Goal: Information Seeking & Learning: Find contact information

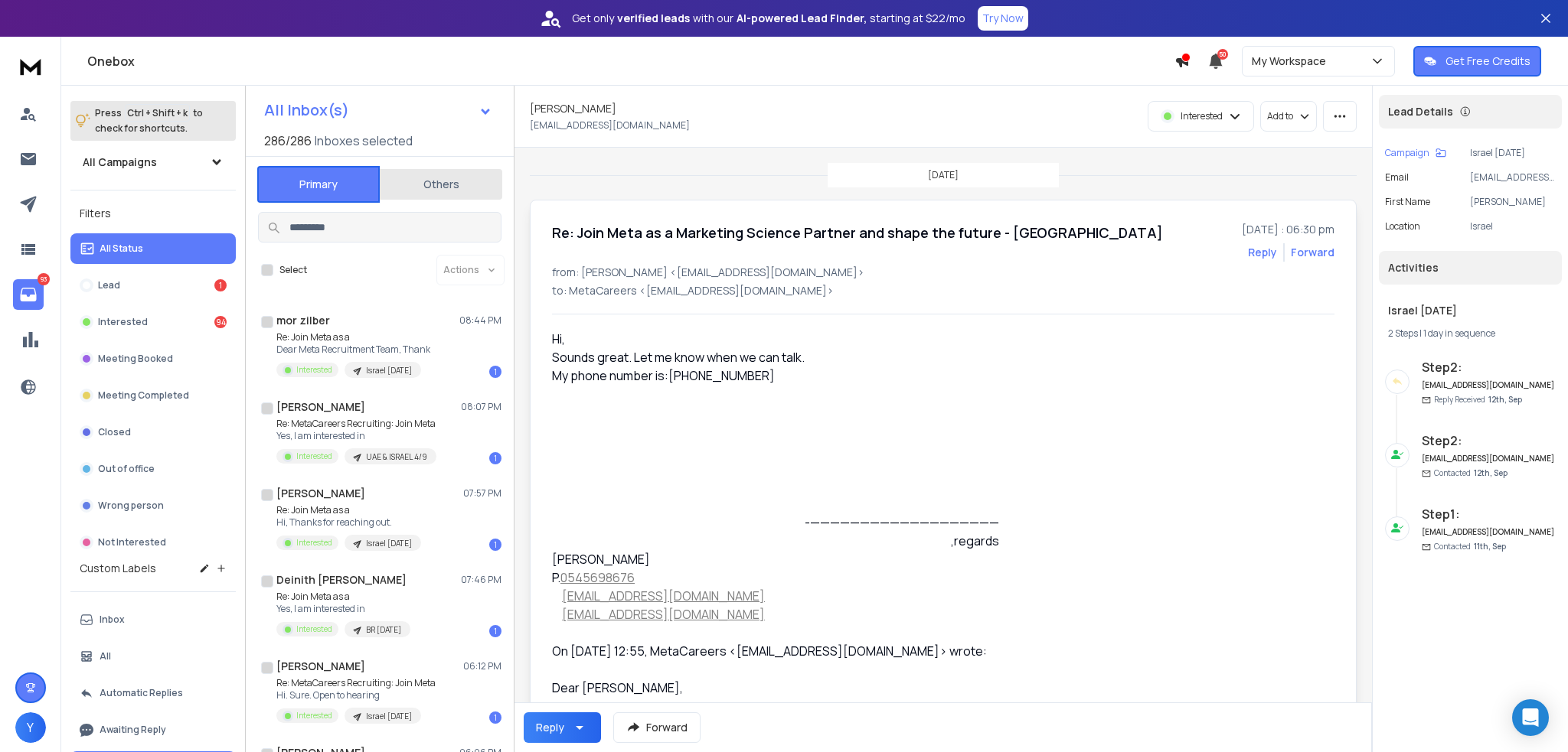
scroll to position [8041, 0]
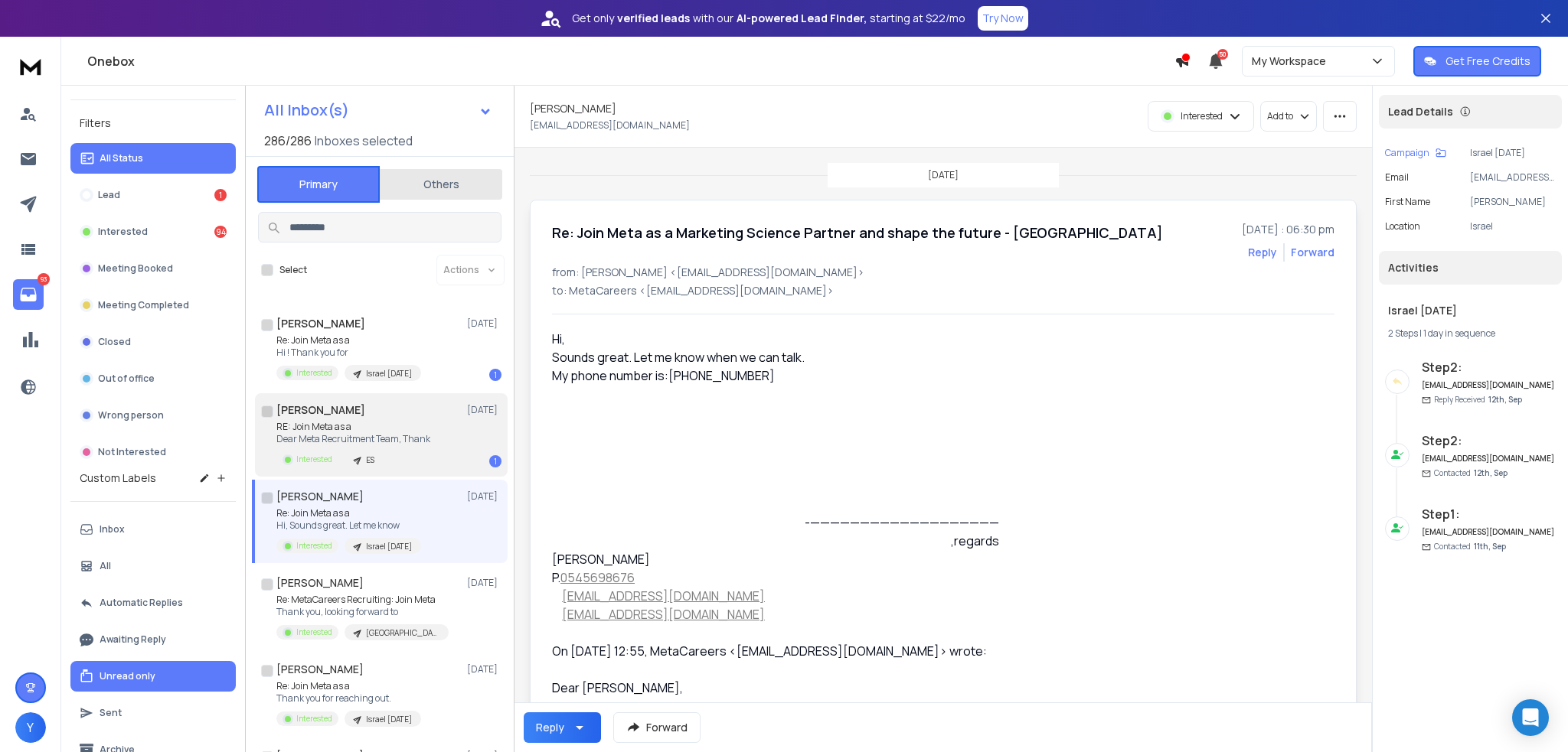
click at [432, 412] on div "[PERSON_NAME] [DATE]" at bounding box center [389, 410] width 225 height 16
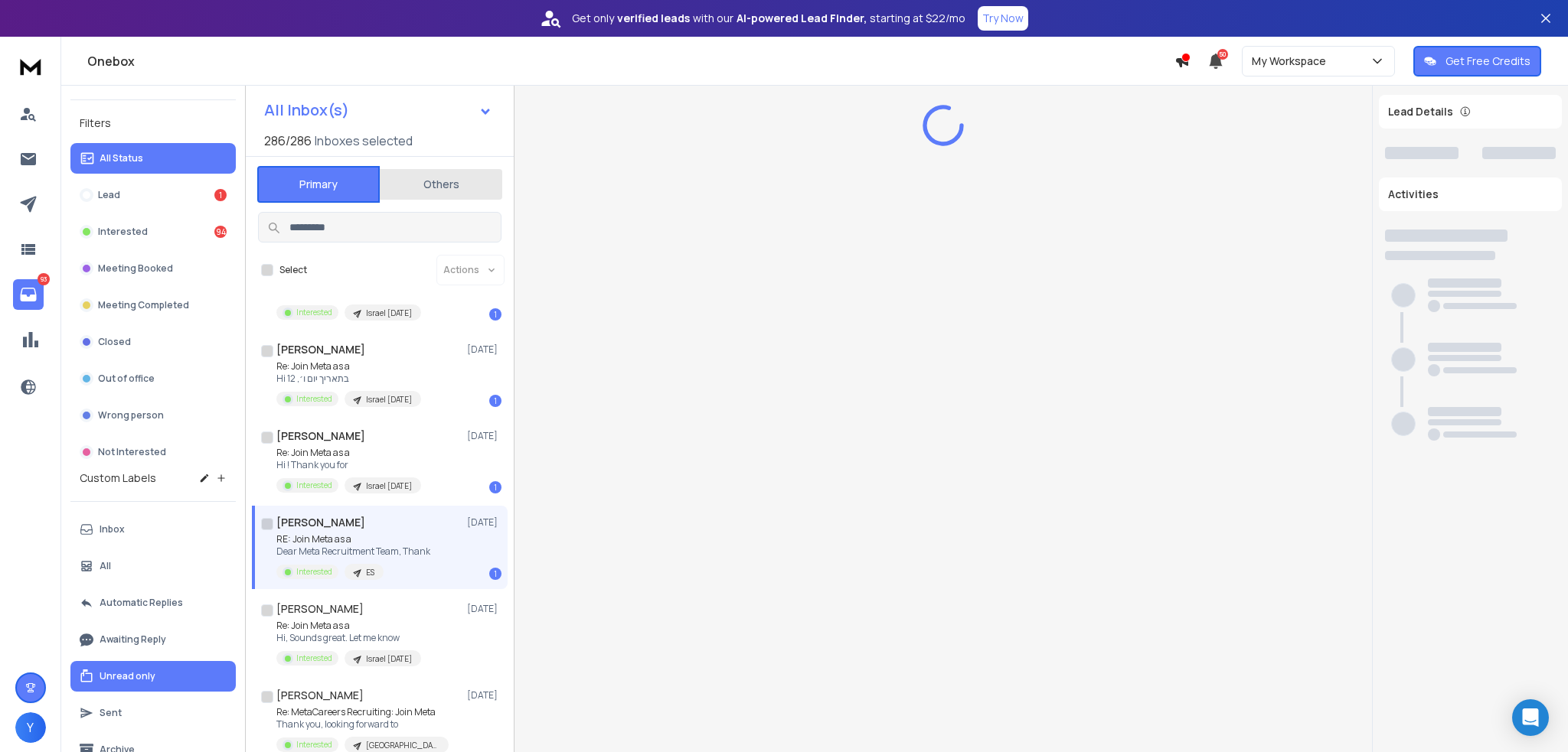
scroll to position [7887, 0]
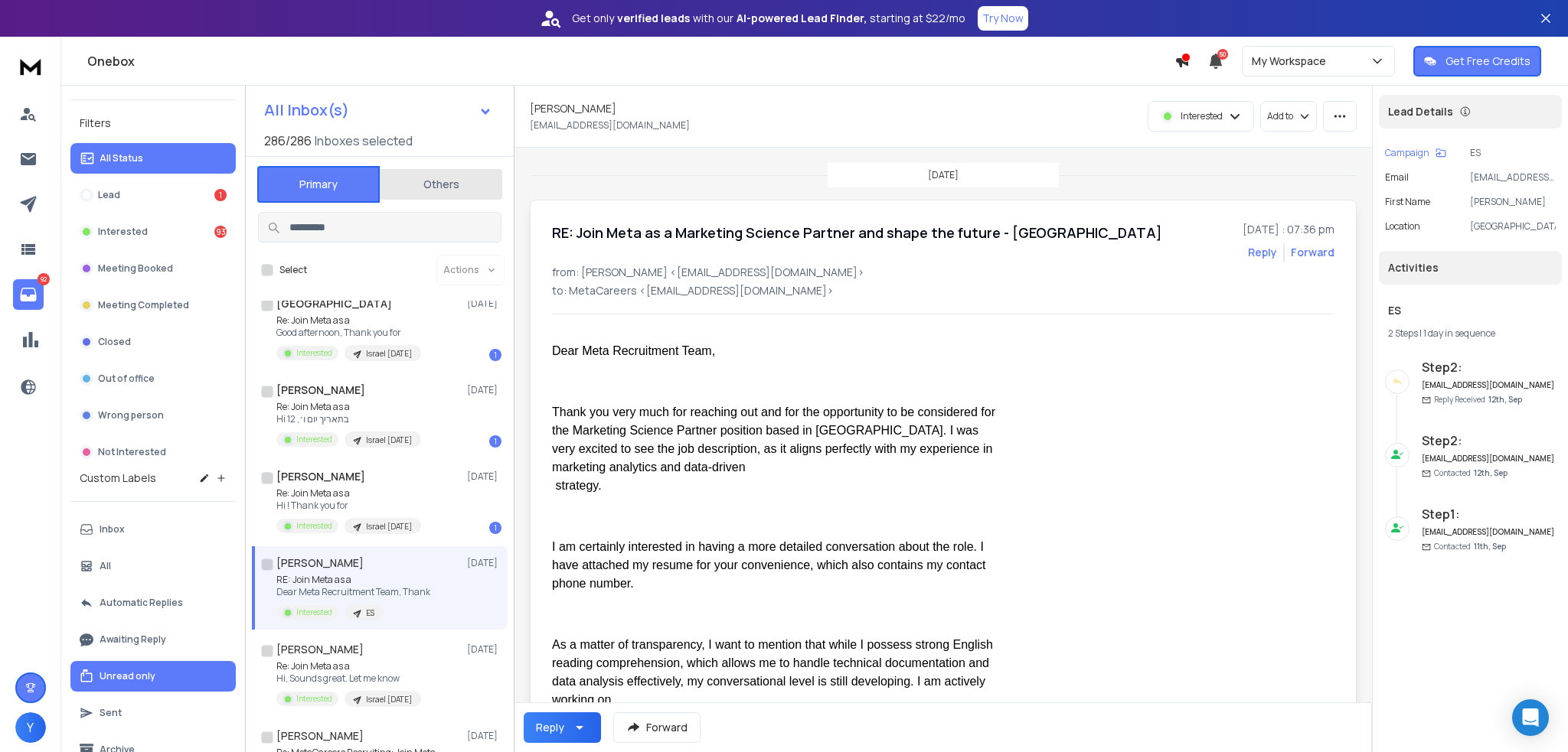
click at [647, 125] on p "[EMAIL_ADDRESS][DOMAIN_NAME]" at bounding box center [610, 125] width 160 height 12
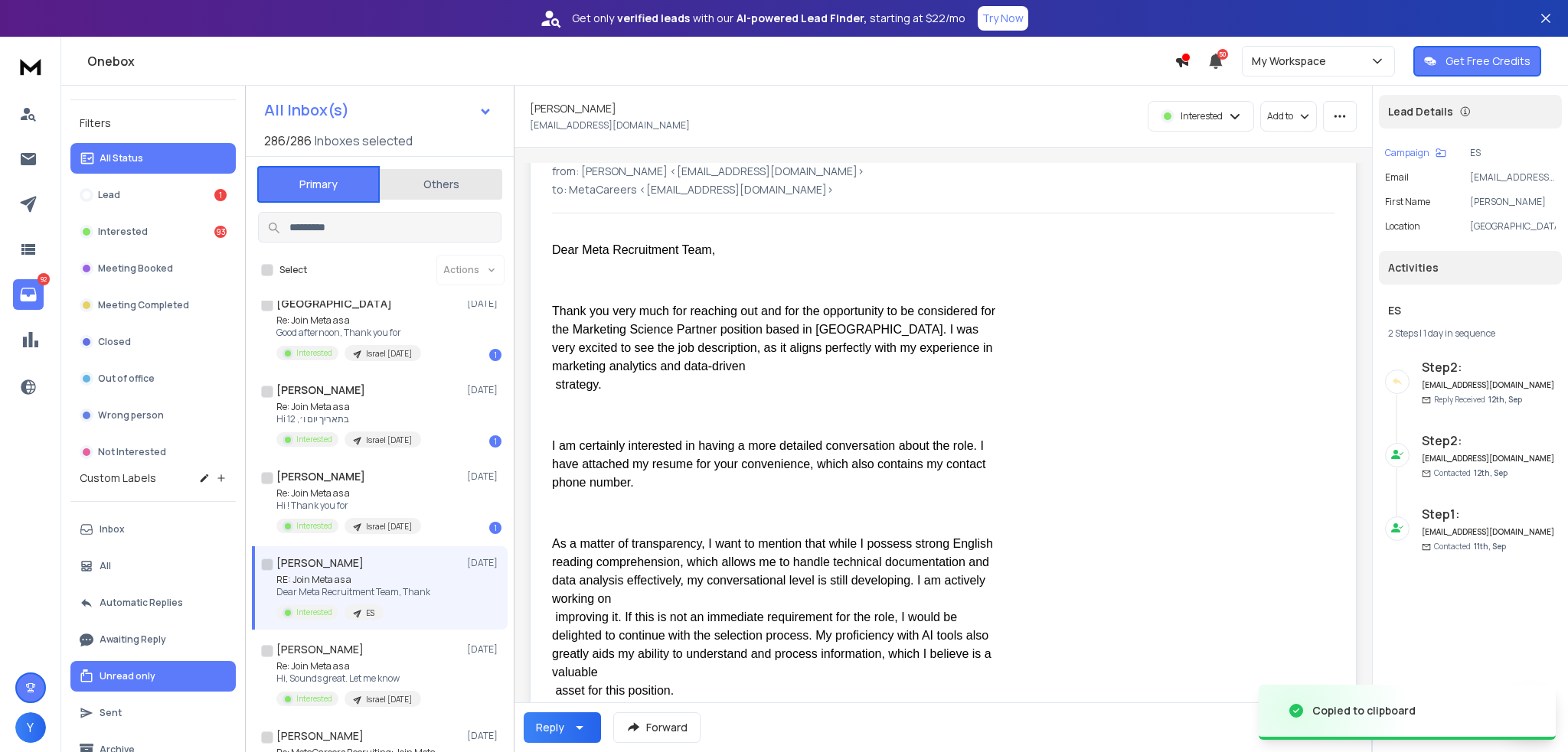
scroll to position [0, 0]
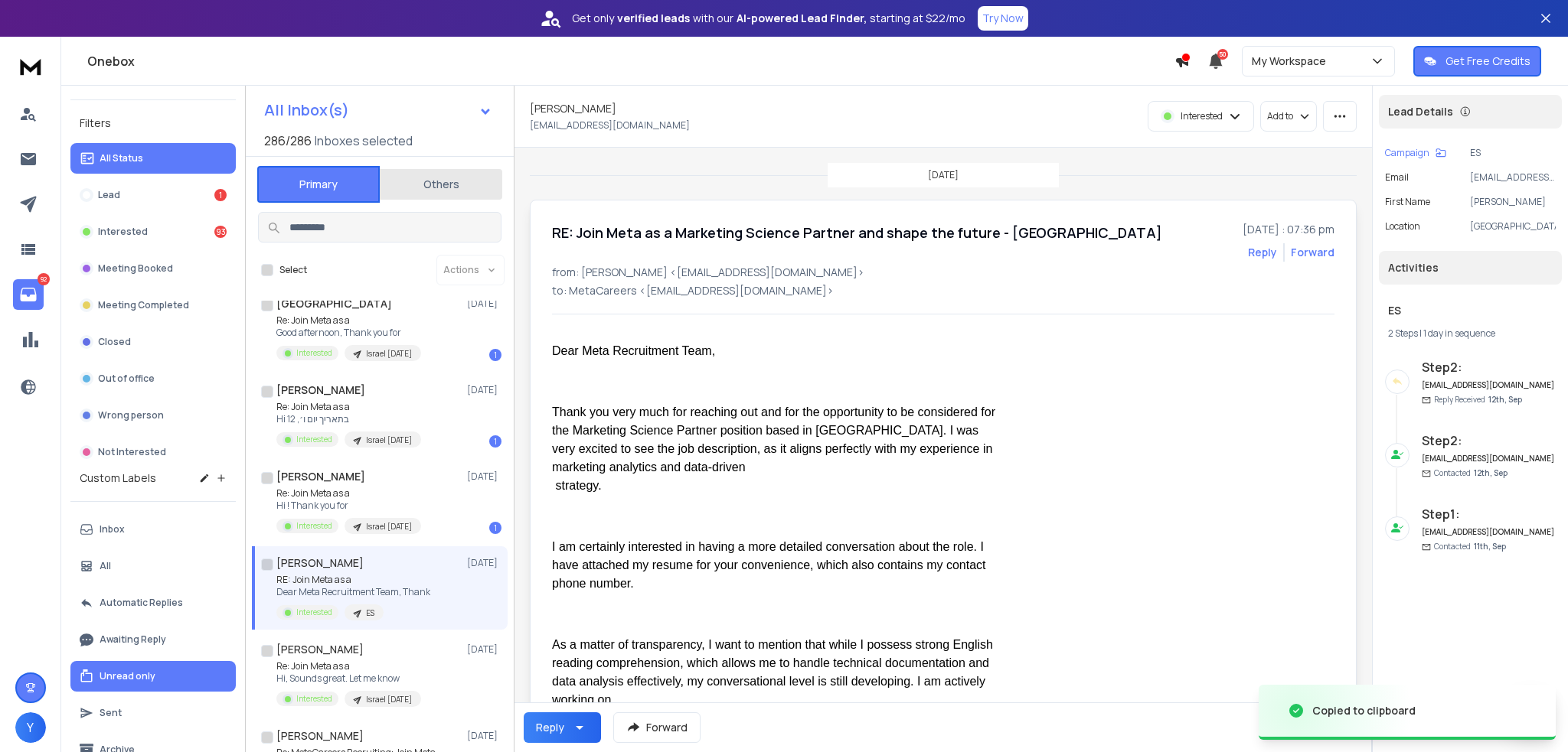
click at [660, 291] on p "to: MetaCareers <[EMAIL_ADDRESS][DOMAIN_NAME]>" at bounding box center [943, 290] width 783 height 16
drag, startPoint x: 660, startPoint y: 291, endPoint x: 806, endPoint y: 287, distance: 146.1
click at [806, 287] on p "to: MetaCareers <[EMAIL_ADDRESS][DOMAIN_NAME]>" at bounding box center [943, 290] width 783 height 16
copy p "[EMAIL_ADDRESS][DOMAIN_NAME]"
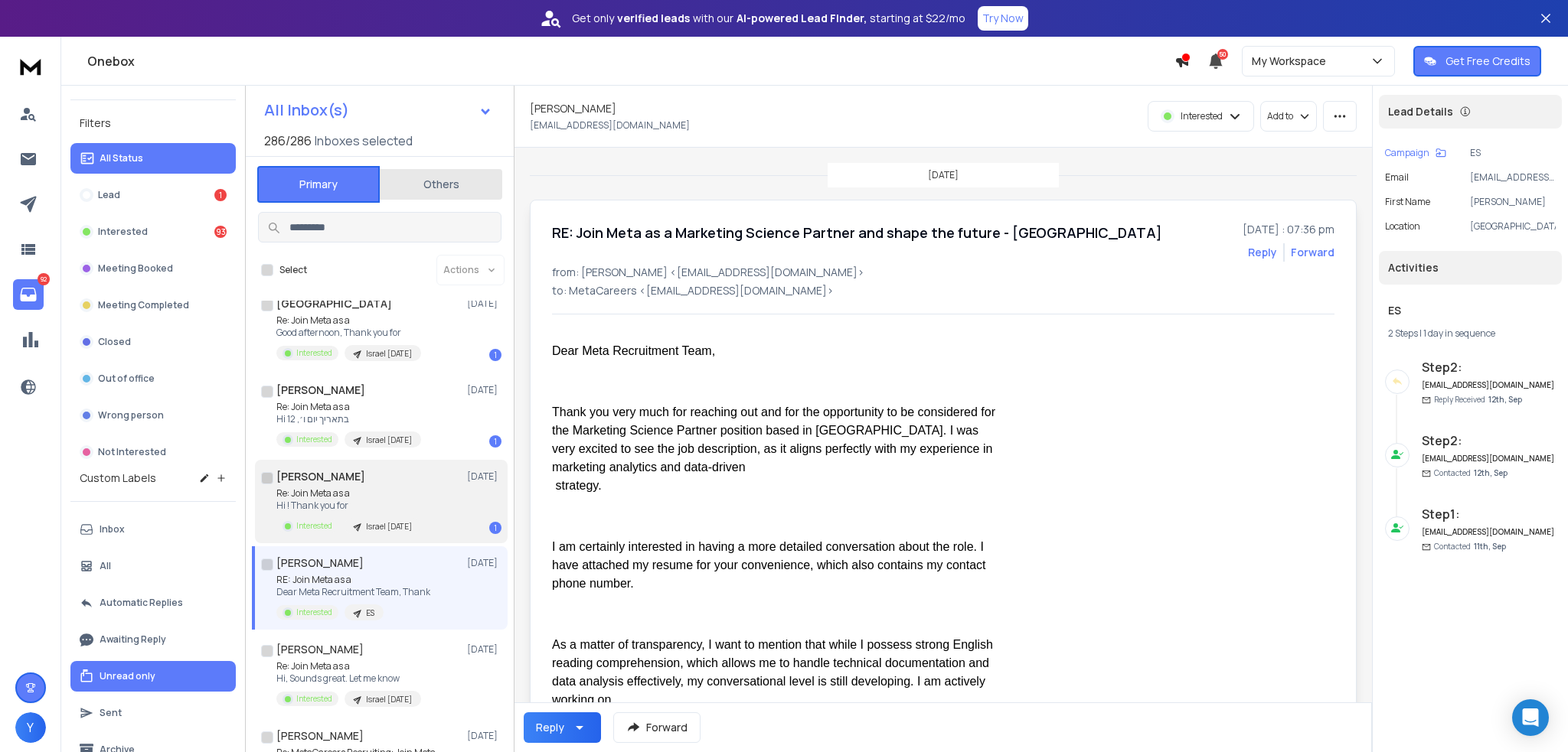
click at [421, 494] on p "Re: Join Meta as a" at bounding box center [349, 493] width 145 height 12
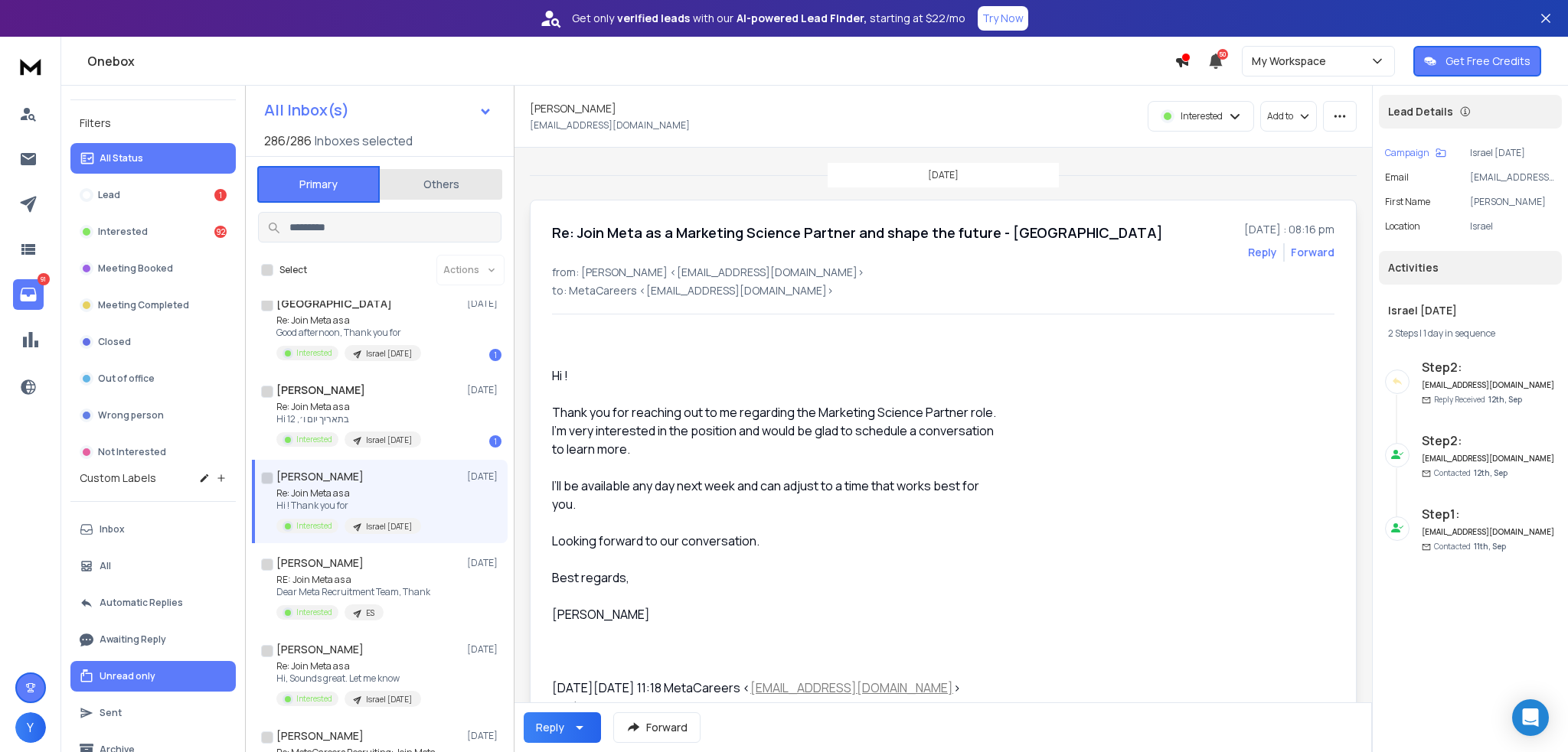
click at [597, 131] on p "[EMAIL_ADDRESS][DOMAIN_NAME]" at bounding box center [610, 125] width 160 height 12
click at [667, 293] on p "to: MetaCareers <[EMAIL_ADDRESS][DOMAIN_NAME]>" at bounding box center [943, 290] width 783 height 16
click at [639, 291] on p "to: MetaCareers <[EMAIL_ADDRESS][DOMAIN_NAME]>" at bounding box center [943, 290] width 783 height 16
drag, startPoint x: 639, startPoint y: 291, endPoint x: 815, endPoint y: 292, distance: 176.0
click at [815, 292] on p "to: MetaCareers <[EMAIL_ADDRESS][DOMAIN_NAME]>" at bounding box center [943, 290] width 783 height 16
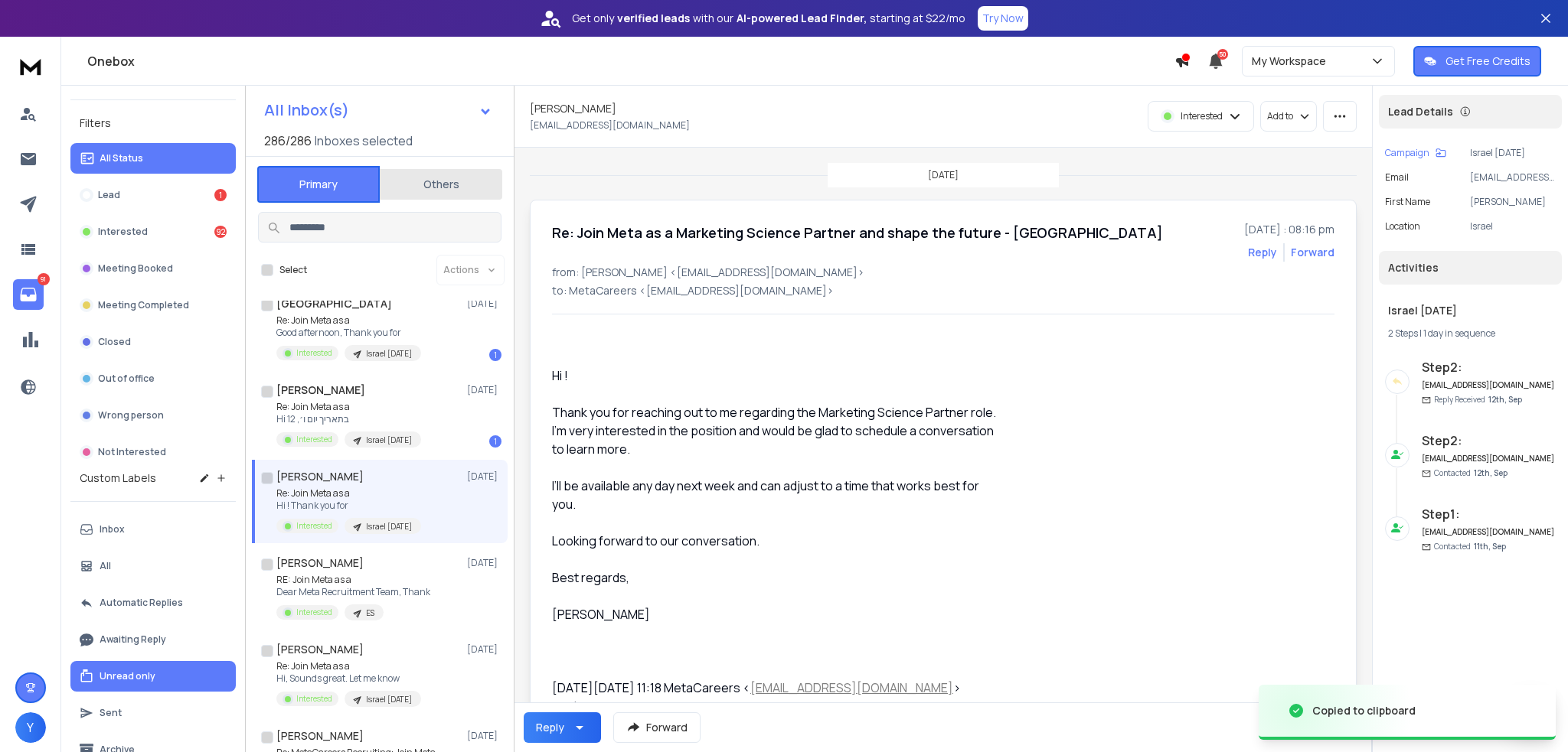
copy p "[EMAIL_ADDRESS][DOMAIN_NAME]"
click at [389, 514] on div "Re: Join Meta as a Hi ! Thank you for Interested Israel [DATE]" at bounding box center [349, 511] width 145 height 47
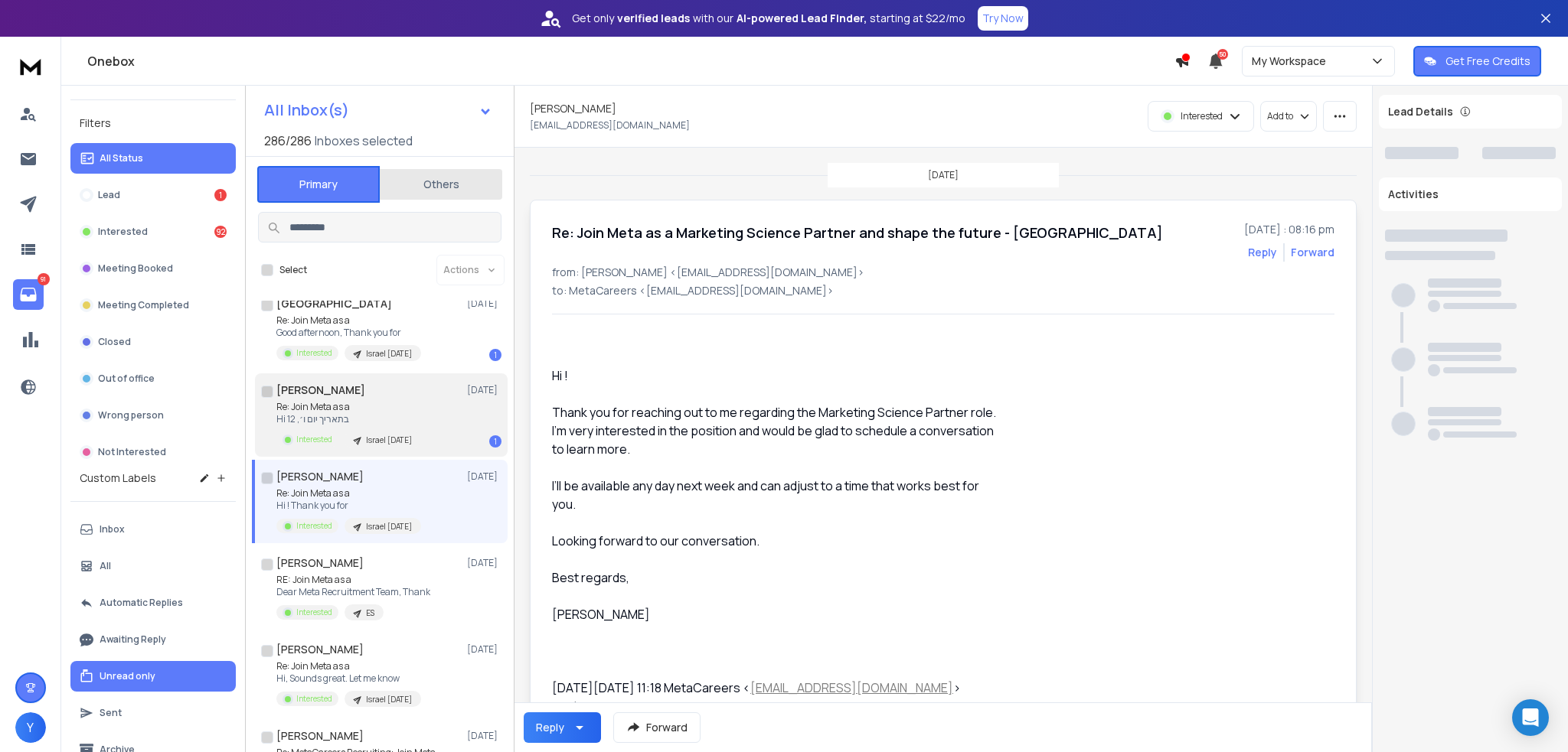
click at [430, 404] on div "Re: Join Meta as a Hi בתאריך יום ו׳, 12 Interested Israel [DATE] 1" at bounding box center [389, 424] width 225 height 47
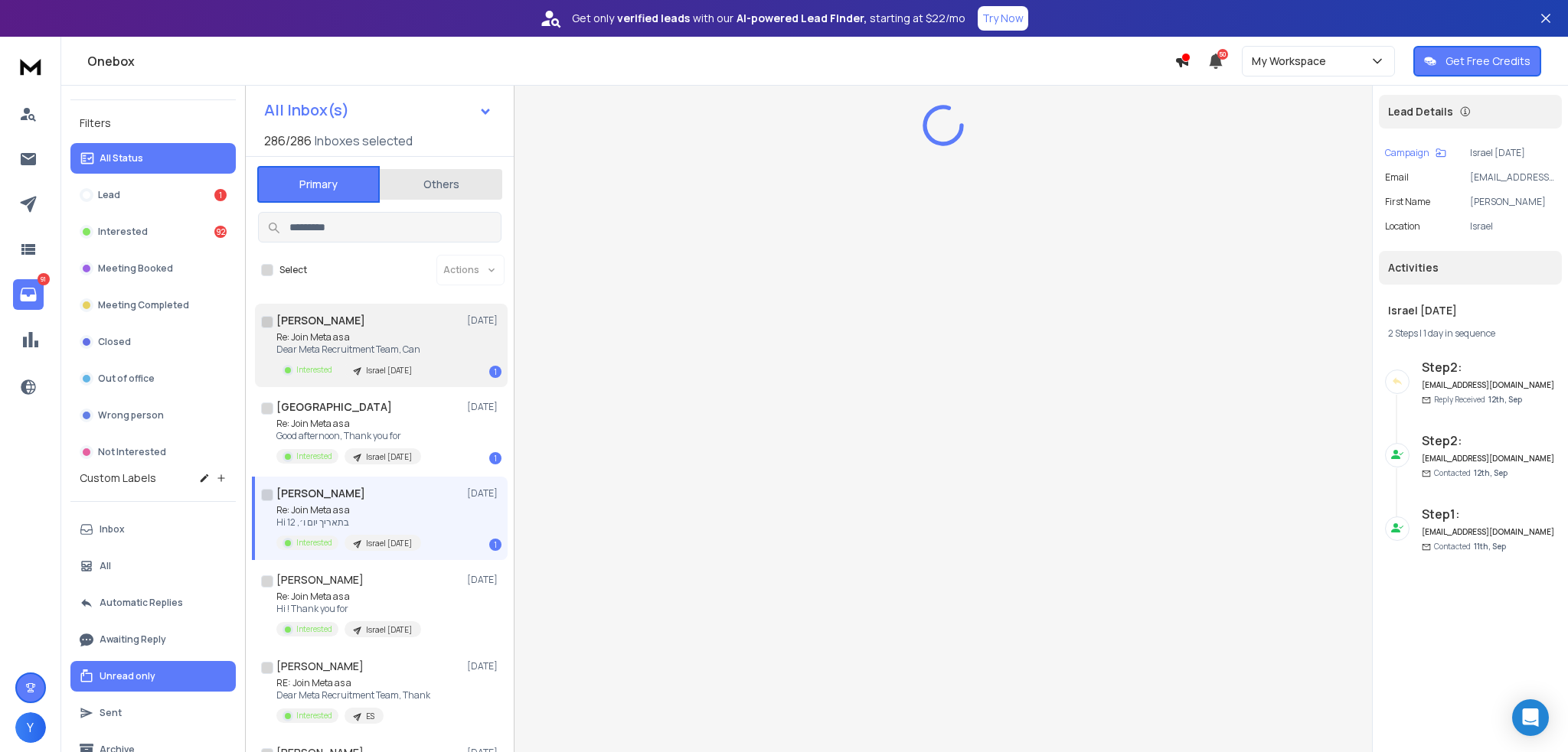
scroll to position [7734, 0]
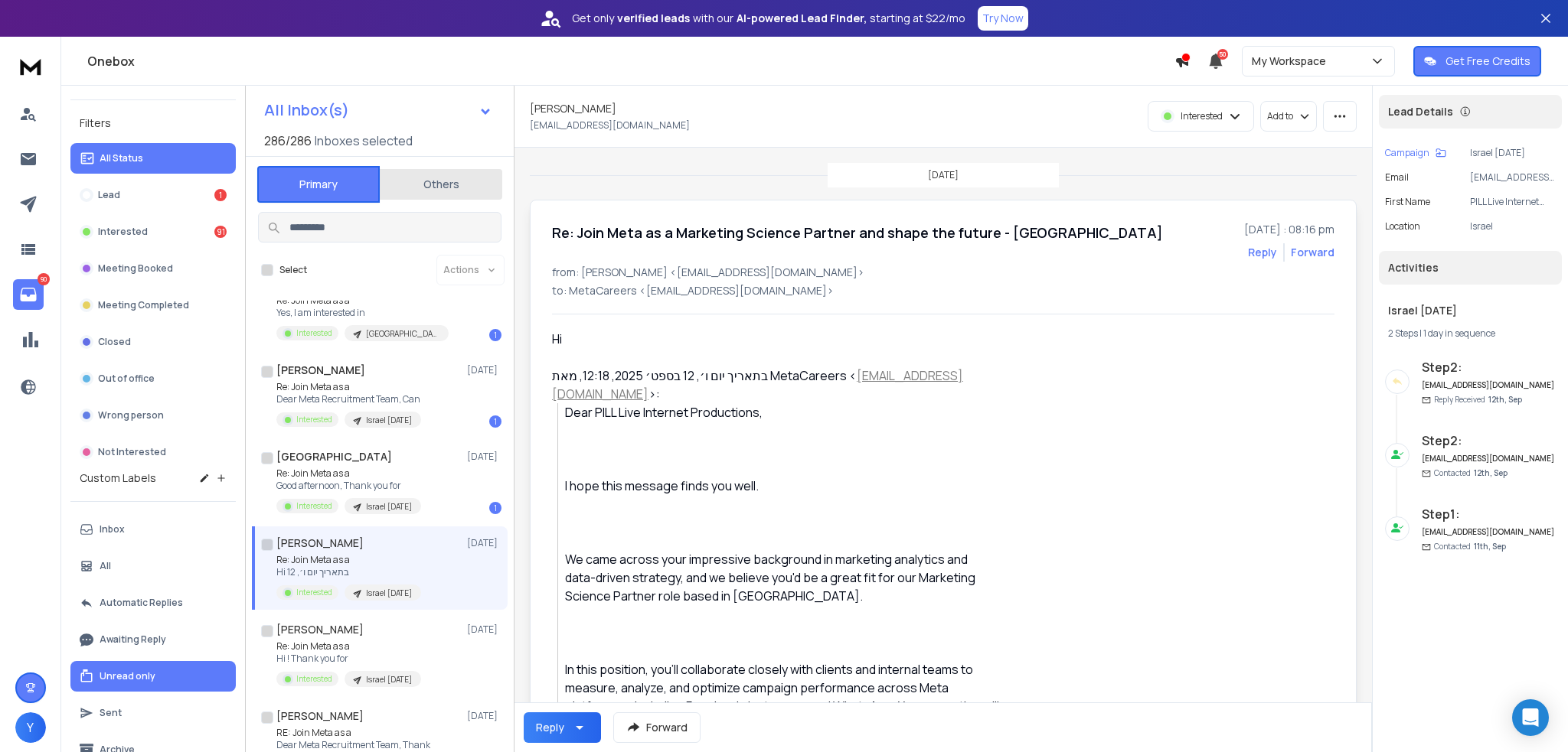
click at [586, 127] on p "[EMAIL_ADDRESS][DOMAIN_NAME]" at bounding box center [610, 125] width 160 height 12
click at [660, 290] on p "to: MetaCareers <[EMAIL_ADDRESS][DOMAIN_NAME]>" at bounding box center [943, 290] width 783 height 16
drag, startPoint x: 660, startPoint y: 290, endPoint x: 838, endPoint y: 293, distance: 178.0
click at [838, 293] on p "to: MetaCareers <[EMAIL_ADDRESS][DOMAIN_NAME]>" at bounding box center [943, 290] width 783 height 16
copy p "[EMAIL_ADDRESS][DOMAIN_NAME]"
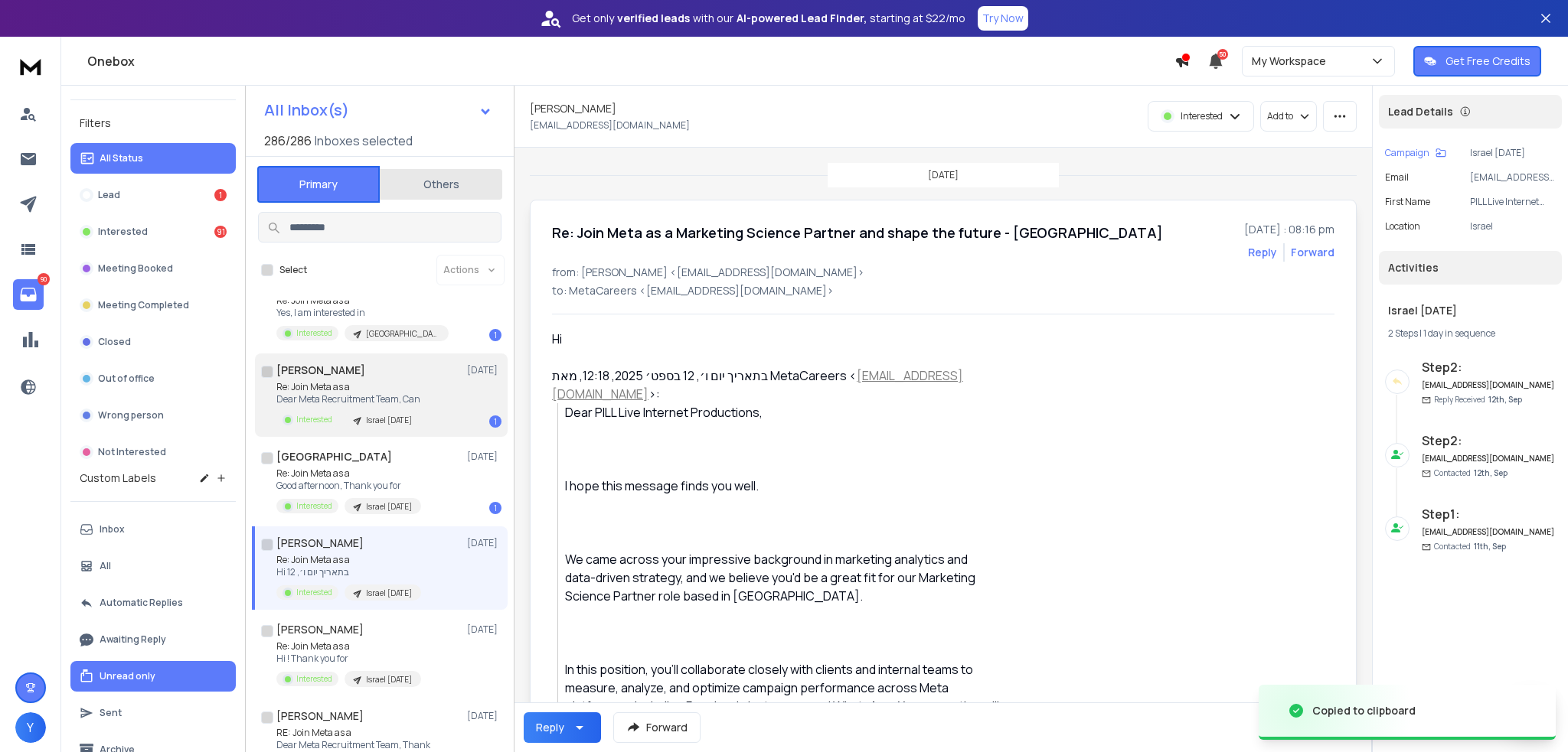
click at [467, 434] on div "[PERSON_NAME] [DATE] Re: Join Meta as a Dear Meta Recruitment Team, Can Interes…" at bounding box center [381, 395] width 253 height 84
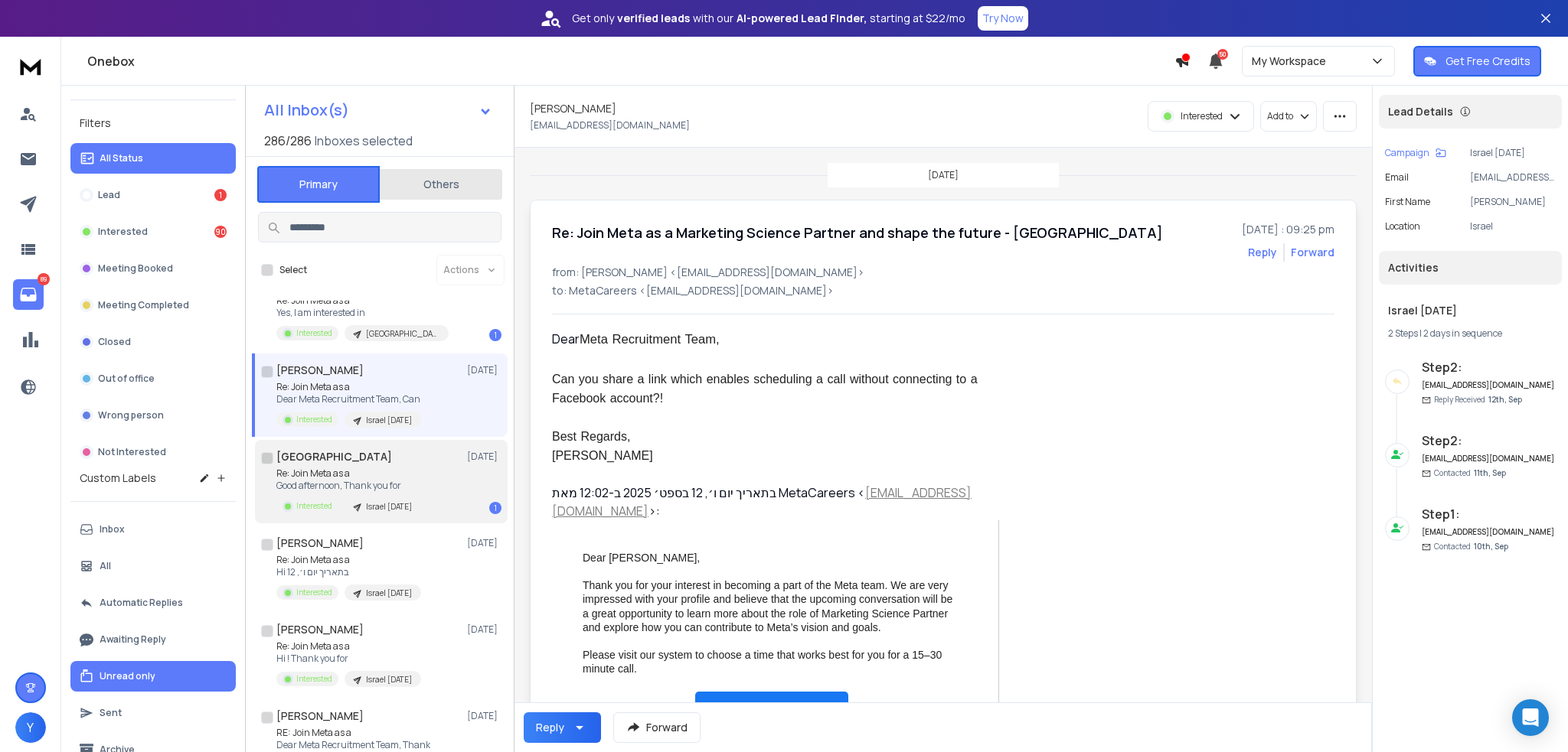
click at [410, 453] on div "Mali [GEOGRAPHIC_DATA] [DATE]" at bounding box center [389, 456] width 225 height 16
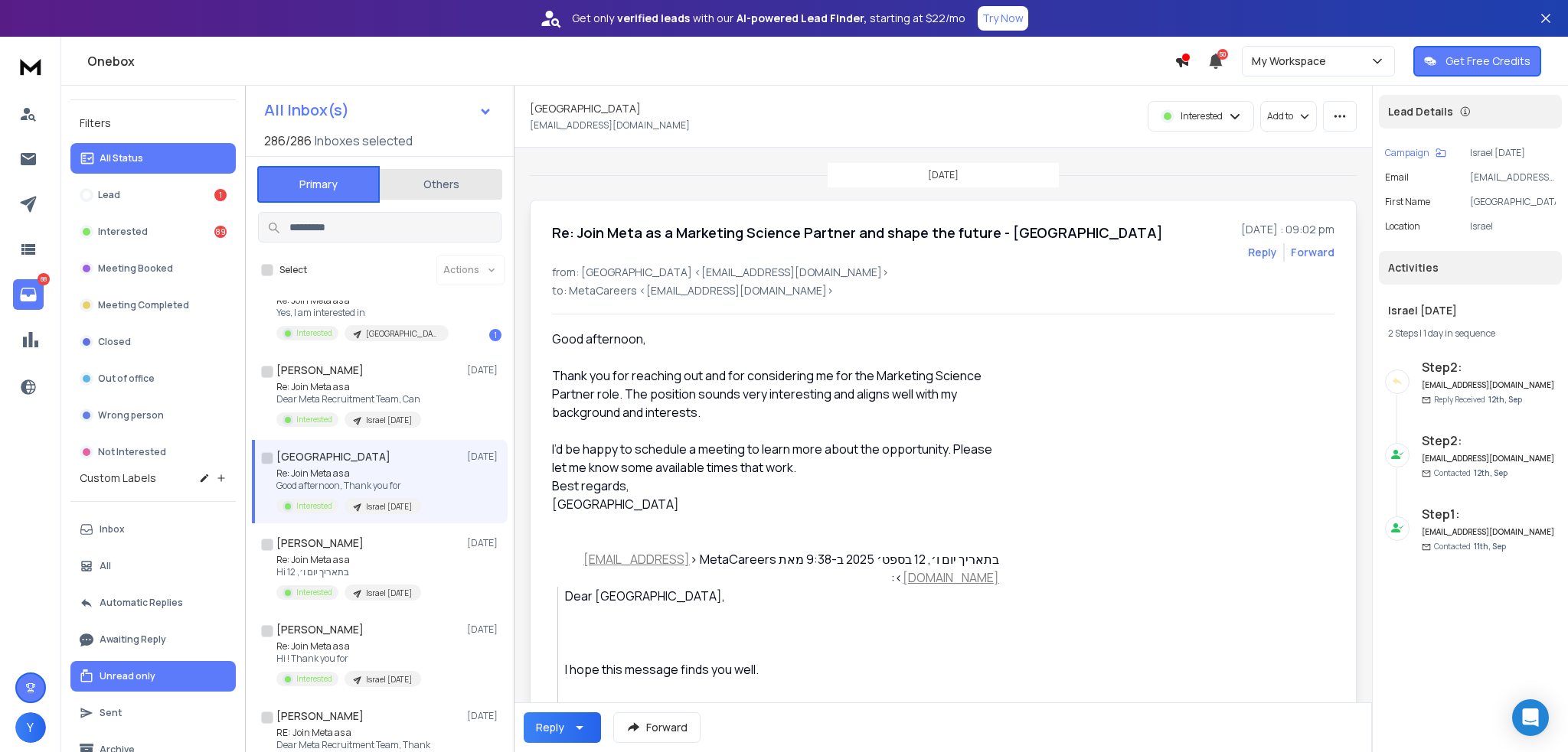
click at [601, 119] on p "[EMAIL_ADDRESS][DOMAIN_NAME]" at bounding box center [610, 125] width 160 height 12
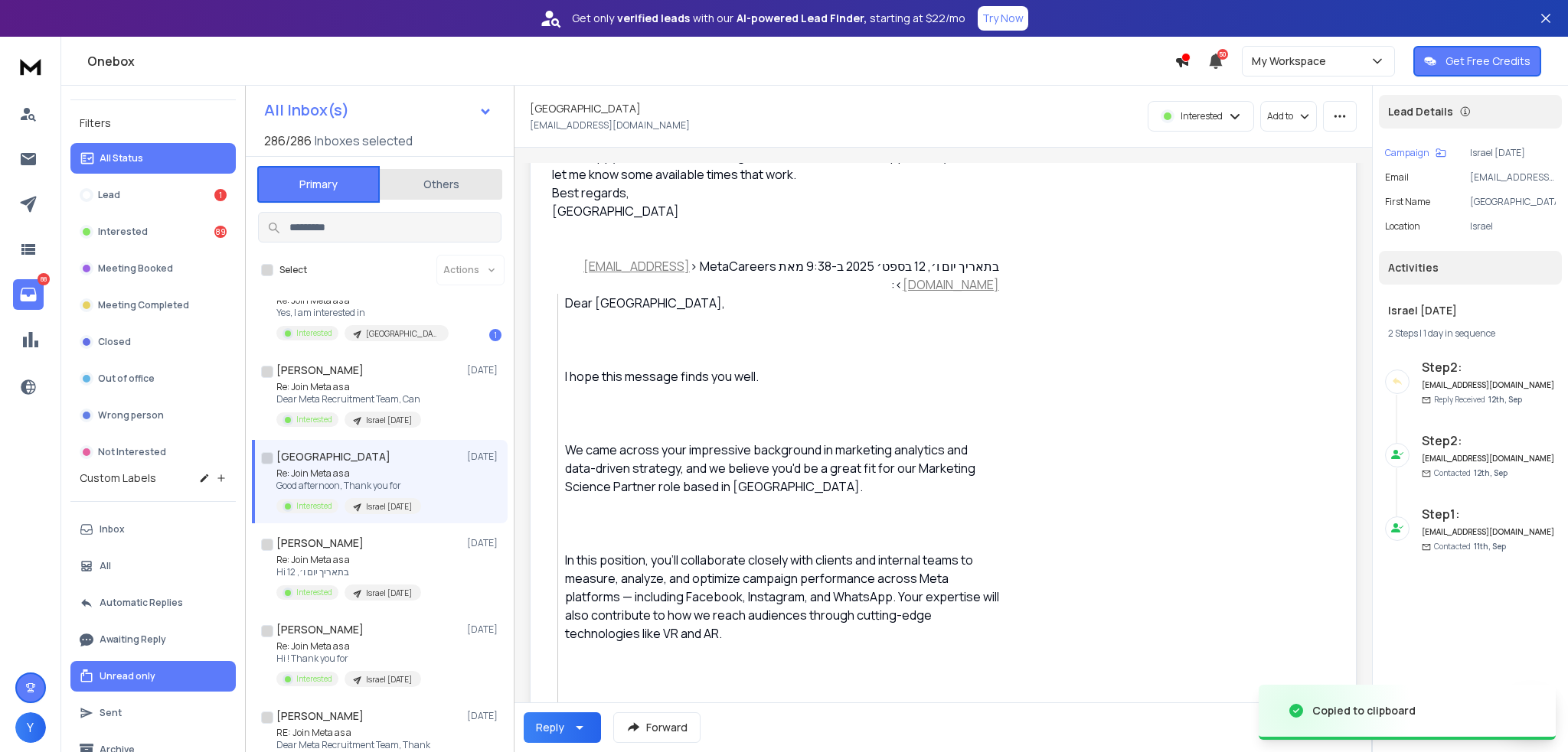
scroll to position [0, 0]
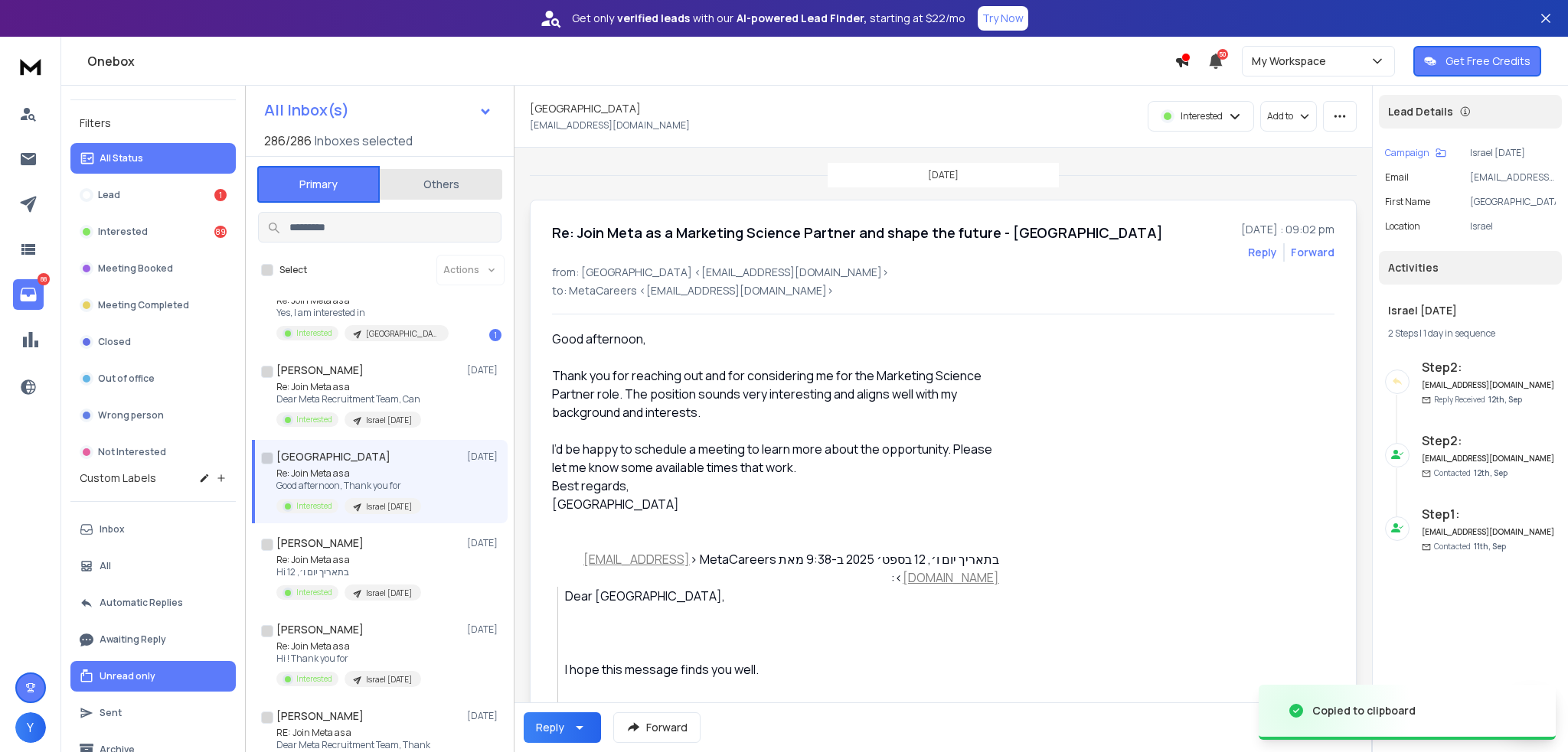
click at [658, 290] on p "to: MetaCareers <[EMAIL_ADDRESS][DOMAIN_NAME]>" at bounding box center [943, 290] width 783 height 16
drag, startPoint x: 658, startPoint y: 290, endPoint x: 816, endPoint y: 288, distance: 158.0
click at [816, 288] on p "to: MetaCareers <[EMAIL_ADDRESS][DOMAIN_NAME]>" at bounding box center [943, 290] width 783 height 16
copy p "[EMAIL_ADDRESS][DOMAIN_NAME]"
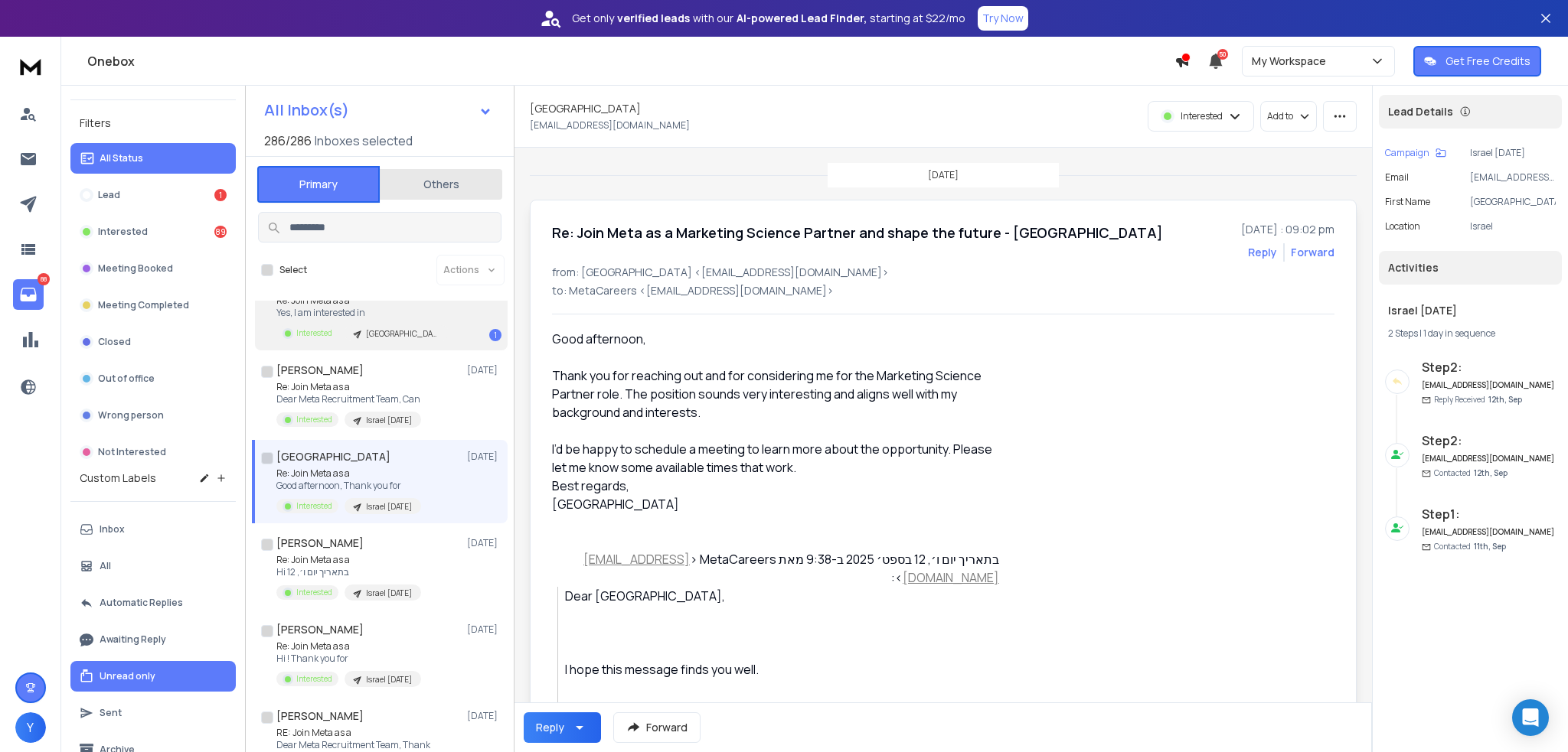
click at [398, 321] on div "Re: Join Meta as a Yes, I am interested in Interested [GEOGRAPHIC_DATA] + [GEOG…" at bounding box center [363, 318] width 173 height 47
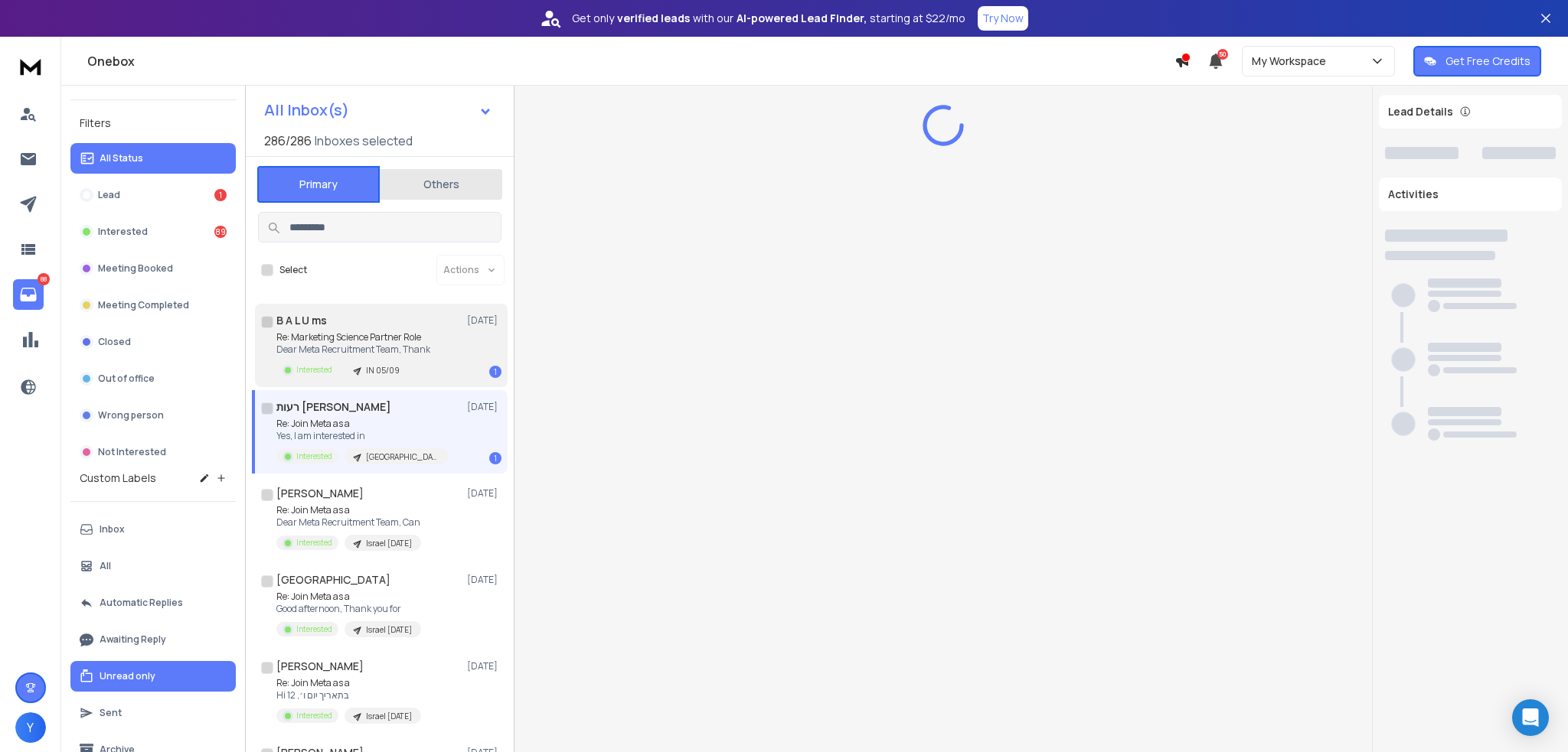
scroll to position [7581, 0]
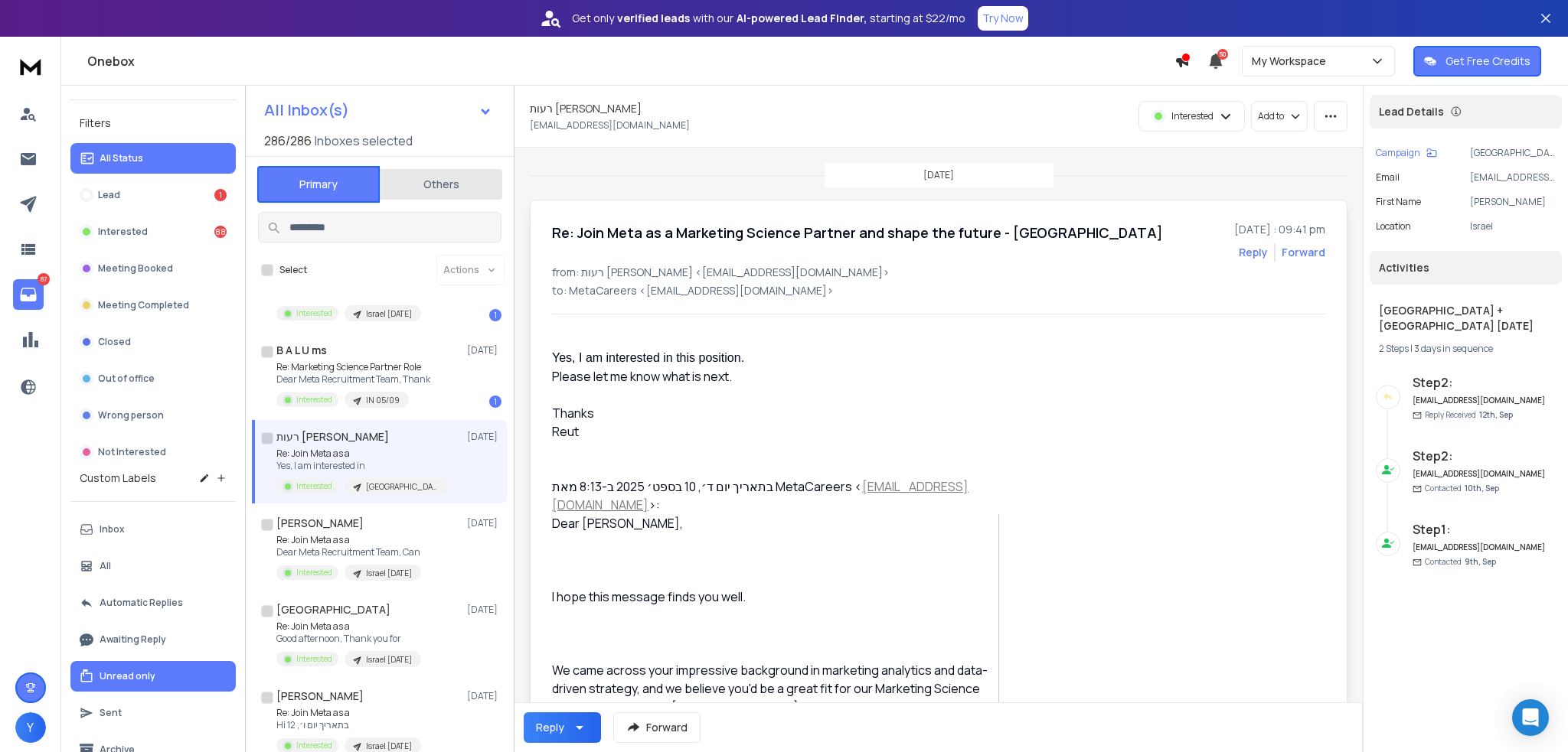
click at [598, 130] on p "[EMAIL_ADDRESS][DOMAIN_NAME]" at bounding box center [610, 125] width 160 height 12
click at [671, 287] on p "to: MetaCareers <[EMAIL_ADDRESS][DOMAIN_NAME]>" at bounding box center [939, 290] width 773 height 16
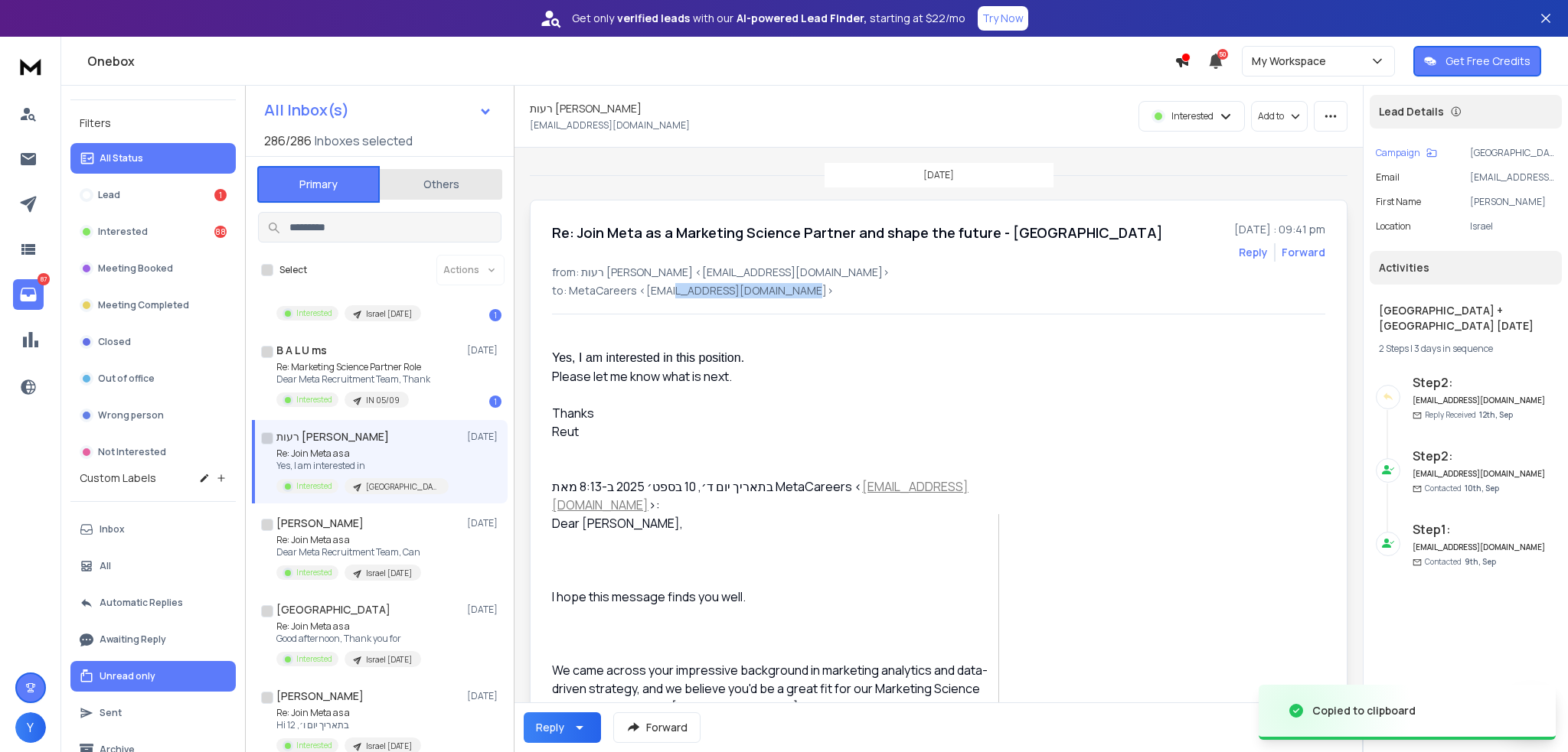
drag, startPoint x: 671, startPoint y: 287, endPoint x: 685, endPoint y: 285, distance: 14.1
click at [685, 285] on p "to: MetaCareers <[EMAIL_ADDRESS][DOMAIN_NAME]>" at bounding box center [939, 290] width 773 height 16
click at [649, 287] on p "to: MetaCareers <[EMAIL_ADDRESS][DOMAIN_NAME]>" at bounding box center [939, 290] width 773 height 16
drag, startPoint x: 649, startPoint y: 287, endPoint x: 802, endPoint y: 292, distance: 153.1
click at [802, 292] on p "to: MetaCareers <[EMAIL_ADDRESS][DOMAIN_NAME]>" at bounding box center [939, 290] width 773 height 16
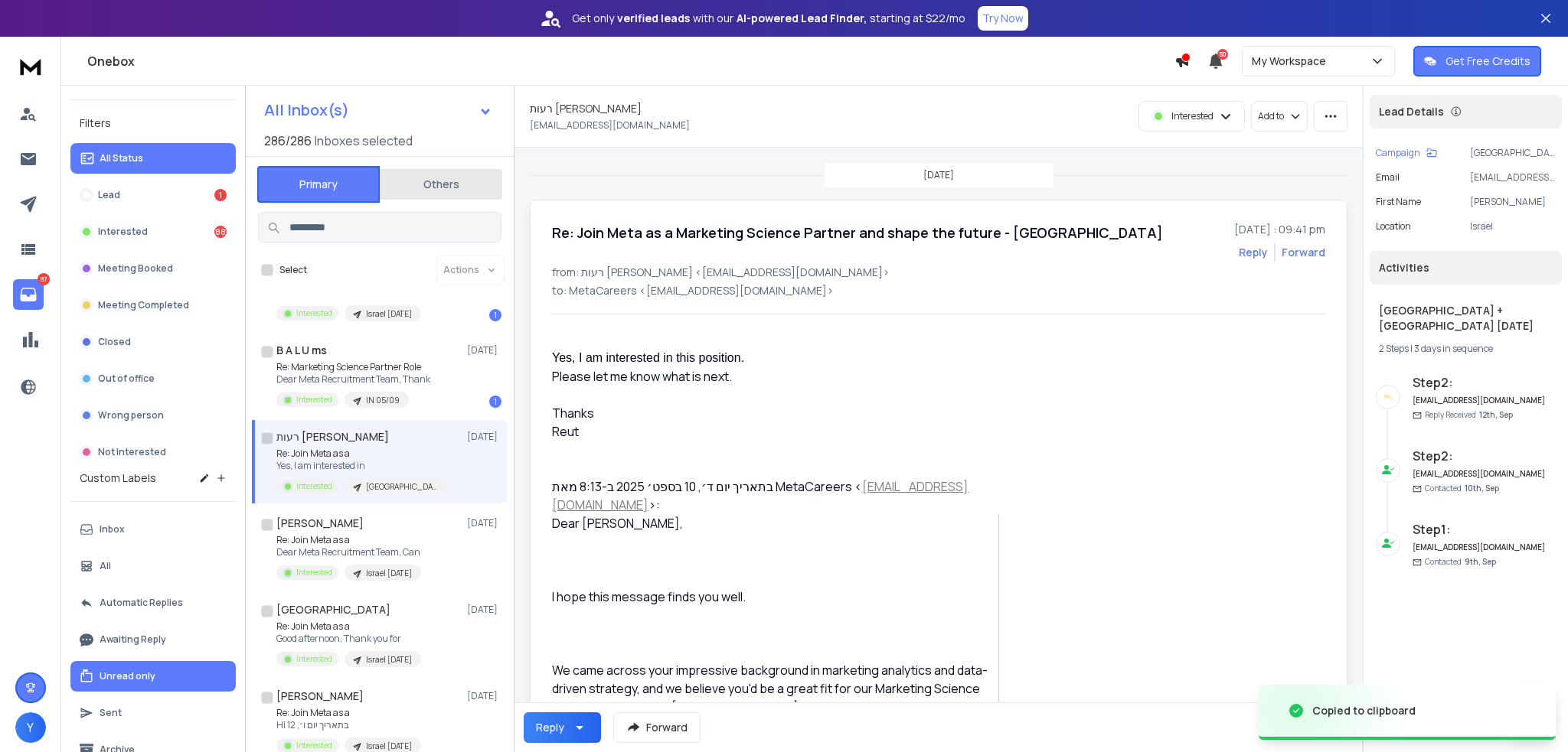
copy p "[EMAIL_ADDRESS][DOMAIN_NAME]"
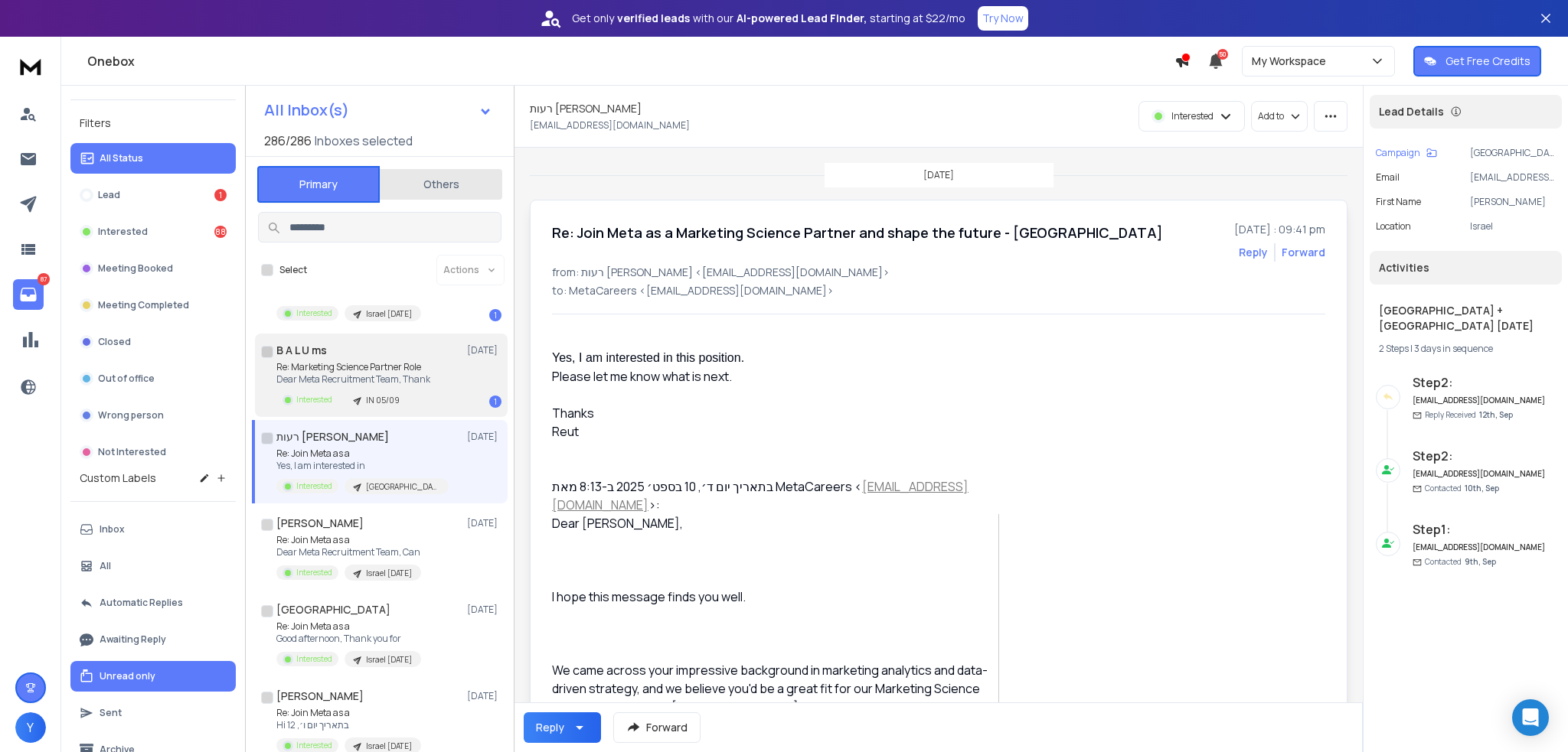
click at [398, 390] on div "Re: Marketing Science Partner Role Dear Meta Recruitment Team, Thank Interested…" at bounding box center [354, 384] width 154 height 47
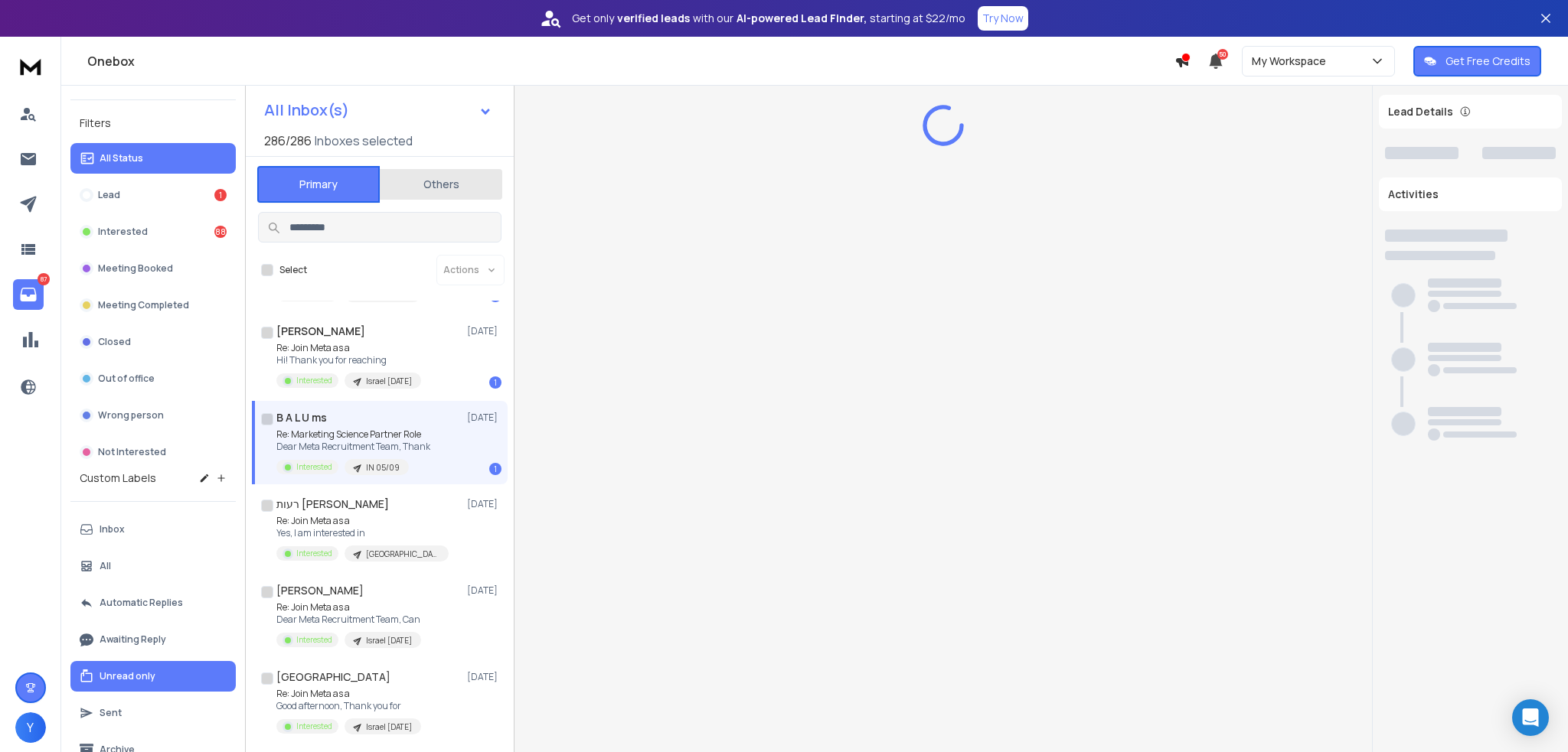
scroll to position [7504, 0]
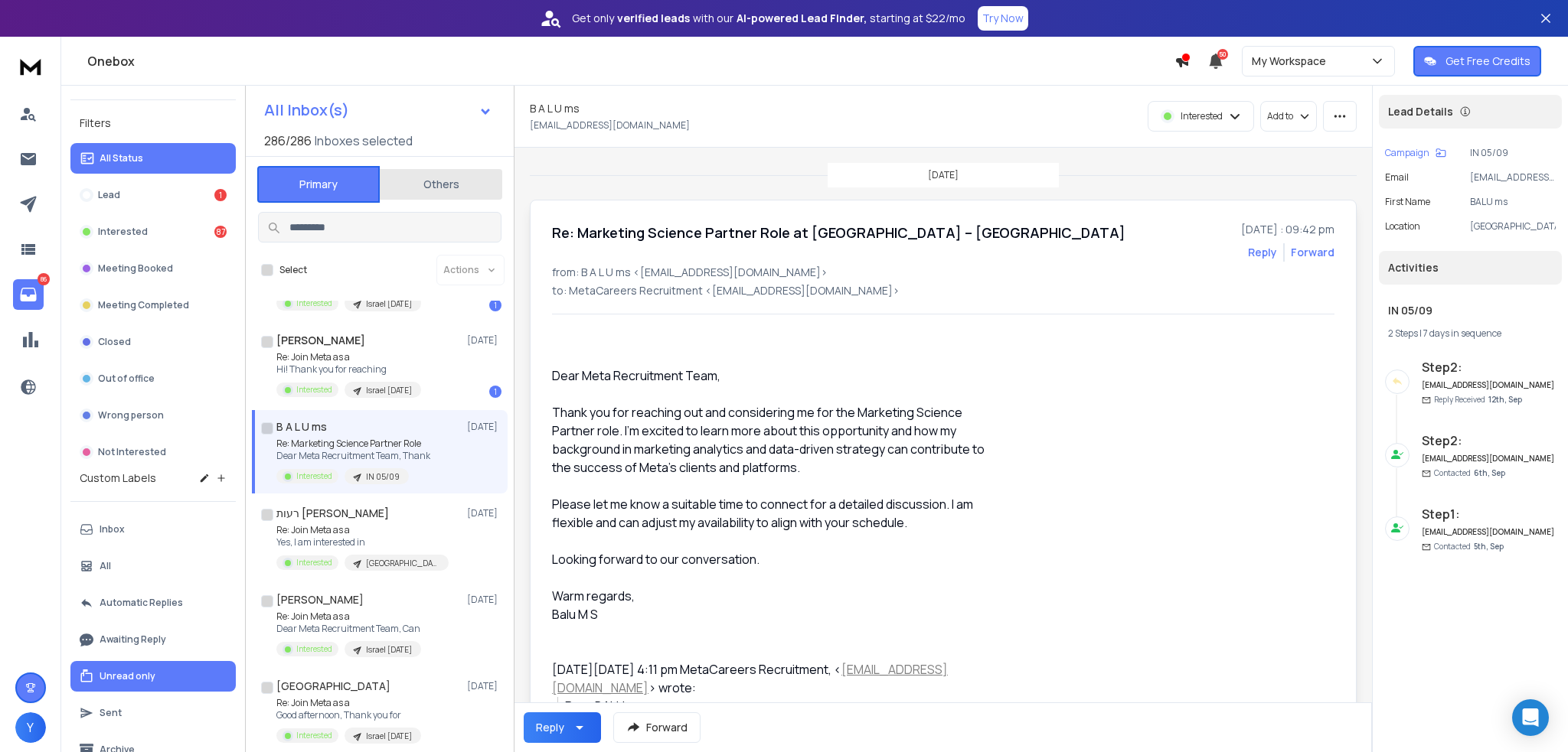
click at [628, 119] on p "[EMAIL_ADDRESS][DOMAIN_NAME]" at bounding box center [610, 125] width 160 height 12
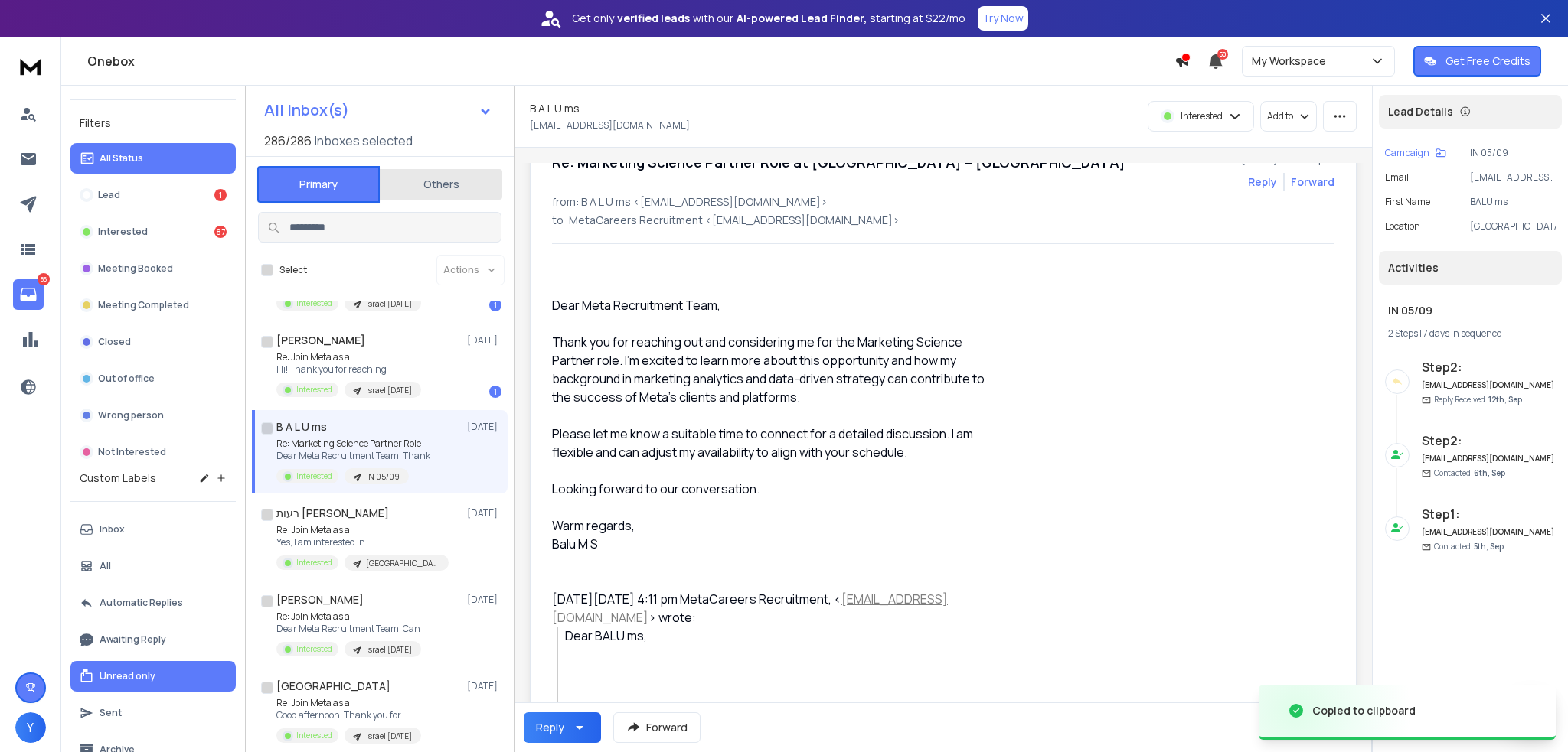
scroll to position [0, 0]
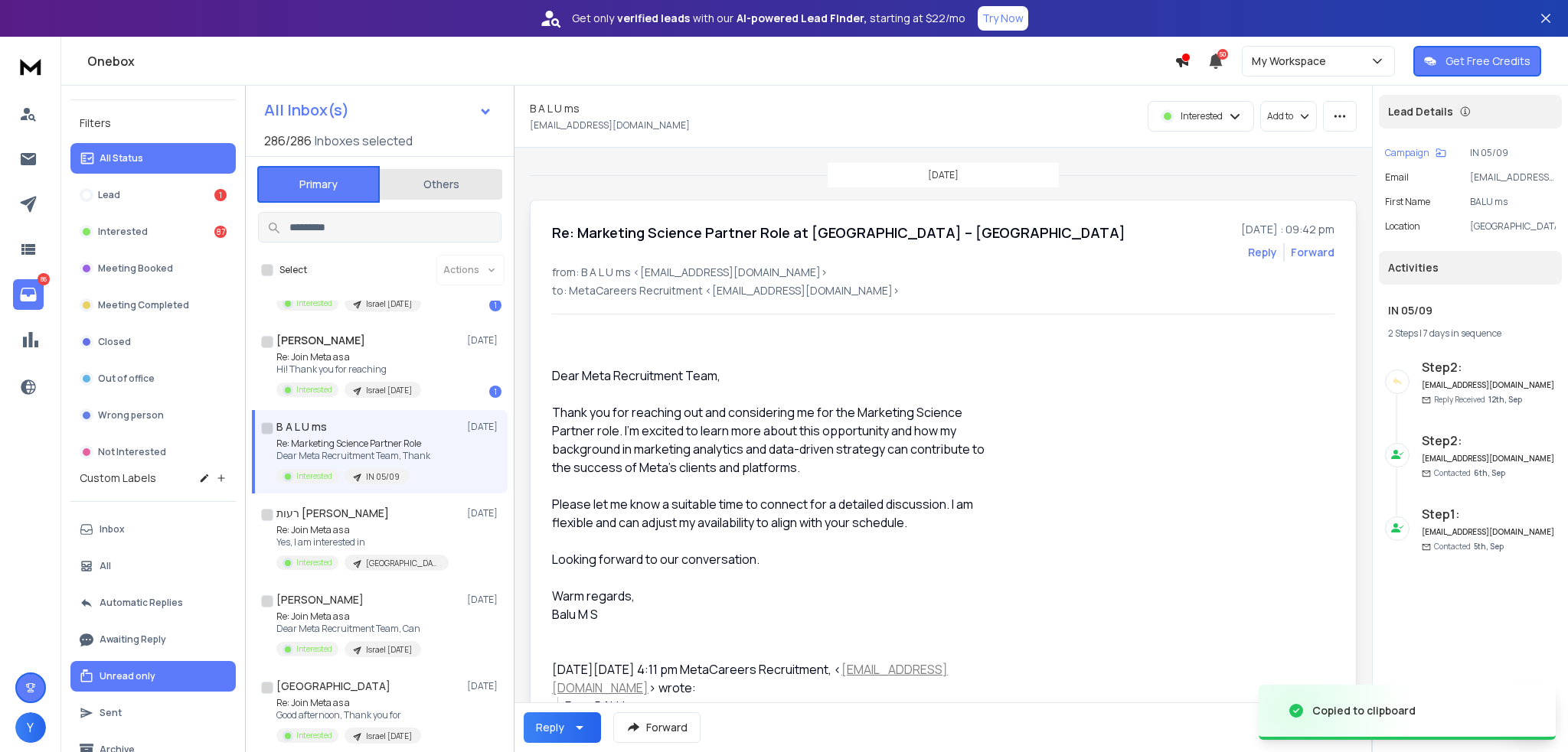
click at [702, 287] on p "to: MetaCareers Recruitment <[EMAIL_ADDRESS][DOMAIN_NAME]>" at bounding box center [943, 290] width 783 height 16
drag, startPoint x: 702, startPoint y: 287, endPoint x: 852, endPoint y: 292, distance: 150.1
click at [852, 292] on p "to: MetaCareers Recruitment <[EMAIL_ADDRESS][DOMAIN_NAME]>" at bounding box center [943, 290] width 783 height 16
copy p "[EMAIL_ADDRESS][DOMAIN_NAME]"
click at [436, 379] on div "Re: Join Meta as a Hi! Thank you for reaching Interested Israel [DATE] 1" at bounding box center [389, 375] width 225 height 47
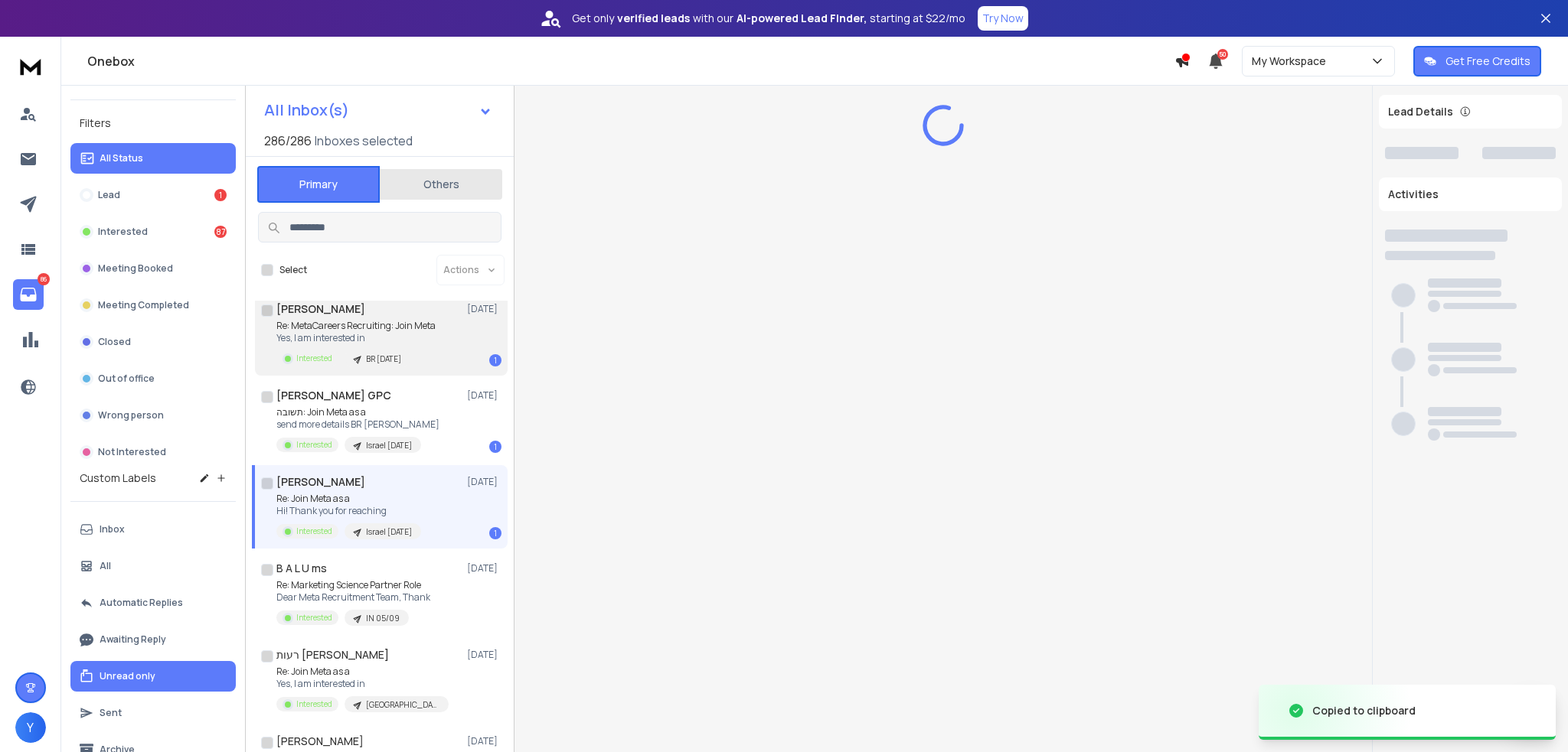
scroll to position [7351, 0]
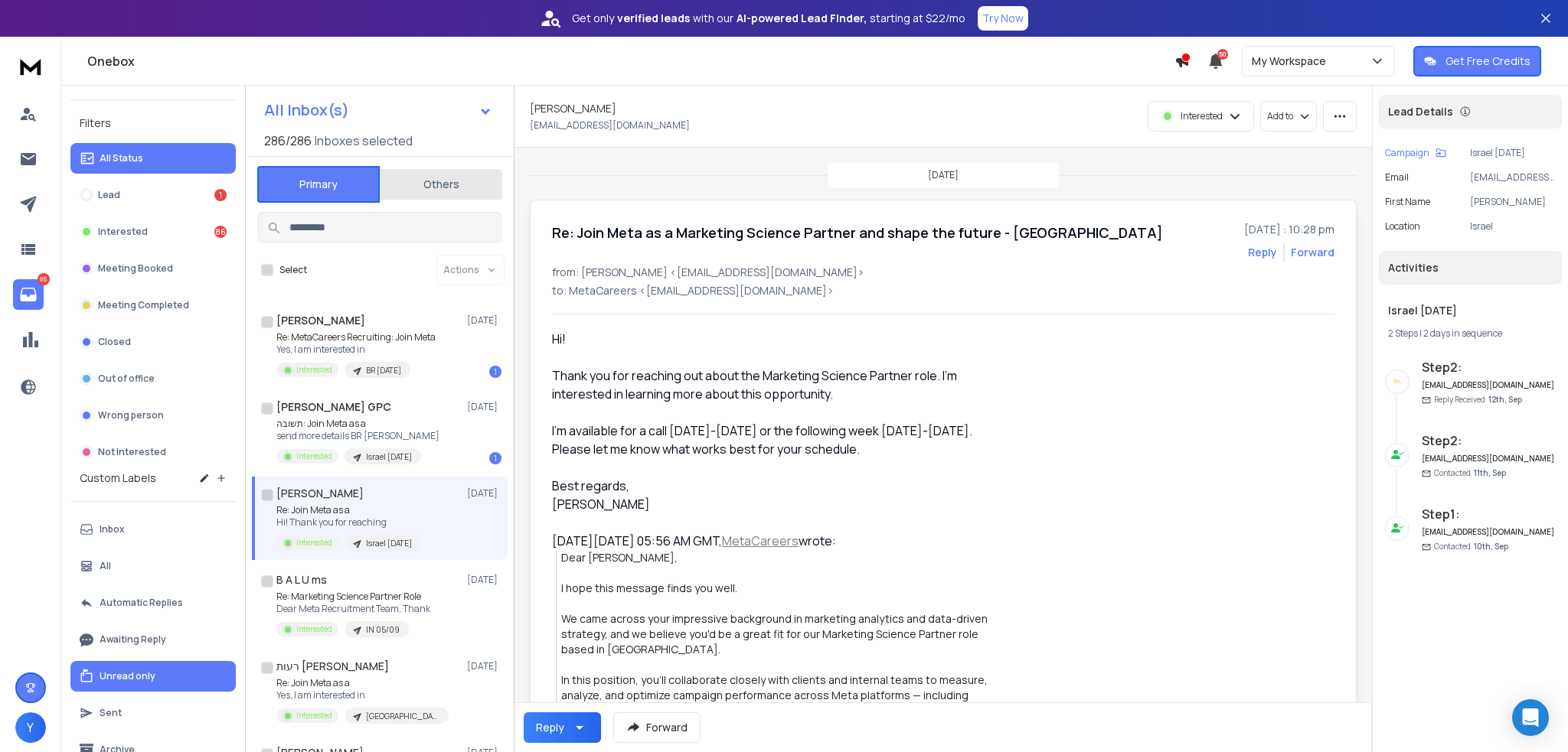
click at [619, 127] on p "[EMAIL_ADDRESS][DOMAIN_NAME]" at bounding box center [610, 125] width 160 height 12
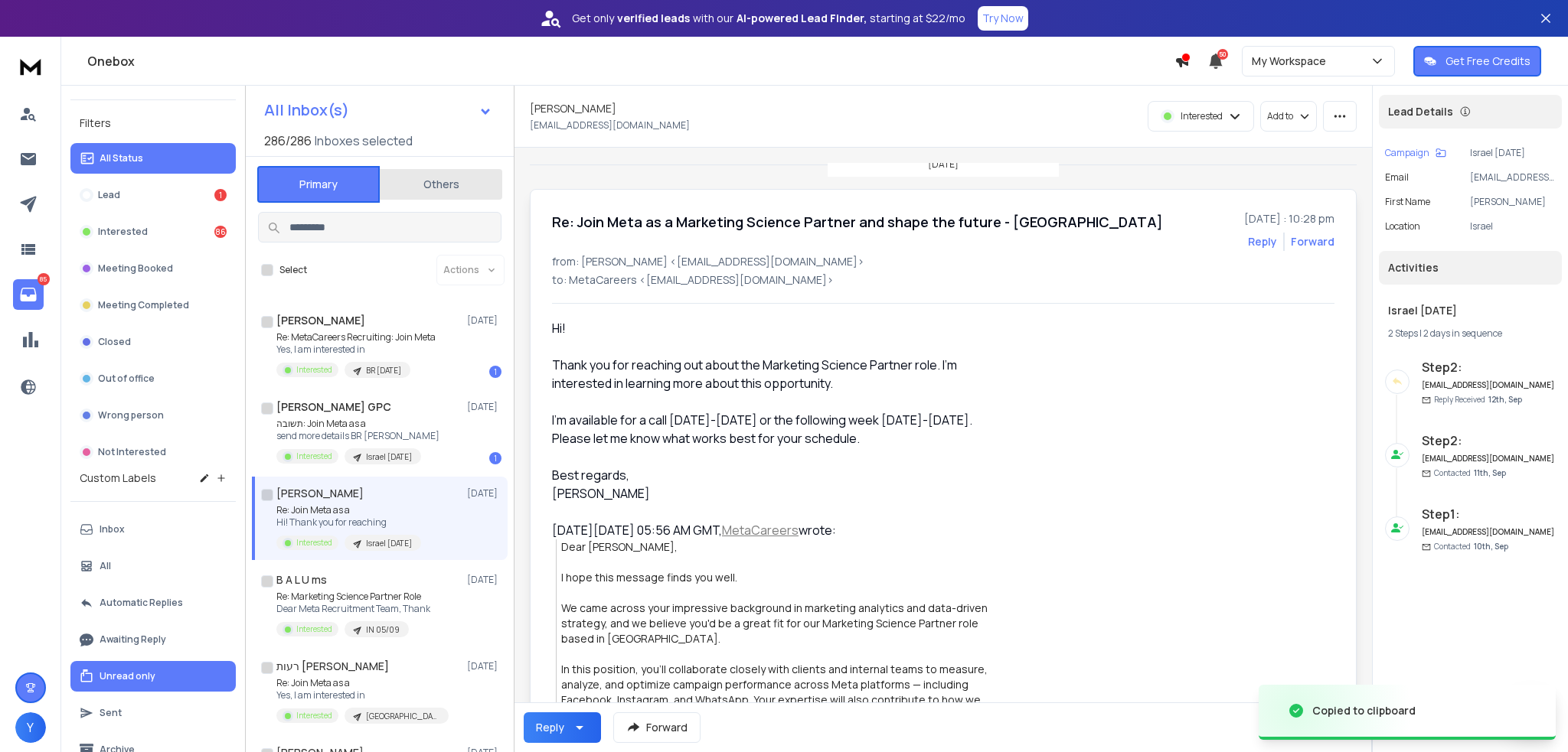
scroll to position [0, 0]
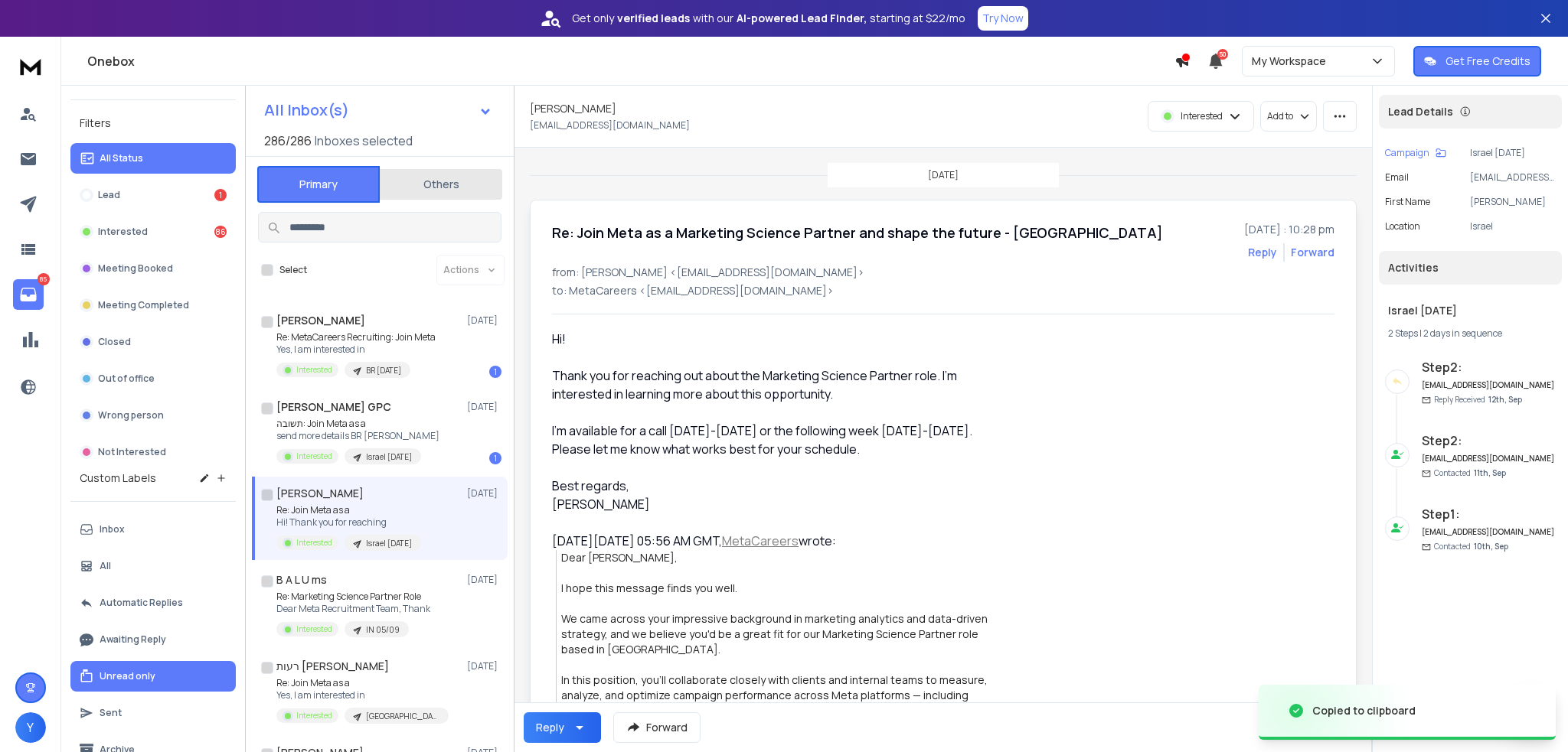
click at [656, 294] on p "to: MetaCareers <[EMAIL_ADDRESS][DOMAIN_NAME]>" at bounding box center [943, 290] width 783 height 16
drag, startPoint x: 656, startPoint y: 294, endPoint x: 821, endPoint y: 296, distance: 165.0
click at [821, 296] on p "to: MetaCareers <[EMAIL_ADDRESS][DOMAIN_NAME]>" at bounding box center [943, 290] width 783 height 16
copy p "[EMAIL_ADDRESS][DOMAIN_NAME]"
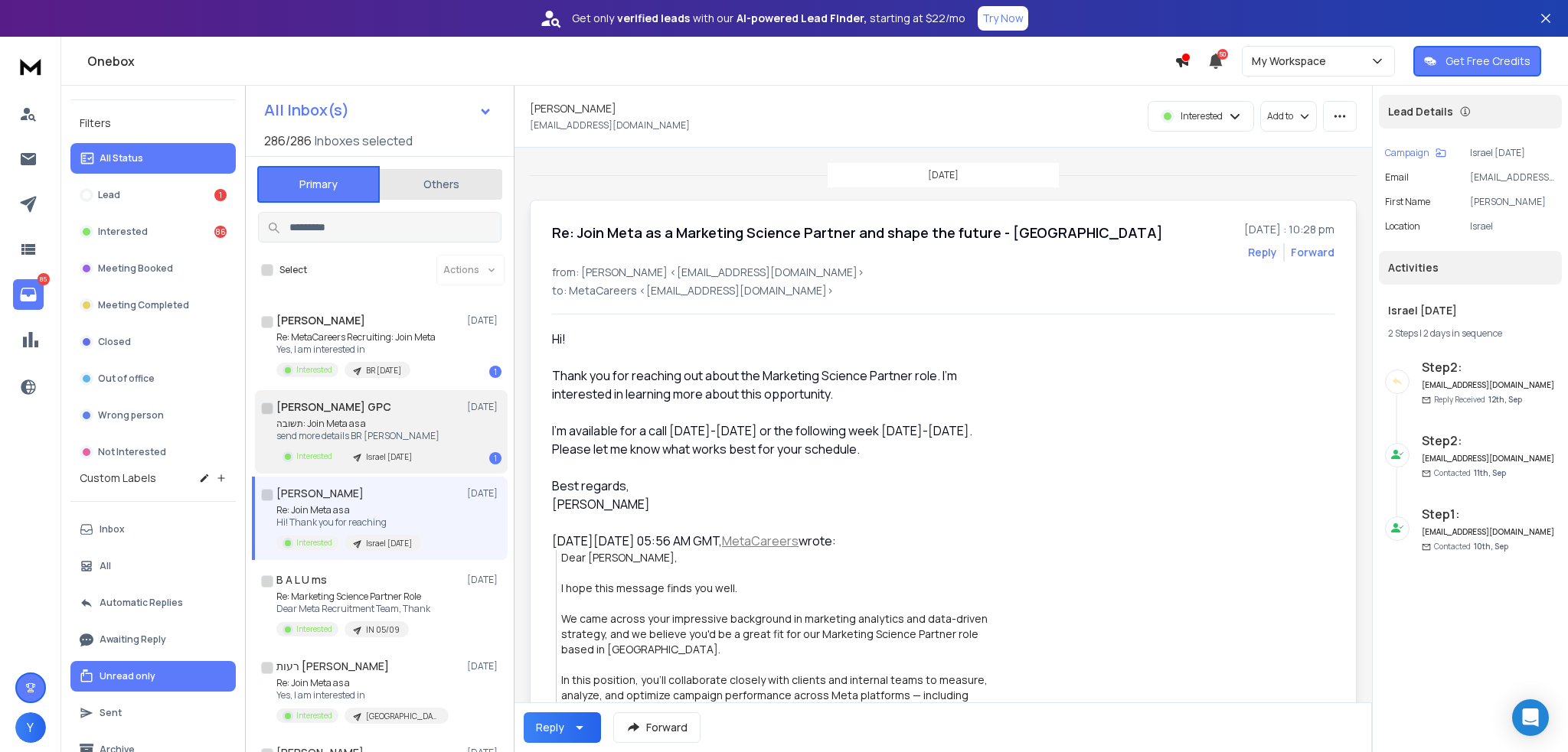
click at [432, 425] on div "תשובה: Join Meta as a send more details BR [PERSON_NAME] Interested Israel [DAT…" at bounding box center [389, 441] width 225 height 47
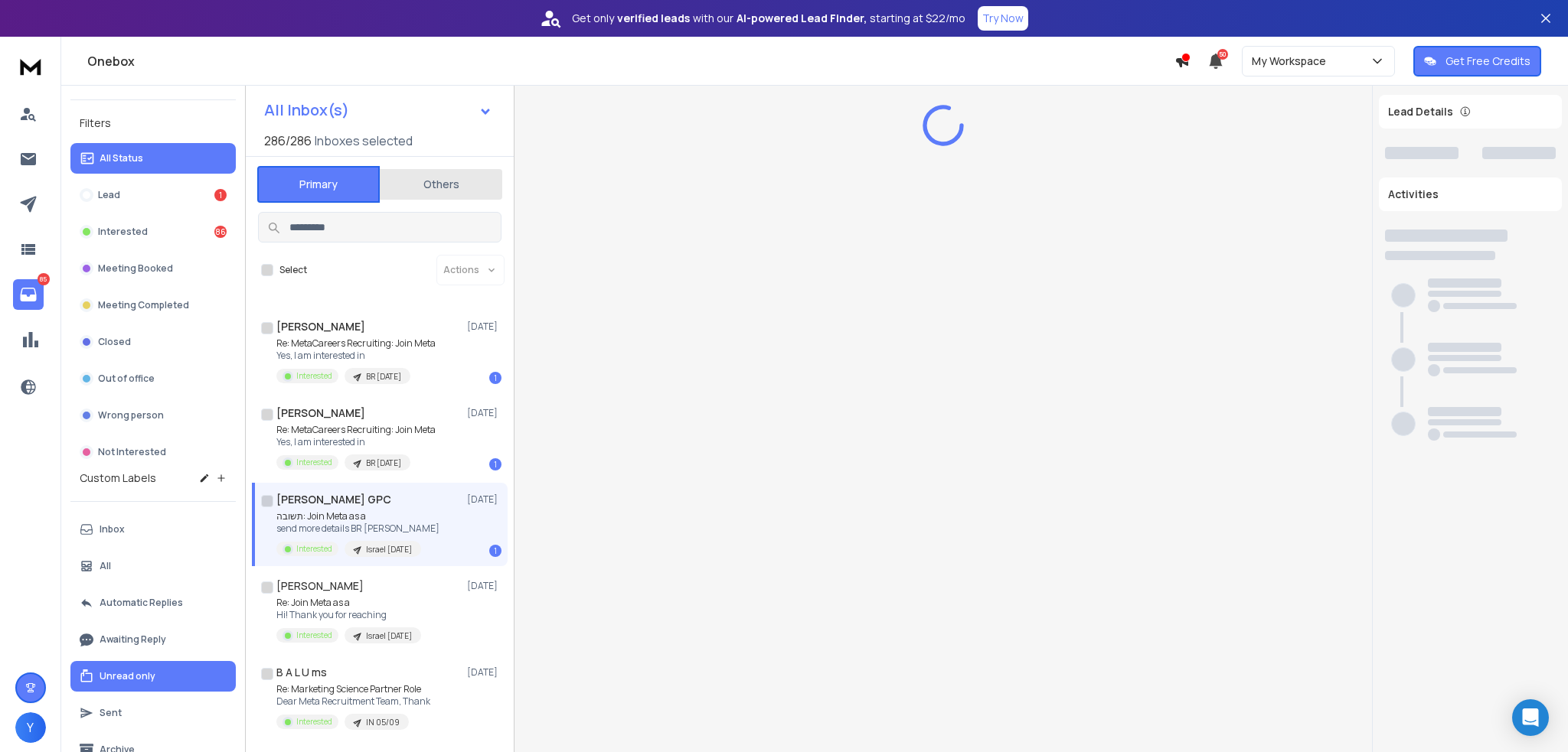
scroll to position [7199, 0]
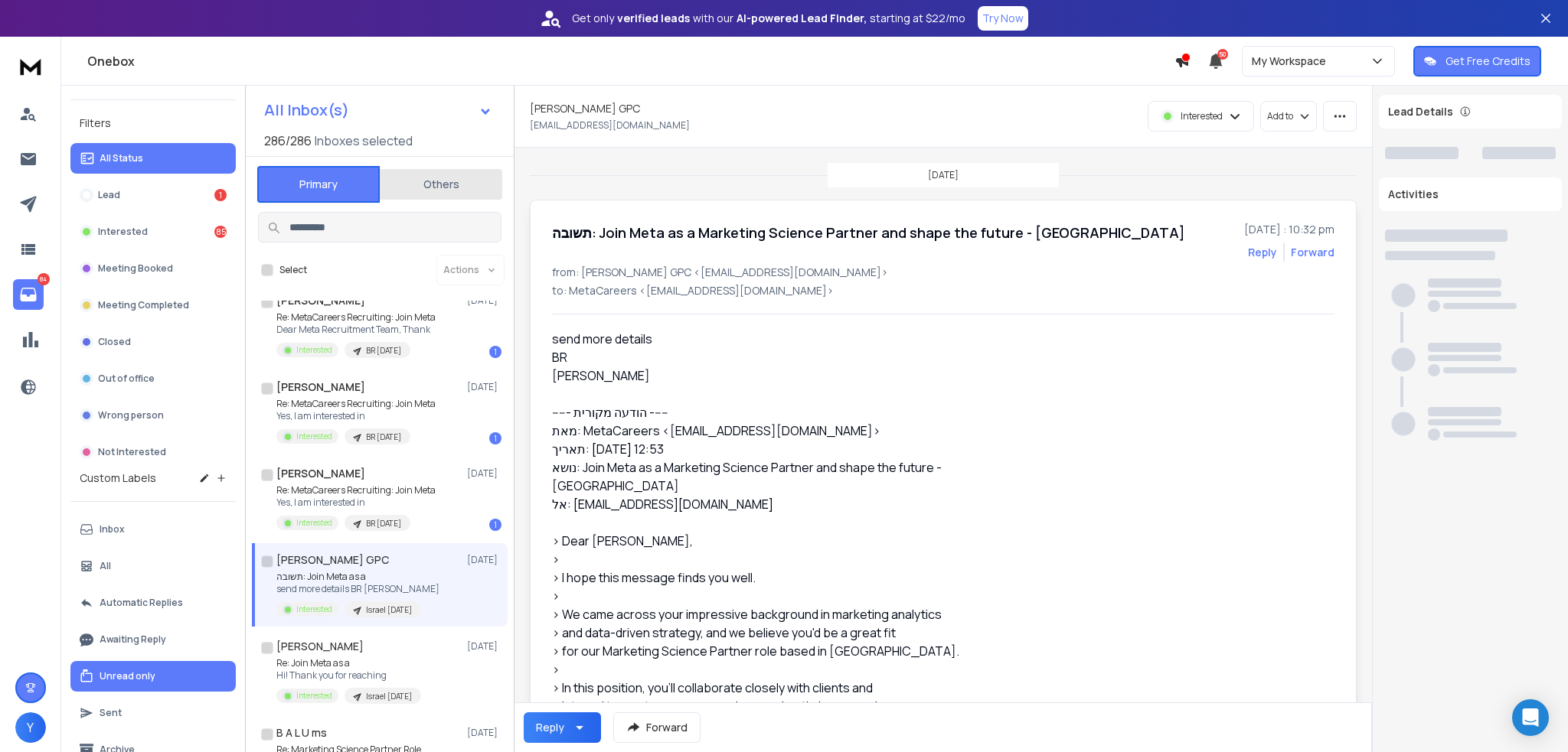
click at [571, 119] on p "[EMAIL_ADDRESS][DOMAIN_NAME]" at bounding box center [610, 125] width 160 height 12
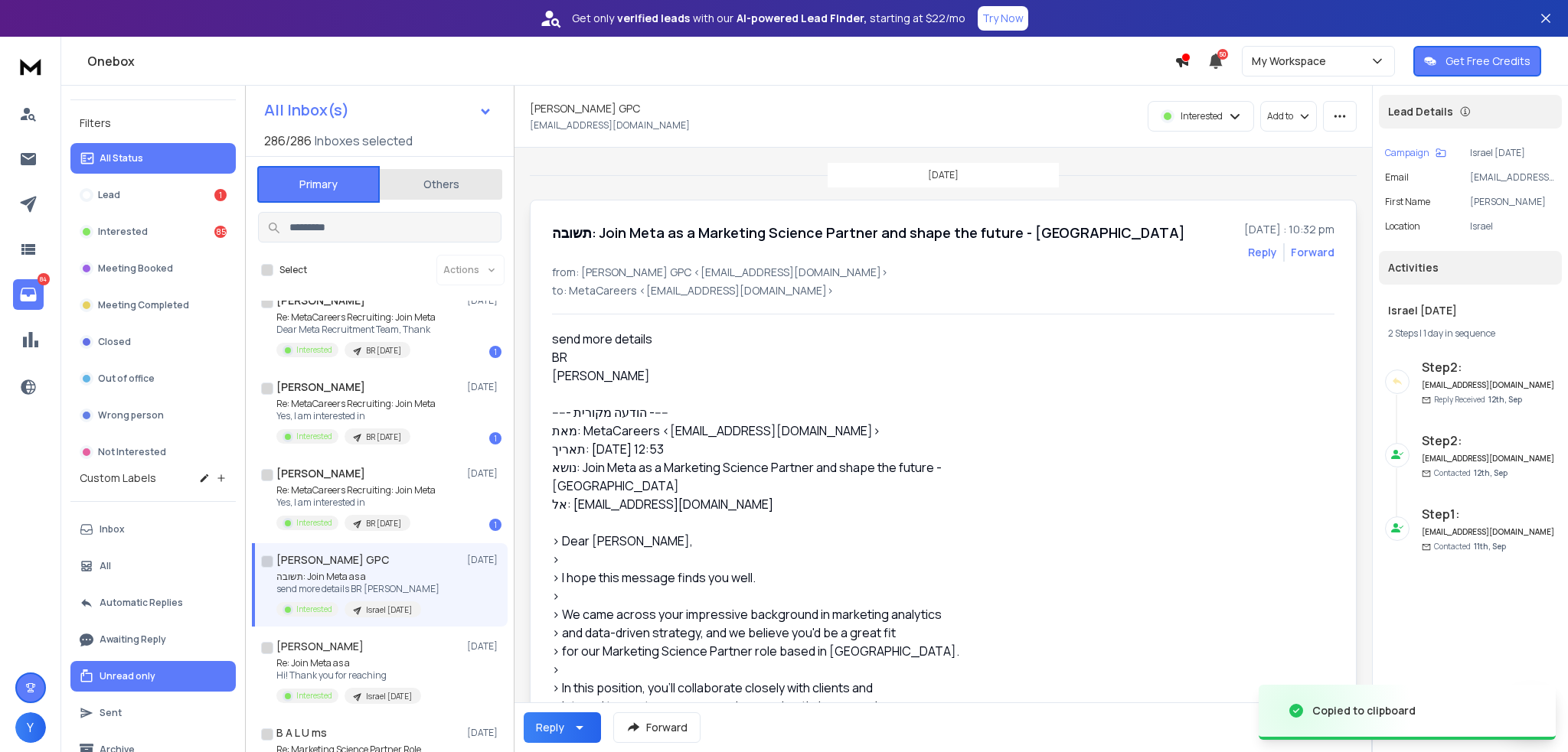
click at [573, 129] on p "[EMAIL_ADDRESS][DOMAIN_NAME]" at bounding box center [610, 125] width 160 height 12
click at [632, 289] on p "to: MetaCareers <[EMAIL_ADDRESS][DOMAIN_NAME]>" at bounding box center [943, 290] width 783 height 16
click at [649, 289] on p "to: MetaCareers <[EMAIL_ADDRESS][DOMAIN_NAME]>" at bounding box center [943, 290] width 783 height 16
drag, startPoint x: 649, startPoint y: 289, endPoint x: 787, endPoint y: 290, distance: 138.0
click at [787, 290] on p "to: MetaCareers <[EMAIL_ADDRESS][DOMAIN_NAME]>" at bounding box center [943, 290] width 783 height 16
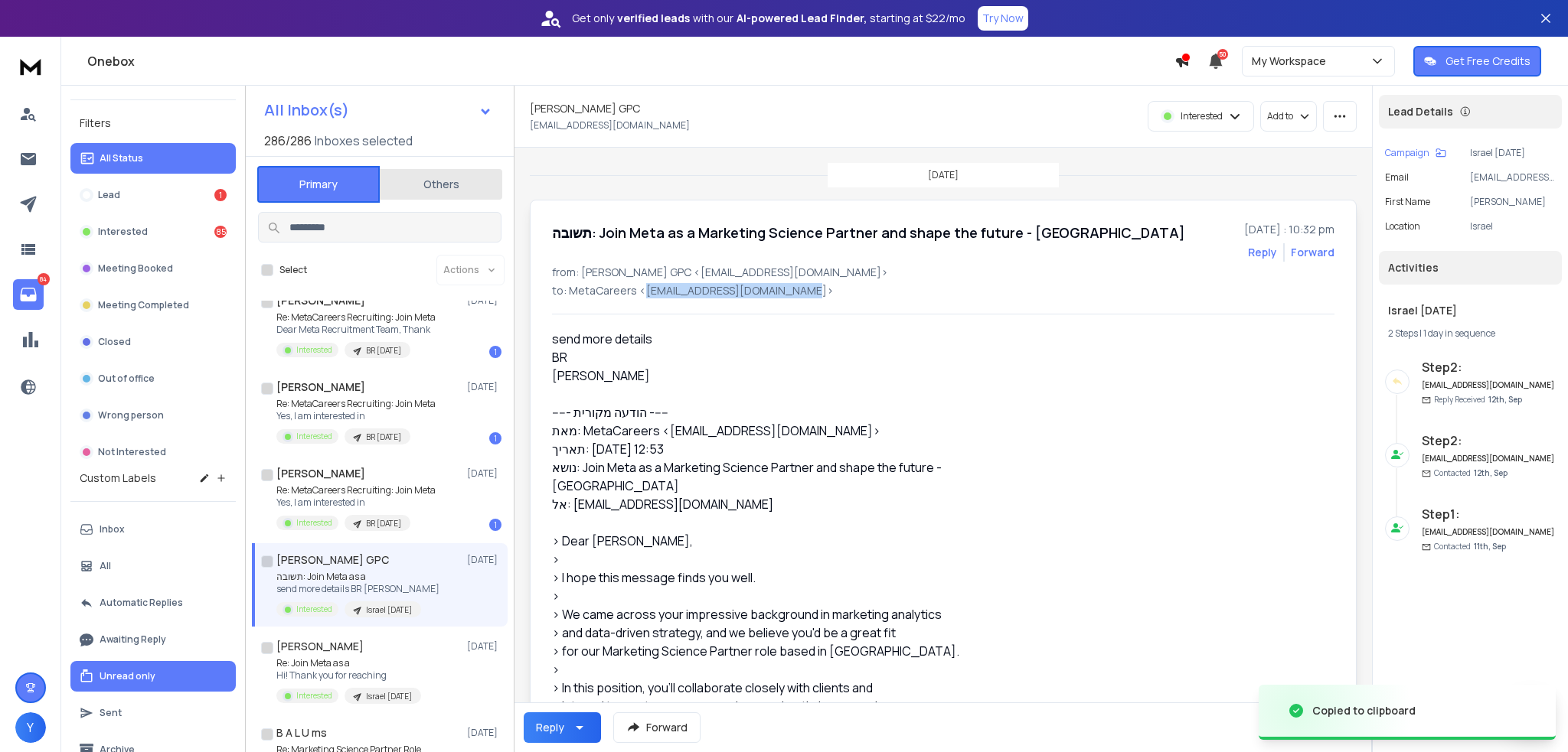
copy p "[EMAIL_ADDRESS][DOMAIN_NAME]"
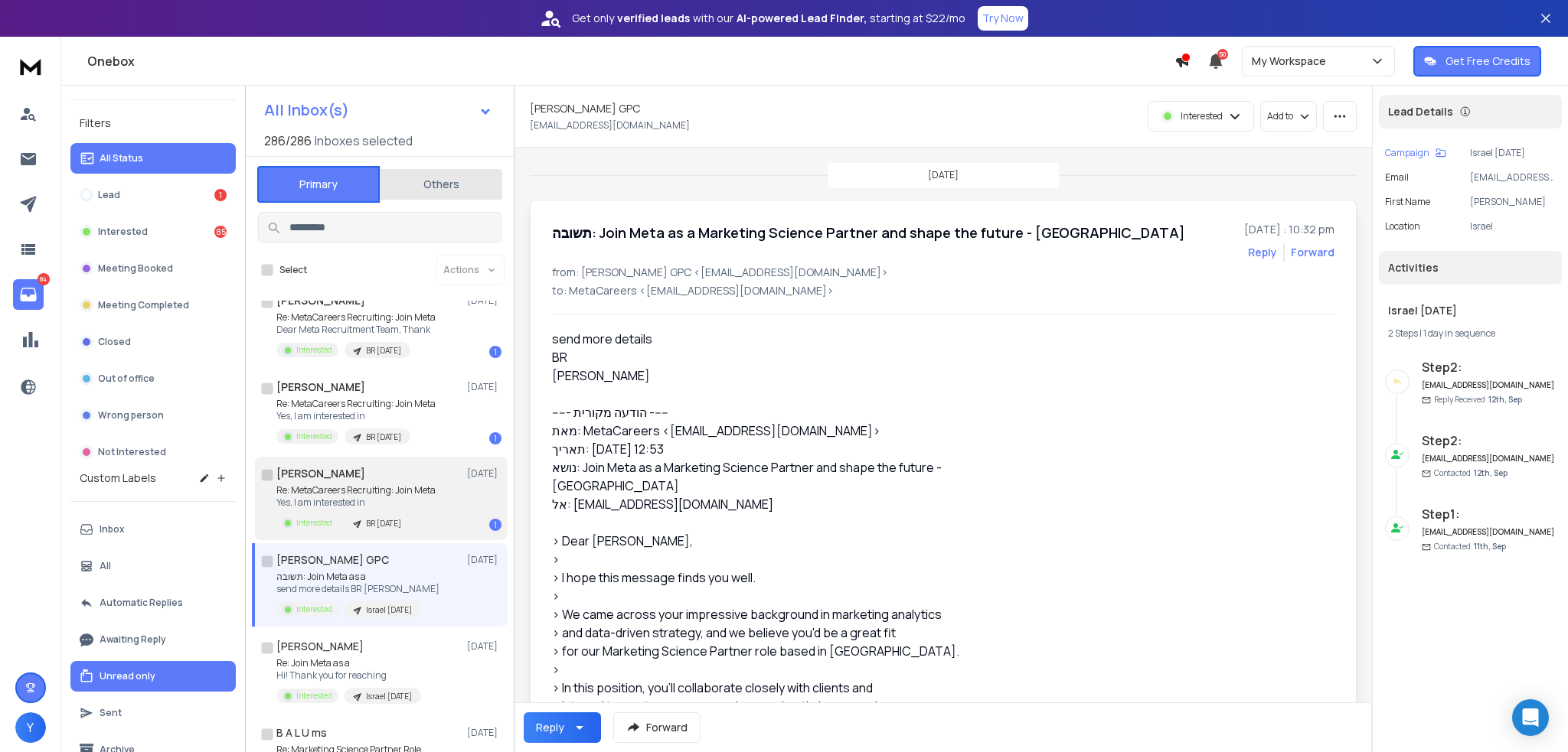
click at [362, 503] on p "Yes, I am interested in" at bounding box center [355, 502] width 159 height 12
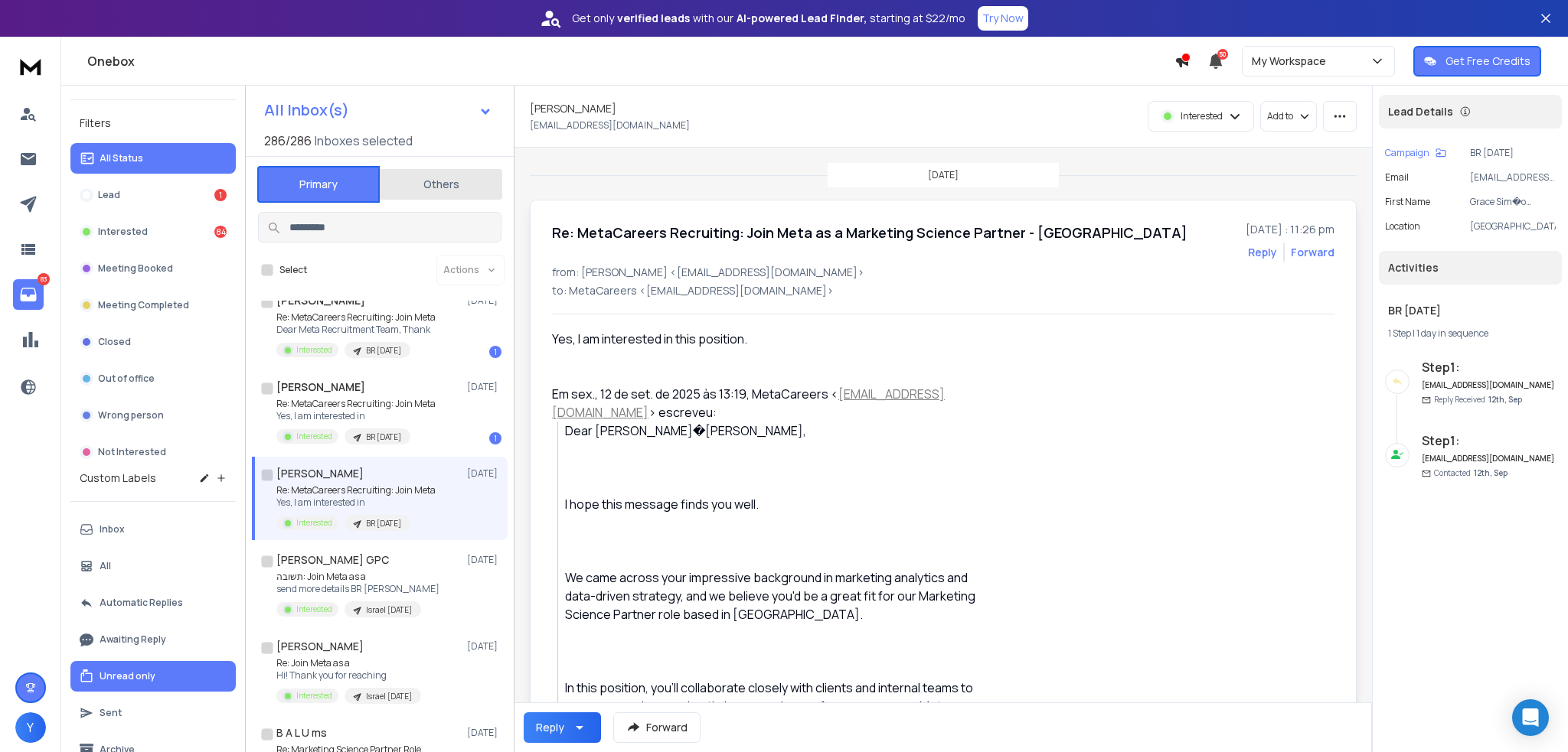
click at [604, 131] on p "[EMAIL_ADDRESS][DOMAIN_NAME]" at bounding box center [610, 125] width 160 height 12
click at [649, 296] on p "to: MetaCareers <[EMAIL_ADDRESS][DOMAIN_NAME]>" at bounding box center [943, 290] width 783 height 16
drag, startPoint x: 649, startPoint y: 296, endPoint x: 818, endPoint y: 297, distance: 169.0
click at [818, 297] on p "to: MetaCareers <[EMAIL_ADDRESS][DOMAIN_NAME]>" at bounding box center [943, 290] width 783 height 16
copy p "[EMAIL_ADDRESS][DOMAIN_NAME]"
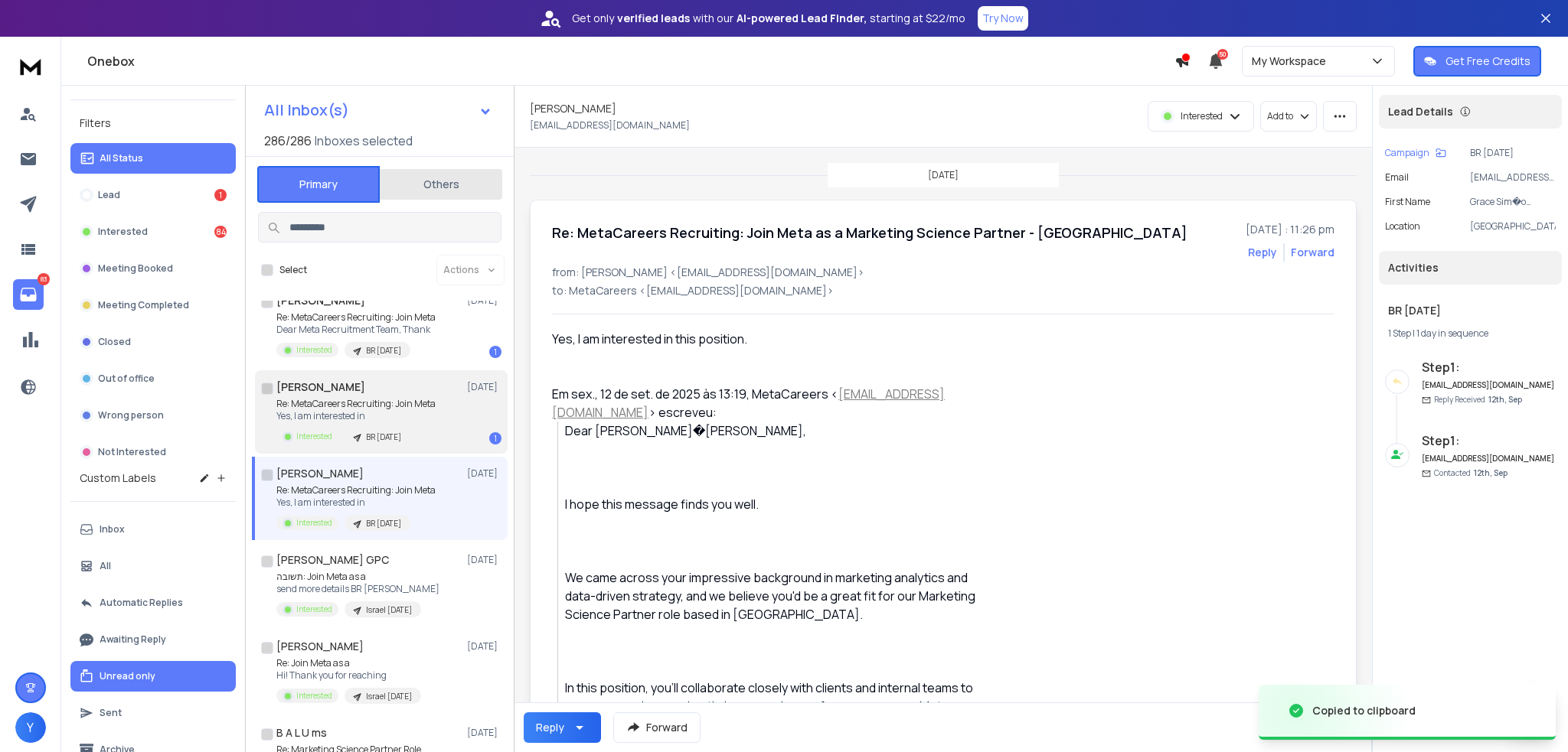
click at [379, 436] on p "BR [DATE]" at bounding box center [383, 437] width 35 height 12
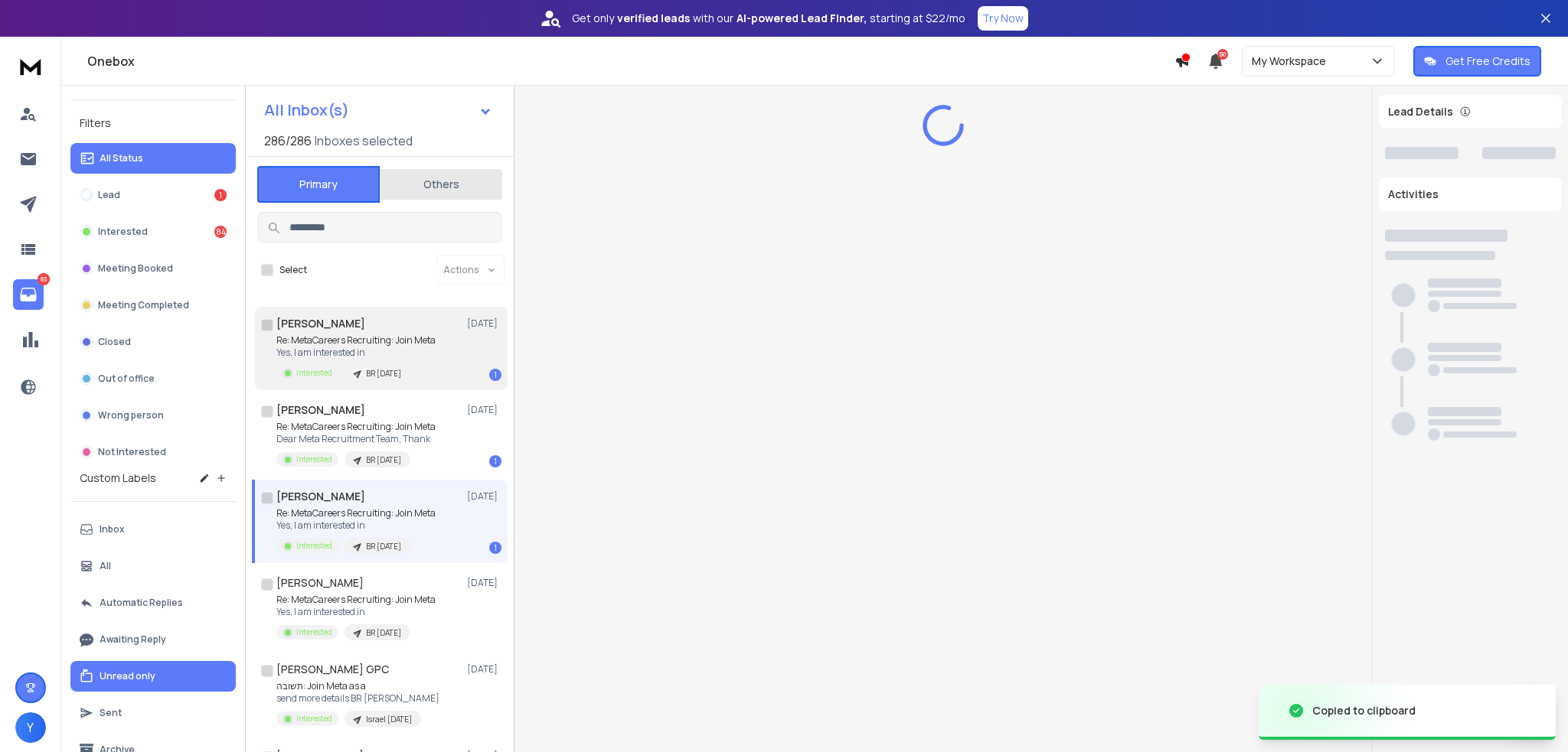
scroll to position [7045, 0]
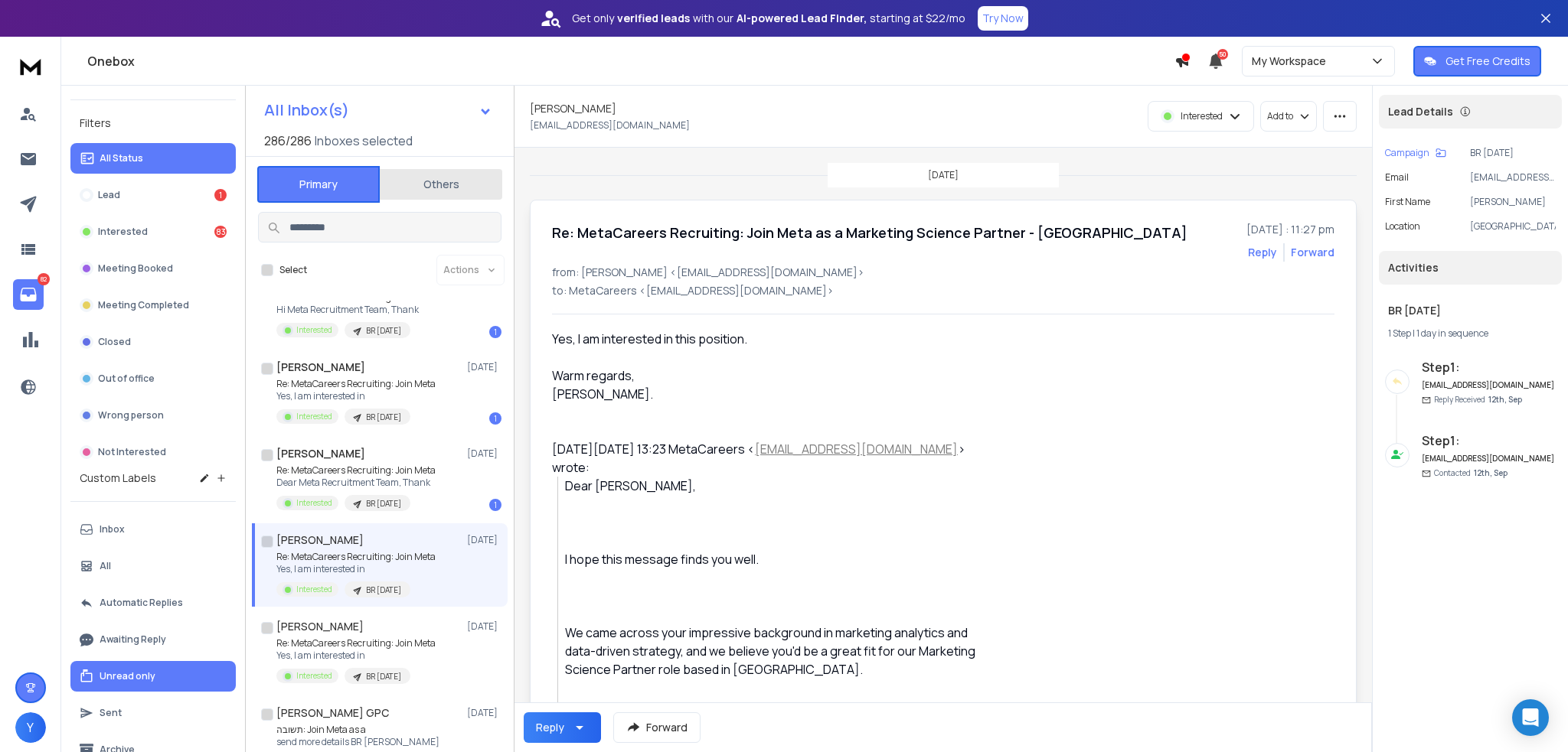
click at [604, 124] on p "[EMAIL_ADDRESS][DOMAIN_NAME]" at bounding box center [610, 125] width 160 height 12
click at [648, 296] on p "to: MetaCareers <[EMAIL_ADDRESS][DOMAIN_NAME]>" at bounding box center [943, 290] width 783 height 16
drag, startPoint x: 648, startPoint y: 296, endPoint x: 815, endPoint y: 297, distance: 167.0
click at [815, 297] on p "to: MetaCareers <[EMAIL_ADDRESS][DOMAIN_NAME]>" at bounding box center [943, 290] width 783 height 16
copy p "[EMAIL_ADDRESS][DOMAIN_NAME]"
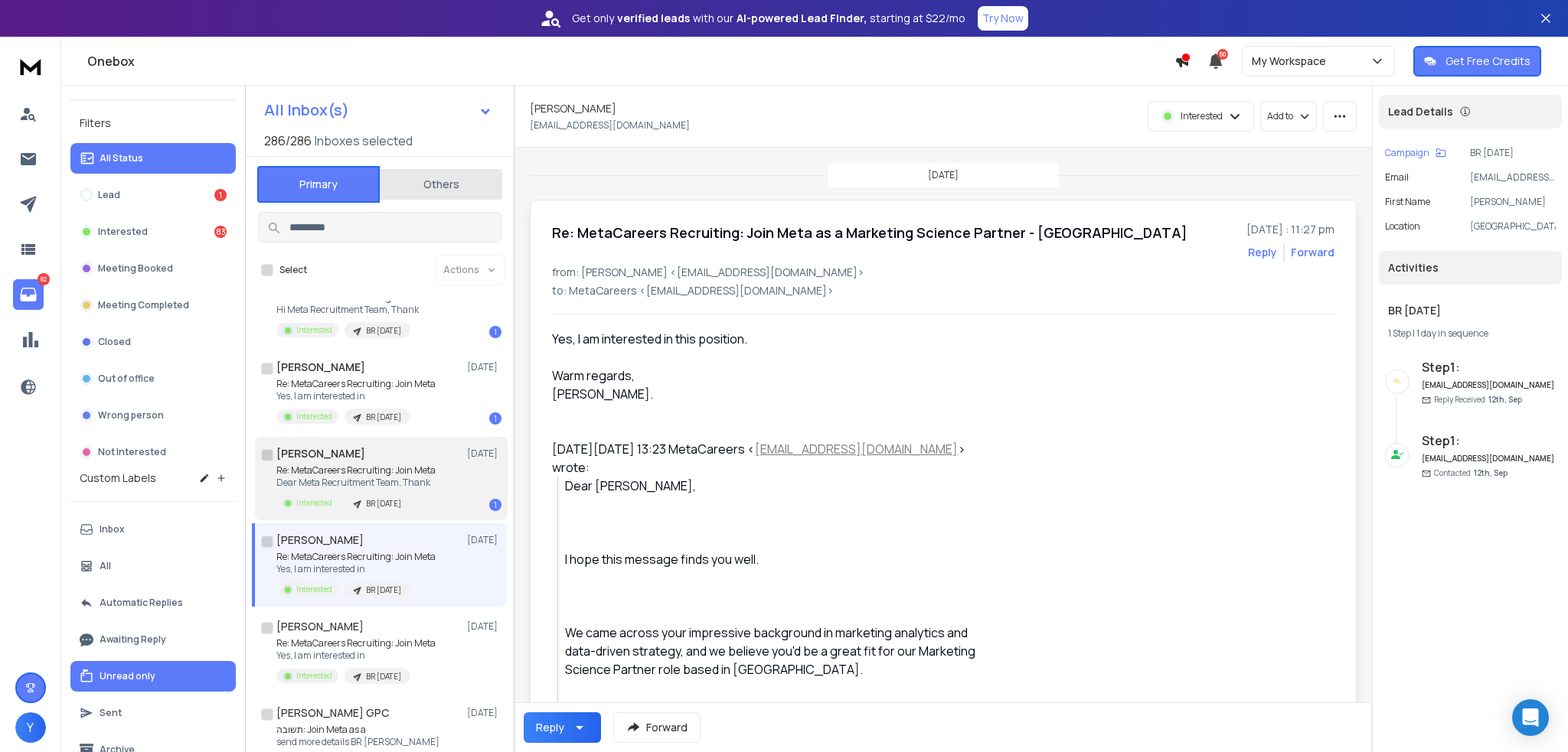
click at [372, 483] on p "Dear Meta Recruitment Team, Thank" at bounding box center [355, 482] width 159 height 12
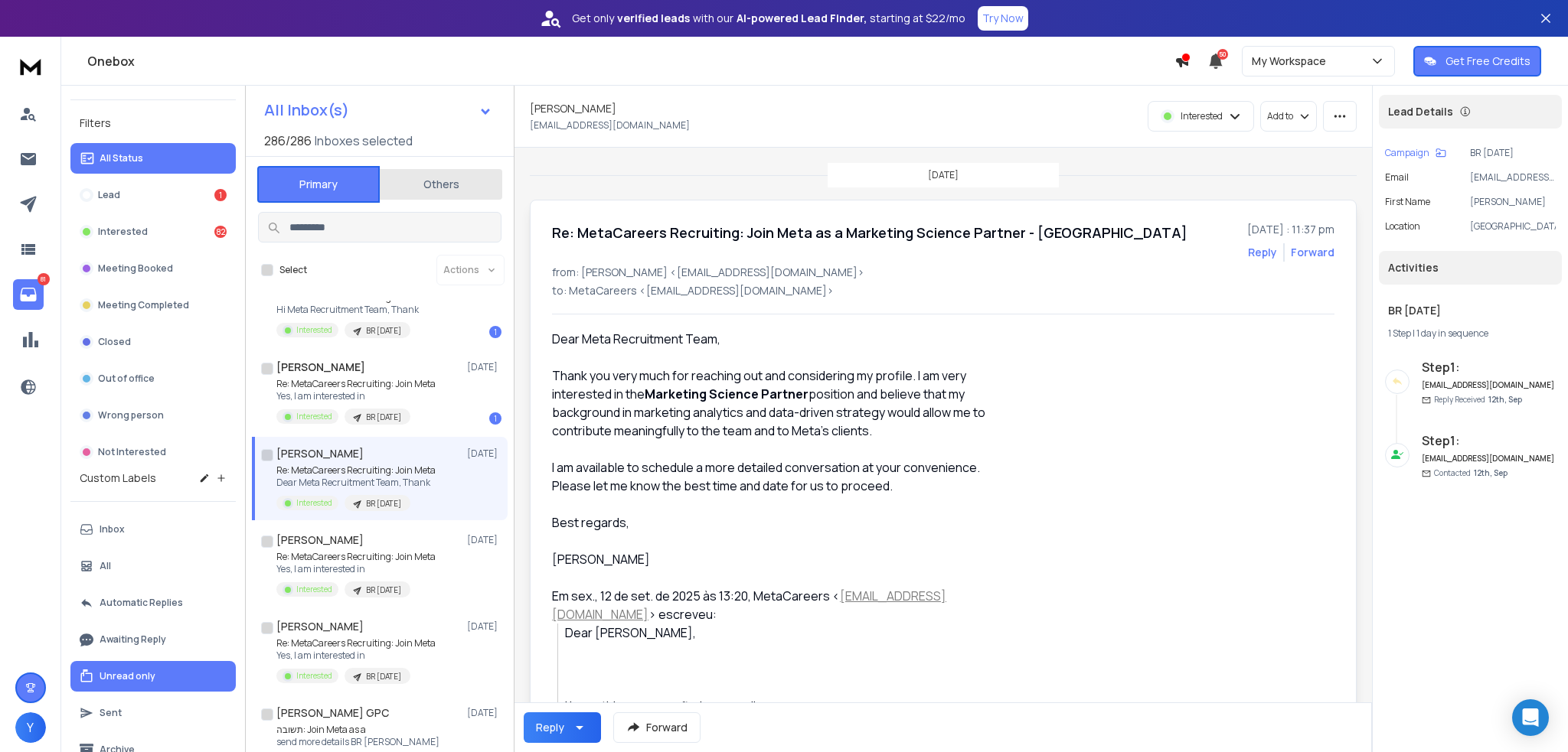
click at [620, 127] on p "[EMAIL_ADDRESS][DOMAIN_NAME]" at bounding box center [610, 125] width 160 height 12
click at [660, 286] on p "to: MetaCareers <[EMAIL_ADDRESS][DOMAIN_NAME]>" at bounding box center [943, 290] width 783 height 16
click at [647, 290] on p "to: MetaCareers <[EMAIL_ADDRESS][DOMAIN_NAME]>" at bounding box center [943, 290] width 783 height 16
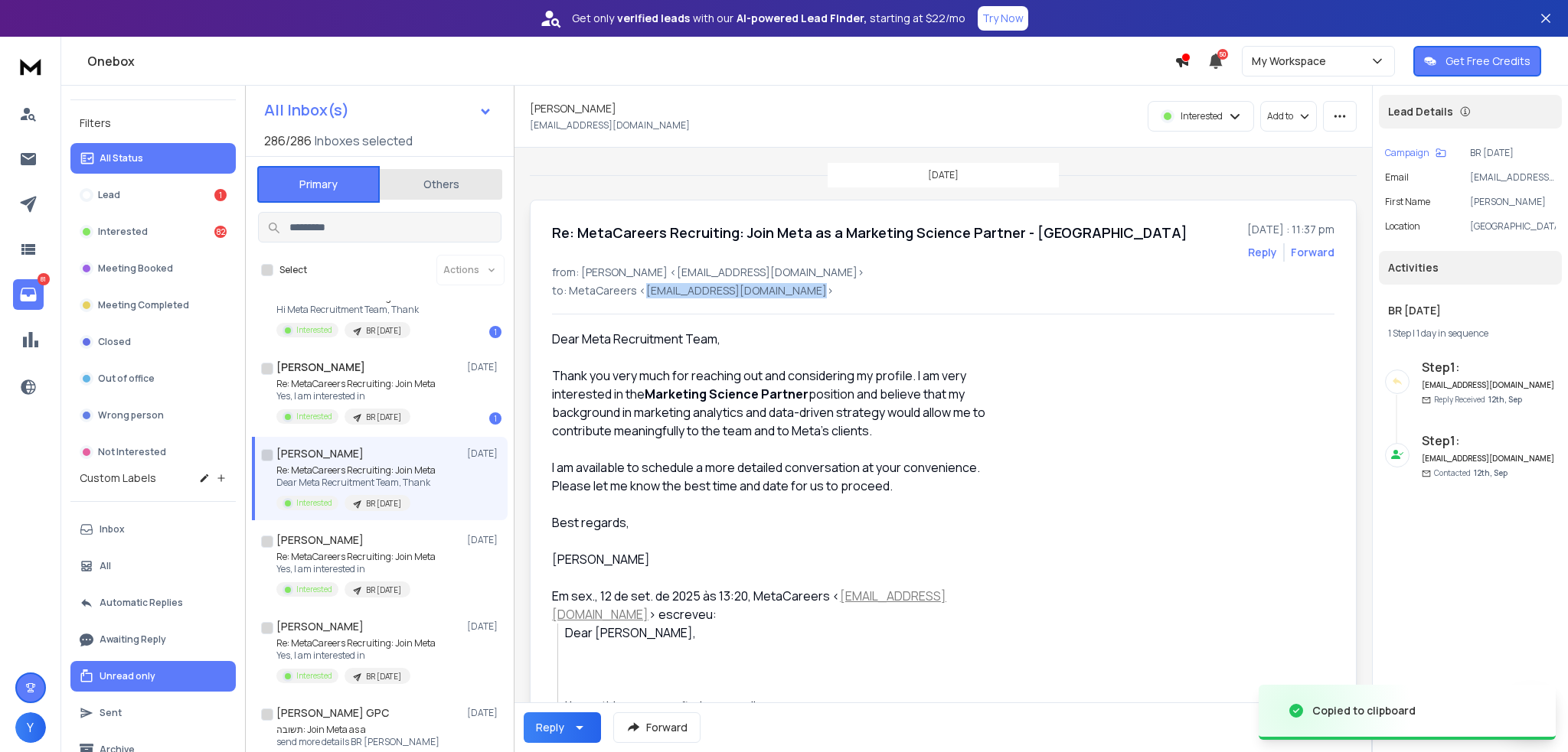
drag, startPoint x: 647, startPoint y: 290, endPoint x: 780, endPoint y: 286, distance: 133.1
click at [780, 286] on p "to: MetaCareers <[EMAIL_ADDRESS][DOMAIN_NAME]>" at bounding box center [943, 290] width 783 height 16
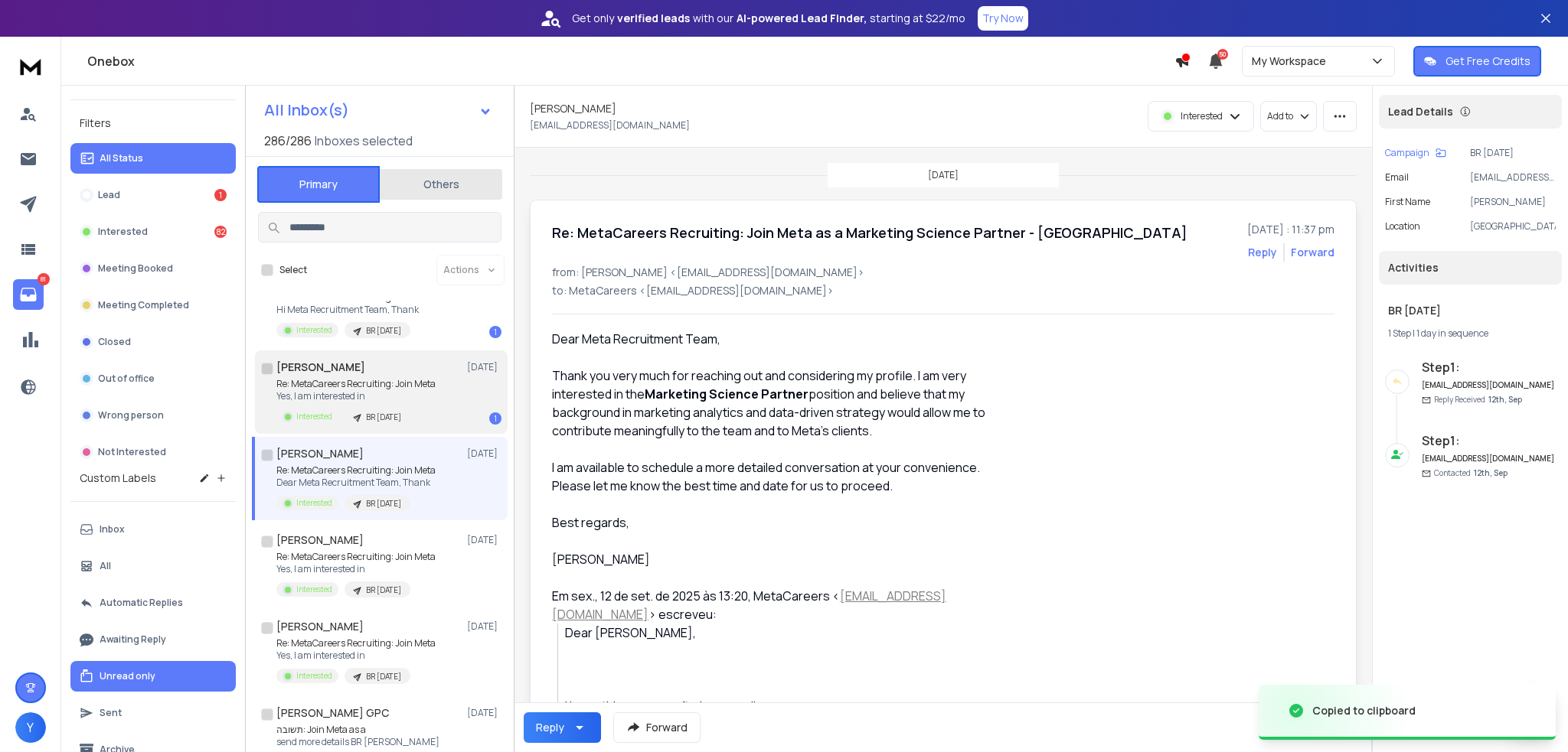
click at [423, 388] on p "Re: MetaCareers Recruiting: Join Meta" at bounding box center [355, 384] width 159 height 12
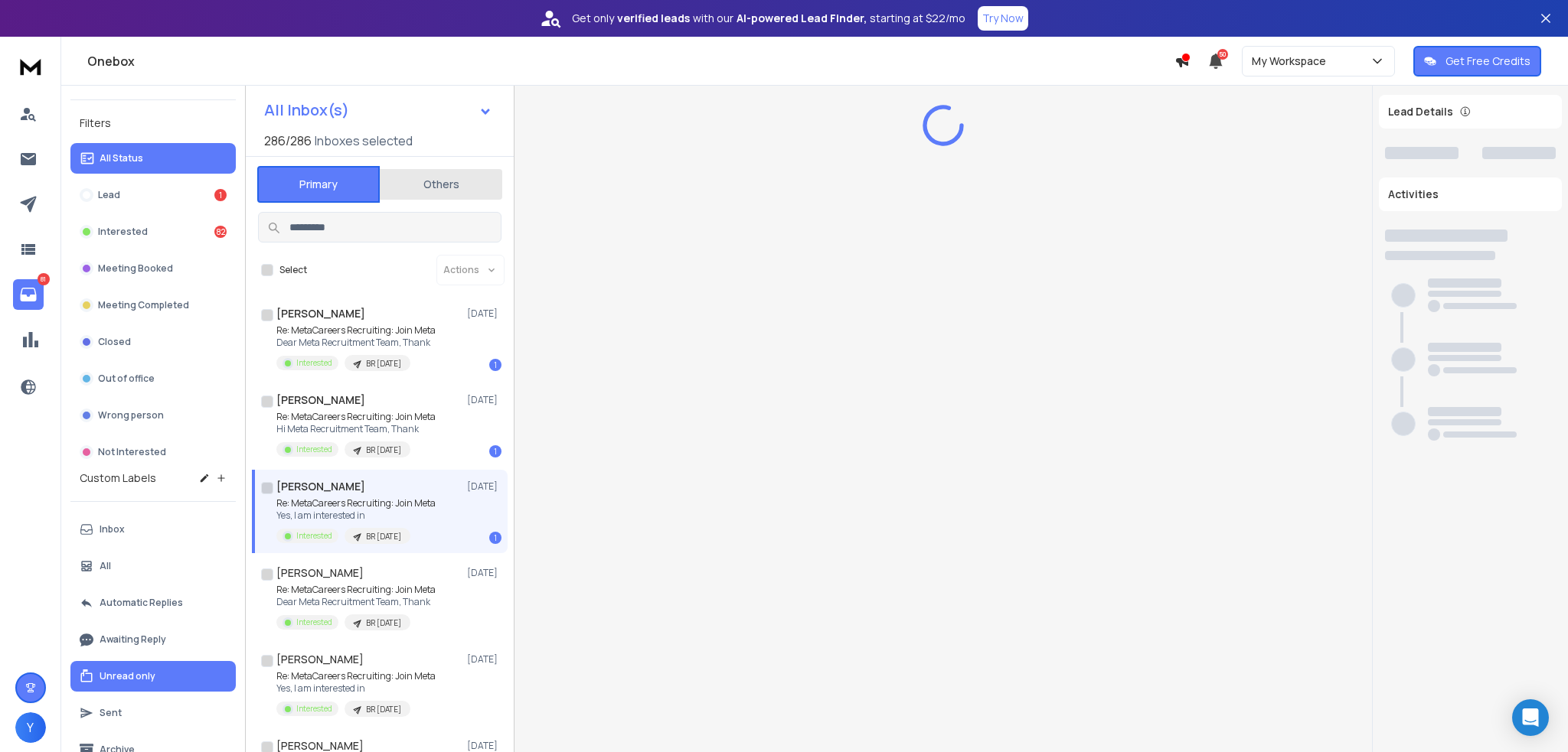
scroll to position [6892, 0]
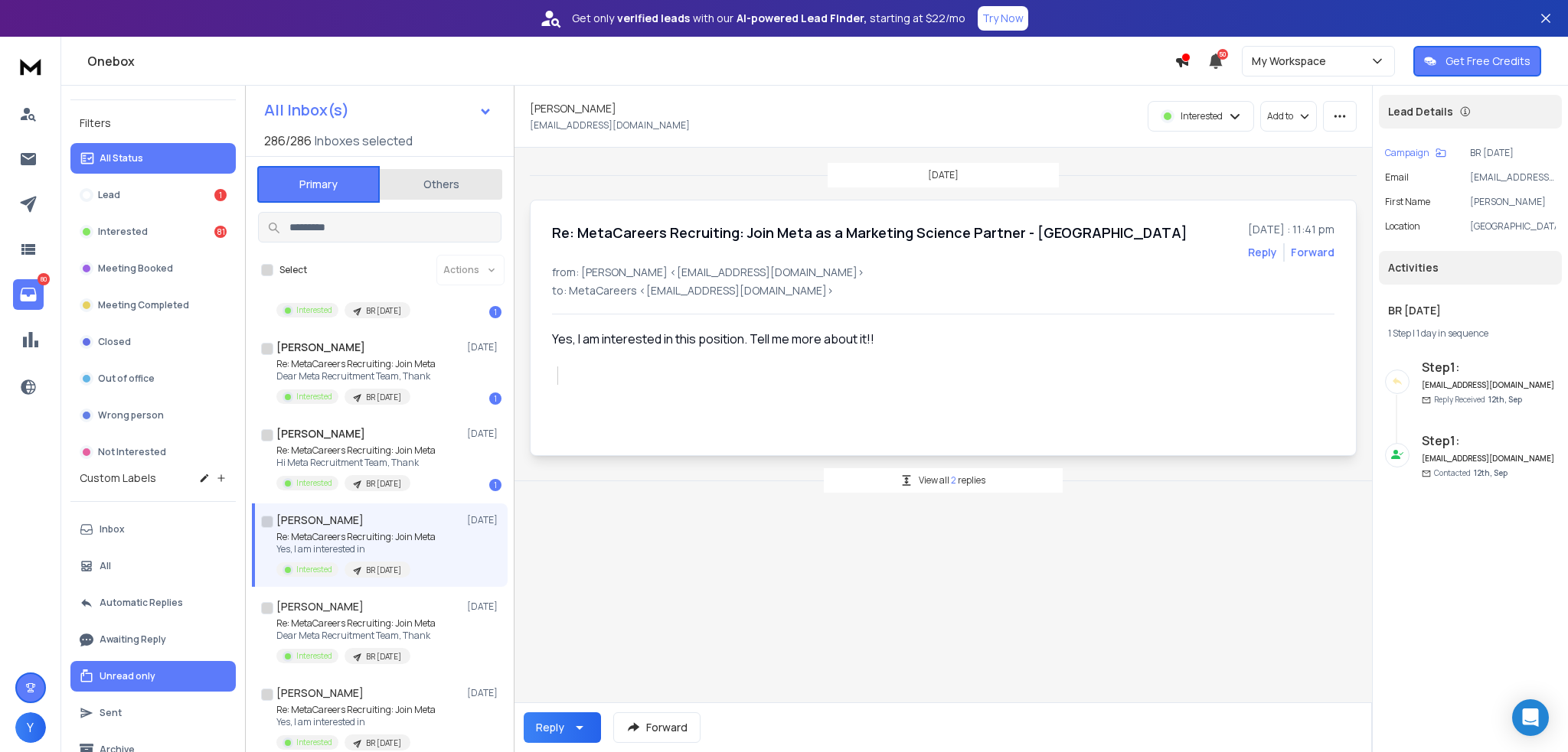
click at [619, 127] on p "[EMAIL_ADDRESS][DOMAIN_NAME]" at bounding box center [610, 125] width 160 height 12
click at [656, 295] on p "to: MetaCareers <[EMAIL_ADDRESS][DOMAIN_NAME]>" at bounding box center [943, 290] width 783 height 16
drag, startPoint x: 656, startPoint y: 295, endPoint x: 806, endPoint y: 284, distance: 150.4
click at [806, 284] on p "to: MetaCareers <[EMAIL_ADDRESS][DOMAIN_NAME]>" at bounding box center [943, 290] width 783 height 16
click at [931, 488] on div "View all 2 replies" at bounding box center [943, 480] width 240 height 25
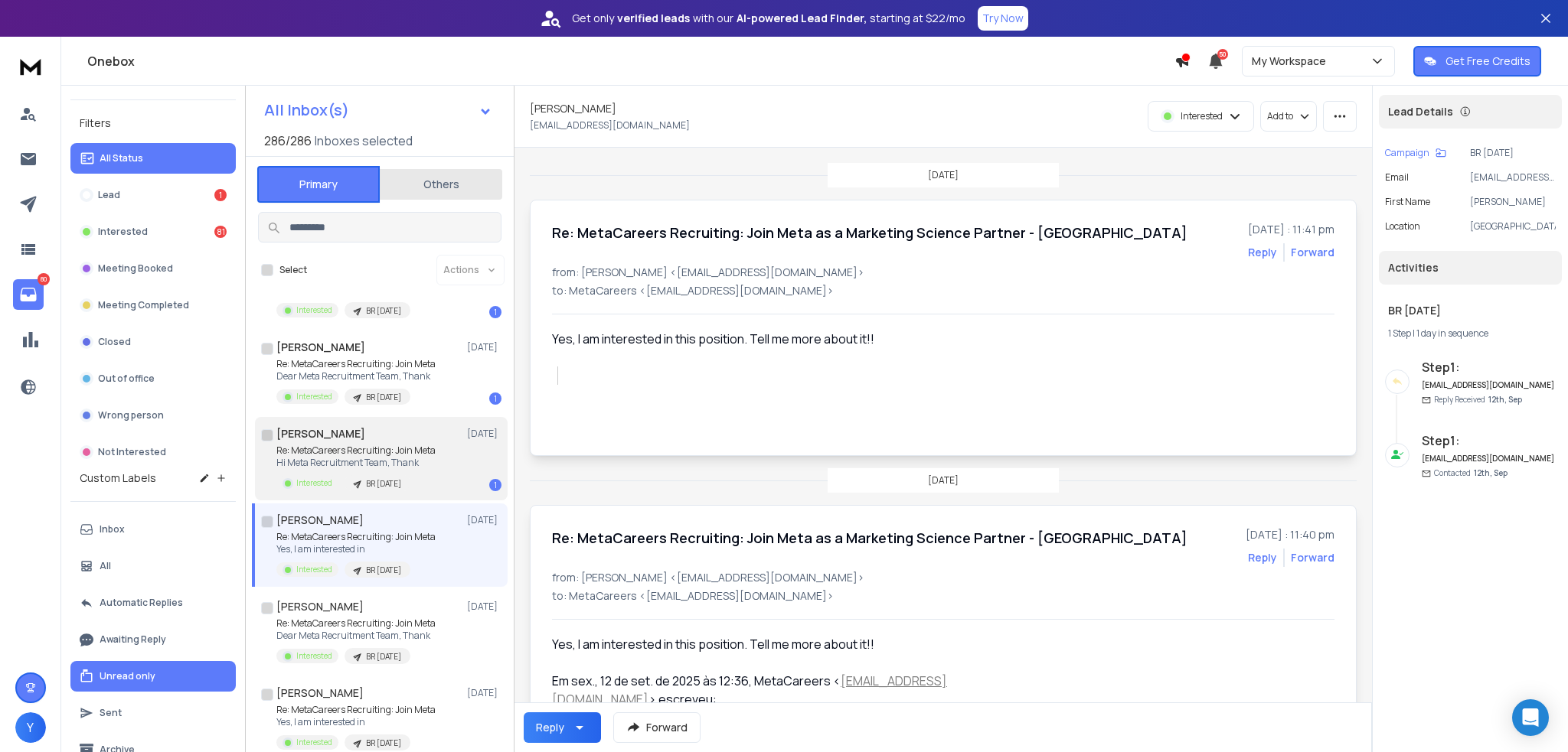
click at [450, 441] on div "[PERSON_NAME] Sales [DATE] Re: MetaCareers Recruiting: Join Meta Hi Meta Recrui…" at bounding box center [389, 458] width 225 height 65
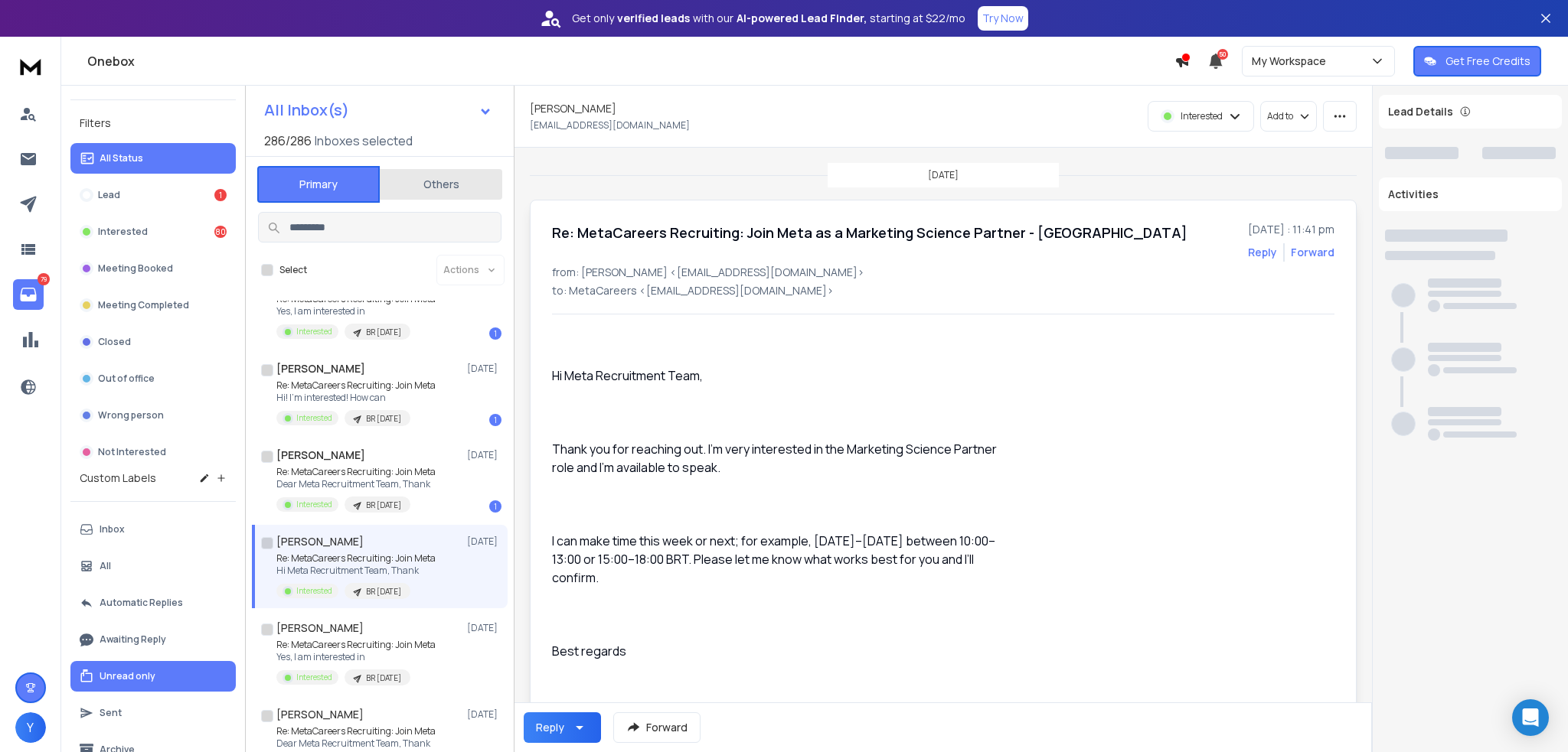
scroll to position [6740, 0]
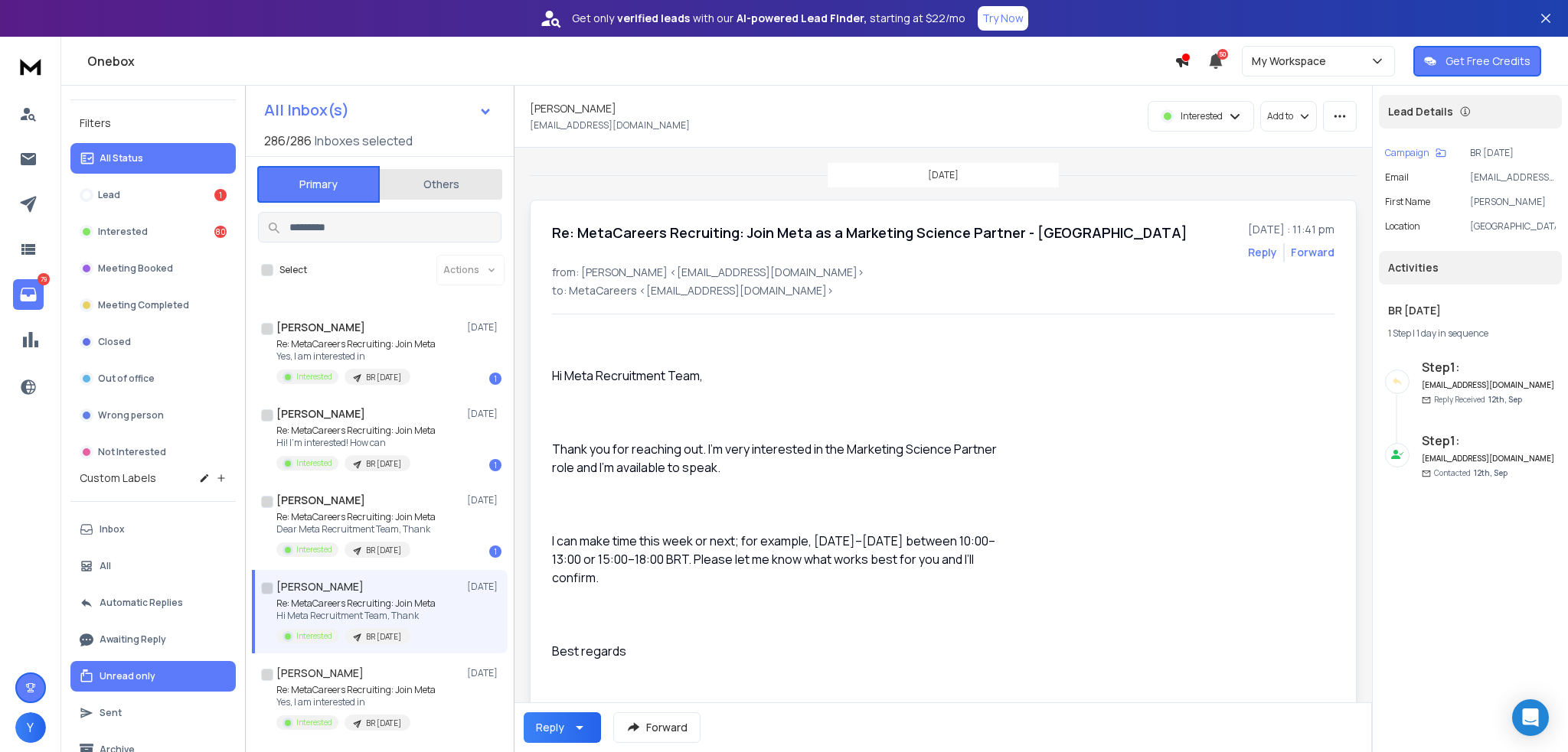
click at [601, 123] on p "[EMAIL_ADDRESS][DOMAIN_NAME]" at bounding box center [610, 125] width 160 height 12
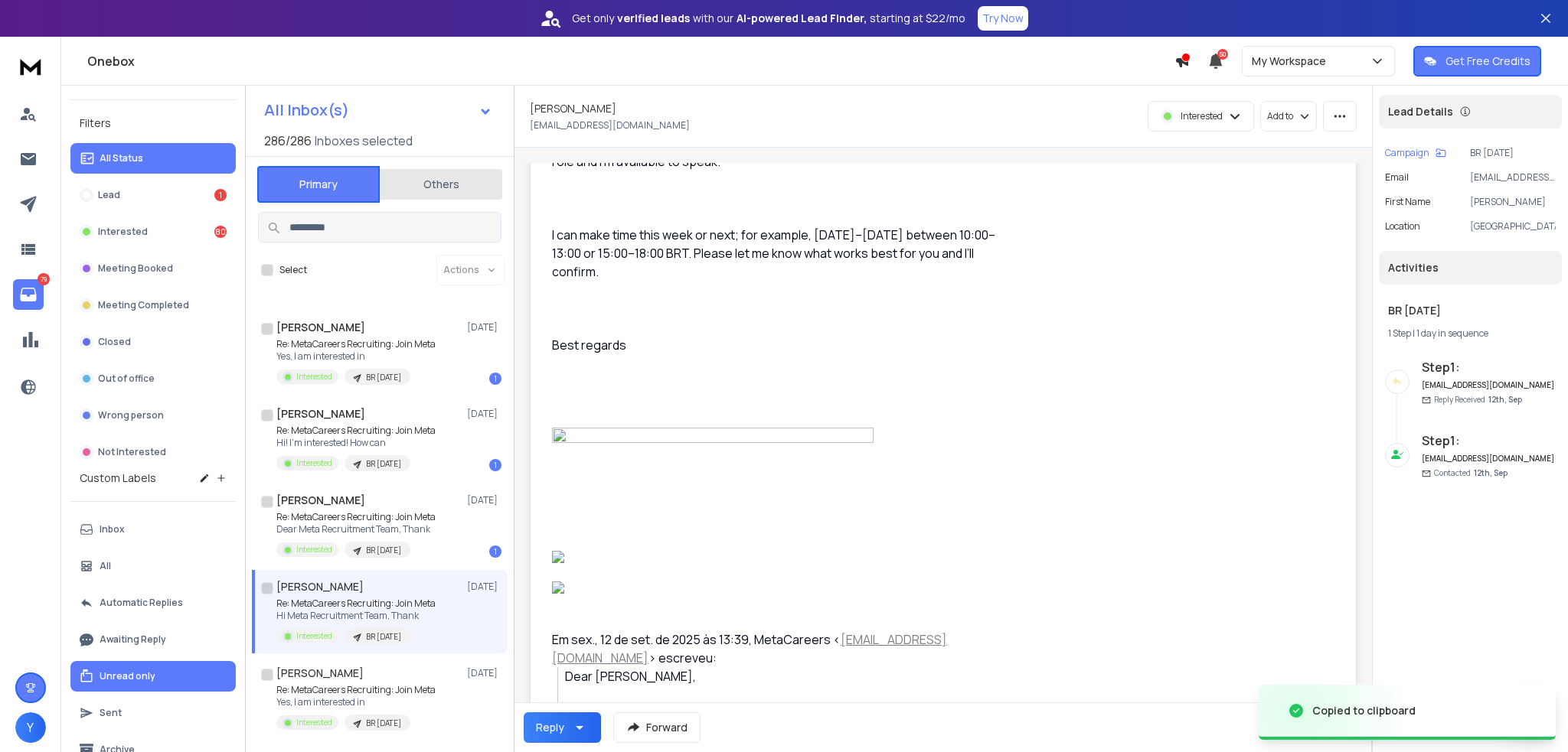
scroll to position [0, 0]
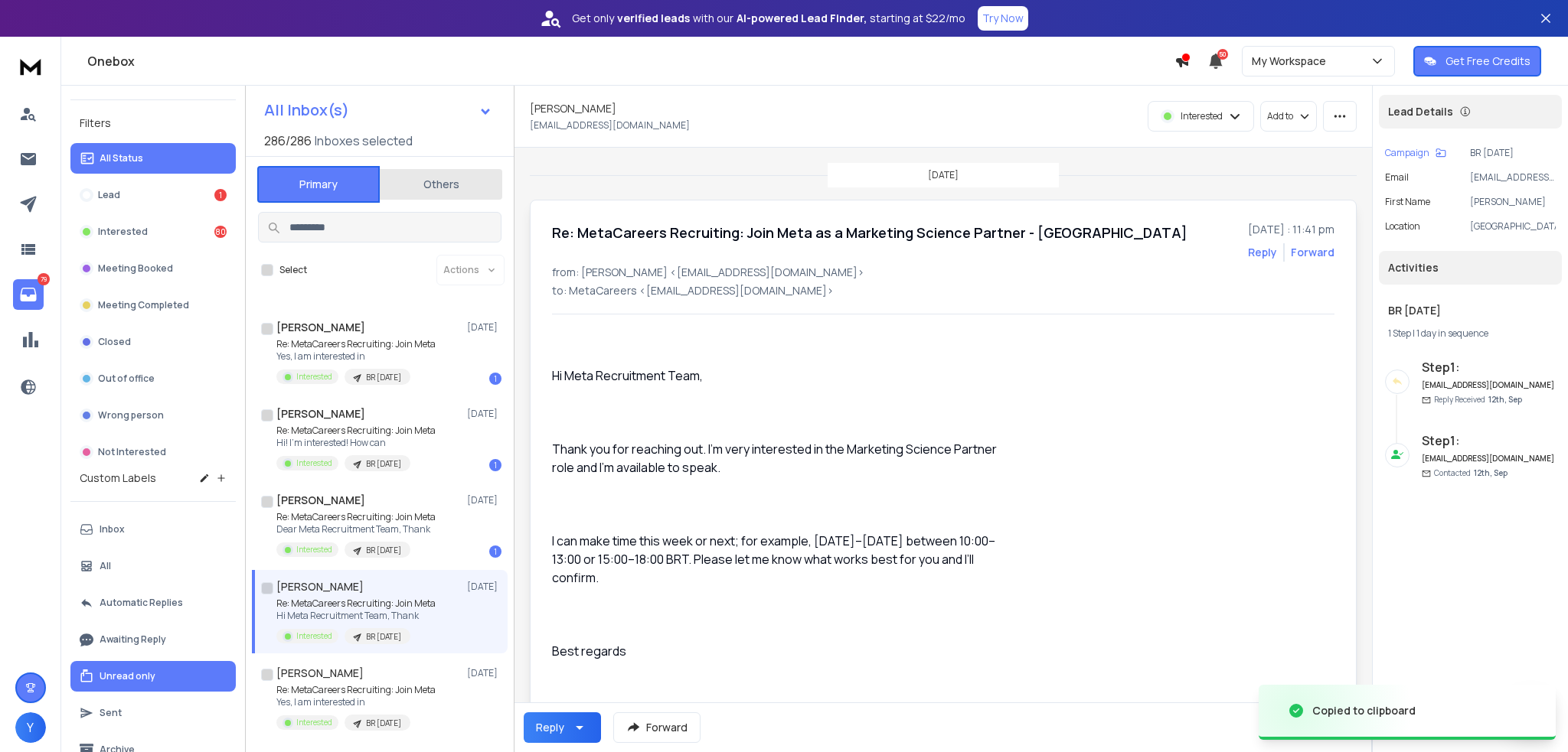
click at [656, 292] on p "to: MetaCareers <[EMAIL_ADDRESS][DOMAIN_NAME]>" at bounding box center [943, 290] width 783 height 16
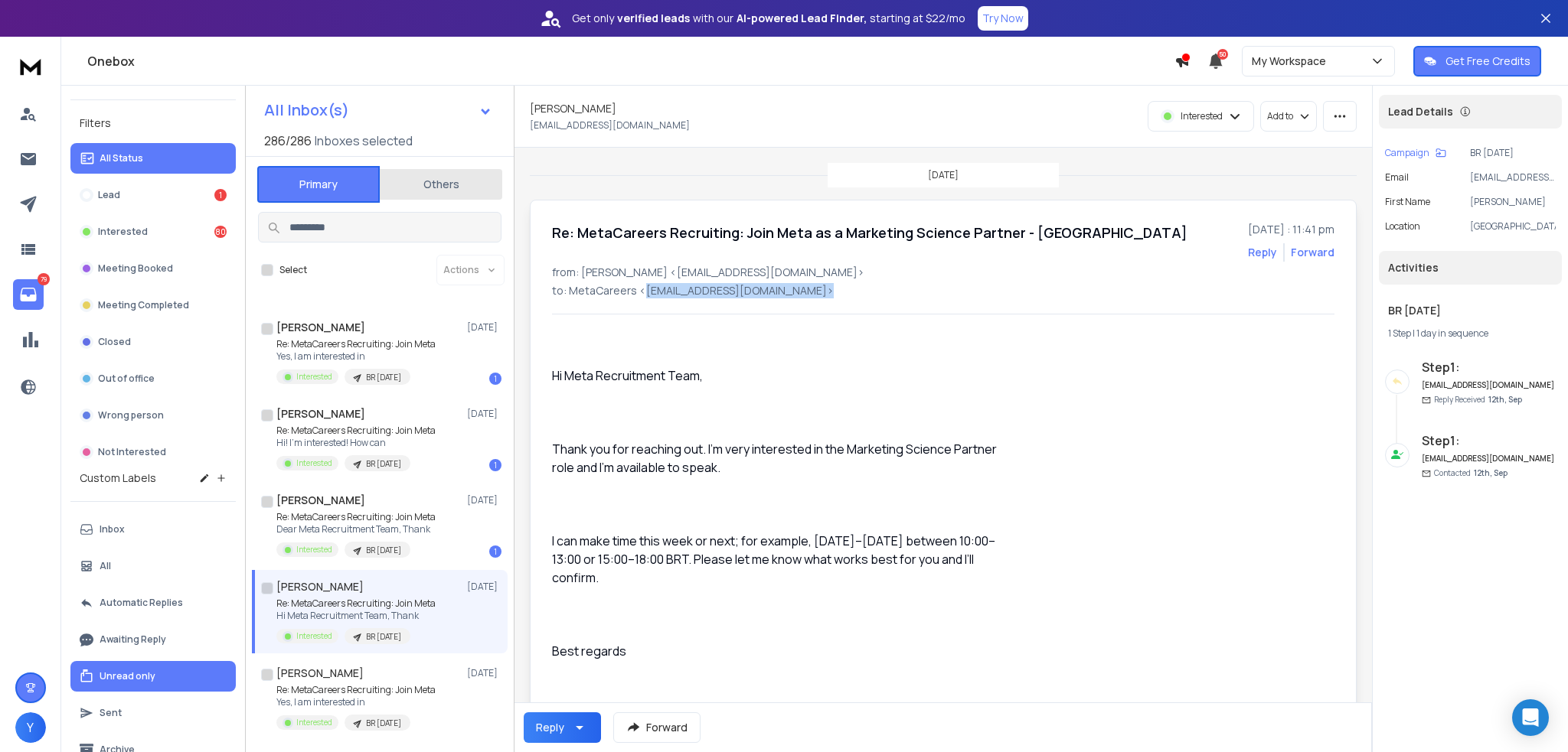
drag, startPoint x: 656, startPoint y: 292, endPoint x: 796, endPoint y: 290, distance: 140.0
click at [796, 290] on p "to: MetaCareers <[EMAIL_ADDRESS][DOMAIN_NAME]>" at bounding box center [943, 290] width 783 height 16
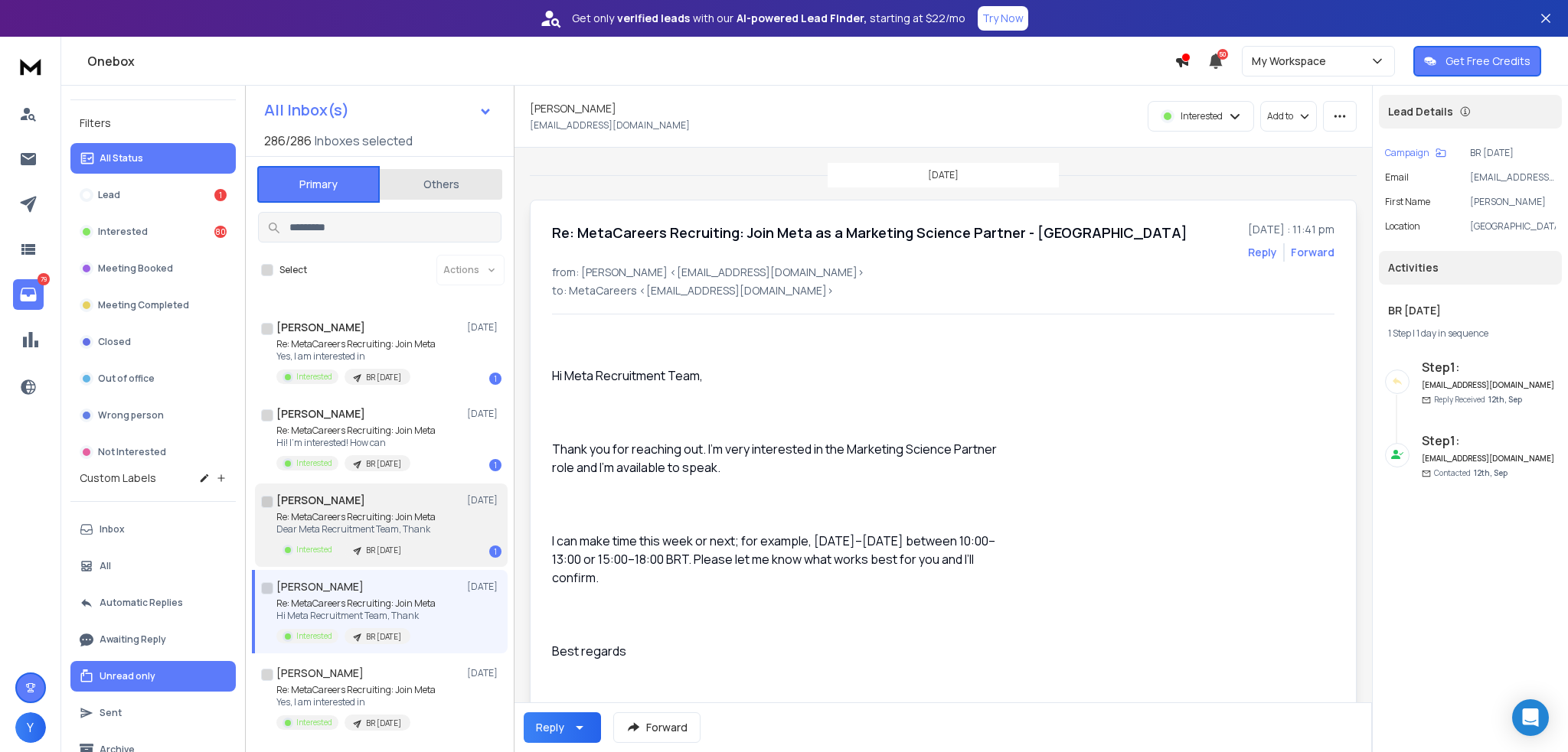
click at [387, 513] on p "Re: MetaCareers Recruiting: Join Meta" at bounding box center [355, 517] width 159 height 12
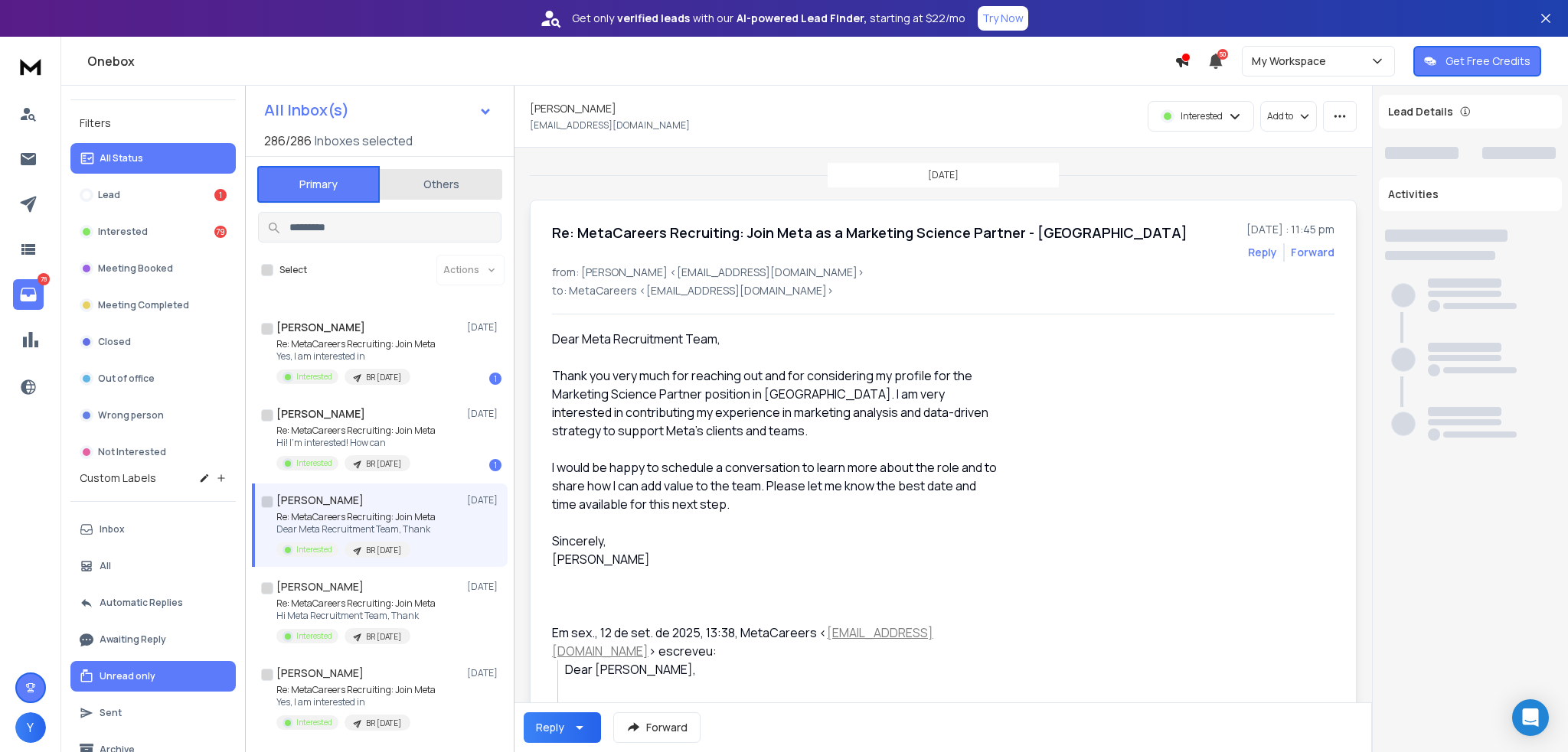
click at [613, 130] on p "[EMAIL_ADDRESS][DOMAIN_NAME]" at bounding box center [610, 125] width 160 height 12
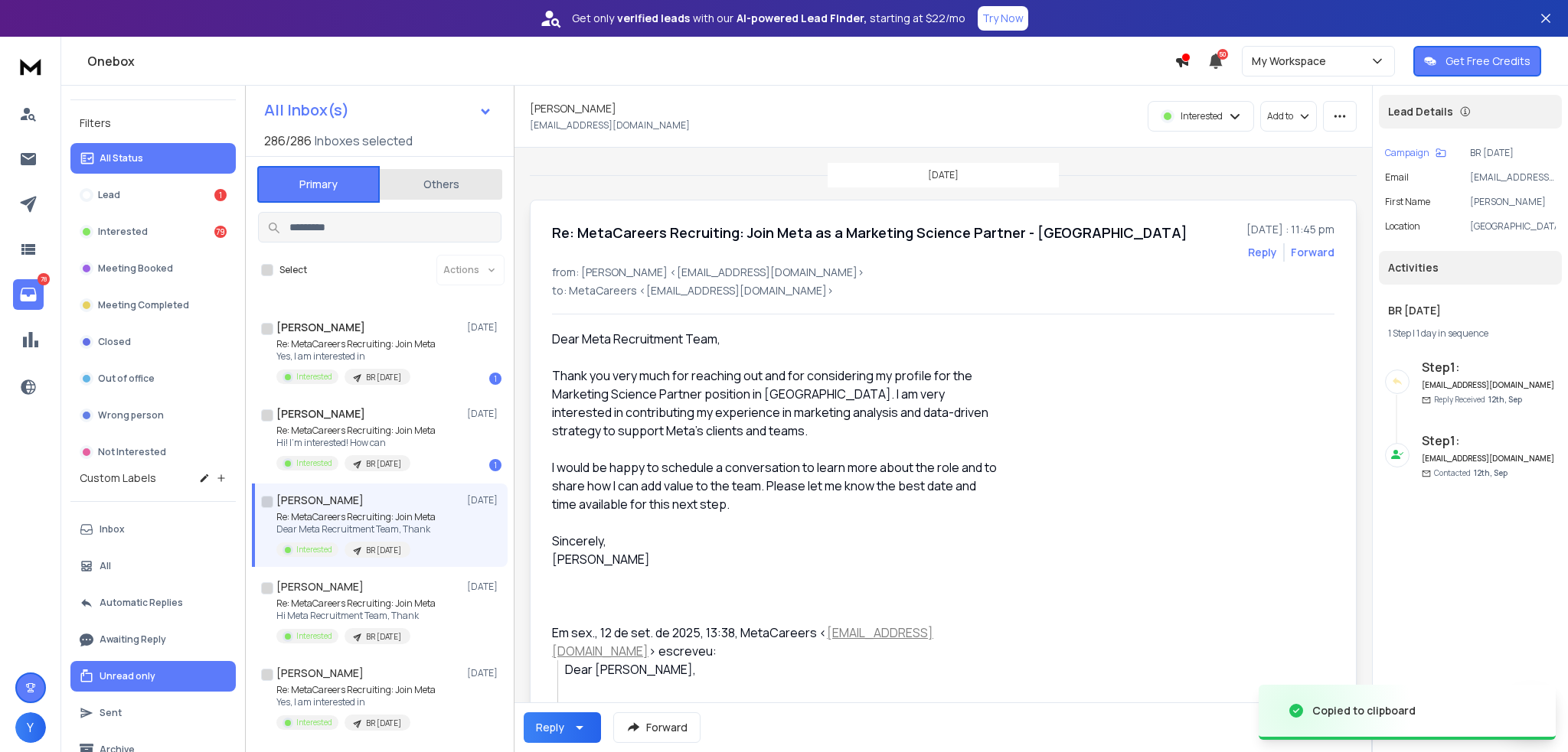
click at [641, 289] on p "to: MetaCareers <[EMAIL_ADDRESS][DOMAIN_NAME]>" at bounding box center [943, 290] width 783 height 16
drag, startPoint x: 641, startPoint y: 289, endPoint x: 791, endPoint y: 290, distance: 150.0
click at [791, 290] on p "to: MetaCareers <[EMAIL_ADDRESS][DOMAIN_NAME]>" at bounding box center [943, 290] width 783 height 16
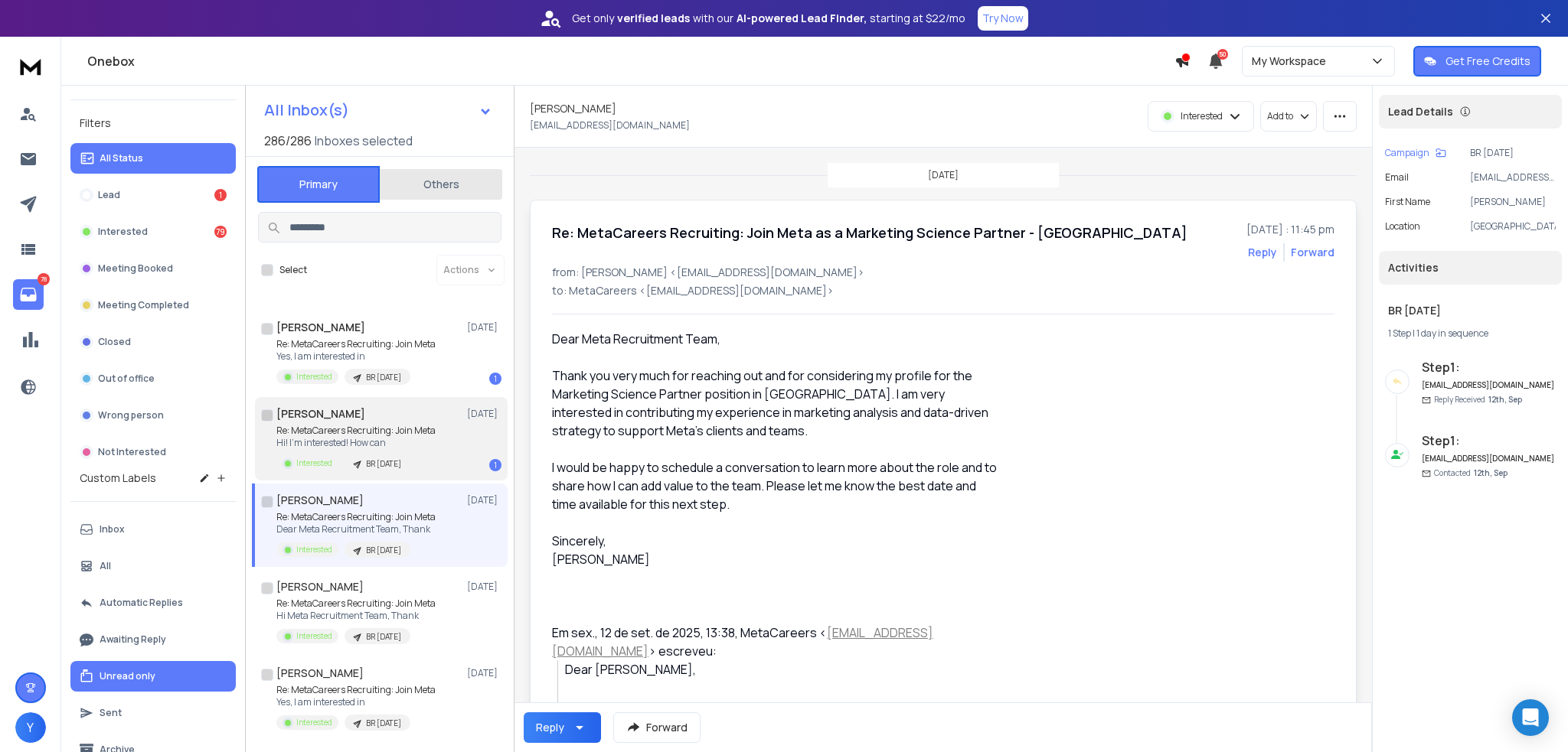
click at [418, 431] on p "Re: MetaCareers Recruiting: Join Meta" at bounding box center [355, 431] width 159 height 12
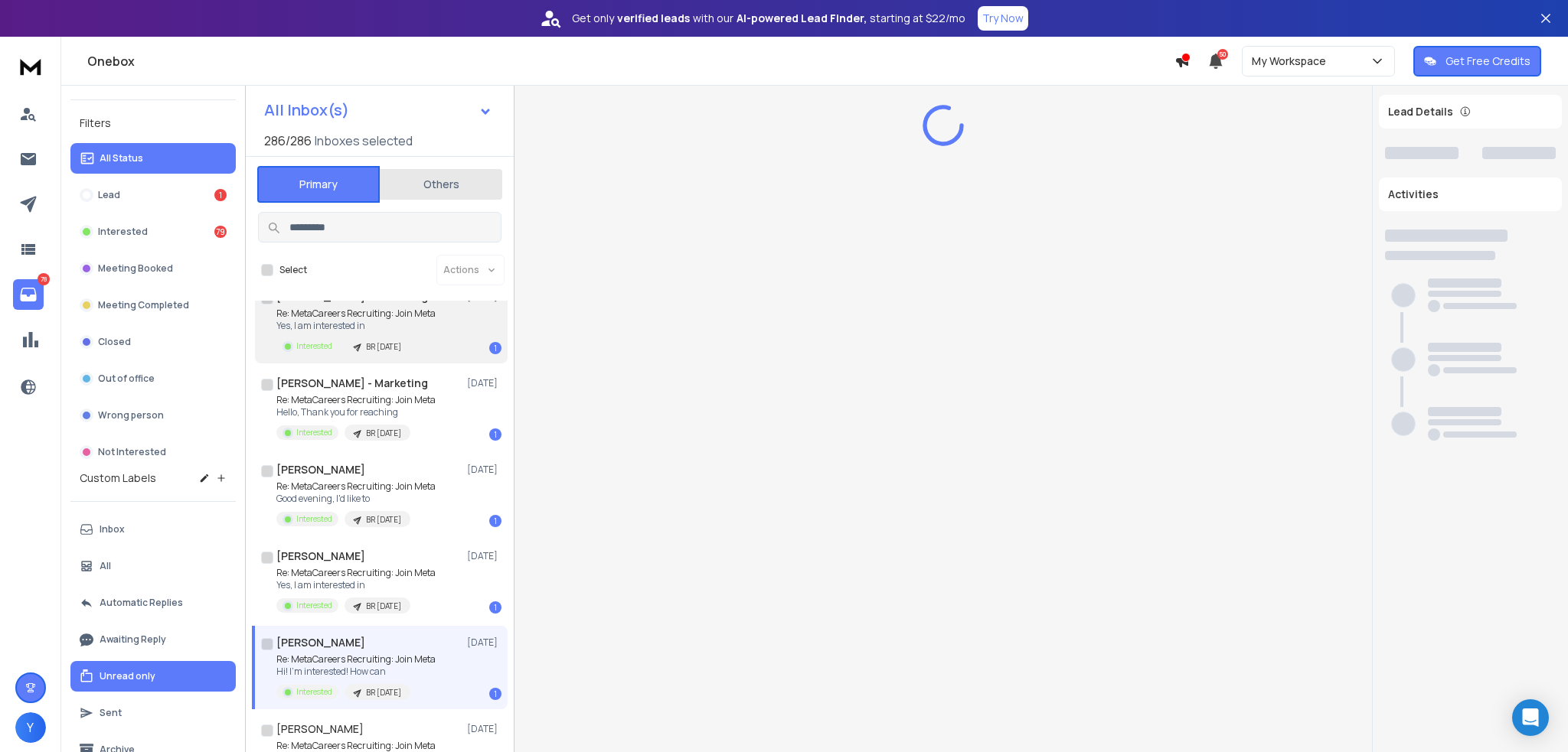
scroll to position [6509, 0]
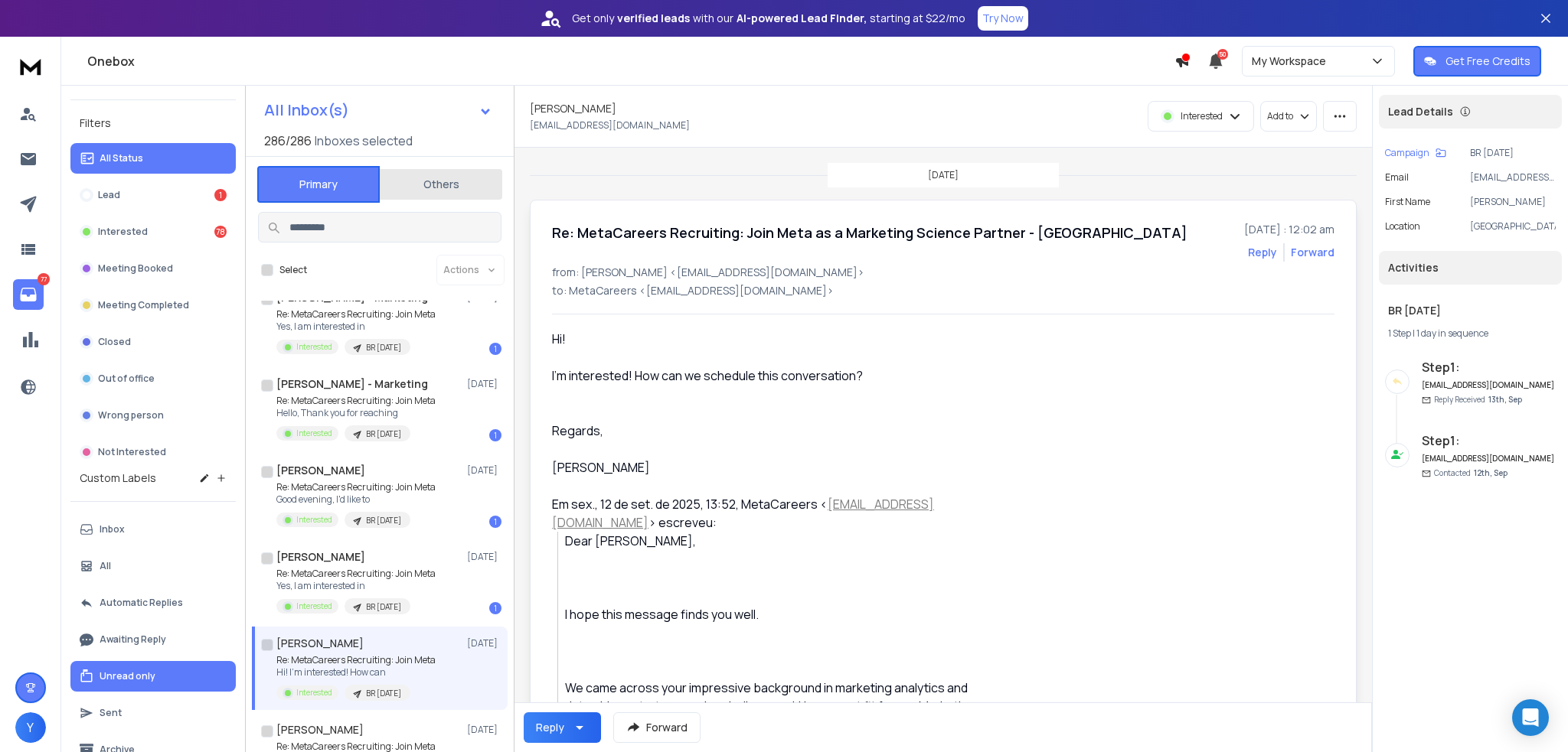
click at [613, 129] on p "[EMAIL_ADDRESS][DOMAIN_NAME]" at bounding box center [610, 125] width 160 height 12
click at [656, 285] on p "to: MetaCareers <[EMAIL_ADDRESS][DOMAIN_NAME]>" at bounding box center [943, 290] width 783 height 16
drag, startPoint x: 656, startPoint y: 285, endPoint x: 802, endPoint y: 292, distance: 146.2
click at [802, 292] on p "to: MetaCareers <[EMAIL_ADDRESS][DOMAIN_NAME]>" at bounding box center [943, 290] width 783 height 16
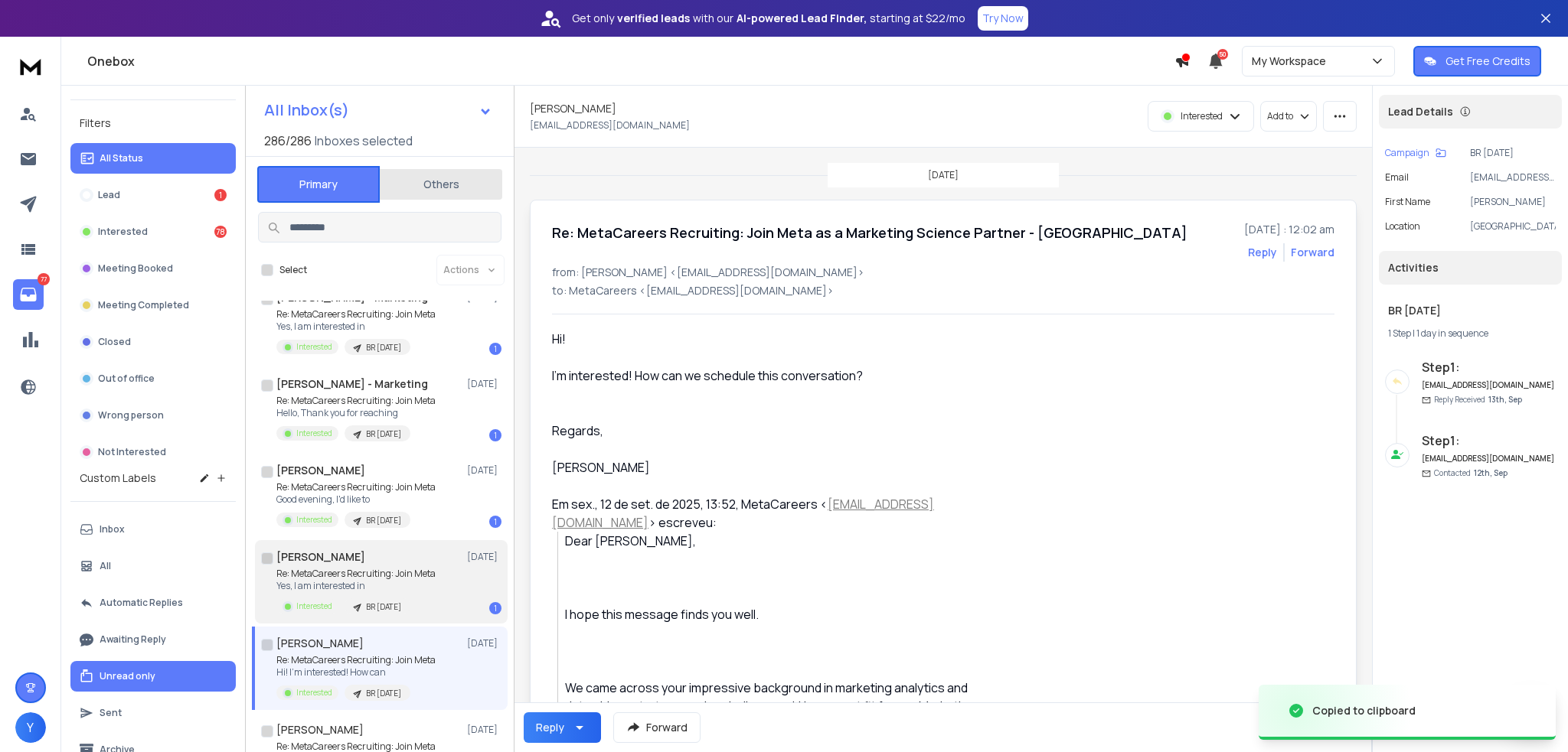
click at [444, 572] on div "Re: MetaCareers Recruiting: Join Meta Yes, I am interested in Interested BR [DA…" at bounding box center [389, 591] width 225 height 47
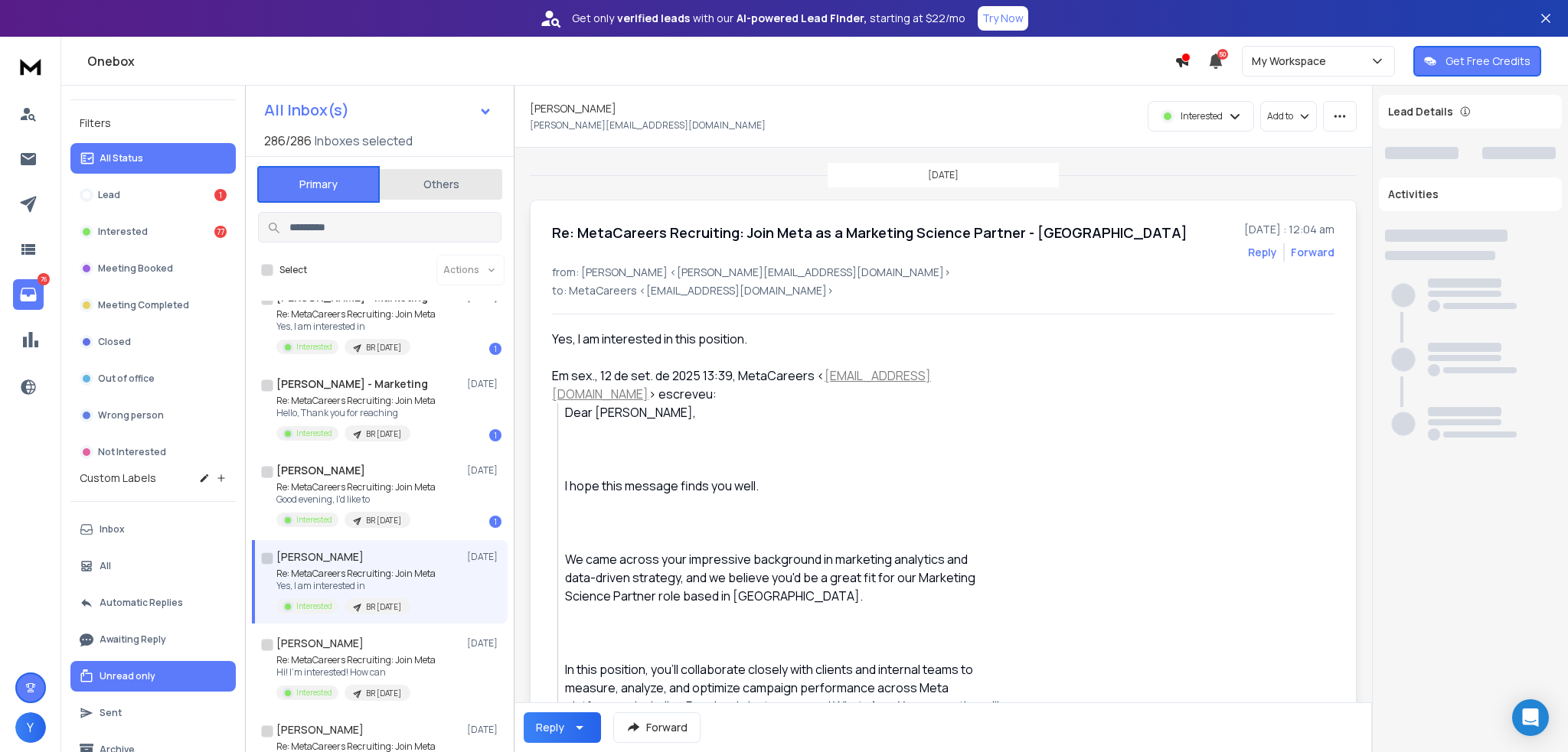
click at [605, 123] on p "[PERSON_NAME][EMAIL_ADDRESS][DOMAIN_NAME]" at bounding box center [648, 125] width 236 height 12
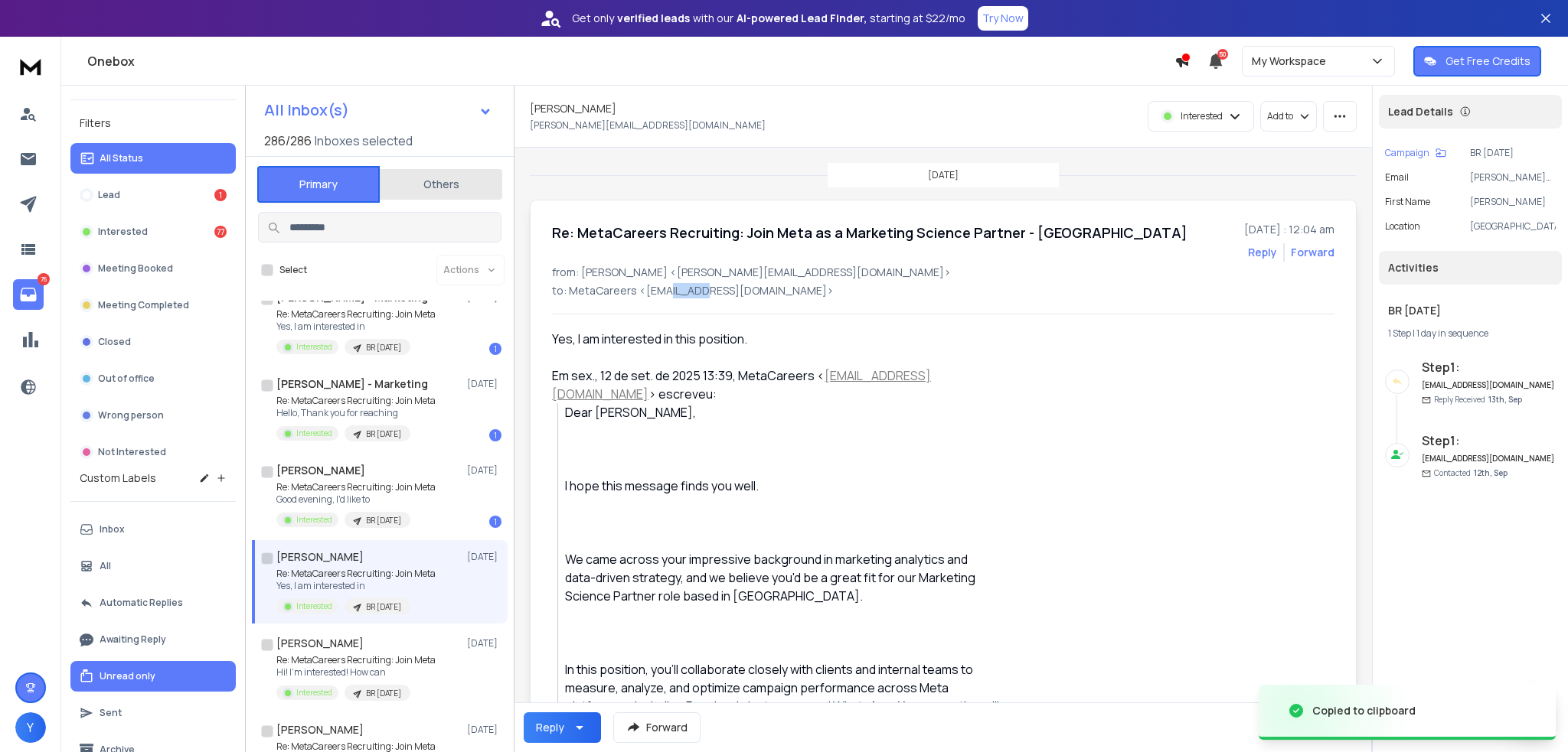
drag, startPoint x: 658, startPoint y: 288, endPoint x: 697, endPoint y: 286, distance: 39.1
click at [697, 286] on p "to: MetaCareers <[EMAIL_ADDRESS][DOMAIN_NAME]>" at bounding box center [943, 290] width 783 height 16
click at [656, 293] on p "to: MetaCareers <[EMAIL_ADDRESS][DOMAIN_NAME]>" at bounding box center [943, 290] width 783 height 16
drag, startPoint x: 656, startPoint y: 293, endPoint x: 782, endPoint y: 297, distance: 126.1
click at [785, 292] on p "to: MetaCareers <[EMAIL_ADDRESS][DOMAIN_NAME]>" at bounding box center [943, 290] width 783 height 16
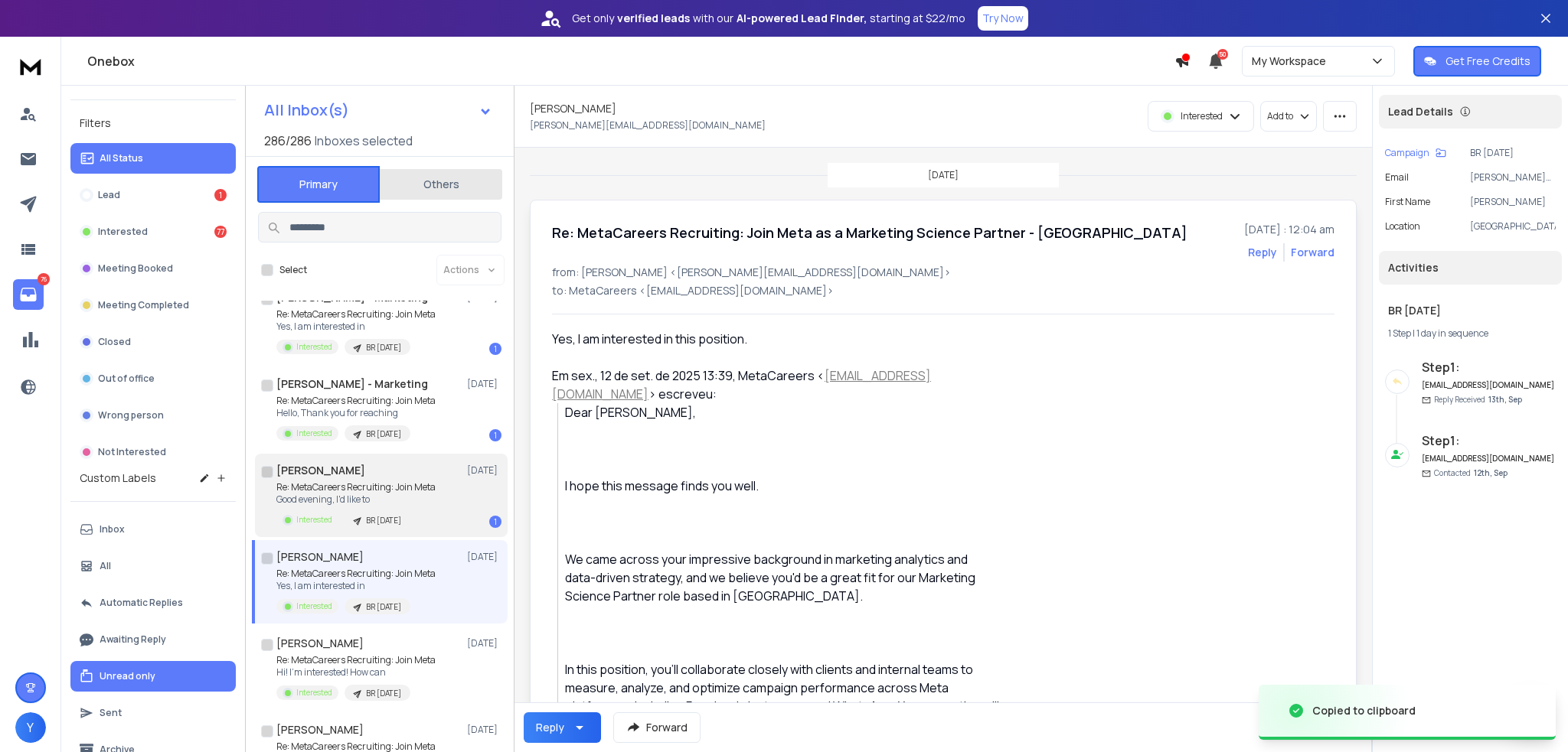
click at [425, 472] on div "[PERSON_NAME] [DATE]" at bounding box center [389, 470] width 225 height 16
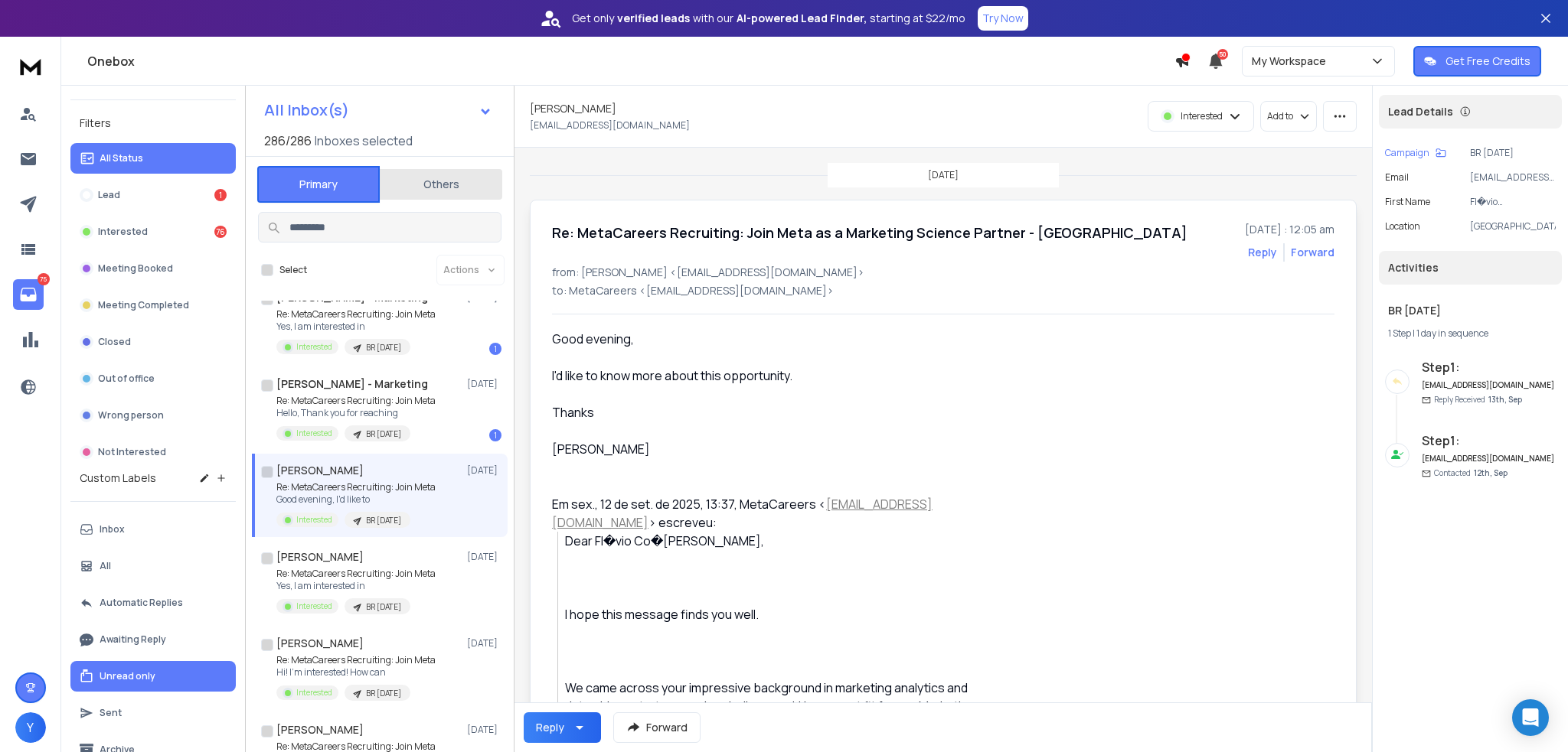
click at [606, 124] on p "[EMAIL_ADDRESS][DOMAIN_NAME]" at bounding box center [610, 125] width 160 height 12
click at [637, 292] on p "to: MetaCareers <[EMAIL_ADDRESS][DOMAIN_NAME]>" at bounding box center [943, 290] width 783 height 16
click at [644, 290] on p "to: MetaCareers <[EMAIL_ADDRESS][DOMAIN_NAME]>" at bounding box center [943, 290] width 783 height 16
drag, startPoint x: 644, startPoint y: 290, endPoint x: 808, endPoint y: 287, distance: 164.0
click at [808, 287] on p "to: MetaCareers <[EMAIL_ADDRESS][DOMAIN_NAME]>" at bounding box center [943, 290] width 783 height 16
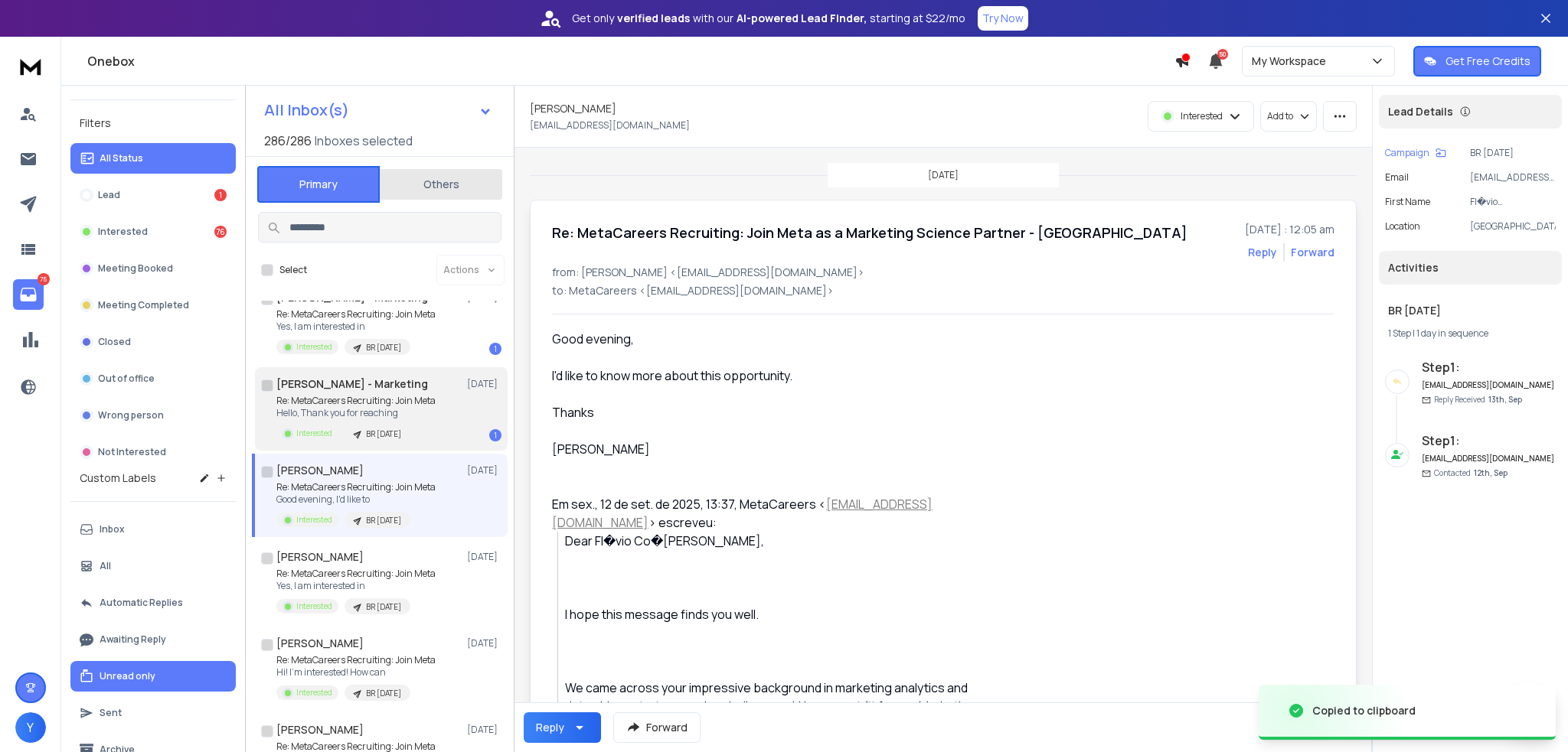
click at [429, 395] on p "Re: MetaCareers Recruiting: Join Meta" at bounding box center [355, 400] width 159 height 12
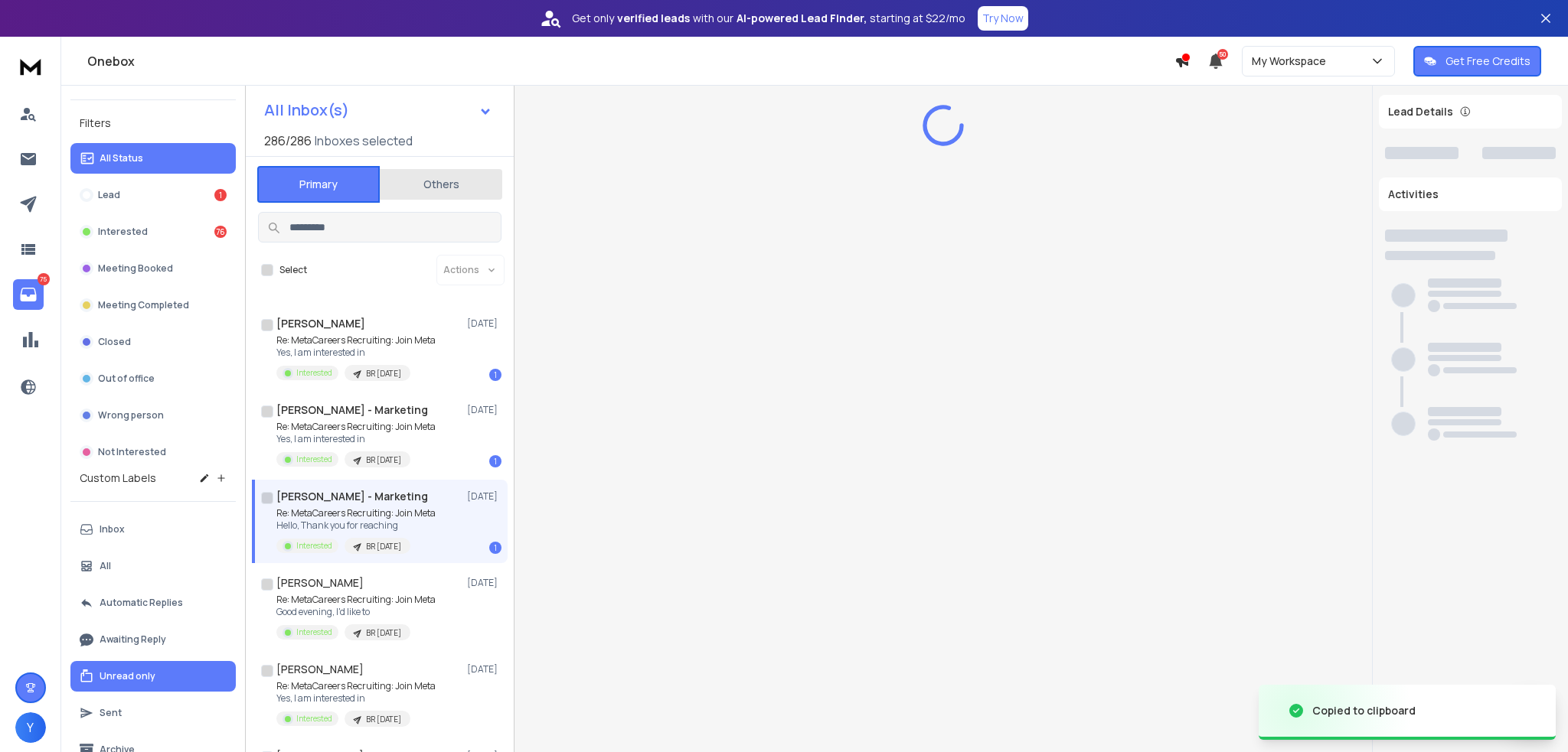
scroll to position [6357, 0]
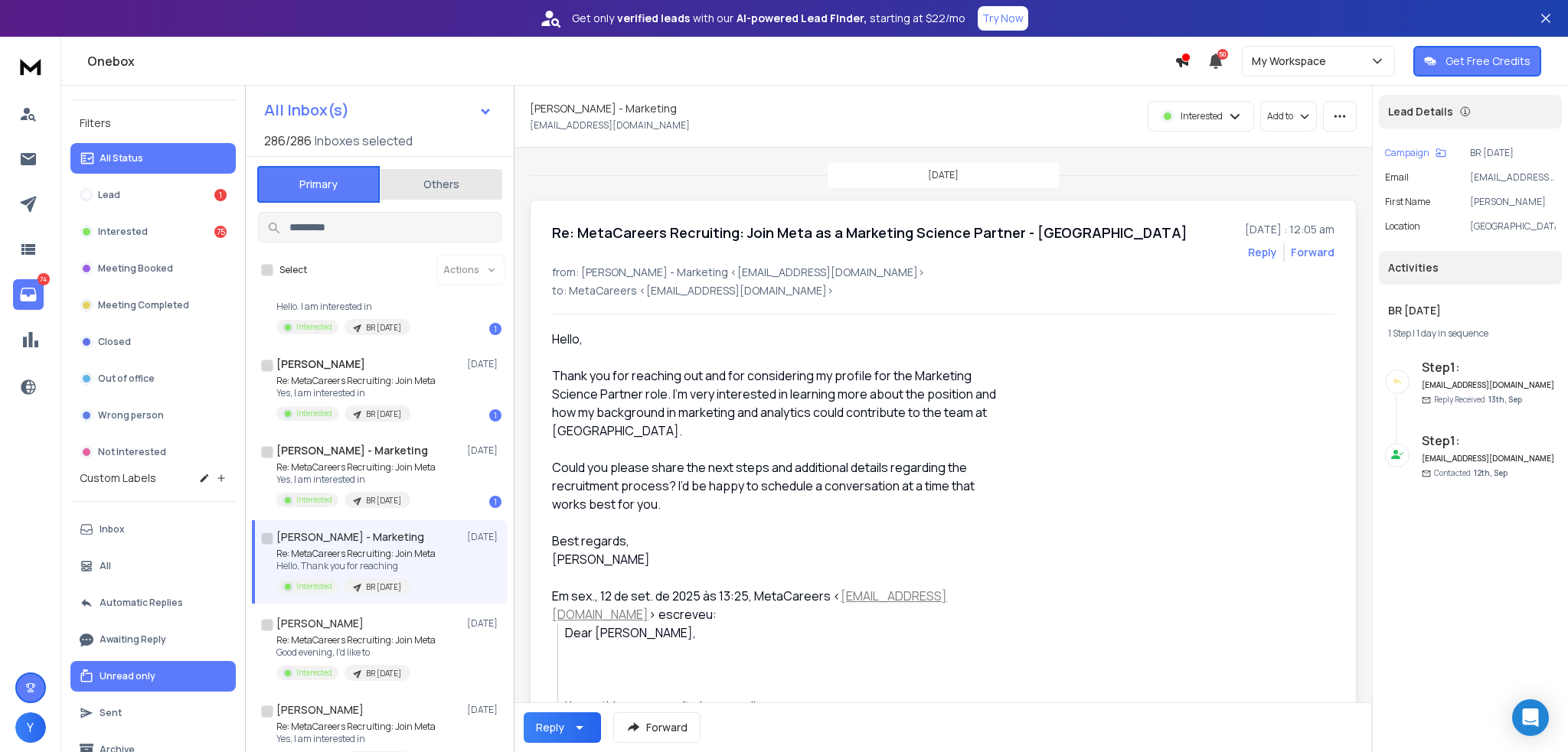
click at [593, 125] on p "[EMAIL_ADDRESS][DOMAIN_NAME]" at bounding box center [610, 125] width 160 height 12
click at [646, 290] on p "to: MetaCareers <[EMAIL_ADDRESS][DOMAIN_NAME]>" at bounding box center [943, 290] width 783 height 16
drag, startPoint x: 646, startPoint y: 290, endPoint x: 805, endPoint y: 289, distance: 159.0
click at [805, 289] on p "to: MetaCareers <[EMAIL_ADDRESS][DOMAIN_NAME]>" at bounding box center [943, 290] width 783 height 16
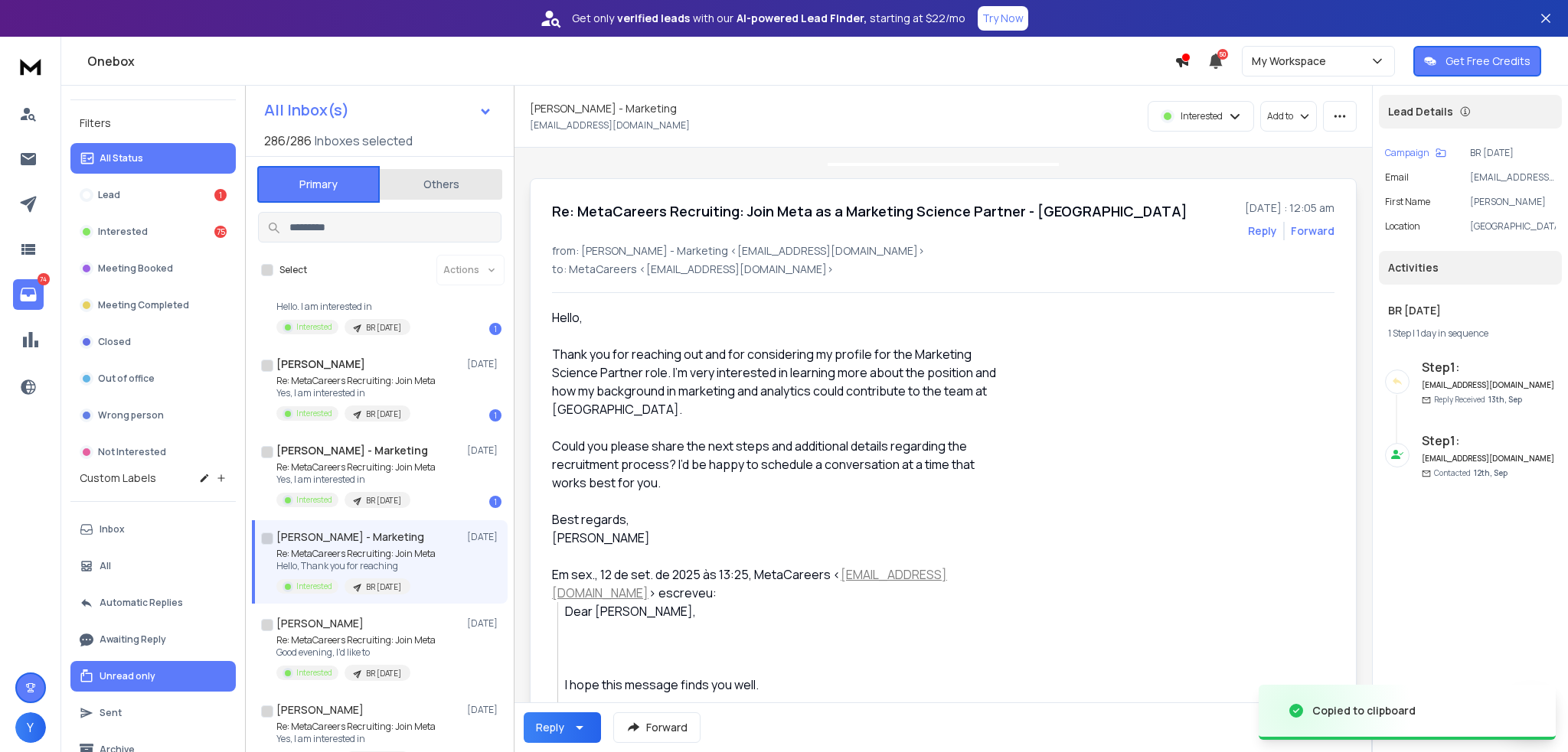
scroll to position [0, 0]
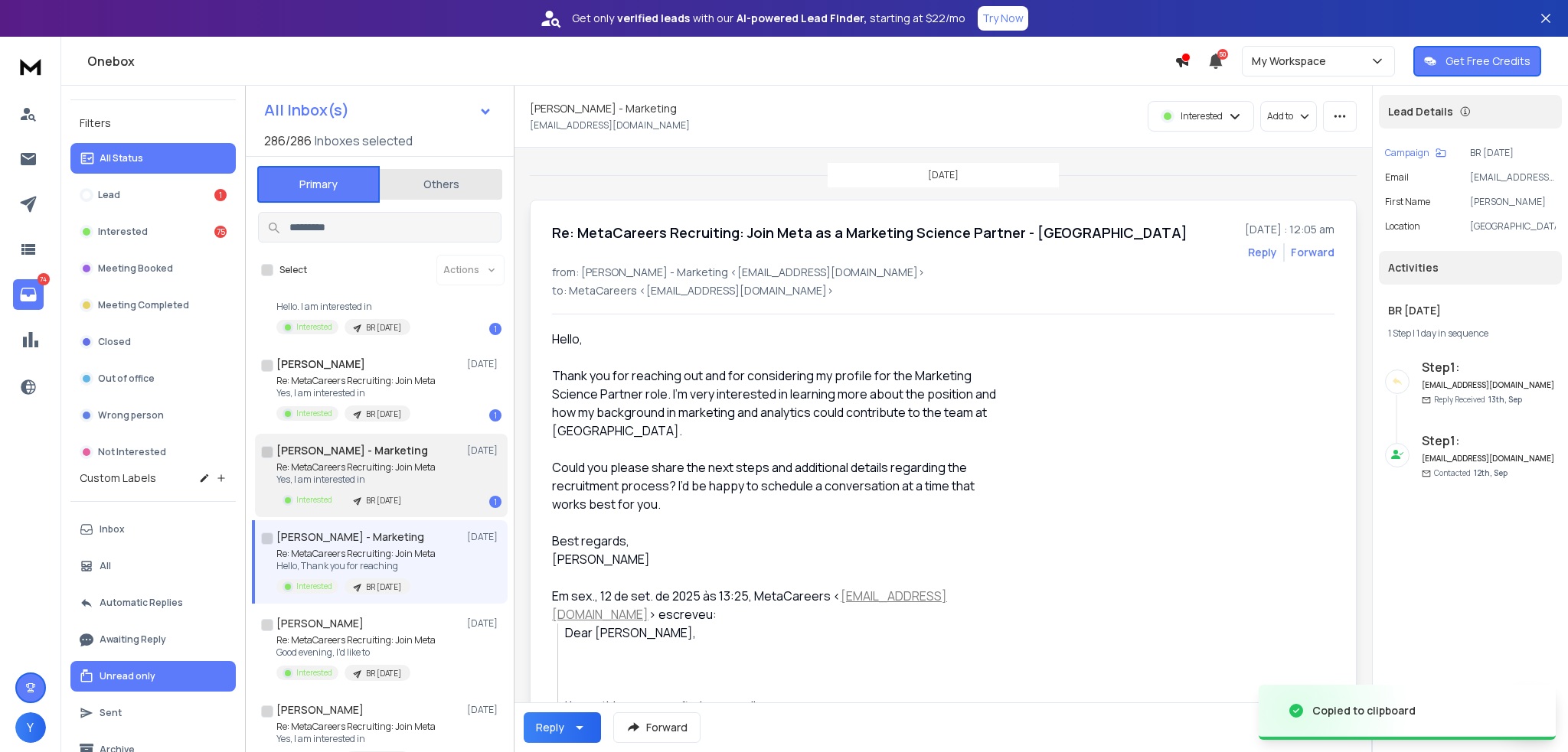
click at [435, 477] on p "Yes, I am interested in" at bounding box center [355, 479] width 159 height 12
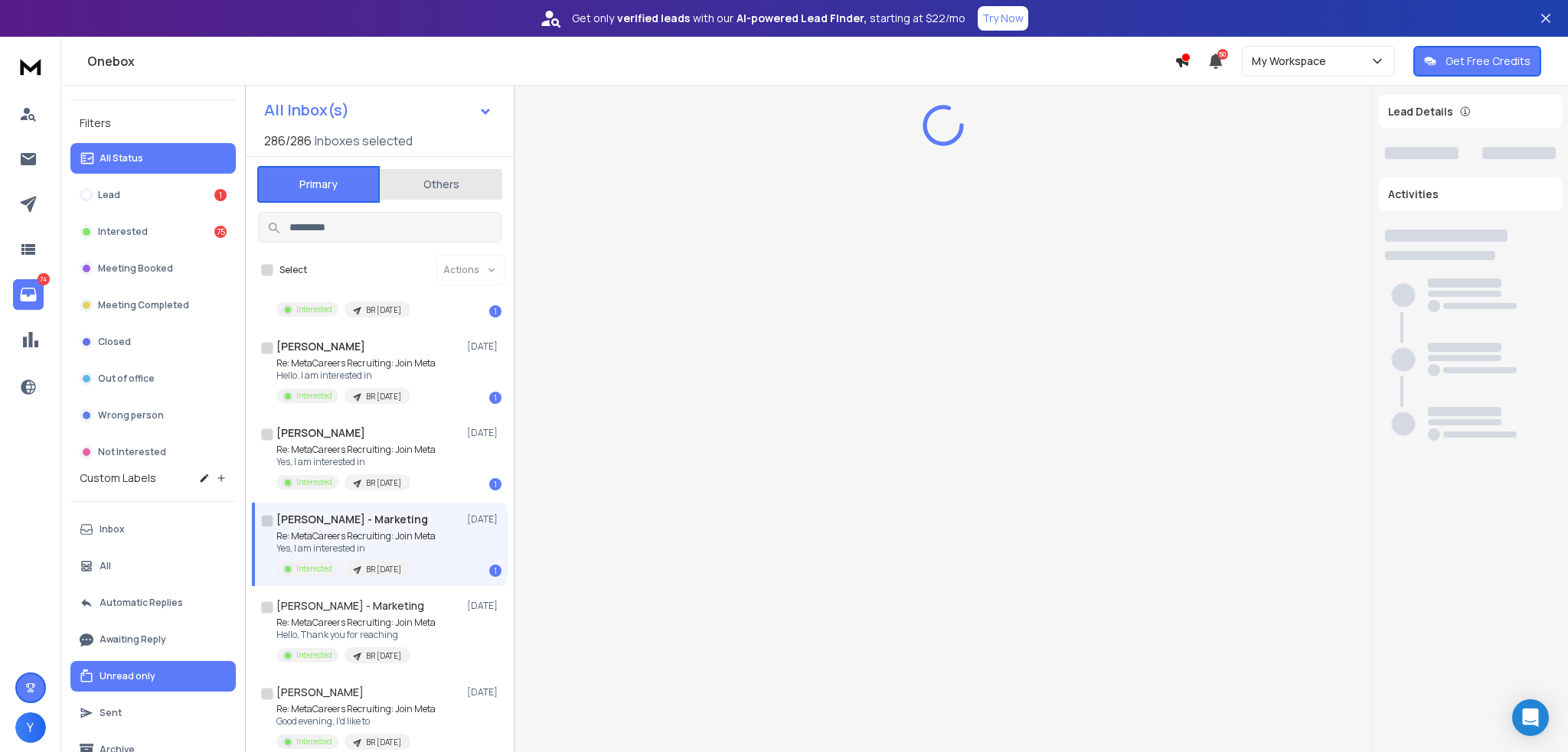
scroll to position [6280, 0]
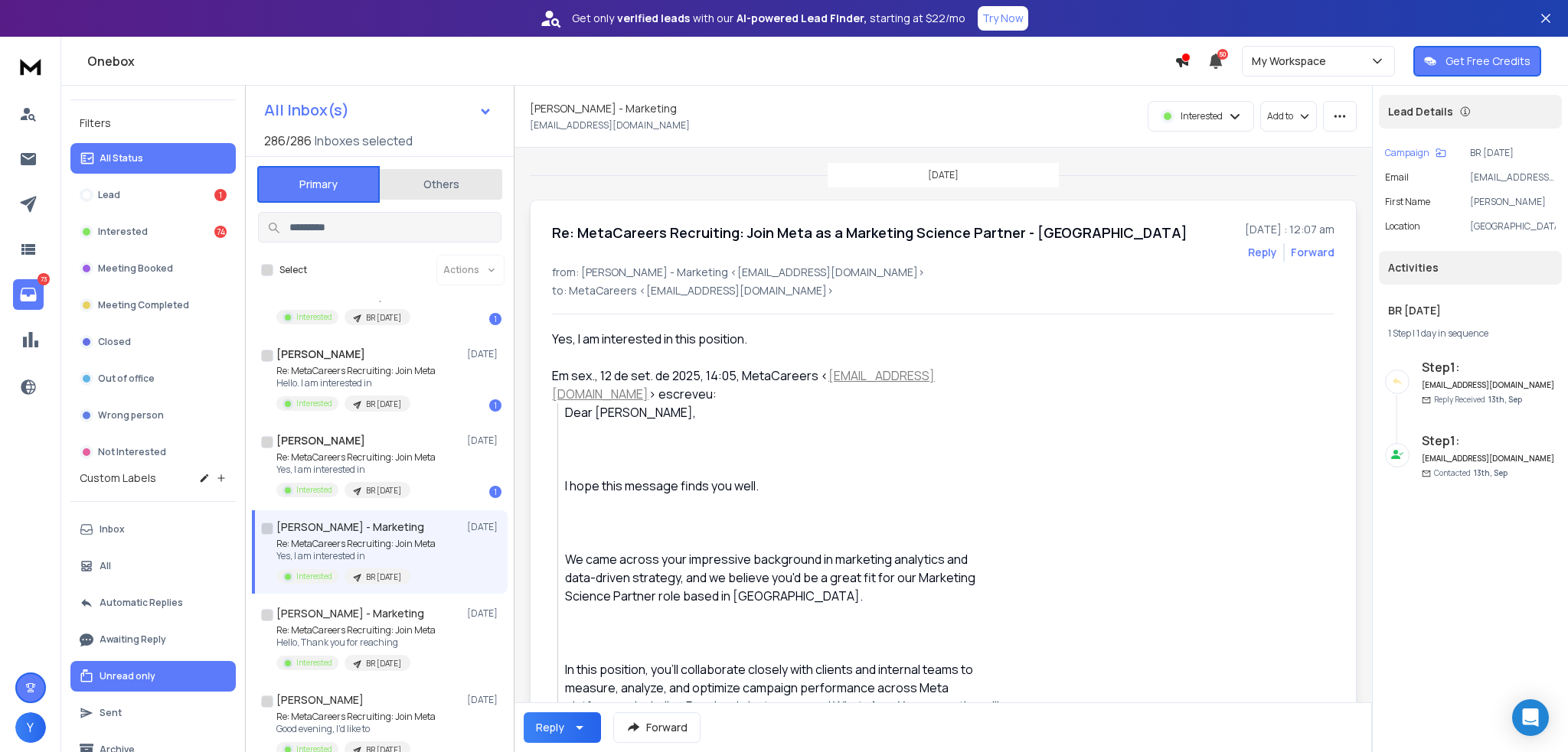
click at [605, 128] on p "[EMAIL_ADDRESS][DOMAIN_NAME]" at bounding box center [610, 125] width 160 height 12
click at [644, 294] on p "to: MetaCareers <[EMAIL_ADDRESS][DOMAIN_NAME]>" at bounding box center [943, 290] width 783 height 16
drag, startPoint x: 644, startPoint y: 294, endPoint x: 821, endPoint y: 290, distance: 177.0
click at [821, 290] on p "to: MetaCareers <[EMAIL_ADDRESS][DOMAIN_NAME]>" at bounding box center [943, 290] width 783 height 16
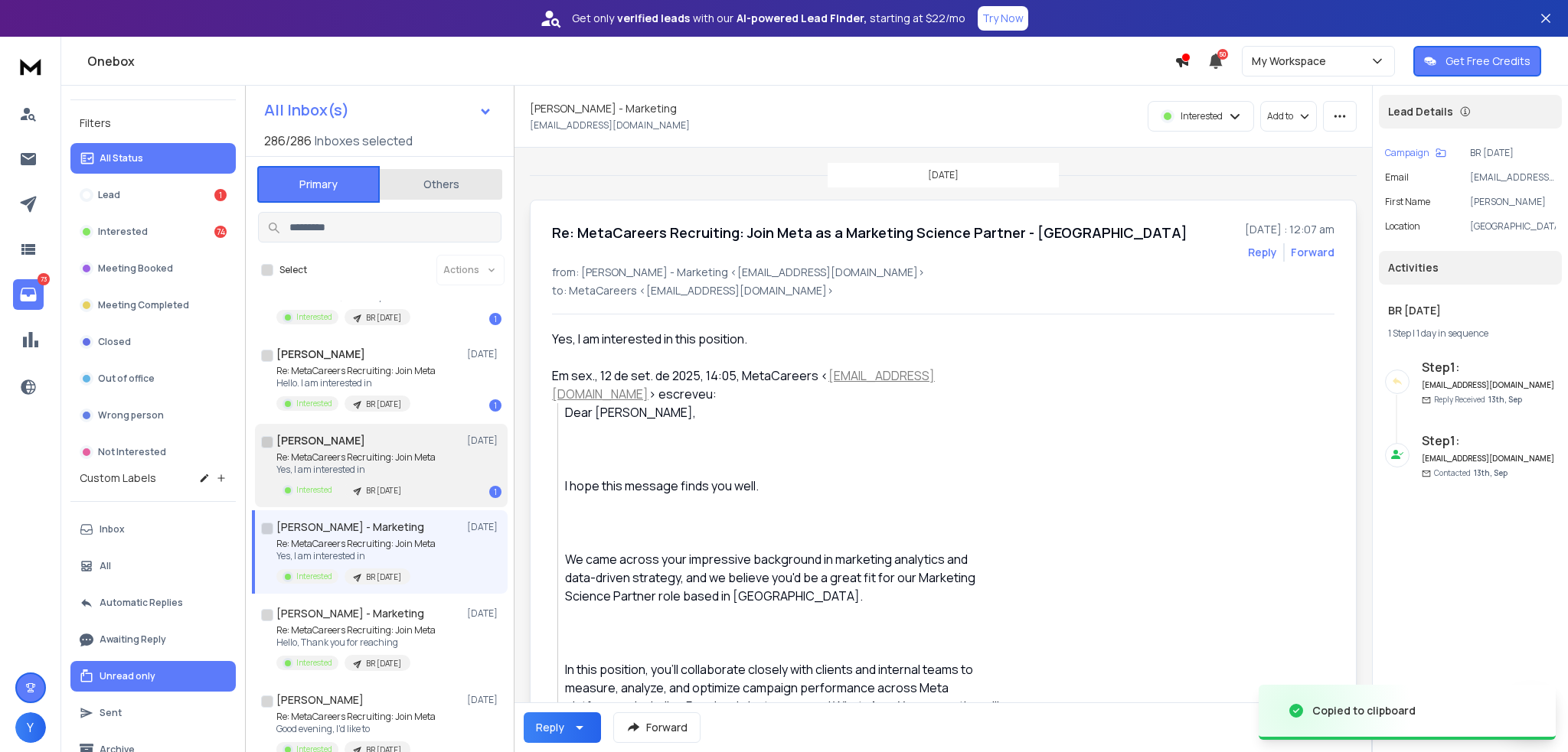
click at [433, 468] on p "Yes, I am interested in" at bounding box center [355, 469] width 159 height 12
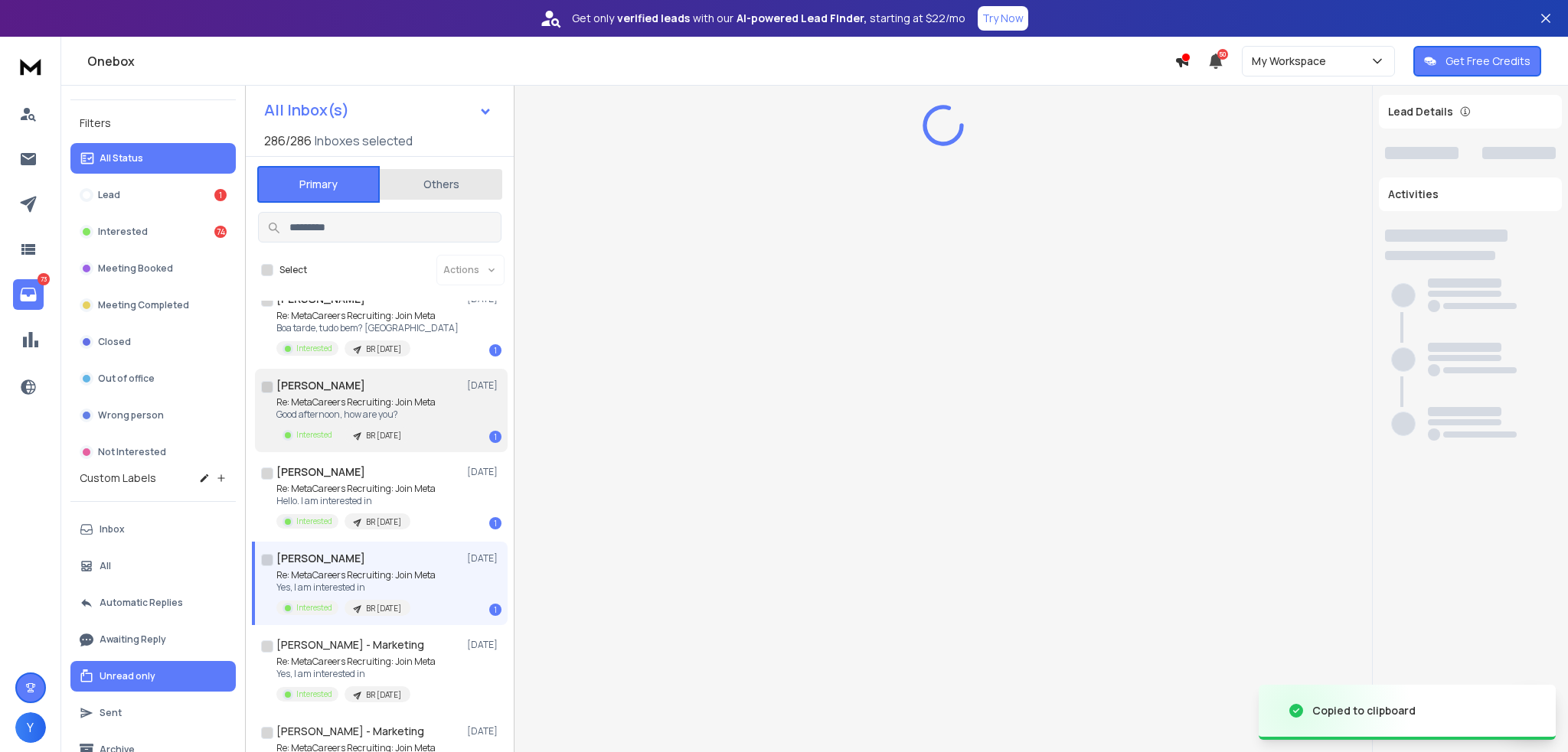
scroll to position [6127, 0]
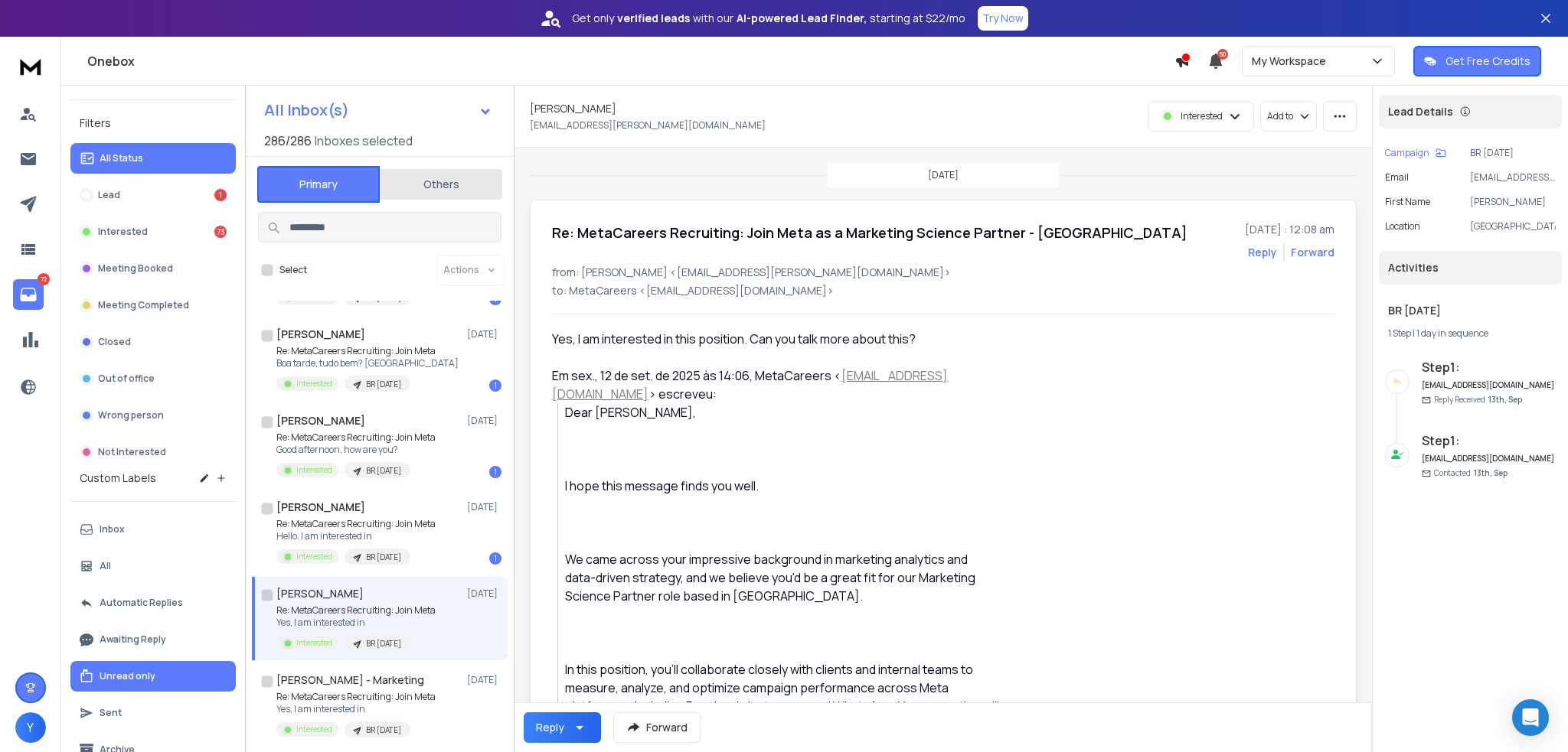
click at [573, 130] on p "[EMAIL_ADDRESS][PERSON_NAME][DOMAIN_NAME]" at bounding box center [648, 125] width 236 height 12
click at [666, 293] on p "to: MetaCareers <[EMAIL_ADDRESS][DOMAIN_NAME]>" at bounding box center [943, 290] width 783 height 16
drag, startPoint x: 666, startPoint y: 293, endPoint x: 836, endPoint y: 290, distance: 170.0
click at [836, 290] on p "to: MetaCareers <[EMAIL_ADDRESS][DOMAIN_NAME]>" at bounding box center [943, 290] width 783 height 16
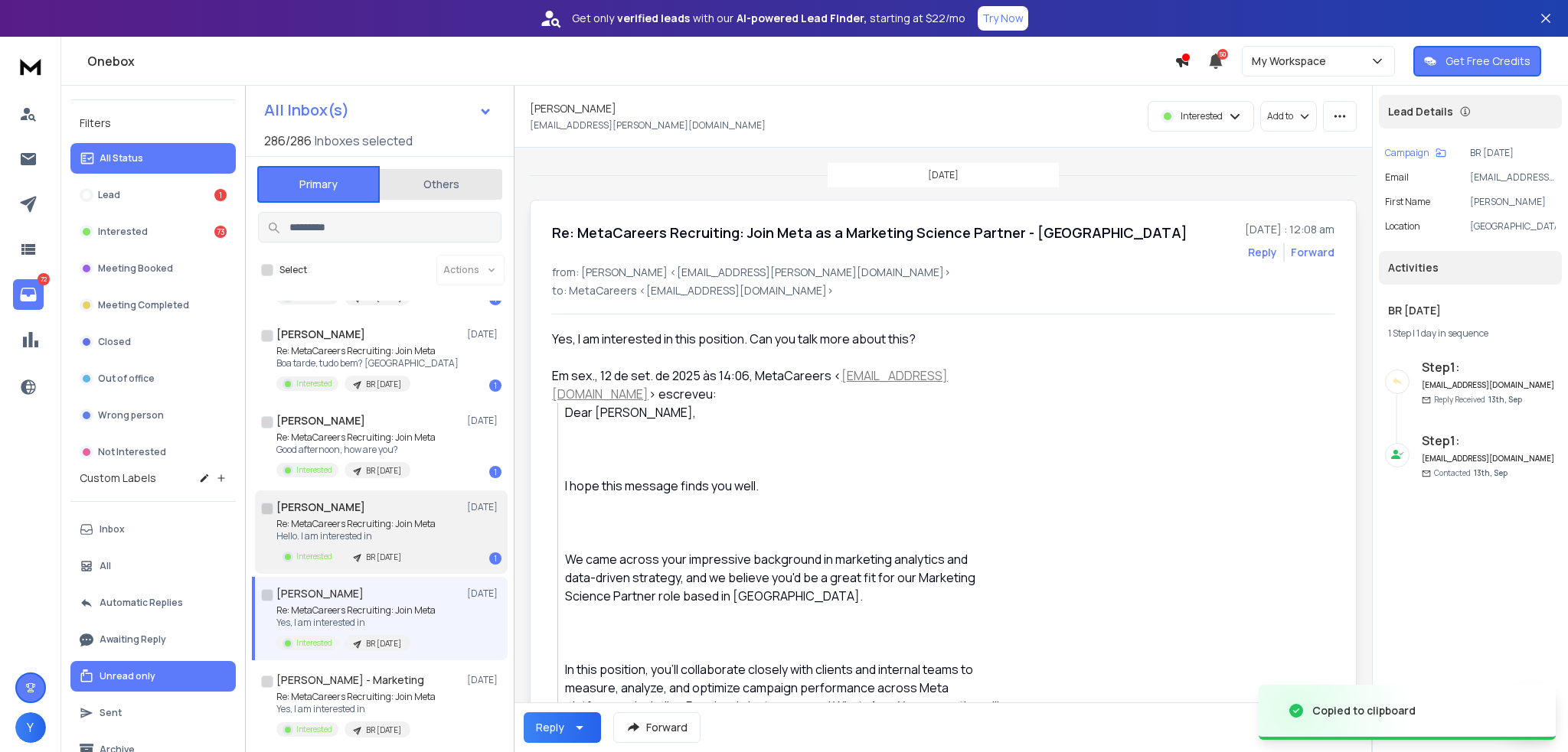
click at [433, 549] on div "Interested BR [DATE]" at bounding box center [355, 557] width 159 height 17
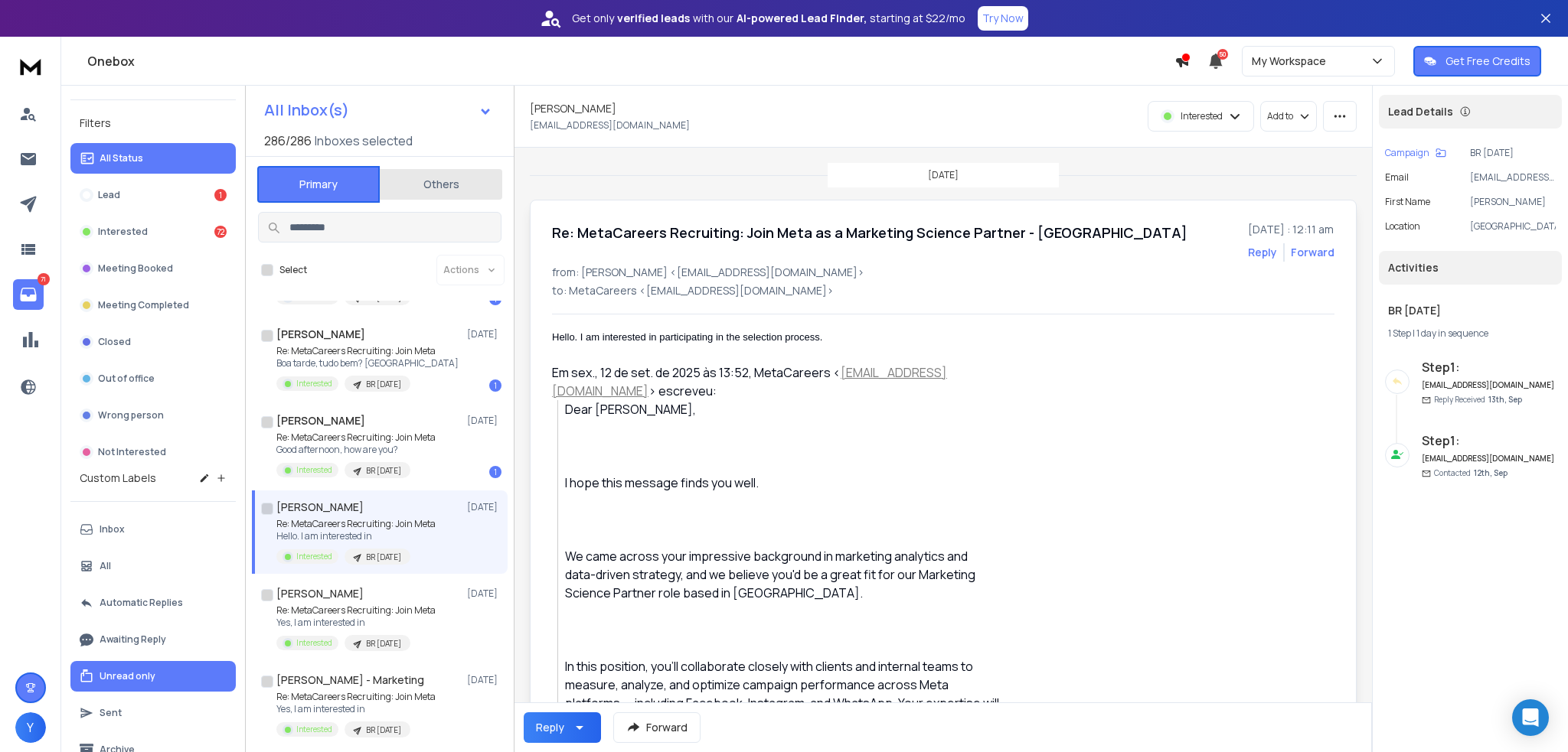
click at [587, 122] on p "[EMAIL_ADDRESS][DOMAIN_NAME]" at bounding box center [610, 125] width 160 height 12
click at [649, 290] on p "to: MetaCareers <[EMAIL_ADDRESS][DOMAIN_NAME]>" at bounding box center [943, 290] width 783 height 16
drag, startPoint x: 649, startPoint y: 290, endPoint x: 806, endPoint y: 284, distance: 157.1
click at [806, 284] on p "to: MetaCareers <[EMAIL_ADDRESS][DOMAIN_NAME]>" at bounding box center [943, 290] width 783 height 16
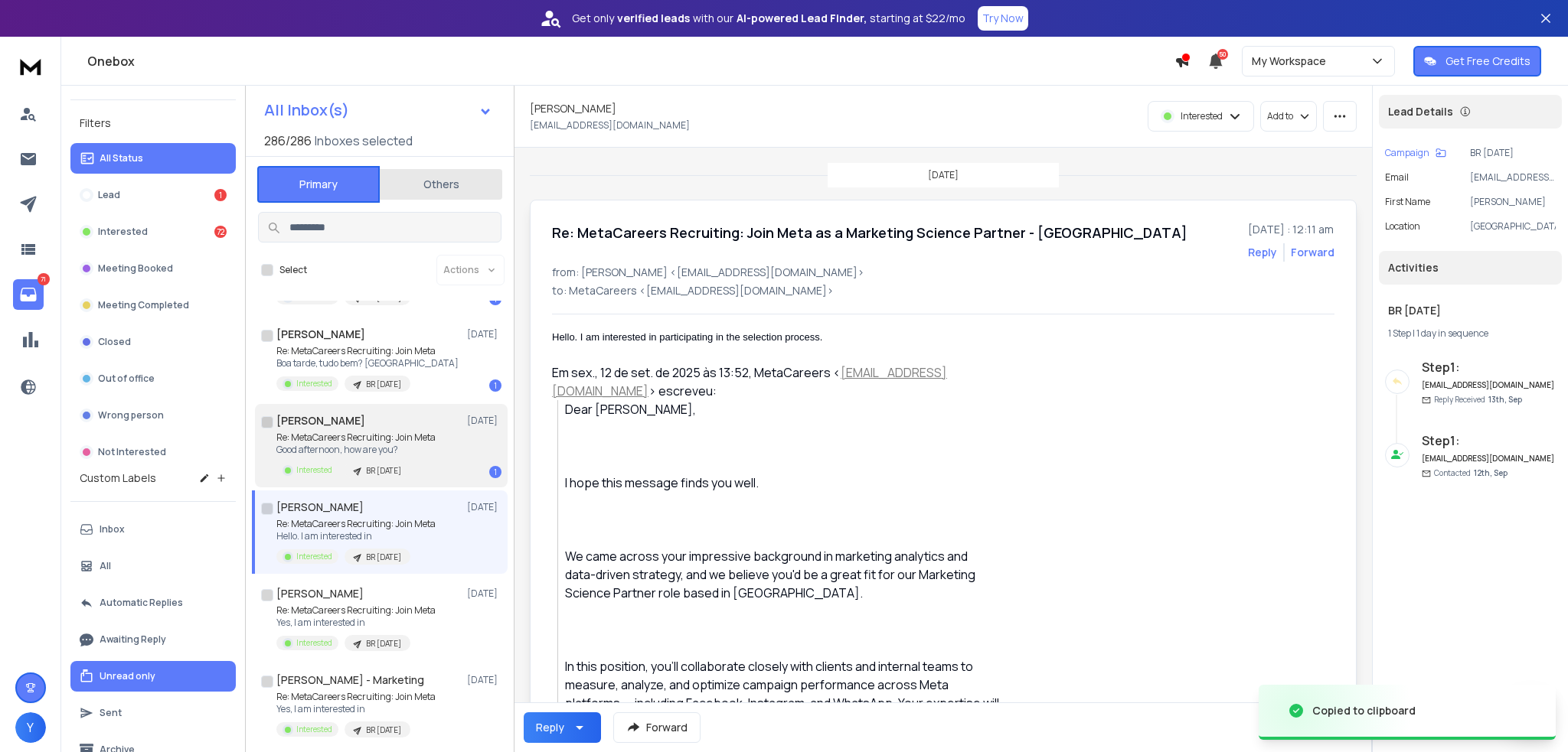
click at [463, 432] on div "Re: MetaCareers Recruiting: Join Meta Good afternoon, how are you? Interested B…" at bounding box center [389, 455] width 225 height 47
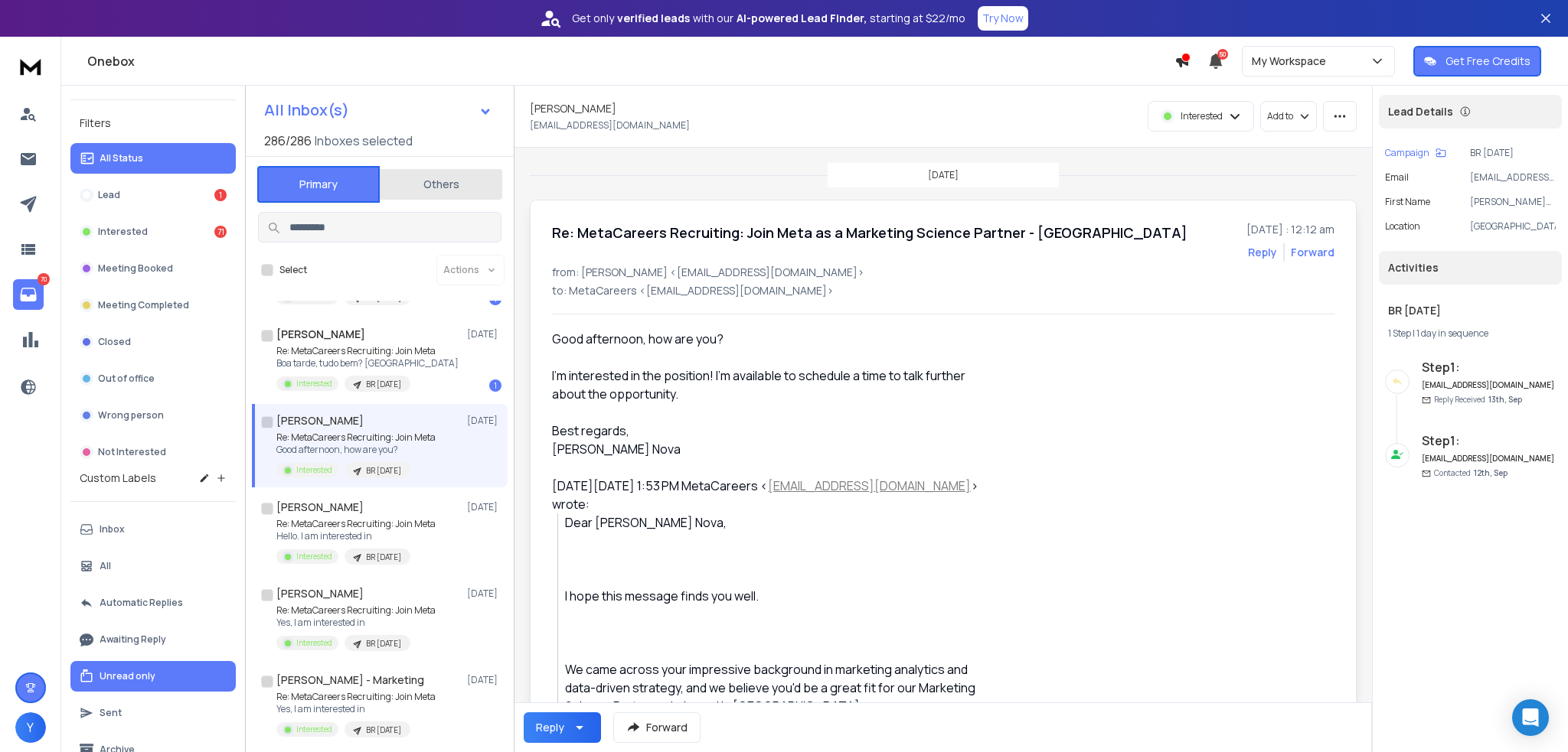
click at [619, 125] on p "[EMAIL_ADDRESS][DOMAIN_NAME]" at bounding box center [610, 125] width 160 height 12
click at [645, 293] on p "to: MetaCareers <[EMAIL_ADDRESS][DOMAIN_NAME]>" at bounding box center [943, 290] width 783 height 16
drag, startPoint x: 645, startPoint y: 293, endPoint x: 818, endPoint y: 284, distance: 173.2
click at [818, 284] on p "to: MetaCareers <[EMAIL_ADDRESS][DOMAIN_NAME]>" at bounding box center [943, 290] width 783 height 16
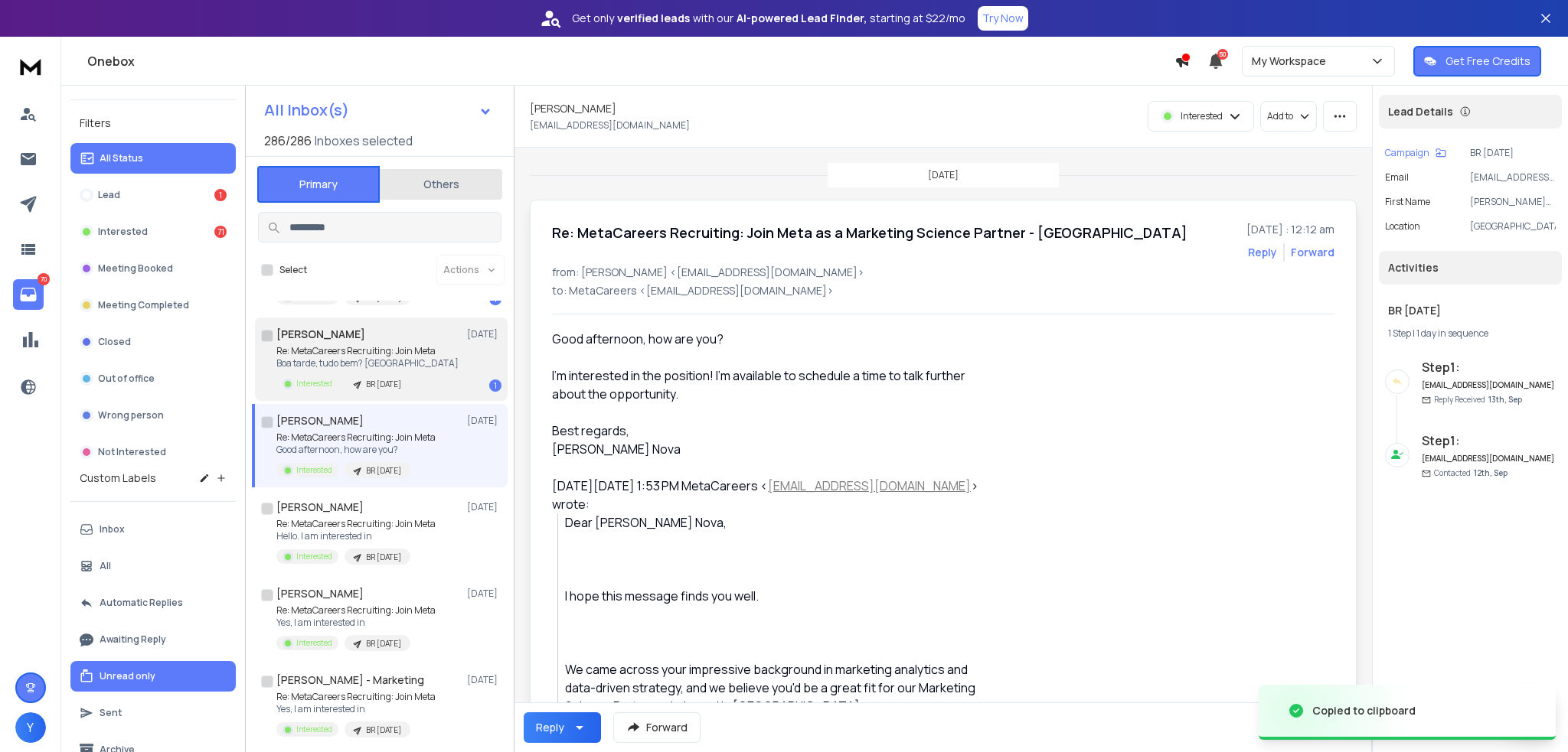
click at [434, 327] on div "[PERSON_NAME] [DATE]" at bounding box center [389, 334] width 225 height 16
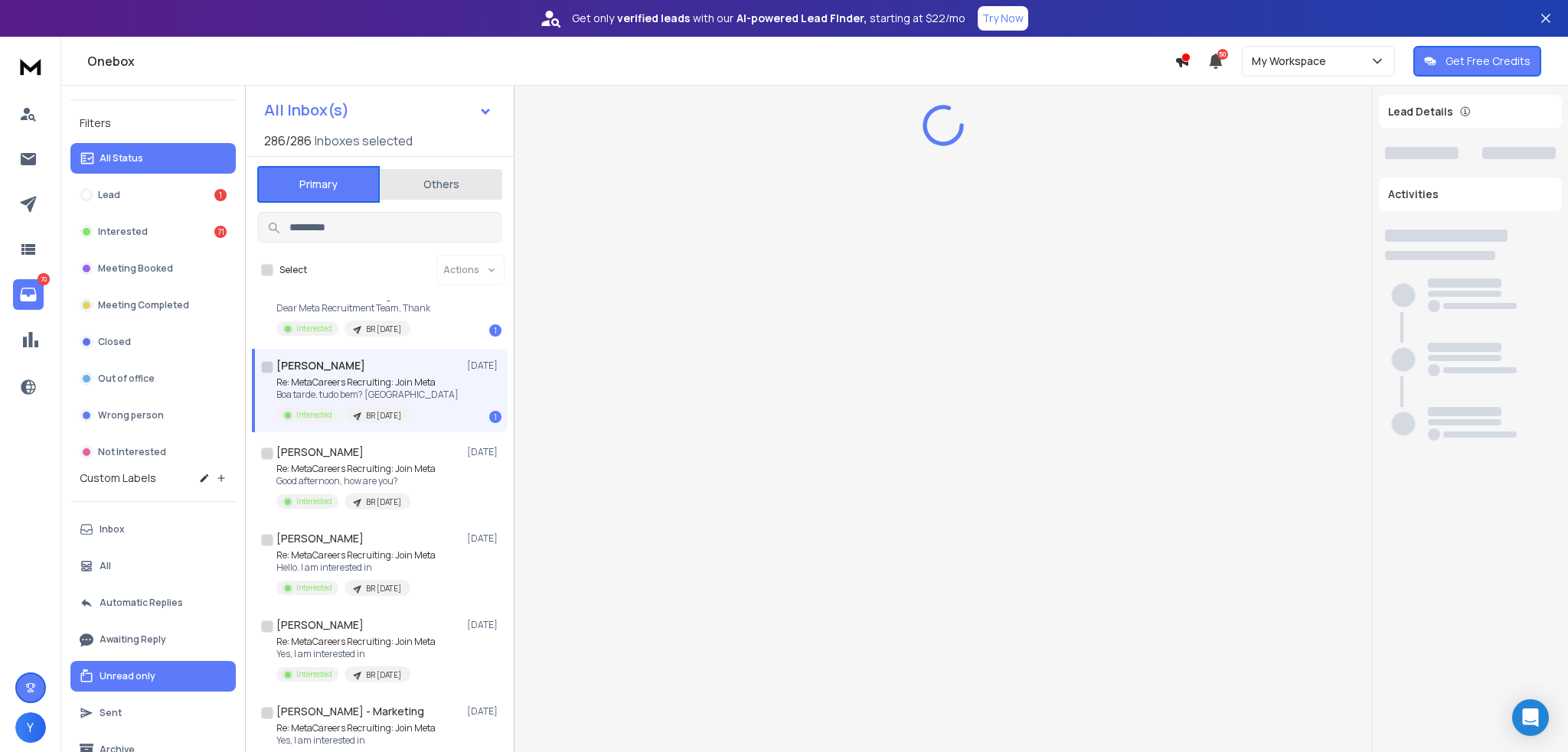
scroll to position [5974, 0]
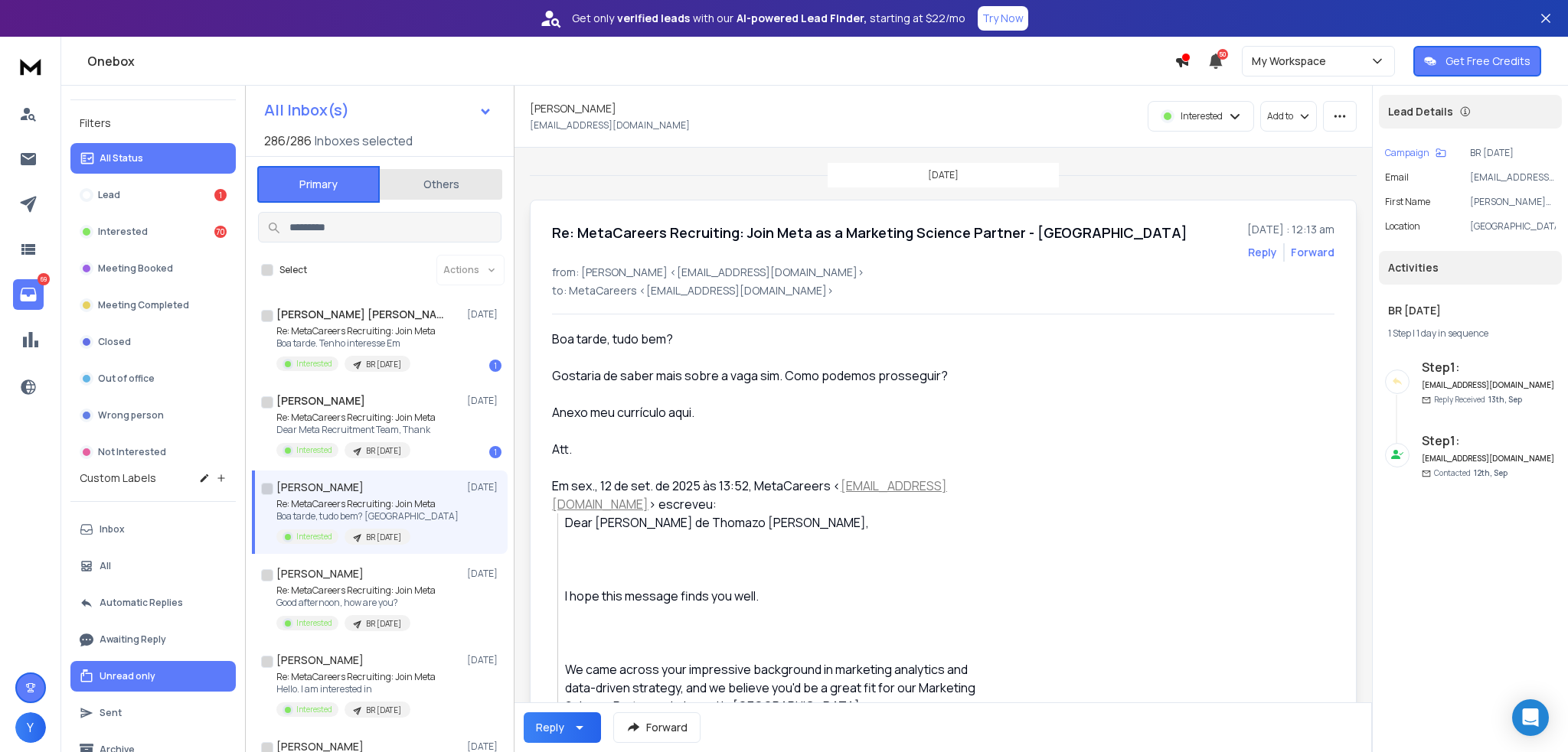
click at [593, 131] on p "[EMAIL_ADDRESS][DOMAIN_NAME]" at bounding box center [610, 125] width 160 height 12
click at [645, 290] on p "to: MetaCareers <[EMAIL_ADDRESS][DOMAIN_NAME]>" at bounding box center [943, 290] width 783 height 16
drag, startPoint x: 645, startPoint y: 290, endPoint x: 791, endPoint y: 285, distance: 146.1
click at [791, 285] on p "to: MetaCareers <[EMAIL_ADDRESS][DOMAIN_NAME]>" at bounding box center [943, 290] width 783 height 16
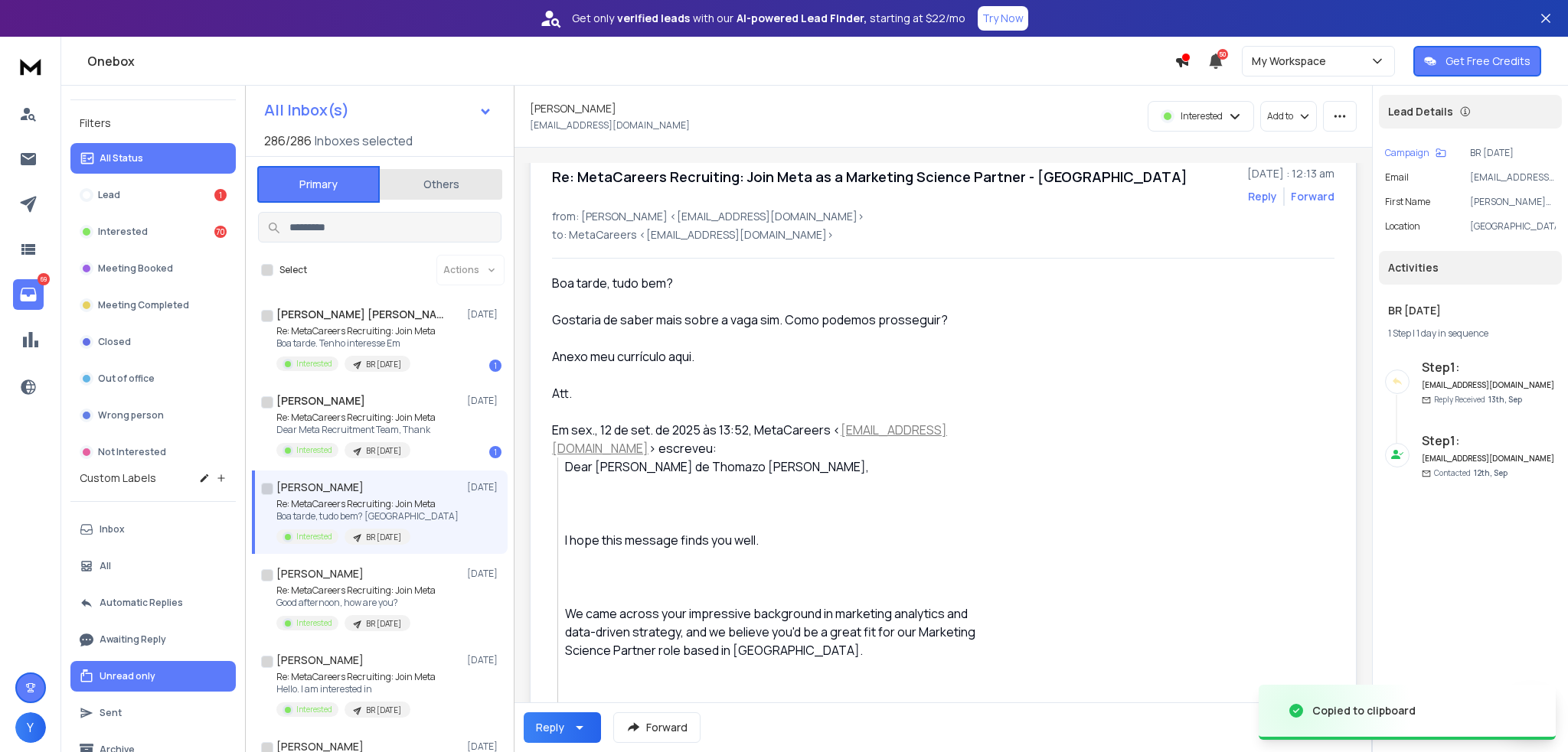
scroll to position [0, 0]
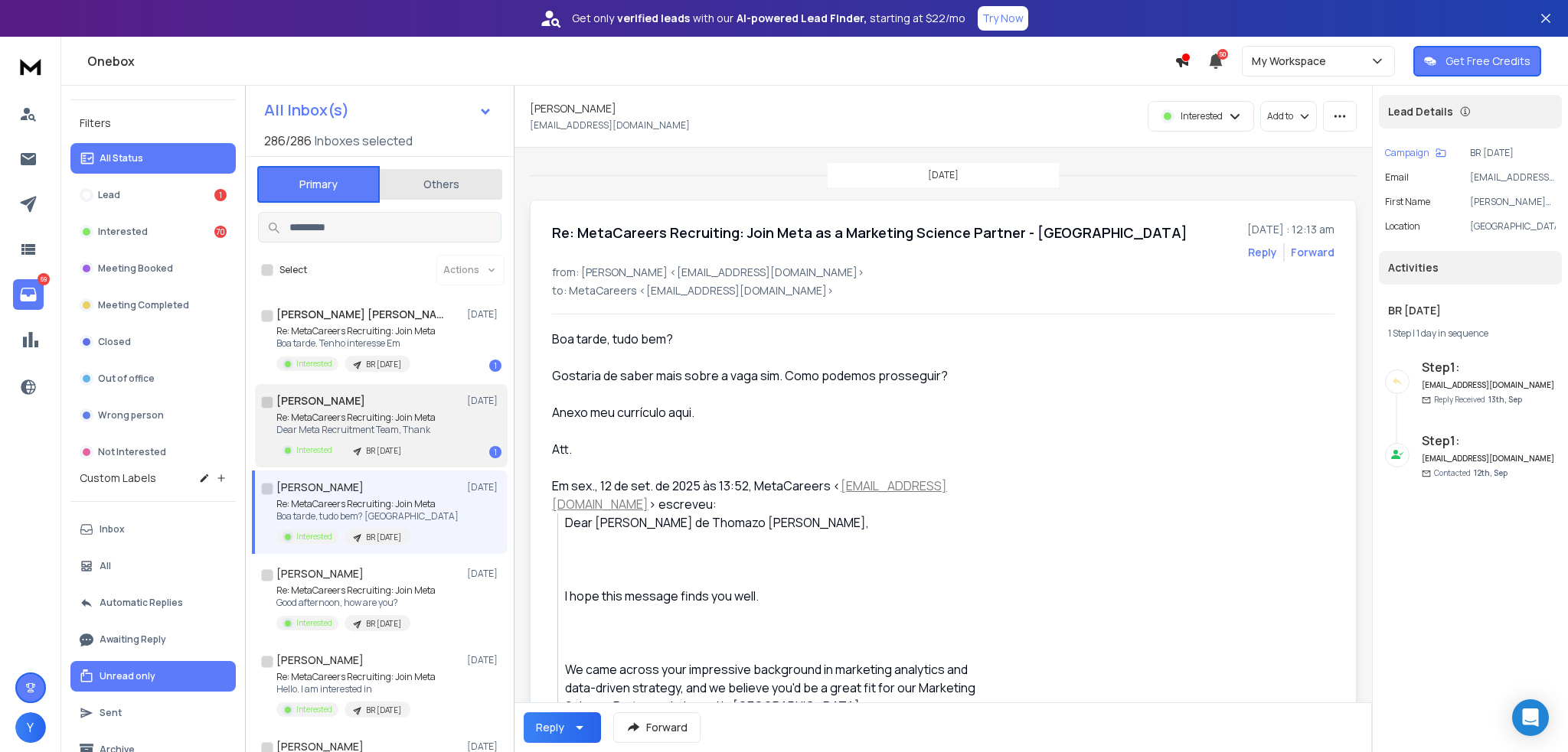
click at [423, 419] on p "Re: MetaCareers Recruiting: Join Meta" at bounding box center [355, 417] width 159 height 12
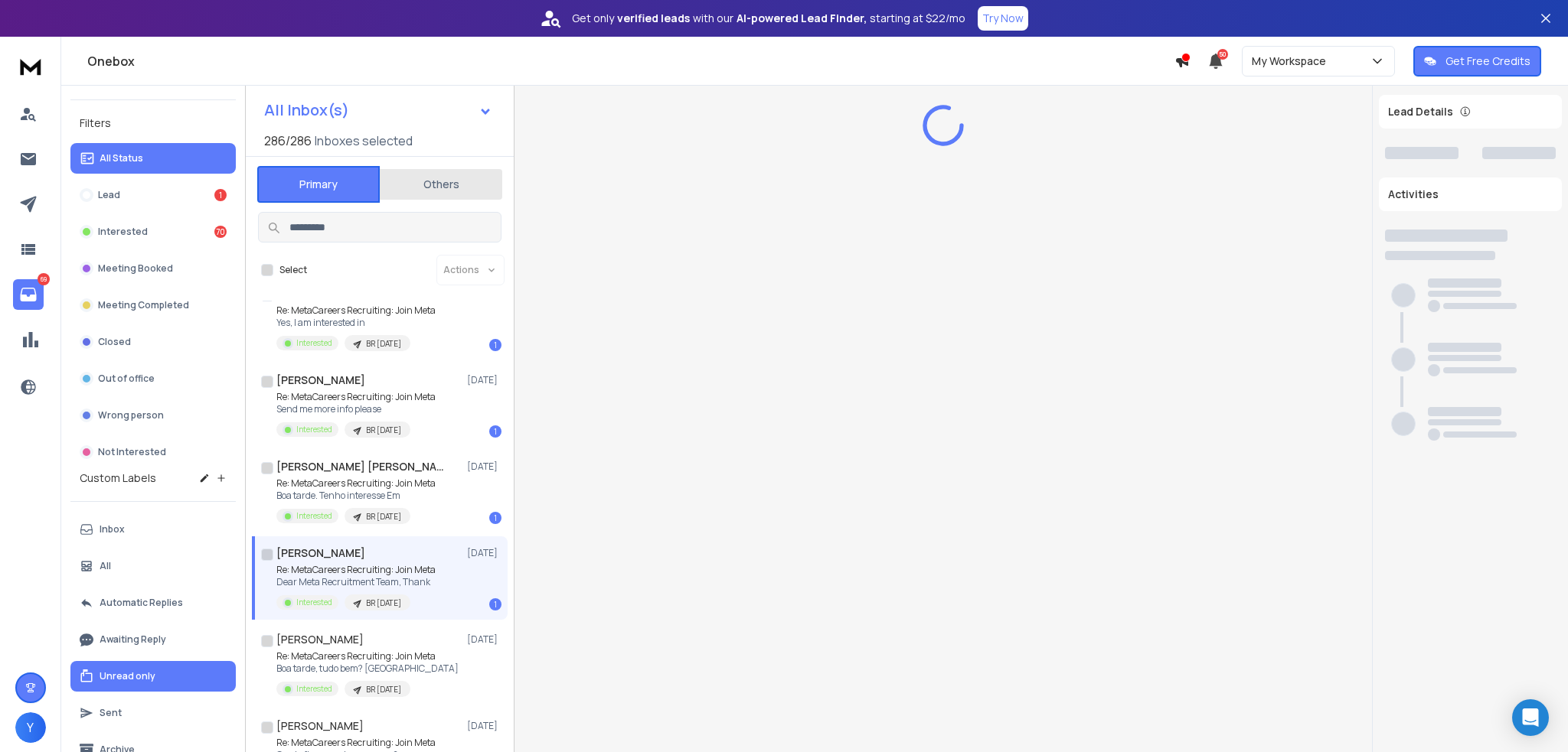
scroll to position [5820, 0]
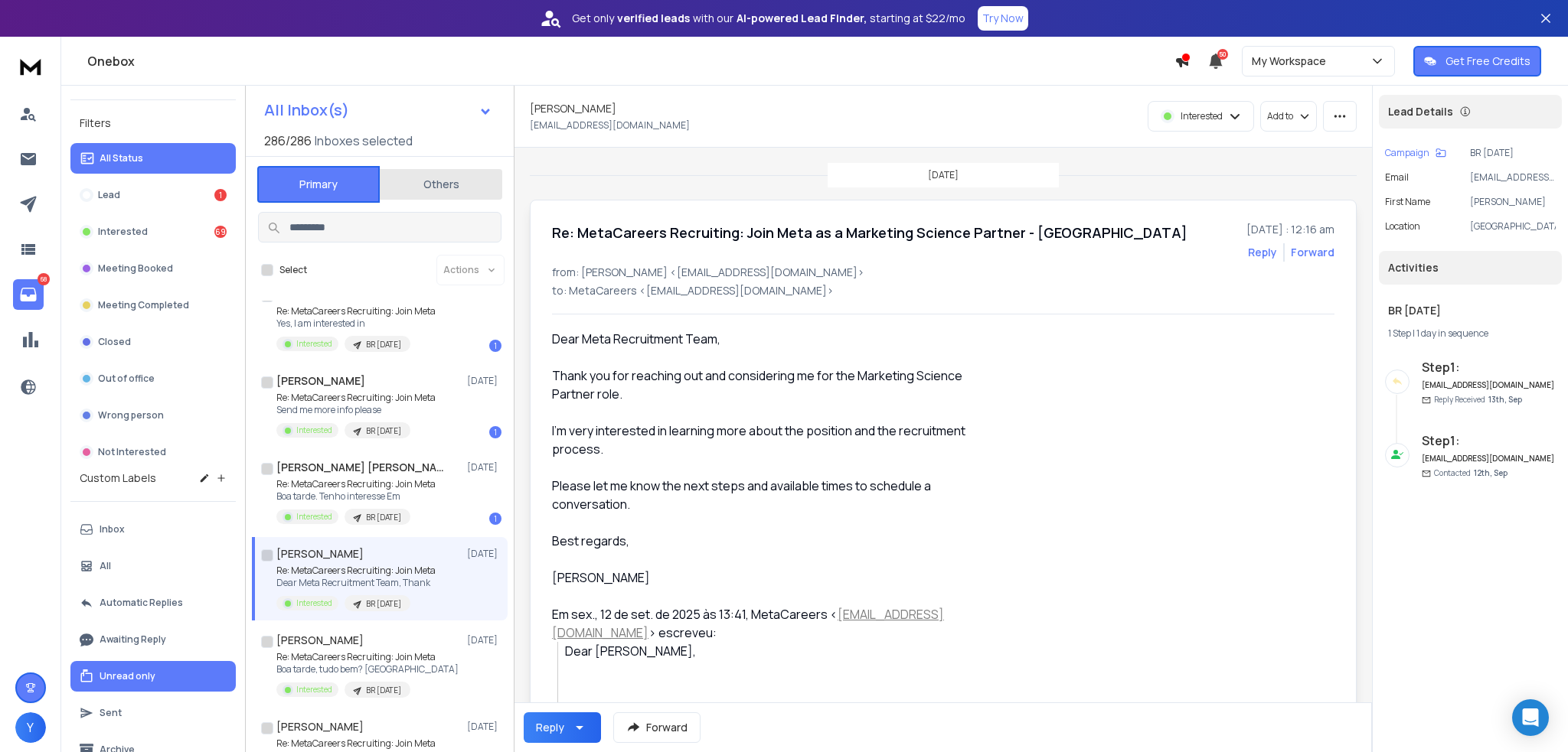
click at [625, 125] on p "[EMAIL_ADDRESS][DOMAIN_NAME]" at bounding box center [610, 125] width 160 height 12
click at [643, 291] on p "to: MetaCareers <[EMAIL_ADDRESS][DOMAIN_NAME]>" at bounding box center [943, 290] width 783 height 16
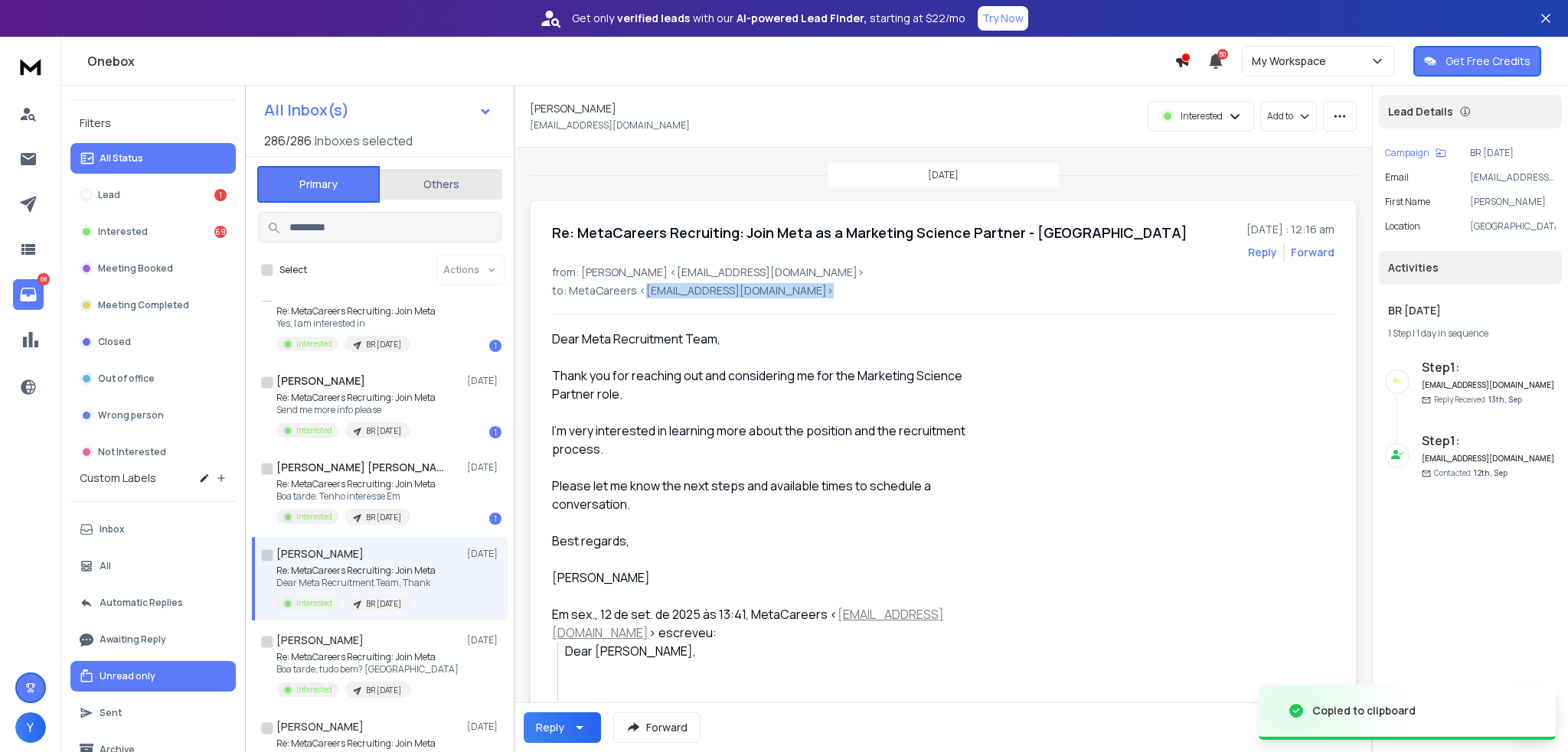
drag, startPoint x: 643, startPoint y: 291, endPoint x: 790, endPoint y: 286, distance: 147.1
click at [790, 286] on p "to: MetaCareers <[EMAIL_ADDRESS][DOMAIN_NAME]>" at bounding box center [943, 290] width 783 height 16
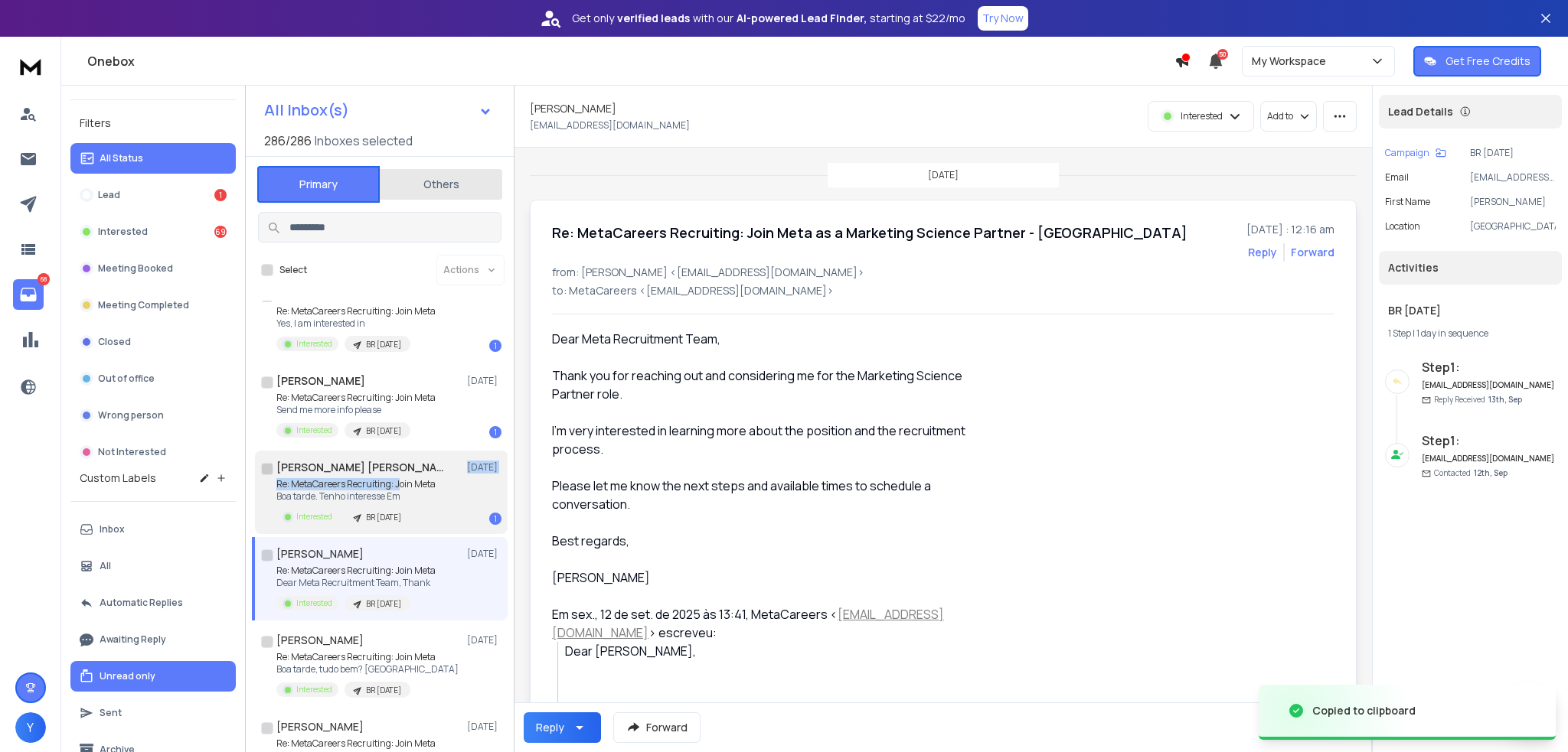
click at [401, 477] on div "[PERSON_NAME] [PERSON_NAME] [PERSON_NAME] [DATE] Re: MetaCareers Recruiting: Jo…" at bounding box center [389, 492] width 225 height 65
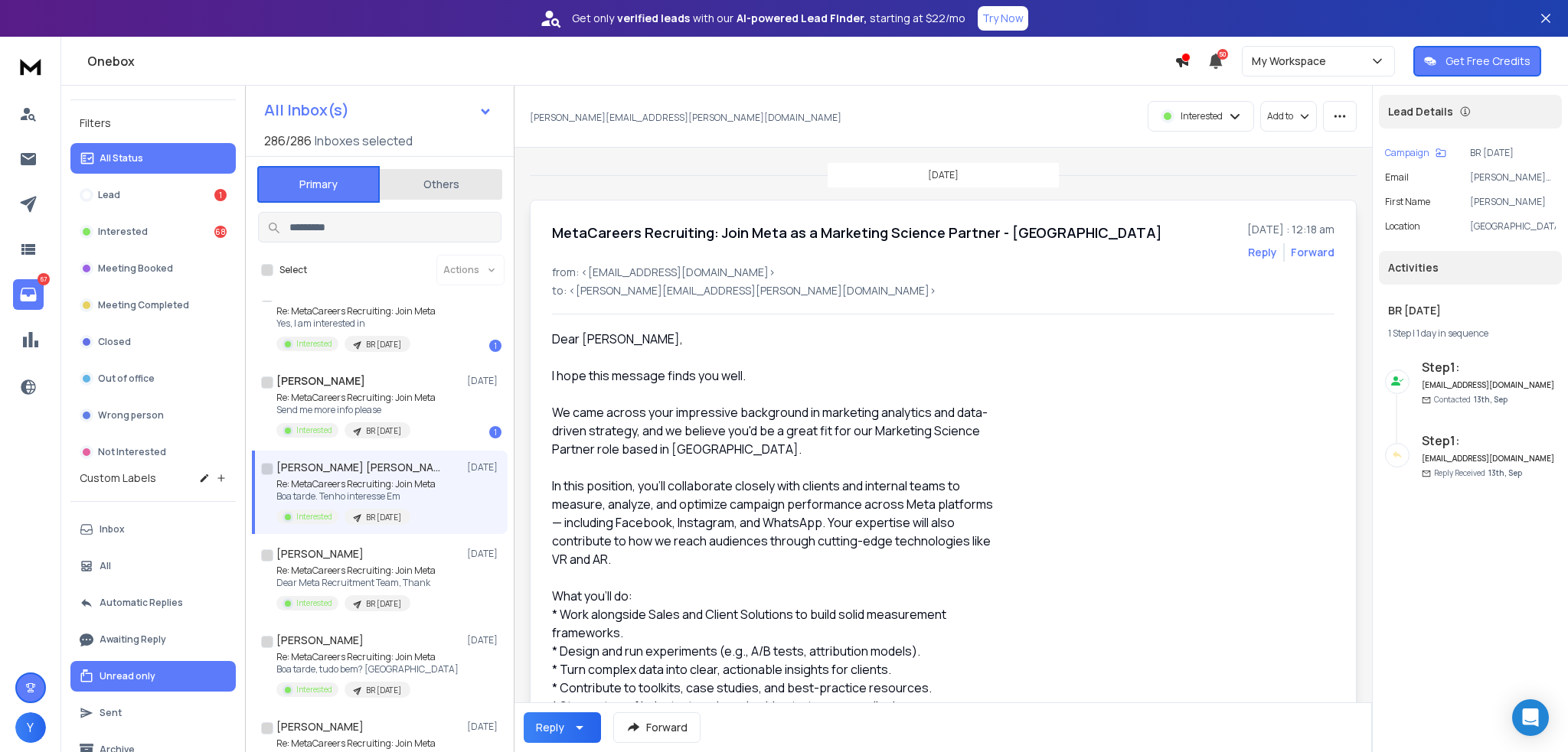
click at [613, 115] on p "[PERSON_NAME][EMAIL_ADDRESS][PERSON_NAME][DOMAIN_NAME]" at bounding box center [685, 118] width 311 height 12
click at [589, 290] on p "to: <[PERSON_NAME][EMAIL_ADDRESS][PERSON_NAME][DOMAIN_NAME]>" at bounding box center [943, 290] width 783 height 16
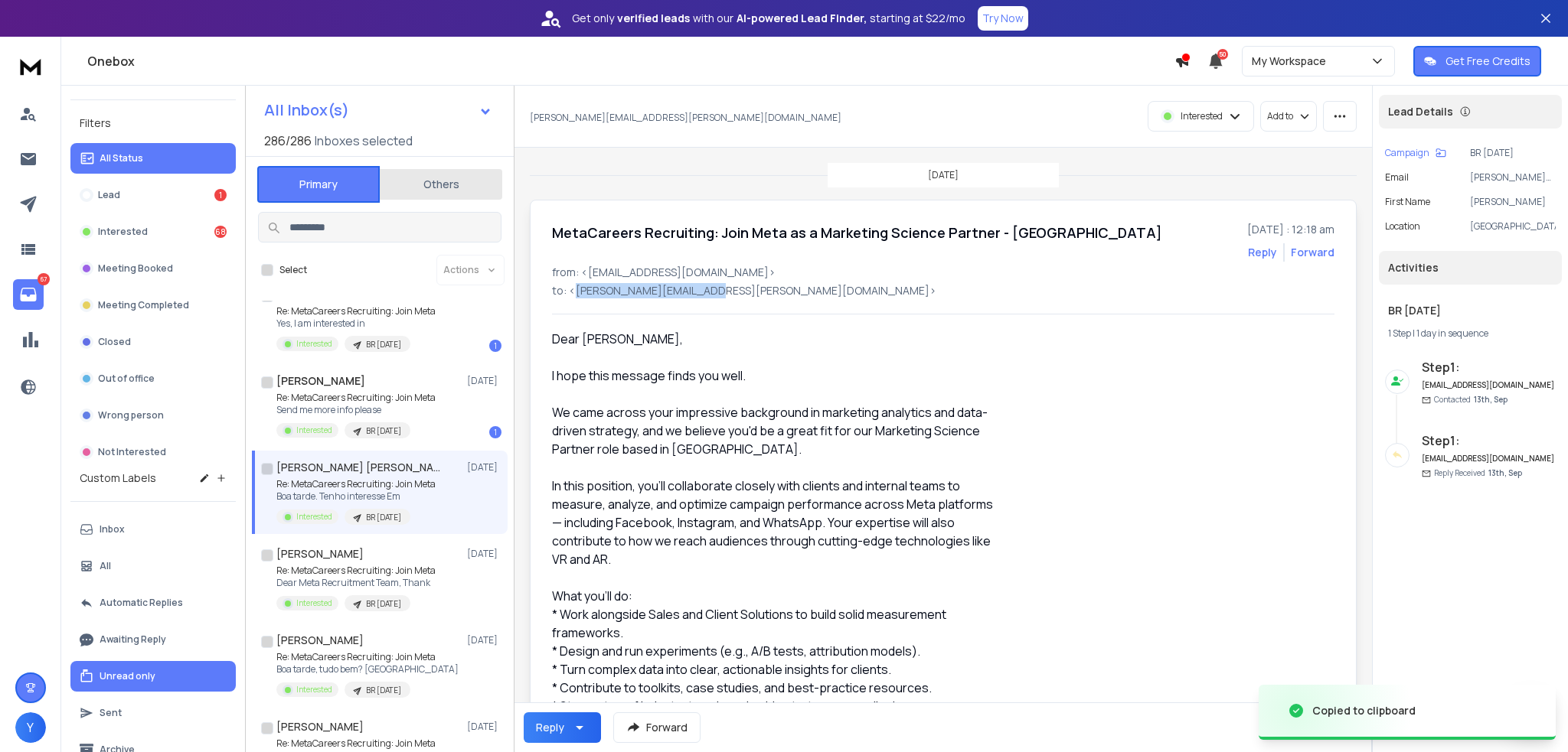
drag, startPoint x: 589, startPoint y: 290, endPoint x: 694, endPoint y: 291, distance: 105.0
click at [694, 291] on p "to: <[PERSON_NAME][EMAIL_ADDRESS][PERSON_NAME][DOMAIN_NAME]>" at bounding box center [943, 290] width 783 height 16
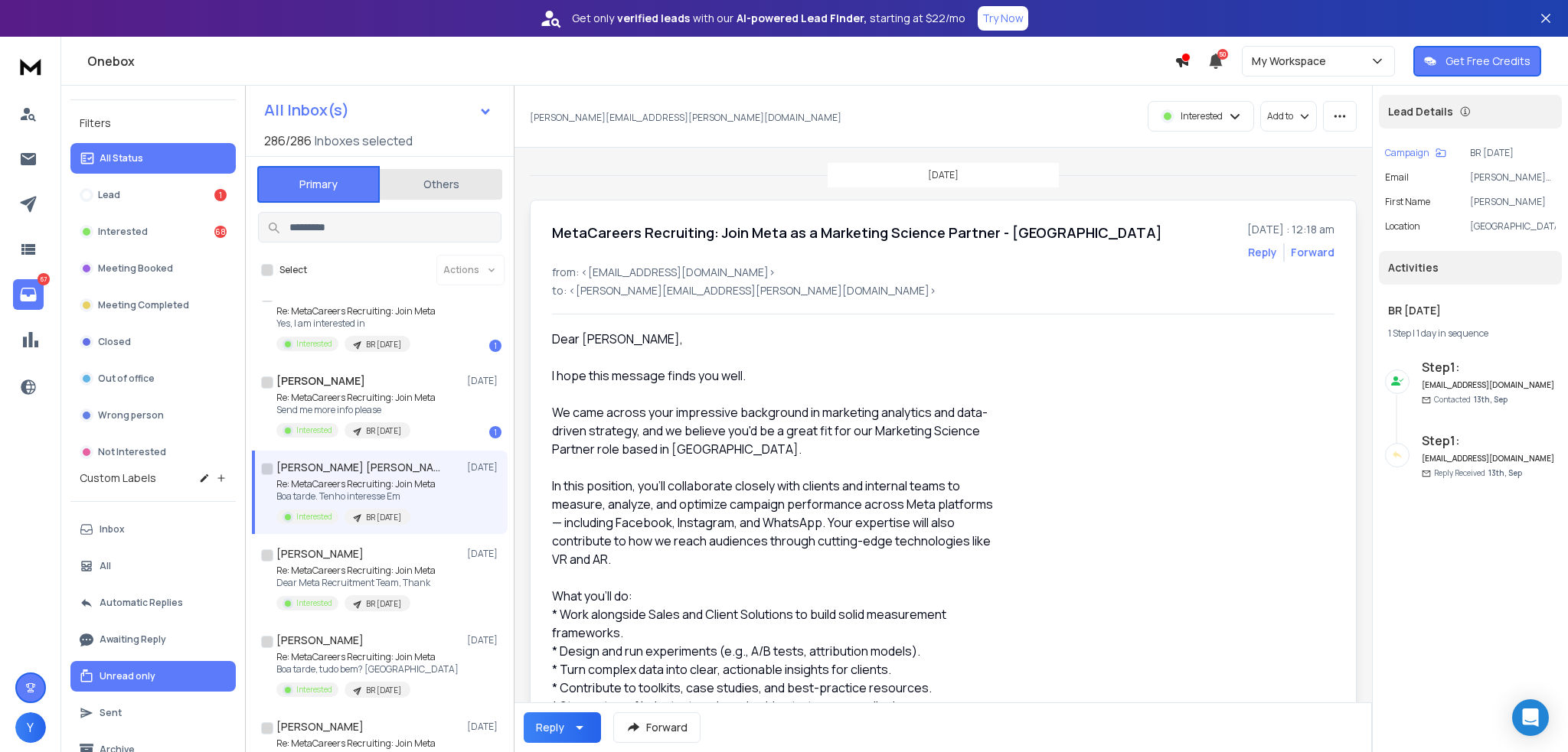
click at [615, 267] on p "from: <[EMAIL_ADDRESS][DOMAIN_NAME]>" at bounding box center [943, 272] width 783 height 16
click at [592, 269] on p "from: <[EMAIL_ADDRESS][DOMAIN_NAME]>" at bounding box center [943, 272] width 783 height 16
drag, startPoint x: 592, startPoint y: 269, endPoint x: 762, endPoint y: 274, distance: 170.1
click at [762, 274] on p "from: <[EMAIL_ADDRESS][DOMAIN_NAME]>" at bounding box center [943, 272] width 783 height 16
click at [423, 392] on p "Re: MetaCareers Recruiting: Join Meta" at bounding box center [355, 398] width 159 height 12
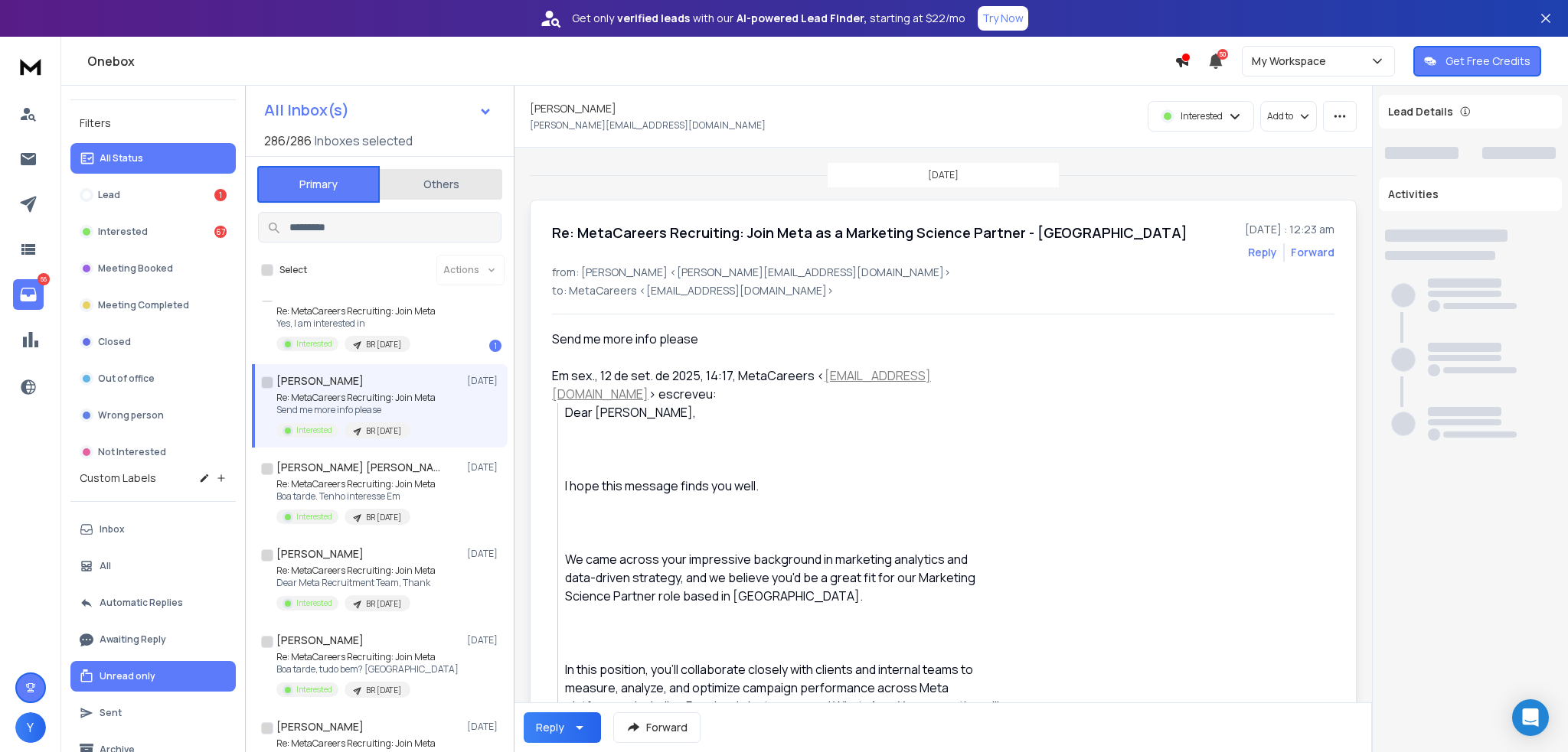
click at [590, 128] on p "[PERSON_NAME][EMAIL_ADDRESS][DOMAIN_NAME]" at bounding box center [648, 125] width 236 height 12
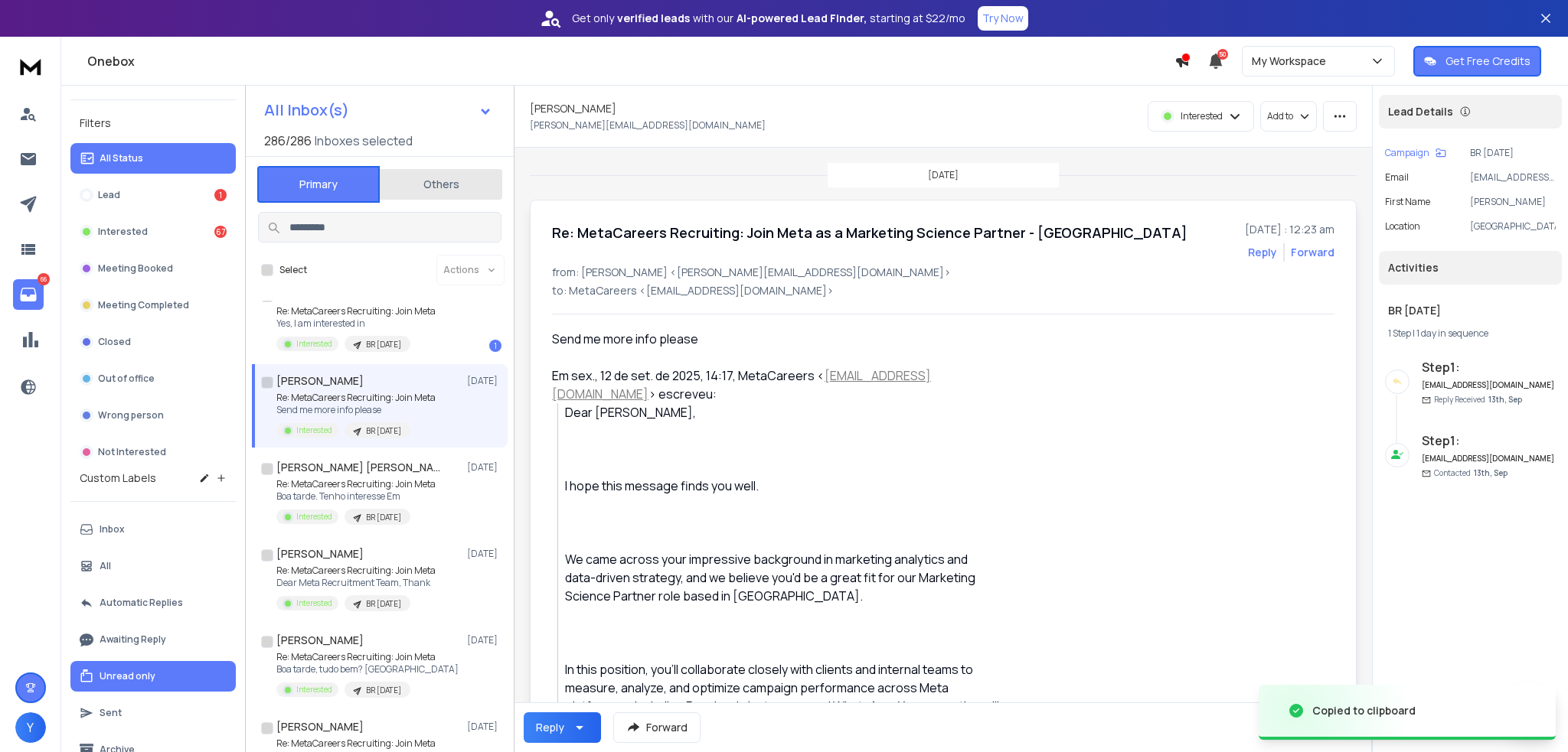
click at [647, 290] on p "to: MetaCareers <[EMAIL_ADDRESS][DOMAIN_NAME]>" at bounding box center [943, 290] width 783 height 16
drag, startPoint x: 647, startPoint y: 290, endPoint x: 811, endPoint y: 284, distance: 164.1
click at [811, 284] on p "to: MetaCareers <[EMAIL_ADDRESS][DOMAIN_NAME]>" at bounding box center [943, 290] width 783 height 16
click at [444, 333] on div "Re: MetaCareers Recruiting: Join Meta Yes, I am interested in Interested BR [DA…" at bounding box center [389, 329] width 225 height 47
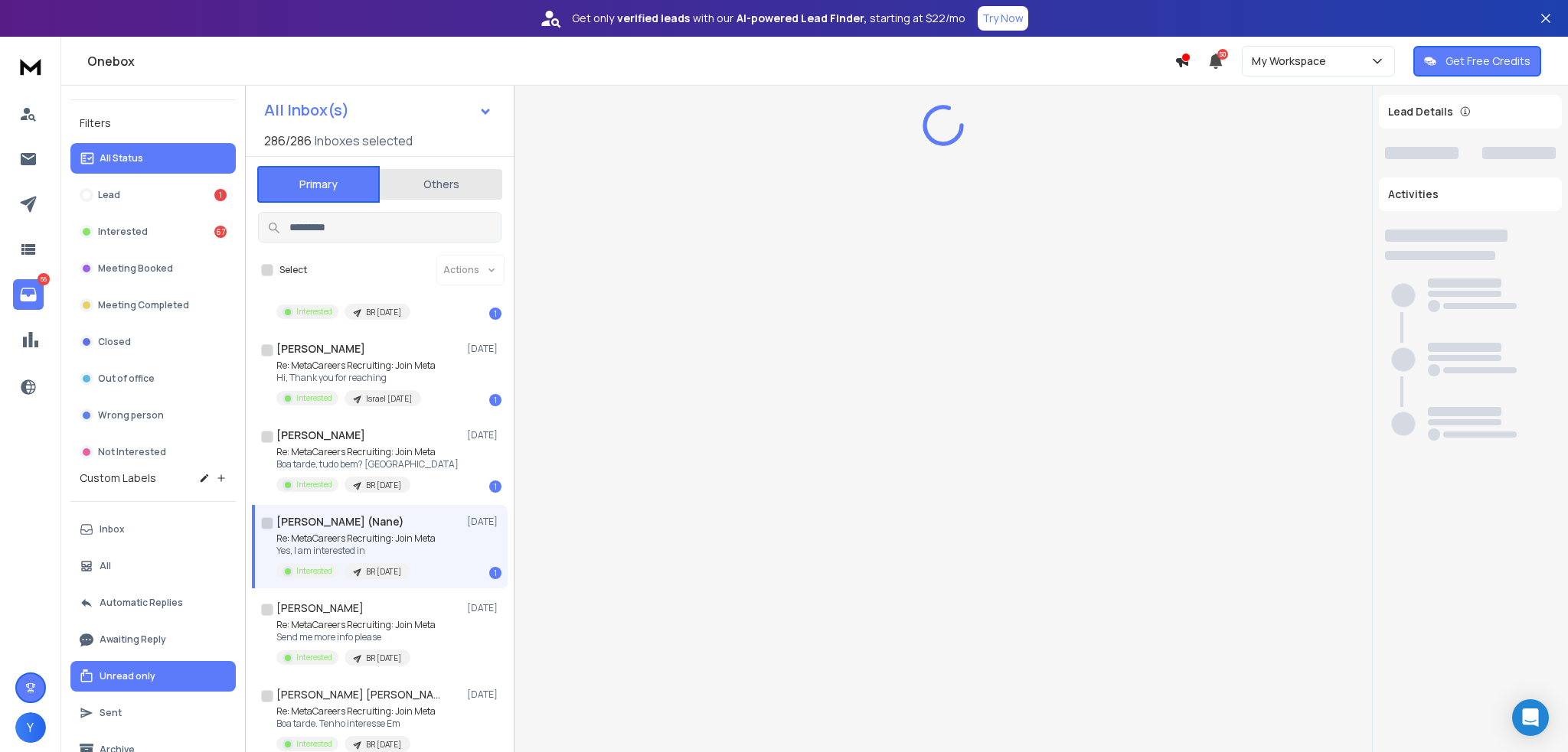
scroll to position [5591, 0]
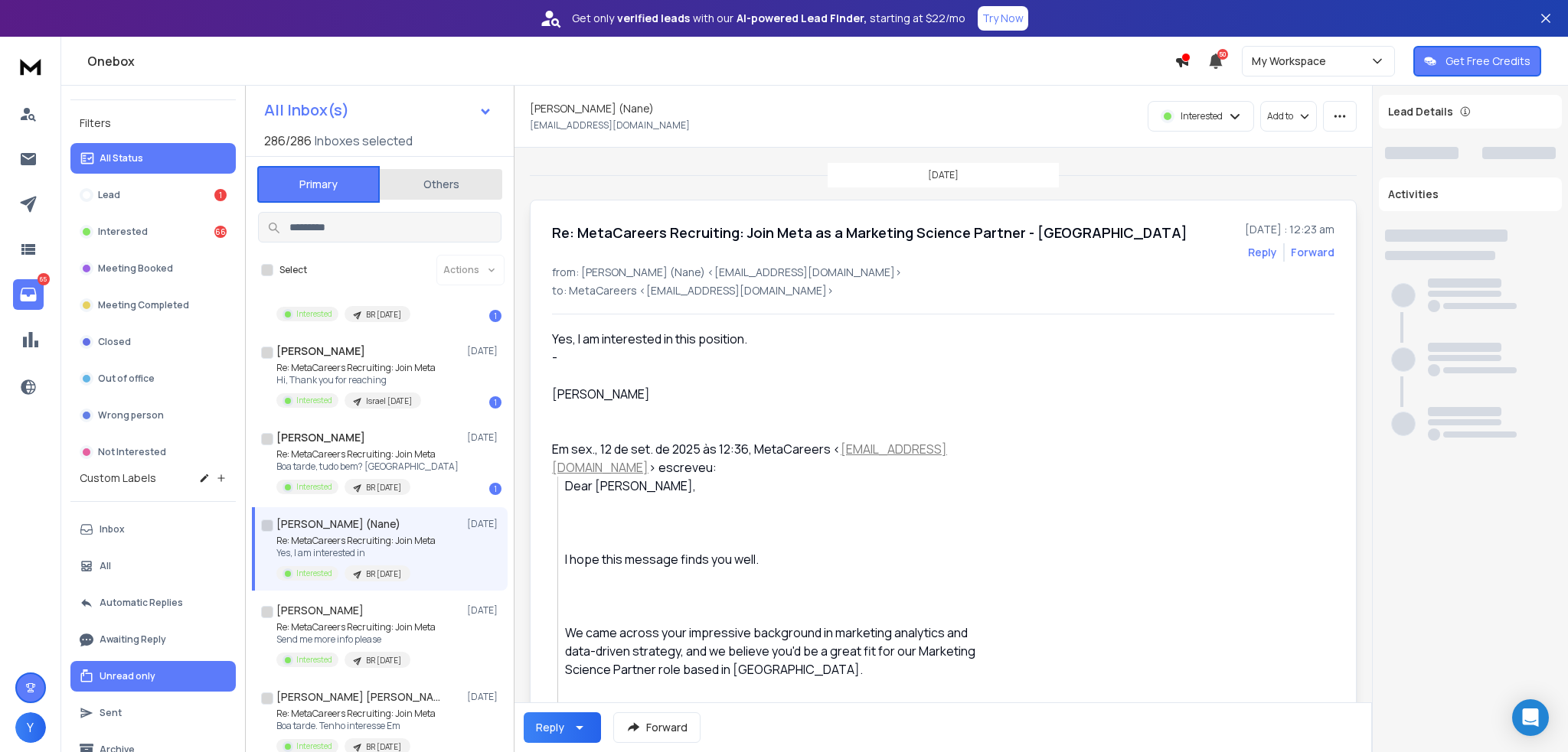
click at [596, 134] on div "[PERSON_NAME] (Nane) [PERSON_NAME] (Nane) [EMAIL_ADDRESS][DOMAIN_NAME] Interest…" at bounding box center [943, 117] width 858 height 62
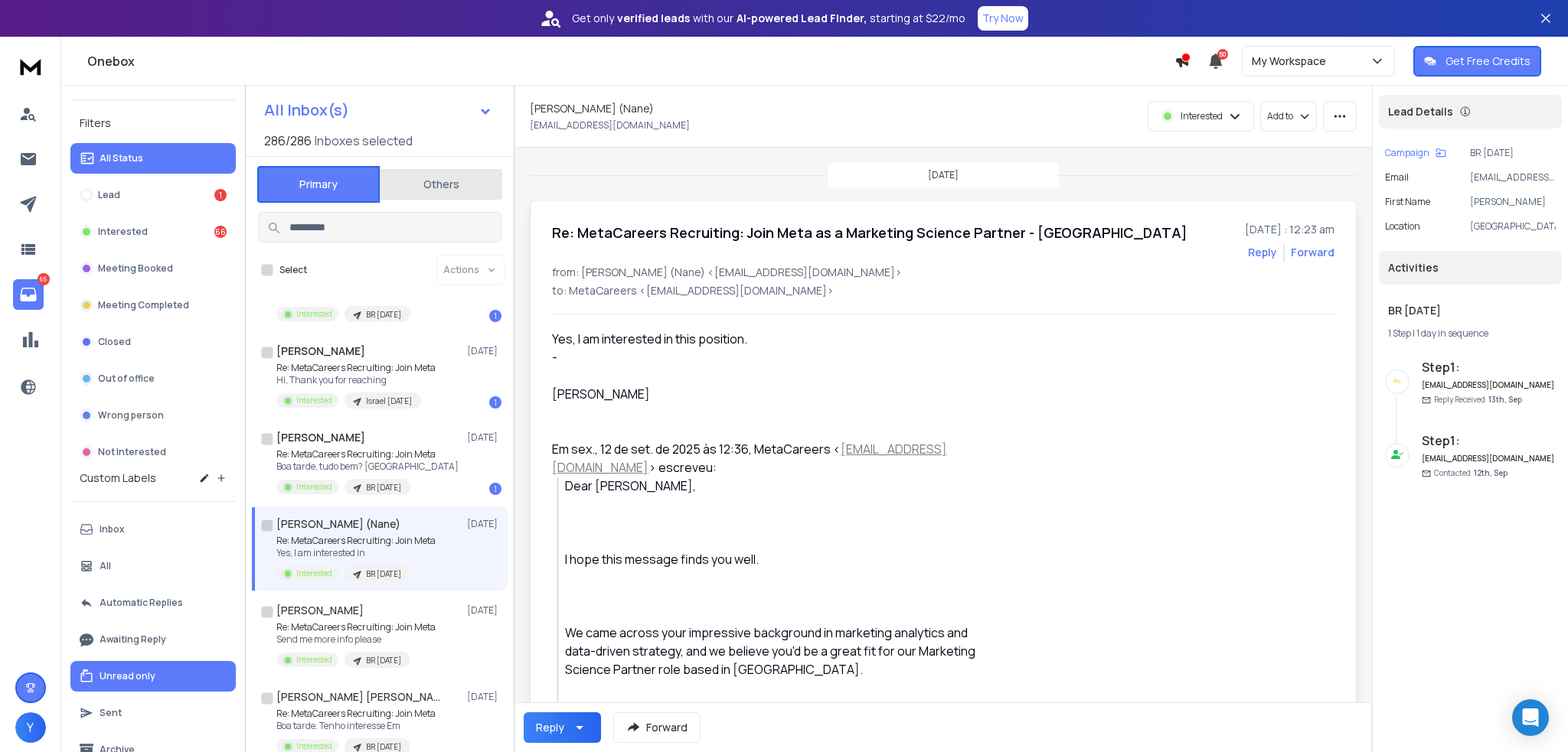
click at [600, 123] on p "[EMAIL_ADDRESS][DOMAIN_NAME]" at bounding box center [610, 125] width 160 height 12
click at [651, 290] on p "to: MetaCareers <[EMAIL_ADDRESS][DOMAIN_NAME]>" at bounding box center [943, 290] width 783 height 16
drag, startPoint x: 651, startPoint y: 290, endPoint x: 817, endPoint y: 288, distance: 166.0
click at [817, 288] on p "to: MetaCareers <[EMAIL_ADDRESS][DOMAIN_NAME]>" at bounding box center [943, 290] width 783 height 16
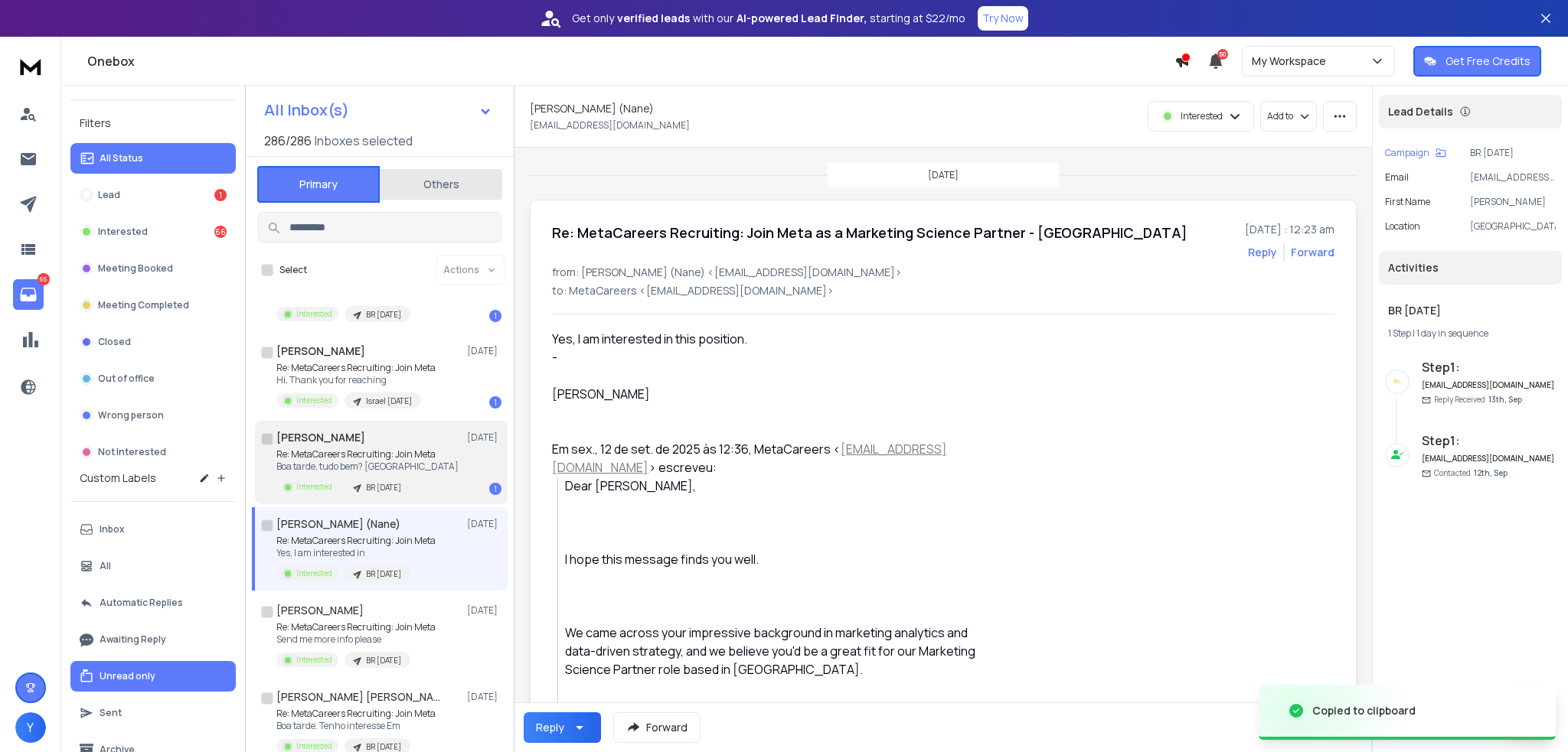
click at [400, 461] on p "Boa tarde, tudo bem? [GEOGRAPHIC_DATA]" at bounding box center [367, 466] width 182 height 12
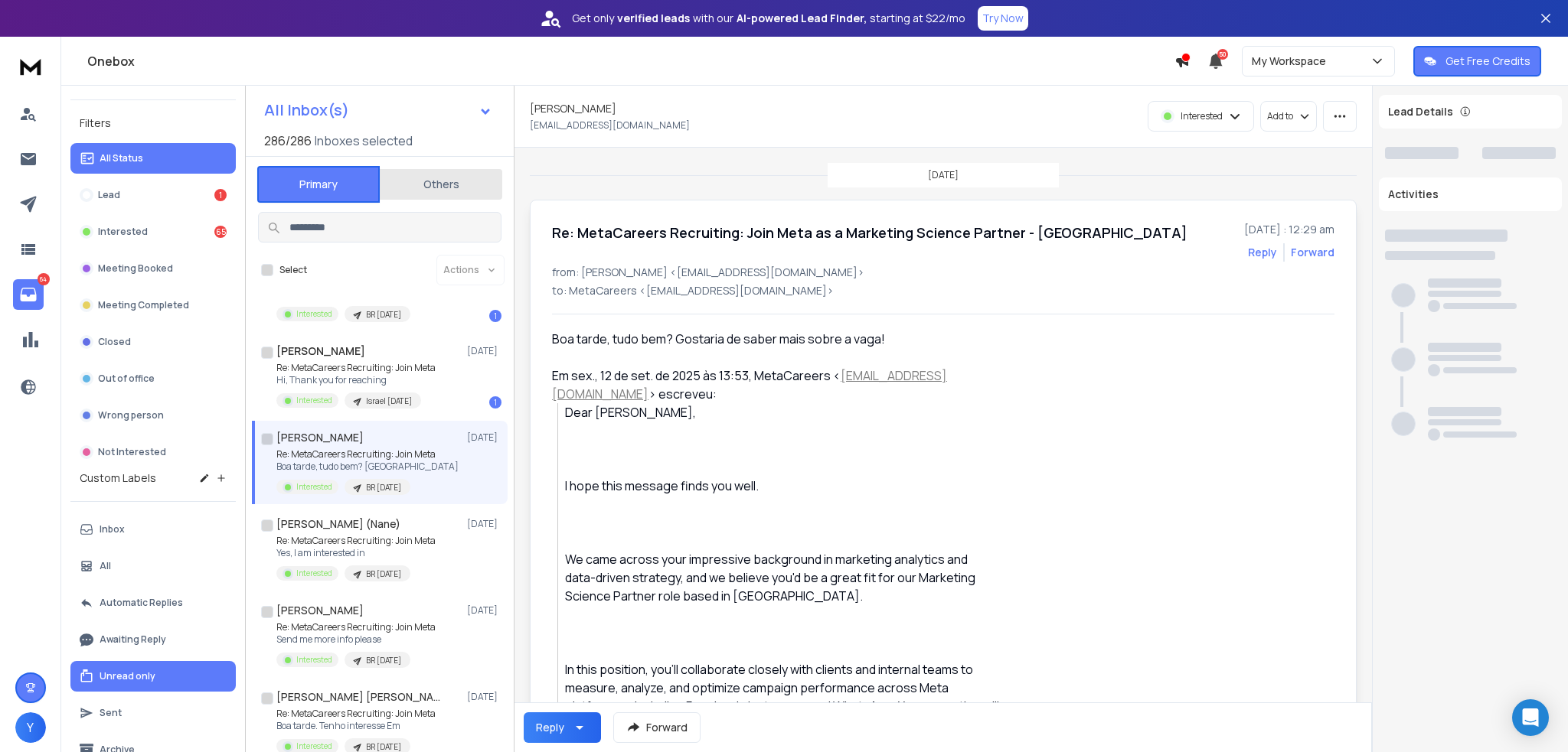
click at [623, 127] on p "[EMAIL_ADDRESS][DOMAIN_NAME]" at bounding box center [610, 125] width 160 height 12
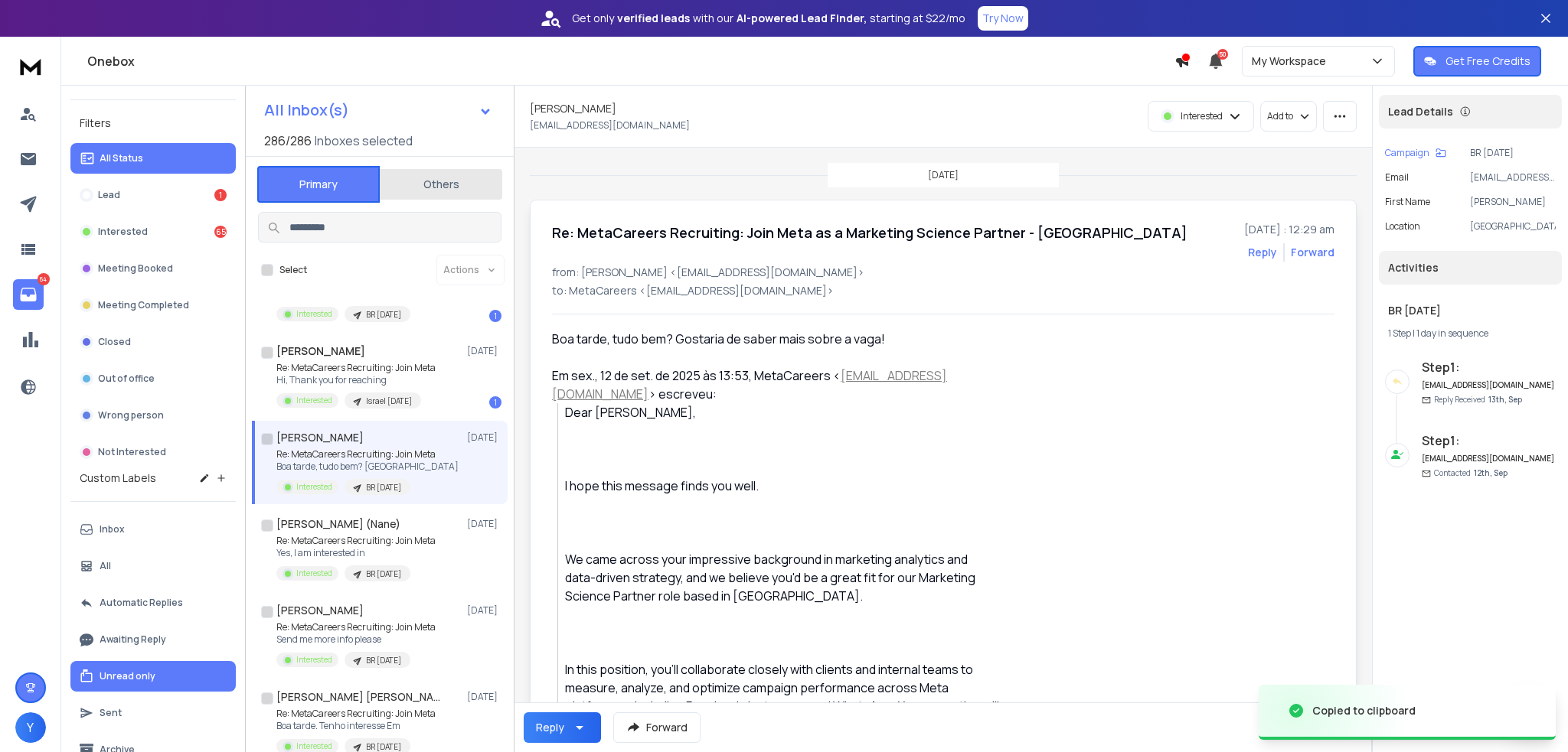
click at [652, 290] on p "to: MetaCareers <[EMAIL_ADDRESS][DOMAIN_NAME]>" at bounding box center [943, 290] width 783 height 16
drag, startPoint x: 652, startPoint y: 290, endPoint x: 808, endPoint y: 291, distance: 156.0
click at [808, 291] on p "to: MetaCareers <[EMAIL_ADDRESS][DOMAIN_NAME]>" at bounding box center [943, 290] width 783 height 16
click at [450, 381] on div "Re: MetaCareers Recruiting: Join Meta Hi, Thank you for reaching Interested Isr…" at bounding box center [389, 385] width 225 height 47
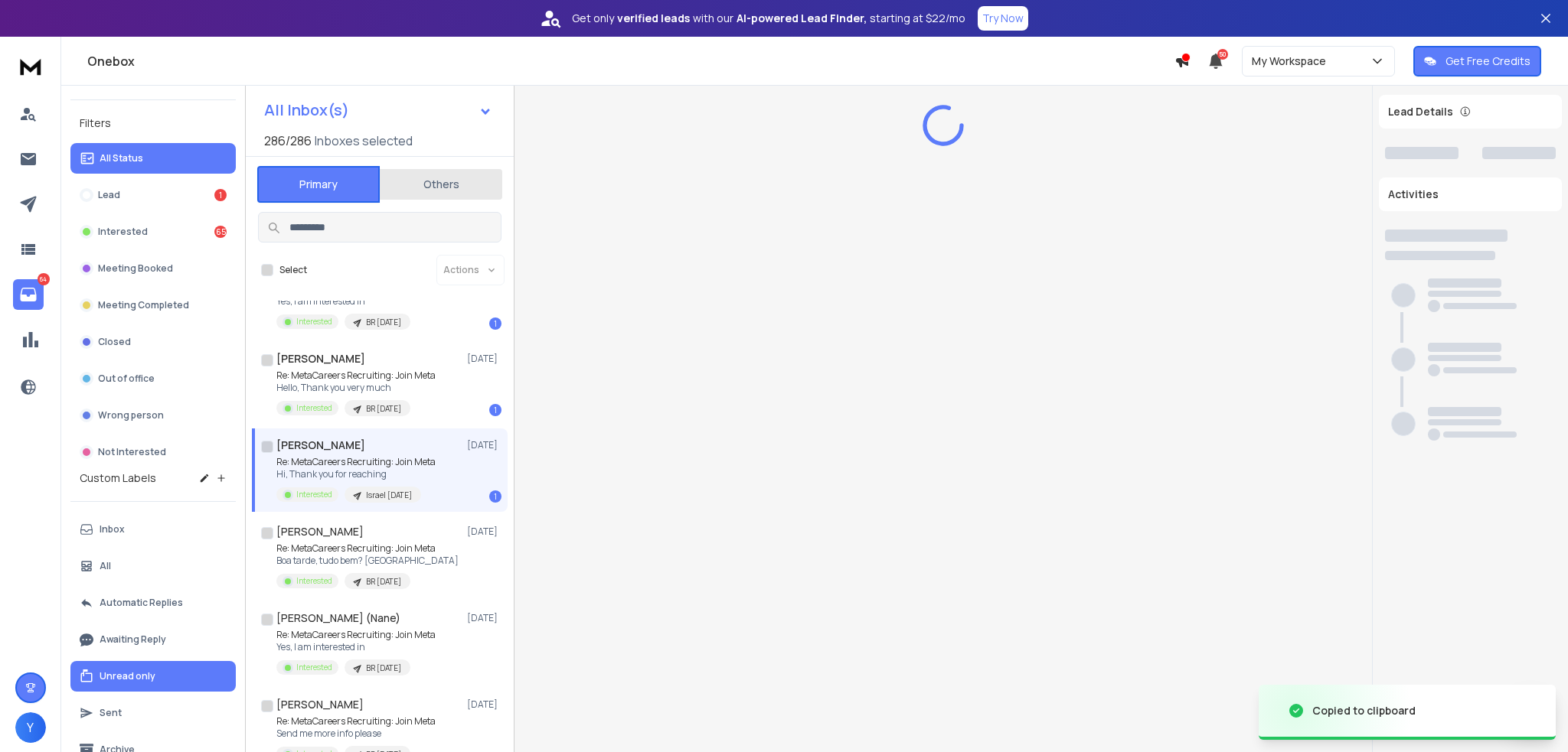
scroll to position [5438, 0]
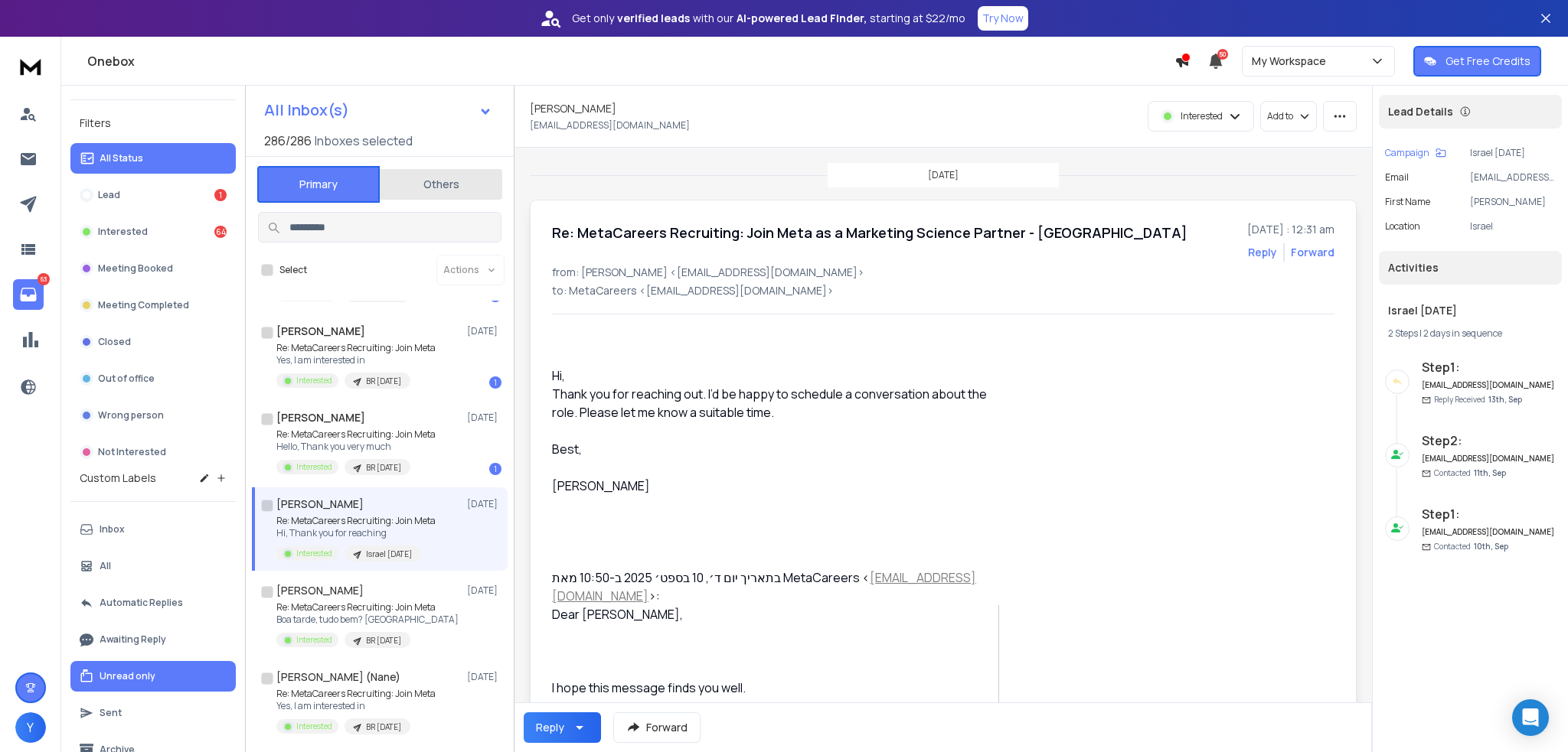
click at [619, 127] on p "[EMAIL_ADDRESS][DOMAIN_NAME]" at bounding box center [610, 125] width 160 height 12
click at [652, 284] on p "to: MetaCareers <[EMAIL_ADDRESS][DOMAIN_NAME]>" at bounding box center [943, 290] width 783 height 16
drag, startPoint x: 652, startPoint y: 284, endPoint x: 799, endPoint y: 284, distance: 147.0
click at [799, 284] on p "to: MetaCareers <[EMAIL_ADDRESS][DOMAIN_NAME]>" at bounding box center [943, 290] width 783 height 16
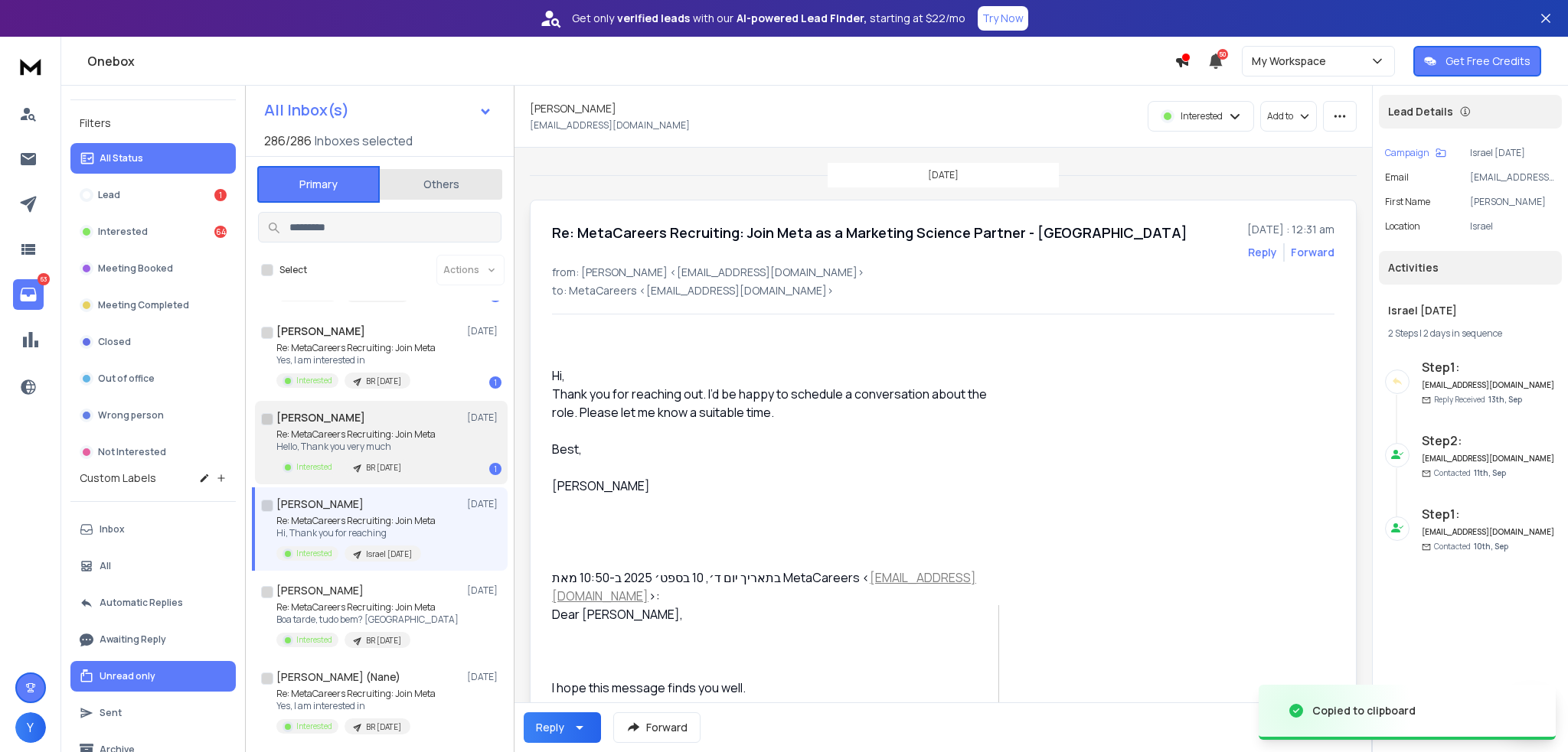
click at [405, 429] on p "Re: MetaCareers Recruiting: Join Meta" at bounding box center [355, 434] width 159 height 12
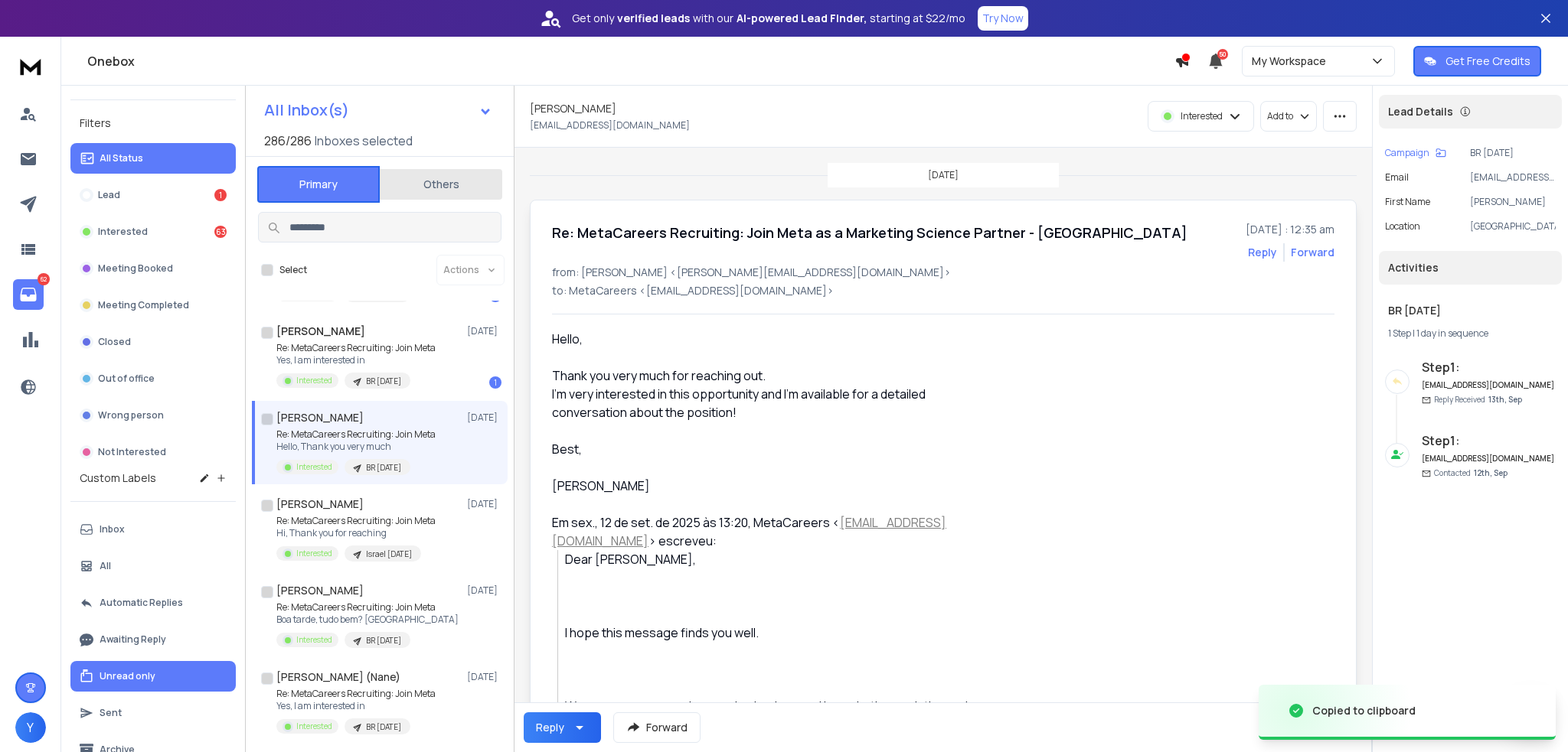
click at [588, 127] on p "[EMAIL_ADDRESS][DOMAIN_NAME]" at bounding box center [610, 125] width 160 height 12
click at [643, 297] on p "to: MetaCareers <[EMAIL_ADDRESS][DOMAIN_NAME]>" at bounding box center [943, 290] width 783 height 16
drag, startPoint x: 643, startPoint y: 297, endPoint x: 775, endPoint y: 289, distance: 132.2
click at [775, 289] on p "to: MetaCareers <[EMAIL_ADDRESS][DOMAIN_NAME]>" at bounding box center [943, 290] width 783 height 16
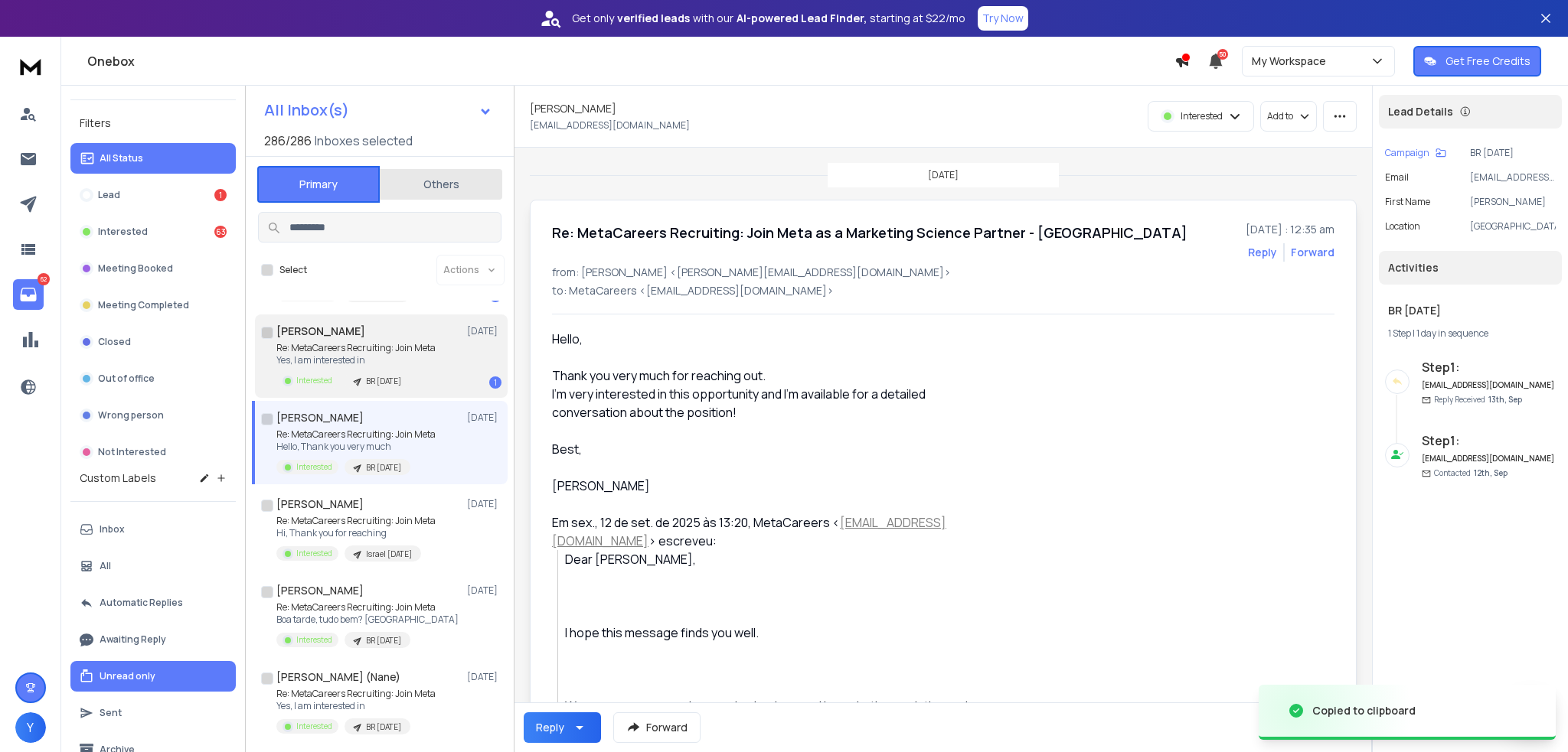
click at [411, 379] on div "BR [DATE]" at bounding box center [378, 381] width 66 height 17
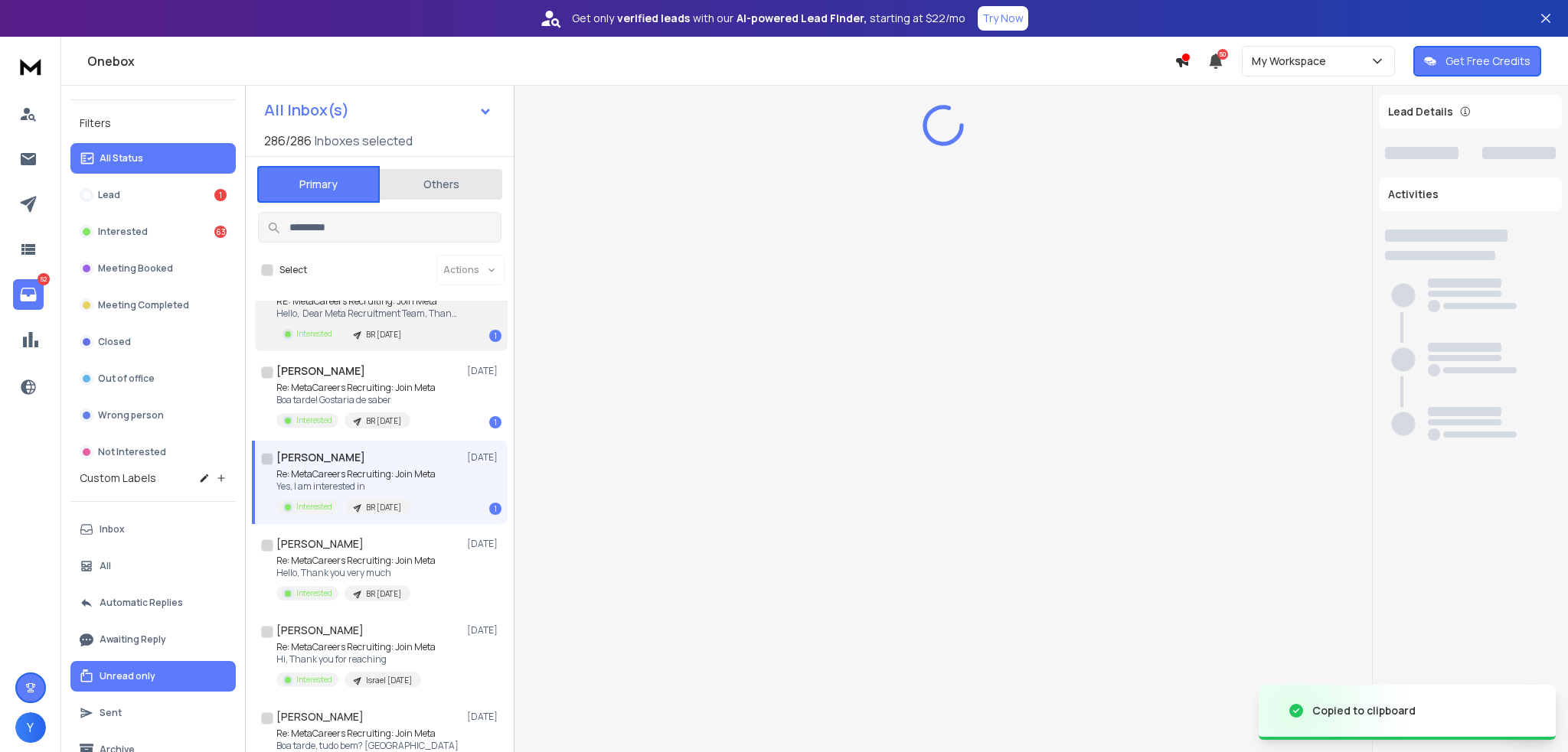
scroll to position [5285, 0]
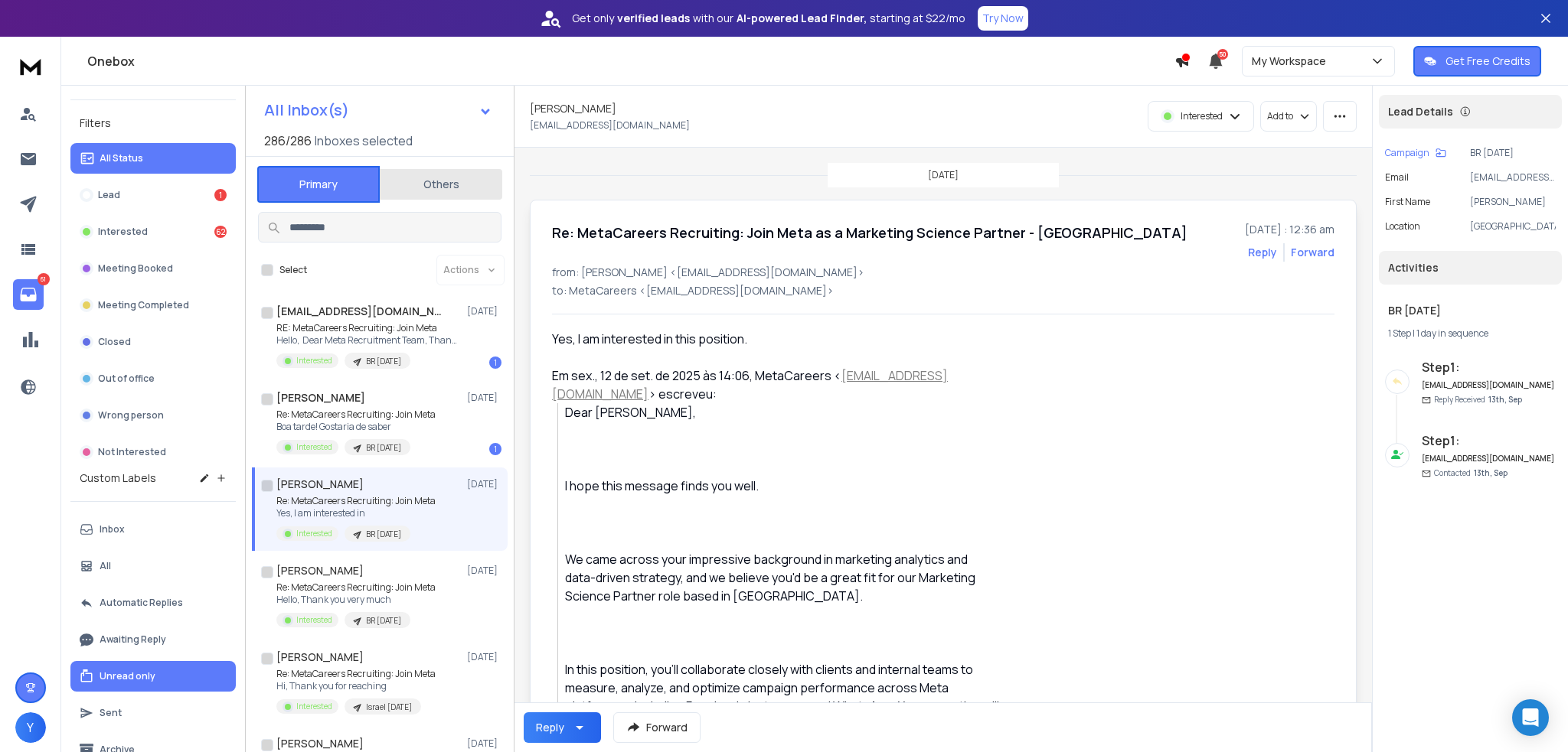
click at [613, 129] on p "[EMAIL_ADDRESS][DOMAIN_NAME]" at bounding box center [610, 125] width 160 height 12
click at [652, 295] on p "to: MetaCareers <[EMAIL_ADDRESS][DOMAIN_NAME]>" at bounding box center [943, 290] width 783 height 16
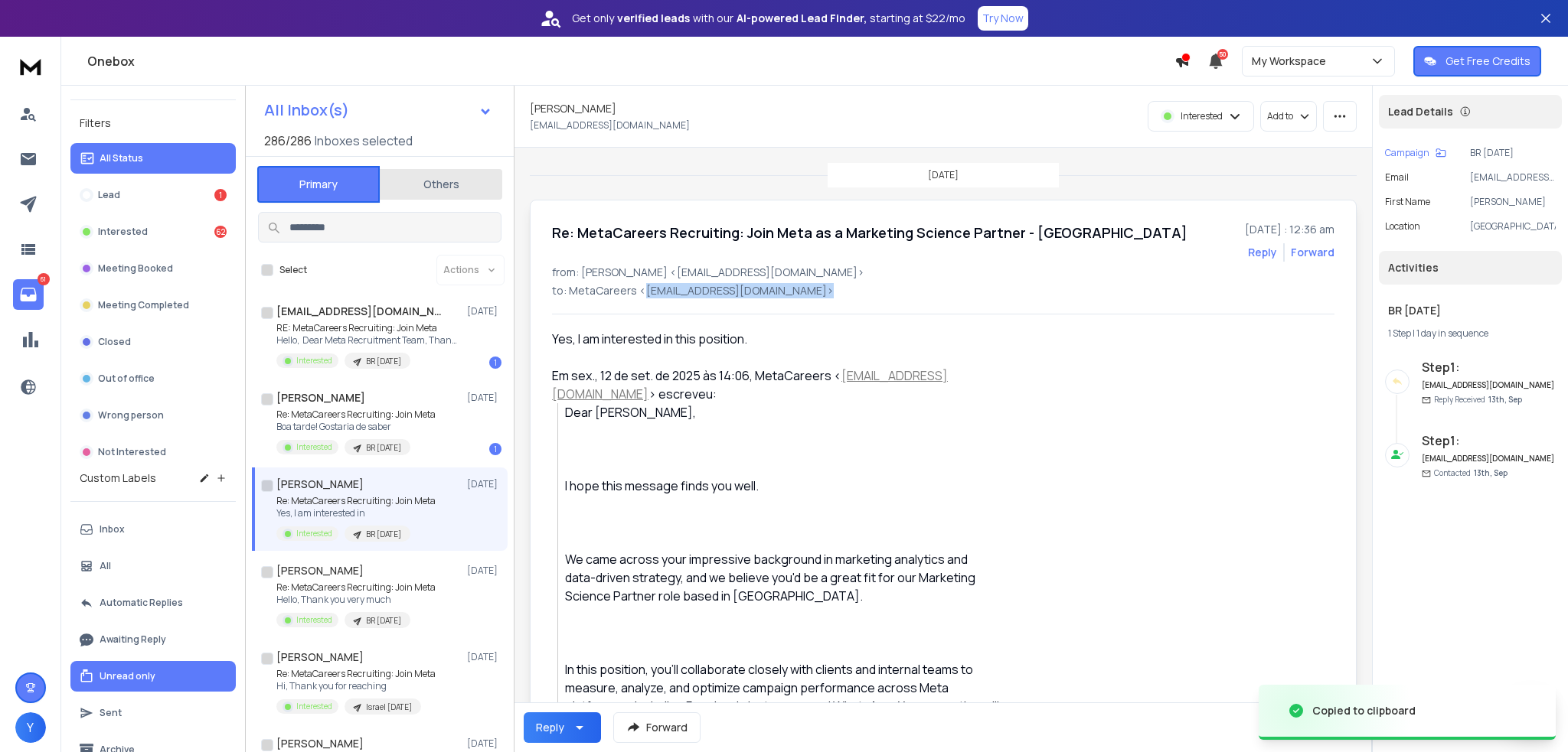
drag, startPoint x: 652, startPoint y: 295, endPoint x: 794, endPoint y: 293, distance: 142.0
click at [794, 293] on p "to: MetaCareers <[EMAIL_ADDRESS][DOMAIN_NAME]>" at bounding box center [943, 290] width 783 height 16
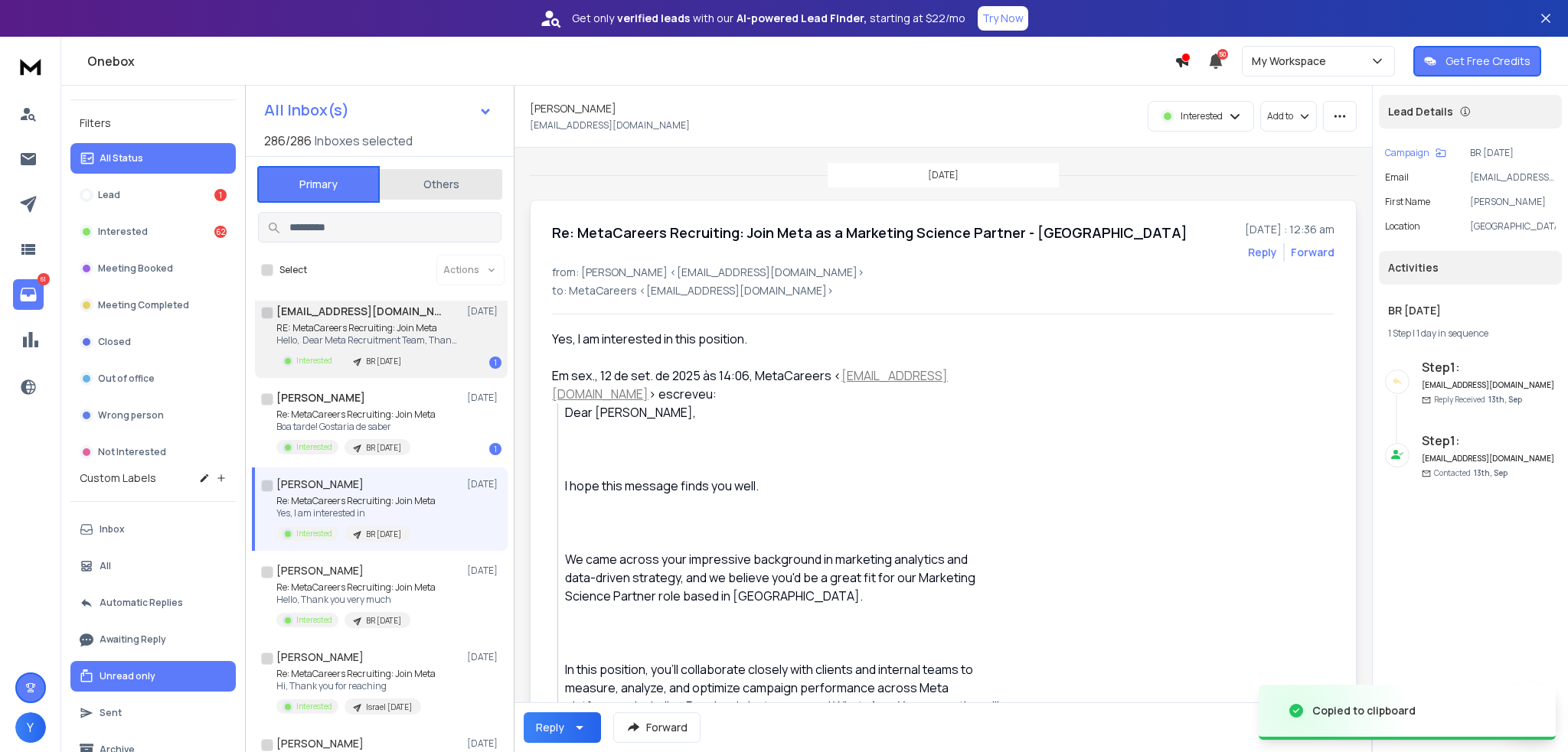
click at [430, 375] on div "[EMAIL_ADDRESS][DOMAIN_NAME] [DATE] RE: MetaCareers Recruiting: Join Meta Hello…" at bounding box center [381, 336] width 253 height 84
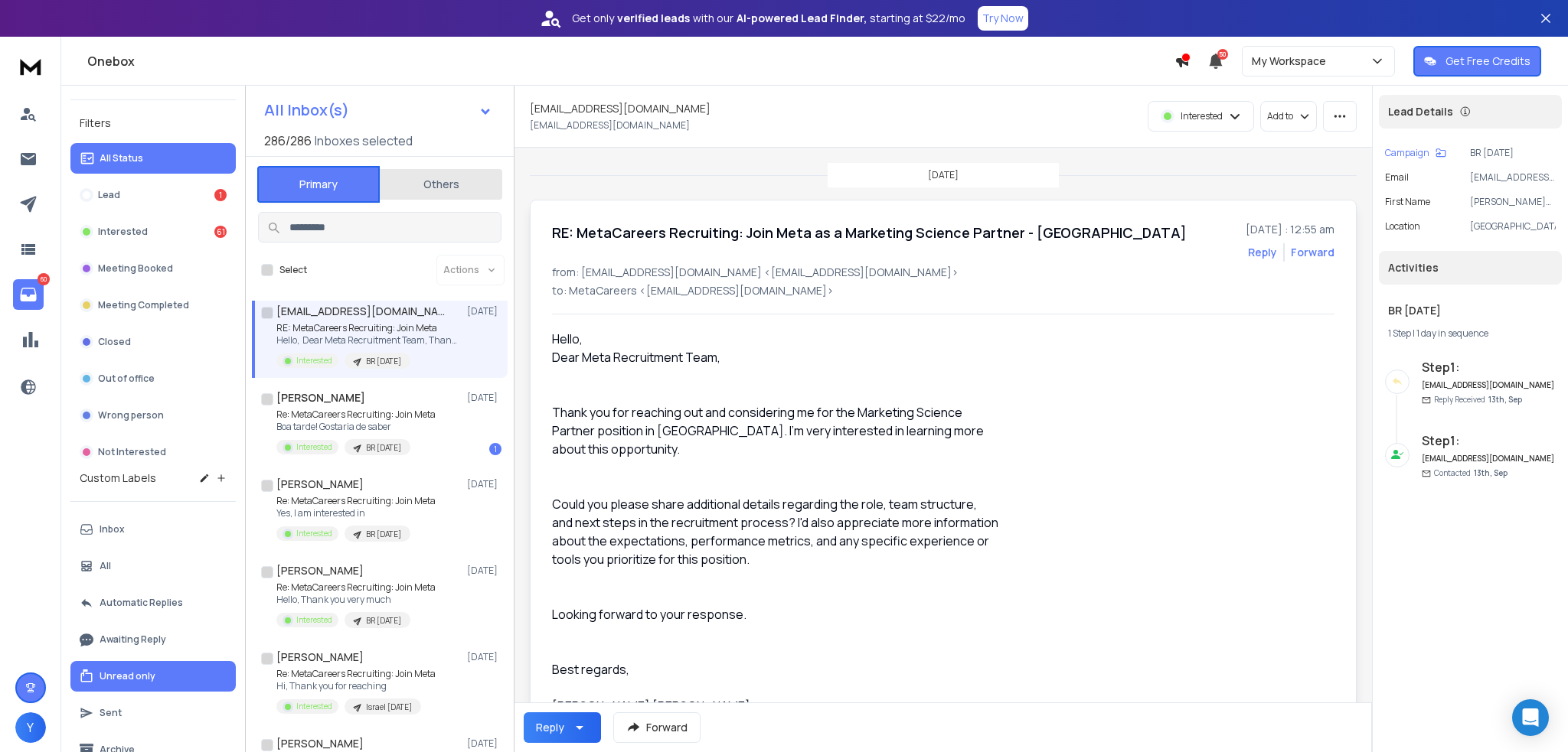
click at [600, 133] on div "[EMAIL_ADDRESS][DOMAIN_NAME] [EMAIL_ADDRESS][DOMAIN_NAME] [EMAIL_ADDRESS][DOMAI…" at bounding box center [943, 117] width 858 height 62
click at [603, 128] on p "[EMAIL_ADDRESS][DOMAIN_NAME]" at bounding box center [610, 125] width 160 height 12
click at [654, 290] on p "to: MetaCareers <[EMAIL_ADDRESS][DOMAIN_NAME]>" at bounding box center [943, 290] width 783 height 16
drag, startPoint x: 654, startPoint y: 290, endPoint x: 830, endPoint y: 287, distance: 176.0
click at [830, 287] on p "to: MetaCareers <[EMAIL_ADDRESS][DOMAIN_NAME]>" at bounding box center [943, 290] width 783 height 16
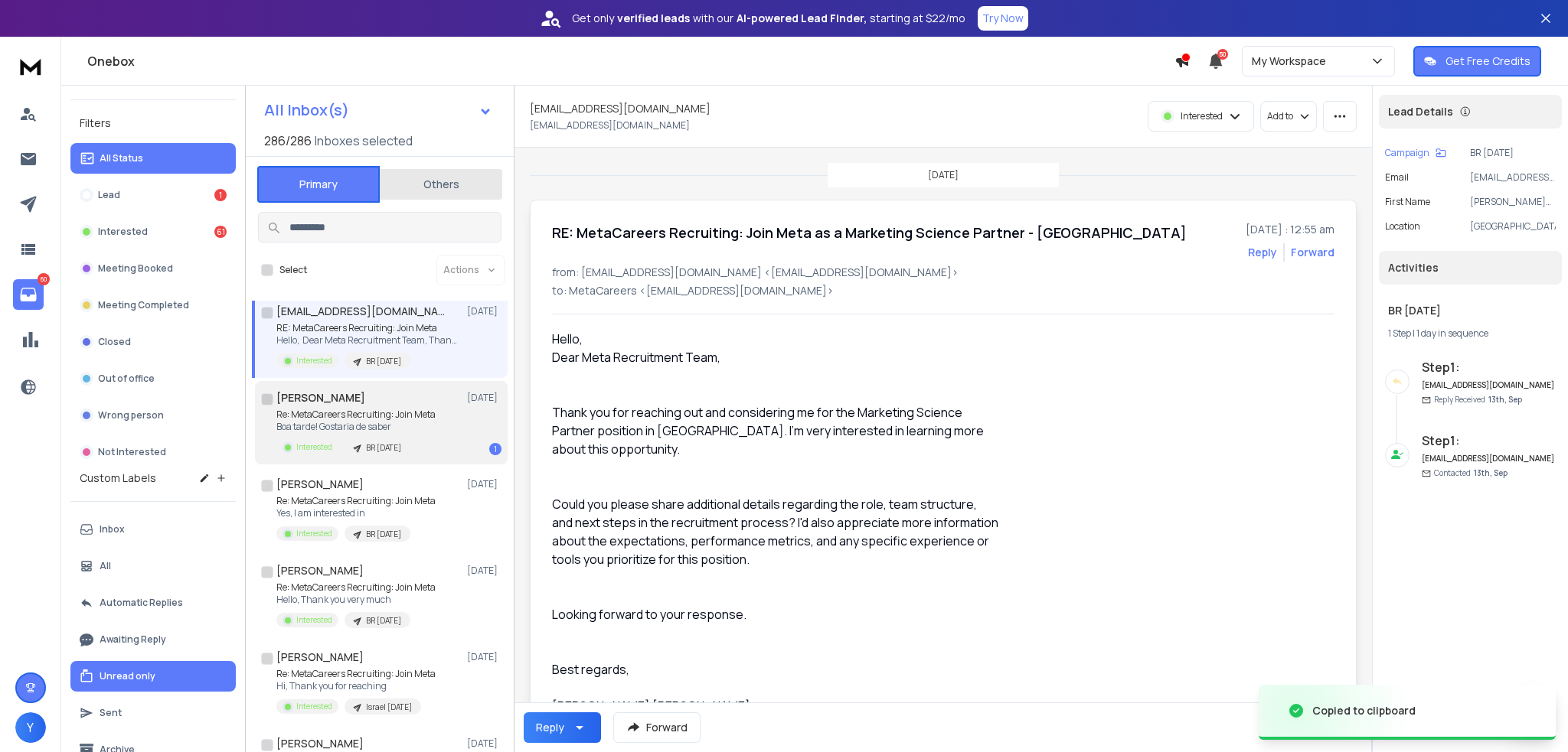
click at [411, 425] on p "Boa tarde! Gostaria de saber" at bounding box center [355, 426] width 159 height 12
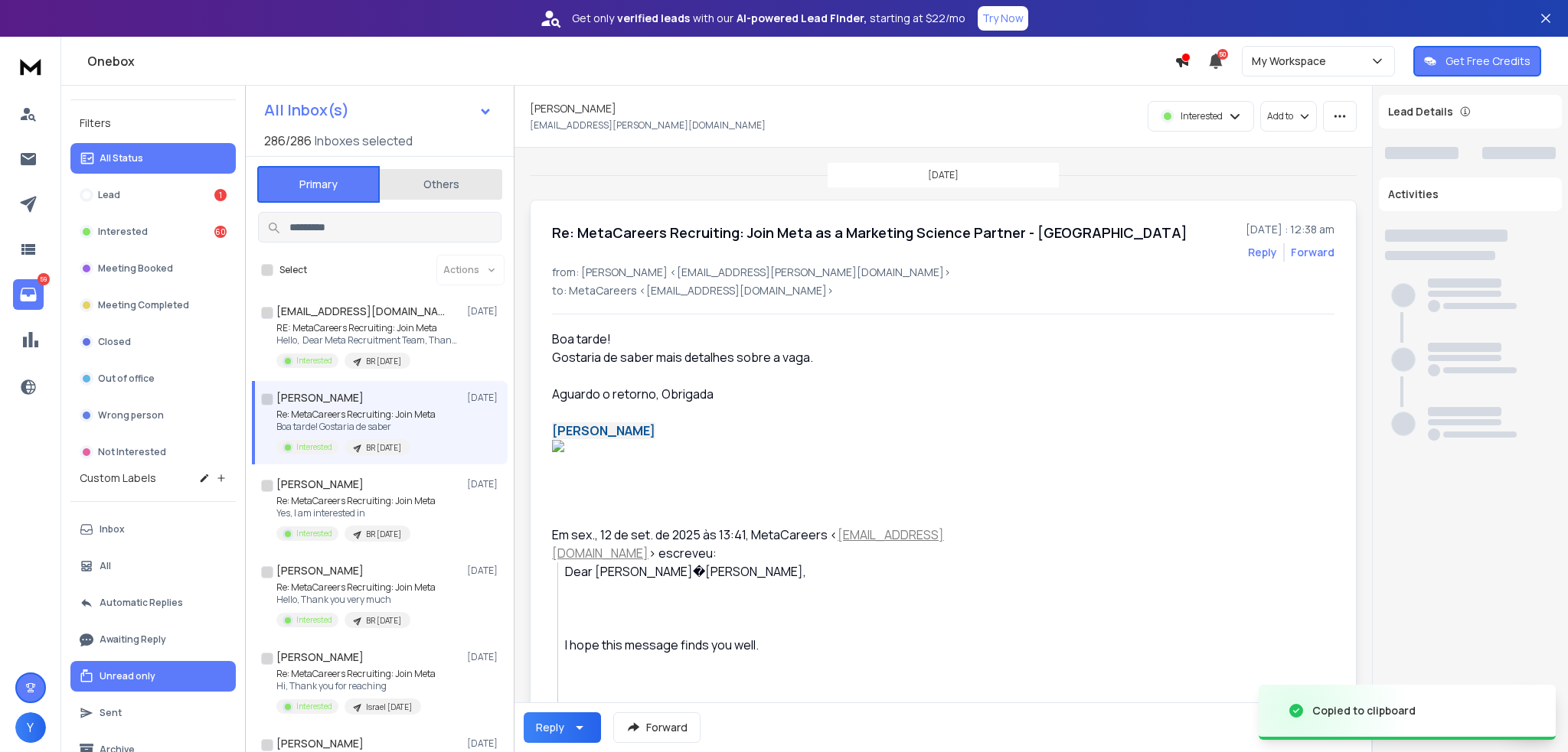
click at [613, 125] on p "[EMAIL_ADDRESS][PERSON_NAME][DOMAIN_NAME]" at bounding box center [648, 125] width 236 height 12
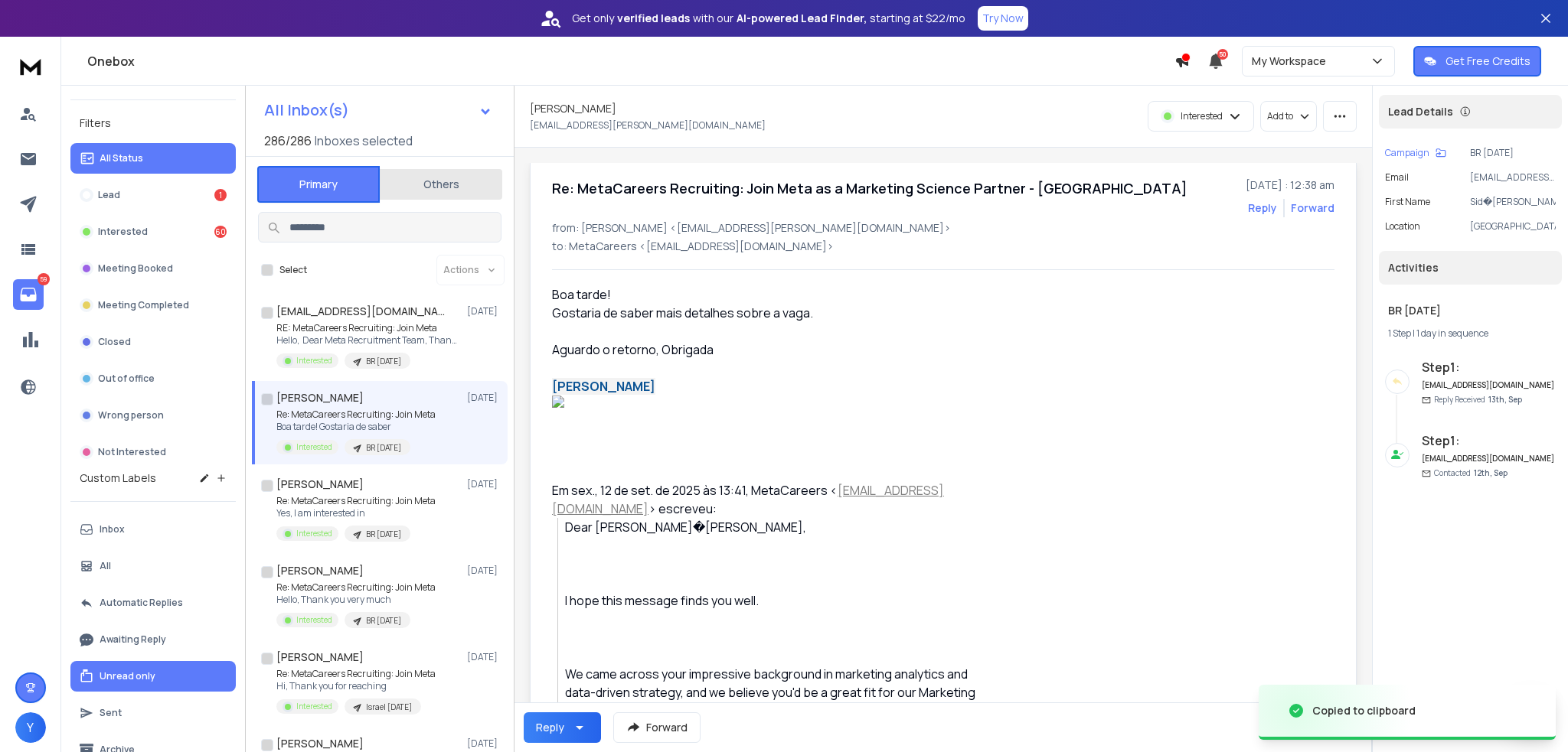
scroll to position [0, 0]
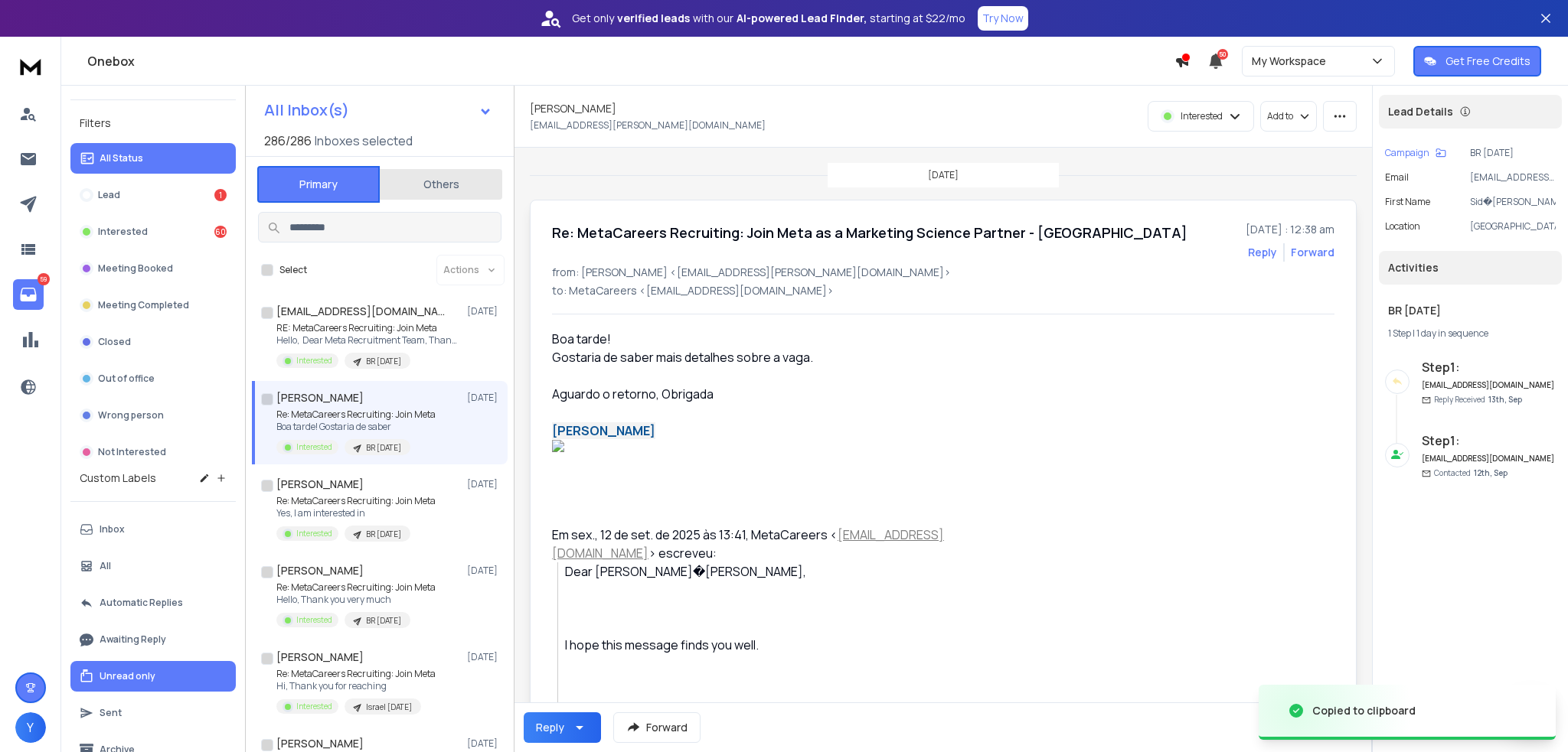
click at [642, 290] on p "to: MetaCareers <[EMAIL_ADDRESS][DOMAIN_NAME]>" at bounding box center [943, 290] width 783 height 16
drag, startPoint x: 642, startPoint y: 290, endPoint x: 799, endPoint y: 287, distance: 157.0
click at [799, 287] on p "to: MetaCareers <[EMAIL_ADDRESS][DOMAIN_NAME]>" at bounding box center [943, 290] width 783 height 16
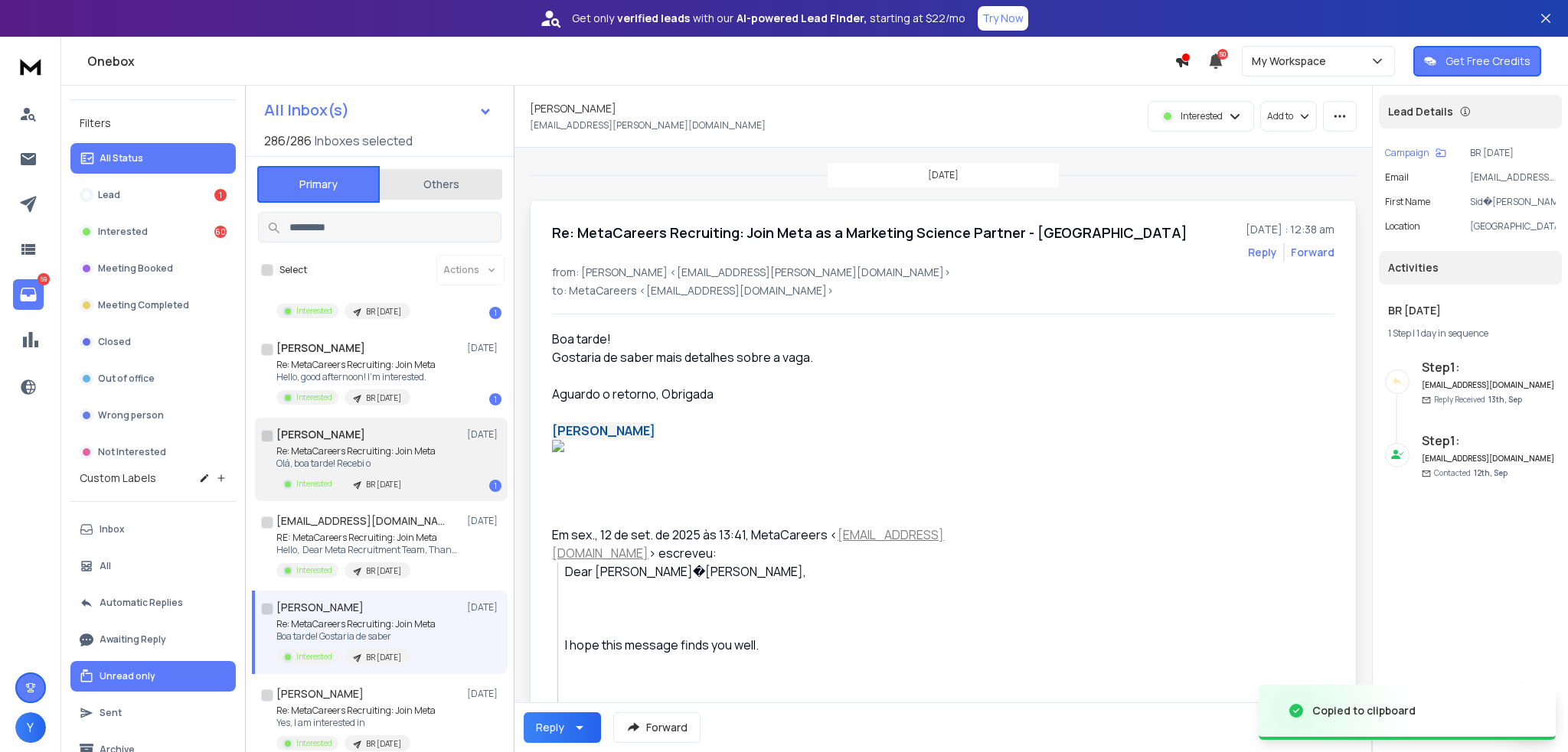
scroll to position [5056, 0]
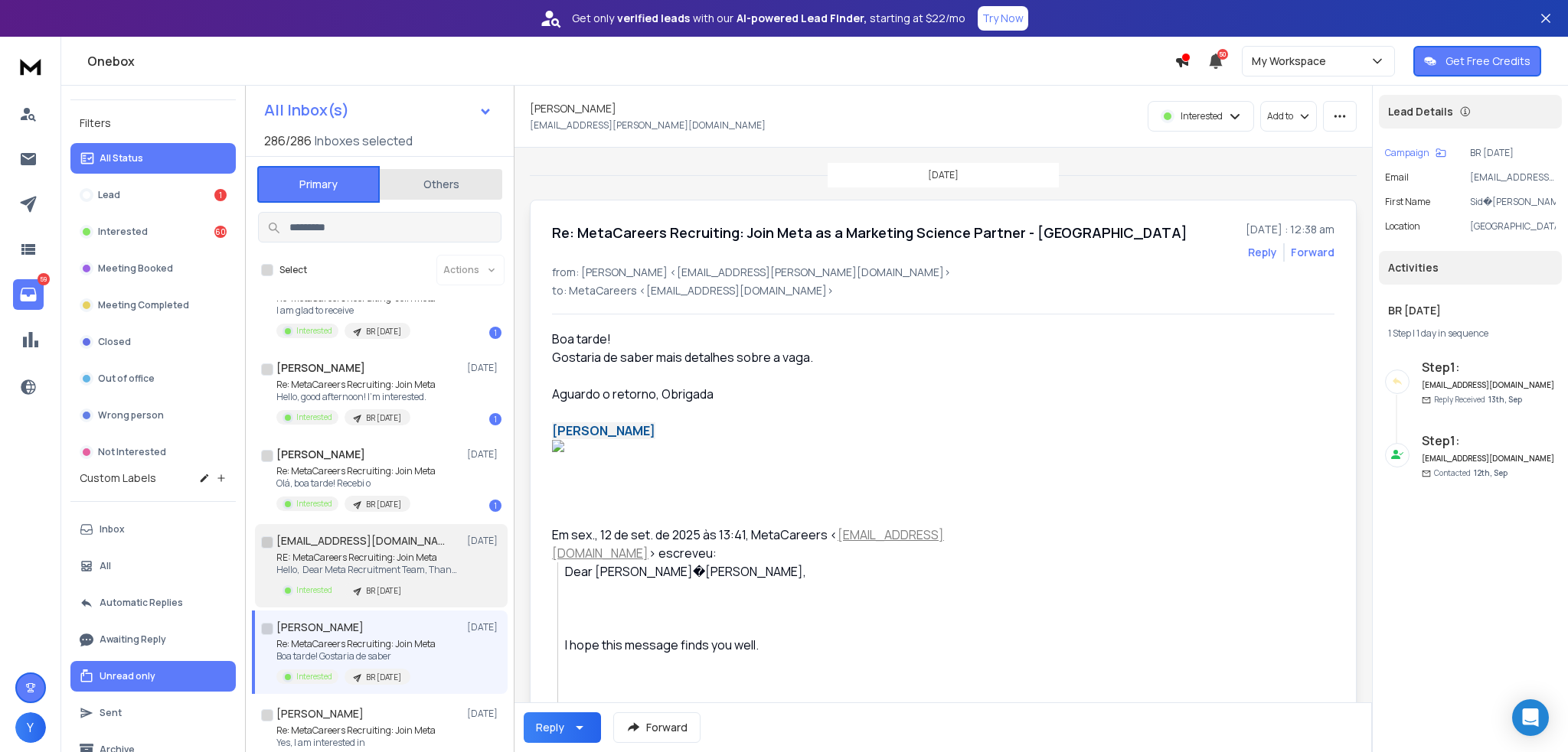
click at [393, 530] on div "[EMAIL_ADDRESS][DOMAIN_NAME] [DATE] RE: MetaCareers Recruiting: Join Meta Hello…" at bounding box center [381, 566] width 253 height 84
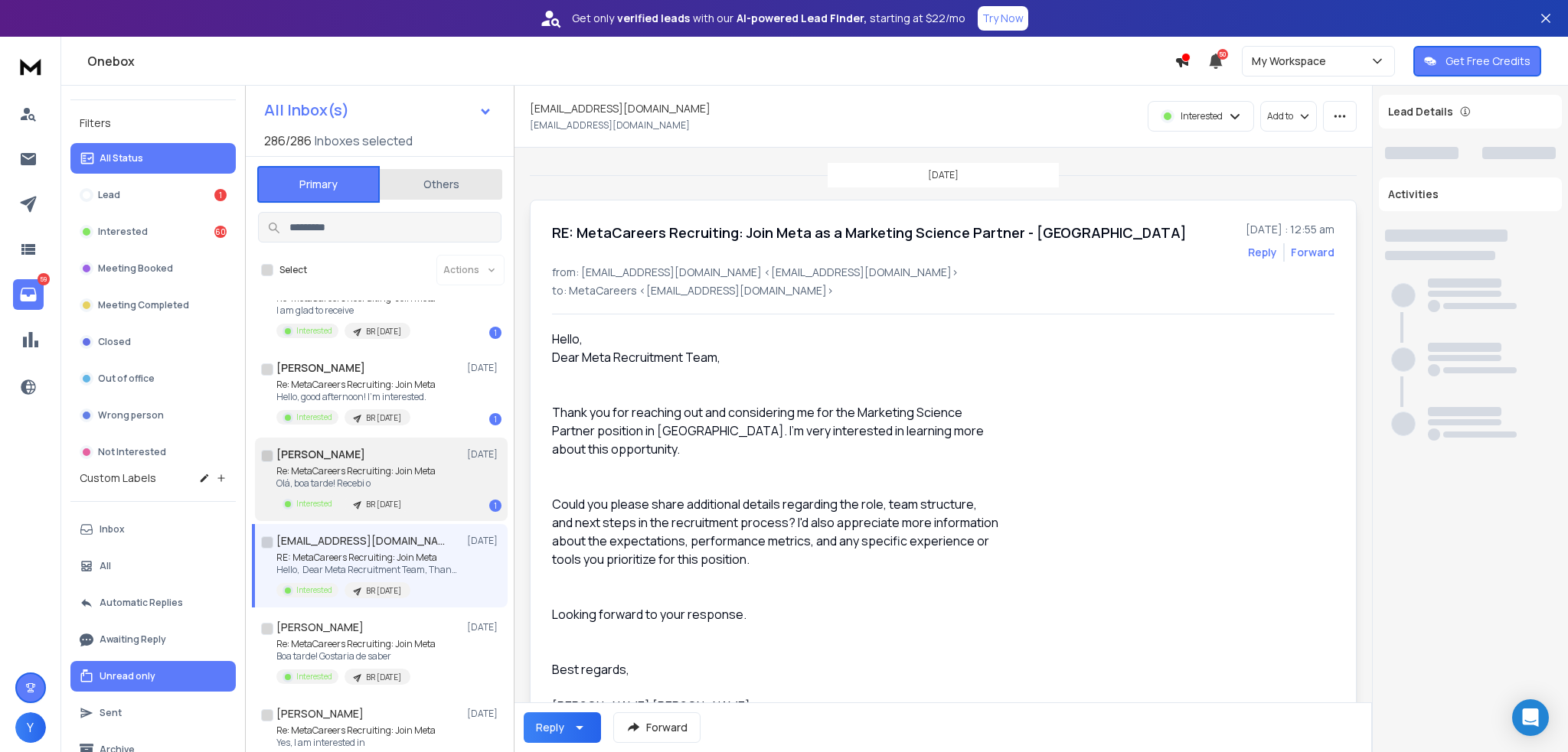
click at [432, 477] on p "Olá, boa tarde! Recebi o" at bounding box center [355, 483] width 159 height 12
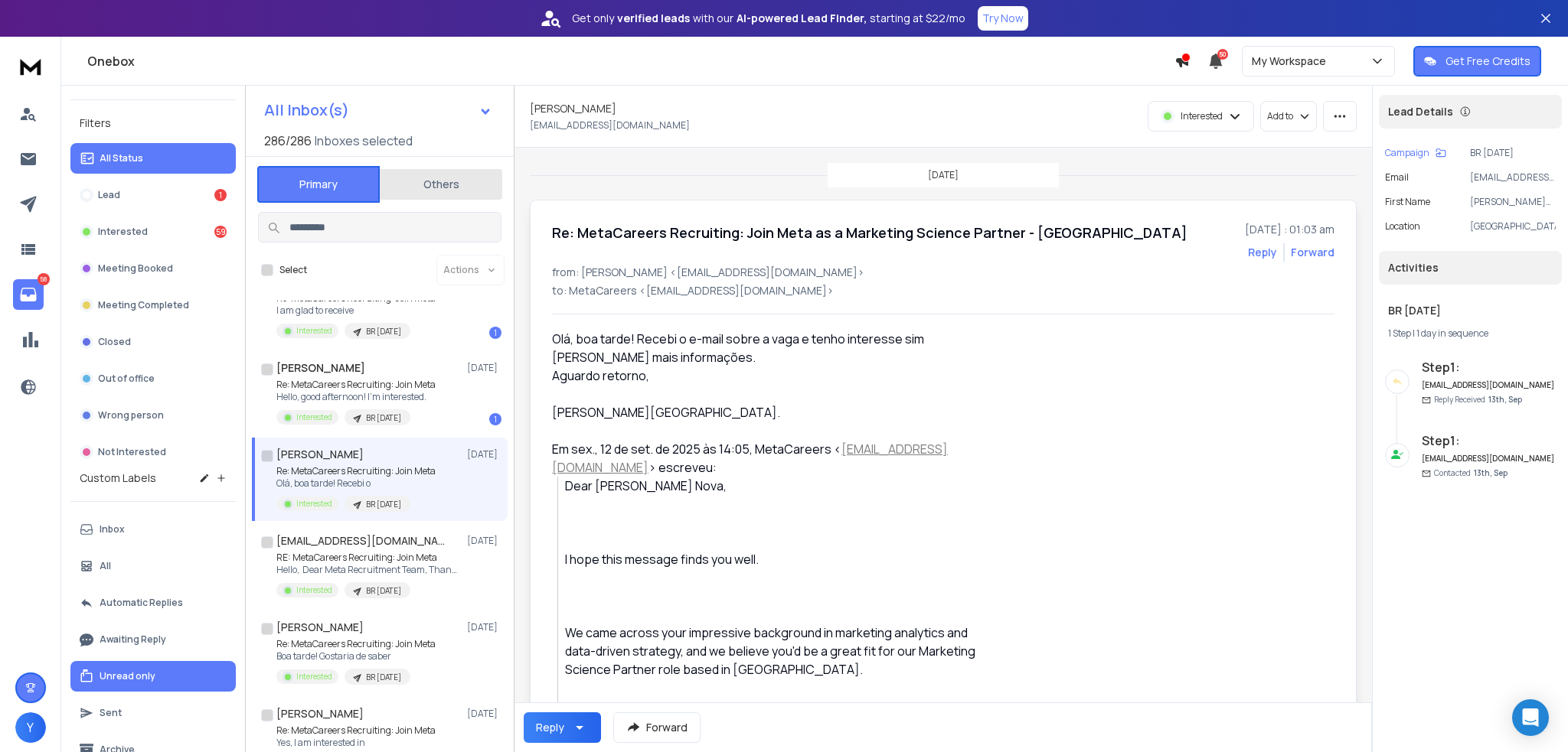
click at [610, 131] on p "[EMAIL_ADDRESS][DOMAIN_NAME]" at bounding box center [610, 125] width 160 height 12
click at [649, 295] on p "to: MetaCareers <[EMAIL_ADDRESS][DOMAIN_NAME]>" at bounding box center [943, 290] width 783 height 16
click at [649, 294] on p "to: MetaCareers <[EMAIL_ADDRESS][DOMAIN_NAME]>" at bounding box center [943, 290] width 783 height 16
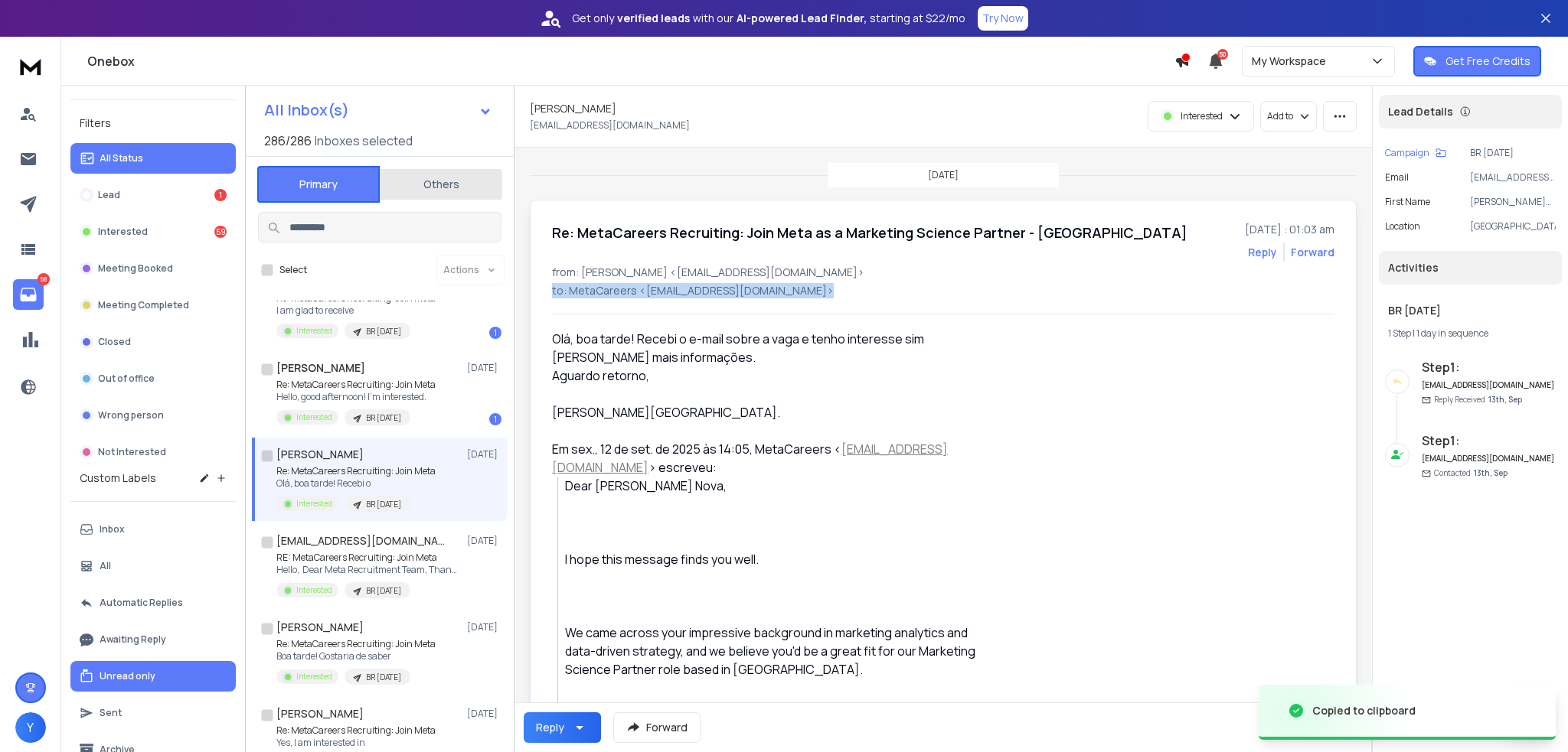
click at [649, 293] on p "to: MetaCareers <[EMAIL_ADDRESS][DOMAIN_NAME]>" at bounding box center [943, 290] width 783 height 16
click at [643, 292] on p "to: MetaCareers <[EMAIL_ADDRESS][DOMAIN_NAME]>" at bounding box center [943, 290] width 783 height 16
drag, startPoint x: 643, startPoint y: 292, endPoint x: 787, endPoint y: 288, distance: 144.1
click at [787, 288] on p "to: MetaCareers <[EMAIL_ADDRESS][DOMAIN_NAME]>" at bounding box center [943, 290] width 783 height 16
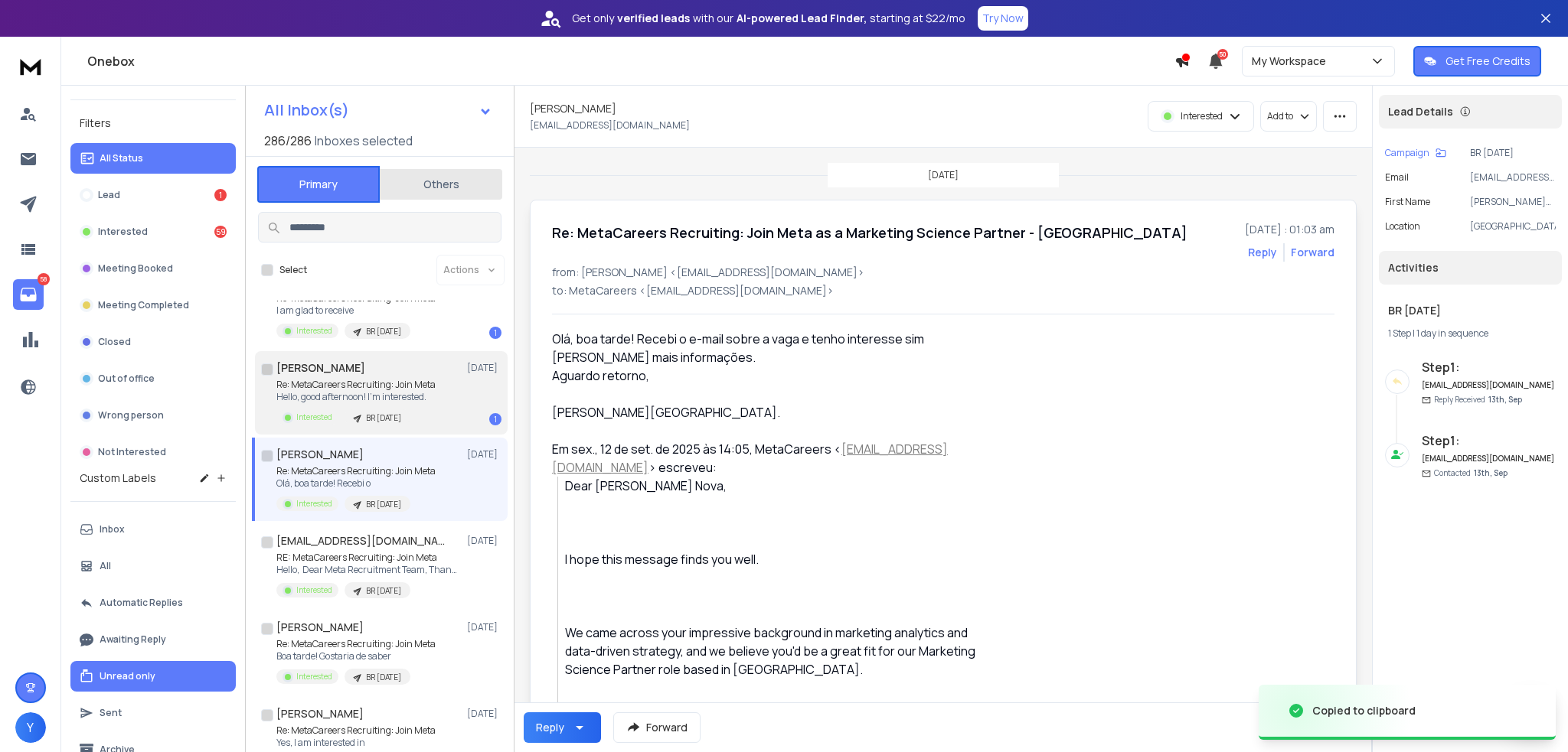
click at [440, 391] on div "Re: MetaCareers Recruiting: Join Meta Hello, good afternoon! I'm interested. In…" at bounding box center [389, 402] width 225 height 47
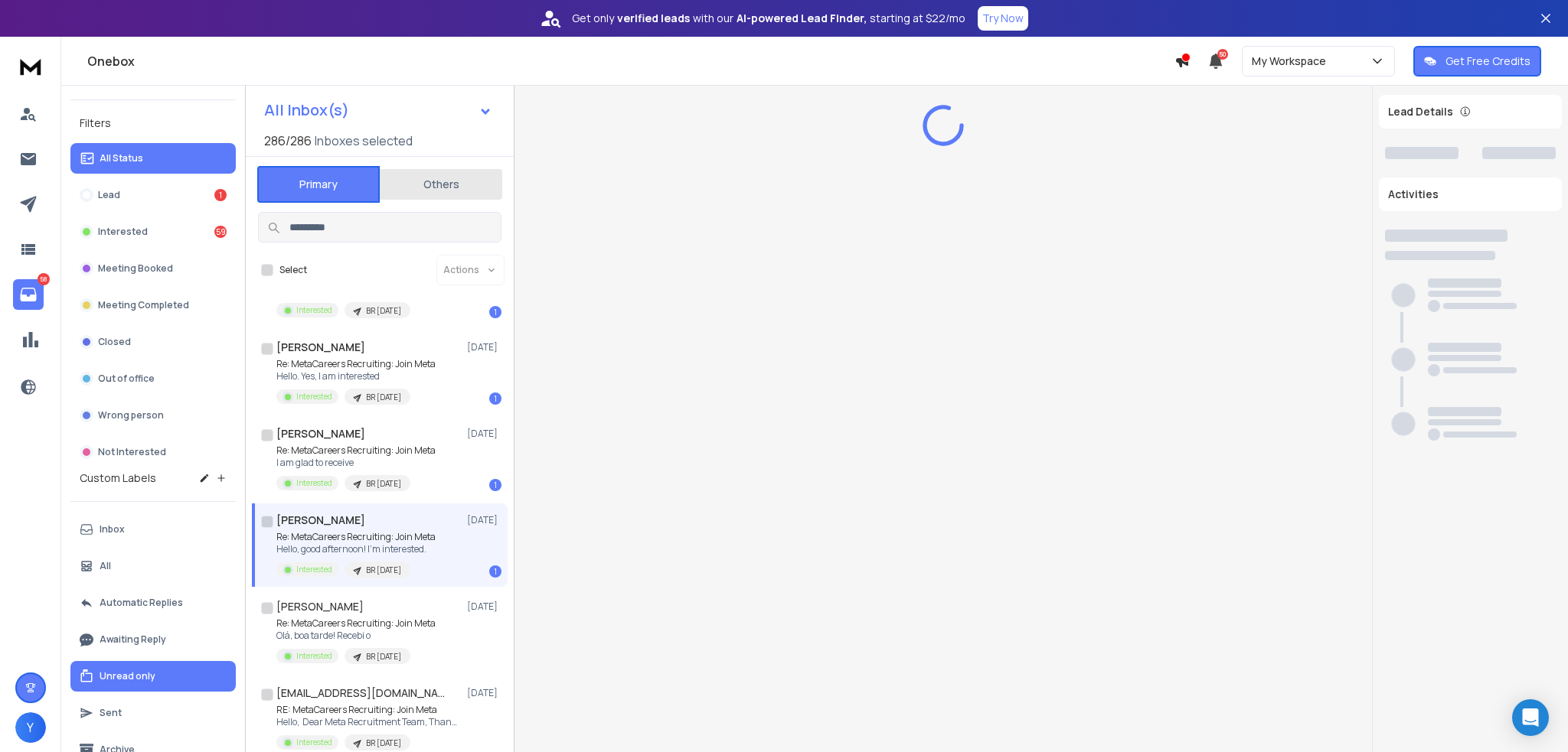
scroll to position [4902, 0]
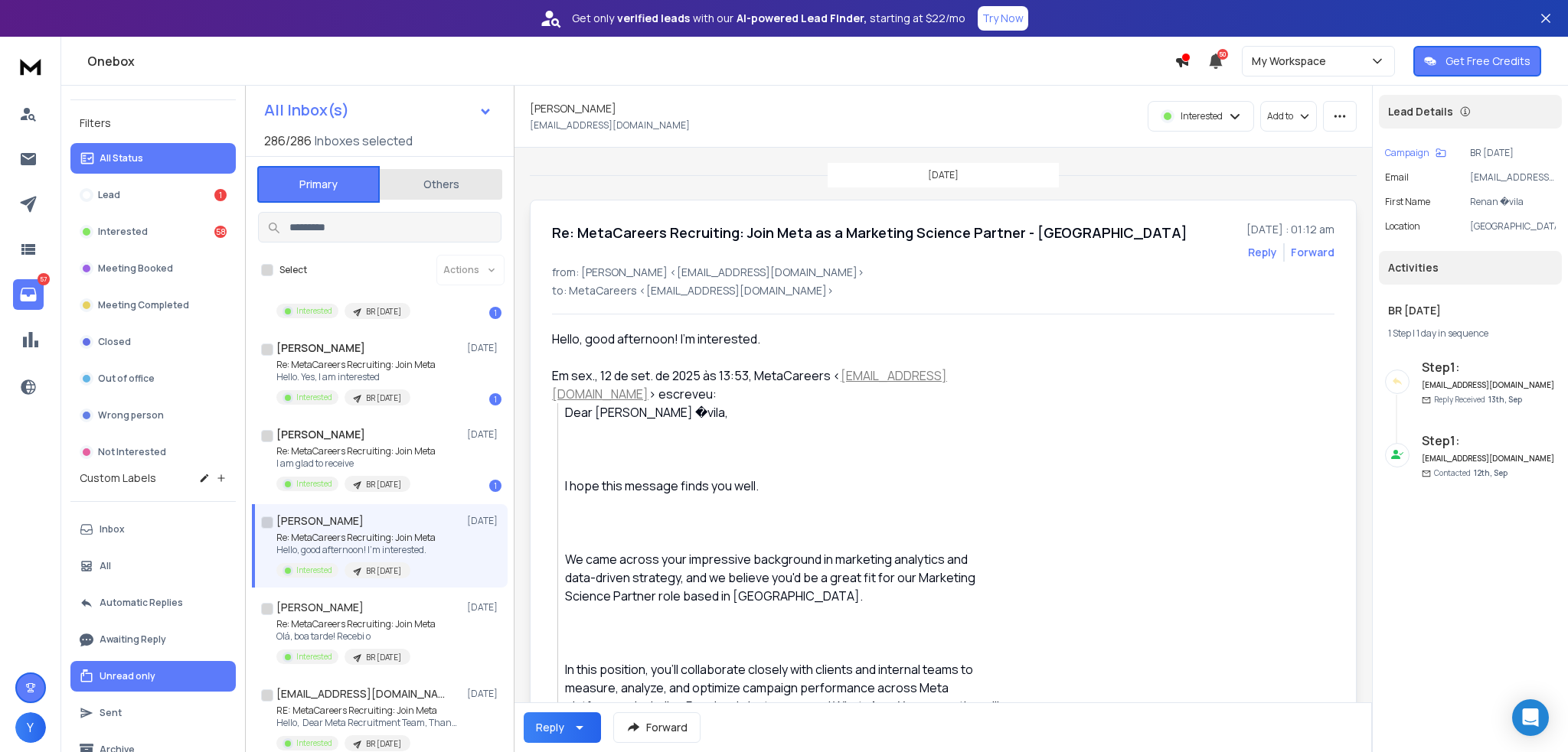
click at [592, 125] on p "[EMAIL_ADDRESS][DOMAIN_NAME]" at bounding box center [610, 125] width 160 height 12
click at [637, 290] on p "to: MetaCareers <[EMAIL_ADDRESS][DOMAIN_NAME]>" at bounding box center [943, 290] width 783 height 16
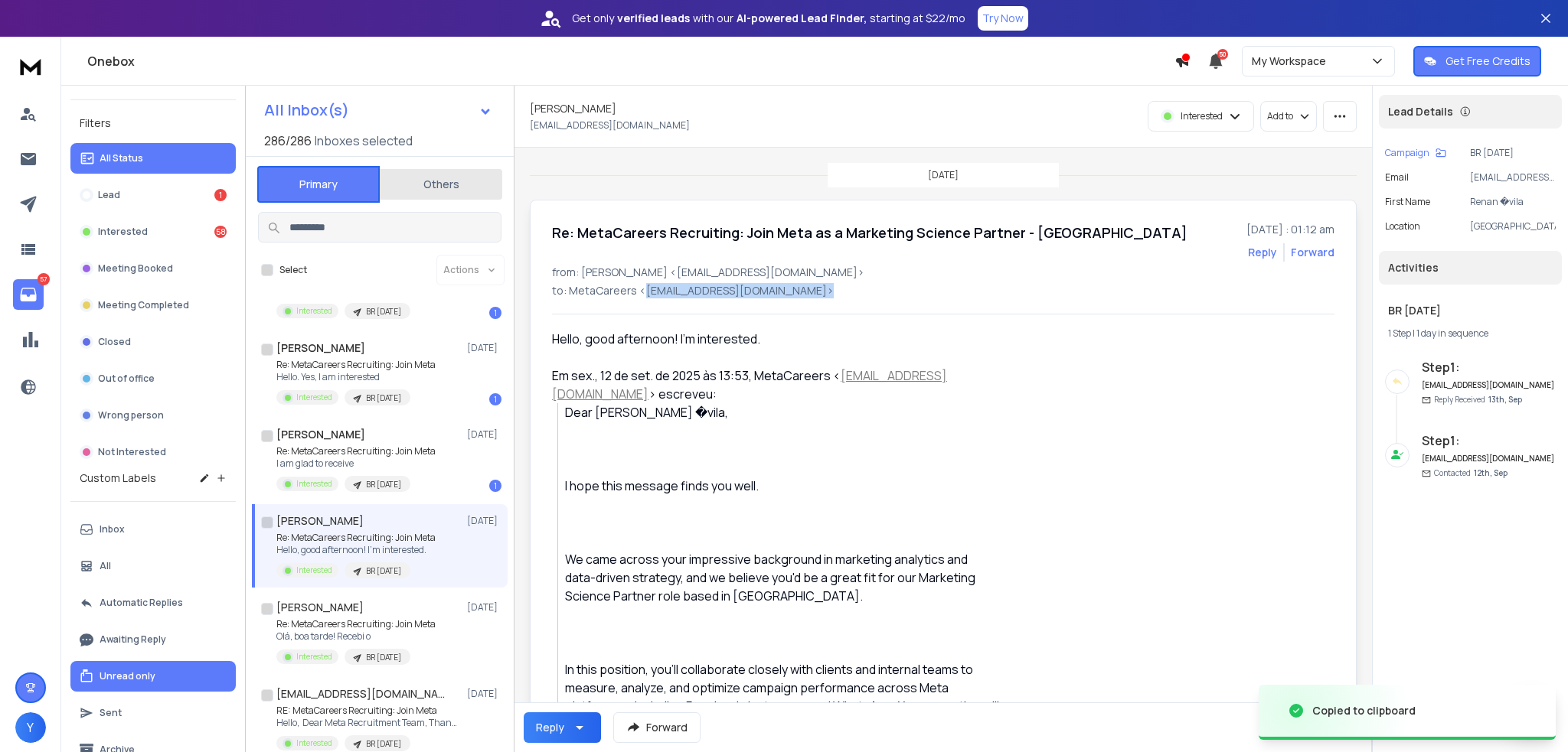
drag, startPoint x: 637, startPoint y: 290, endPoint x: 788, endPoint y: 291, distance: 151.0
click at [788, 291] on p "to: MetaCareers <[EMAIL_ADDRESS][DOMAIN_NAME]>" at bounding box center [943, 290] width 783 height 16
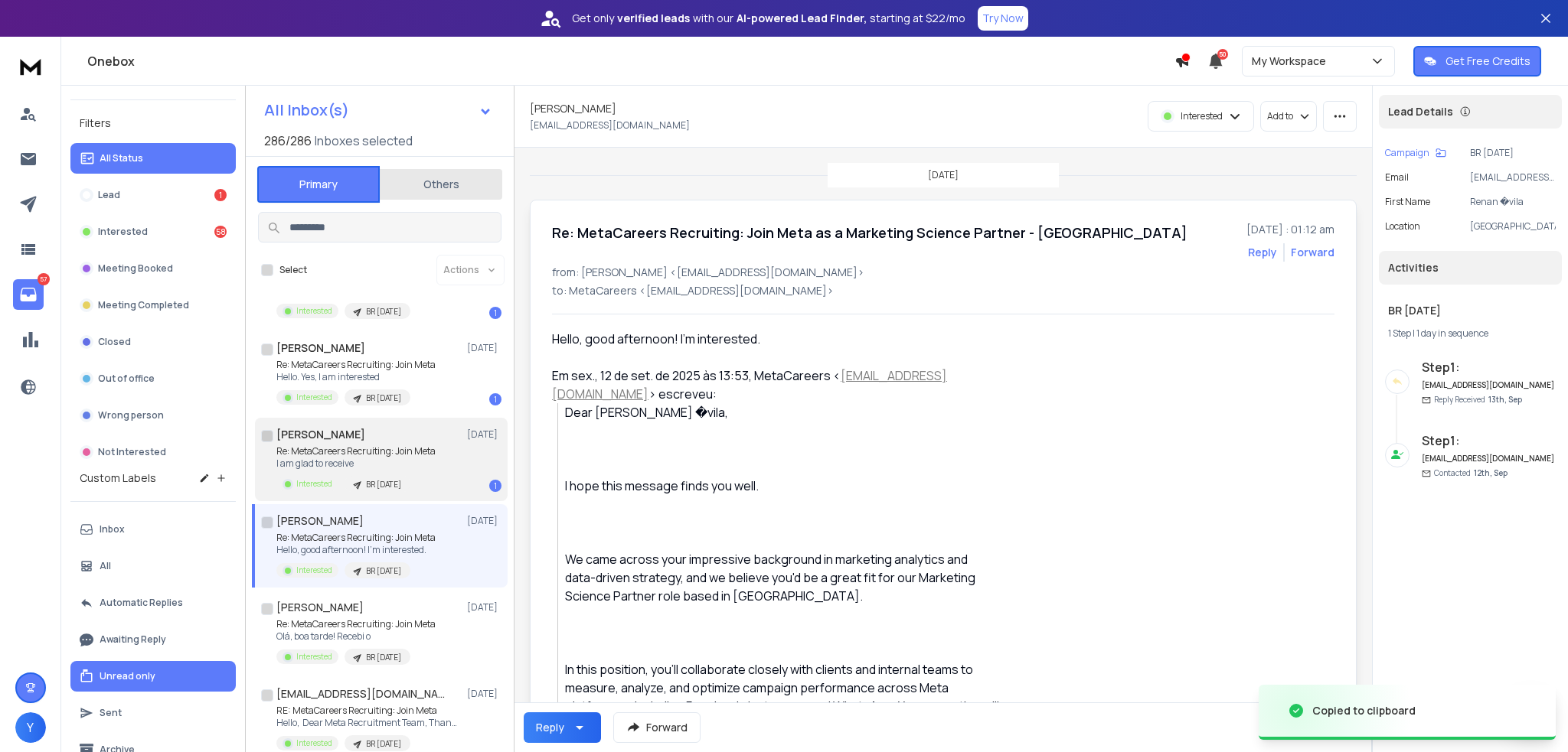
click at [456, 443] on div "[PERSON_NAME] [DATE] Re: MetaCareers Recruiting: Join Meta I am glad to receive…" at bounding box center [389, 459] width 225 height 65
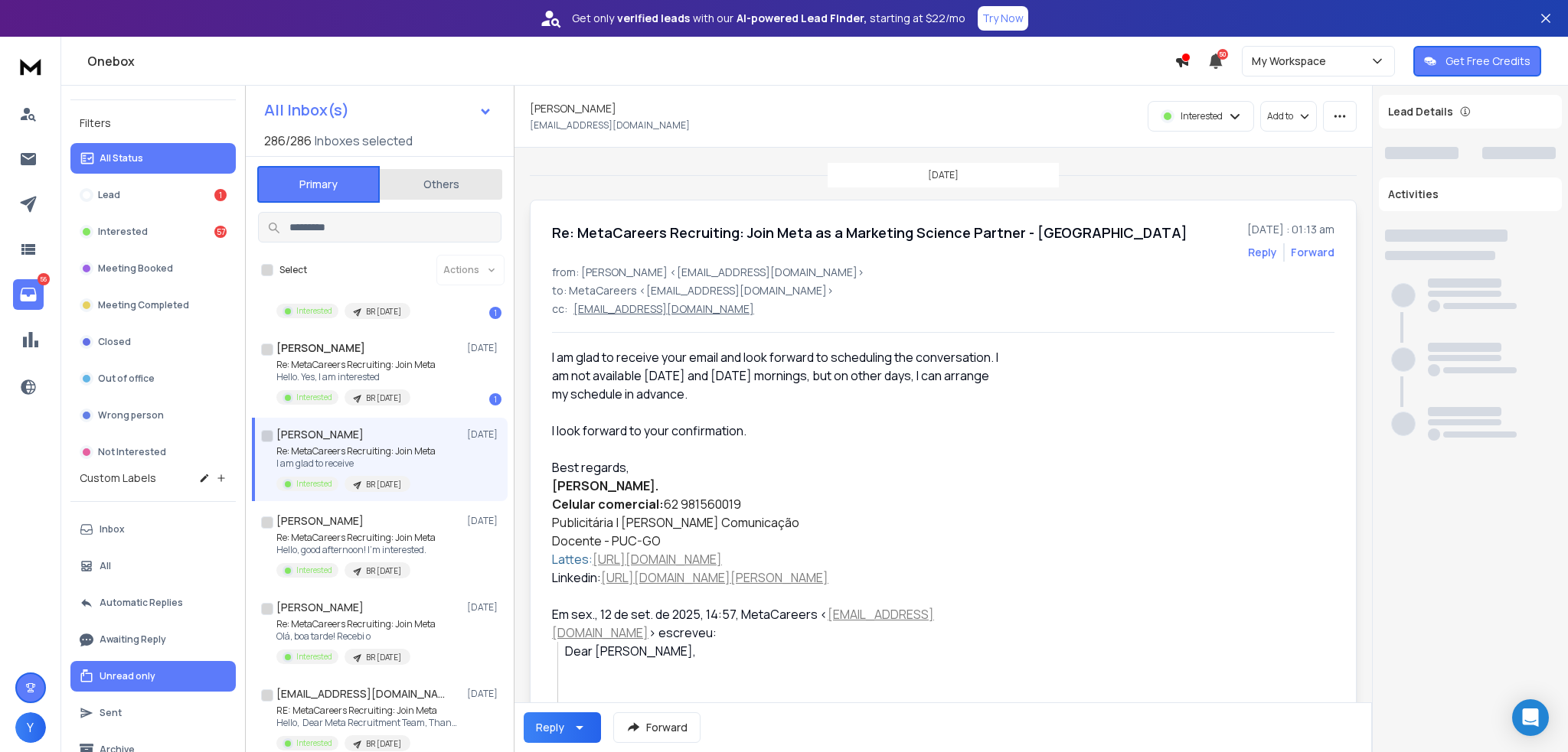
click at [630, 125] on p "[EMAIL_ADDRESS][DOMAIN_NAME]" at bounding box center [610, 125] width 160 height 12
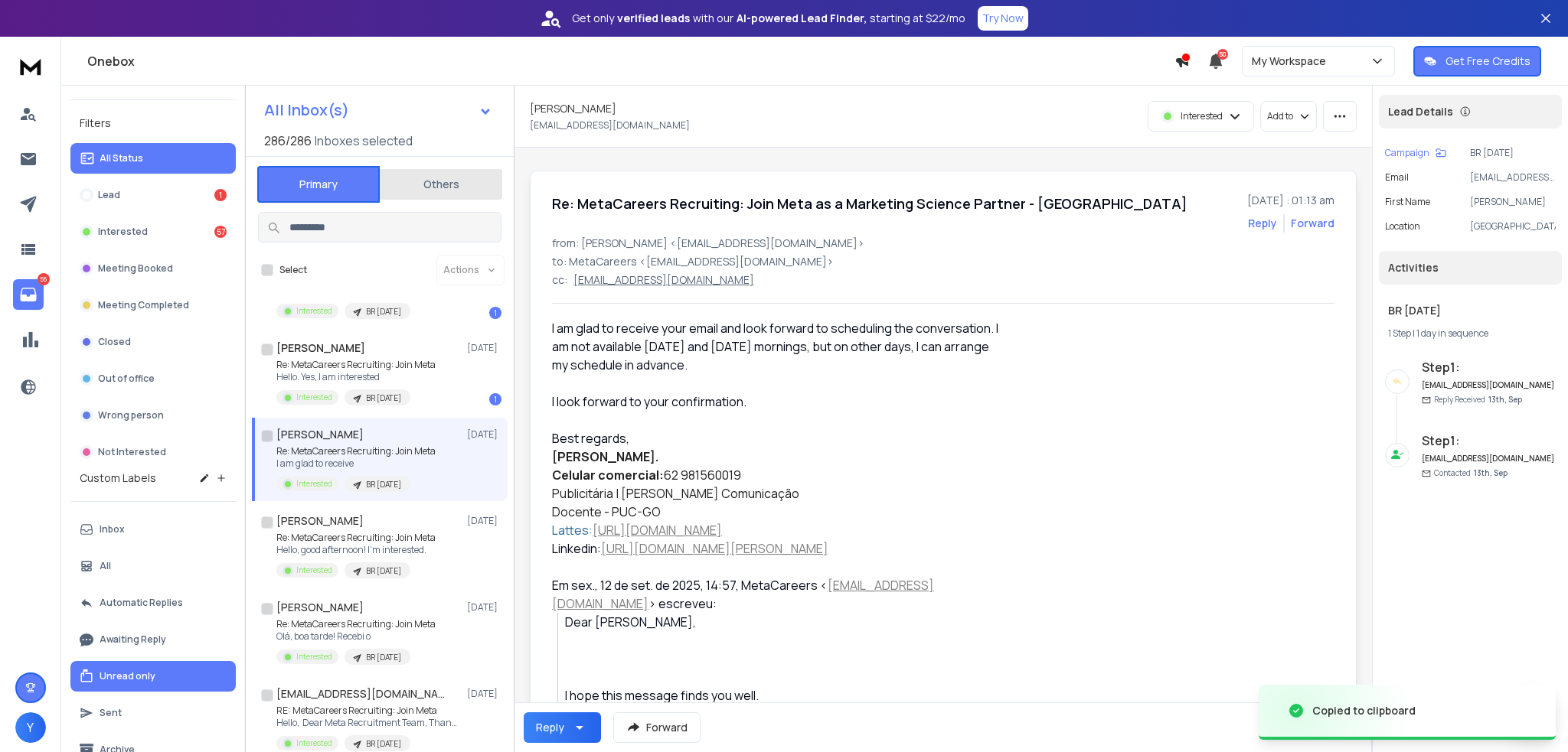
scroll to position [0, 0]
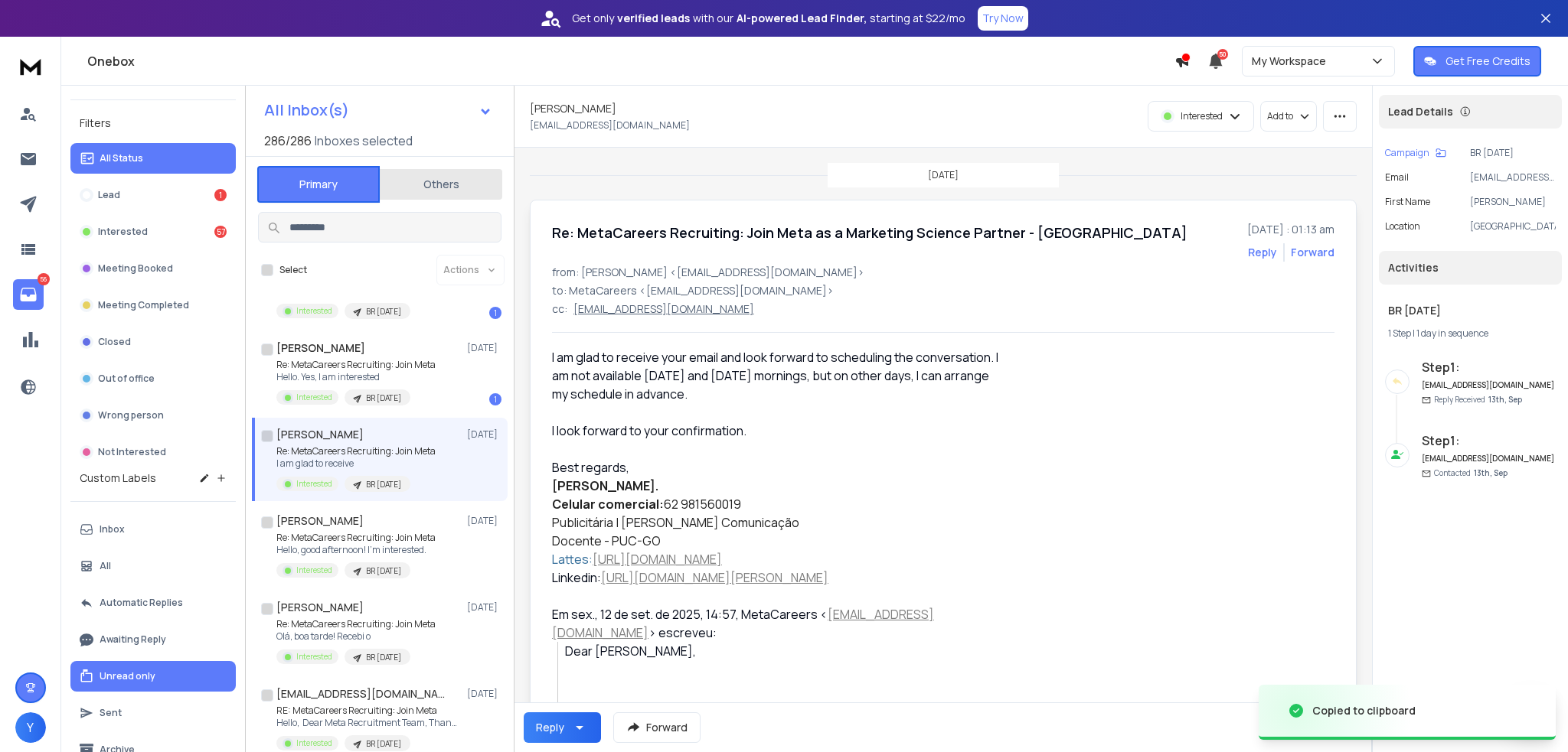
click at [647, 288] on p "to: MetaCareers <[EMAIL_ADDRESS][DOMAIN_NAME]>" at bounding box center [943, 290] width 783 height 16
drag, startPoint x: 647, startPoint y: 288, endPoint x: 808, endPoint y: 289, distance: 161.0
click at [808, 289] on p "to: MetaCareers <[EMAIL_ADDRESS][DOMAIN_NAME]>" at bounding box center [943, 290] width 783 height 16
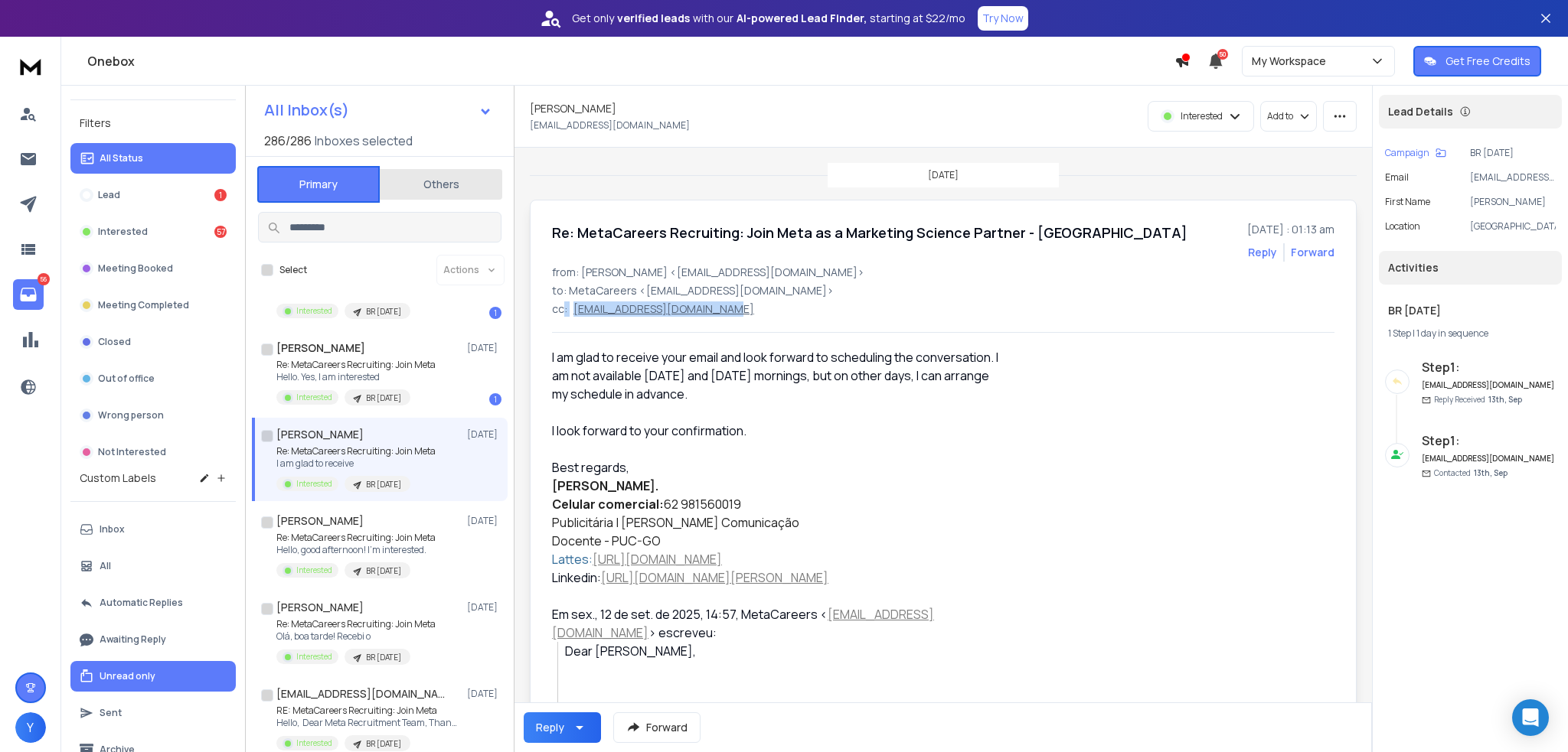
drag, startPoint x: 576, startPoint y: 309, endPoint x: 562, endPoint y: 320, distance: 17.8
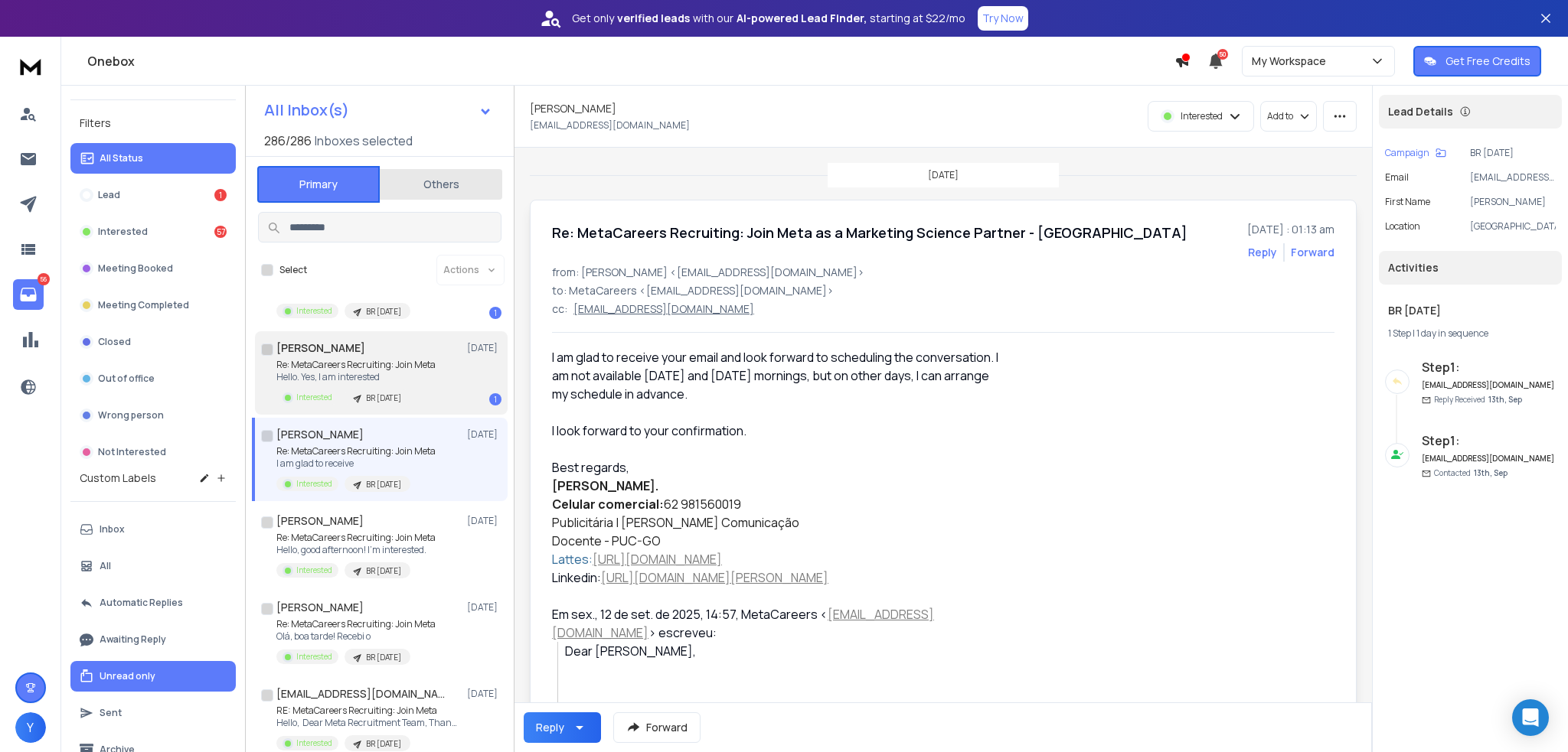
click at [435, 392] on div "Interested BR [DATE]" at bounding box center [355, 398] width 159 height 17
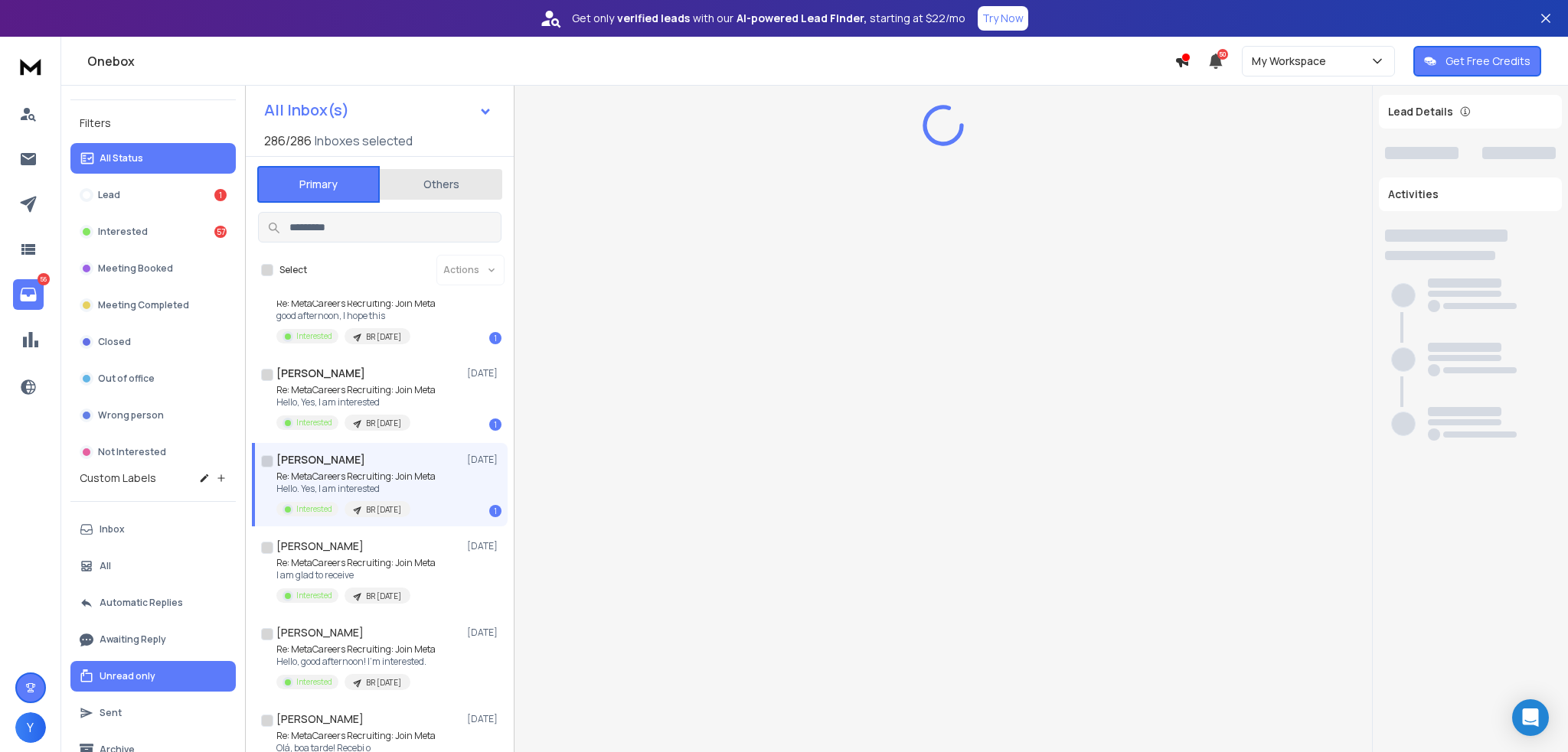
scroll to position [4749, 0]
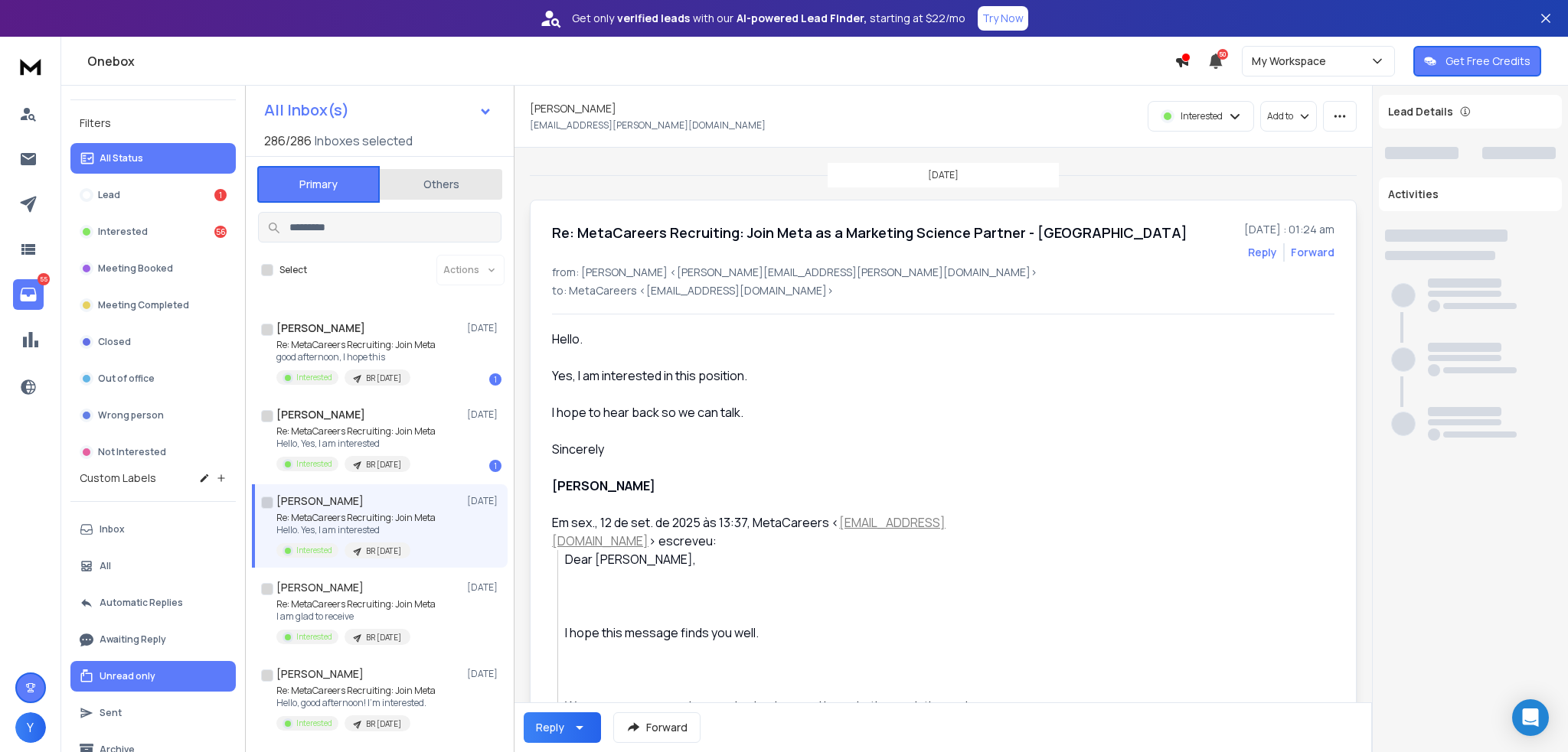
click at [611, 128] on p "[EMAIL_ADDRESS][PERSON_NAME][DOMAIN_NAME]" at bounding box center [648, 125] width 236 height 12
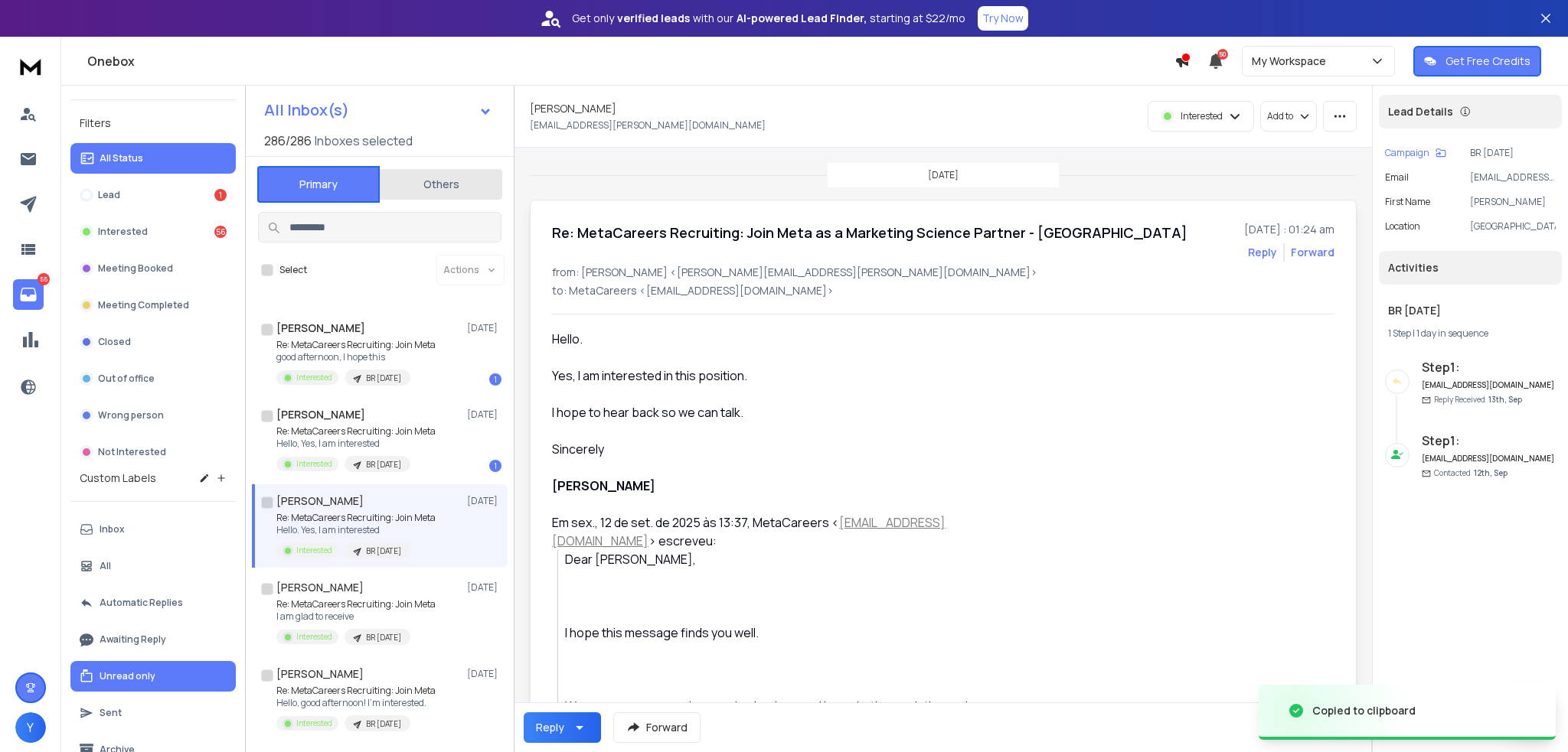
click at [635, 284] on p "to: MetaCareers <[EMAIL_ADDRESS][DOMAIN_NAME]>" at bounding box center [943, 290] width 783 height 16
click at [659, 293] on p "to: MetaCareers <[EMAIL_ADDRESS][DOMAIN_NAME]>" at bounding box center [943, 290] width 783 height 16
drag, startPoint x: 659, startPoint y: 293, endPoint x: 823, endPoint y: 293, distance: 164.0
click at [823, 293] on p "to: MetaCareers <[EMAIL_ADDRESS][DOMAIN_NAME]>" at bounding box center [943, 290] width 783 height 16
click at [431, 430] on p "Re: MetaCareers Recruiting: Join Meta" at bounding box center [355, 431] width 159 height 12
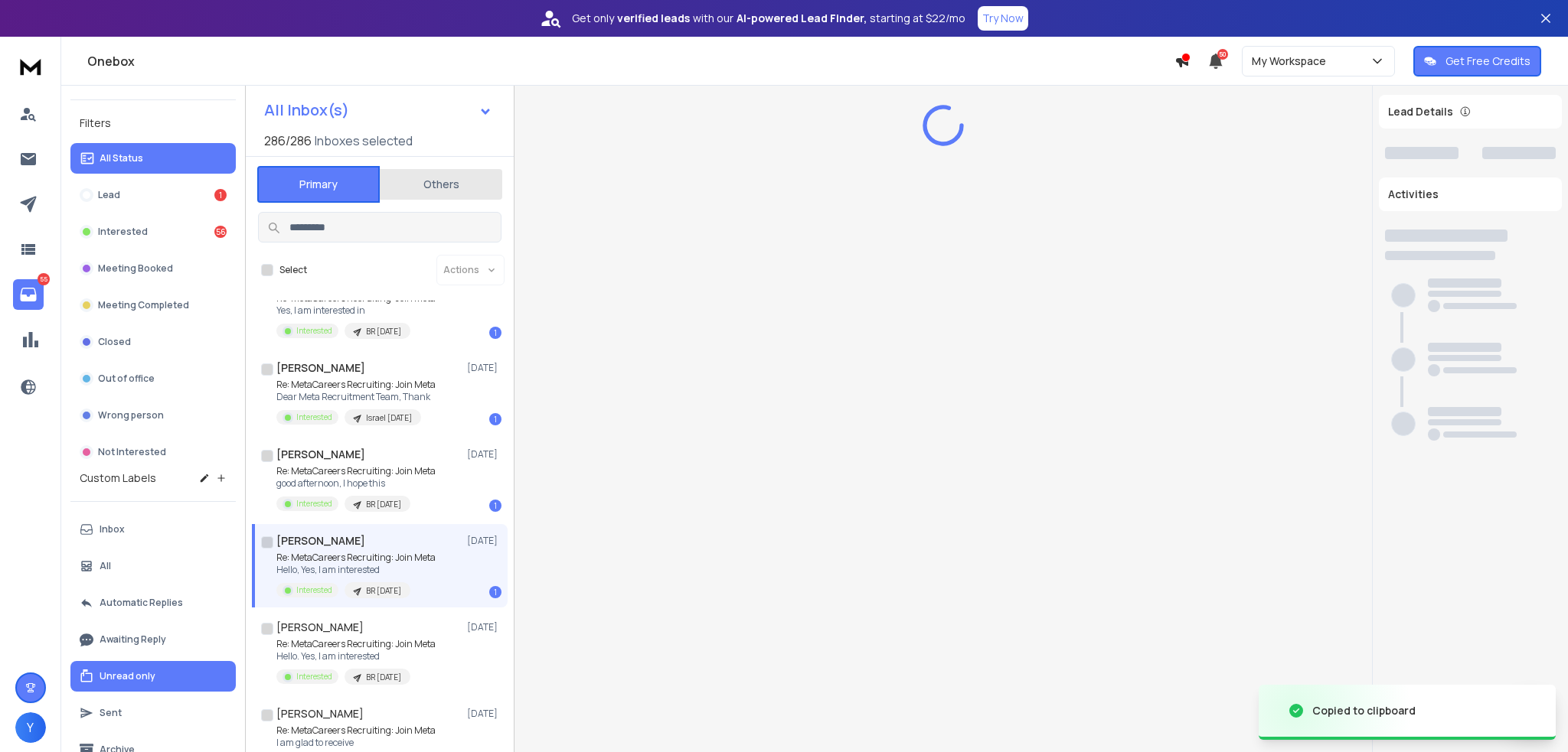
scroll to position [4596, 0]
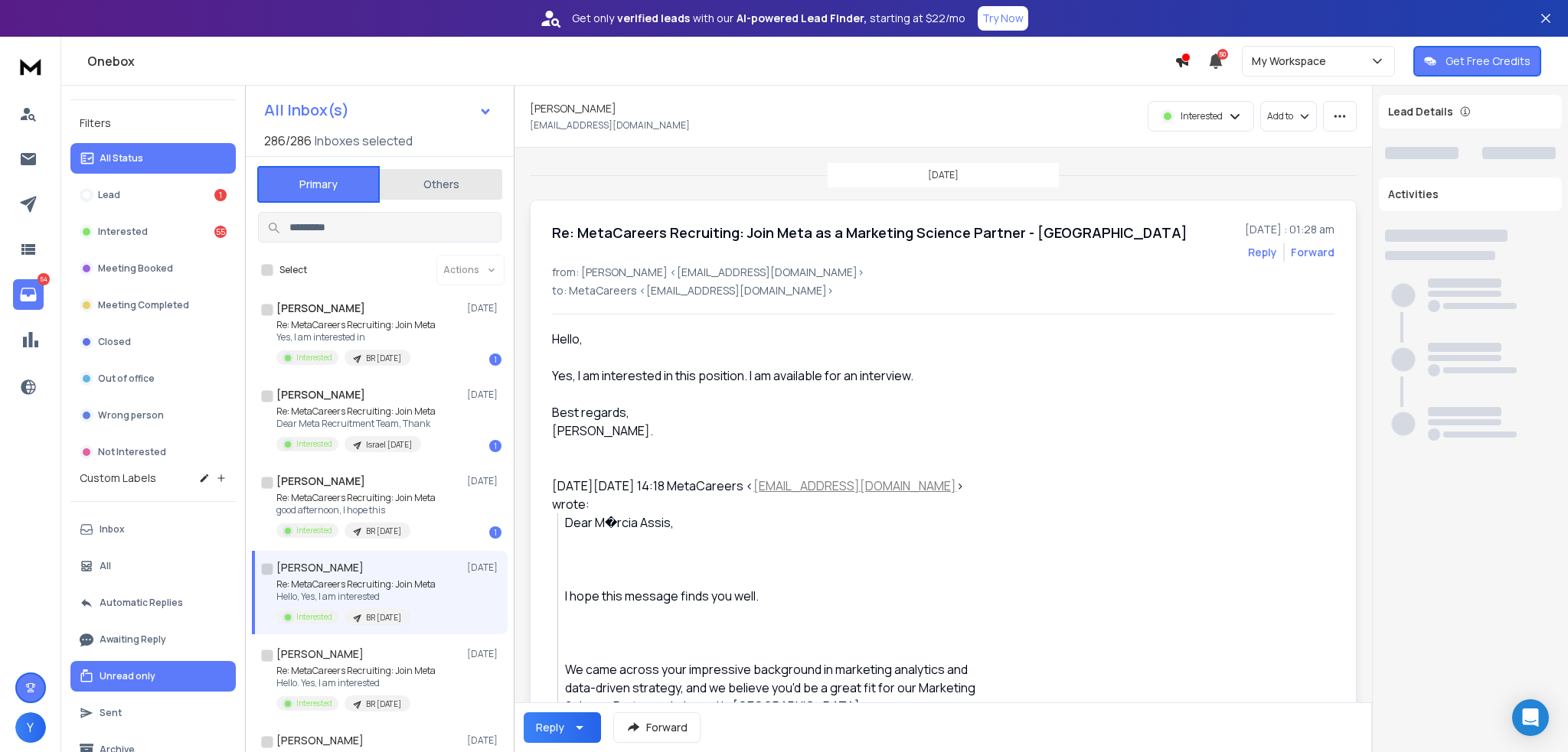
click at [621, 130] on p "[EMAIL_ADDRESS][DOMAIN_NAME]" at bounding box center [610, 125] width 160 height 12
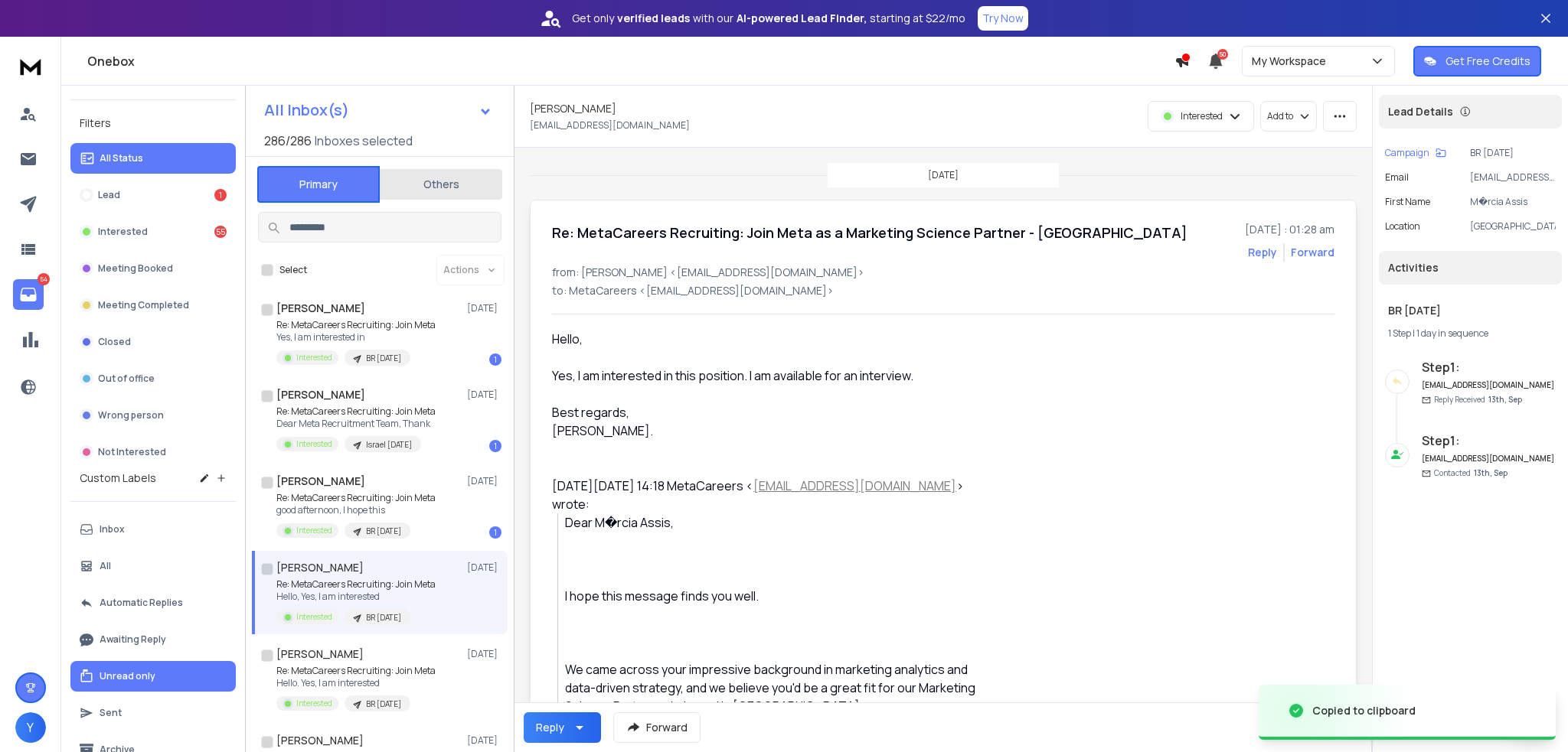
click at [661, 292] on p "to: MetaCareers <[EMAIL_ADDRESS][DOMAIN_NAME]>" at bounding box center [943, 290] width 783 height 16
drag, startPoint x: 661, startPoint y: 292, endPoint x: 822, endPoint y: 287, distance: 161.1
click at [822, 287] on p "to: MetaCareers <[EMAIL_ADDRESS][DOMAIN_NAME]>" at bounding box center [943, 290] width 783 height 16
click at [434, 499] on p "Re: MetaCareers Recruiting: Join Meta" at bounding box center [355, 498] width 159 height 12
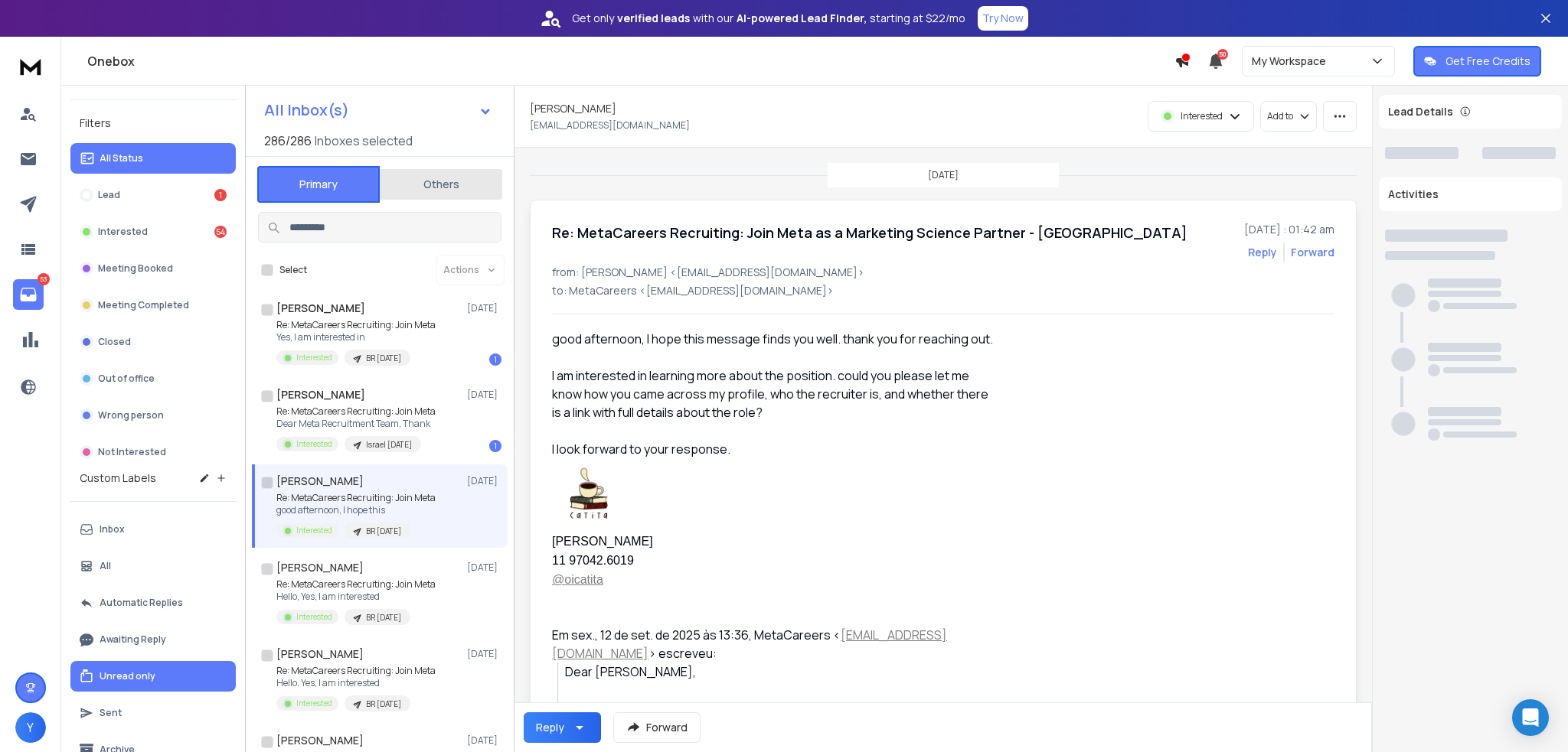
click at [628, 127] on p "[EMAIL_ADDRESS][DOMAIN_NAME]" at bounding box center [610, 125] width 160 height 12
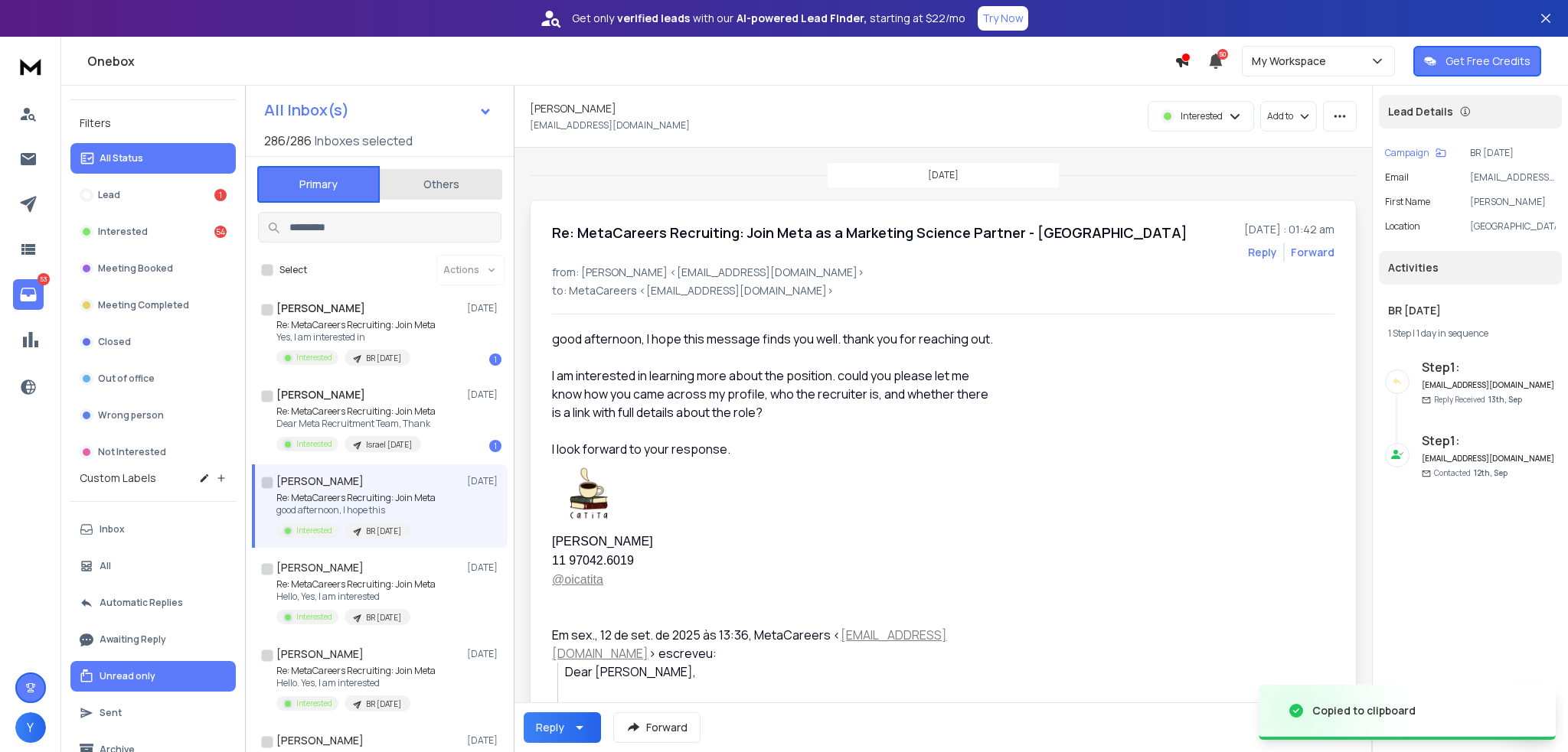
click at [647, 292] on p "to: MetaCareers <[EMAIL_ADDRESS][DOMAIN_NAME]>" at bounding box center [943, 290] width 783 height 16
drag, startPoint x: 647, startPoint y: 292, endPoint x: 802, endPoint y: 288, distance: 155.1
click at [802, 288] on p "to: MetaCareers <[EMAIL_ADDRESS][DOMAIN_NAME]>" at bounding box center [943, 290] width 783 height 16
click at [447, 428] on div "Re: MetaCareers Recruiting: Join Meta Dear Meta Recruitment Team, Thank Interes…" at bounding box center [389, 429] width 225 height 47
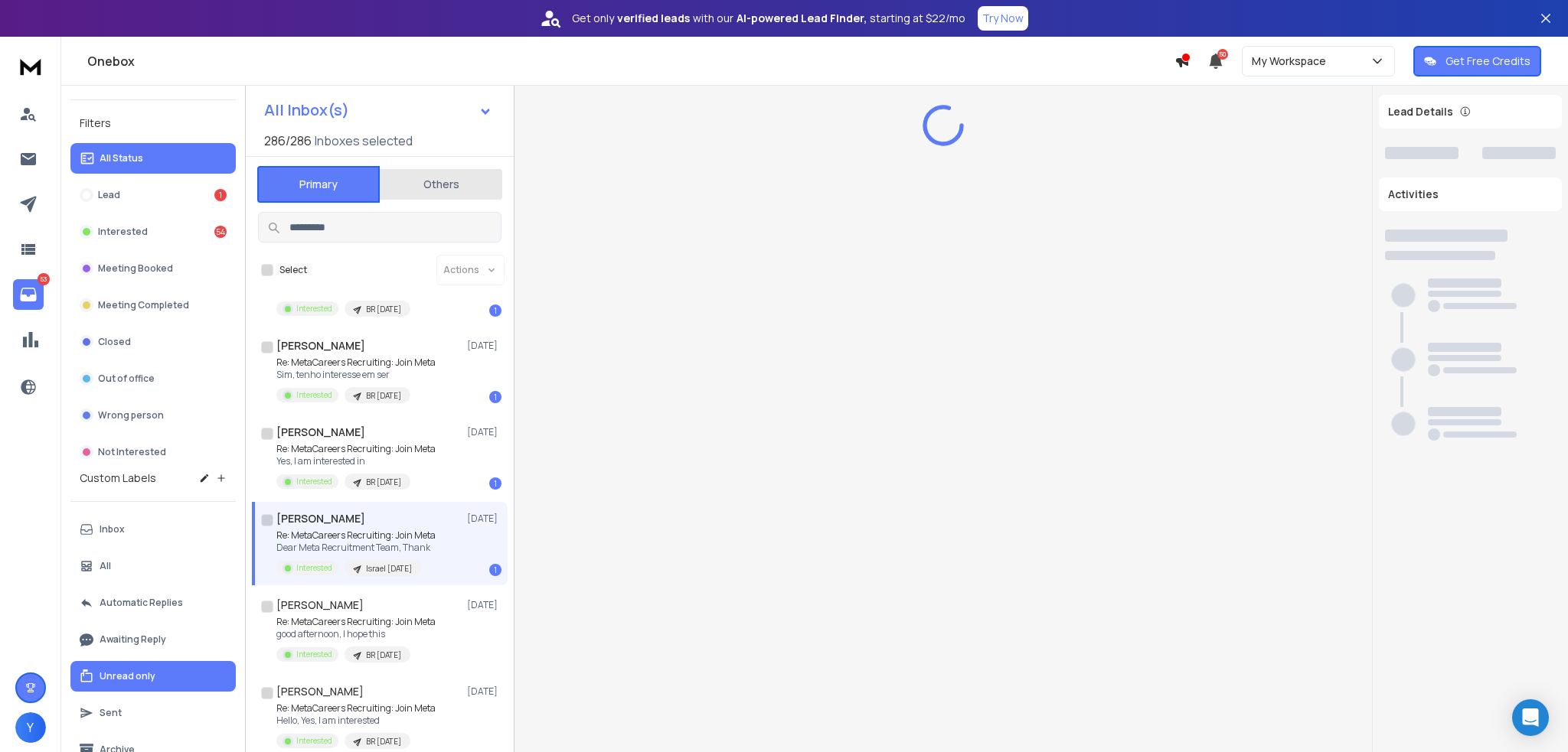
scroll to position [4443, 0]
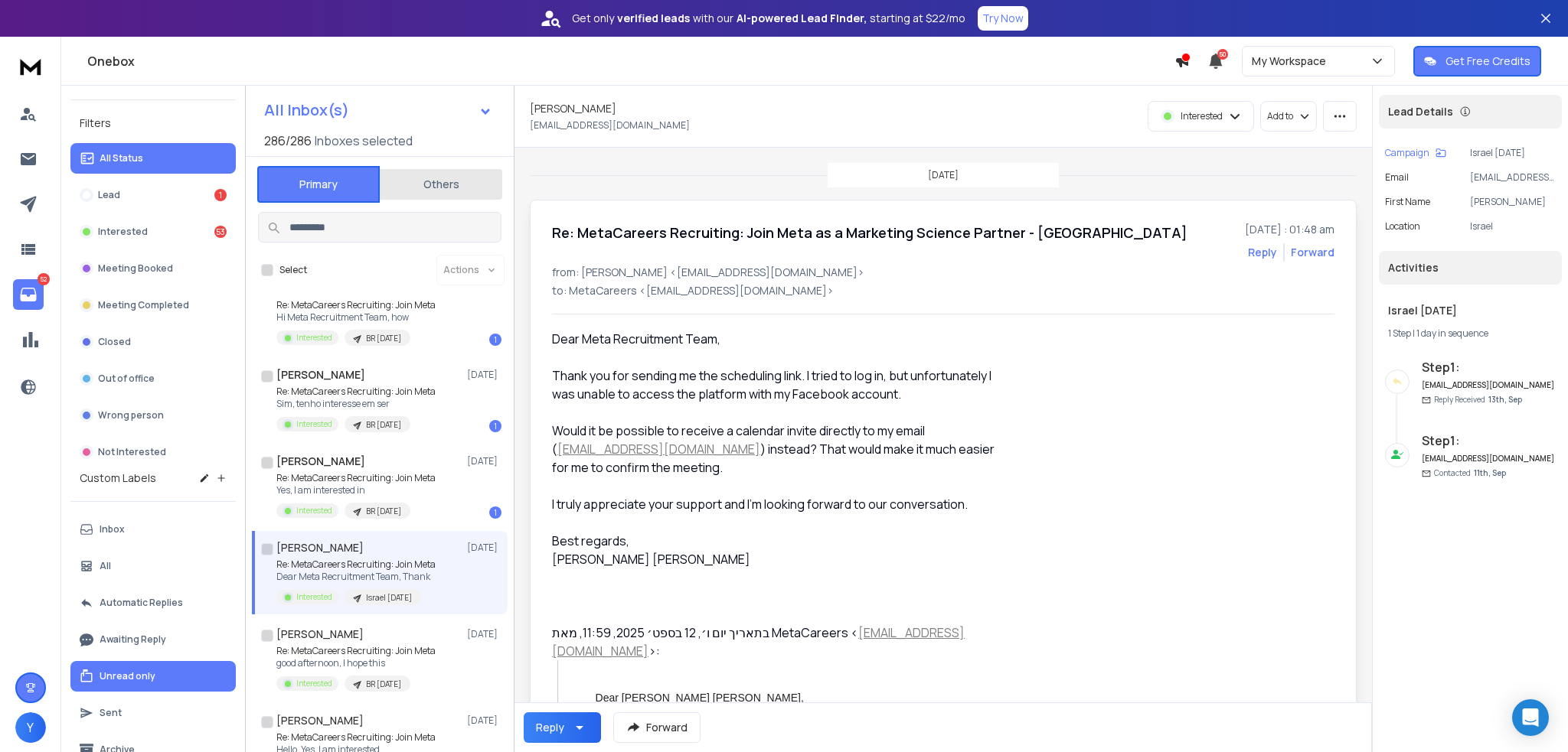
click at [607, 133] on div "[PERSON_NAME] [PERSON_NAME] [EMAIL_ADDRESS][DOMAIN_NAME] Interested Add to Inte…" at bounding box center [943, 117] width 858 height 62
click at [607, 127] on p "[EMAIL_ADDRESS][DOMAIN_NAME]" at bounding box center [610, 125] width 160 height 12
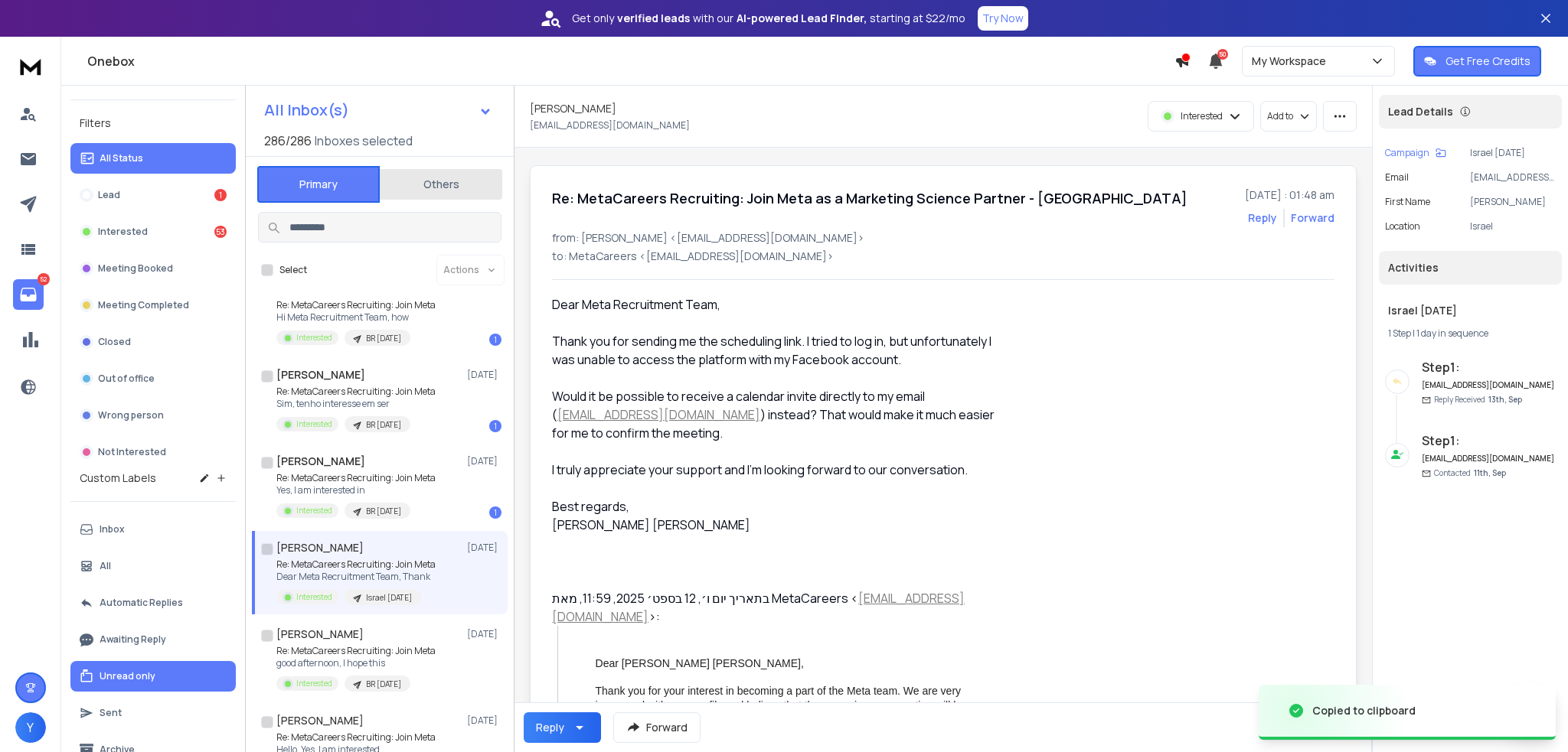
scroll to position [0, 0]
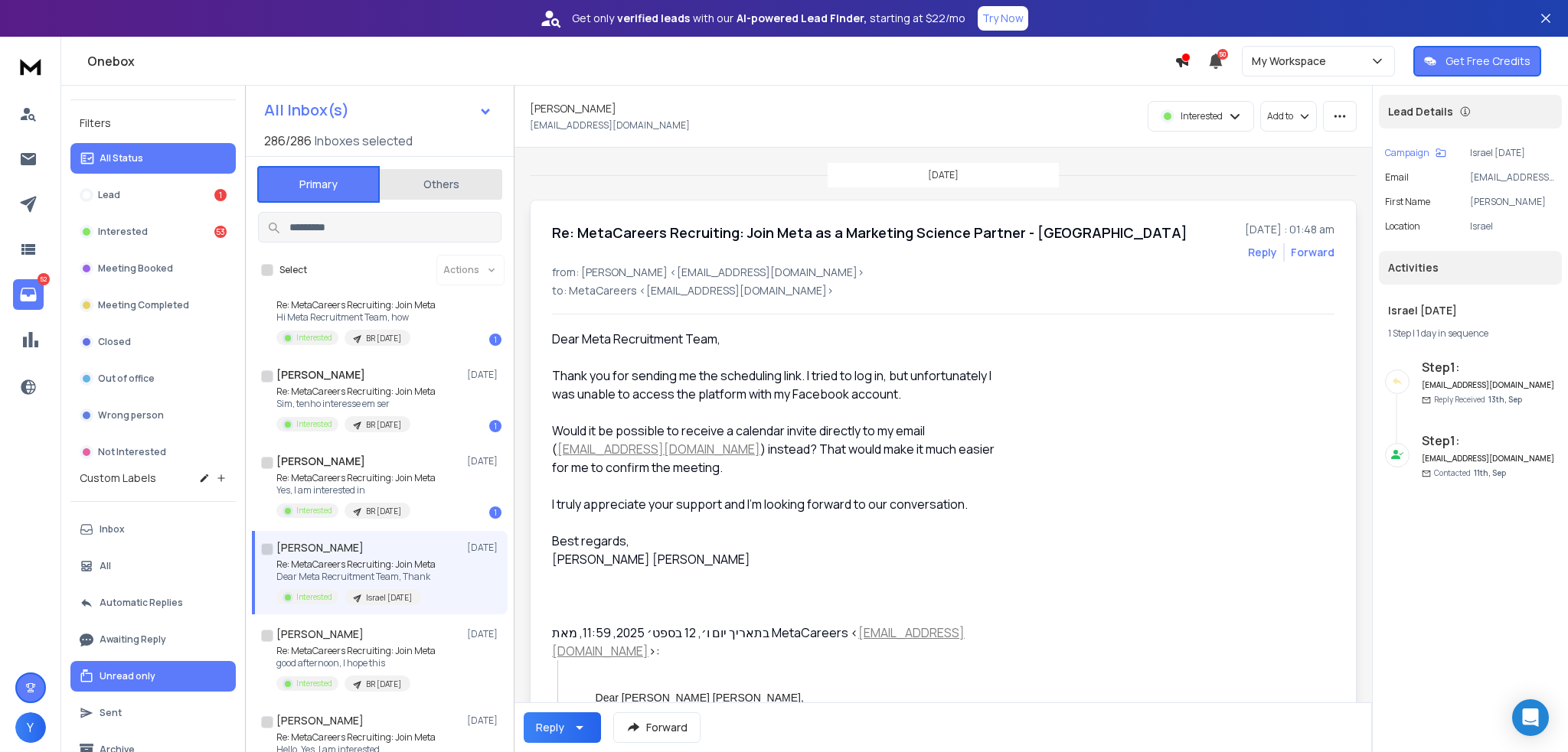
click at [576, 455] on link "[EMAIL_ADDRESS][DOMAIN_NAME]" at bounding box center [659, 449] width 203 height 17
click at [563, 499] on div "I truly appreciate your support and I’m looking forward to our conversation." at bounding box center [775, 504] width 447 height 18
click at [503, 499] on div "mor zilber 08:44 PM Re: Join Meta as a Dear Meta Recruitment Team, Thank Intere…" at bounding box center [380, 579] width 268 height 556
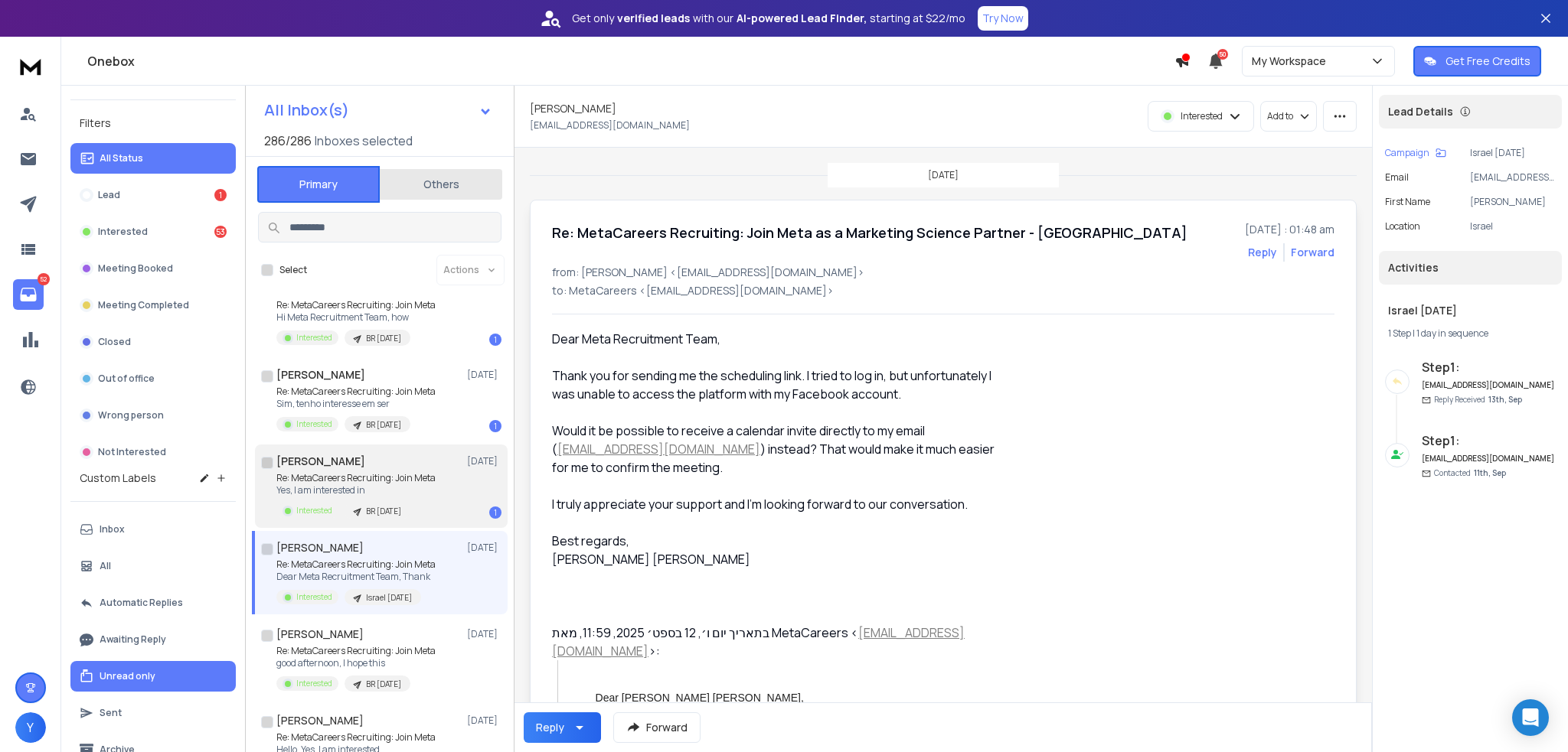
click at [494, 497] on div "Re: MetaCareers Recruiting: Join Meta Yes, I am interested in Interested BR [DA…" at bounding box center [389, 495] width 225 height 47
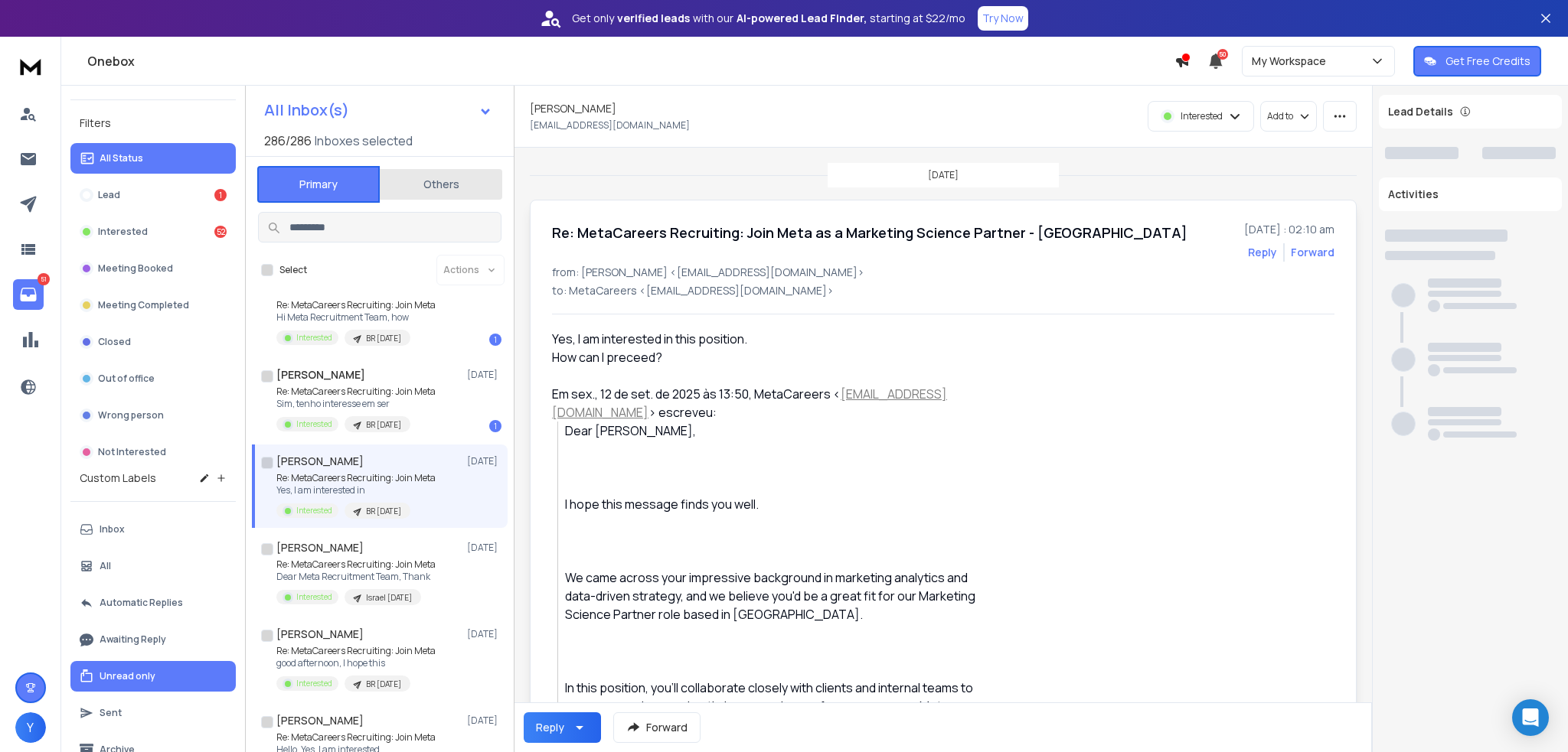
click at [621, 126] on p "[EMAIL_ADDRESS][DOMAIN_NAME]" at bounding box center [610, 125] width 160 height 12
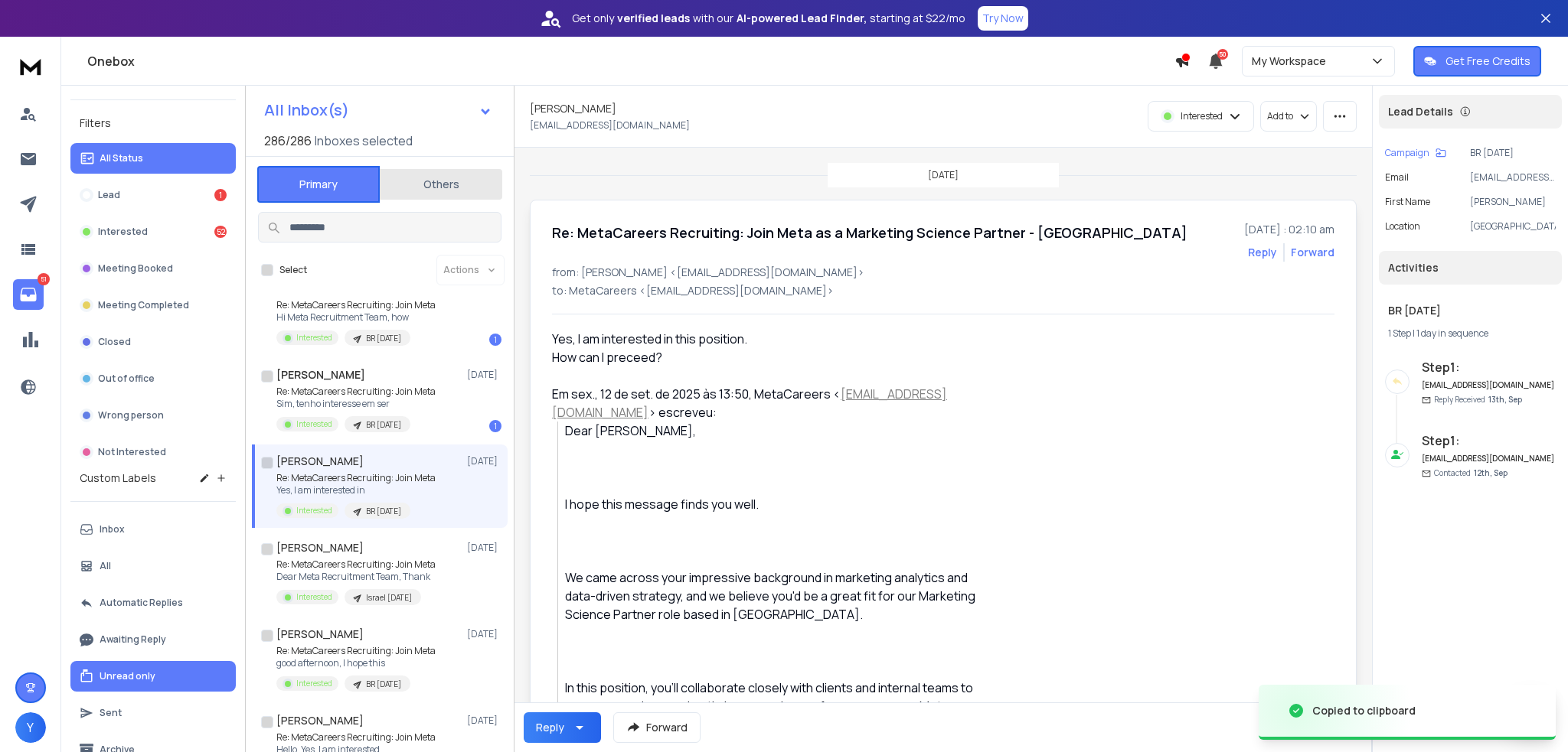
click at [662, 289] on p "to: MetaCareers <[EMAIL_ADDRESS][DOMAIN_NAME]>" at bounding box center [943, 290] width 783 height 16
drag, startPoint x: 662, startPoint y: 289, endPoint x: 824, endPoint y: 282, distance: 162.2
click at [824, 282] on div "Re: MetaCareers Recruiting: Join Meta as a Marketing Science Partner - [GEOGRAP…" at bounding box center [943, 260] width 783 height 76
click at [432, 404] on p "Sim, tenho interesse em ser" at bounding box center [355, 403] width 159 height 12
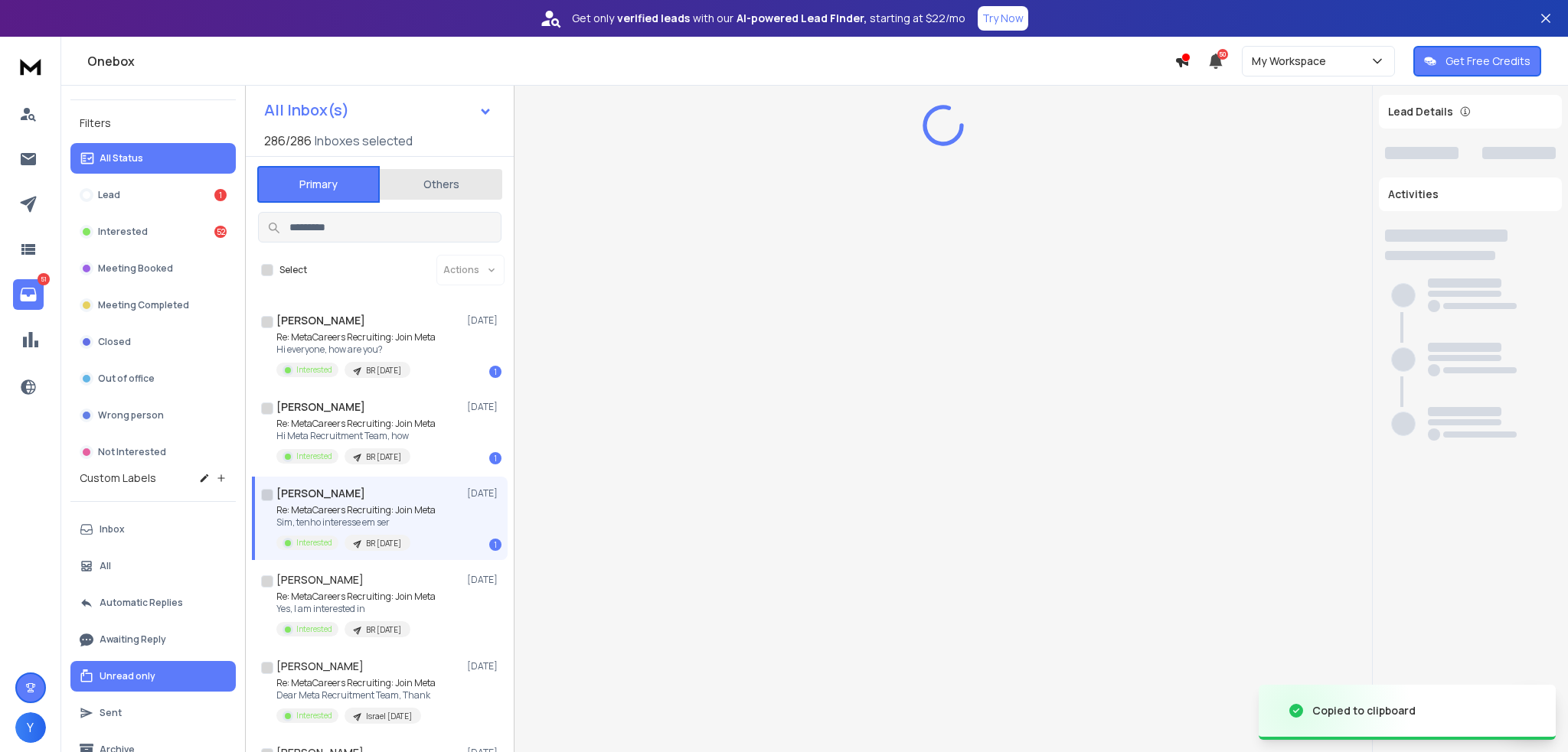
scroll to position [4290, 0]
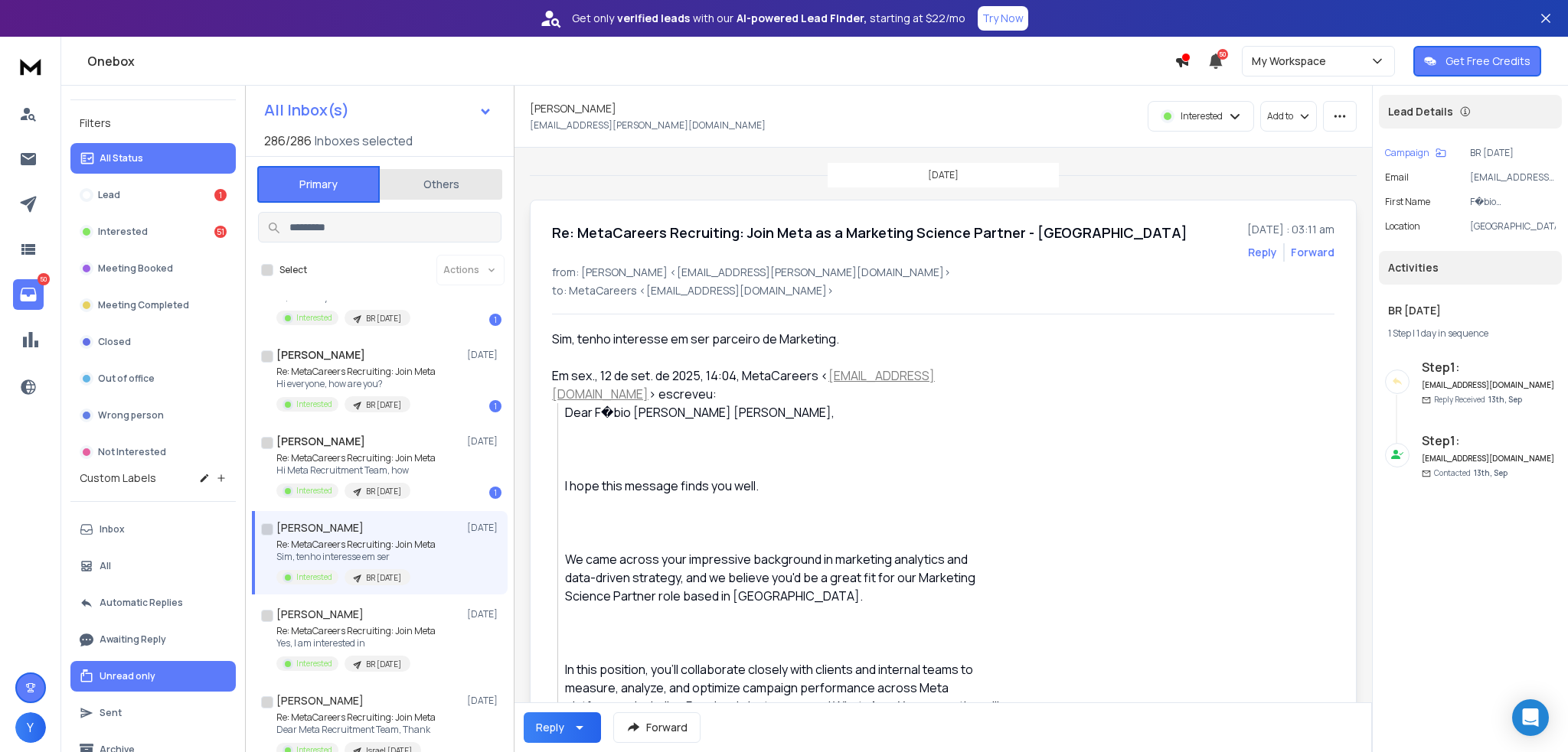
click at [625, 128] on p "[EMAIL_ADDRESS][PERSON_NAME][DOMAIN_NAME]" at bounding box center [648, 125] width 236 height 12
click at [647, 287] on p "to: MetaCareers <[EMAIL_ADDRESS][DOMAIN_NAME]>" at bounding box center [943, 290] width 783 height 16
drag, startPoint x: 647, startPoint y: 287, endPoint x: 803, endPoint y: 287, distance: 156.0
click at [803, 287] on p "to: MetaCareers <[EMAIL_ADDRESS][DOMAIN_NAME]>" at bounding box center [943, 290] width 783 height 16
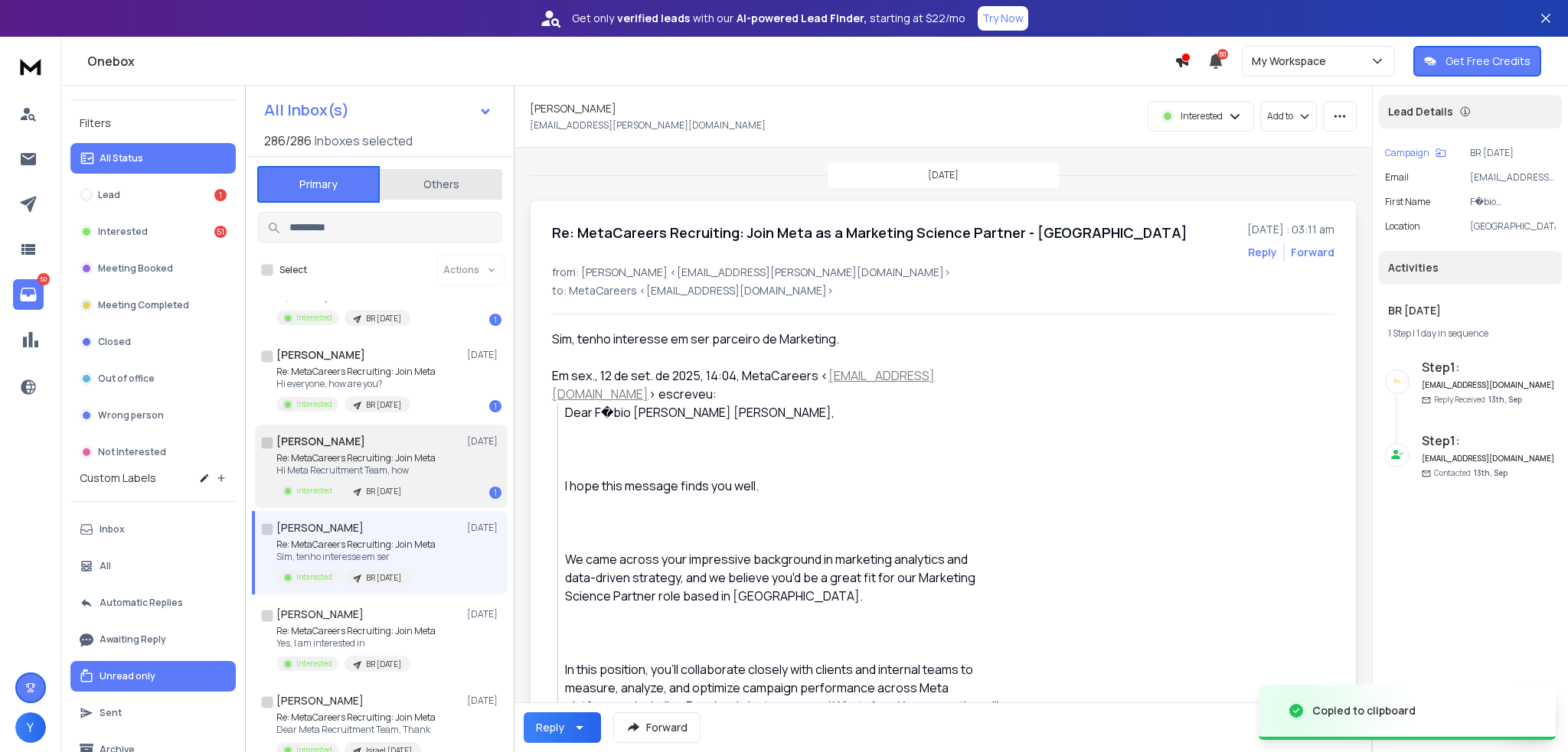
click at [411, 458] on p "Re: MetaCareers Recruiting: Join Meta" at bounding box center [355, 458] width 159 height 12
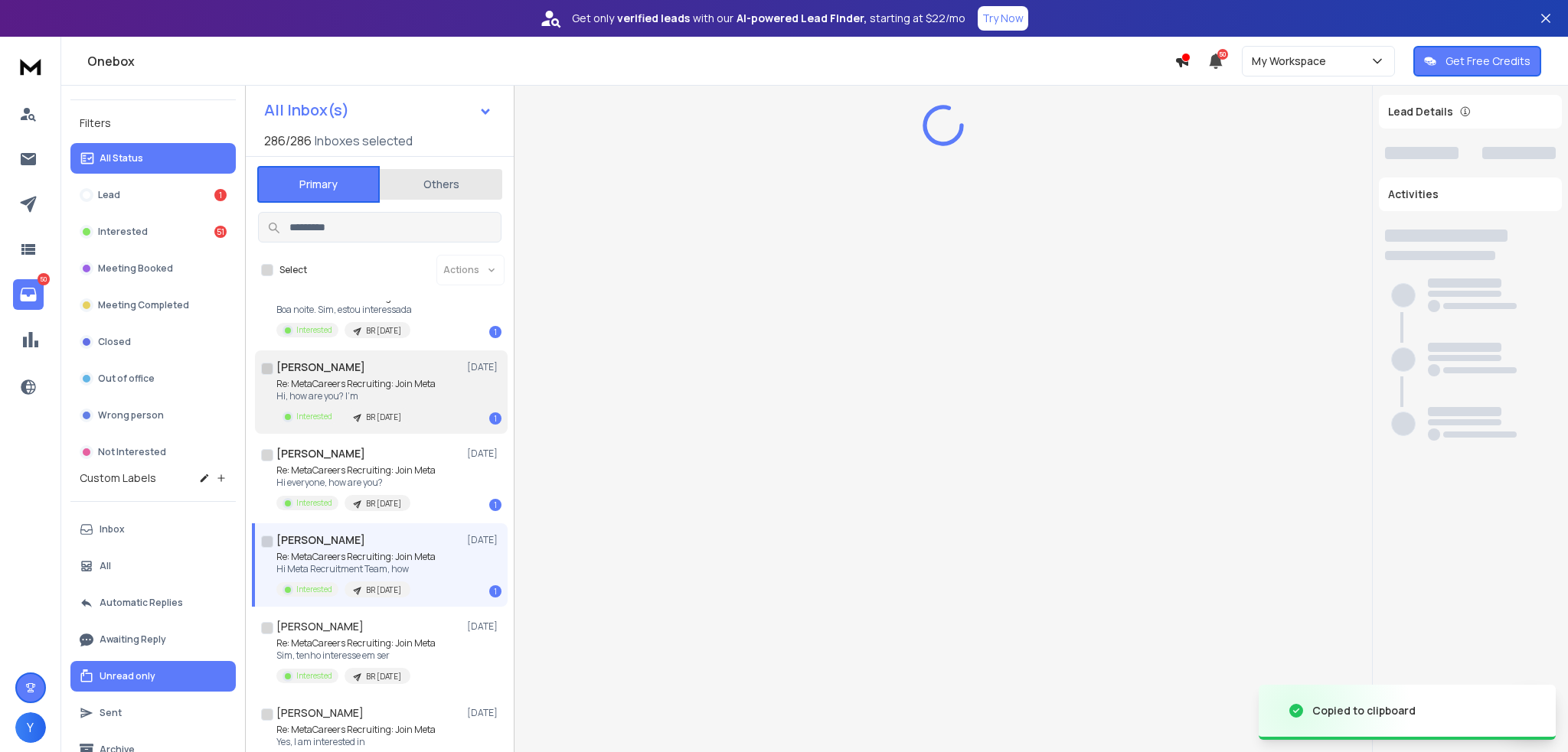
scroll to position [4136, 0]
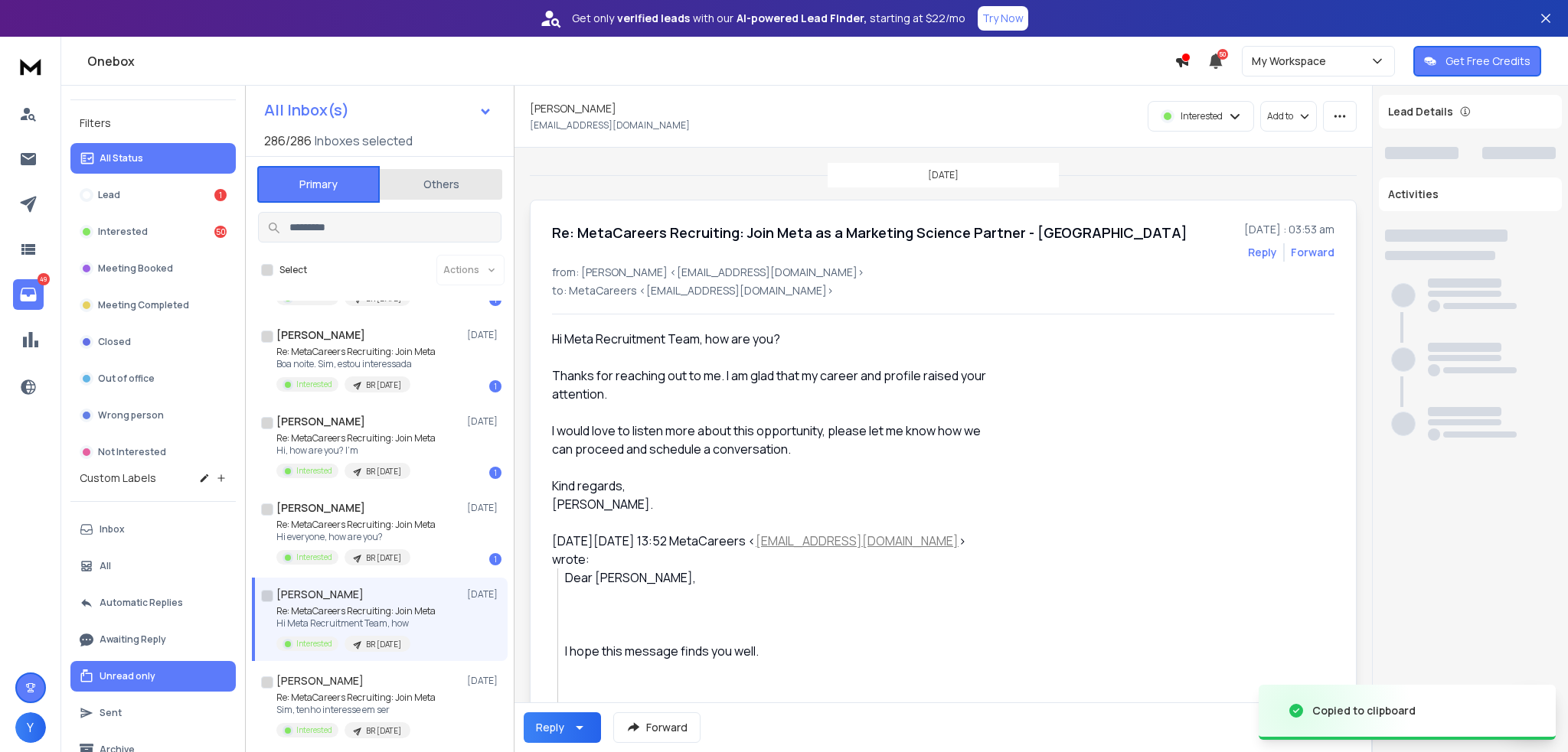
click at [602, 125] on p "[EMAIL_ADDRESS][DOMAIN_NAME]" at bounding box center [610, 125] width 160 height 12
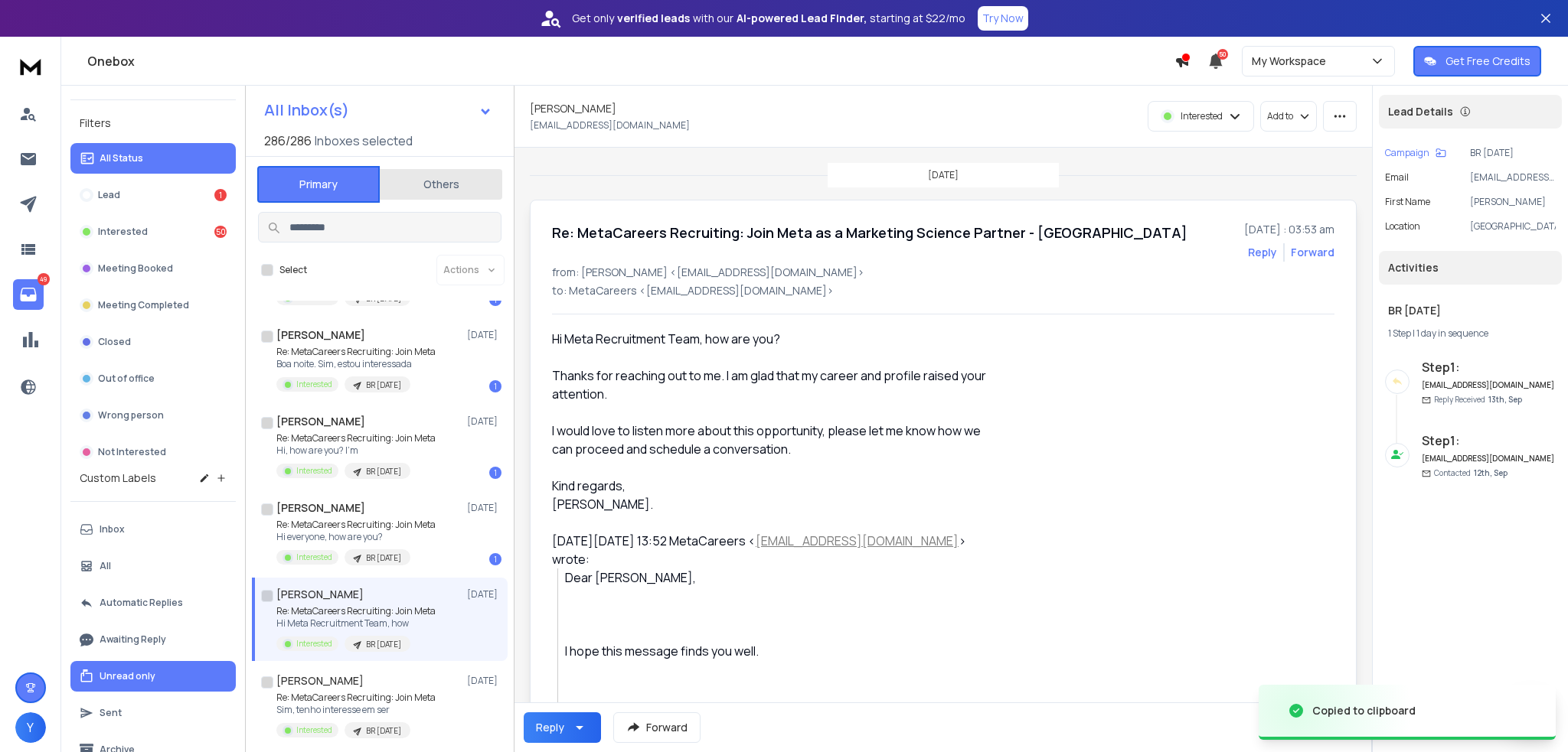
click at [654, 296] on p "to: MetaCareers <[EMAIL_ADDRESS][DOMAIN_NAME]>" at bounding box center [943, 290] width 783 height 16
drag, startPoint x: 654, startPoint y: 296, endPoint x: 824, endPoint y: 287, distance: 170.2
click at [824, 287] on p "to: MetaCareers <[EMAIL_ADDRESS][DOMAIN_NAME]>" at bounding box center [943, 290] width 783 height 16
click at [437, 498] on div "[PERSON_NAME] [DATE] Re: MetaCareers Recruiting: Join Meta Hi everyone, how are…" at bounding box center [381, 533] width 253 height 84
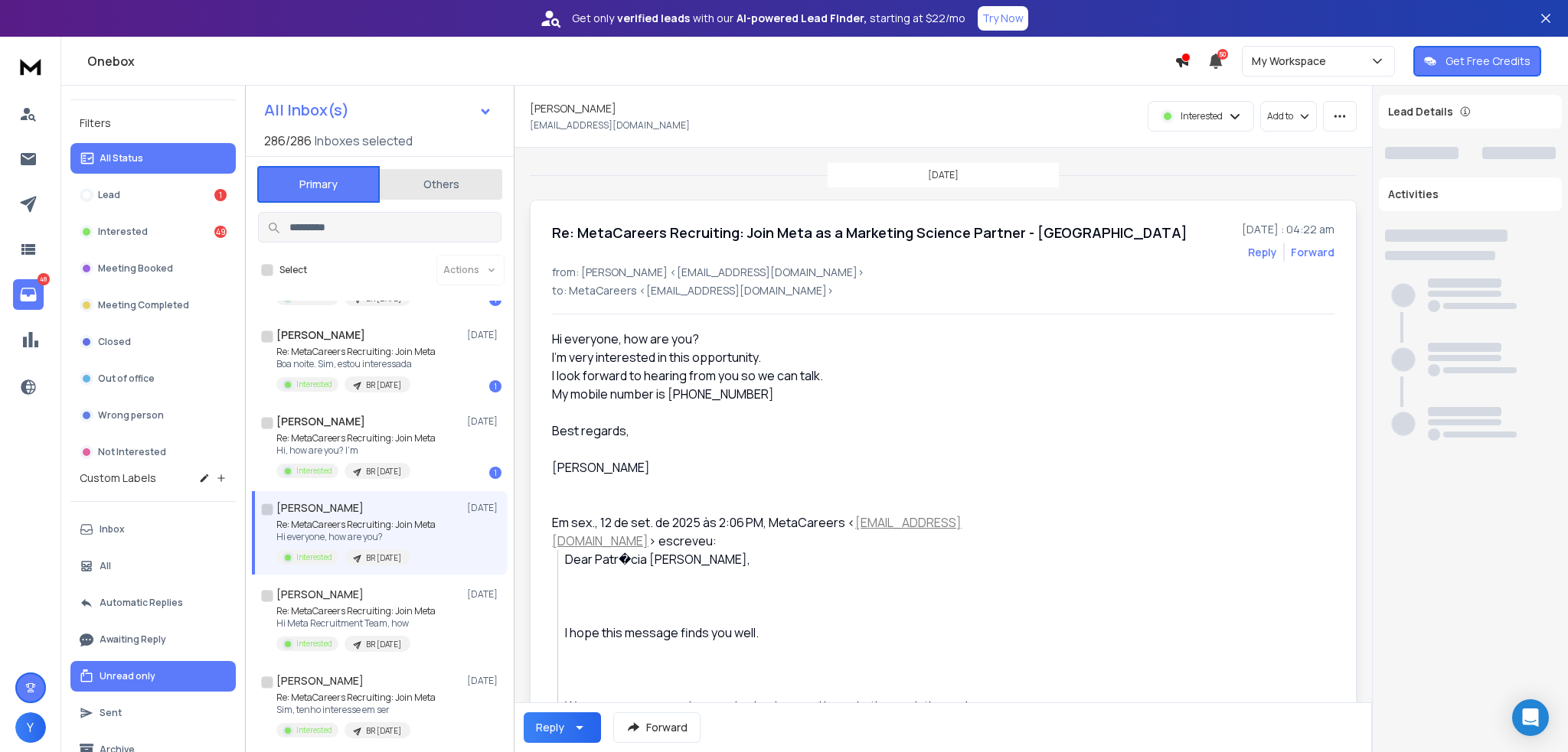
click at [618, 127] on p "[EMAIL_ADDRESS][DOMAIN_NAME]" at bounding box center [610, 125] width 160 height 12
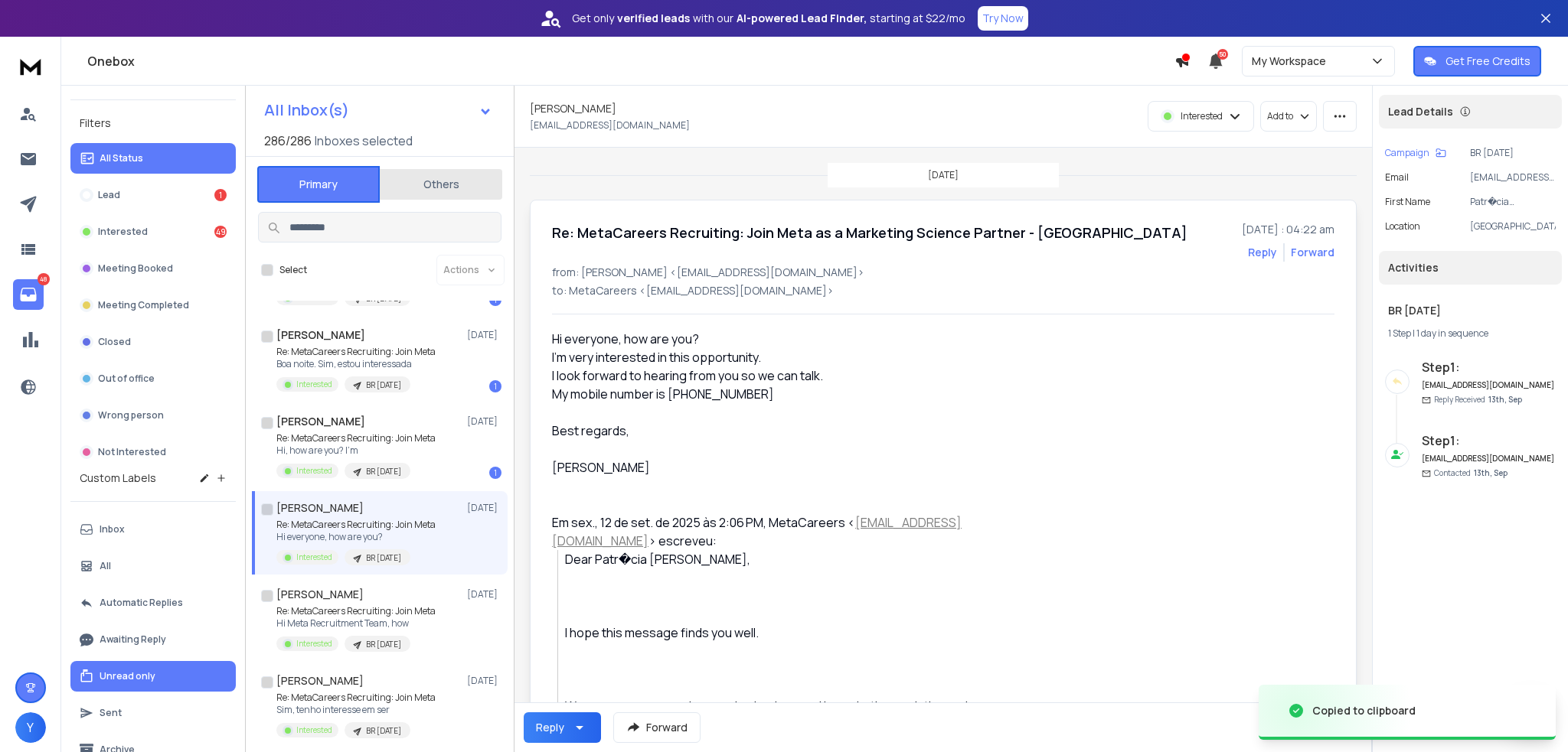
click at [658, 285] on p "to: MetaCareers <[EMAIL_ADDRESS][DOMAIN_NAME]>" at bounding box center [943, 290] width 783 height 16
drag, startPoint x: 658, startPoint y: 285, endPoint x: 823, endPoint y: 285, distance: 165.0
click at [823, 285] on p "to: MetaCareers <[EMAIL_ADDRESS][DOMAIN_NAME]>" at bounding box center [943, 290] width 783 height 16
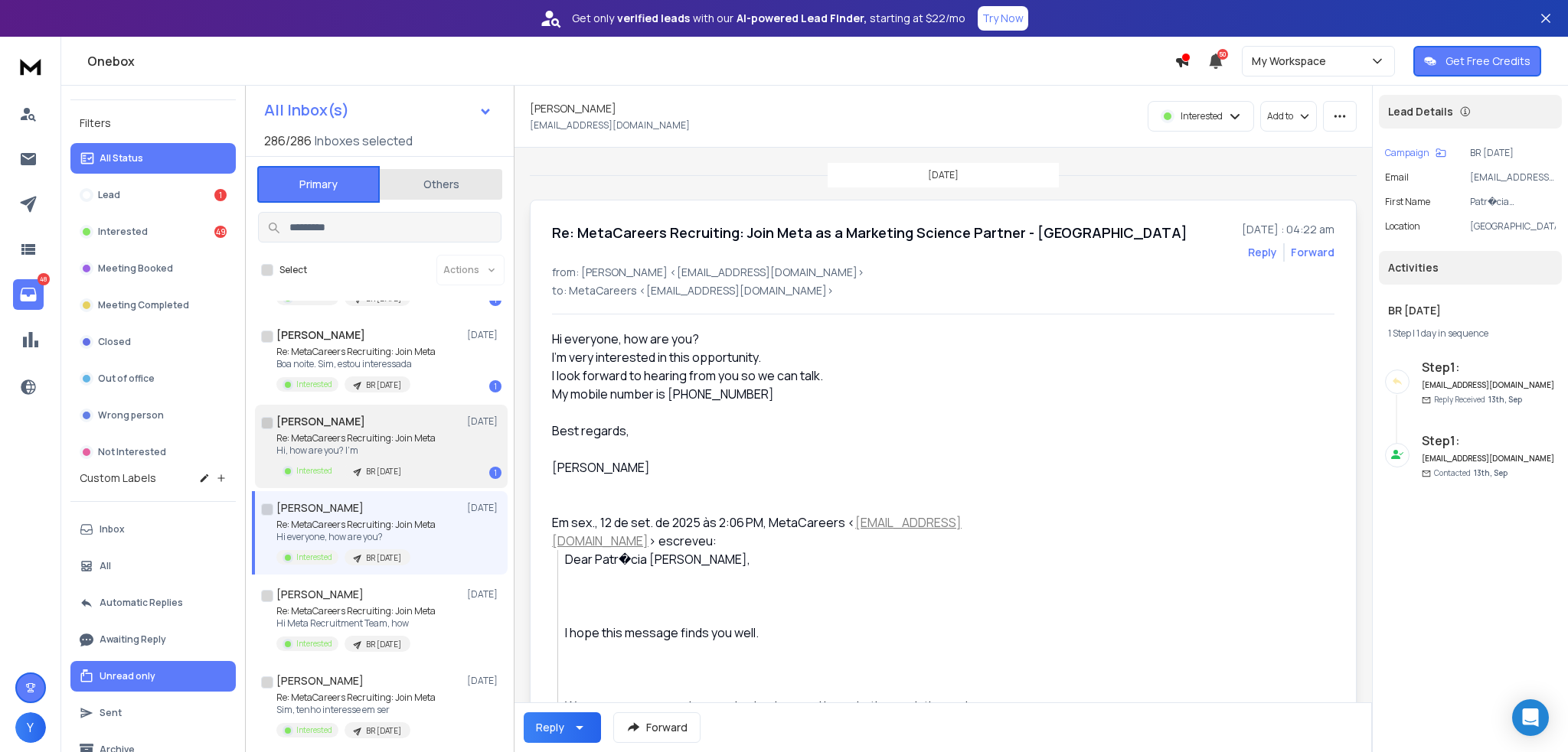
click at [410, 436] on p "Re: MetaCareers Recruiting: Join Meta" at bounding box center [355, 438] width 159 height 12
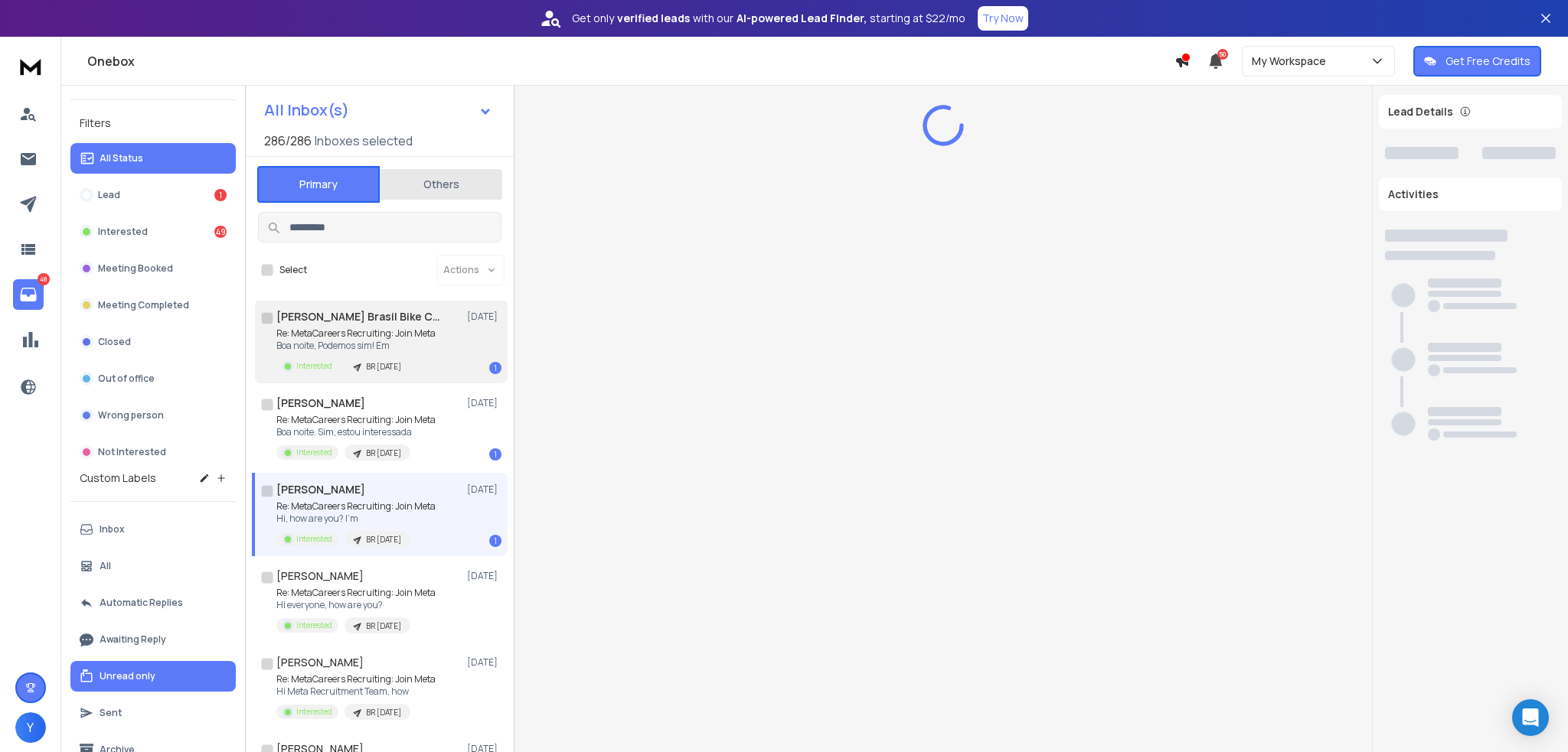
scroll to position [4060, 0]
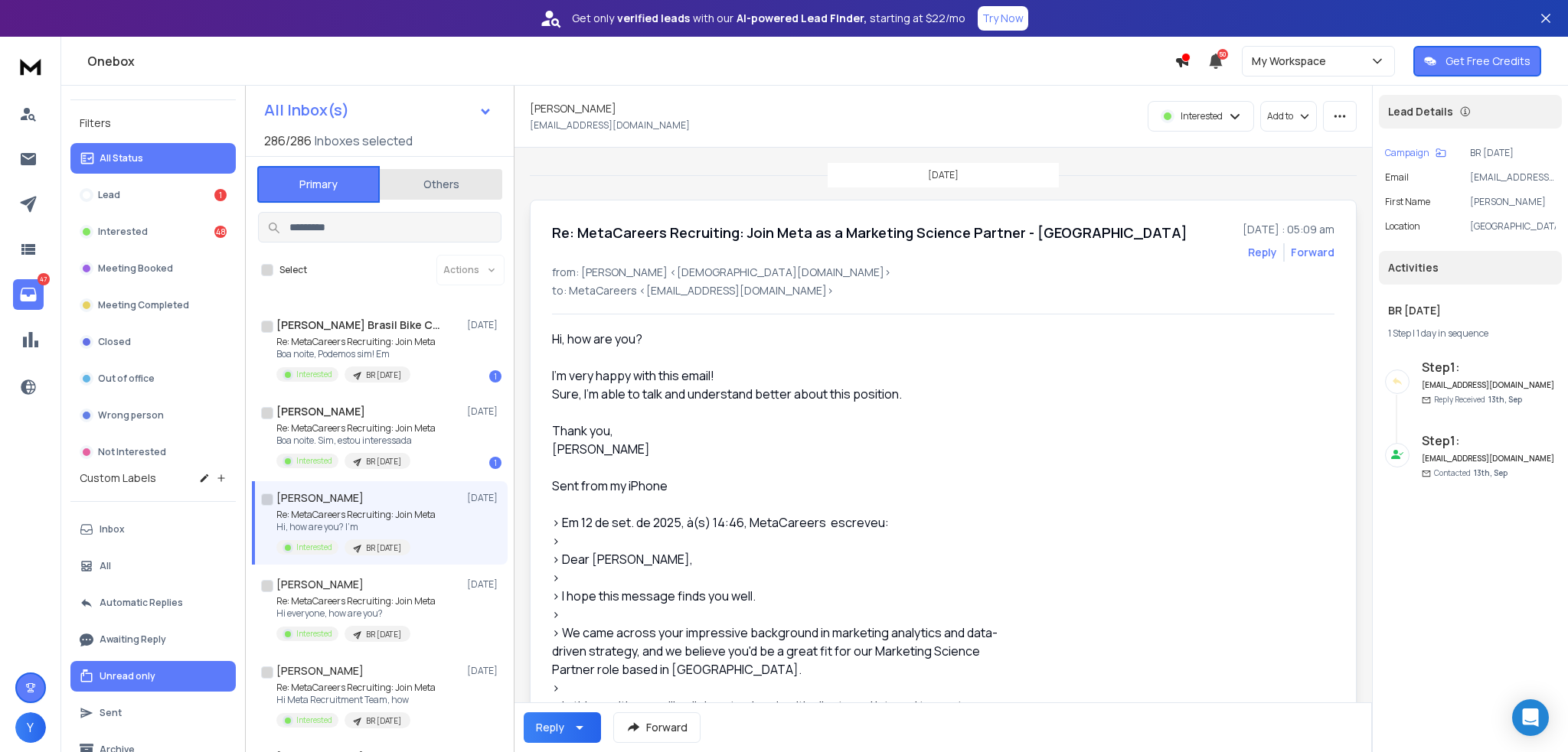
click at [625, 125] on p "[EMAIL_ADDRESS][DOMAIN_NAME]" at bounding box center [610, 125] width 160 height 12
click at [644, 292] on p "to: MetaCareers <[EMAIL_ADDRESS][DOMAIN_NAME]>" at bounding box center [943, 290] width 783 height 16
drag, startPoint x: 644, startPoint y: 292, endPoint x: 794, endPoint y: 291, distance: 150.0
click at [794, 291] on p "to: MetaCareers <[EMAIL_ADDRESS][DOMAIN_NAME]>" at bounding box center [943, 290] width 783 height 16
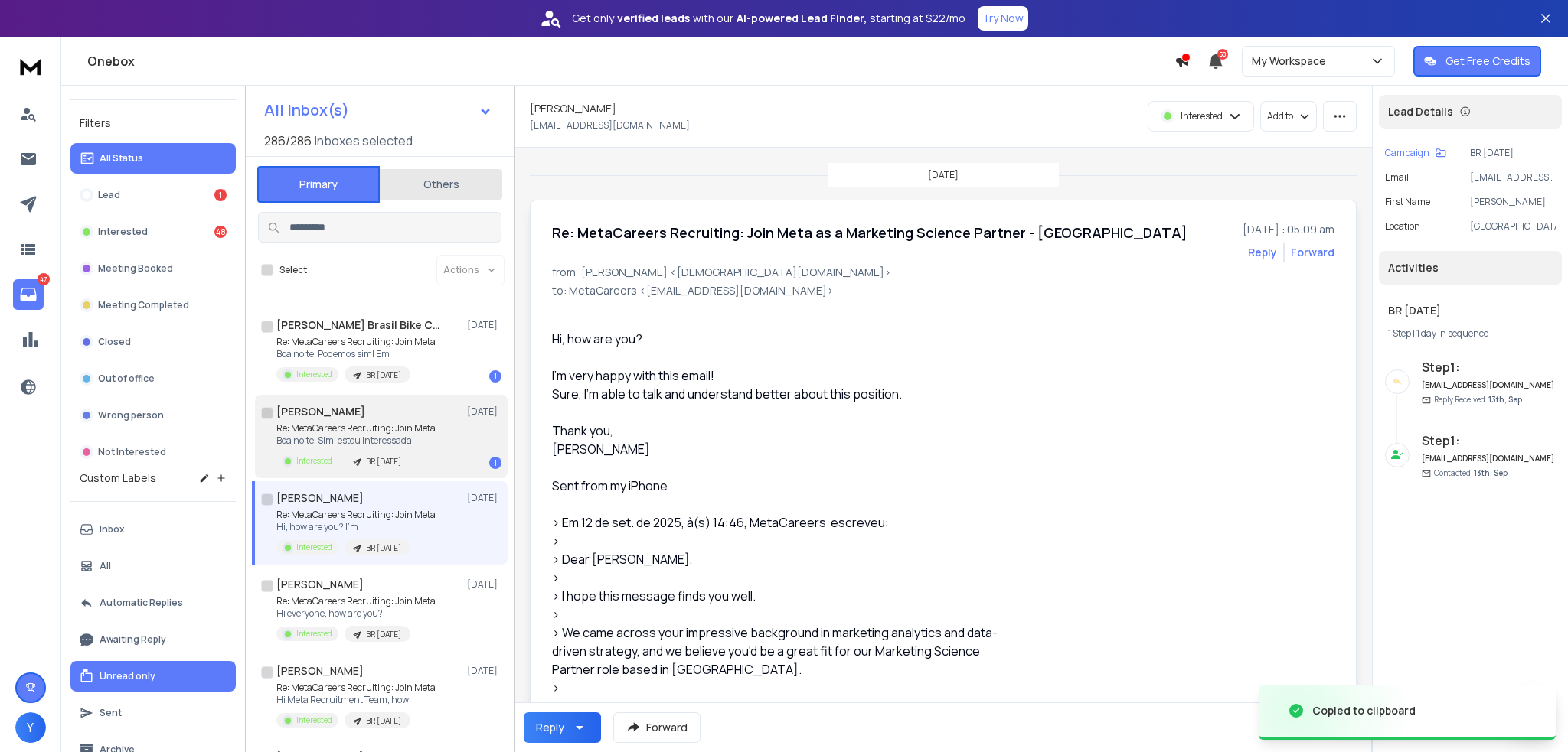
click at [454, 453] on div "Re: MetaCareers Recruiting: Join Meta Boa noite. Sim, estou interessada Interes…" at bounding box center [389, 445] width 225 height 47
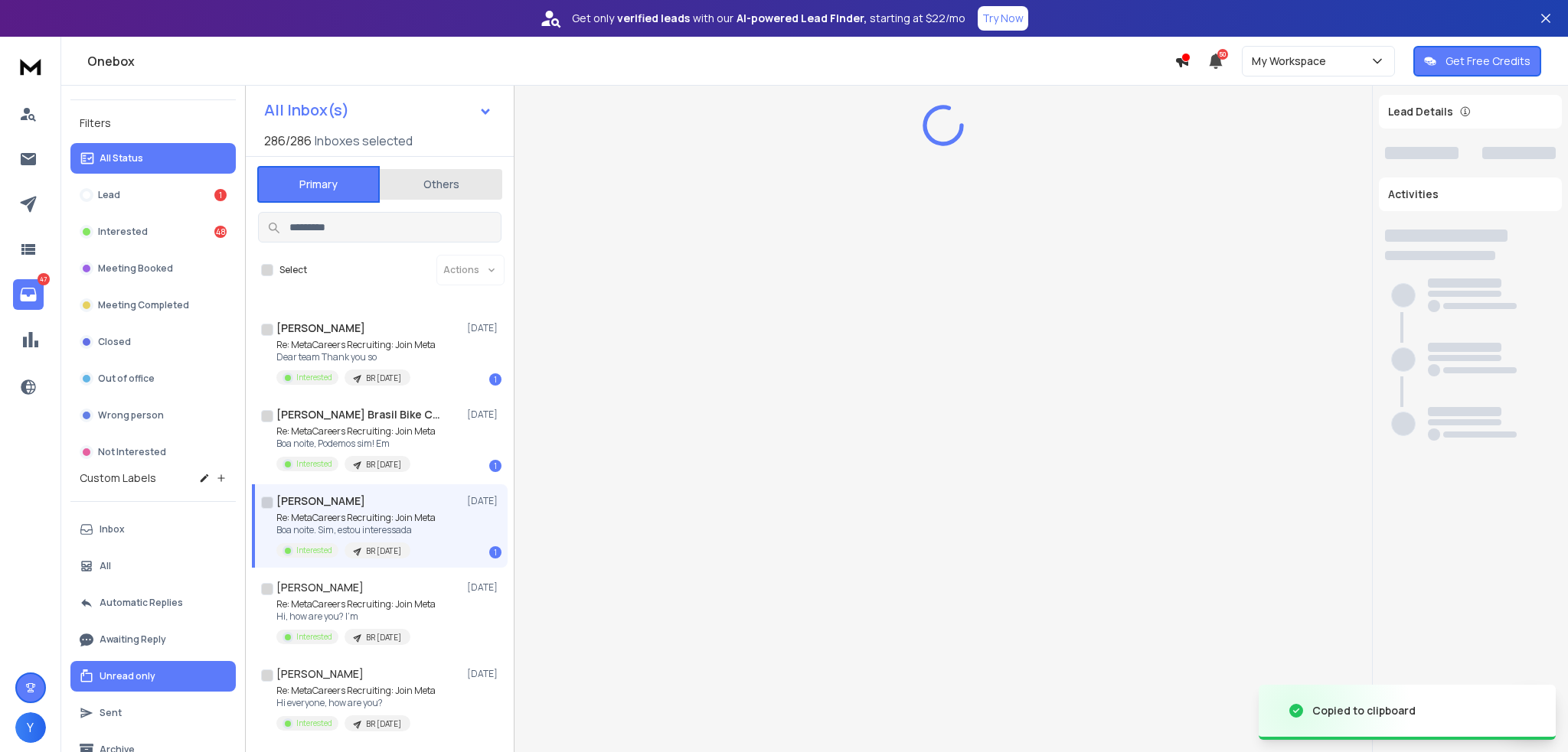
scroll to position [3907, 0]
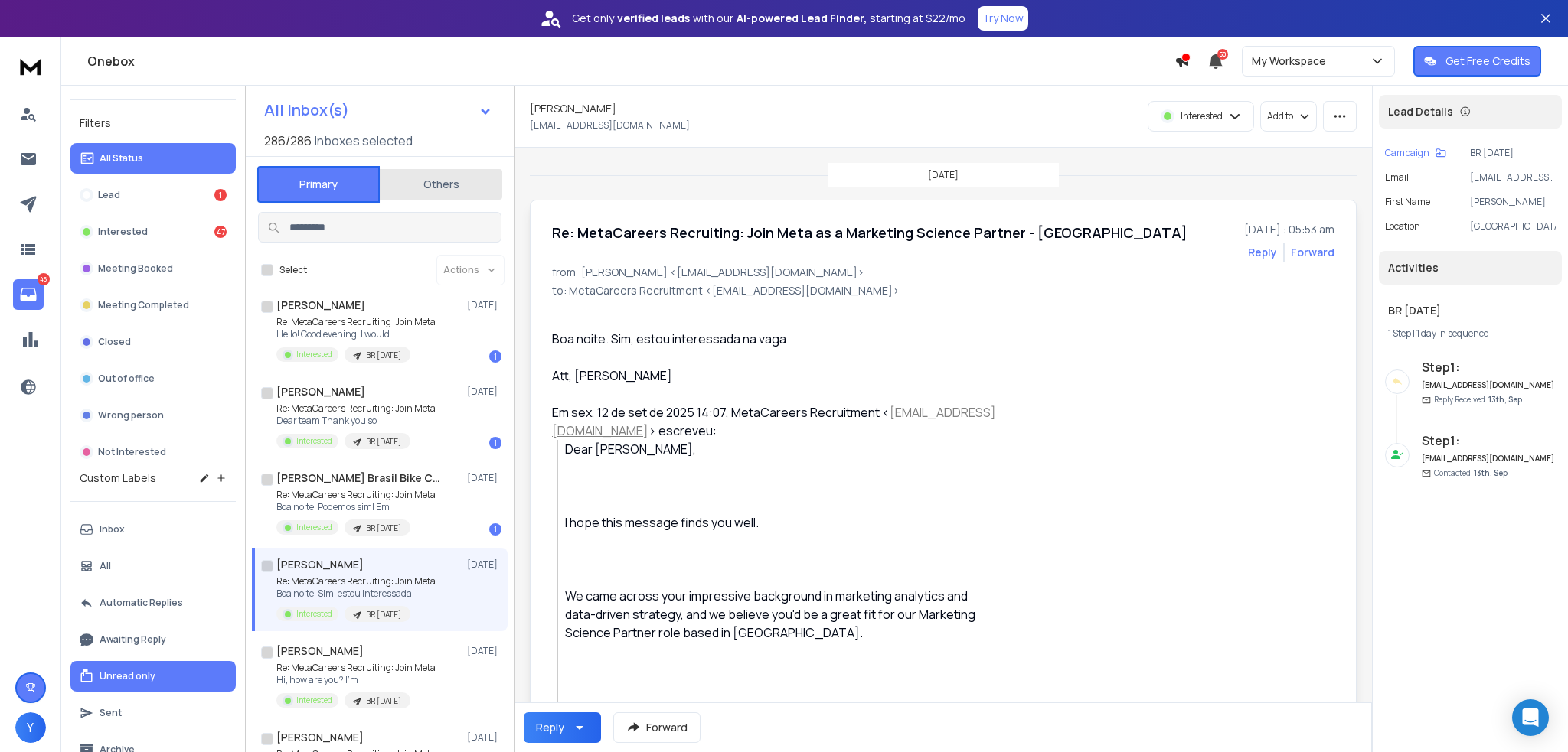
click at [628, 127] on p "[EMAIL_ADDRESS][DOMAIN_NAME]" at bounding box center [610, 125] width 160 height 12
click at [712, 289] on p "to: MetaCareers Recruitment <[EMAIL_ADDRESS][DOMAIN_NAME]>" at bounding box center [943, 290] width 783 height 16
drag, startPoint x: 712, startPoint y: 289, endPoint x: 861, endPoint y: 287, distance: 149.0
click at [861, 287] on p "to: MetaCareers Recruitment <[EMAIL_ADDRESS][DOMAIN_NAME]>" at bounding box center [943, 290] width 783 height 16
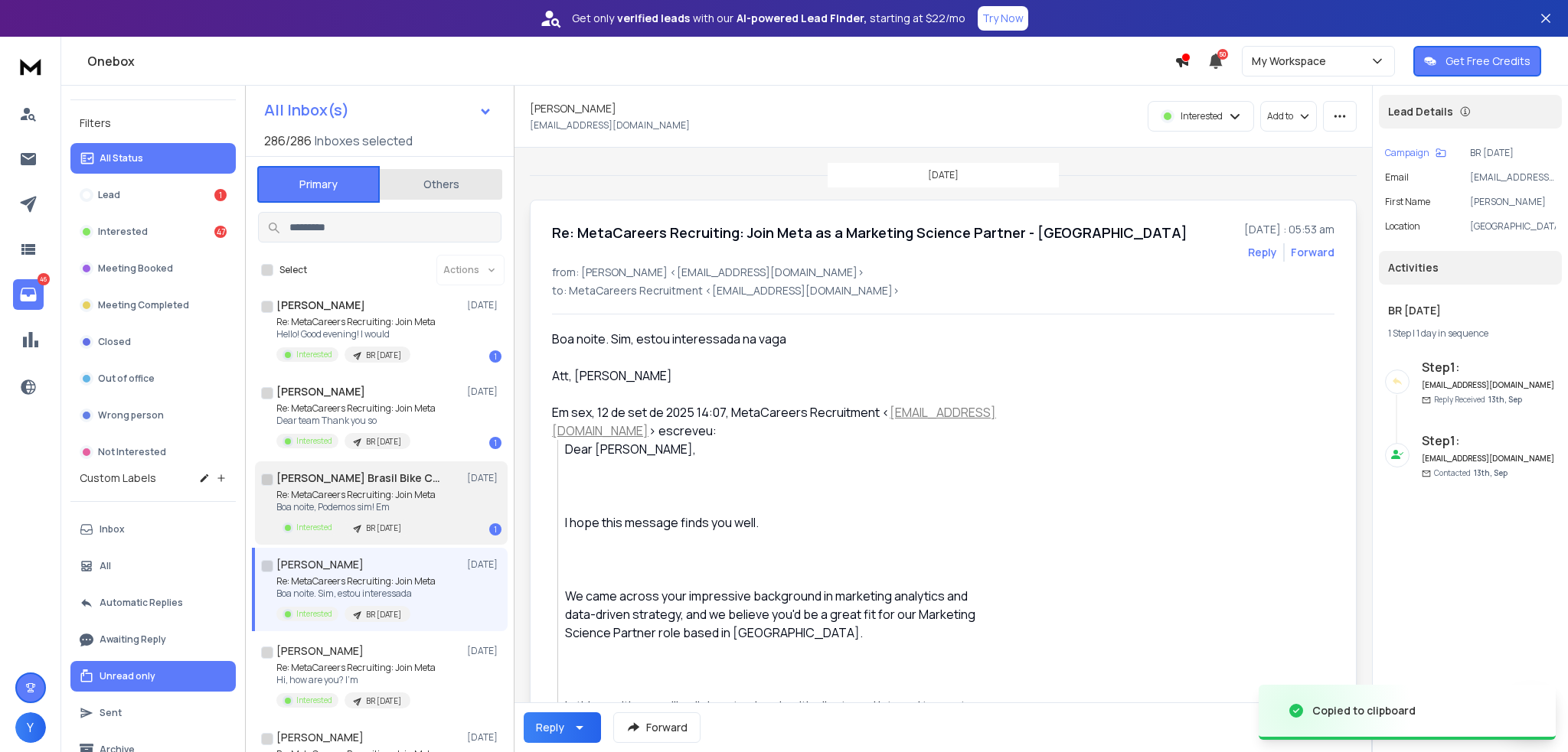
click at [457, 479] on div "[PERSON_NAME] Brasil Bike Café [DATE]" at bounding box center [389, 478] width 225 height 16
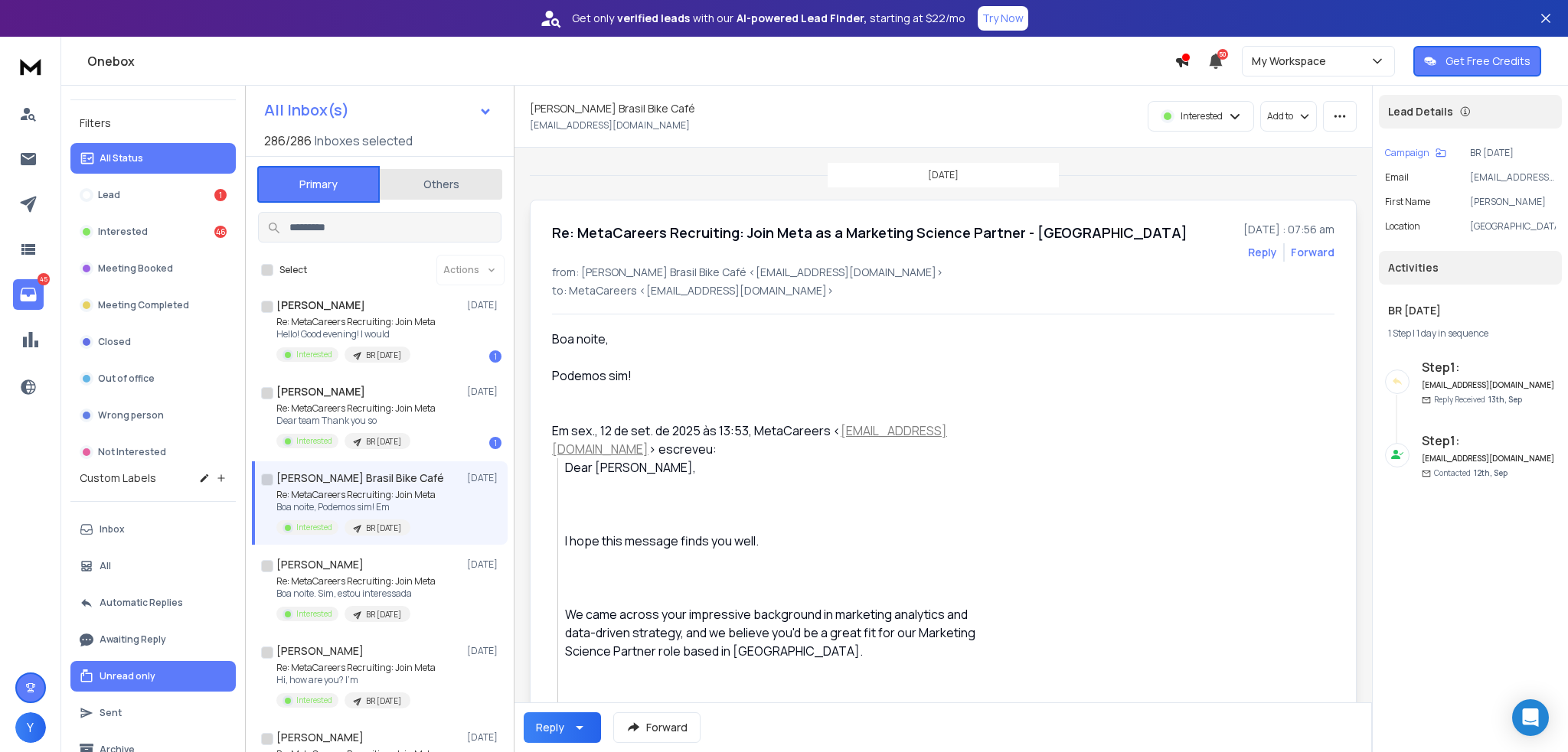
click at [647, 128] on p "[EMAIL_ADDRESS][DOMAIN_NAME]" at bounding box center [610, 125] width 160 height 12
click at [645, 292] on p "to: MetaCareers <[EMAIL_ADDRESS][DOMAIN_NAME]>" at bounding box center [943, 290] width 783 height 16
drag, startPoint x: 645, startPoint y: 292, endPoint x: 802, endPoint y: 286, distance: 157.1
click at [802, 286] on p "to: MetaCareers <[EMAIL_ADDRESS][DOMAIN_NAME]>" at bounding box center [943, 290] width 783 height 16
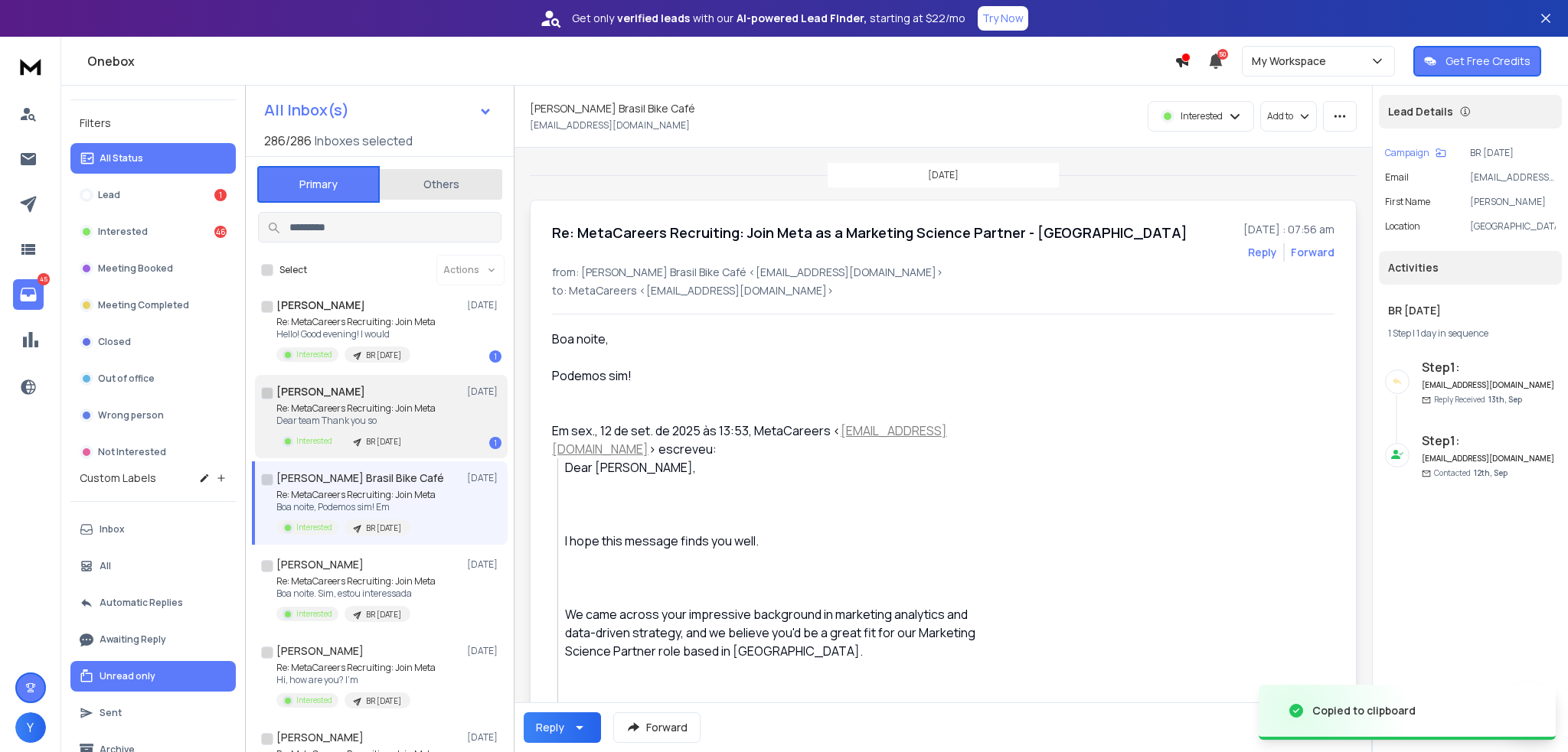
click at [424, 418] on p "Dear team Thank you so" at bounding box center [355, 421] width 159 height 12
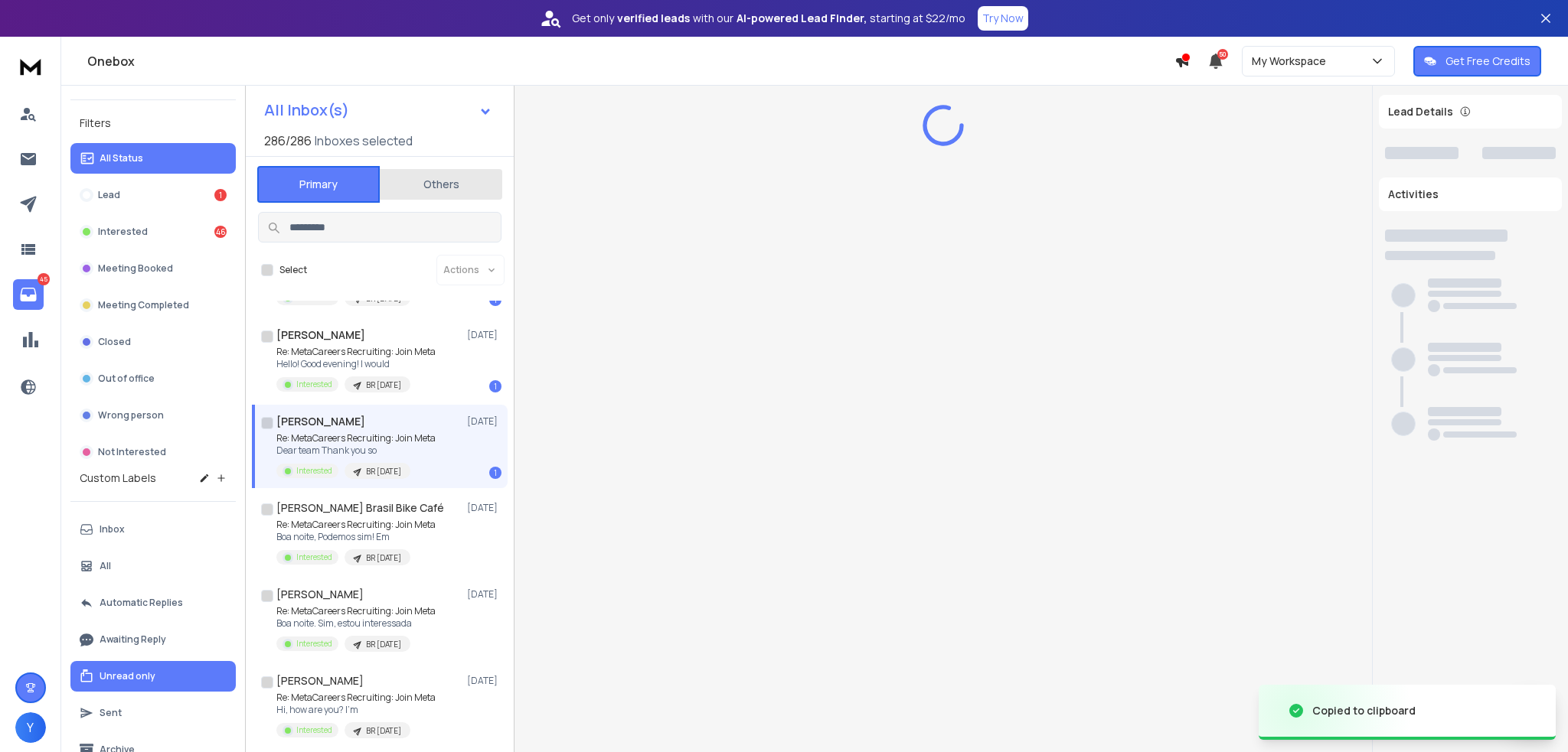
scroll to position [3754, 0]
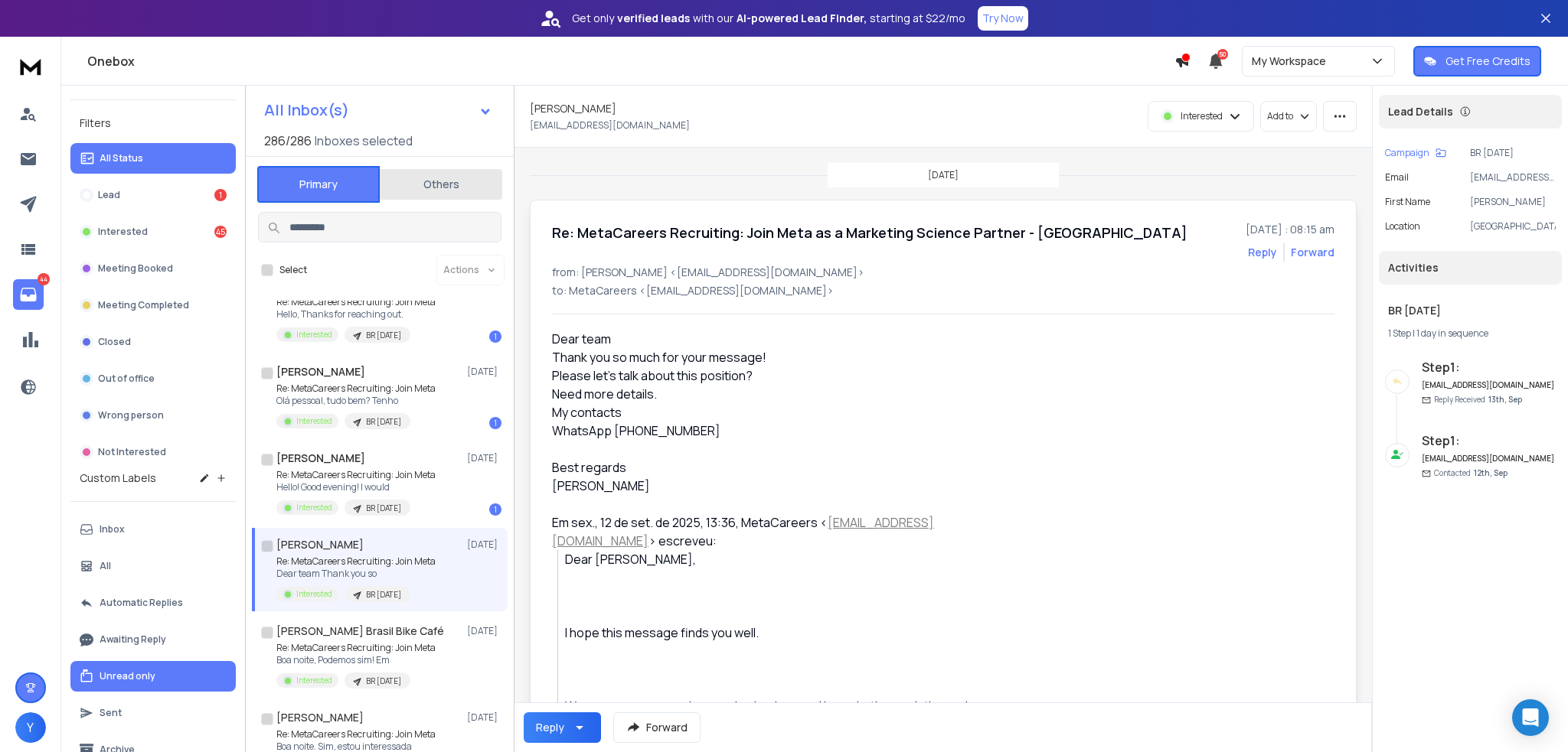
click at [601, 129] on p "[EMAIL_ADDRESS][DOMAIN_NAME]" at bounding box center [610, 125] width 160 height 12
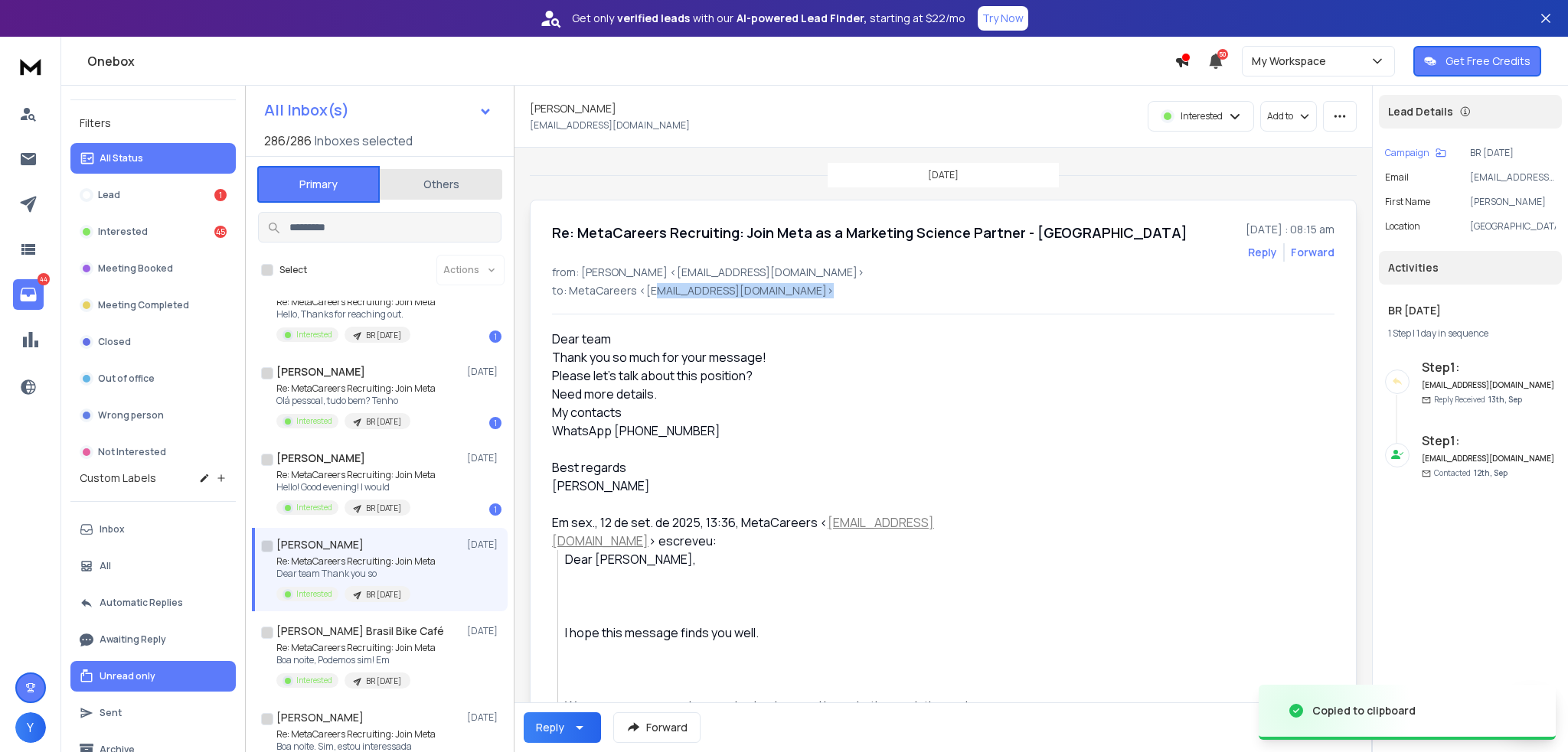
drag, startPoint x: 649, startPoint y: 290, endPoint x: 803, endPoint y: 290, distance: 154.0
click at [803, 290] on p "to: MetaCareers <[EMAIL_ADDRESS][DOMAIN_NAME]>" at bounding box center [943, 290] width 783 height 16
click at [812, 289] on p "to: MetaCareers <[EMAIL_ADDRESS][DOMAIN_NAME]>" at bounding box center [943, 290] width 783 height 16
drag, startPoint x: 812, startPoint y: 289, endPoint x: 659, endPoint y: 297, distance: 153.2
click at [659, 297] on p "to: MetaCareers <[EMAIL_ADDRESS][DOMAIN_NAME]>" at bounding box center [943, 290] width 783 height 16
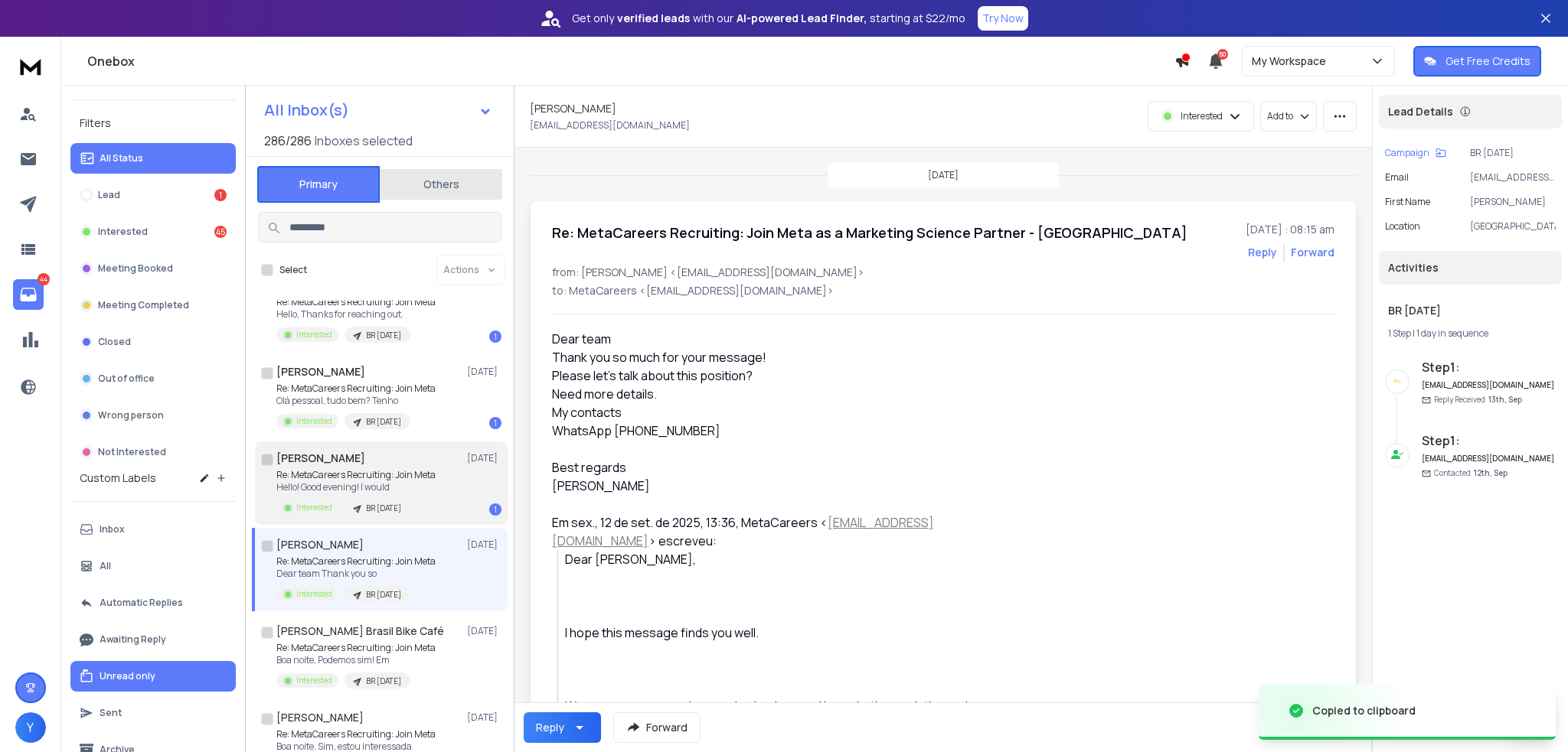
click at [439, 471] on div "Re: MetaCareers Recruiting: Join Meta Hello! Good evening! I would Interested B…" at bounding box center [389, 492] width 225 height 47
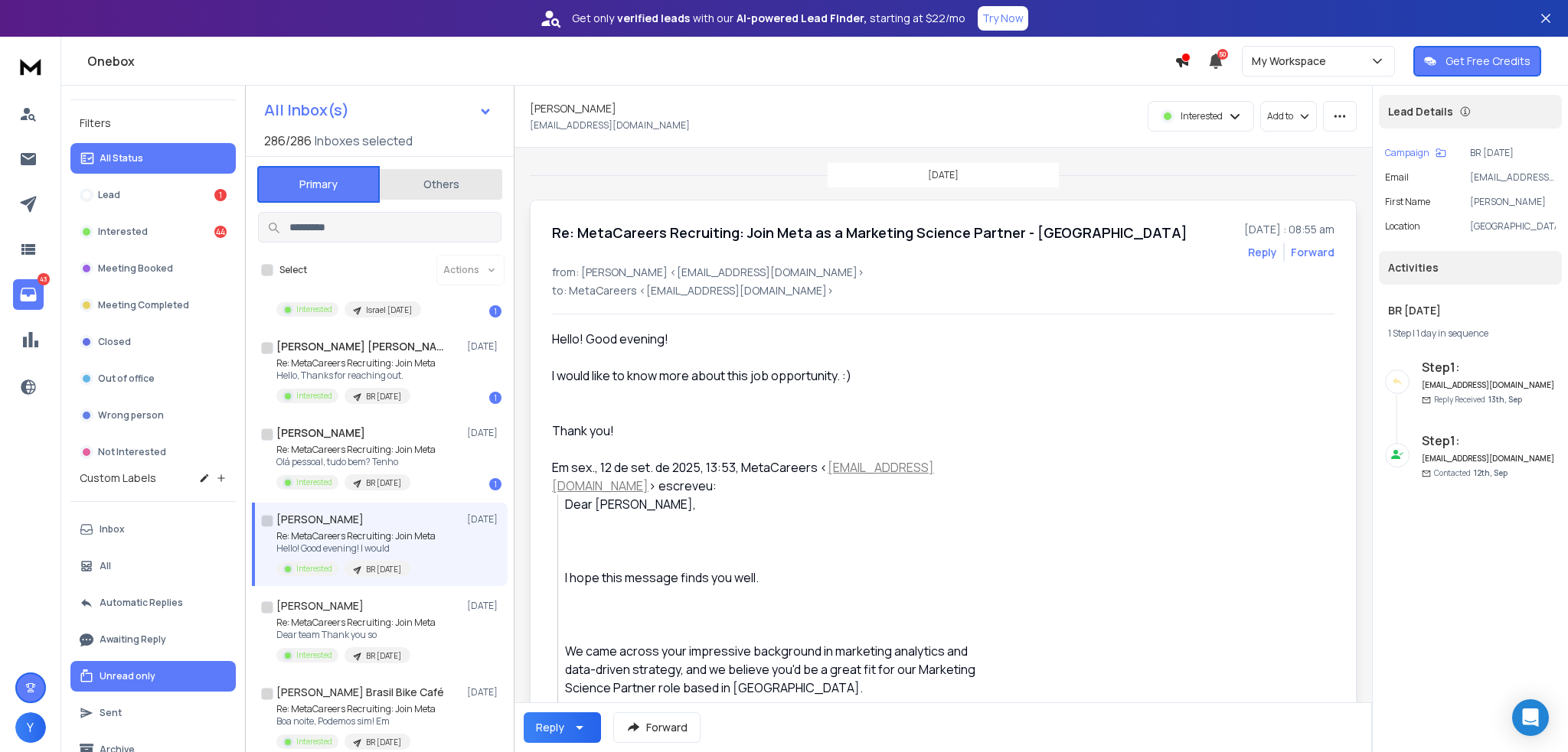
scroll to position [3671, 0]
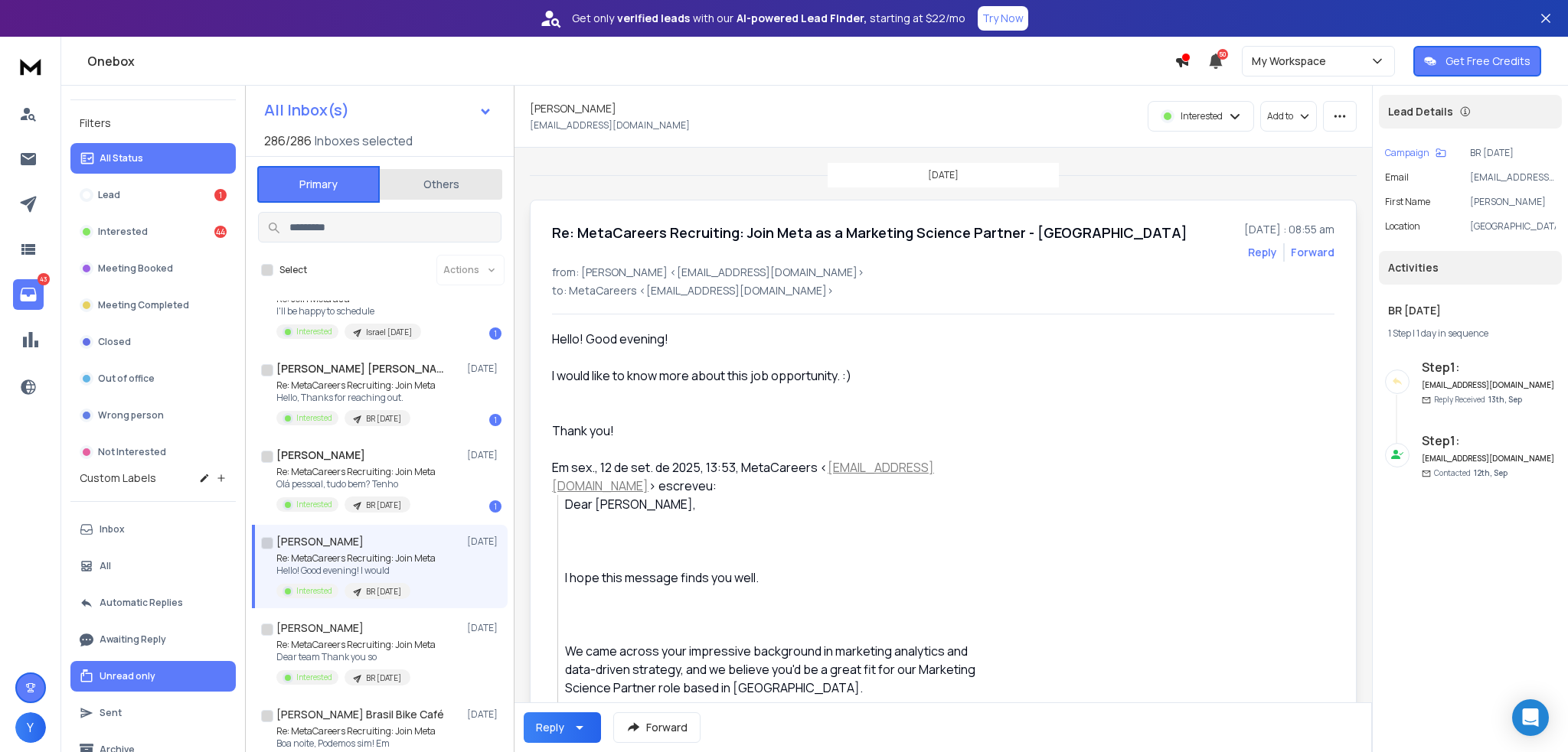
click at [626, 129] on p "[EMAIL_ADDRESS][DOMAIN_NAME]" at bounding box center [610, 125] width 160 height 12
click at [640, 294] on p "to: MetaCareers <[EMAIL_ADDRESS][DOMAIN_NAME]>" at bounding box center [943, 290] width 783 height 16
drag, startPoint x: 640, startPoint y: 294, endPoint x: 830, endPoint y: 292, distance: 190.0
click at [830, 292] on p "to: MetaCareers <[EMAIL_ADDRESS][DOMAIN_NAME]>" at bounding box center [943, 290] width 783 height 16
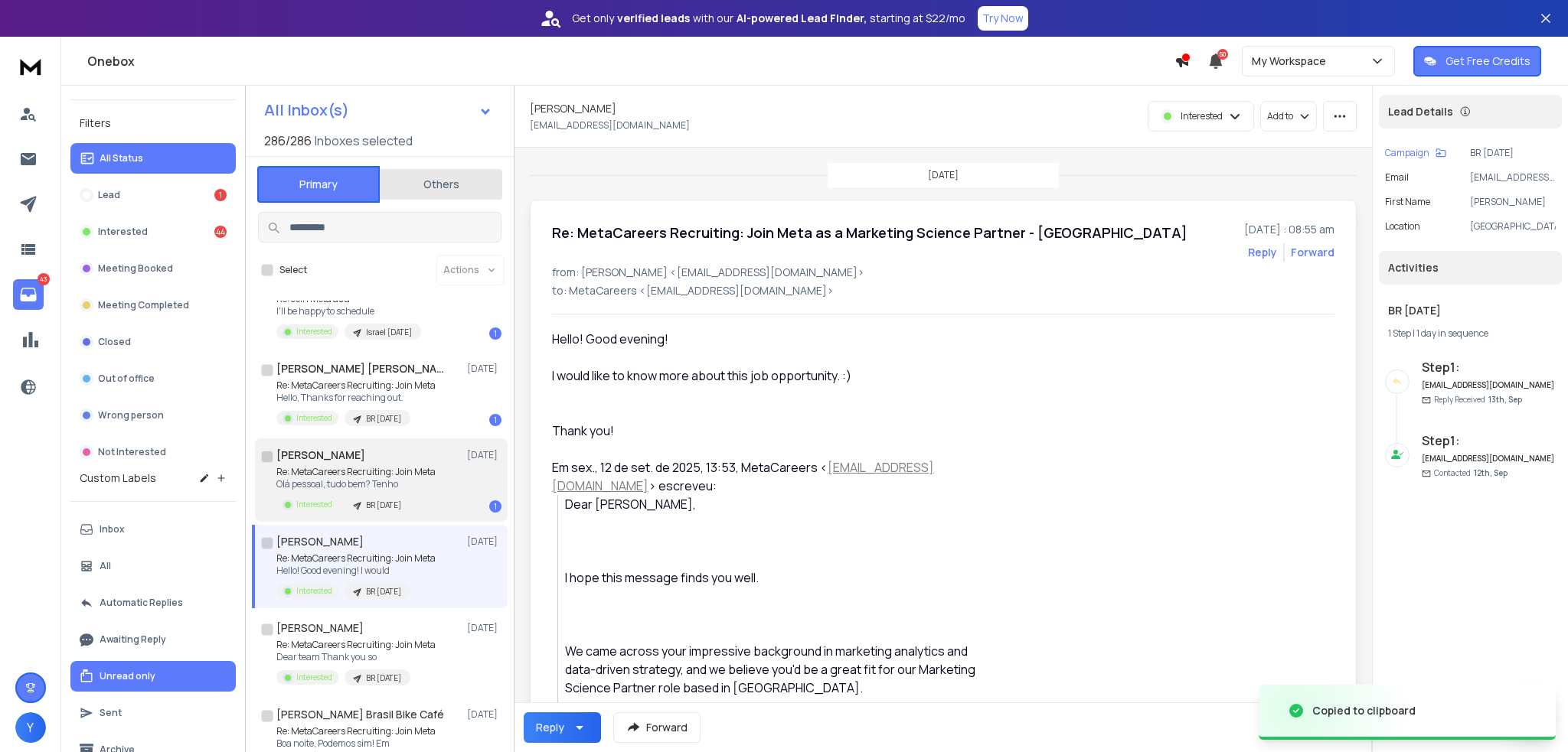
click at [443, 470] on div "Re: MetaCareers Recruiting: Join Meta Olá pessoal, tudo bem? Tenho Interested B…" at bounding box center [389, 489] width 225 height 47
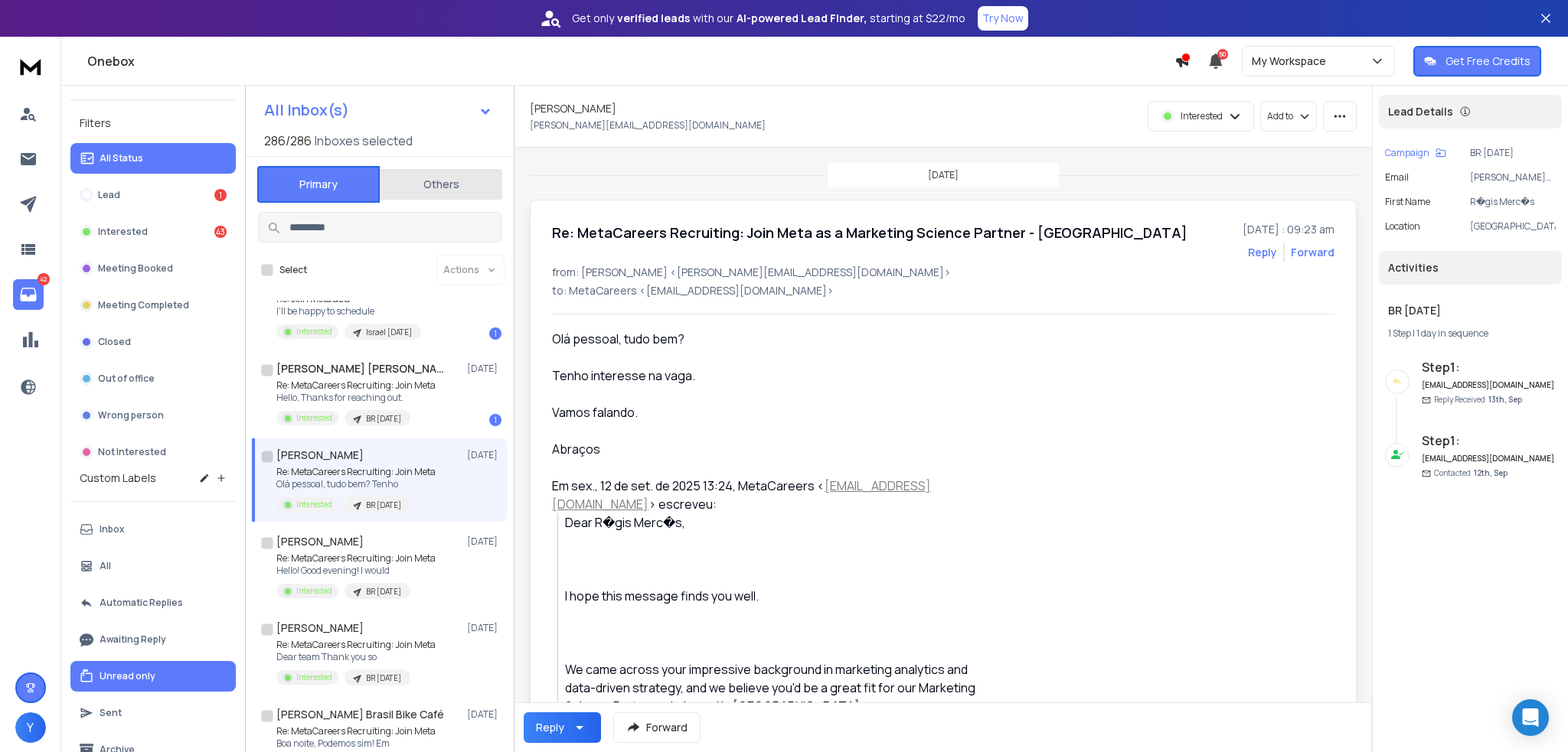
click at [618, 126] on p "[PERSON_NAME][EMAIL_ADDRESS][DOMAIN_NAME]" at bounding box center [648, 125] width 236 height 12
click at [649, 294] on p "to: MetaCareers <[EMAIL_ADDRESS][DOMAIN_NAME]>" at bounding box center [943, 290] width 783 height 16
drag, startPoint x: 649, startPoint y: 294, endPoint x: 836, endPoint y: 291, distance: 187.0
click at [836, 291] on p "to: MetaCareers <[EMAIL_ADDRESS][DOMAIN_NAME]>" at bounding box center [943, 290] width 783 height 16
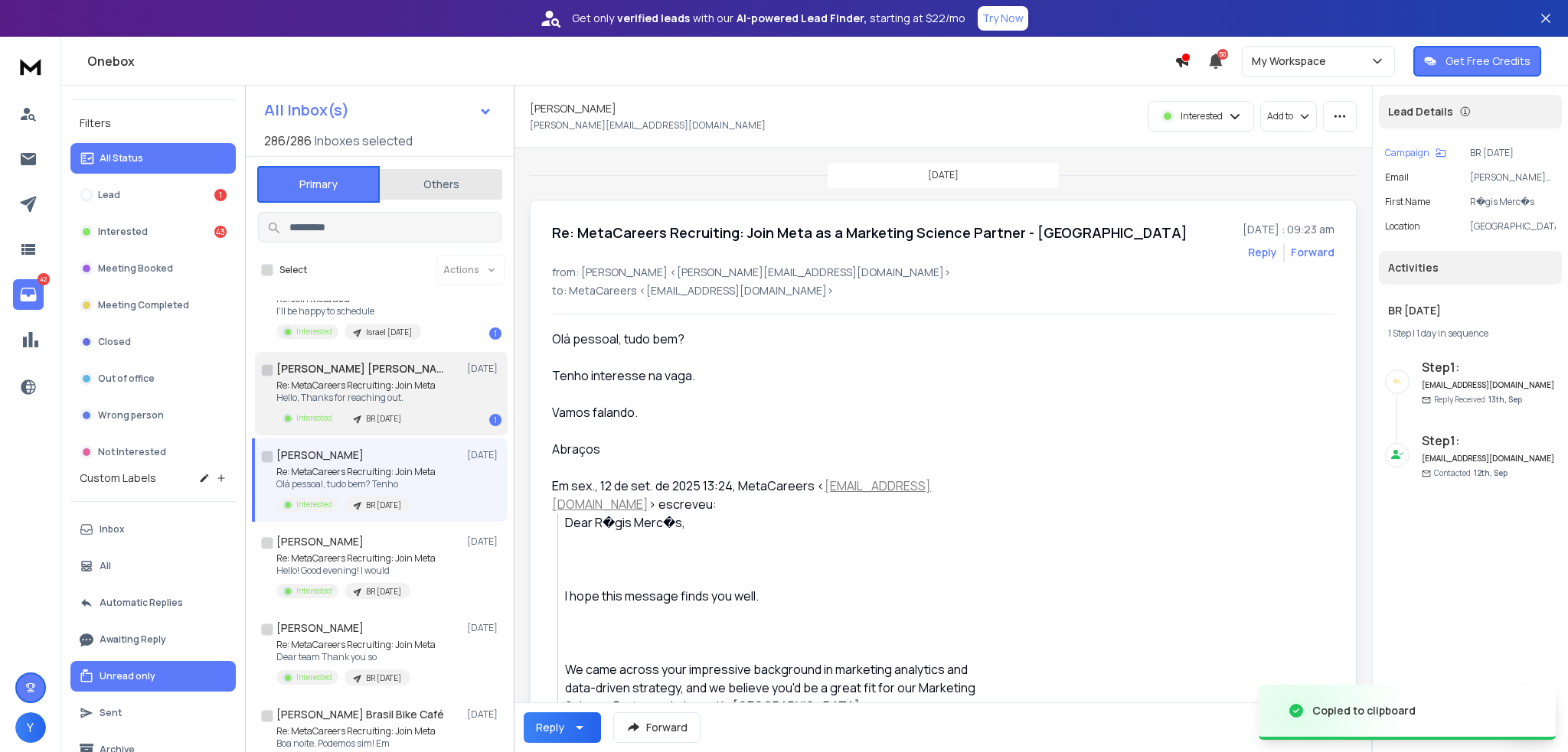
click at [428, 402] on p "Hello, Thanks for reaching out." at bounding box center [355, 398] width 159 height 12
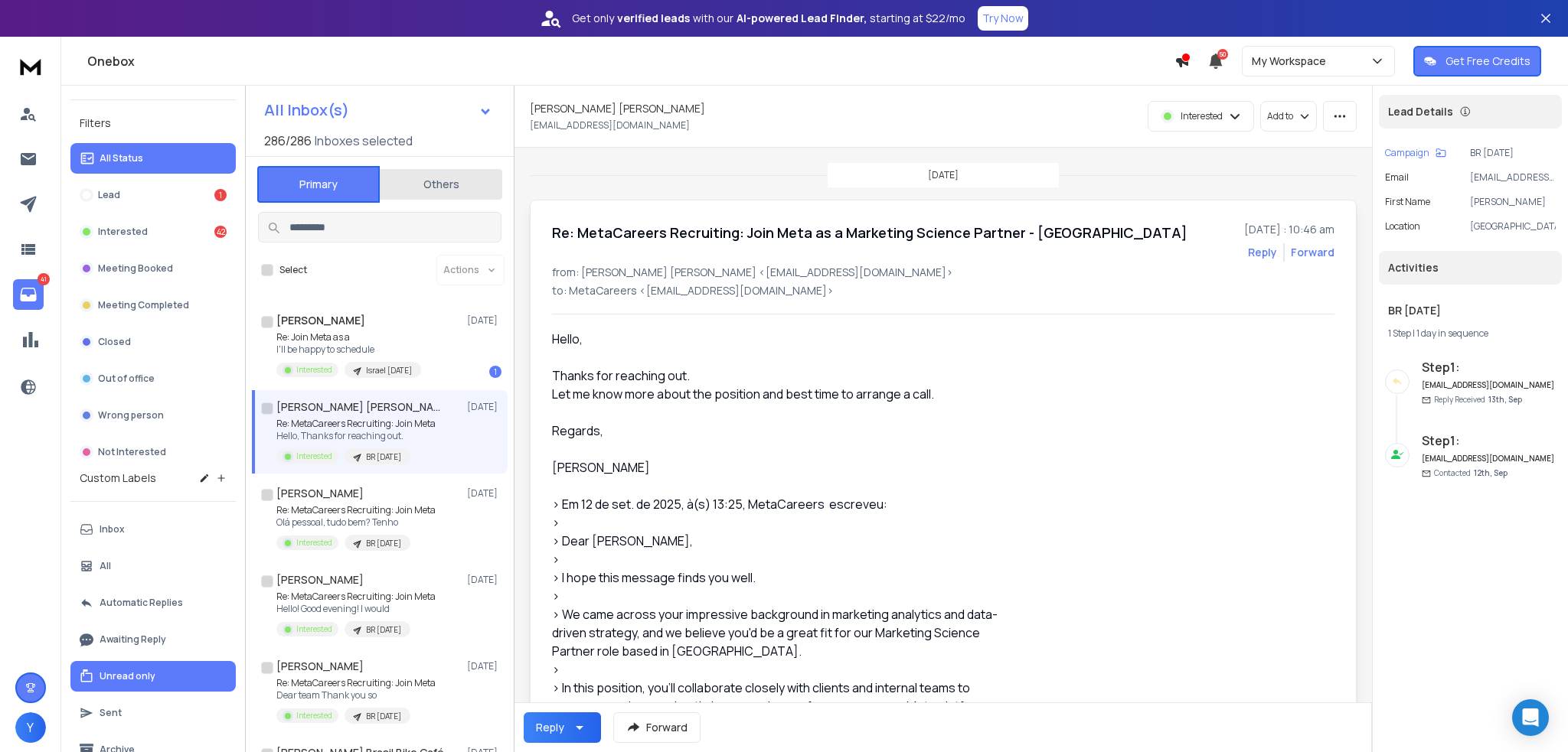
scroll to position [3518, 0]
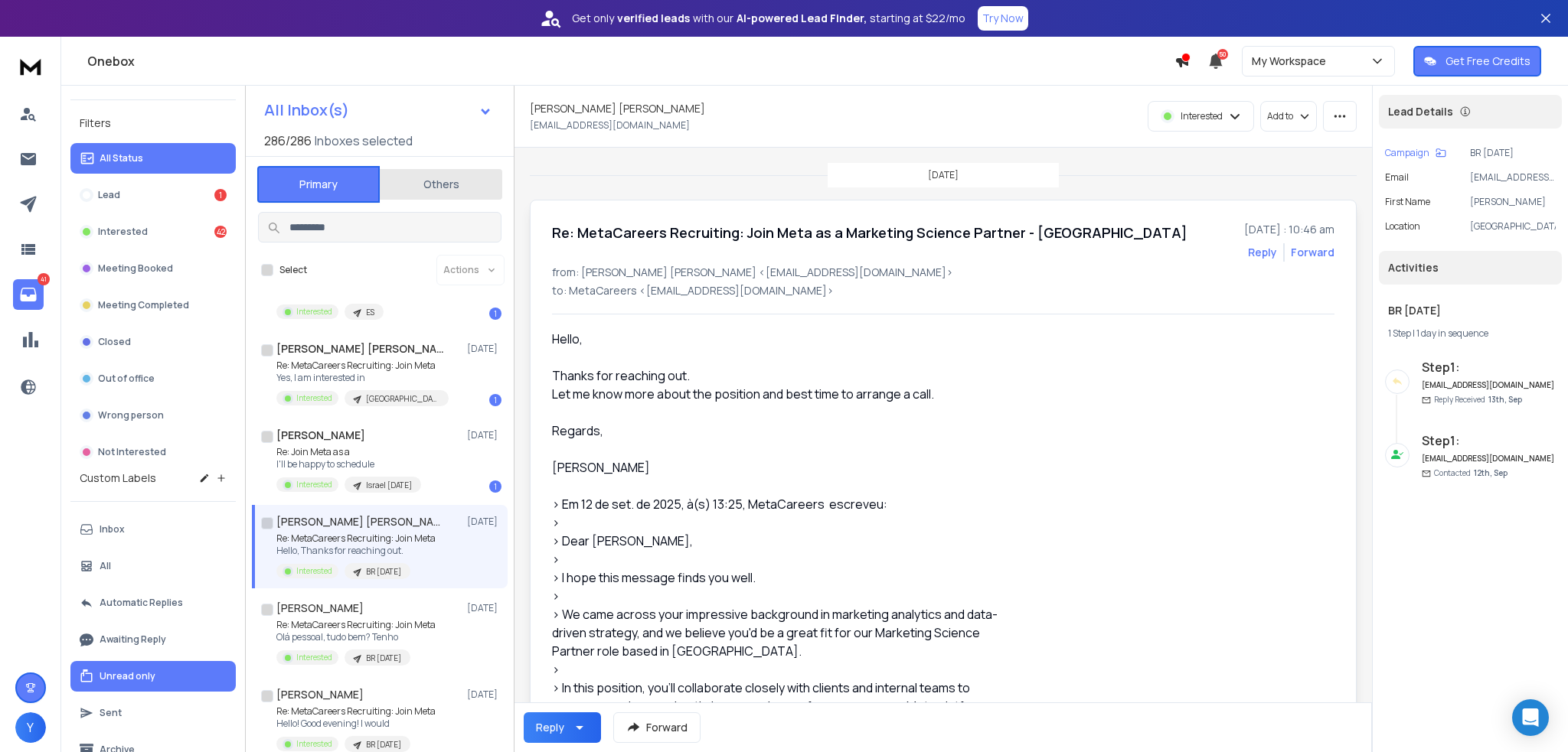
click at [625, 119] on p "[EMAIL_ADDRESS][DOMAIN_NAME]" at bounding box center [610, 125] width 160 height 12
click at [661, 290] on p "to: MetaCareers <[EMAIL_ADDRESS][DOMAIN_NAME]>" at bounding box center [943, 290] width 783 height 16
drag, startPoint x: 661, startPoint y: 290, endPoint x: 849, endPoint y: 297, distance: 188.1
click at [849, 297] on p "to: MetaCareers <[EMAIL_ADDRESS][DOMAIN_NAME]>" at bounding box center [943, 290] width 783 height 16
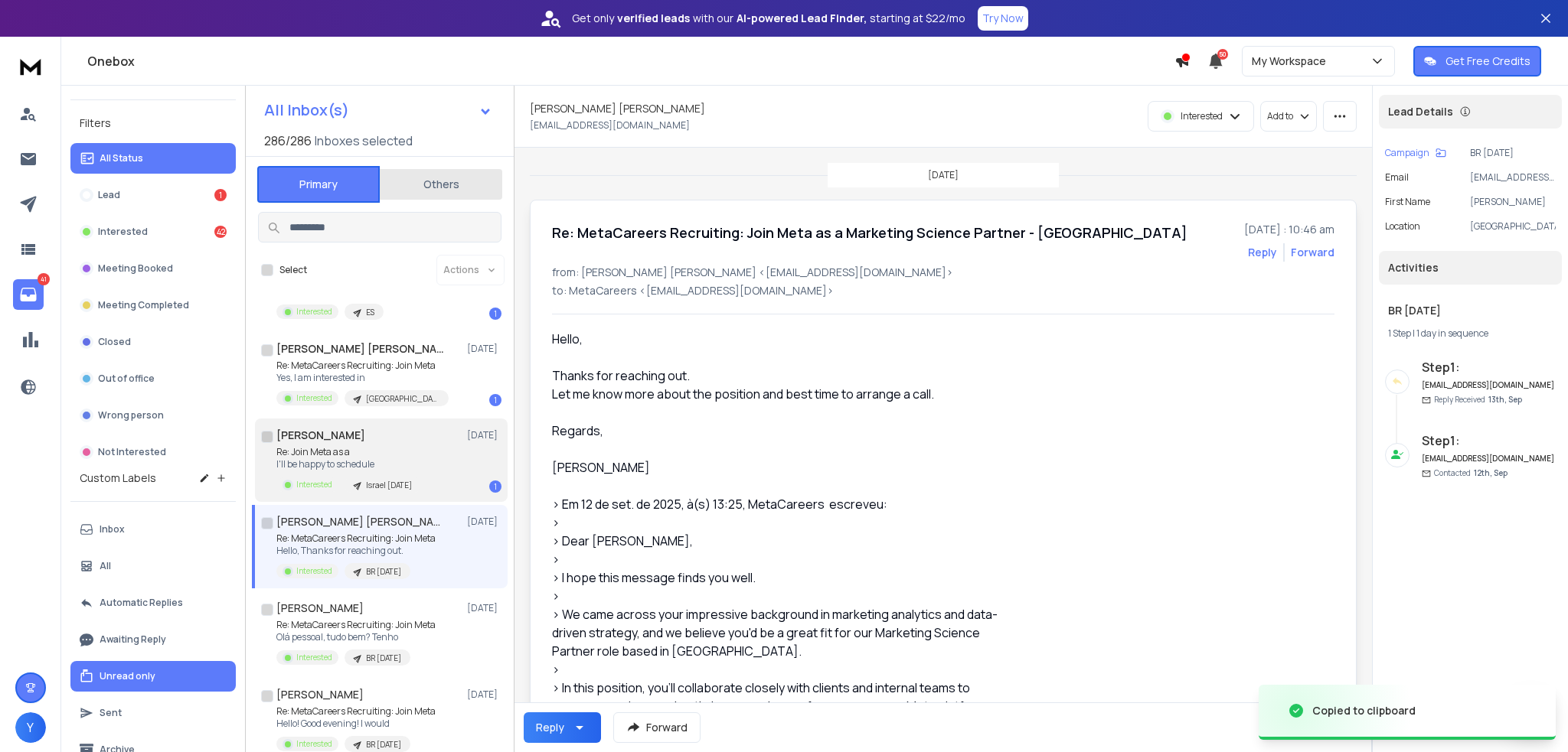
click at [433, 442] on div "[PERSON_NAME] [DATE]" at bounding box center [389, 435] width 225 height 16
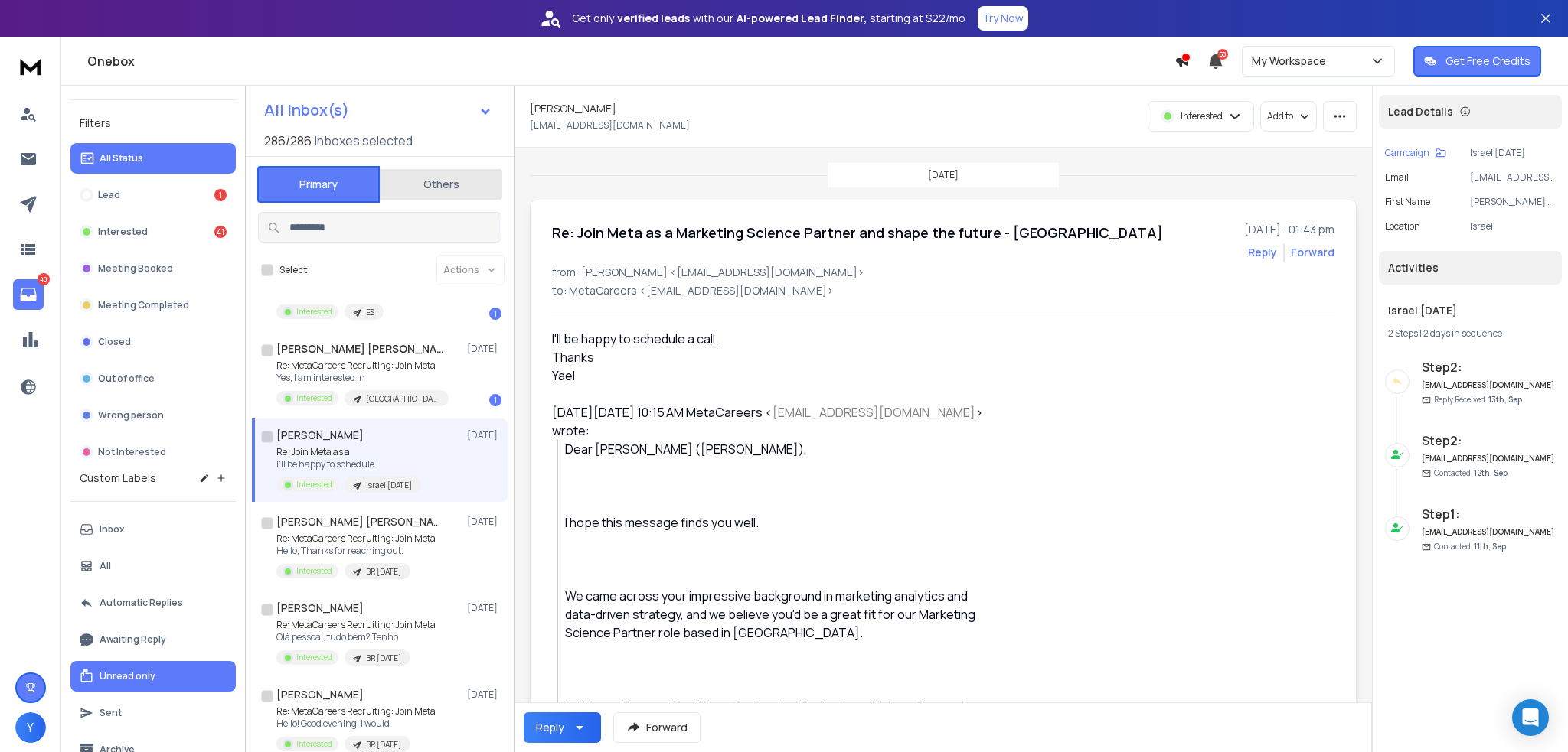
click at [591, 126] on p "[EMAIL_ADDRESS][DOMAIN_NAME]" at bounding box center [610, 125] width 160 height 12
click at [643, 296] on p "to: MetaCareers <[EMAIL_ADDRESS][DOMAIN_NAME]>" at bounding box center [943, 290] width 783 height 16
drag, startPoint x: 643, startPoint y: 296, endPoint x: 818, endPoint y: 292, distance: 175.0
click at [818, 292] on p "to: MetaCareers <[EMAIL_ADDRESS][DOMAIN_NAME]>" at bounding box center [943, 290] width 783 height 16
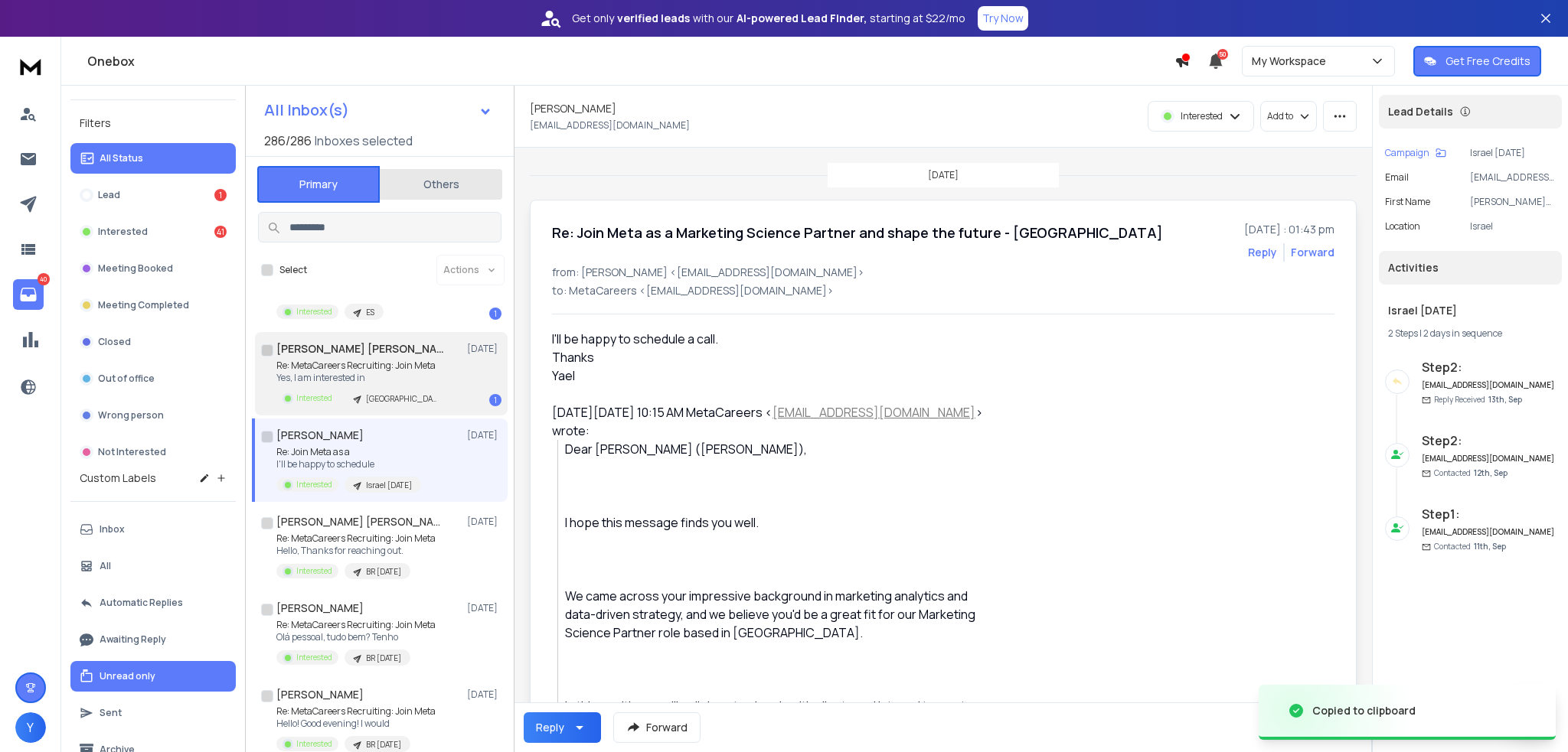
click at [394, 410] on div "[PERSON_NAME] [PERSON_NAME] [DATE] Re: MetaCareers Recruiting: Join Meta Yes, I…" at bounding box center [381, 374] width 253 height 84
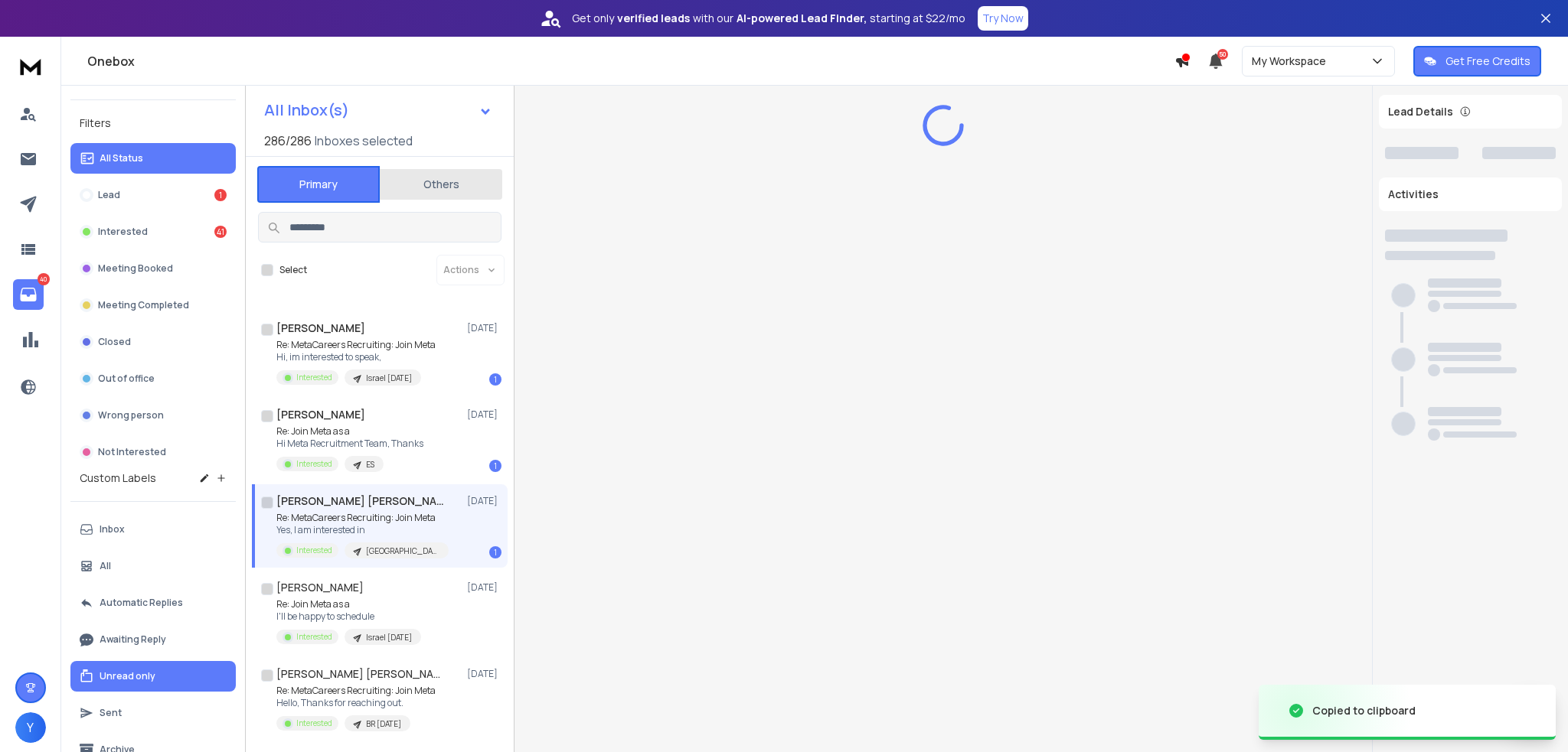
scroll to position [3364, 0]
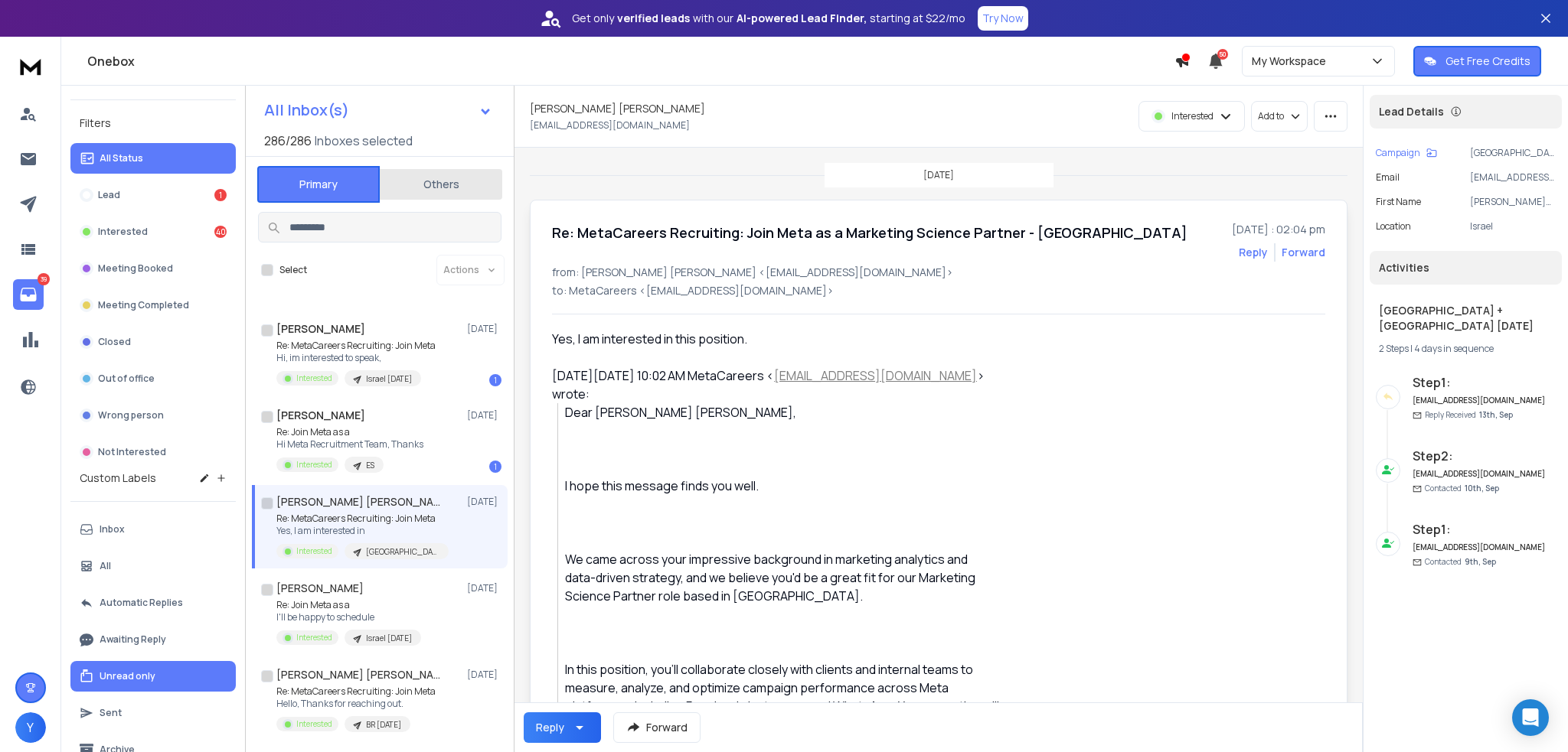
click at [595, 125] on p "[EMAIL_ADDRESS][DOMAIN_NAME]" at bounding box center [610, 125] width 160 height 12
click at [642, 291] on p "to: MetaCareers <[EMAIL_ADDRESS][DOMAIN_NAME]>" at bounding box center [939, 290] width 773 height 16
drag, startPoint x: 642, startPoint y: 291, endPoint x: 800, endPoint y: 288, distance: 158.0
click at [800, 288] on p "to: MetaCareers <[EMAIL_ADDRESS][DOMAIN_NAME]>" at bounding box center [939, 290] width 773 height 16
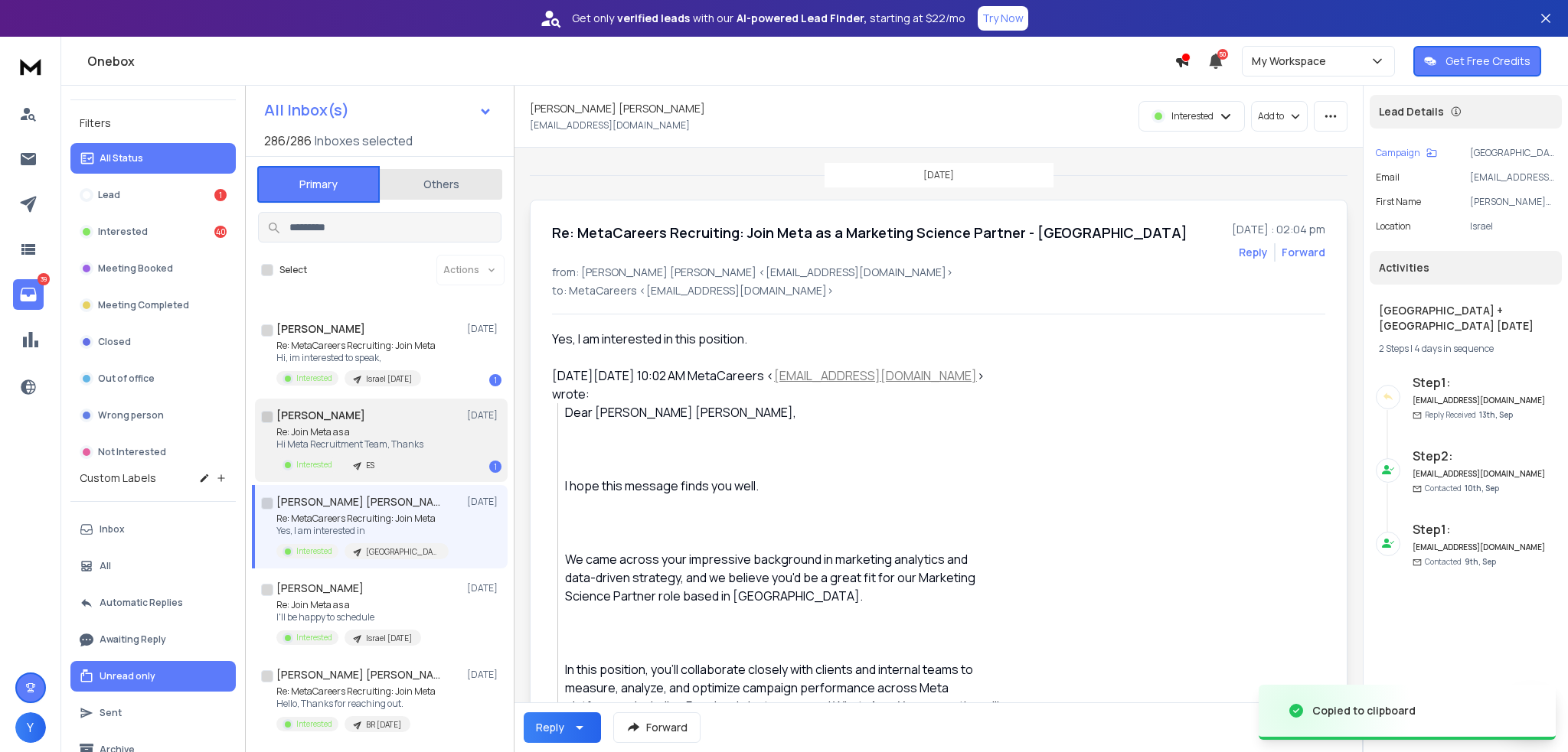
click at [471, 443] on div "Re: Join Meta as a Hi Meta Recruitment Team, Thanks Interested ES 1" at bounding box center [389, 449] width 225 height 47
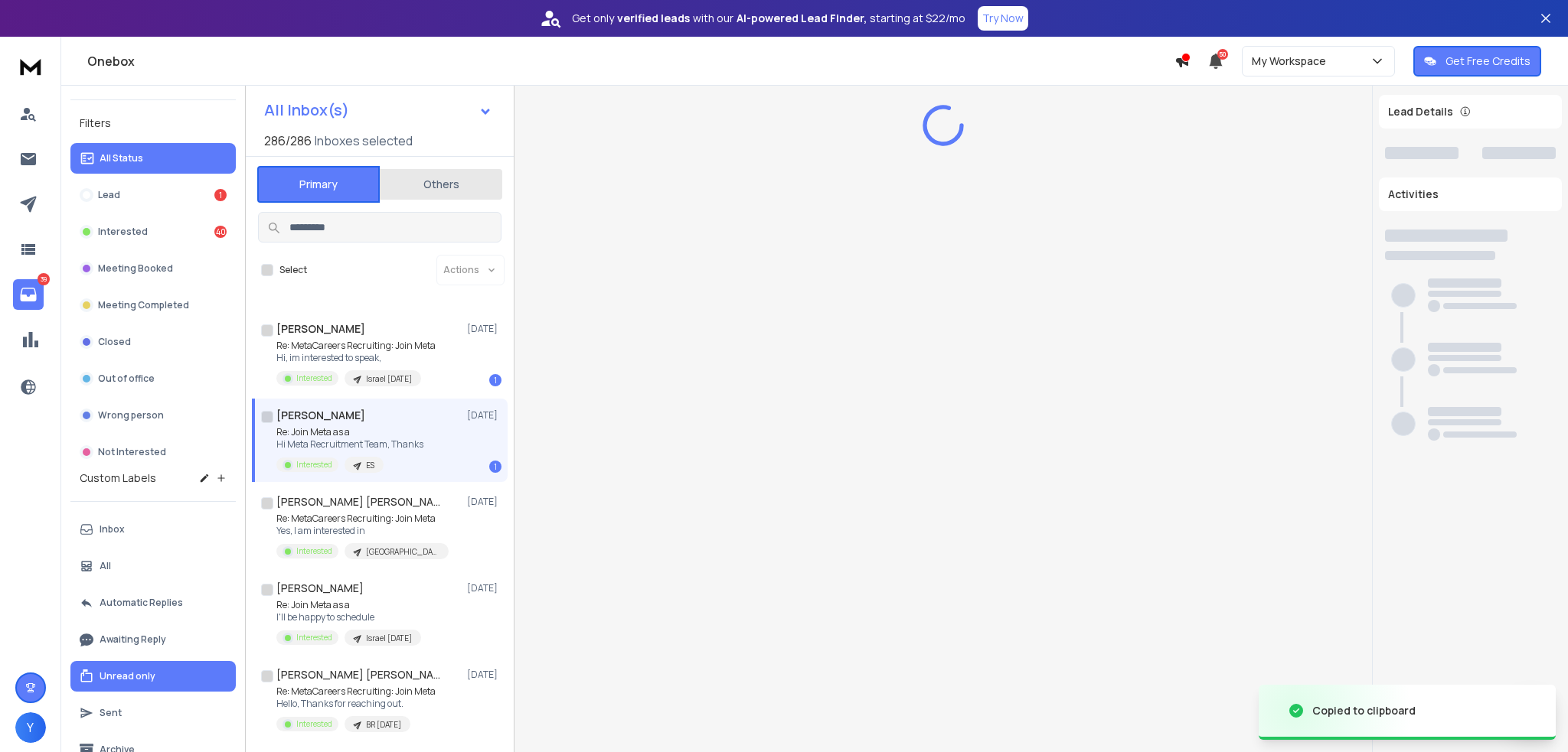
scroll to position [3288, 0]
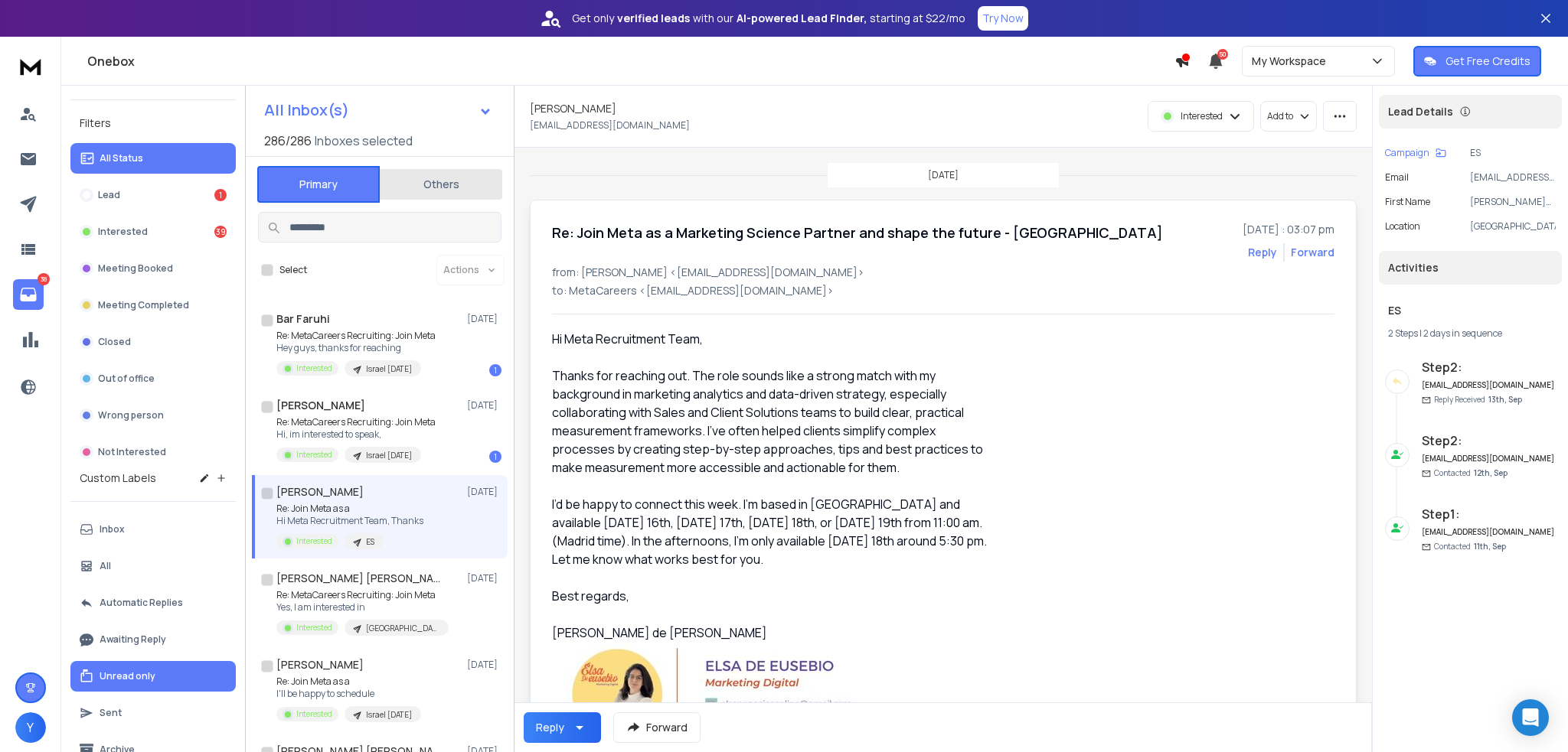
click at [600, 127] on p "[EMAIL_ADDRESS][DOMAIN_NAME]" at bounding box center [610, 125] width 160 height 12
click at [650, 296] on p "to: MetaCareers <[EMAIL_ADDRESS][DOMAIN_NAME]>" at bounding box center [943, 290] width 783 height 16
drag, startPoint x: 650, startPoint y: 296, endPoint x: 840, endPoint y: 295, distance: 190.0
click at [840, 295] on p "to: MetaCareers <[EMAIL_ADDRESS][DOMAIN_NAME]>" at bounding box center [943, 290] width 783 height 16
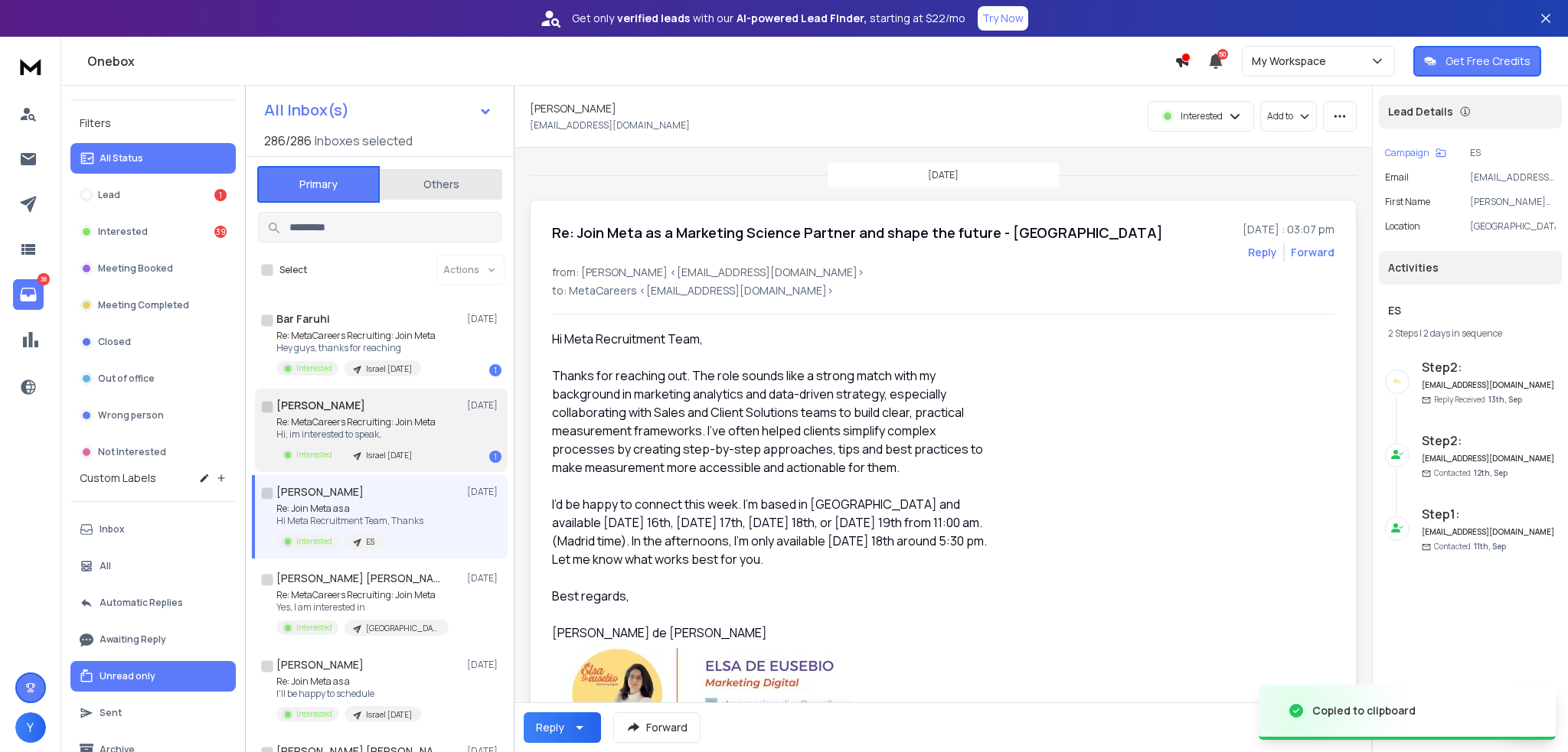
click at [450, 429] on div "Re: MetaCareers Recruiting: Join Meta Hi, im interested to speak, Interested Is…" at bounding box center [389, 439] width 225 height 47
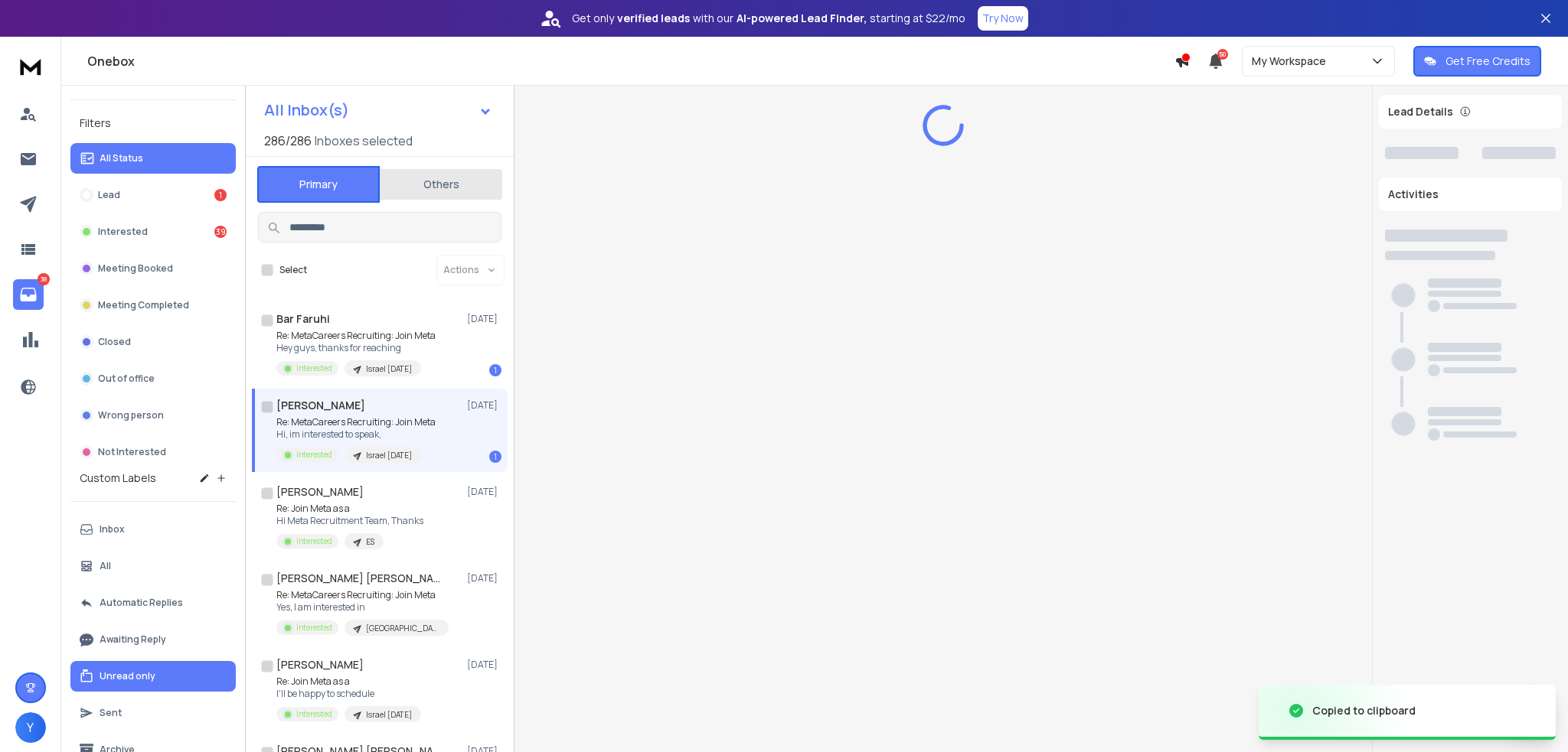
scroll to position [3135, 0]
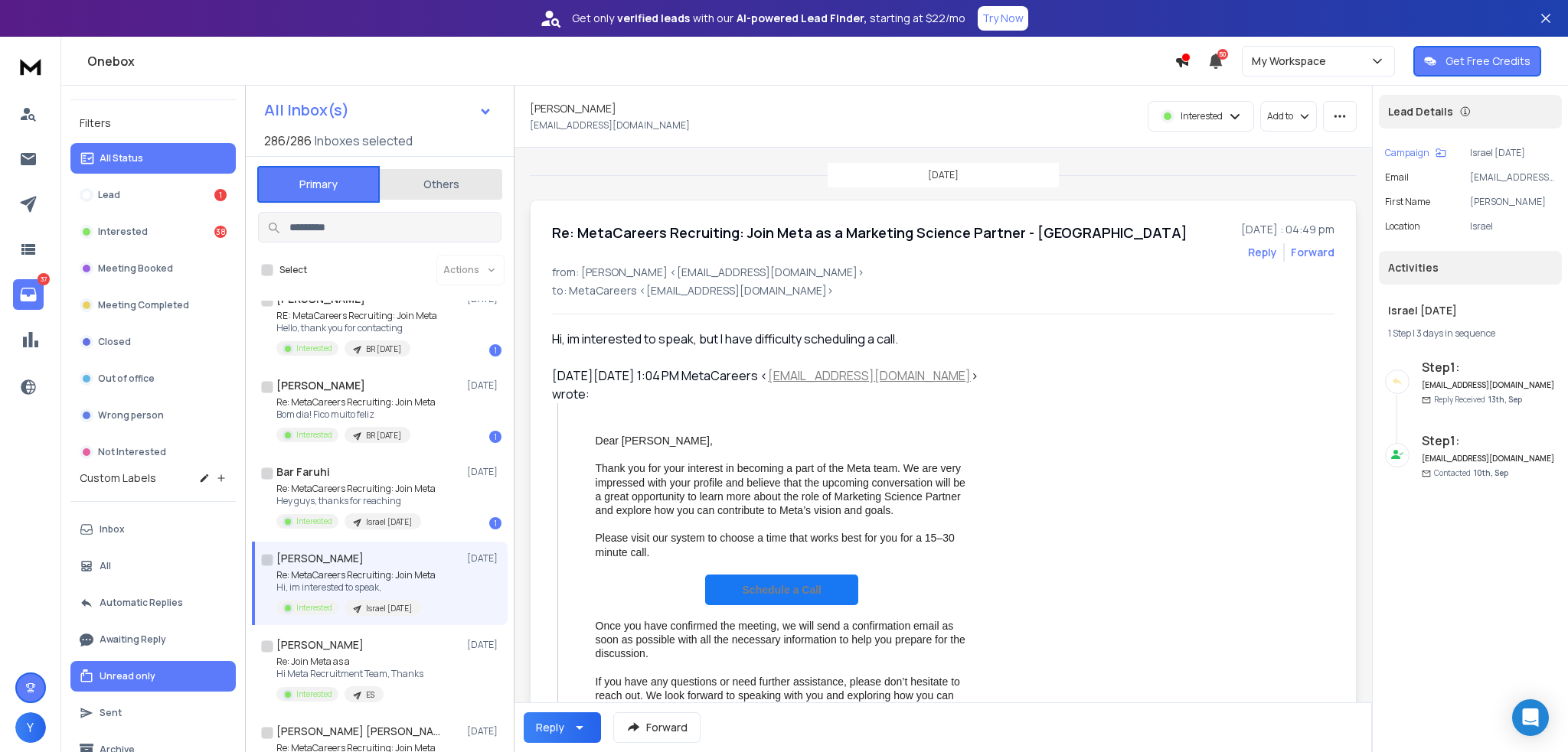
click at [622, 124] on p "[EMAIL_ADDRESS][DOMAIN_NAME]" at bounding box center [610, 125] width 160 height 12
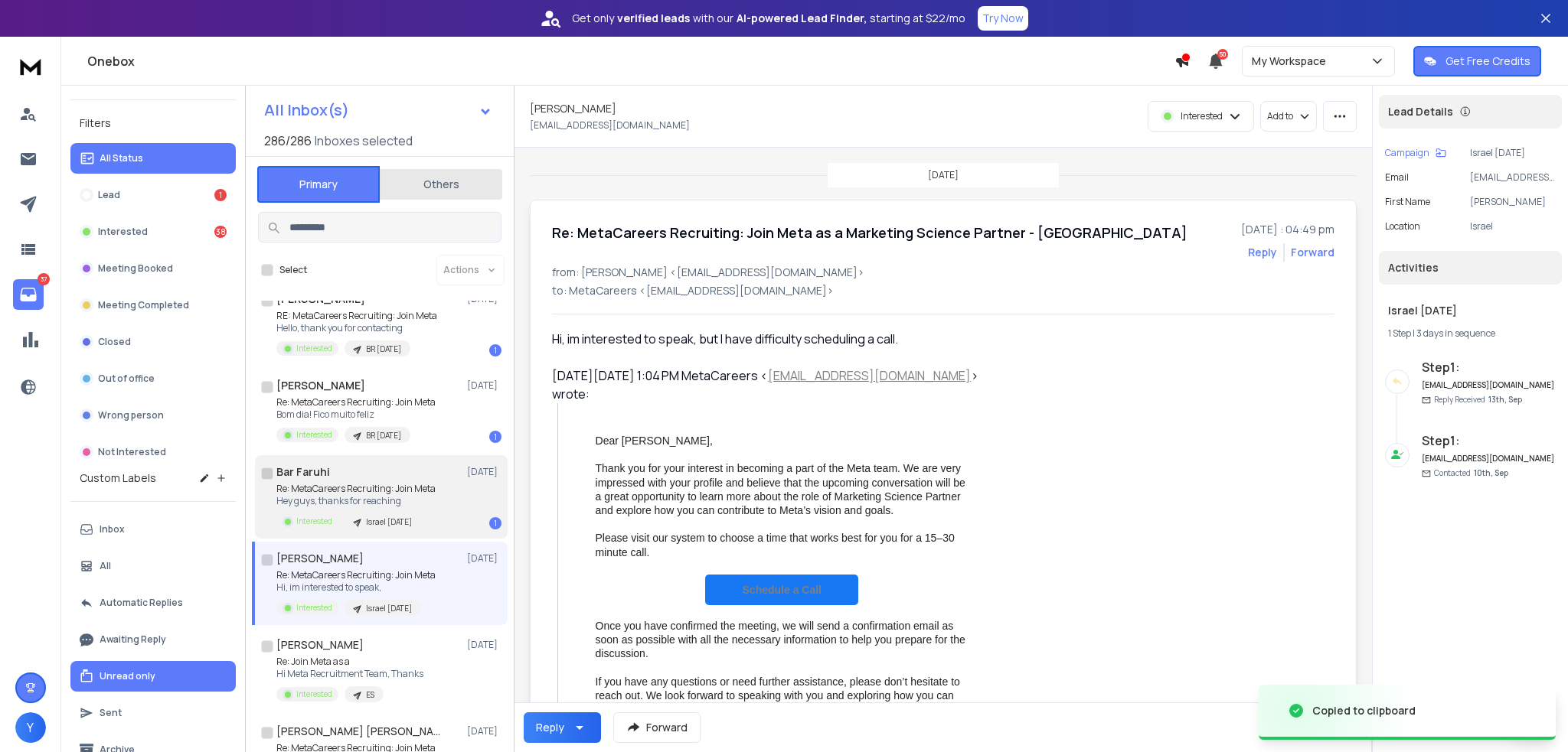
click at [470, 458] on div "Bar Faruhi [DATE] Re: MetaCareers Recruiting: Join Meta Hey guys, thanks for re…" at bounding box center [381, 497] width 253 height 84
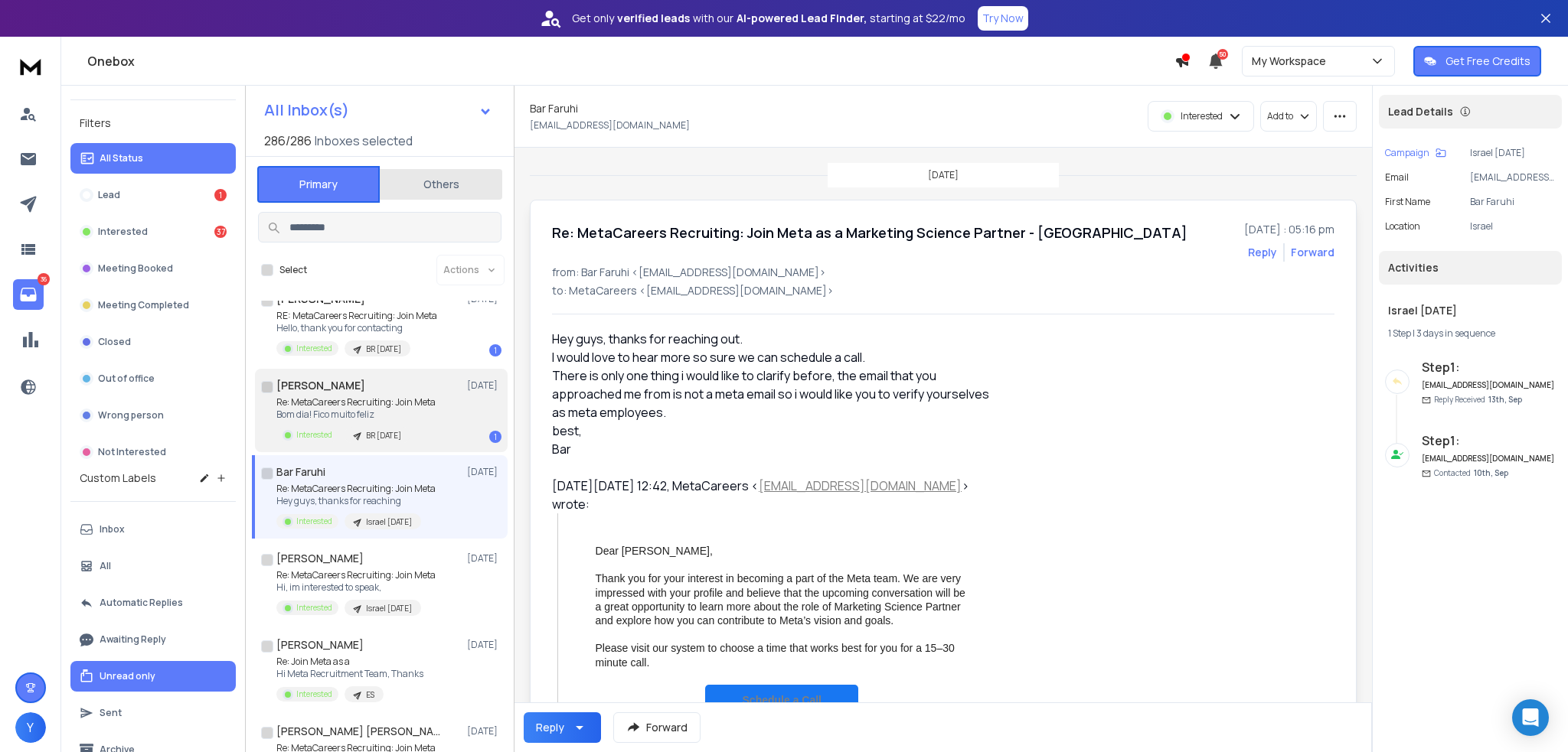
click at [434, 403] on p "Re: MetaCareers Recruiting: Join Meta" at bounding box center [355, 402] width 159 height 12
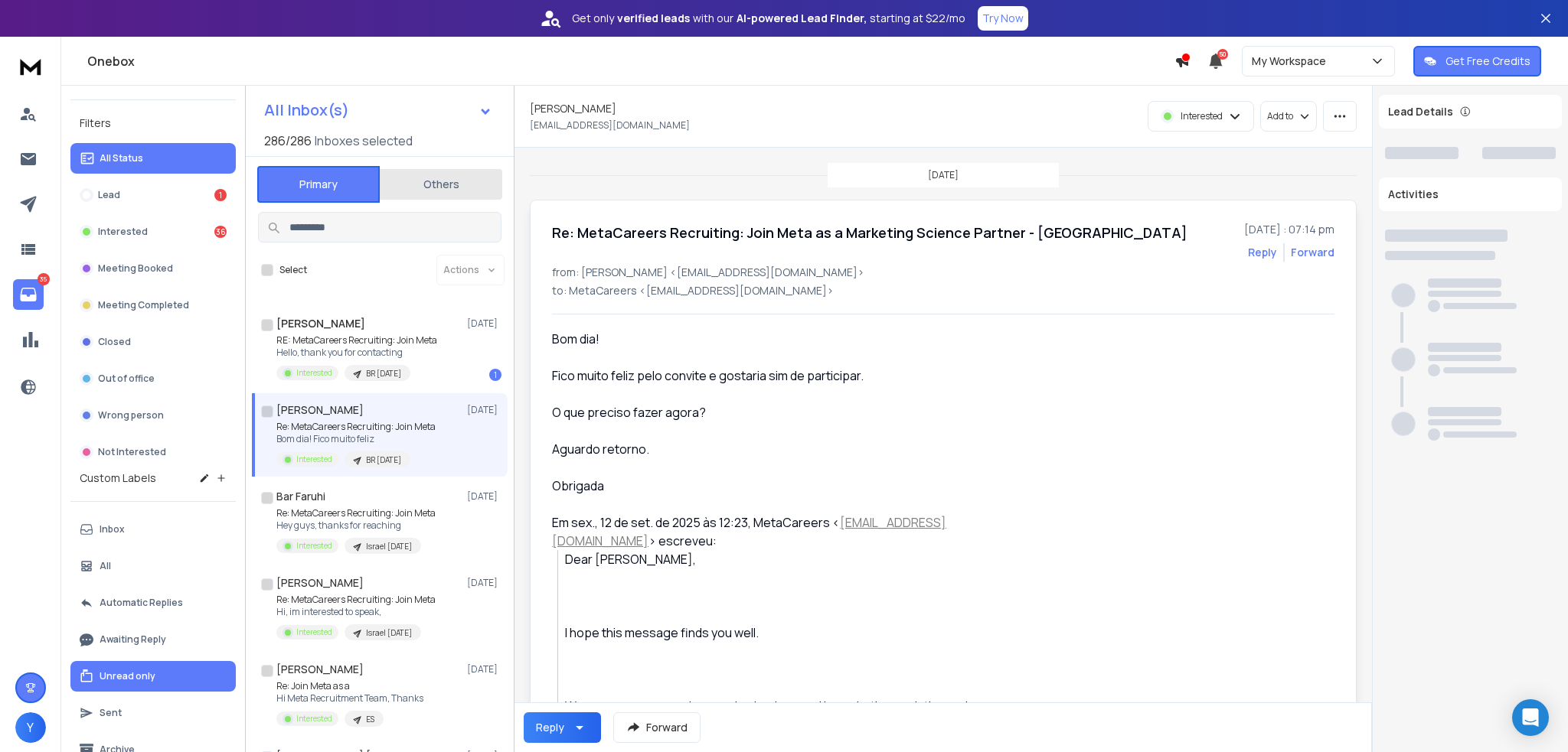
scroll to position [3059, 0]
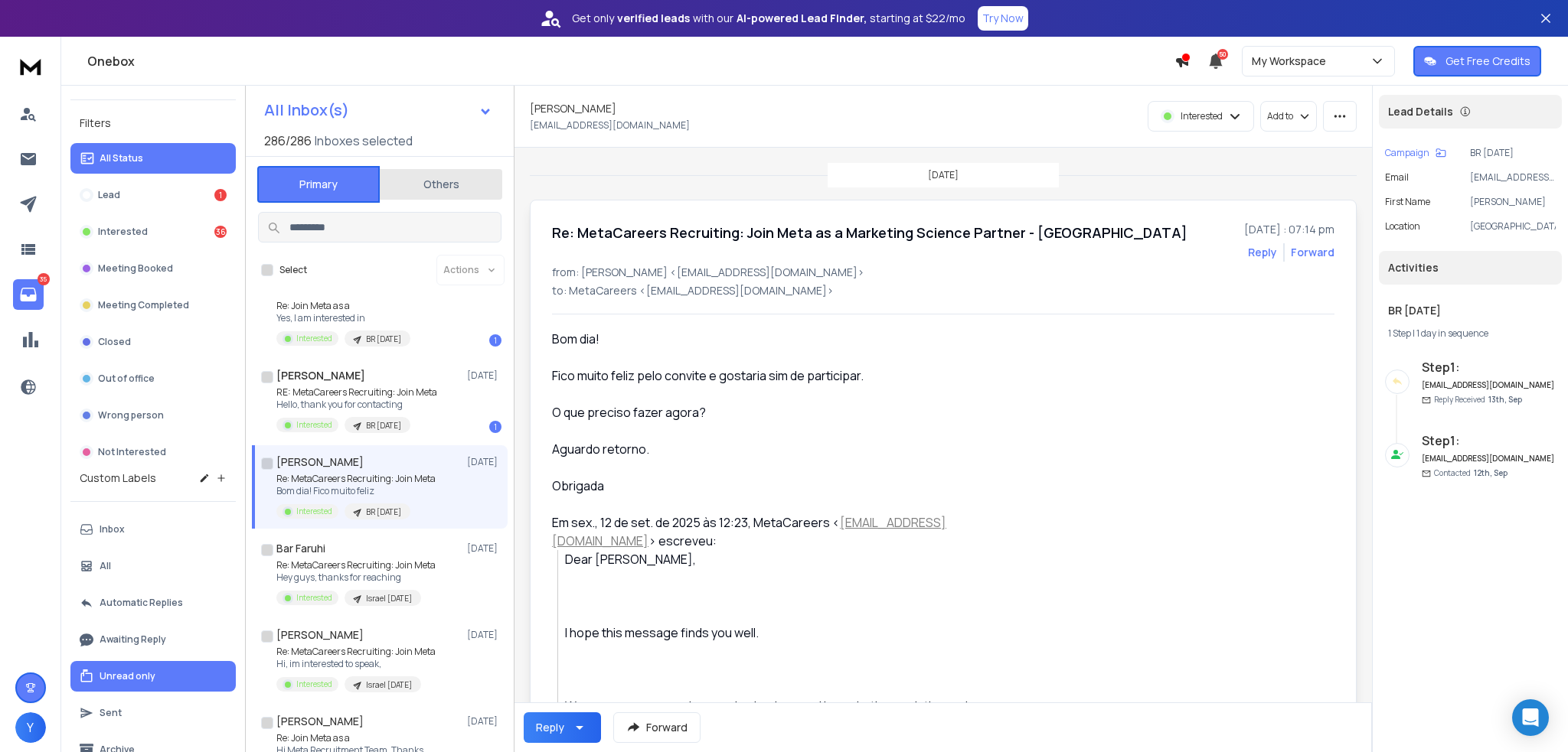
click at [614, 129] on p "[EMAIL_ADDRESS][DOMAIN_NAME]" at bounding box center [610, 125] width 160 height 12
click at [625, 364] on div at bounding box center [775, 357] width 447 height 18
click at [614, 379] on div "Fico muito feliz pelo convite e gostaria sim de participar." at bounding box center [775, 376] width 447 height 18
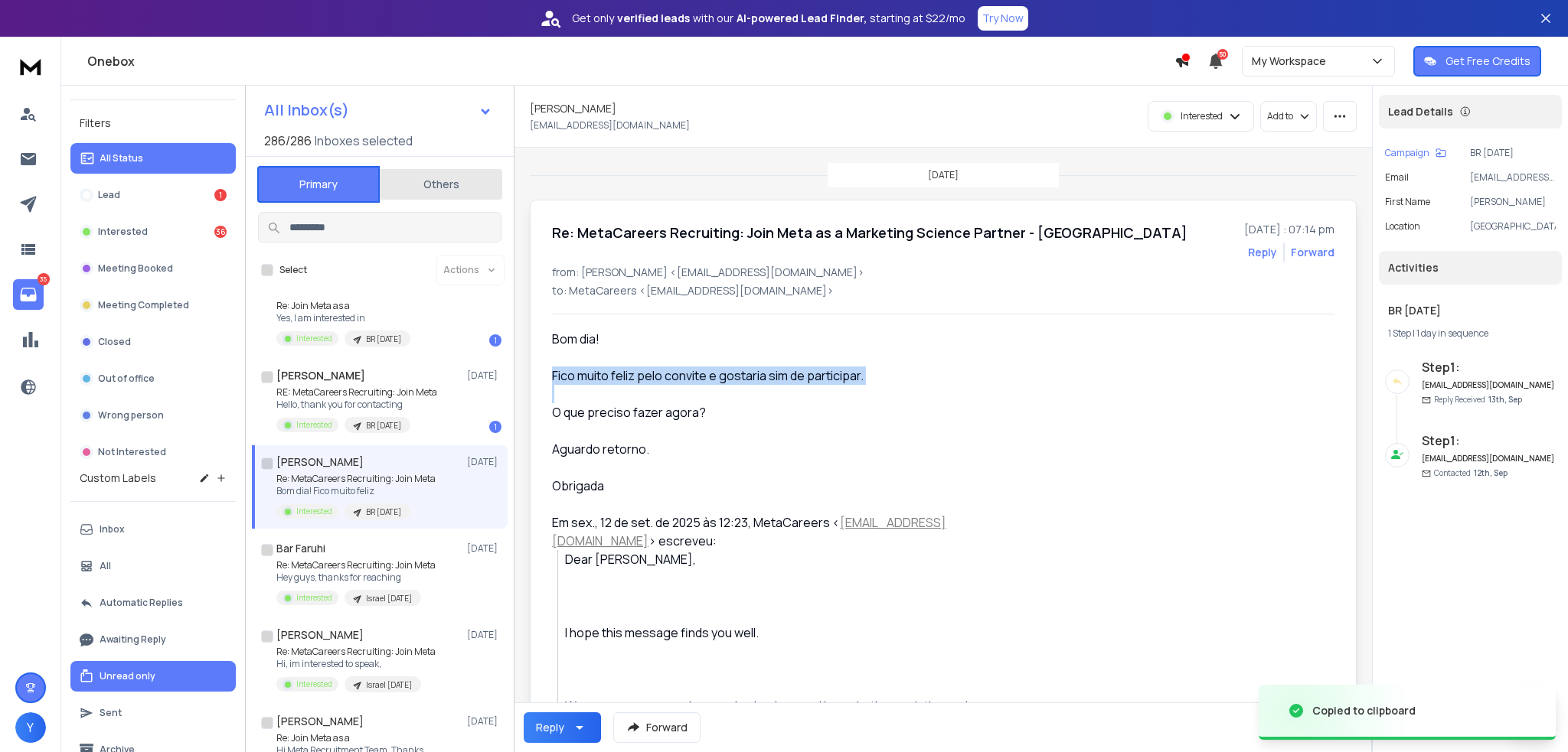
click at [614, 379] on div "Fico muito feliz pelo convite e gostaria sim de participar." at bounding box center [775, 376] width 447 height 18
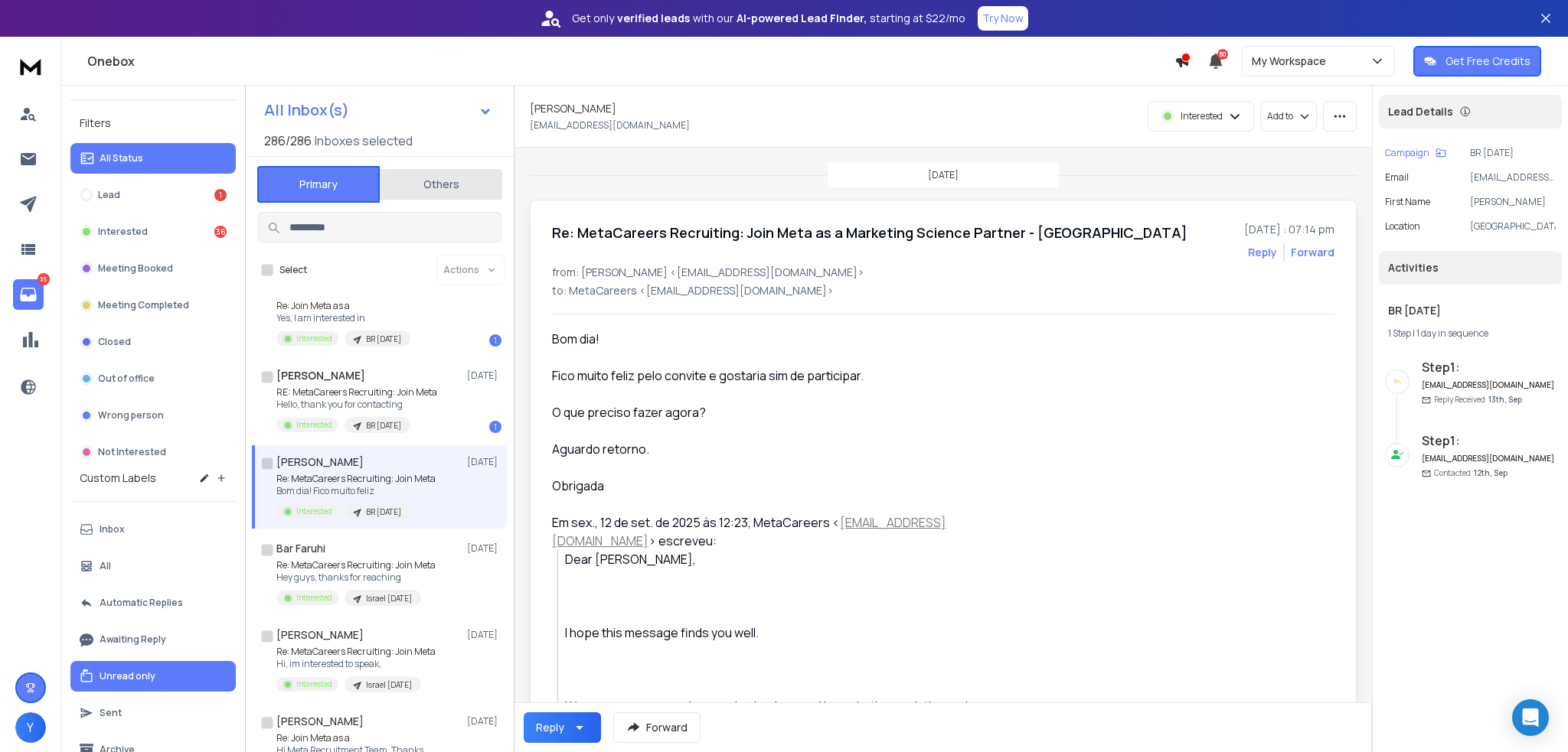
click at [660, 294] on p "to: MetaCareers <[EMAIL_ADDRESS][DOMAIN_NAME]>" at bounding box center [943, 290] width 783 height 16
drag, startPoint x: 660, startPoint y: 294, endPoint x: 818, endPoint y: 291, distance: 158.0
click at [818, 291] on p "to: MetaCareers <[EMAIL_ADDRESS][DOMAIN_NAME]>" at bounding box center [943, 290] width 783 height 16
click at [459, 409] on div "RE: MetaCareers Recruiting: Join Meta Hello, thank you for contacting Intereste…" at bounding box center [389, 410] width 225 height 47
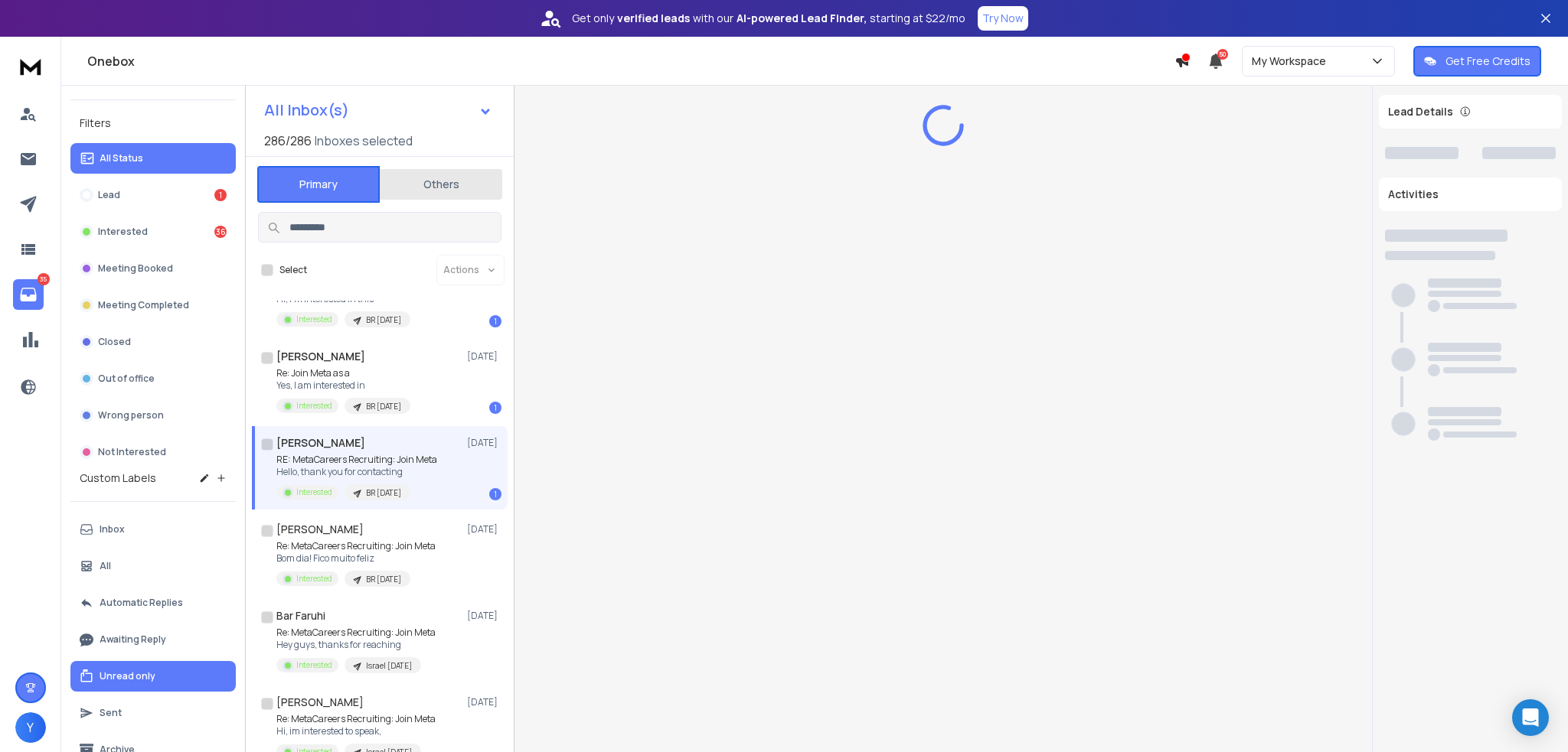
scroll to position [2982, 0]
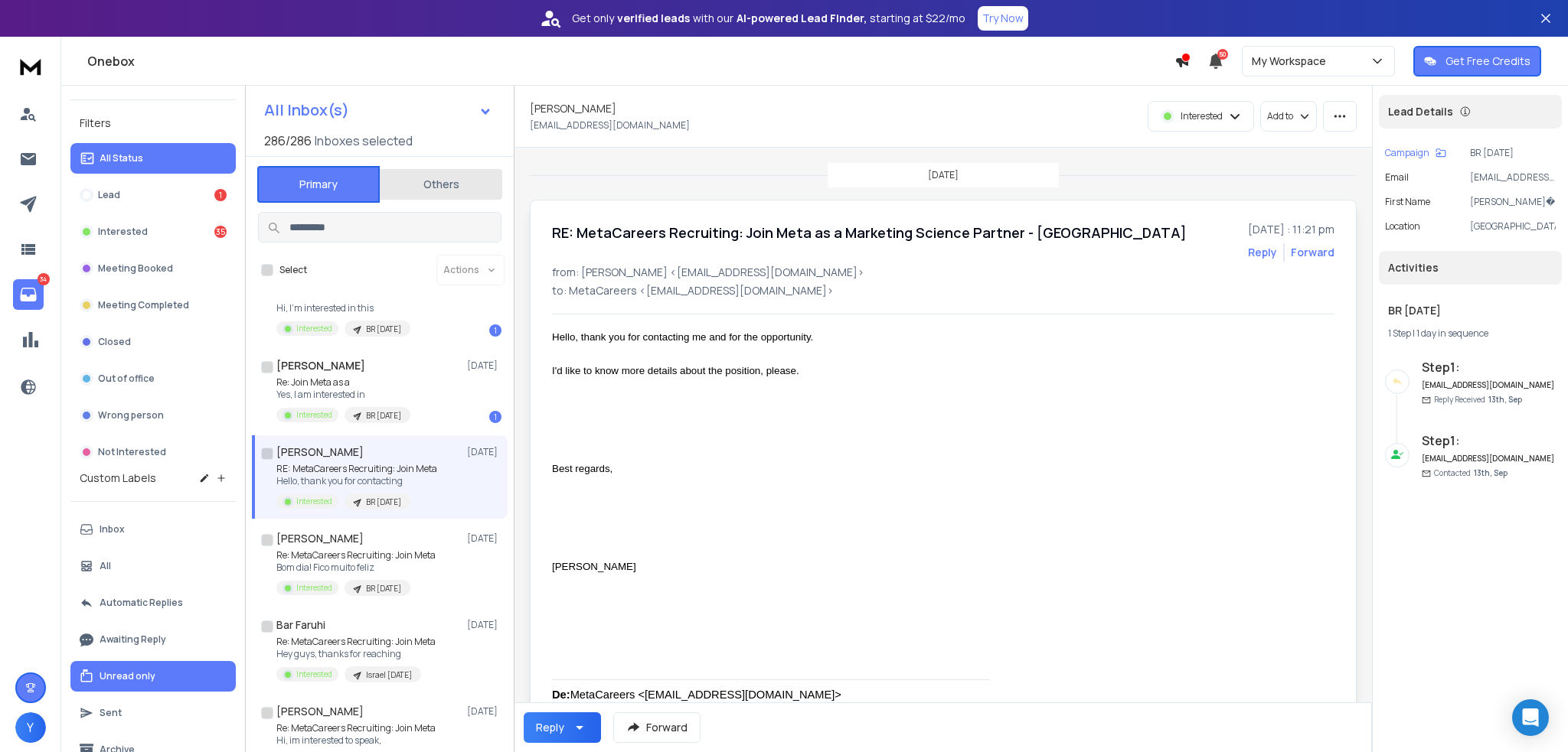
click at [640, 121] on p "[EMAIL_ADDRESS][DOMAIN_NAME]" at bounding box center [610, 125] width 160 height 12
click at [642, 293] on p "to: MetaCareers <[EMAIL_ADDRESS][DOMAIN_NAME]>" at bounding box center [943, 290] width 783 height 16
drag, startPoint x: 769, startPoint y: 293, endPoint x: 827, endPoint y: 292, distance: 58.0
click at [827, 292] on p "to: MetaCareers <[EMAIL_ADDRESS][DOMAIN_NAME]>" at bounding box center [943, 290] width 783 height 16
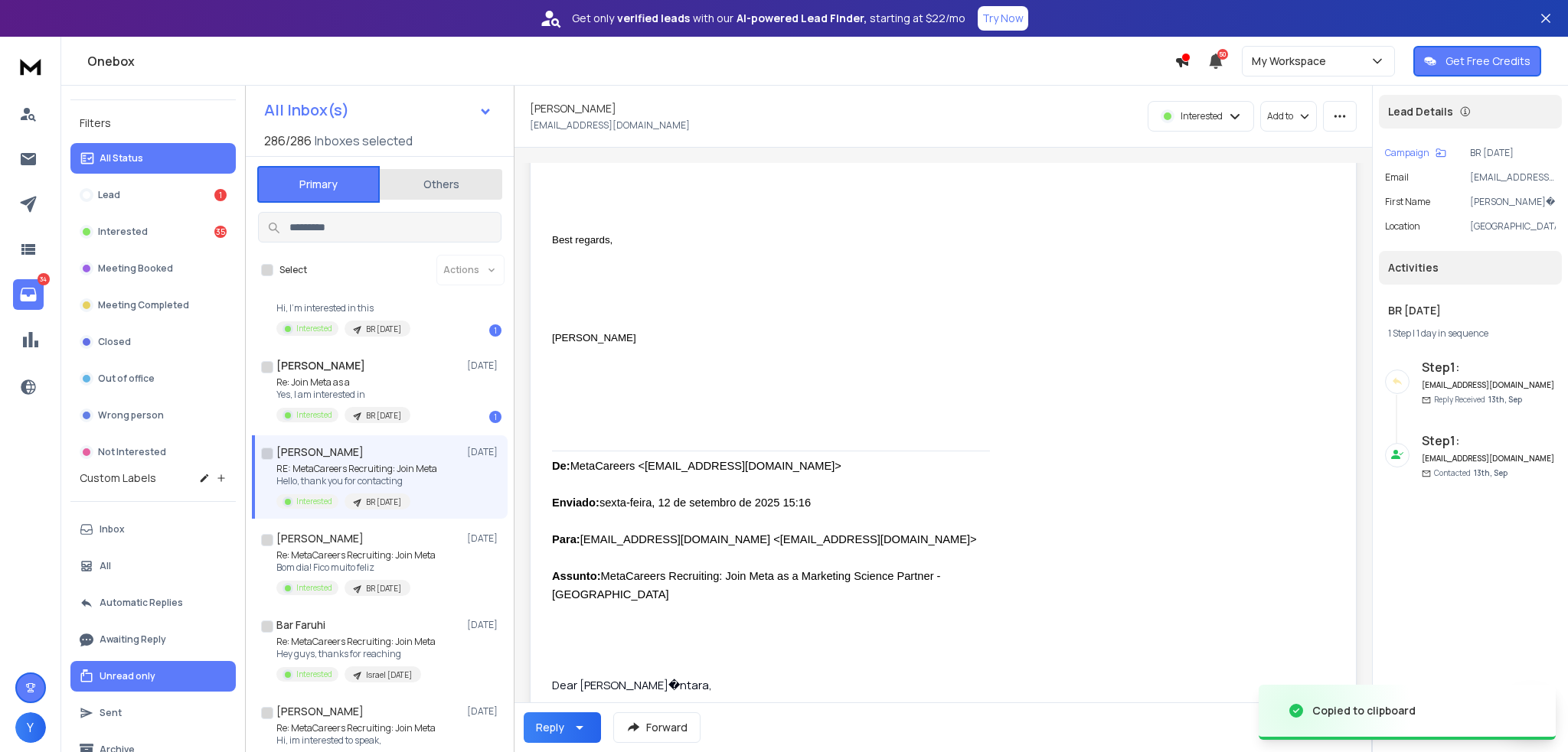
scroll to position [0, 0]
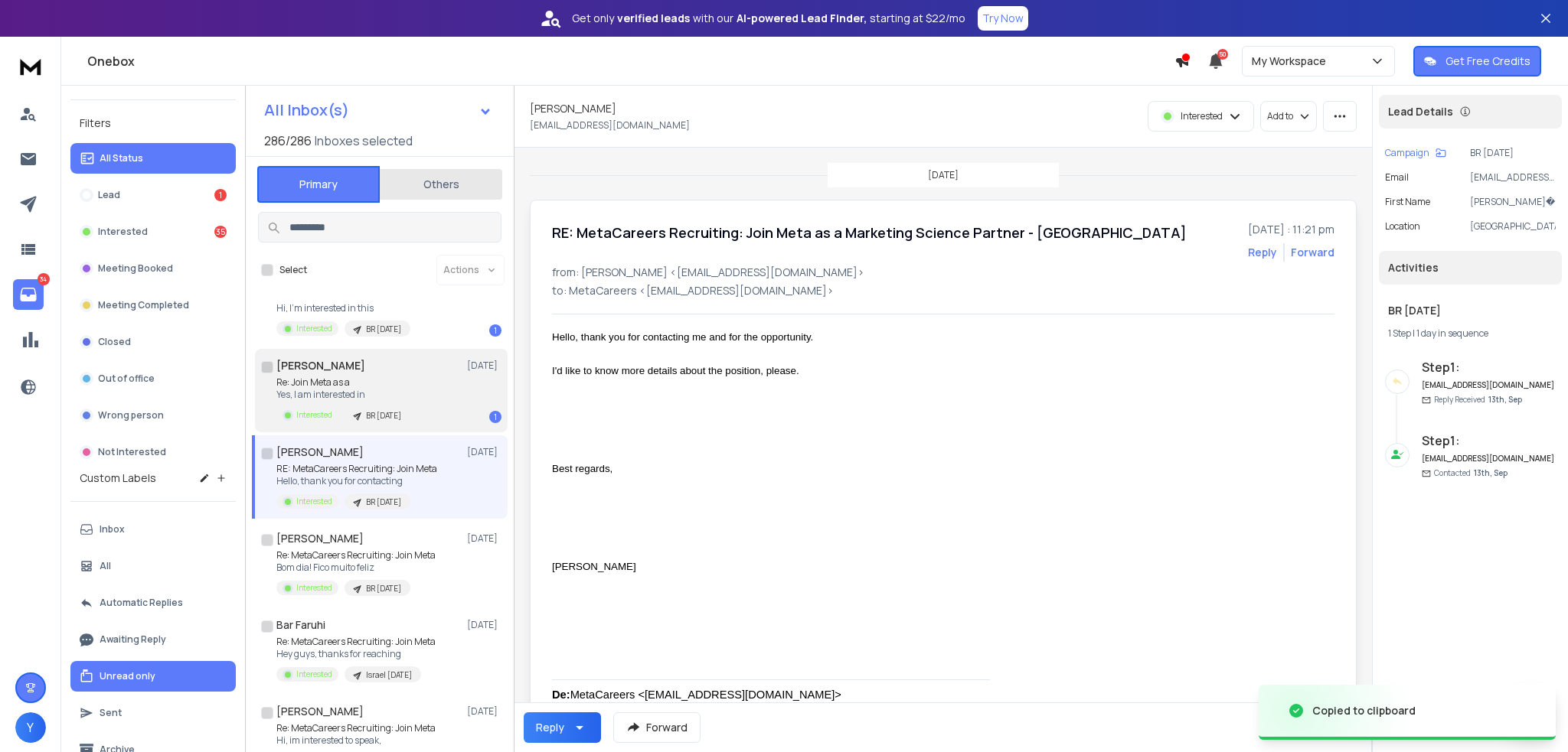
click at [411, 408] on div "BR [DATE]" at bounding box center [378, 415] width 66 height 17
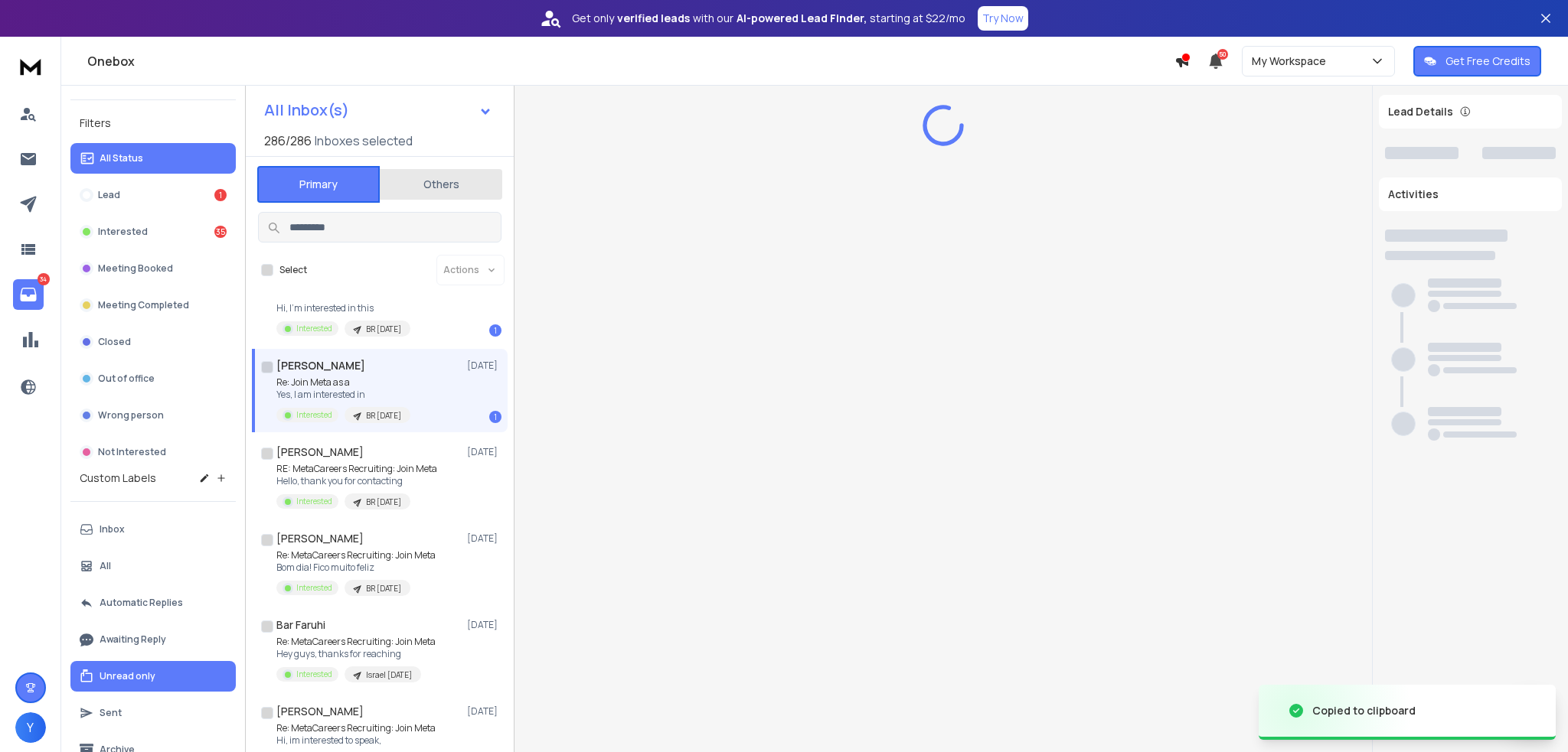
scroll to position [2829, 0]
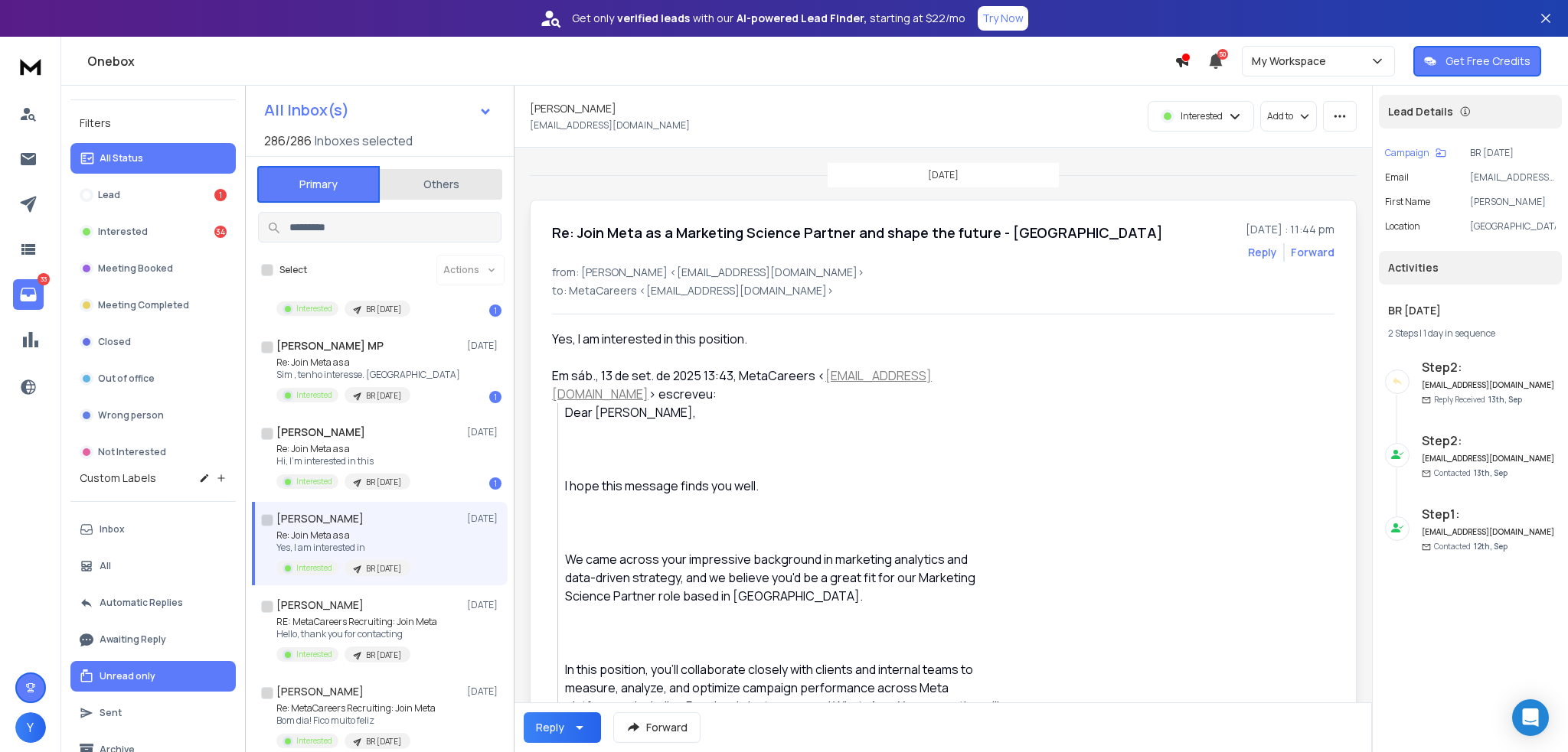
click at [618, 125] on p "[EMAIL_ADDRESS][DOMAIN_NAME]" at bounding box center [610, 125] width 160 height 12
click at [644, 291] on p "to: MetaCareers <[EMAIL_ADDRESS][DOMAIN_NAME]>" at bounding box center [943, 290] width 783 height 16
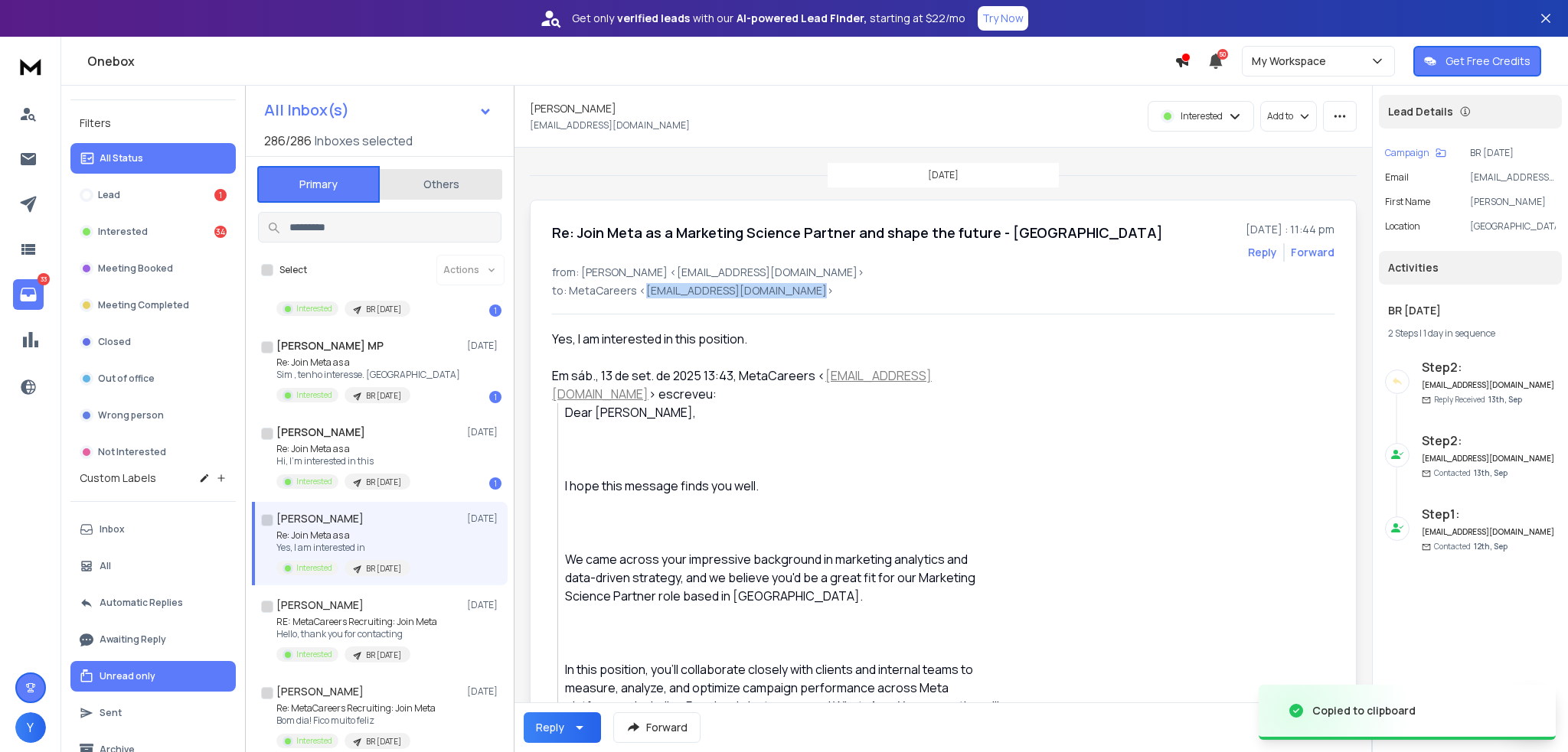
drag, startPoint x: 644, startPoint y: 291, endPoint x: 795, endPoint y: 287, distance: 151.1
click at [795, 287] on p "to: MetaCareers <[EMAIL_ADDRESS][DOMAIN_NAME]>" at bounding box center [943, 290] width 783 height 16
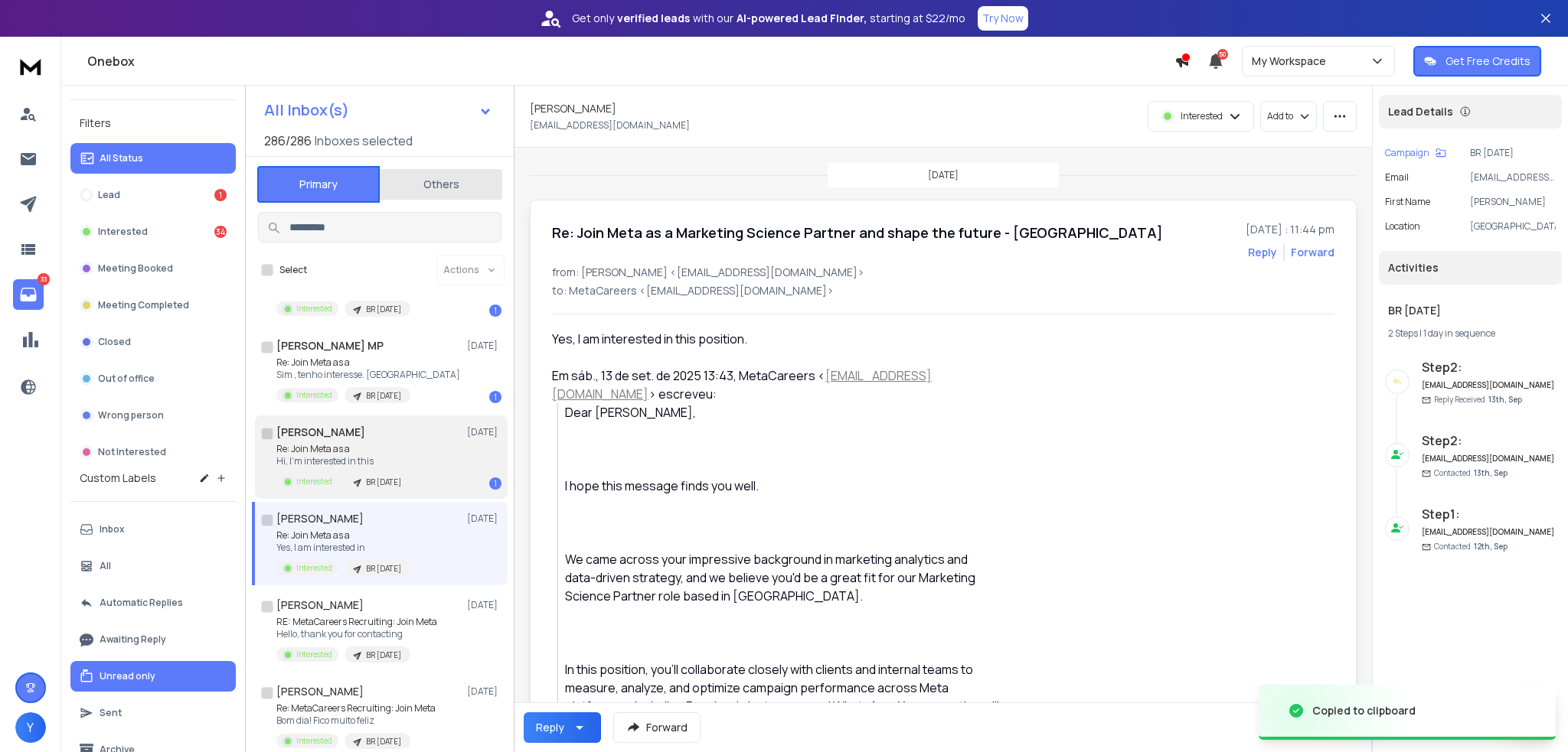
click at [436, 439] on div "[PERSON_NAME] [DATE]" at bounding box center [389, 432] width 225 height 16
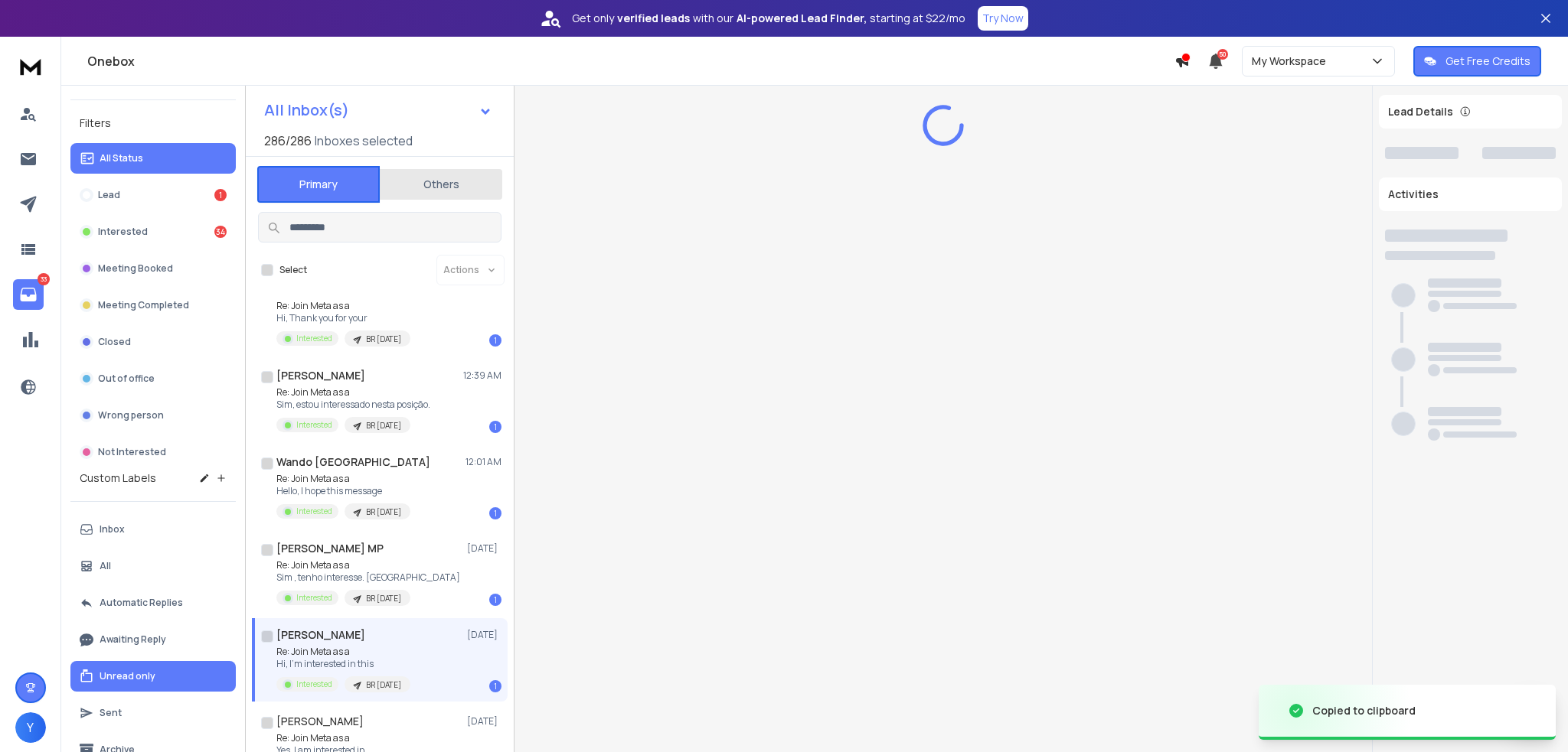
scroll to position [2599, 0]
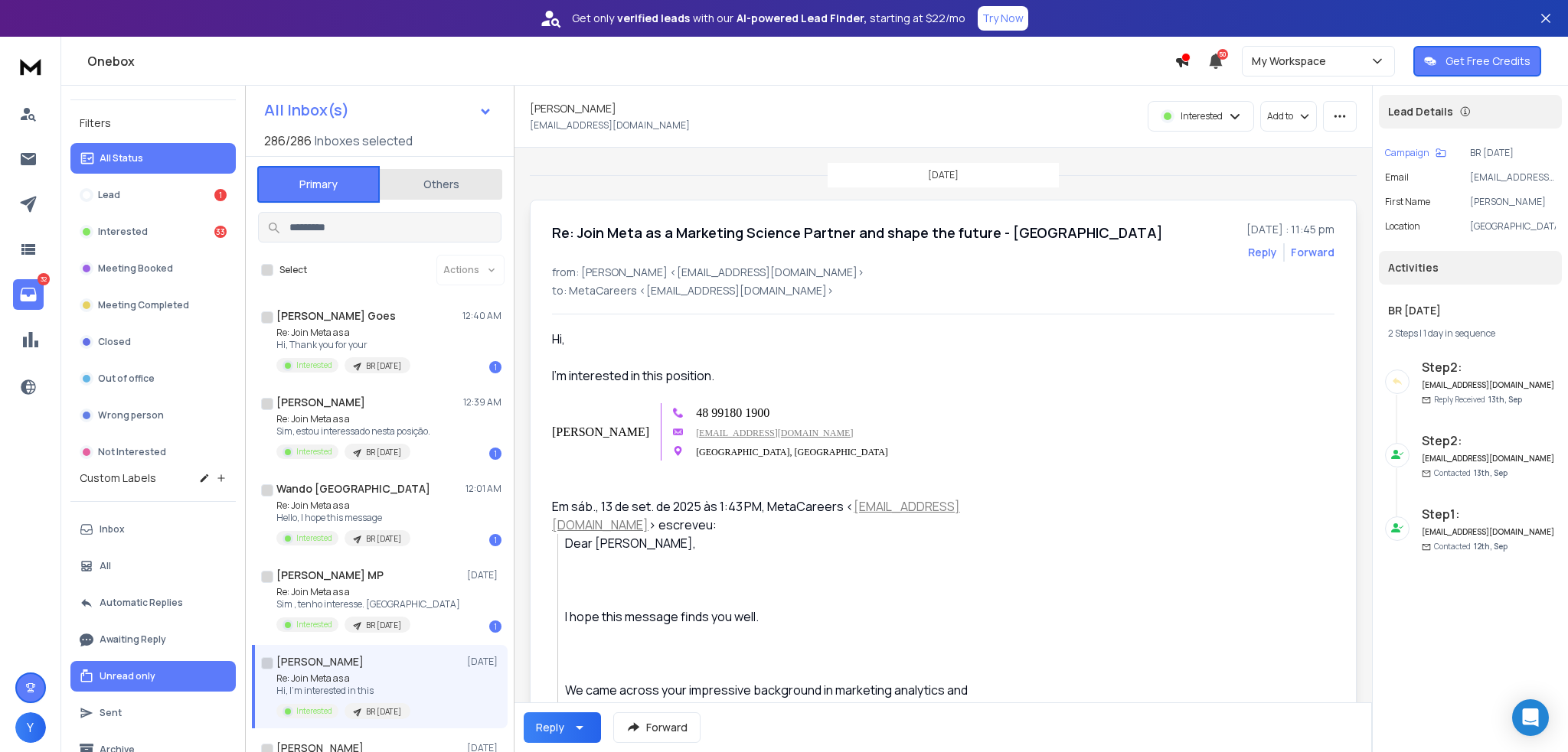
click at [597, 129] on p "[EMAIL_ADDRESS][DOMAIN_NAME]" at bounding box center [610, 125] width 160 height 12
click at [649, 290] on p "to: MetaCareers <[EMAIL_ADDRESS][DOMAIN_NAME]>" at bounding box center [943, 290] width 783 height 16
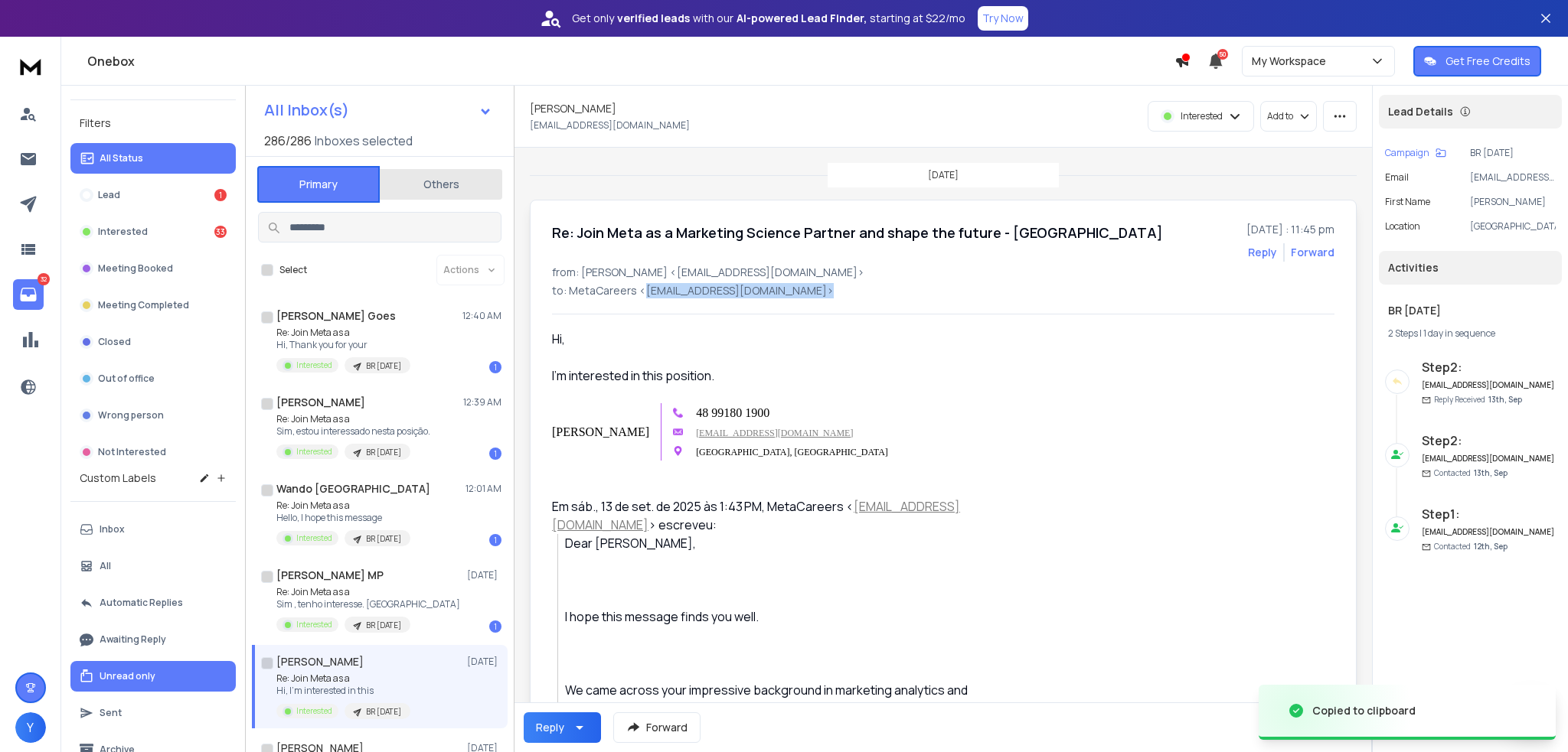
drag, startPoint x: 649, startPoint y: 290, endPoint x: 787, endPoint y: 285, distance: 138.1
click at [787, 285] on p "to: MetaCareers <[EMAIL_ADDRESS][DOMAIN_NAME]>" at bounding box center [943, 290] width 783 height 16
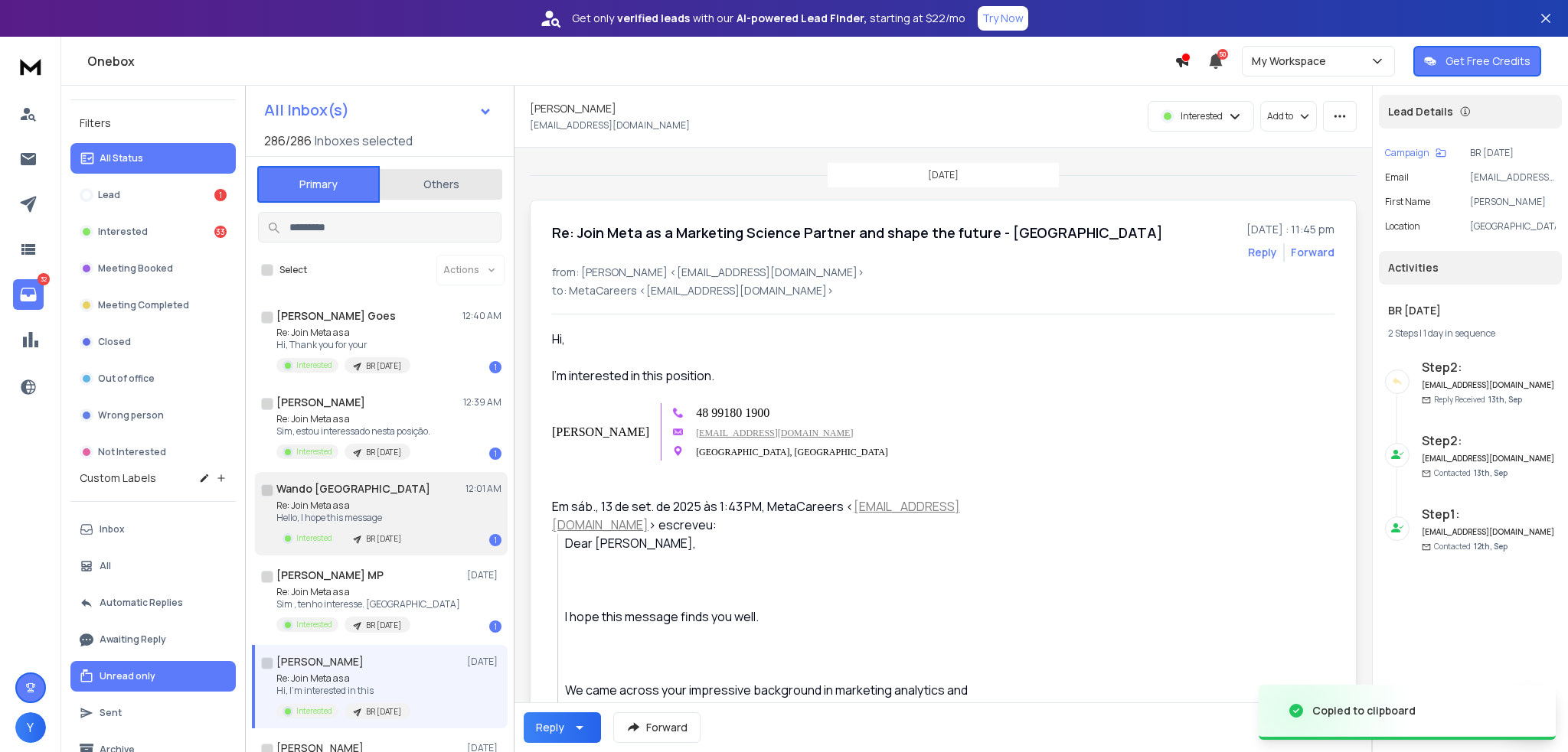
click at [430, 483] on div "Wando [GEOGRAPHIC_DATA] 12:01 AM" at bounding box center [389, 488] width 225 height 16
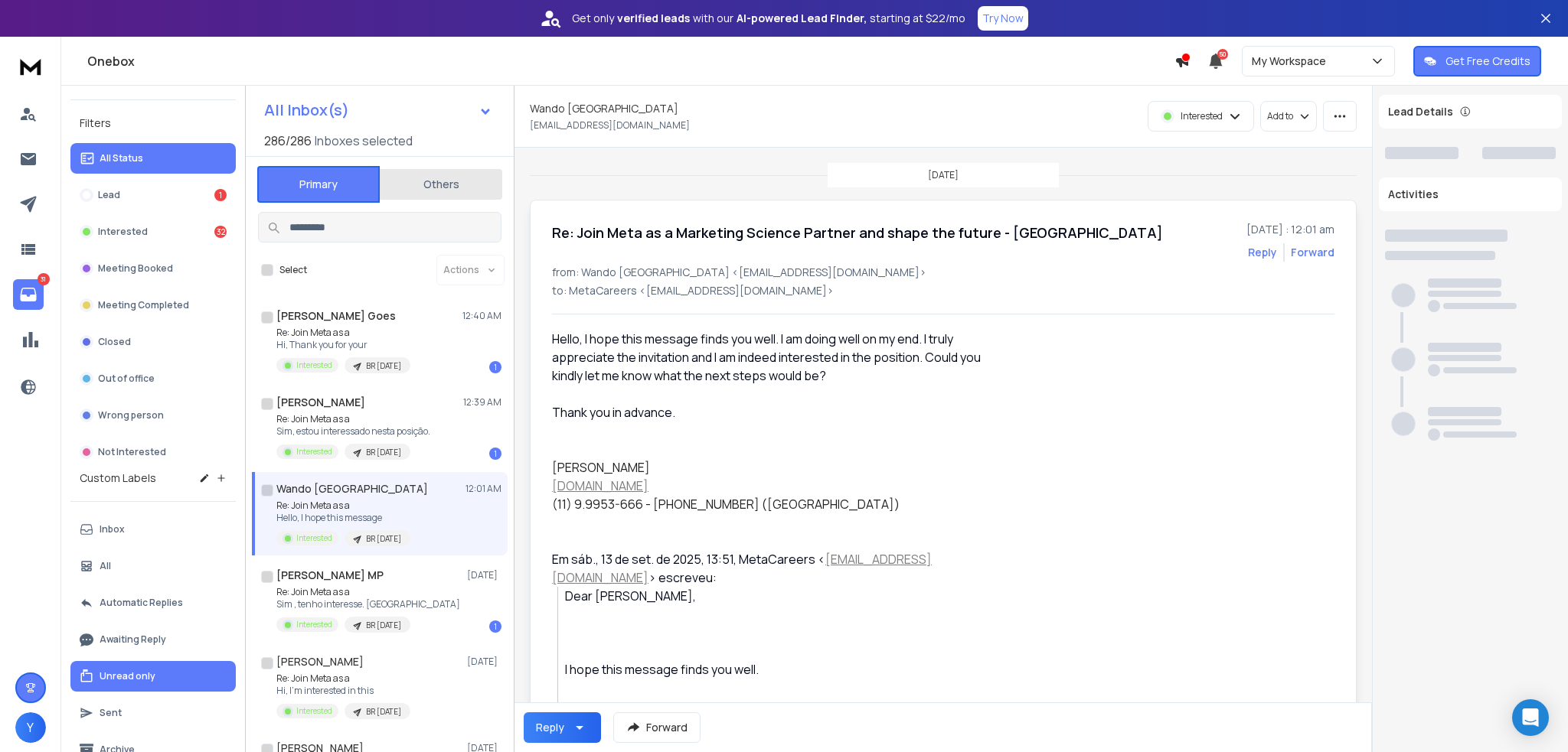
click at [610, 129] on p "[EMAIL_ADDRESS][DOMAIN_NAME]" at bounding box center [610, 125] width 160 height 12
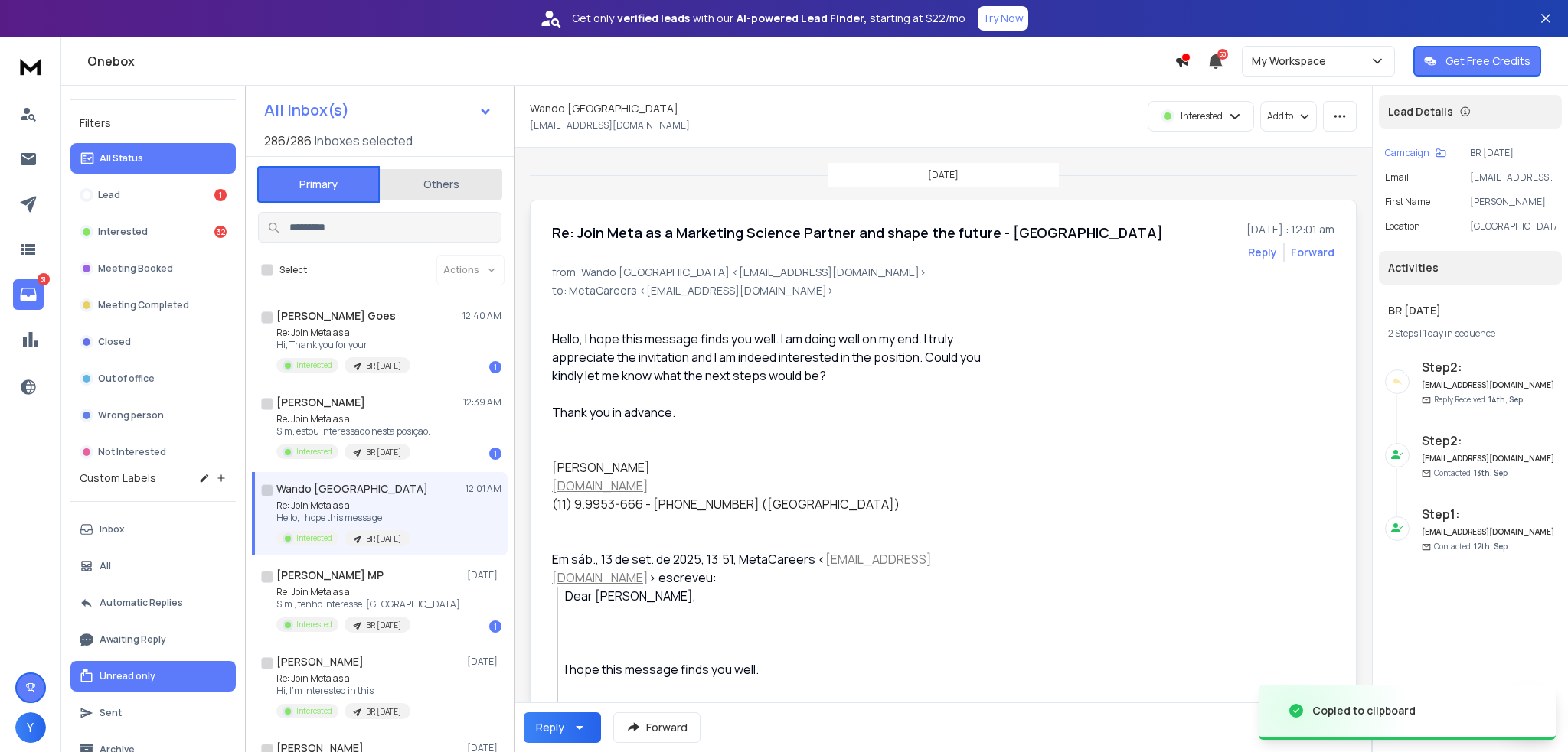
click at [644, 290] on p "to: MetaCareers <[EMAIL_ADDRESS][DOMAIN_NAME]>" at bounding box center [943, 290] width 783 height 16
drag, startPoint x: 644, startPoint y: 290, endPoint x: 826, endPoint y: 286, distance: 182.0
click at [826, 286] on p "to: MetaCareers <[EMAIL_ADDRESS][DOMAIN_NAME]>" at bounding box center [943, 290] width 783 height 16
click at [420, 566] on div "[PERSON_NAME] MP [DATE] Re: Join Meta as a Sim , tenho interesse. [PERSON_NAME]…" at bounding box center [381, 600] width 253 height 84
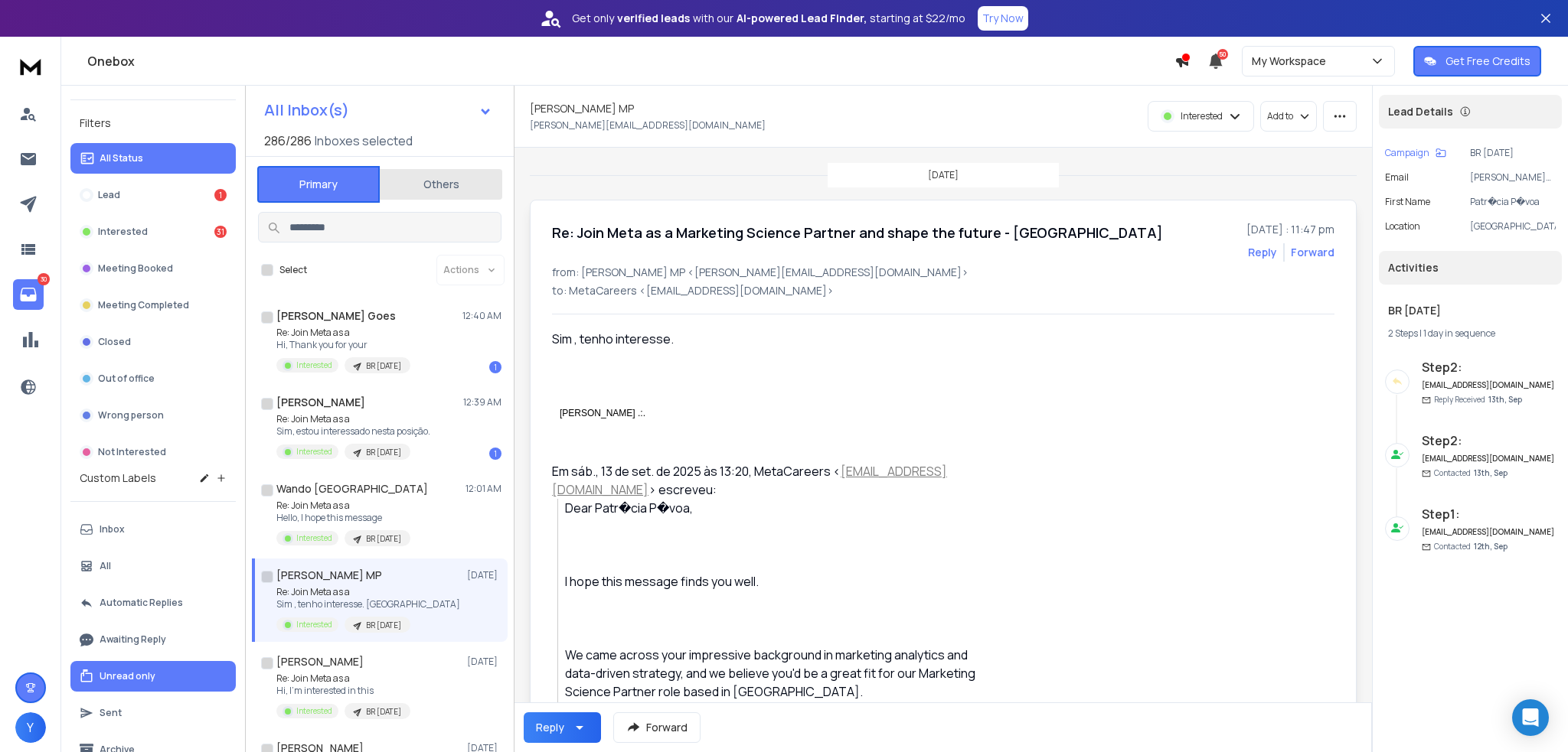
click at [617, 123] on p "[PERSON_NAME][EMAIL_ADDRESS][DOMAIN_NAME]" at bounding box center [648, 125] width 236 height 12
click at [642, 295] on p "to: MetaCareers <[EMAIL_ADDRESS][DOMAIN_NAME]>" at bounding box center [943, 290] width 783 height 16
drag, startPoint x: 642, startPoint y: 295, endPoint x: 798, endPoint y: 292, distance: 156.0
click at [798, 292] on p "to: MetaCareers <[EMAIL_ADDRESS][DOMAIN_NAME]>" at bounding box center [943, 290] width 783 height 16
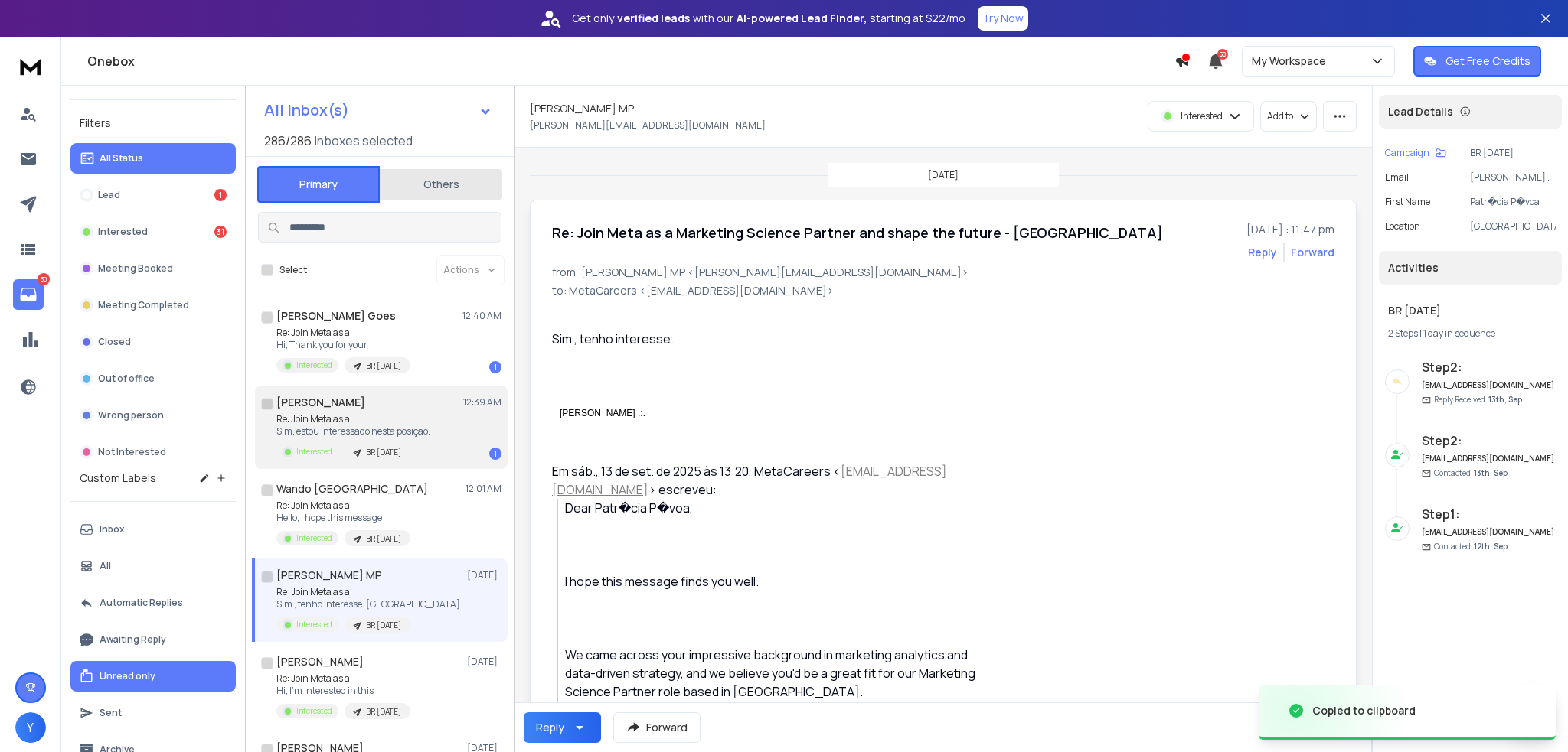
click at [458, 434] on div "Re: Join Meta as a Sim, estou interessado nesta posição. Interested BR [DATE] 1" at bounding box center [389, 436] width 225 height 47
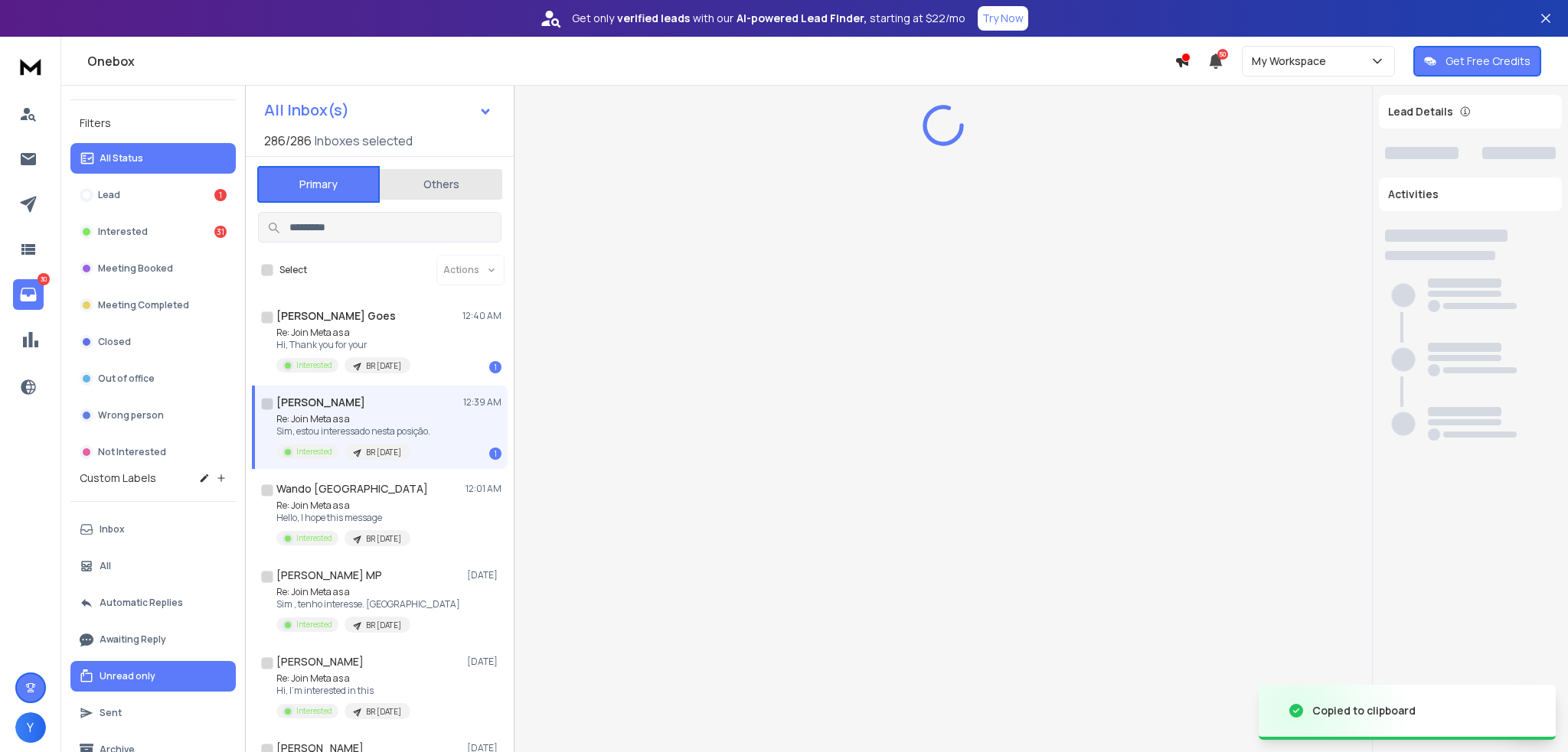
scroll to position [2446, 0]
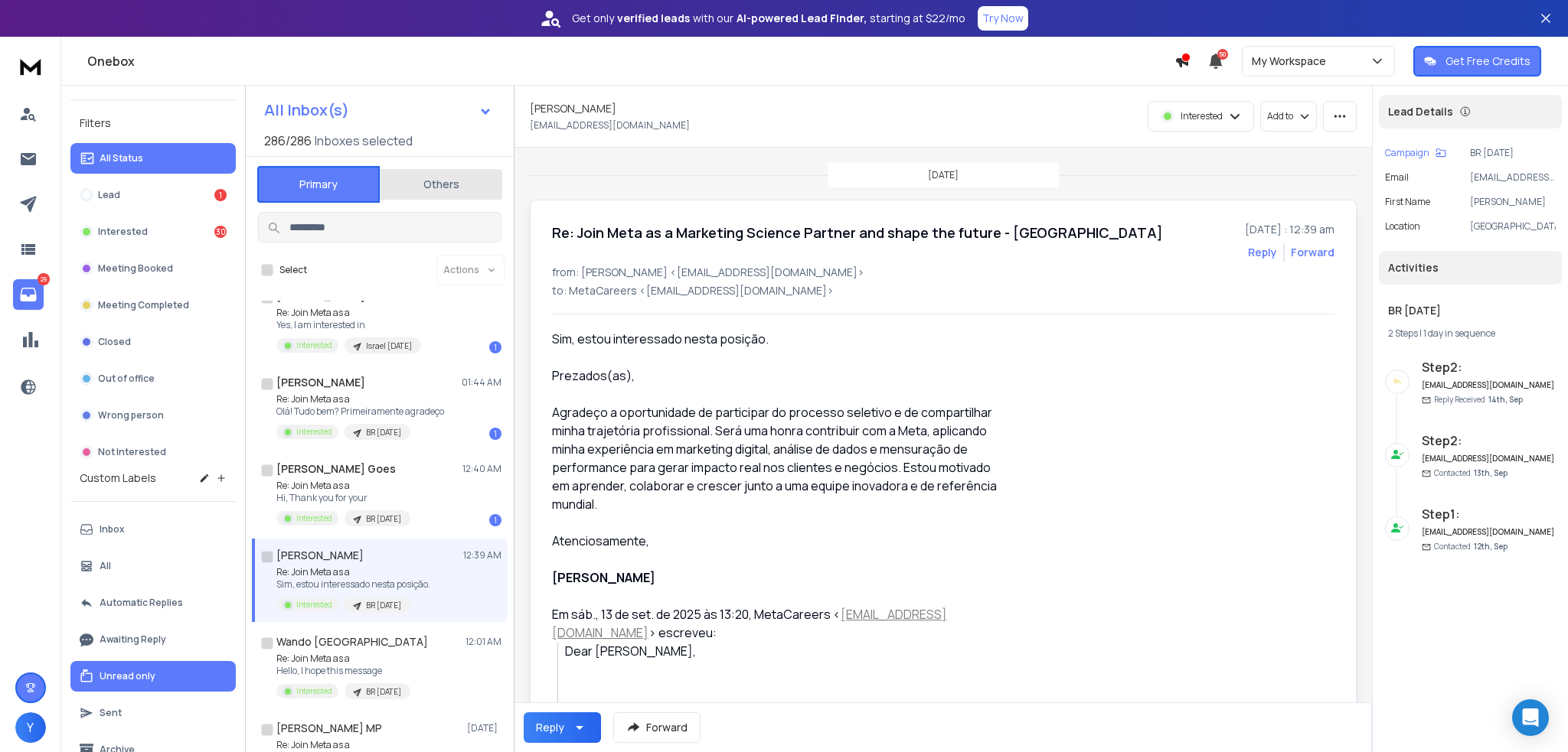
click at [583, 130] on p "[EMAIL_ADDRESS][DOMAIN_NAME]" at bounding box center [610, 125] width 160 height 12
click at [650, 290] on p "to: MetaCareers <[EMAIL_ADDRESS][DOMAIN_NAME]>" at bounding box center [943, 290] width 783 height 16
drag, startPoint x: 650, startPoint y: 290, endPoint x: 809, endPoint y: 287, distance: 159.0
click at [809, 287] on p "to: MetaCareers <[EMAIL_ADDRESS][DOMAIN_NAME]>" at bounding box center [943, 290] width 783 height 16
click at [453, 449] on div "mor zilber 08:44 PM Re: Join Meta as a Dear Meta Recruitment Team, Thank Intere…" at bounding box center [380, 579] width 268 height 556
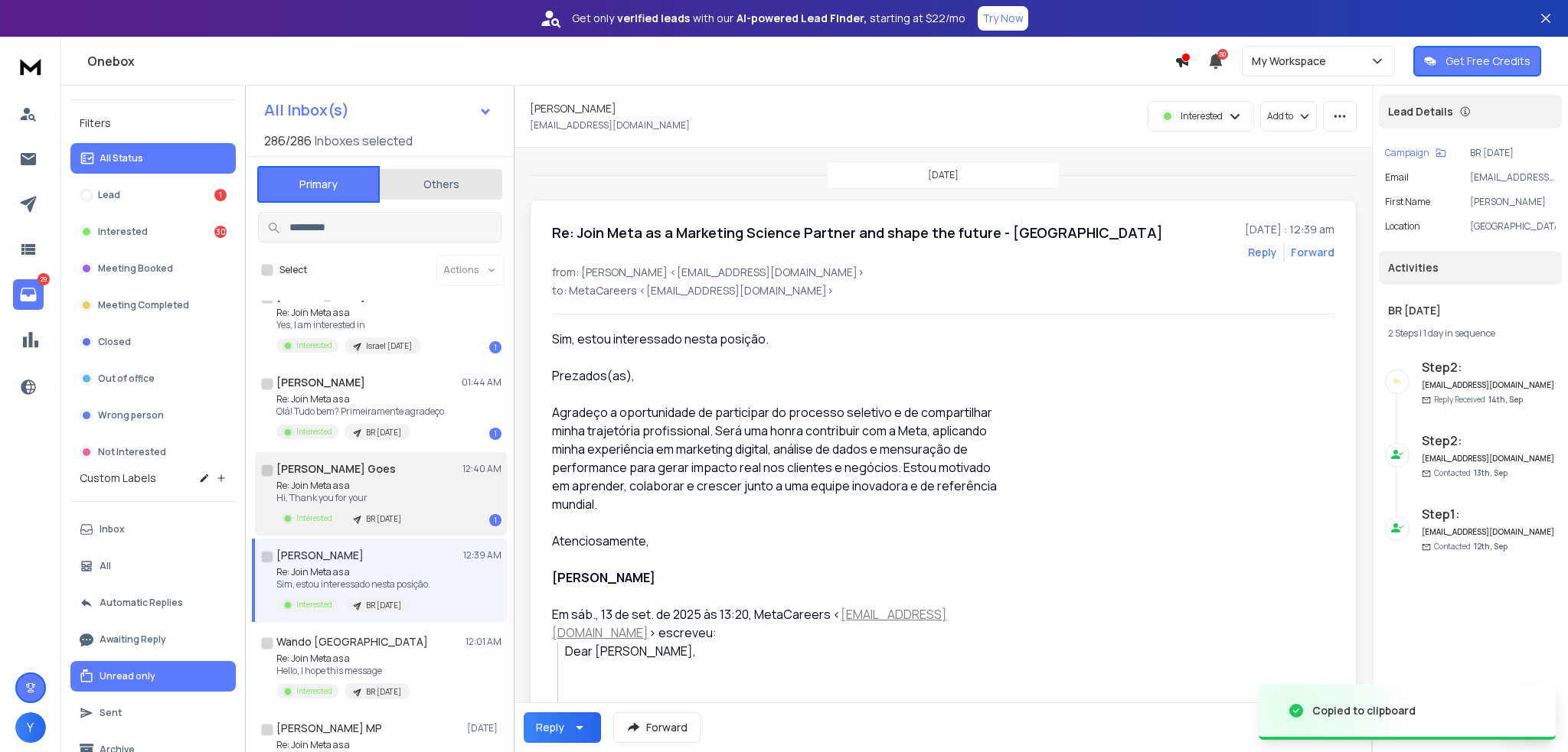
click at [449, 462] on div "[PERSON_NAME] Goes 12:40 AM" at bounding box center [389, 469] width 225 height 16
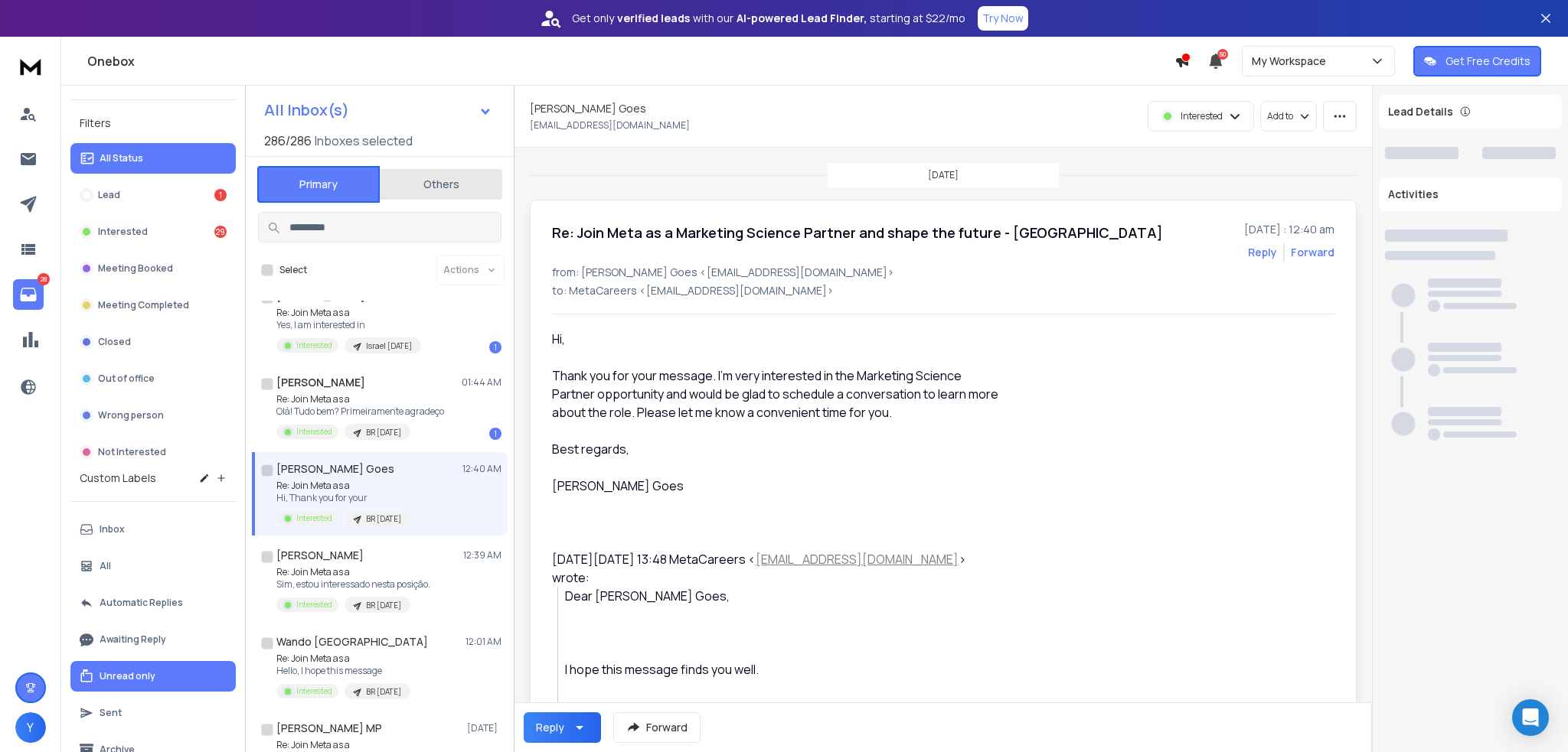
click at [606, 127] on p "[EMAIL_ADDRESS][DOMAIN_NAME]" at bounding box center [610, 125] width 160 height 12
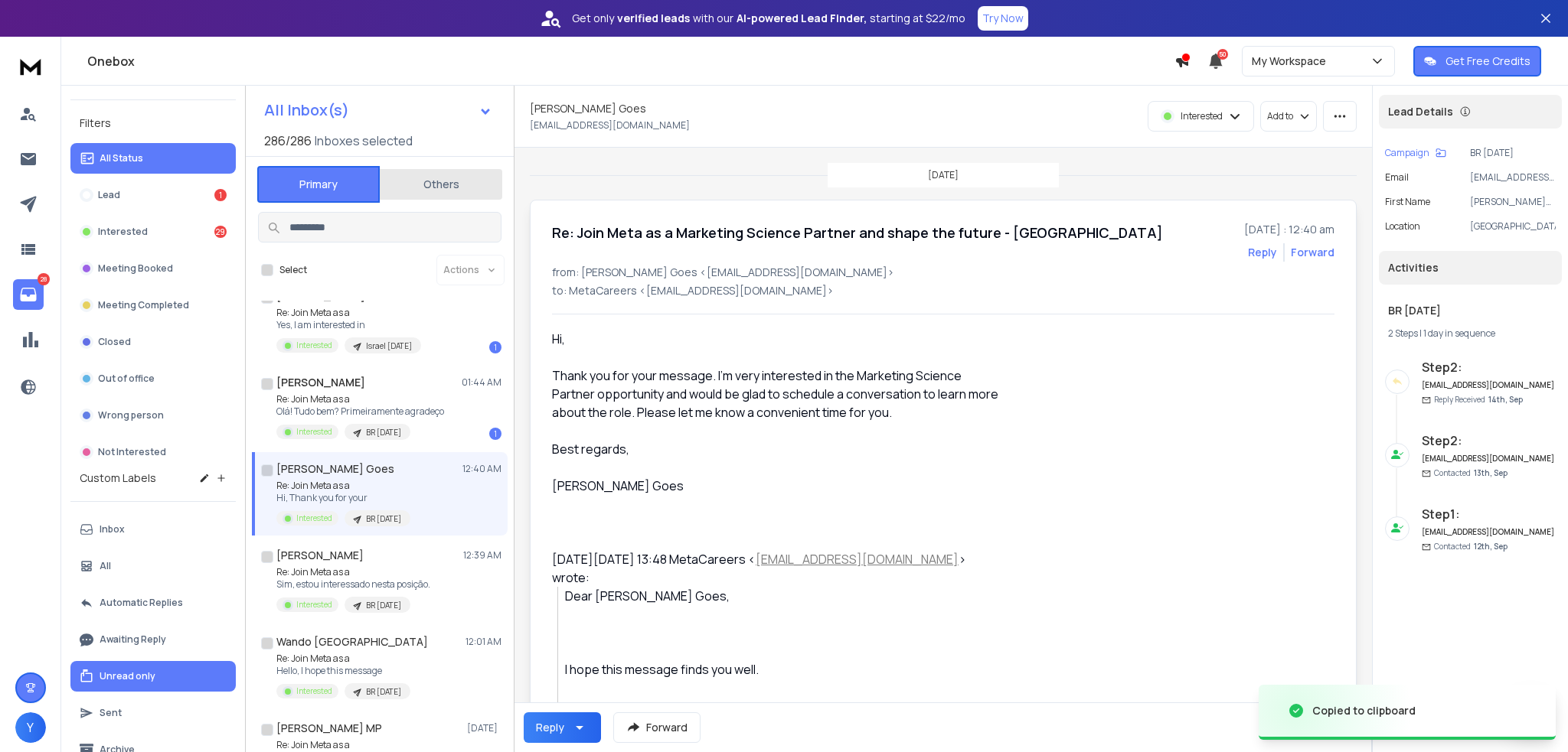
click at [656, 292] on p "to: MetaCareers <[EMAIL_ADDRESS][DOMAIN_NAME]>" at bounding box center [943, 290] width 783 height 16
click at [644, 290] on p "to: MetaCareers <[EMAIL_ADDRESS][DOMAIN_NAME]>" at bounding box center [943, 290] width 783 height 16
drag, startPoint x: 644, startPoint y: 290, endPoint x: 807, endPoint y: 287, distance: 163.0
click at [807, 287] on p "to: MetaCareers <[EMAIL_ADDRESS][DOMAIN_NAME]>" at bounding box center [943, 290] width 783 height 16
click at [429, 391] on div "[PERSON_NAME] 01:44 AM Re: Join Meta as a Olá! Tudo bem? Primeiramente agradeço…" at bounding box center [389, 407] width 225 height 65
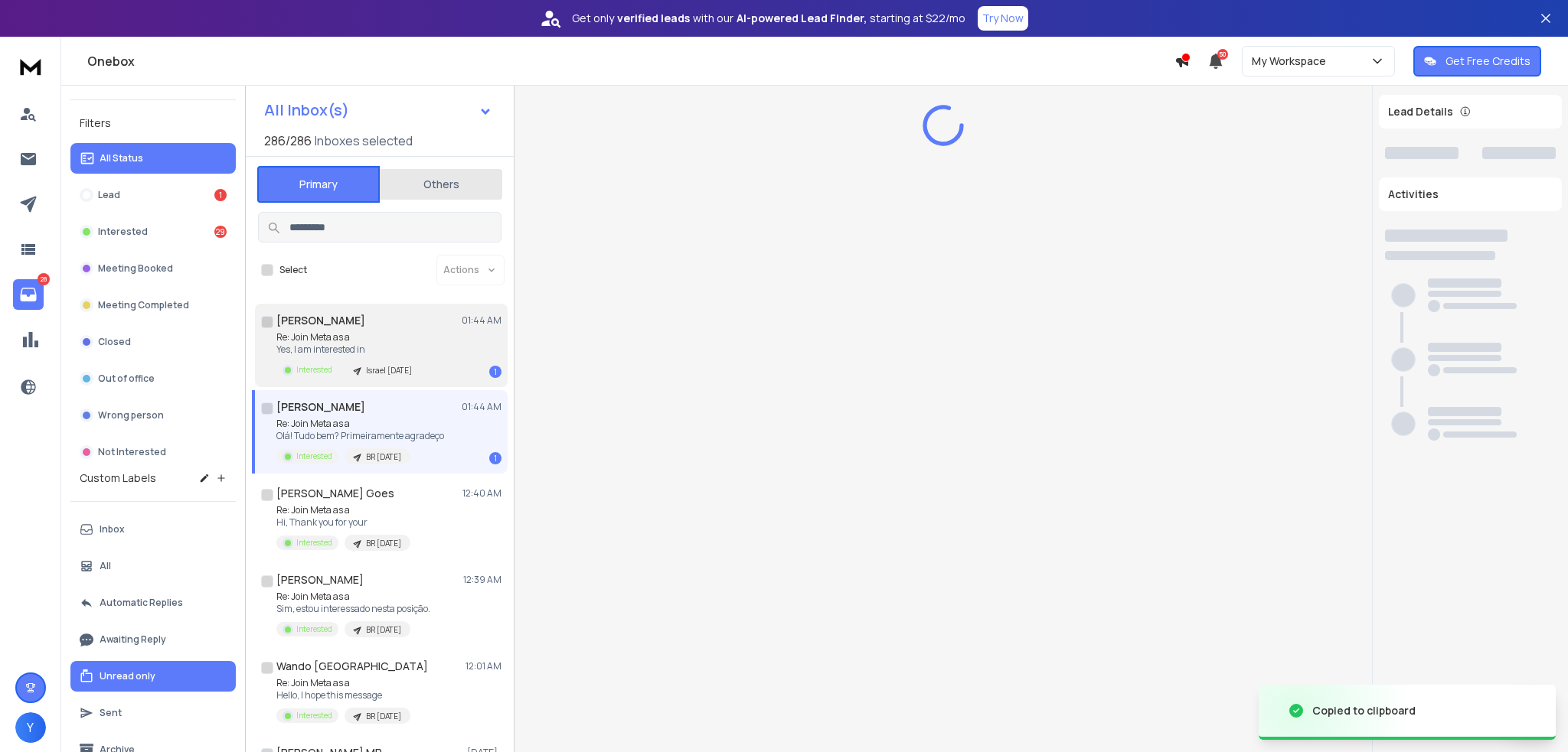
scroll to position [2370, 0]
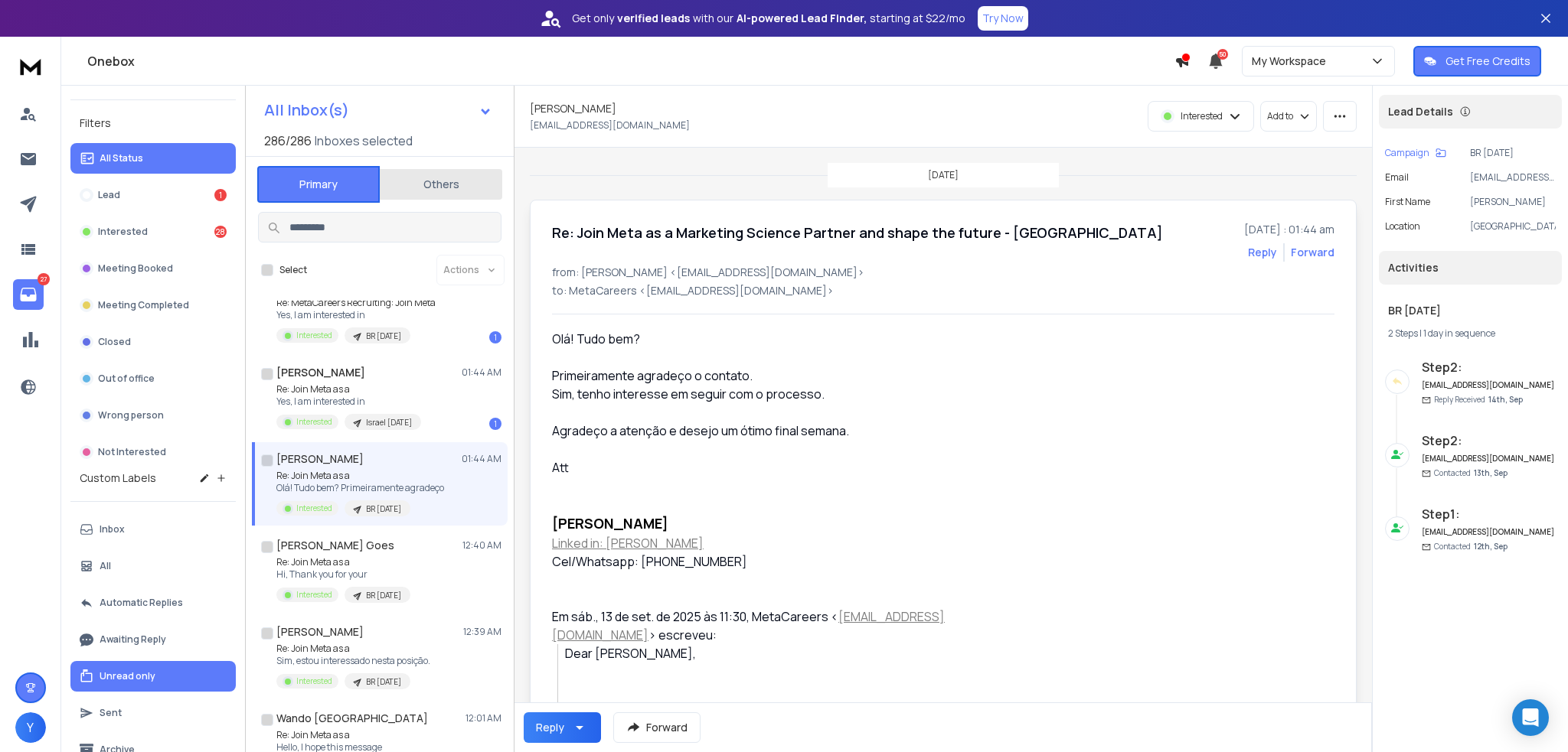
click at [597, 123] on p "[EMAIL_ADDRESS][DOMAIN_NAME]" at bounding box center [610, 125] width 160 height 12
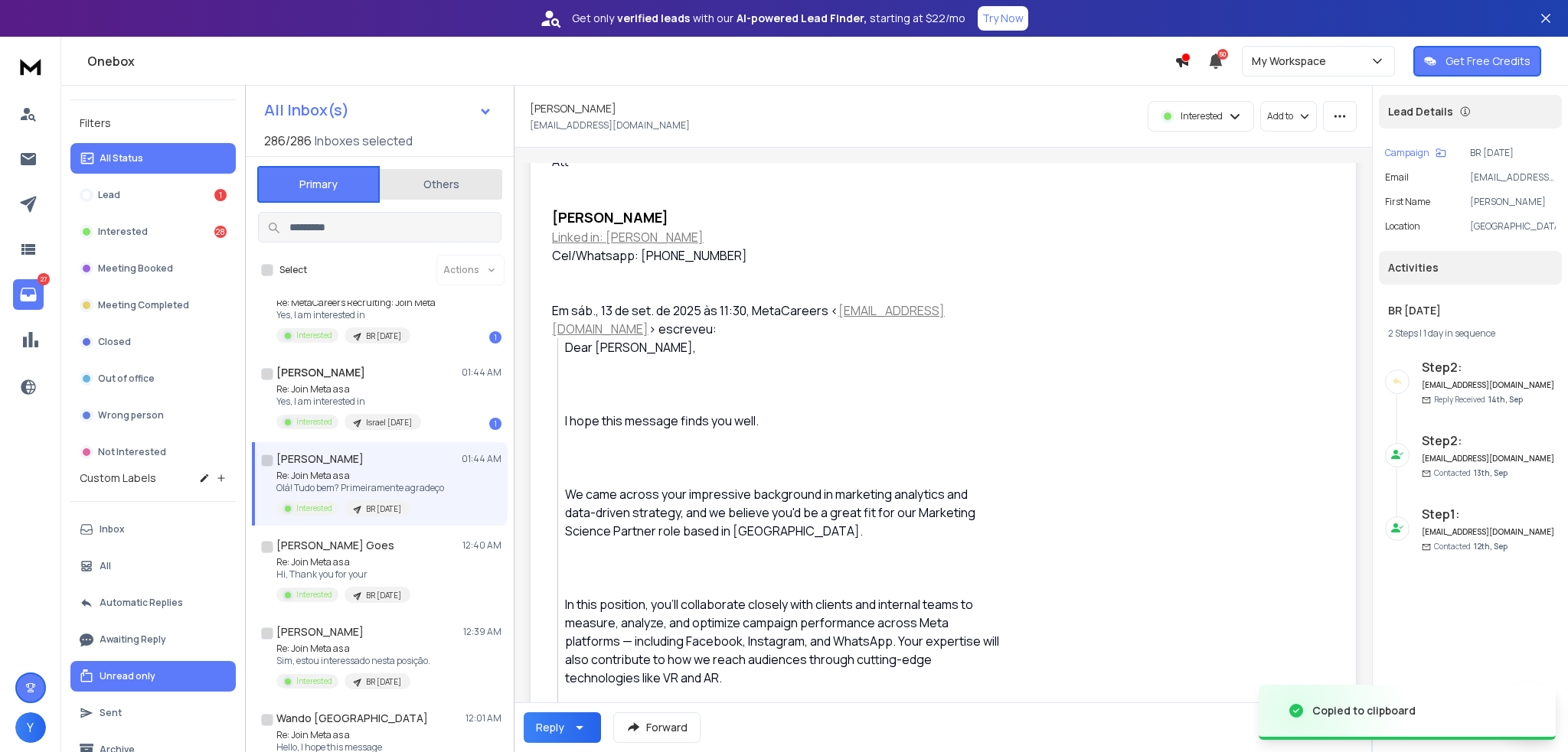
scroll to position [0, 0]
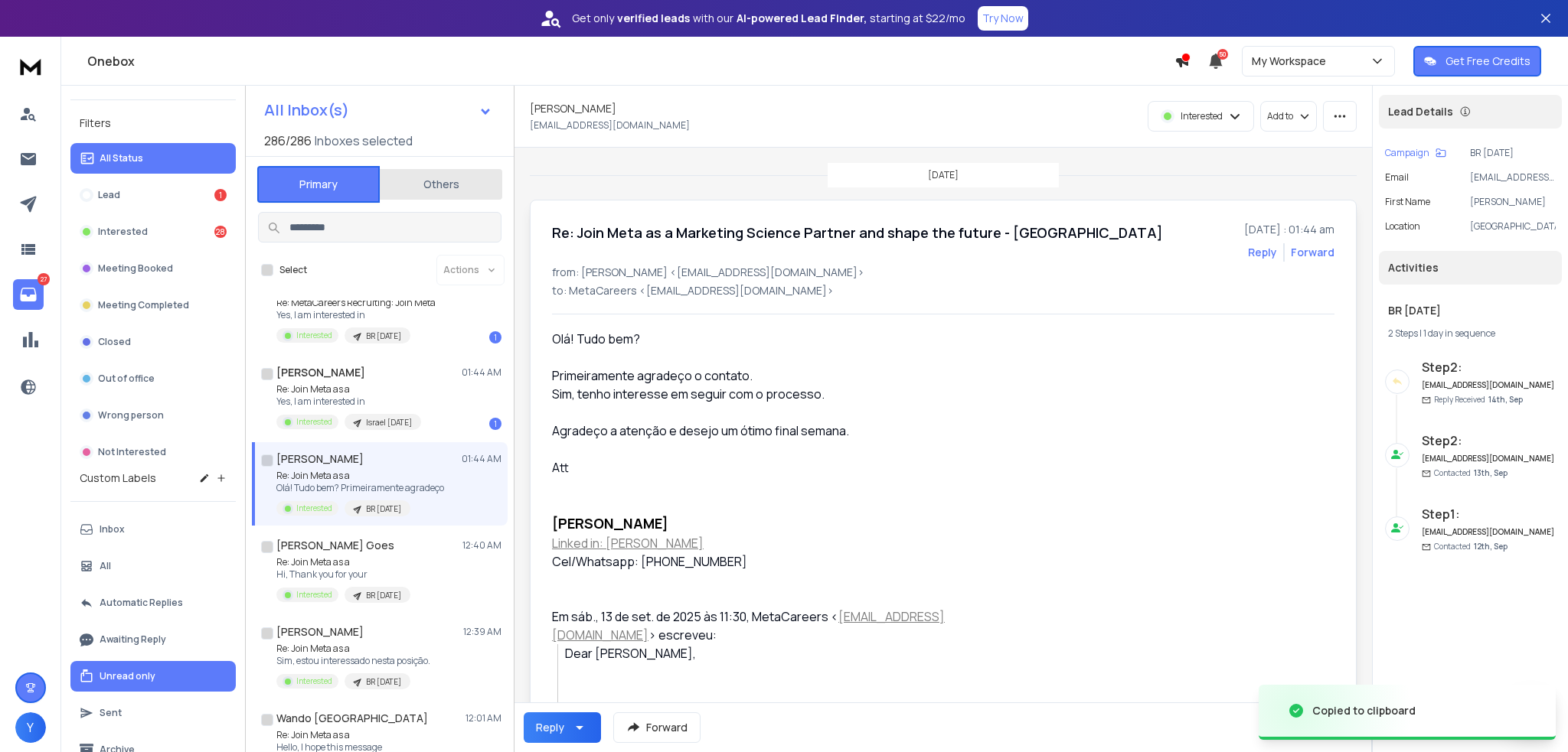
click at [661, 286] on p "to: MetaCareers <[EMAIL_ADDRESS][DOMAIN_NAME]>" at bounding box center [943, 290] width 783 height 16
drag, startPoint x: 661, startPoint y: 286, endPoint x: 816, endPoint y: 286, distance: 155.0
click at [816, 286] on p "to: MetaCareers <[EMAIL_ADDRESS][DOMAIN_NAME]>" at bounding box center [943, 290] width 783 height 16
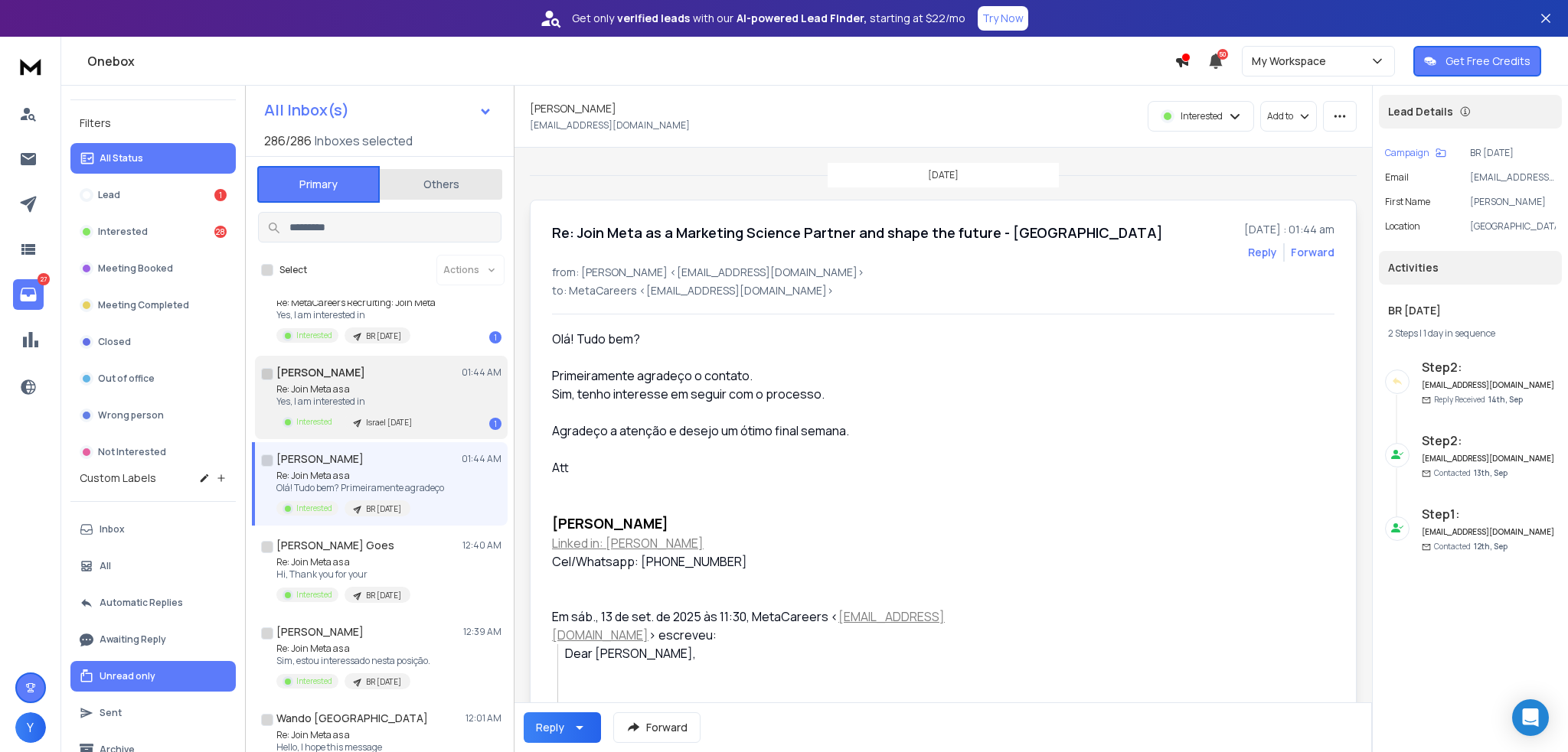
click at [421, 396] on p "Yes, I am interested in" at bounding box center [349, 401] width 145 height 12
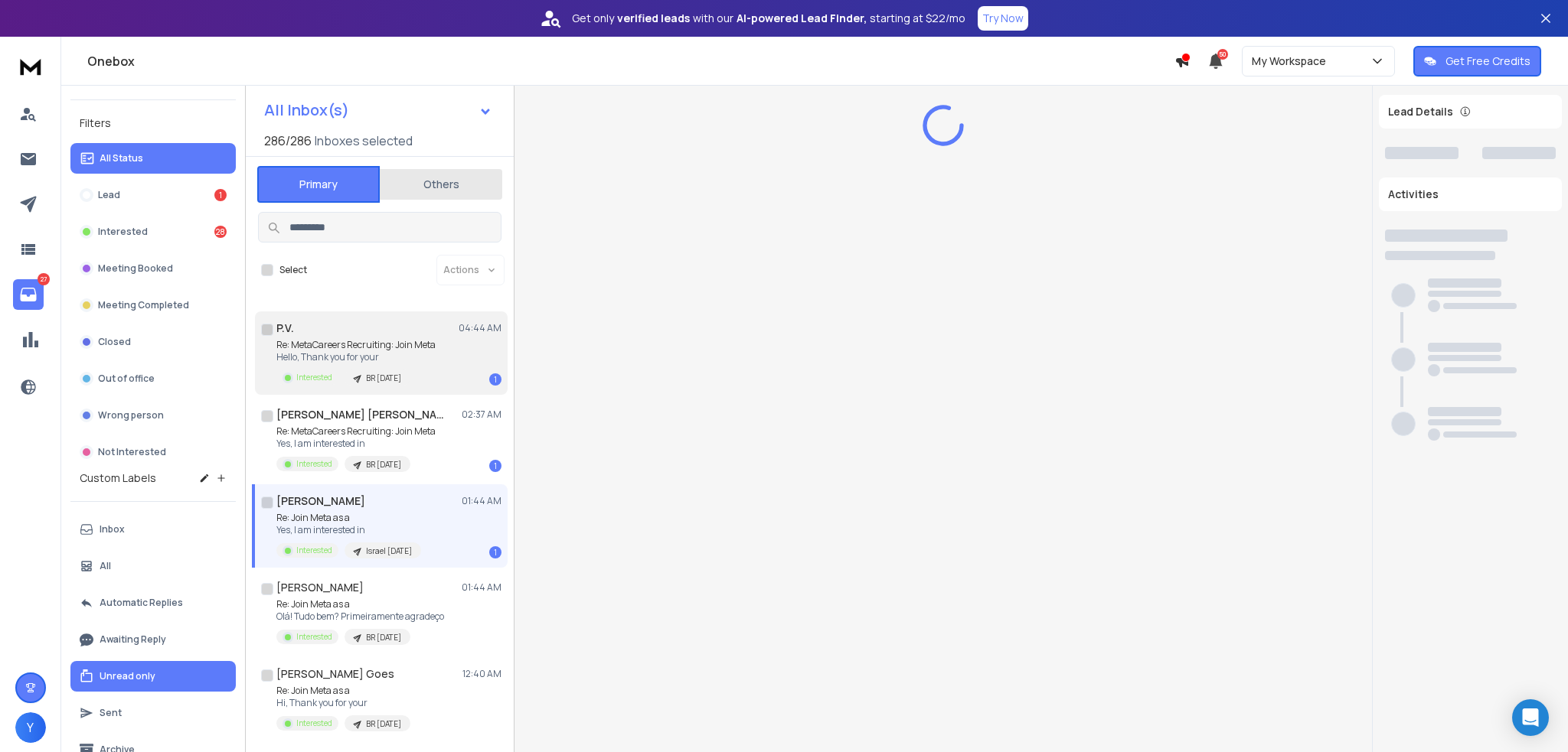
scroll to position [2217, 0]
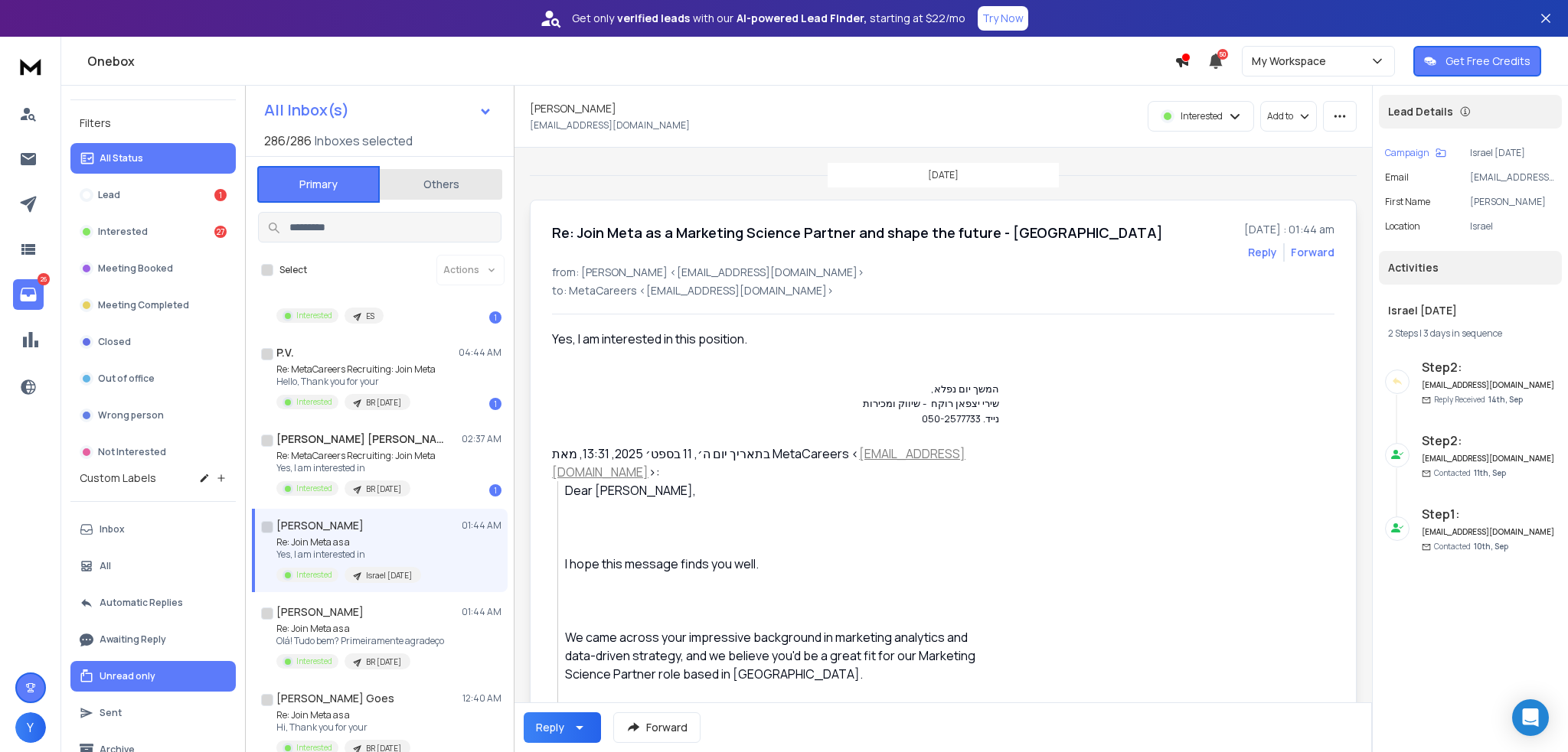
click at [610, 131] on p "[EMAIL_ADDRESS][DOMAIN_NAME]" at bounding box center [610, 125] width 160 height 12
click at [653, 293] on p "to: MetaCareers <[EMAIL_ADDRESS][DOMAIN_NAME]>" at bounding box center [943, 290] width 783 height 16
drag, startPoint x: 653, startPoint y: 293, endPoint x: 821, endPoint y: 286, distance: 168.1
click at [821, 286] on p "to: MetaCareers <[EMAIL_ADDRESS][DOMAIN_NAME]>" at bounding box center [943, 290] width 783 height 16
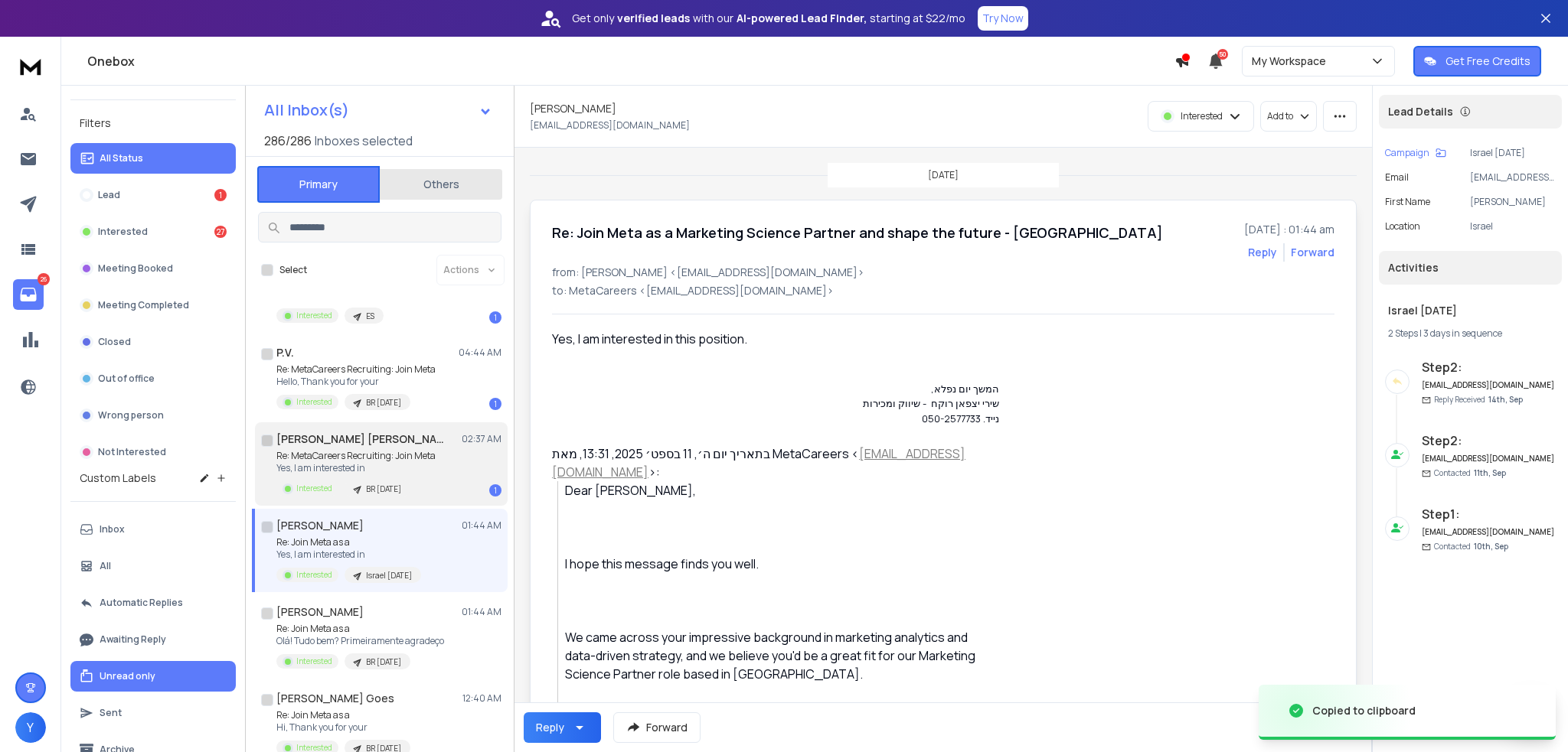
click at [445, 495] on div "Re: MetaCareers Recruiting: Join Meta Yes, I am interested in Interested BR [DA…" at bounding box center [389, 473] width 225 height 47
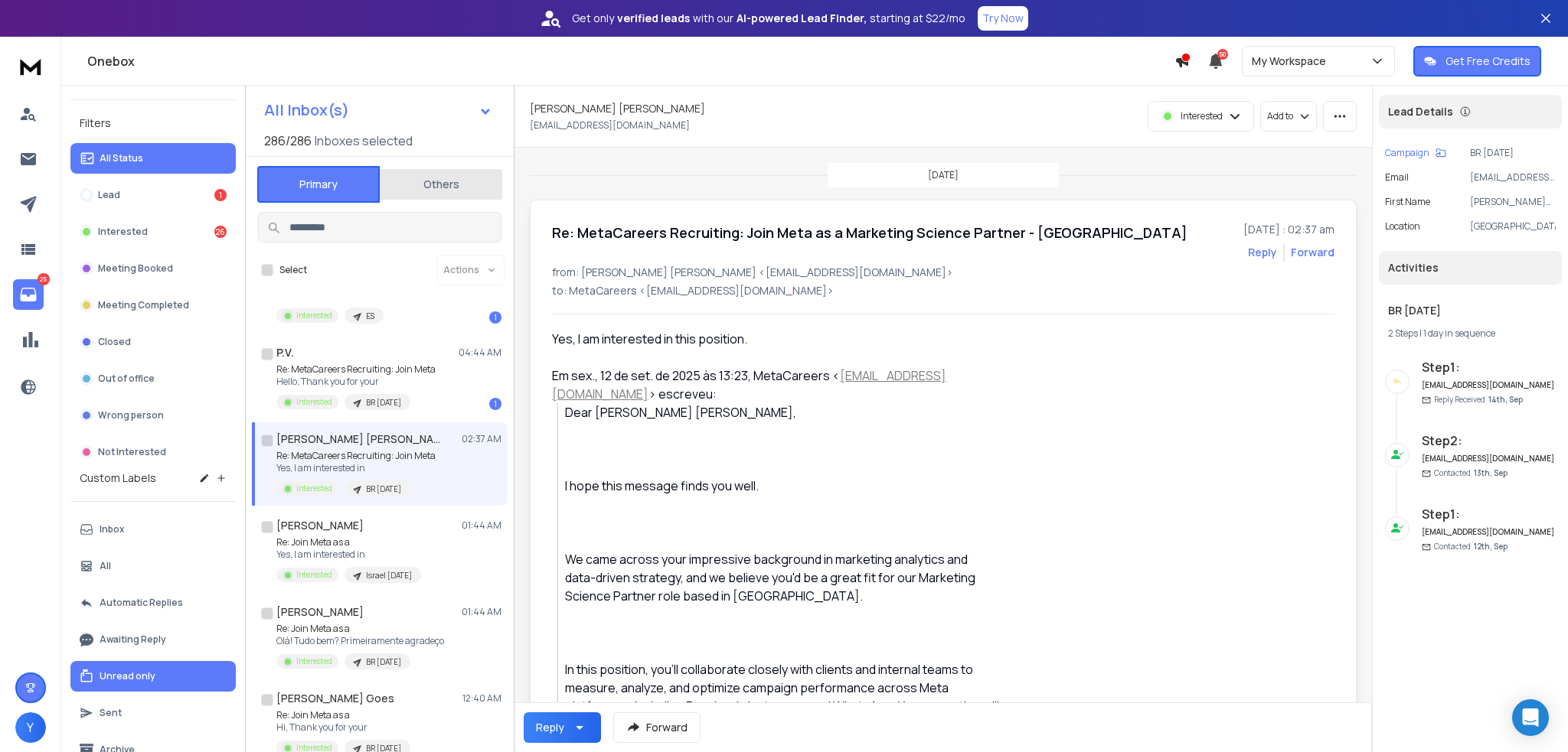
click at [633, 125] on div "[PERSON_NAME] [PERSON_NAME] Rosso [PERSON_NAME] [PERSON_NAME][EMAIL_ADDRESS][DO…" at bounding box center [734, 116] width 409 height 30
click at [592, 122] on p "[EMAIL_ADDRESS][DOMAIN_NAME]" at bounding box center [610, 125] width 160 height 12
click at [586, 126] on p "[EMAIL_ADDRESS][DOMAIN_NAME]" at bounding box center [610, 125] width 160 height 12
click at [656, 292] on p "to: MetaCareers <[EMAIL_ADDRESS][DOMAIN_NAME]>" at bounding box center [943, 290] width 783 height 16
drag, startPoint x: 656, startPoint y: 292, endPoint x: 804, endPoint y: 291, distance: 148.0
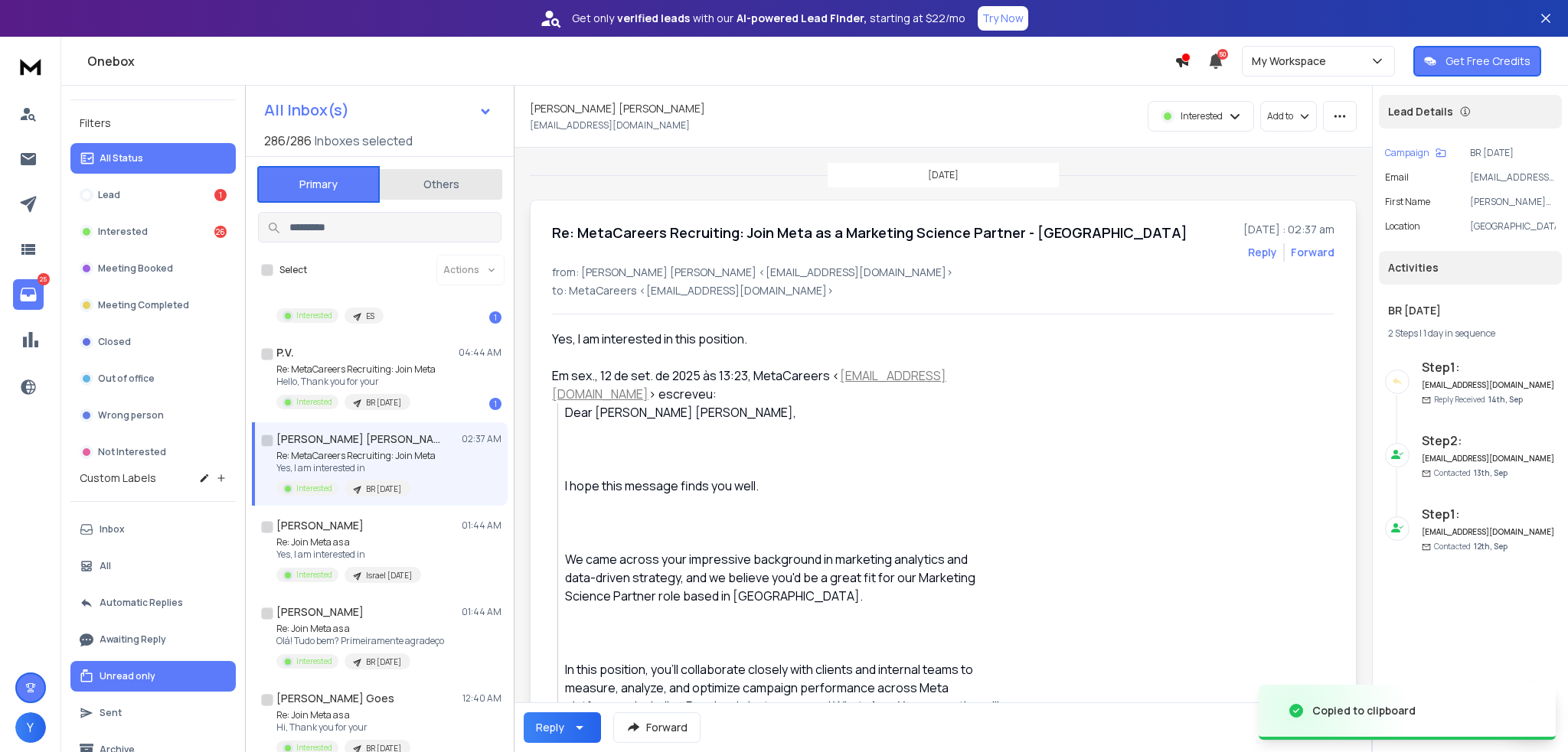
click at [804, 291] on p "to: MetaCareers <[EMAIL_ADDRESS][DOMAIN_NAME]>" at bounding box center [943, 290] width 783 height 16
click at [416, 364] on p "Re: MetaCareers Recruiting: Join Meta" at bounding box center [355, 369] width 159 height 12
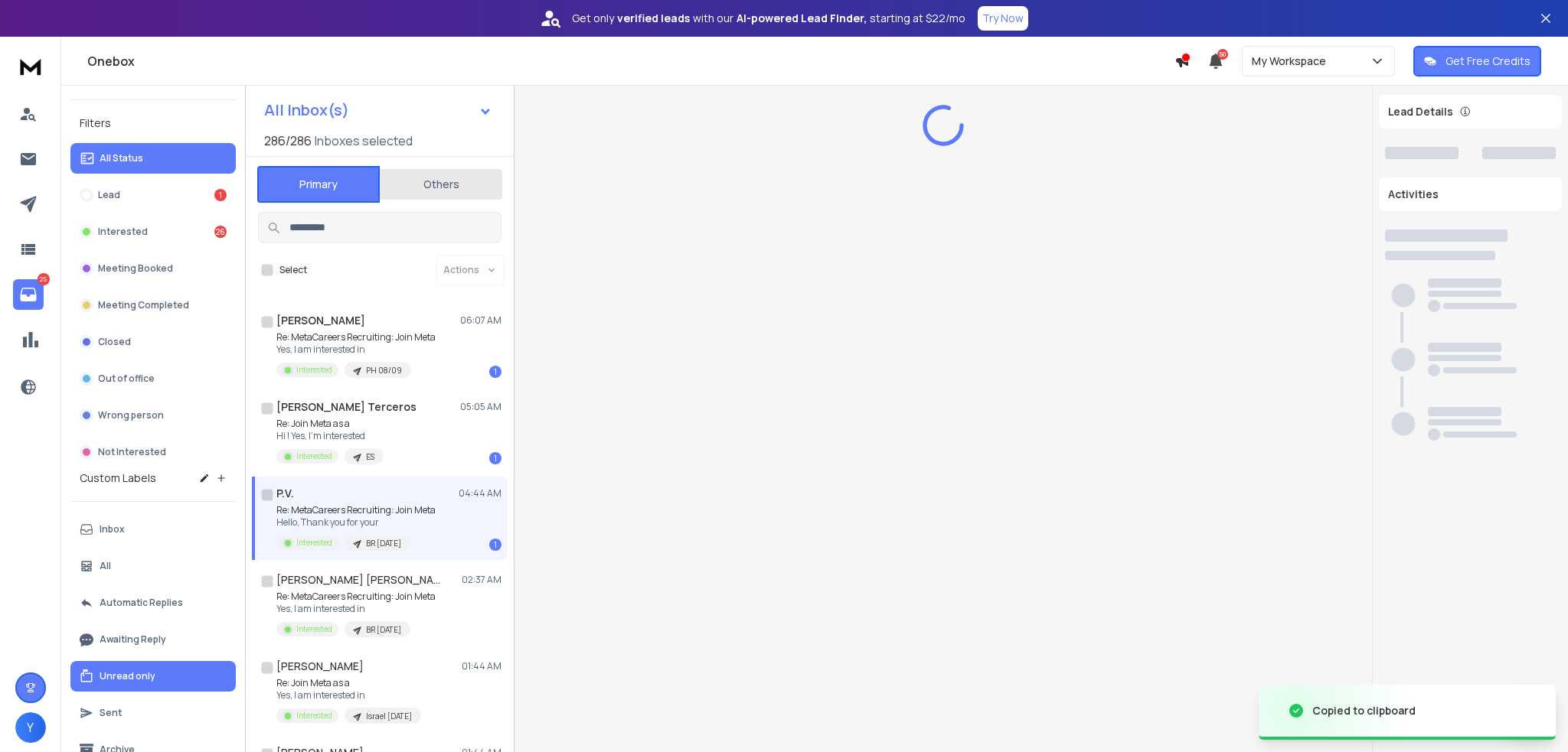
scroll to position [1987, 0]
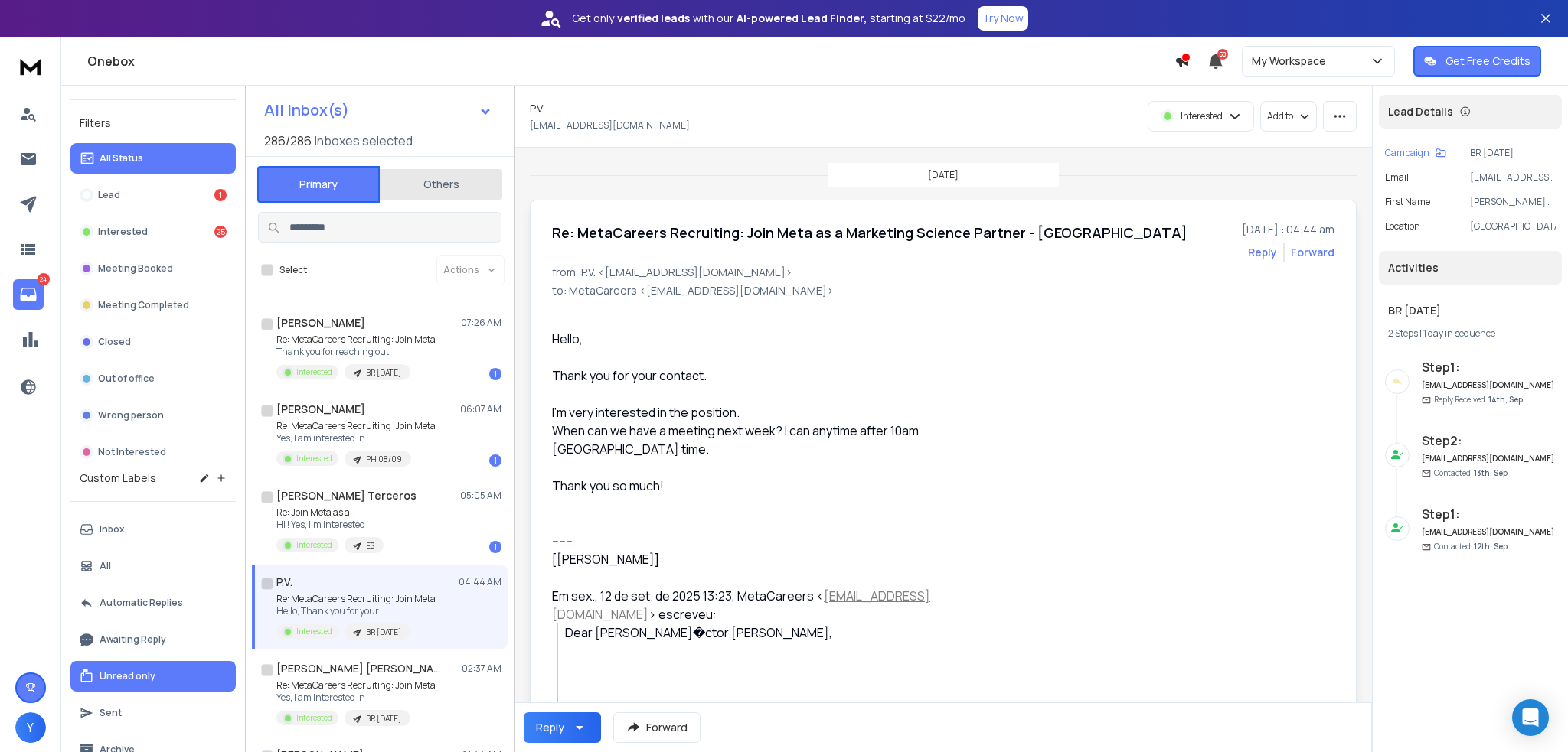
click at [594, 123] on p "[EMAIL_ADDRESS][DOMAIN_NAME]" at bounding box center [610, 125] width 160 height 12
click at [650, 292] on p "to: MetaCareers <[EMAIL_ADDRESS][DOMAIN_NAME]>" at bounding box center [943, 290] width 783 height 16
drag, startPoint x: 650, startPoint y: 292, endPoint x: 804, endPoint y: 287, distance: 154.1
click at [804, 287] on p "to: MetaCareers <[EMAIL_ADDRESS][DOMAIN_NAME]>" at bounding box center [943, 290] width 783 height 16
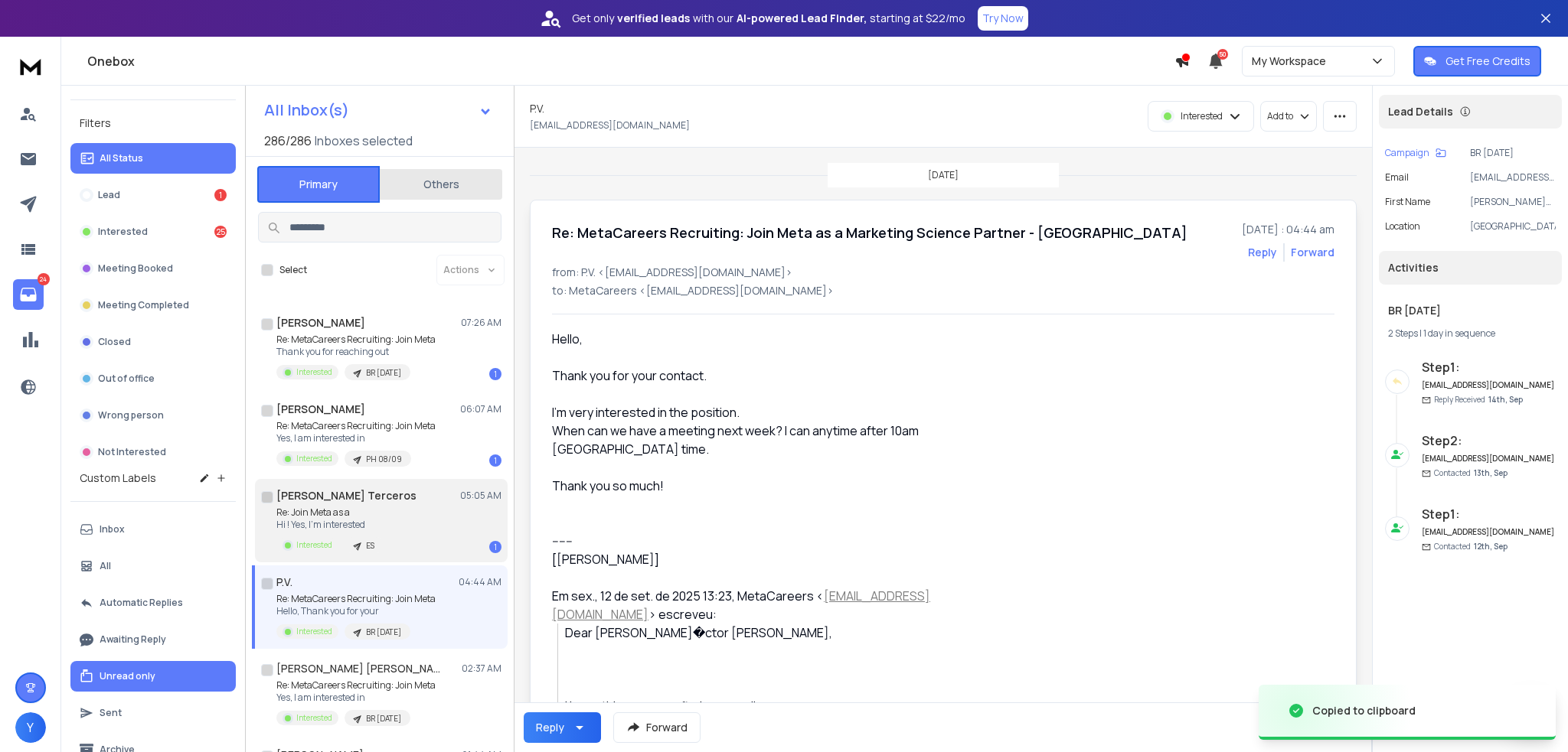
click at [467, 507] on div "Re: Join Meta as a Hi ! Yes, I’m interested Interested ES 1" at bounding box center [389, 530] width 225 height 47
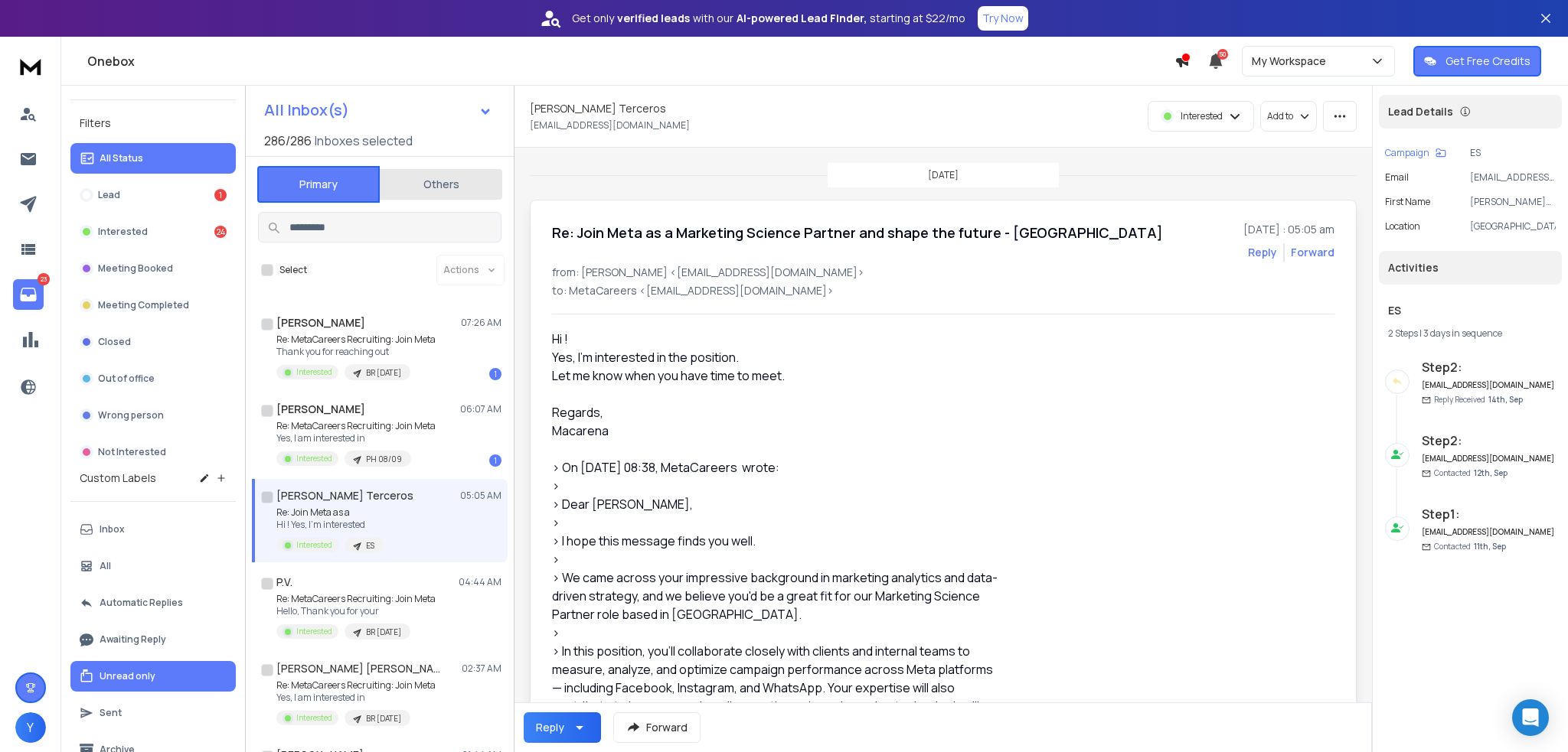
click at [624, 127] on p "[EMAIL_ADDRESS][DOMAIN_NAME]" at bounding box center [610, 125] width 160 height 12
click at [652, 288] on p "to: MetaCareers <[EMAIL_ADDRESS][DOMAIN_NAME]>" at bounding box center [943, 290] width 783 height 16
drag, startPoint x: 652, startPoint y: 288, endPoint x: 817, endPoint y: 288, distance: 165.0
click at [817, 288] on p "to: MetaCareers <[EMAIL_ADDRESS][DOMAIN_NAME]>" at bounding box center [943, 290] width 783 height 16
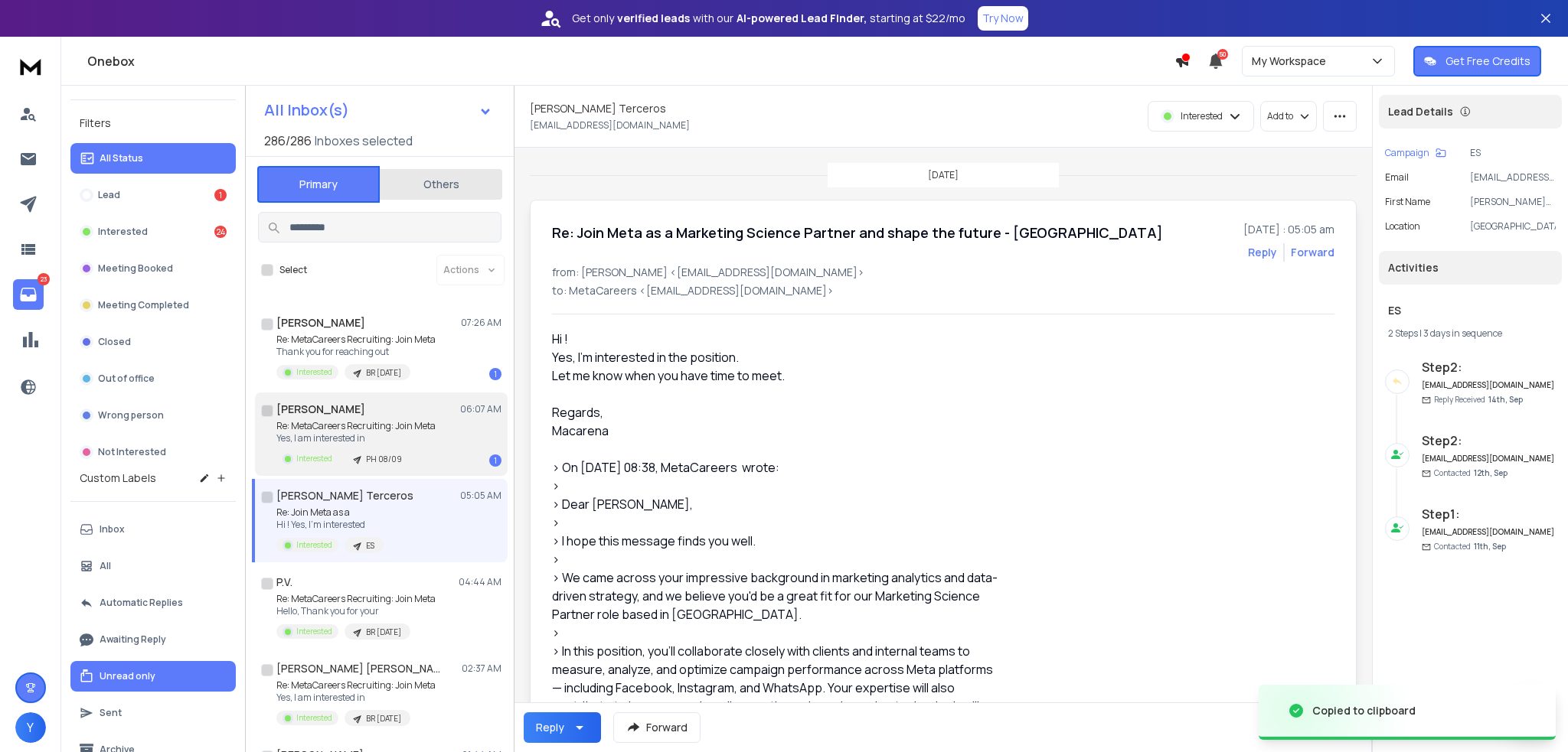
click at [370, 428] on p "Re: MetaCareers Recruiting: Join Meta" at bounding box center [355, 426] width 159 height 12
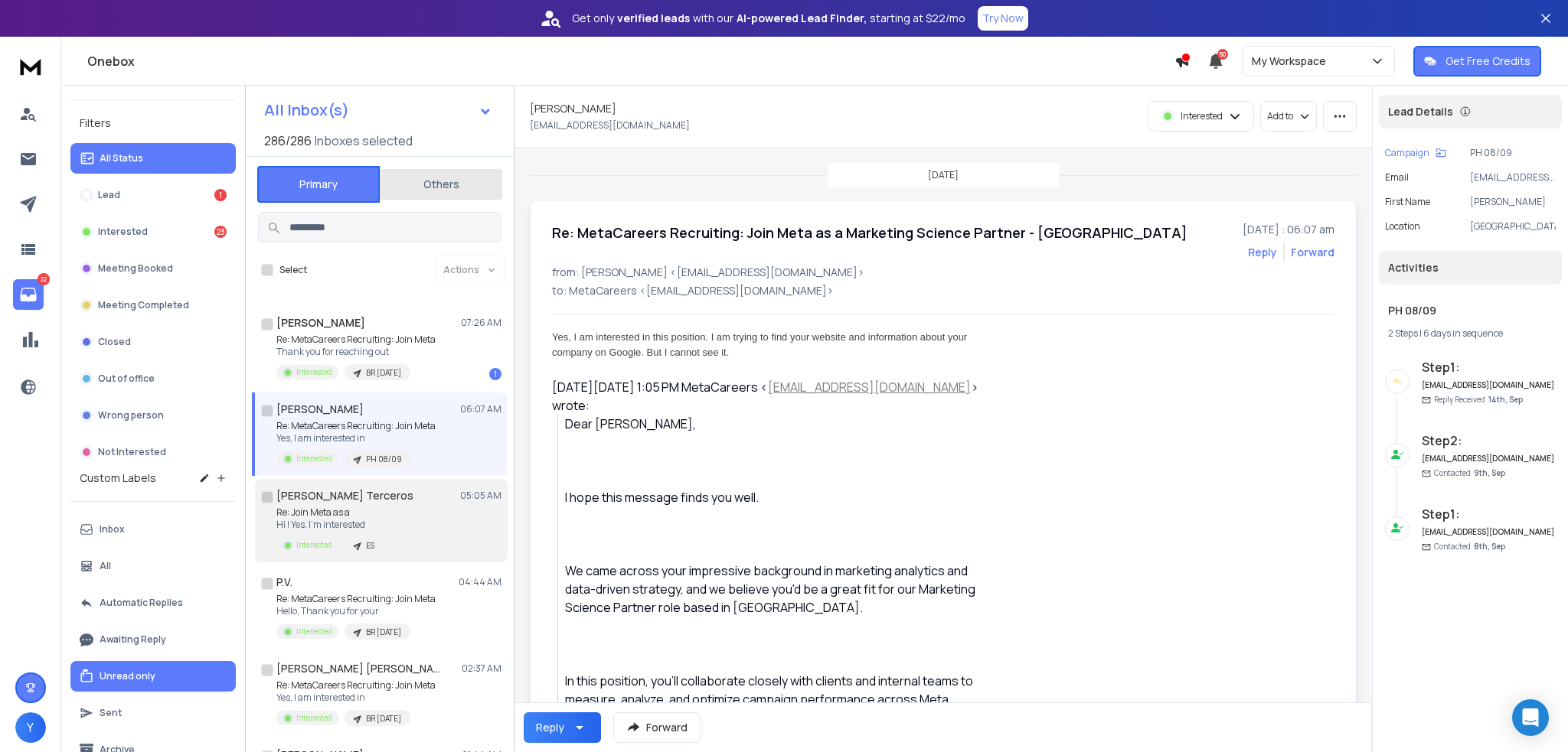
click at [430, 508] on div "Re: Join Meta as a Hi ! Yes, I’m interested Interested ES" at bounding box center [389, 530] width 225 height 47
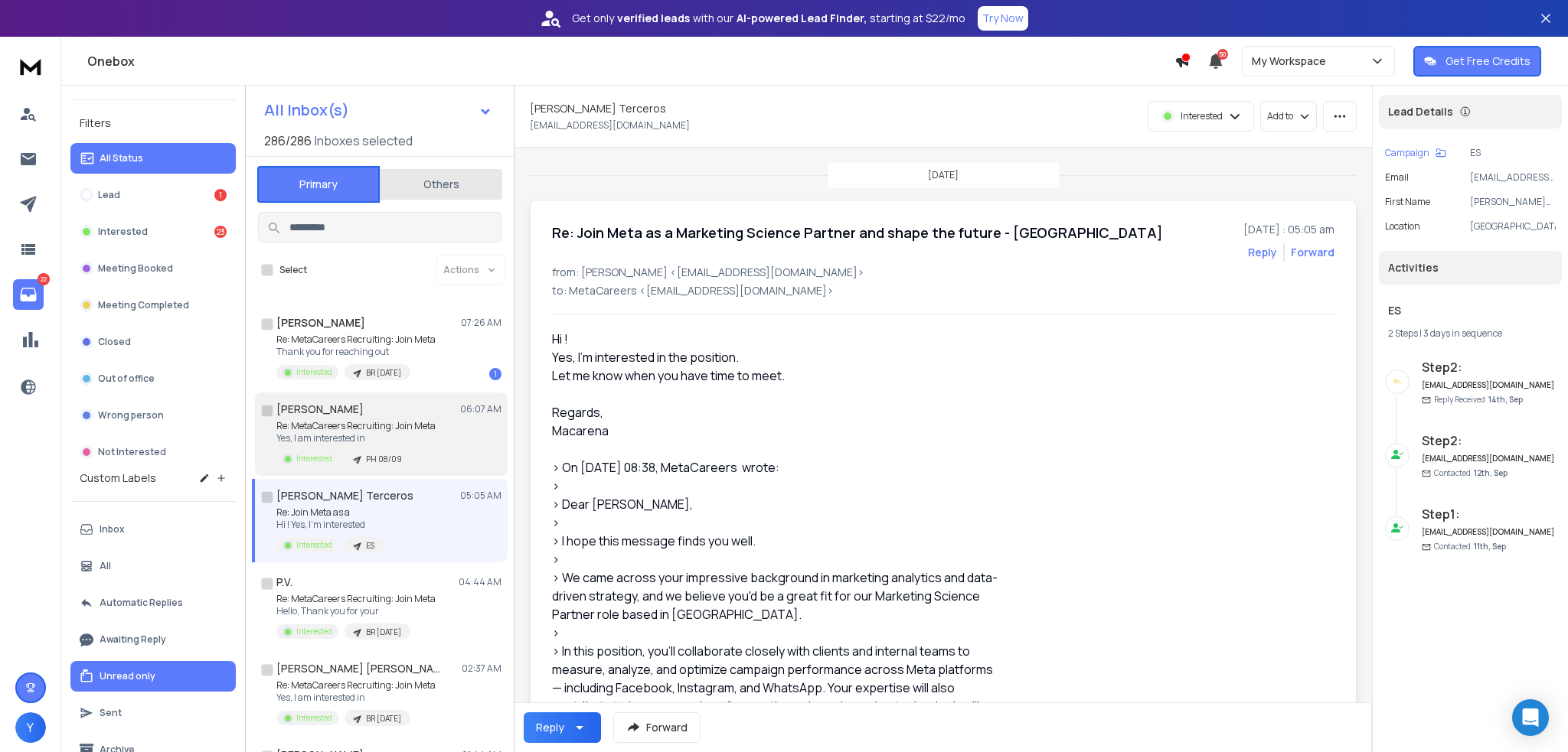
click at [453, 434] on div "Re: MetaCareers Recruiting: Join Meta Yes, I am interested in Interested PH 08/…" at bounding box center [389, 443] width 225 height 47
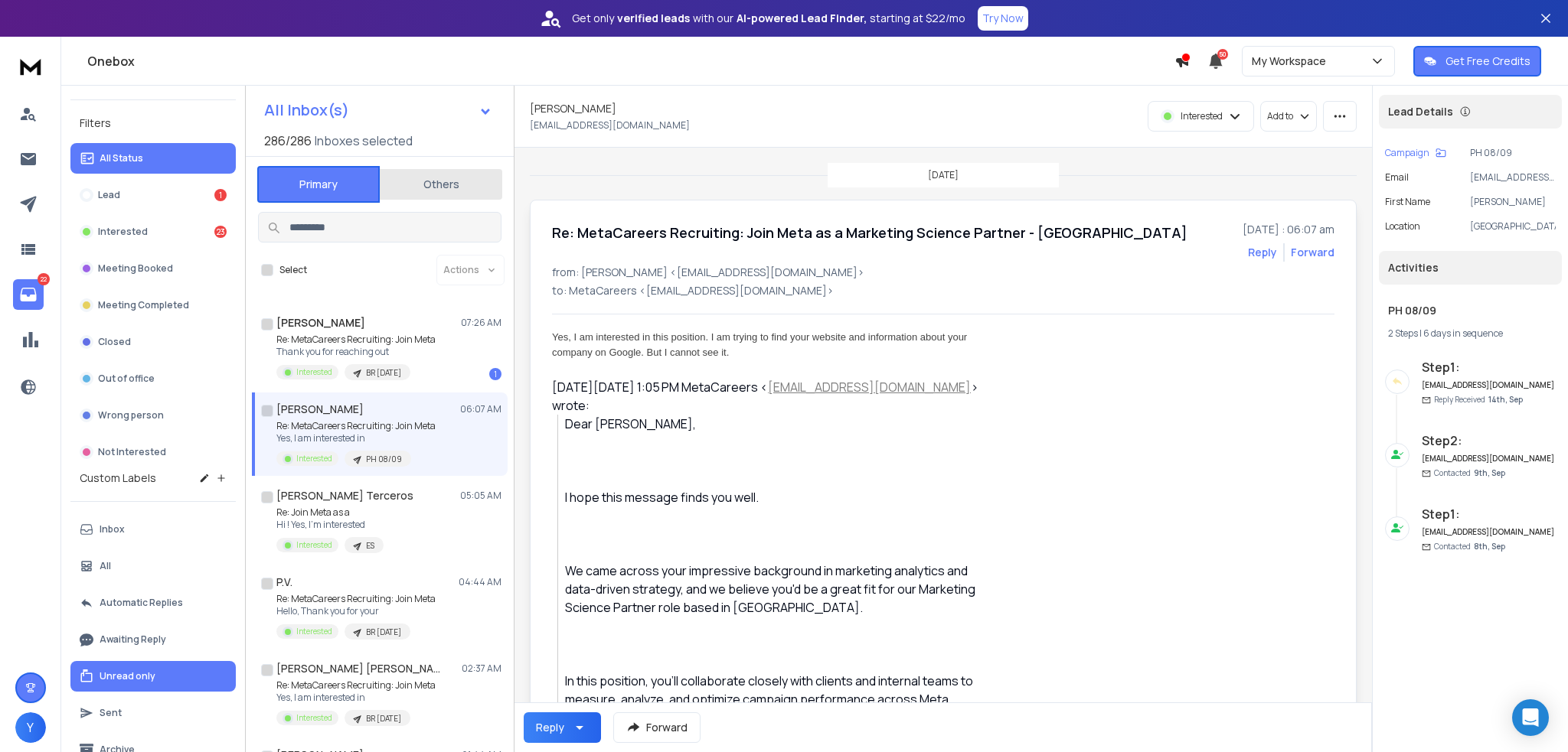
click at [657, 132] on div "[PERSON_NAME] [PERSON_NAME] [EMAIL_ADDRESS][DOMAIN_NAME] Interested Add to Inte…" at bounding box center [943, 117] width 858 height 62
click at [657, 125] on p "[EMAIL_ADDRESS][DOMAIN_NAME]" at bounding box center [610, 125] width 160 height 12
click at [665, 290] on p "to: MetaCareers <[EMAIL_ADDRESS][DOMAIN_NAME]>" at bounding box center [943, 290] width 783 height 16
drag, startPoint x: 665, startPoint y: 290, endPoint x: 833, endPoint y: 288, distance: 168.0
click at [833, 288] on p "to: MetaCareers <[EMAIL_ADDRESS][DOMAIN_NAME]>" at bounding box center [943, 290] width 783 height 16
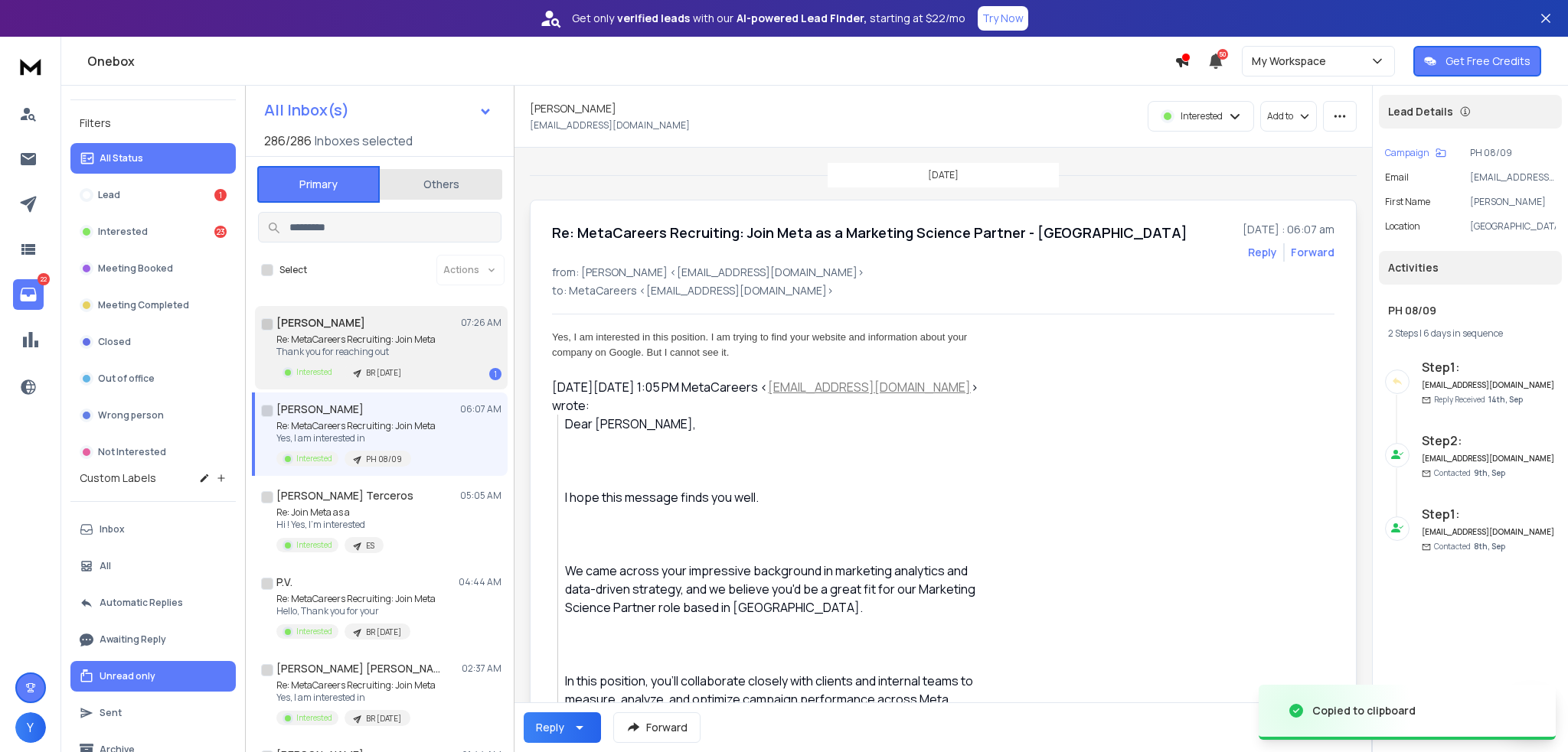
click at [457, 339] on div "Re: MetaCareers Recruiting: Join Meta Thank you for reaching out Interested BR …" at bounding box center [389, 356] width 225 height 47
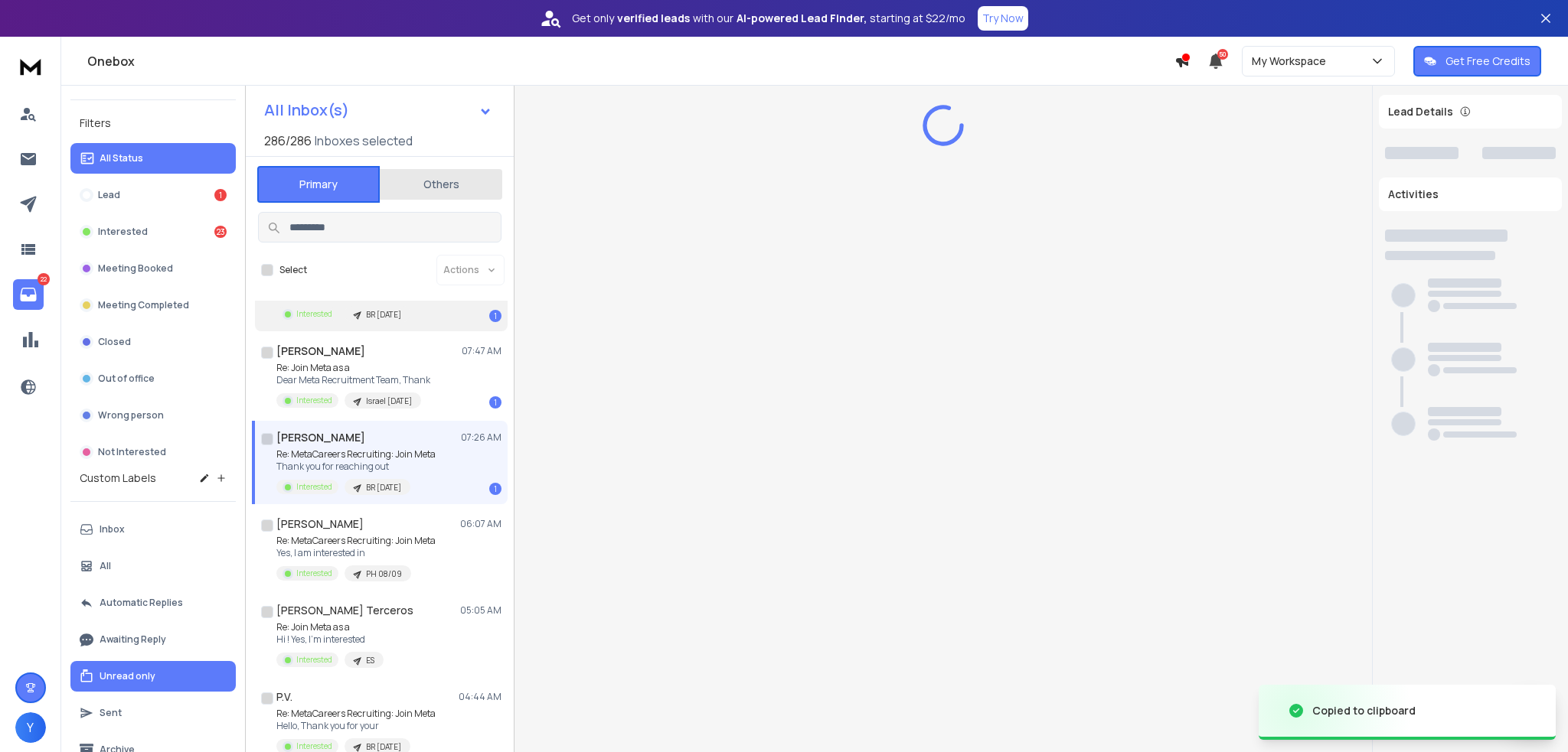
scroll to position [1834, 0]
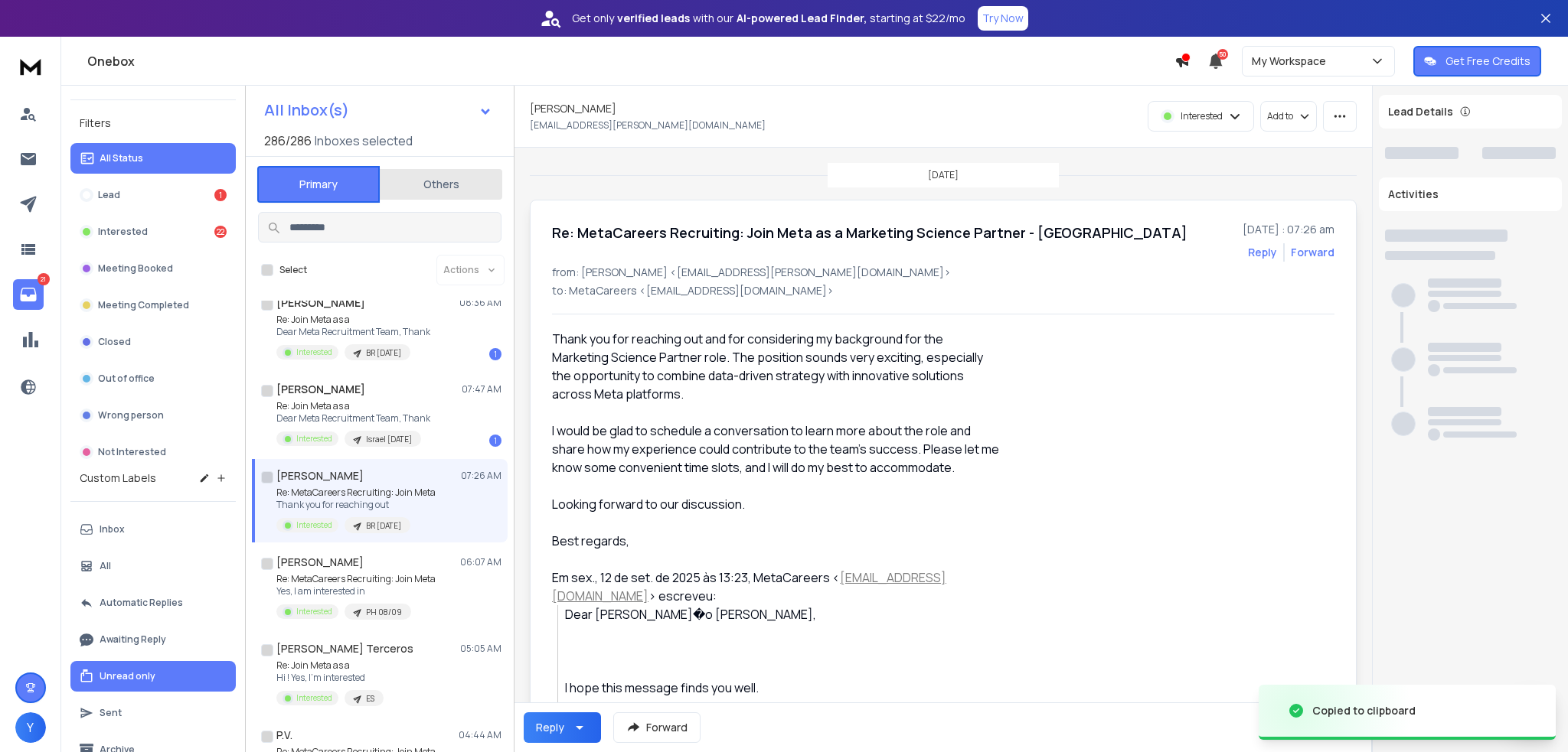
click at [614, 130] on p "[EMAIL_ADDRESS][PERSON_NAME][DOMAIN_NAME]" at bounding box center [648, 125] width 236 height 12
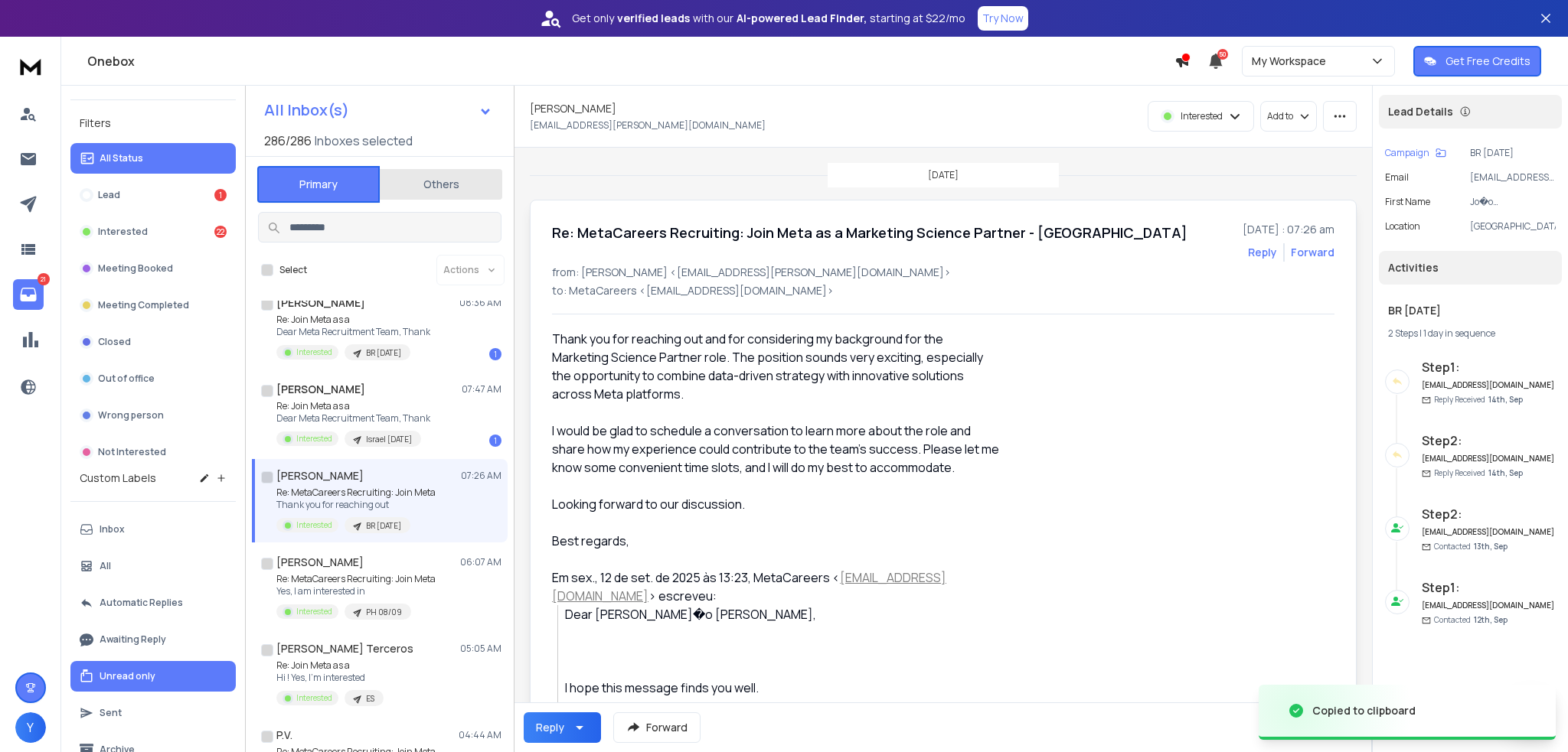
click at [659, 294] on p "to: MetaCareers <[EMAIL_ADDRESS][DOMAIN_NAME]>" at bounding box center [943, 290] width 783 height 16
drag, startPoint x: 659, startPoint y: 294, endPoint x: 824, endPoint y: 296, distance: 165.0
click at [824, 296] on p "to: MetaCareers <[EMAIL_ADDRESS][DOMAIN_NAME]>" at bounding box center [943, 290] width 783 height 16
click at [446, 407] on div "Re: Join Meta as a Dear Meta Recruitment Team, Thank Interested Israel [DATE] 1" at bounding box center [389, 423] width 225 height 47
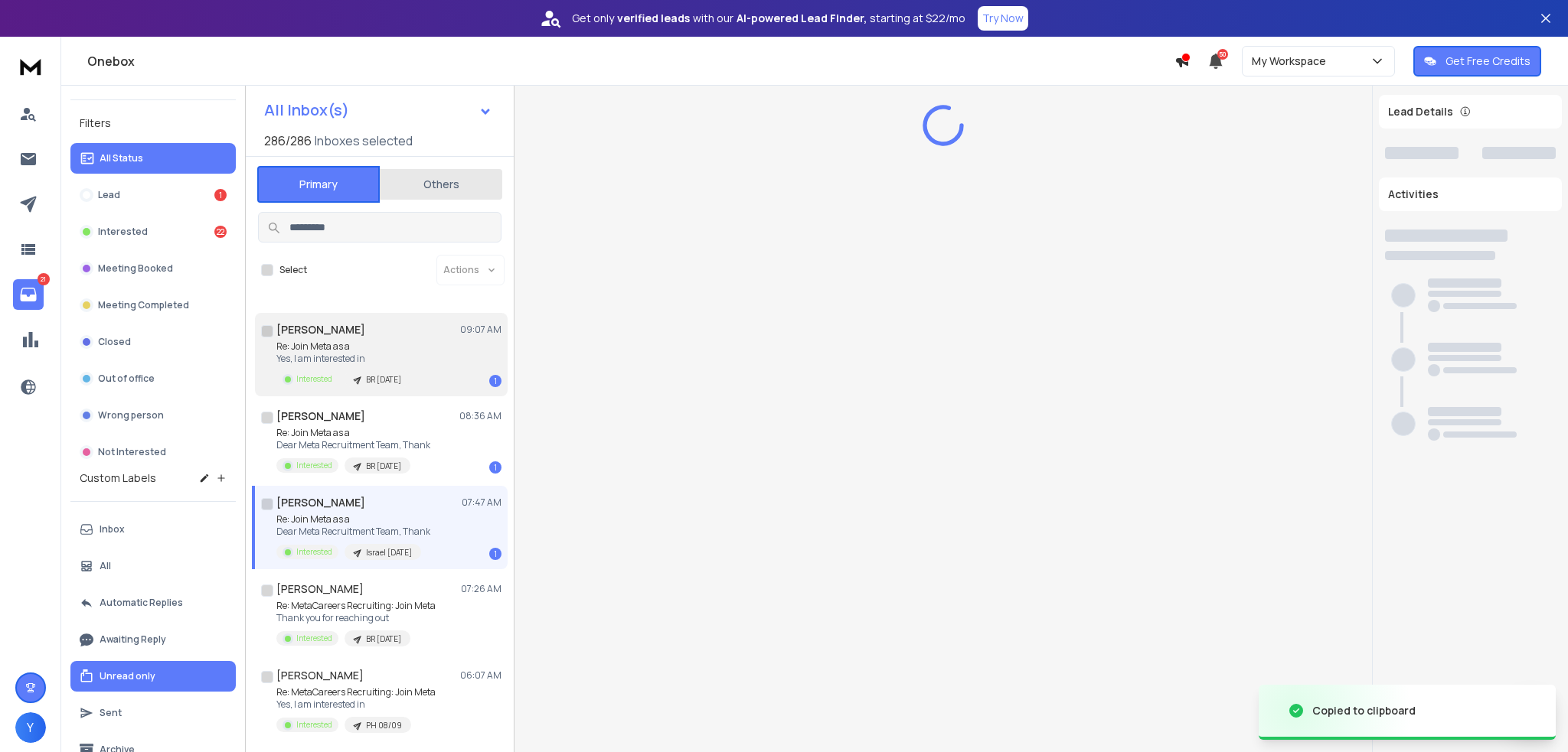
scroll to position [1681, 0]
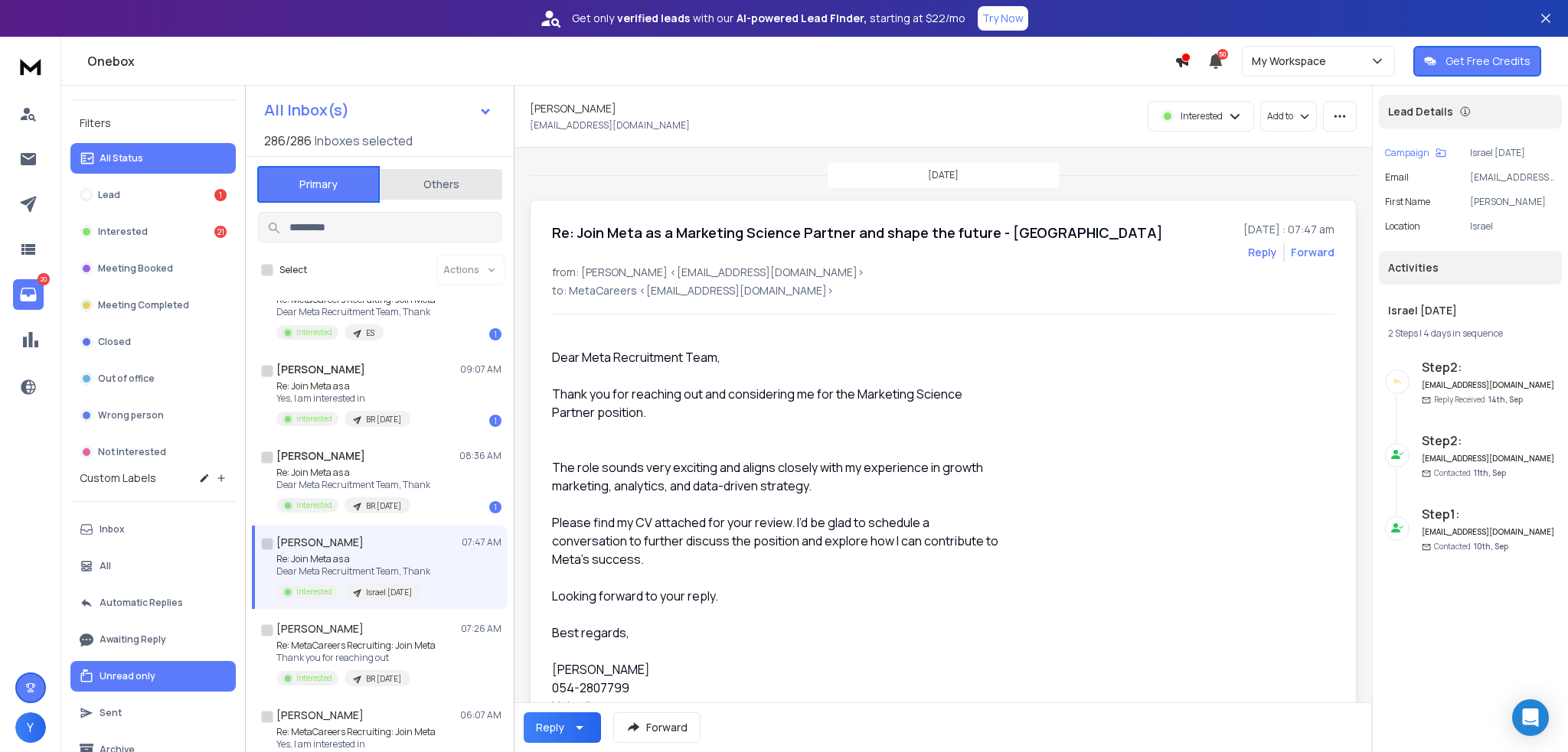
click at [591, 127] on p "[EMAIL_ADDRESS][DOMAIN_NAME]" at bounding box center [610, 125] width 160 height 12
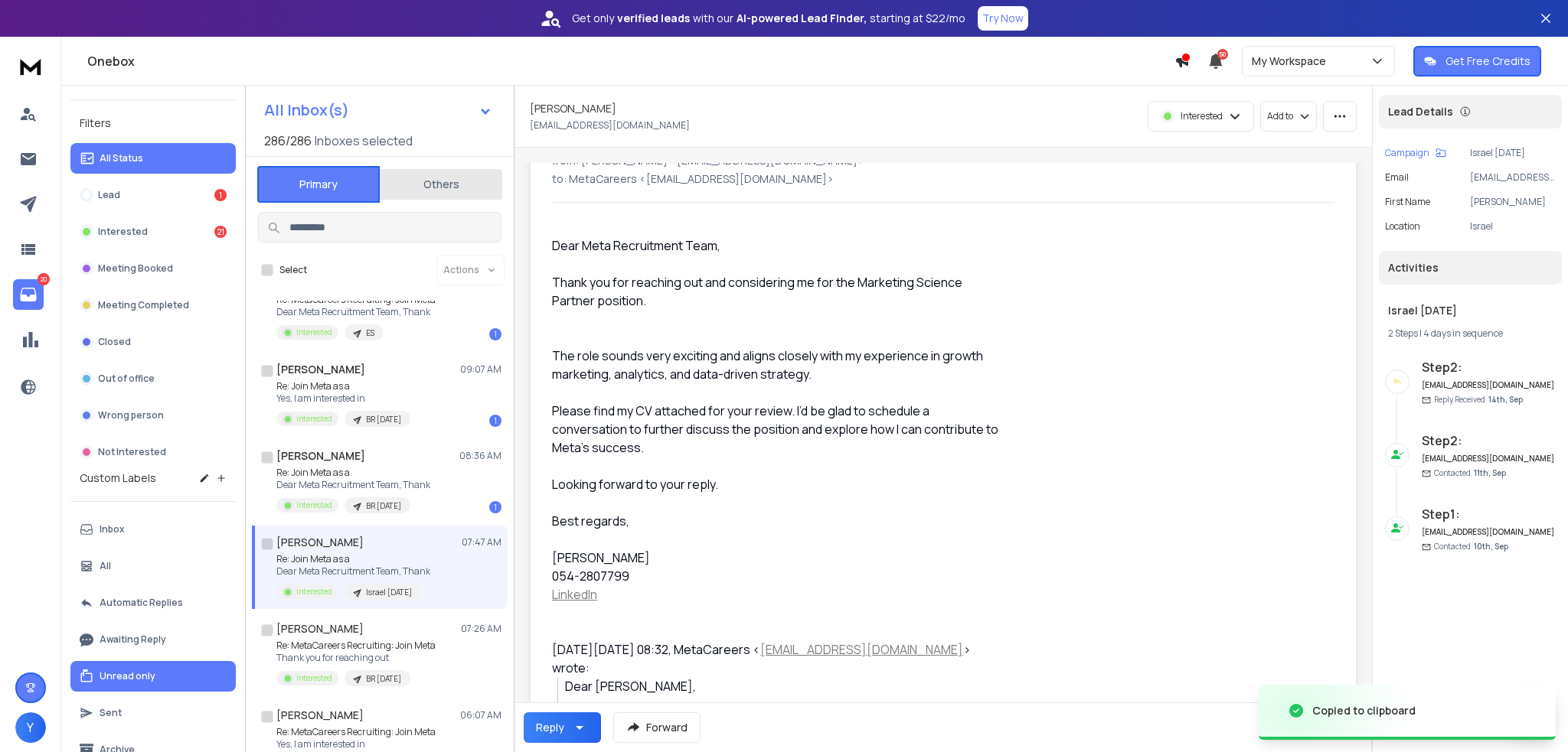
scroll to position [76, 0]
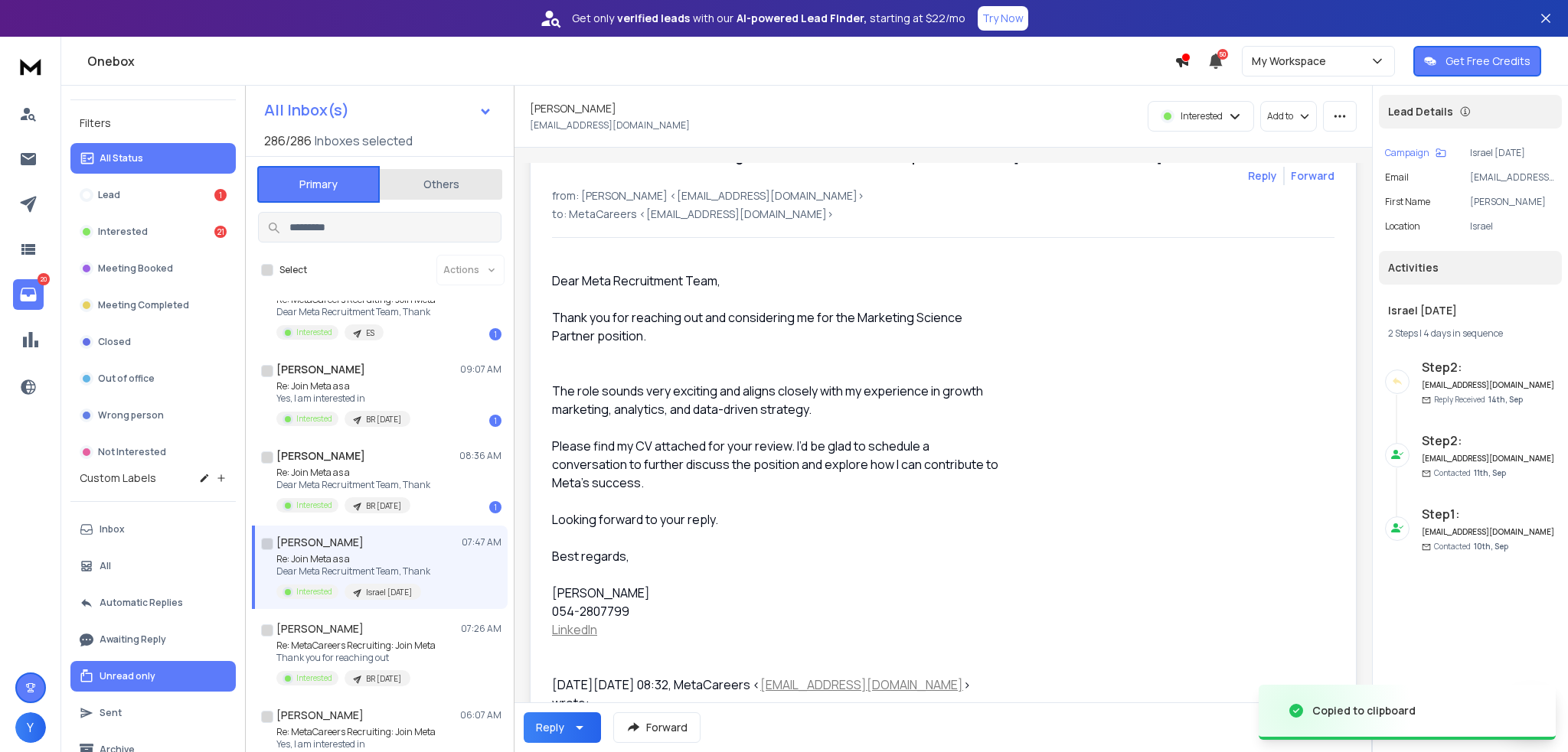
click at [649, 212] on p "to: MetaCareers <[EMAIL_ADDRESS][DOMAIN_NAME]>" at bounding box center [943, 214] width 783 height 16
drag, startPoint x: 649, startPoint y: 212, endPoint x: 796, endPoint y: 219, distance: 147.2
click at [796, 219] on p "to: MetaCareers <[EMAIL_ADDRESS][DOMAIN_NAME]>" at bounding box center [943, 214] width 783 height 16
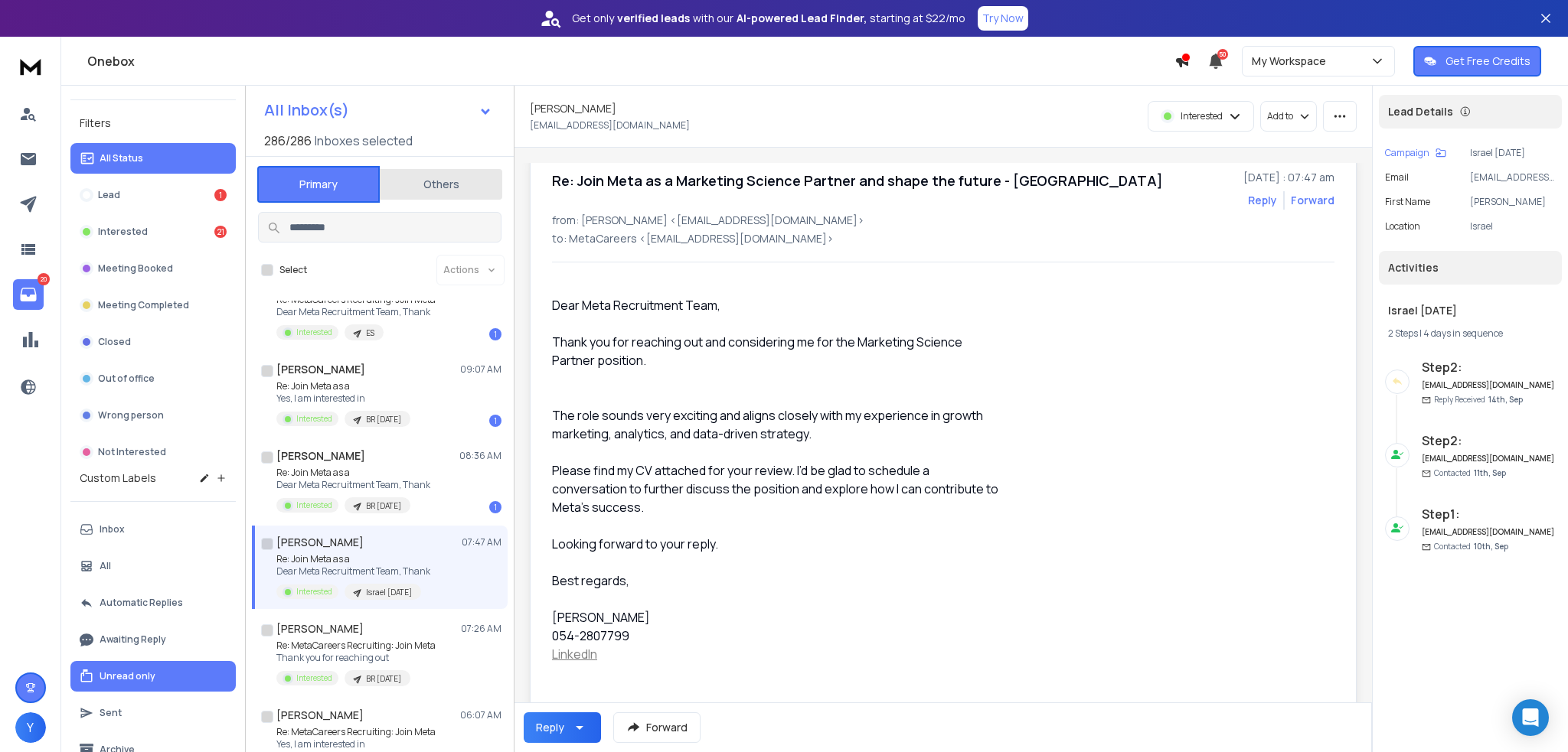
scroll to position [0, 0]
